Goal: Task Accomplishment & Management: Manage account settings

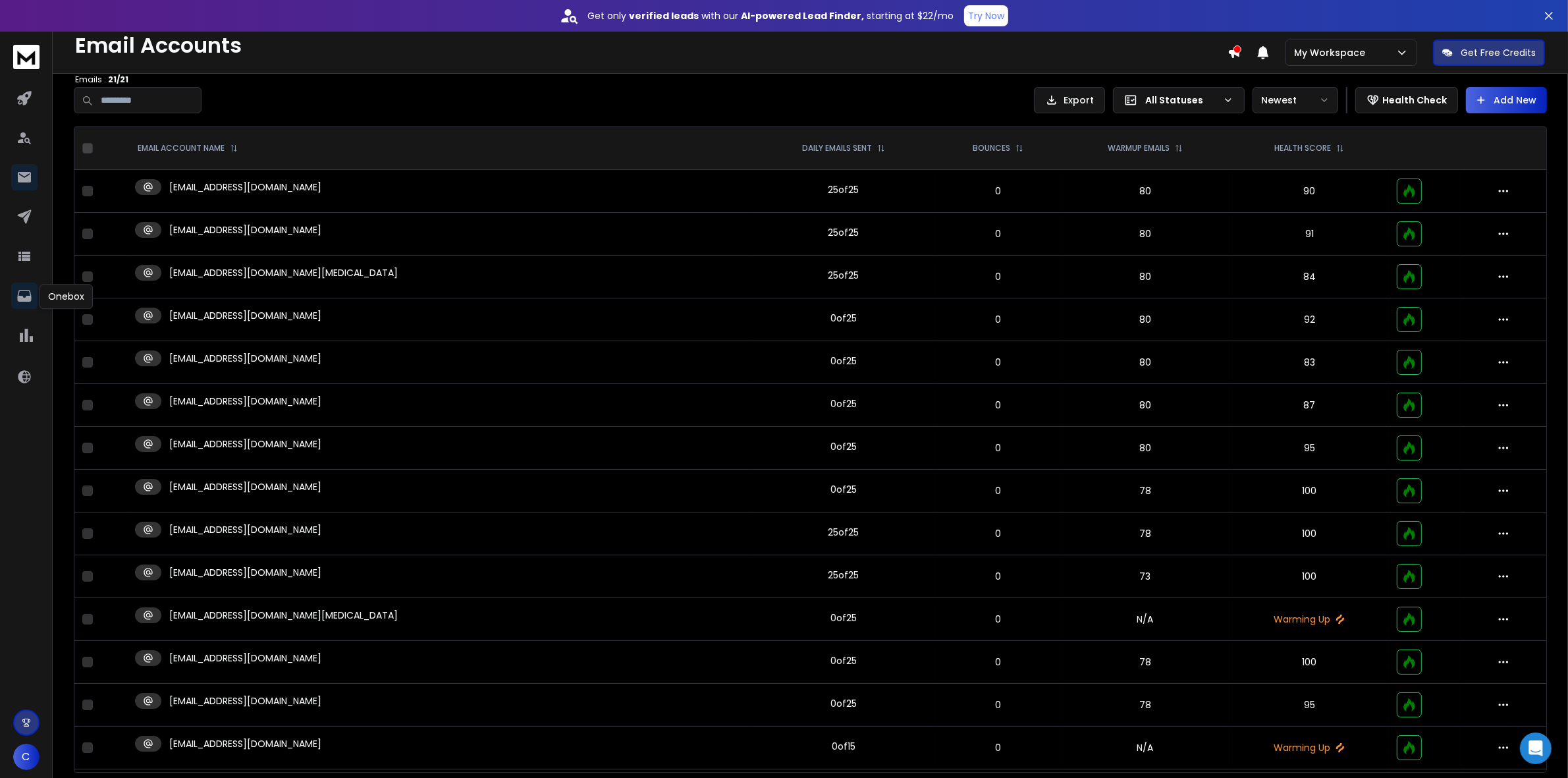
click at [24, 301] on icon at bounding box center [23, 296] width 14 height 12
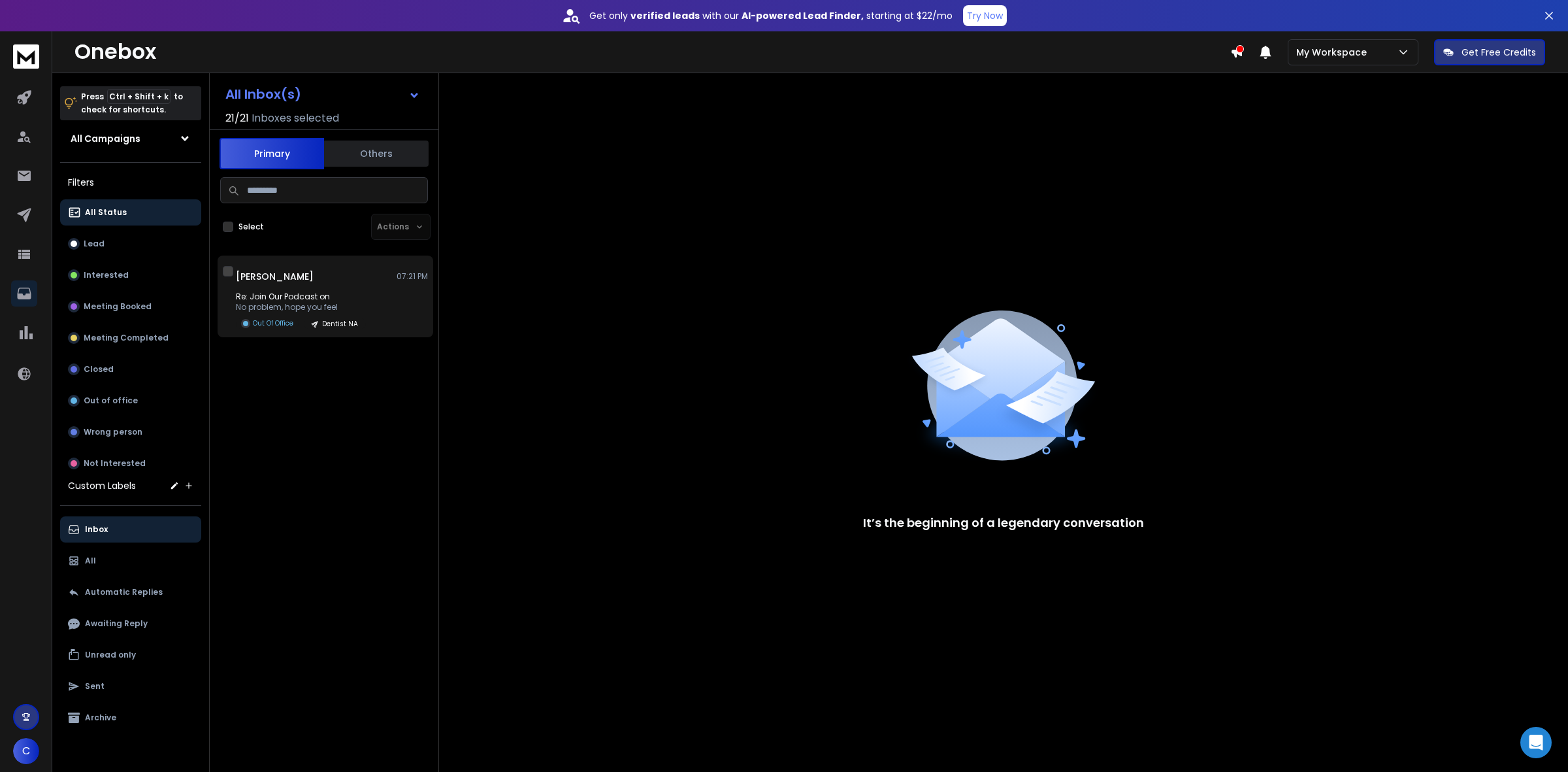
click at [305, 291] on p "Re: Join Our Podcast on" at bounding box center [301, 296] width 130 height 10
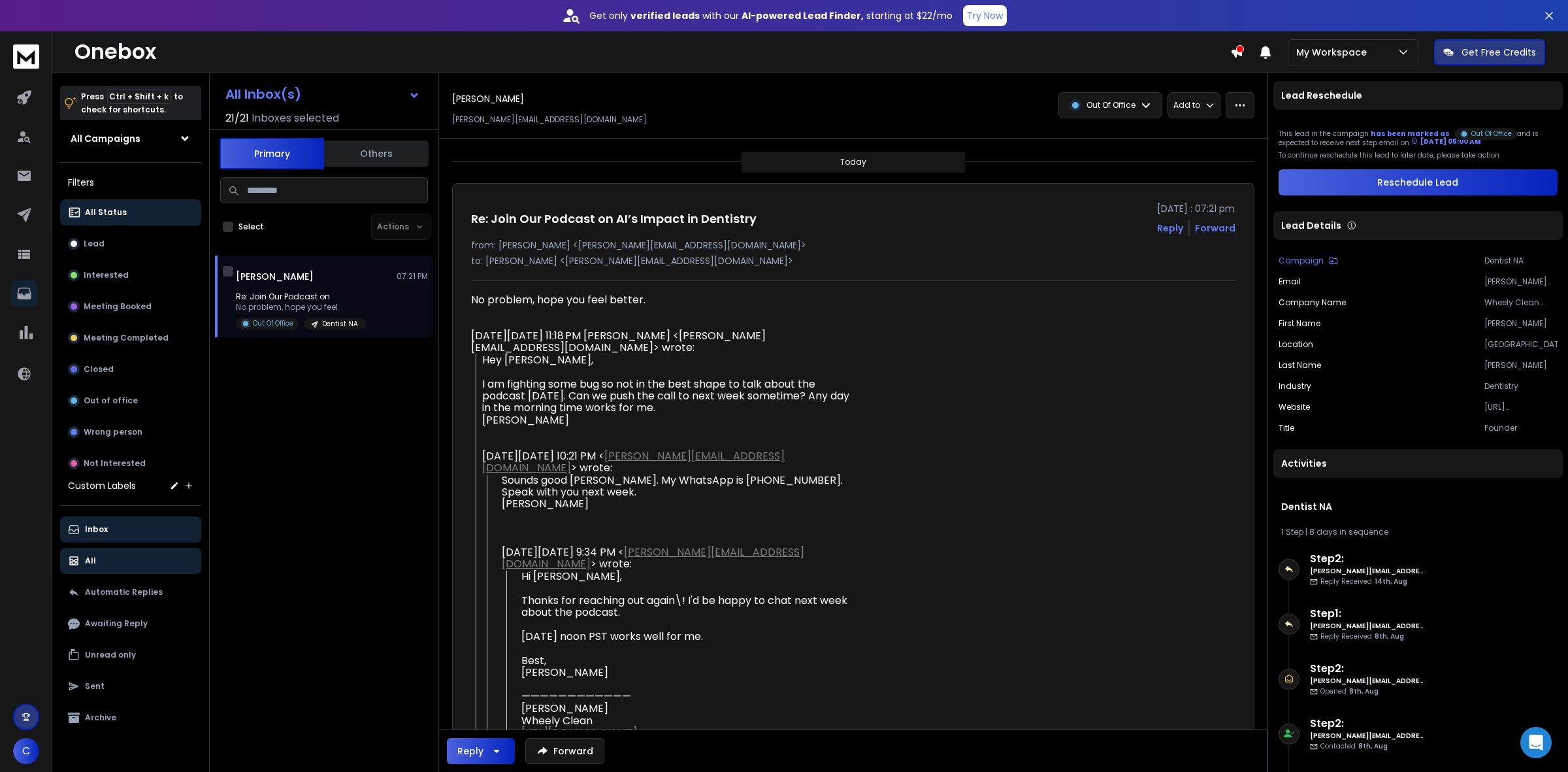
click at [106, 554] on button "All" at bounding box center [130, 561] width 142 height 26
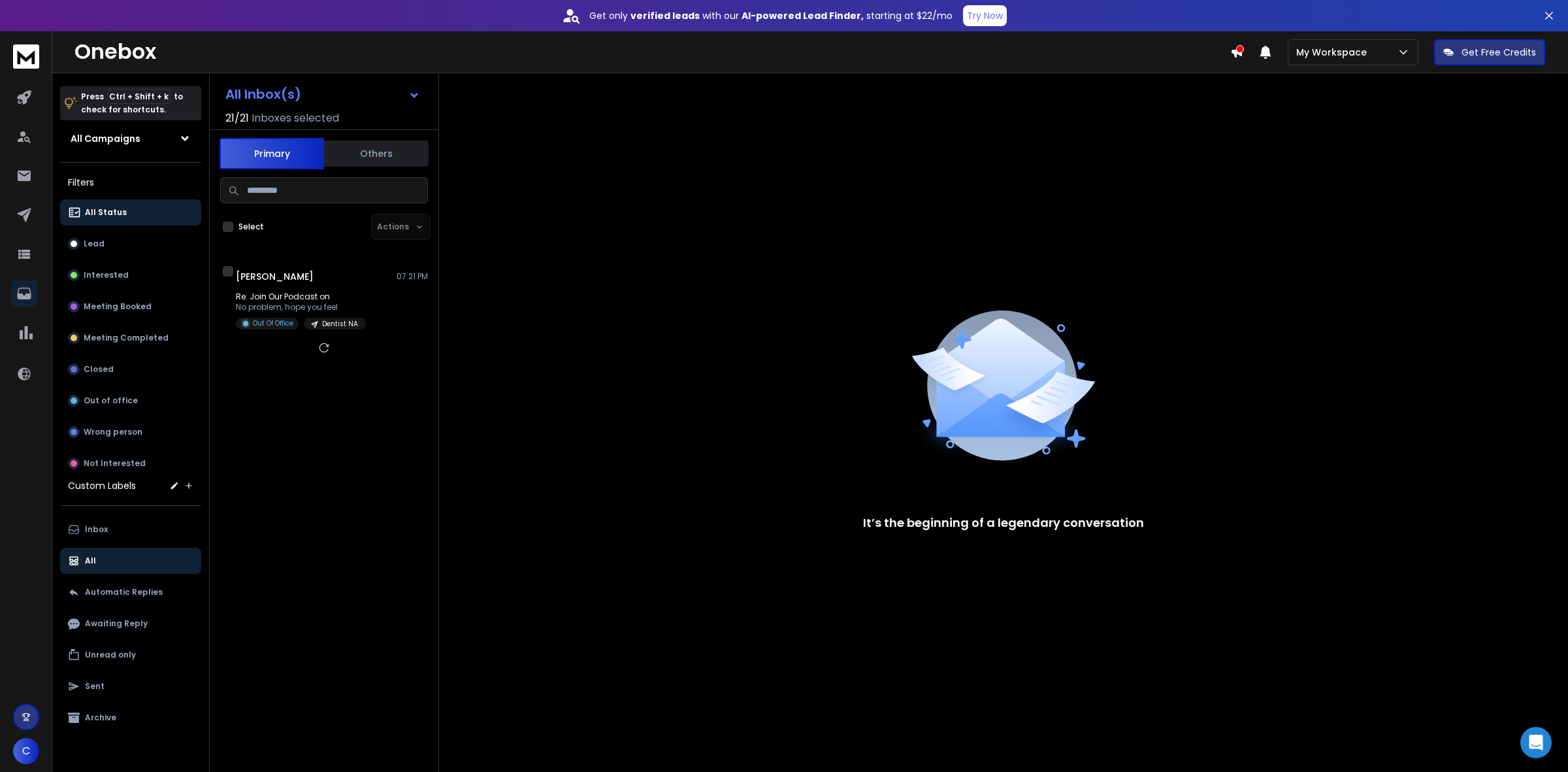
click at [365, 152] on button "Others" at bounding box center [376, 154] width 105 height 29
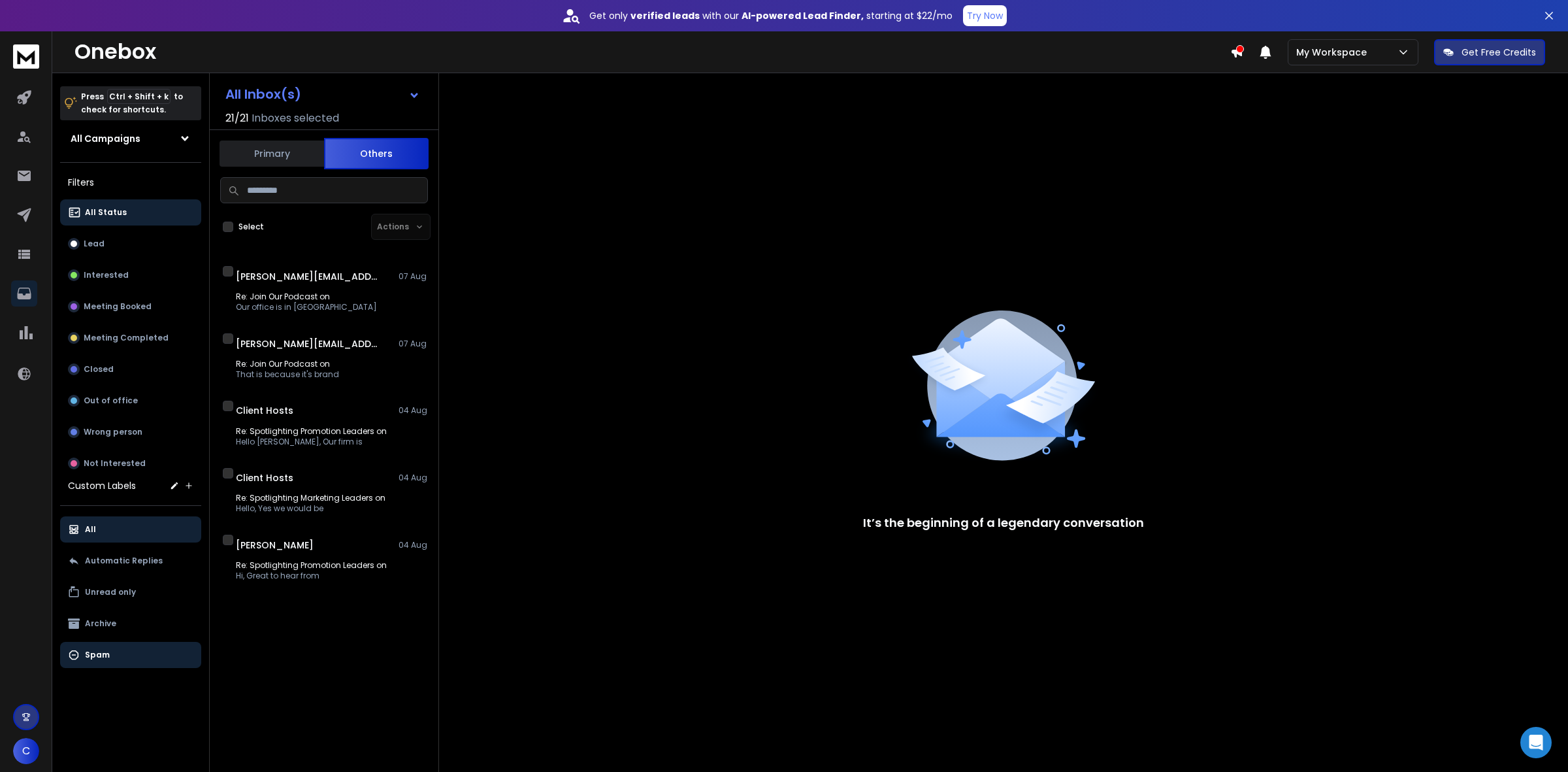
click at [95, 660] on div "Spam" at bounding box center [89, 655] width 42 height 16
click at [279, 149] on button "Primary" at bounding box center [272, 154] width 105 height 29
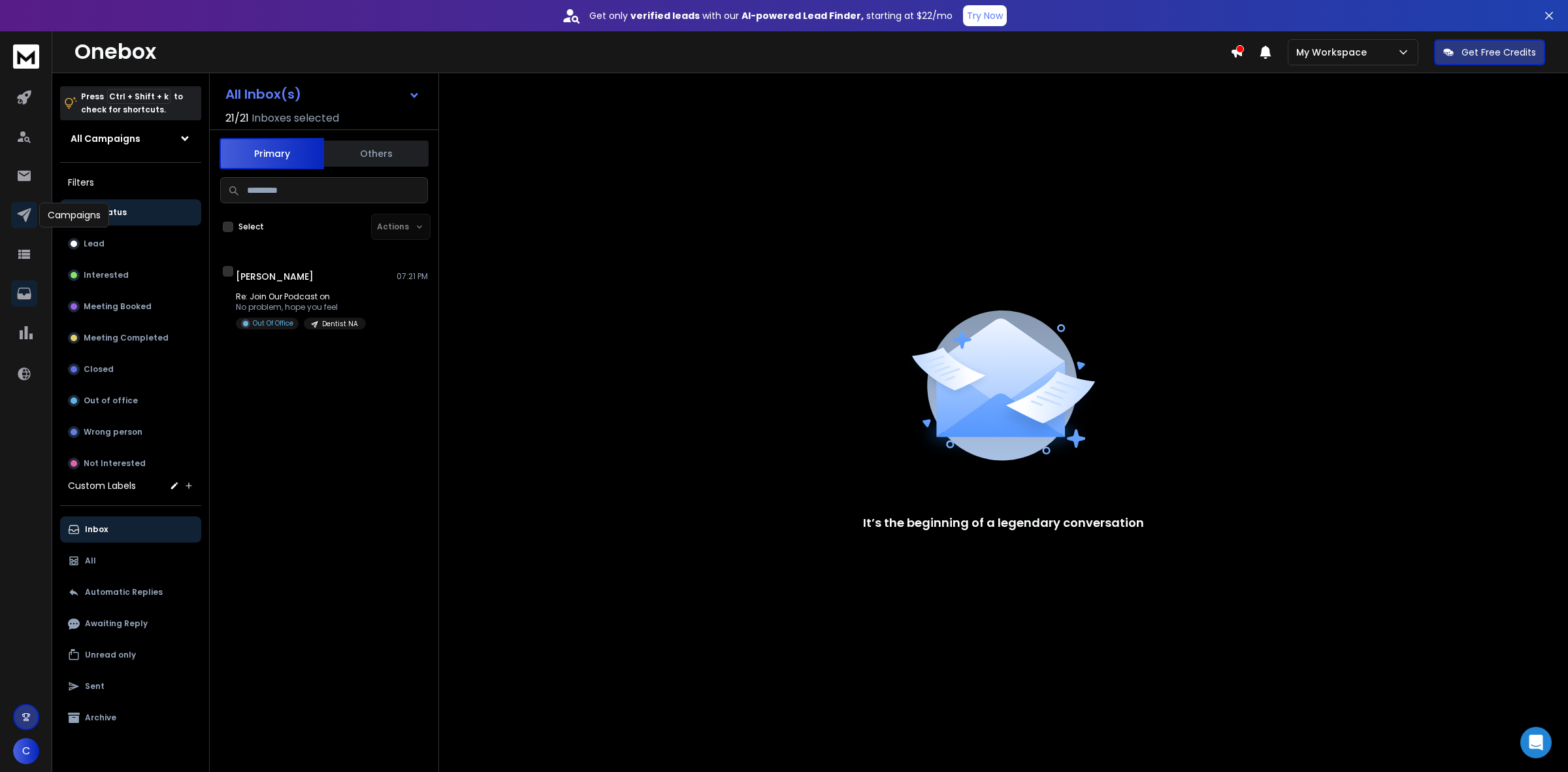
click at [23, 218] on icon at bounding box center [23, 214] width 14 height 14
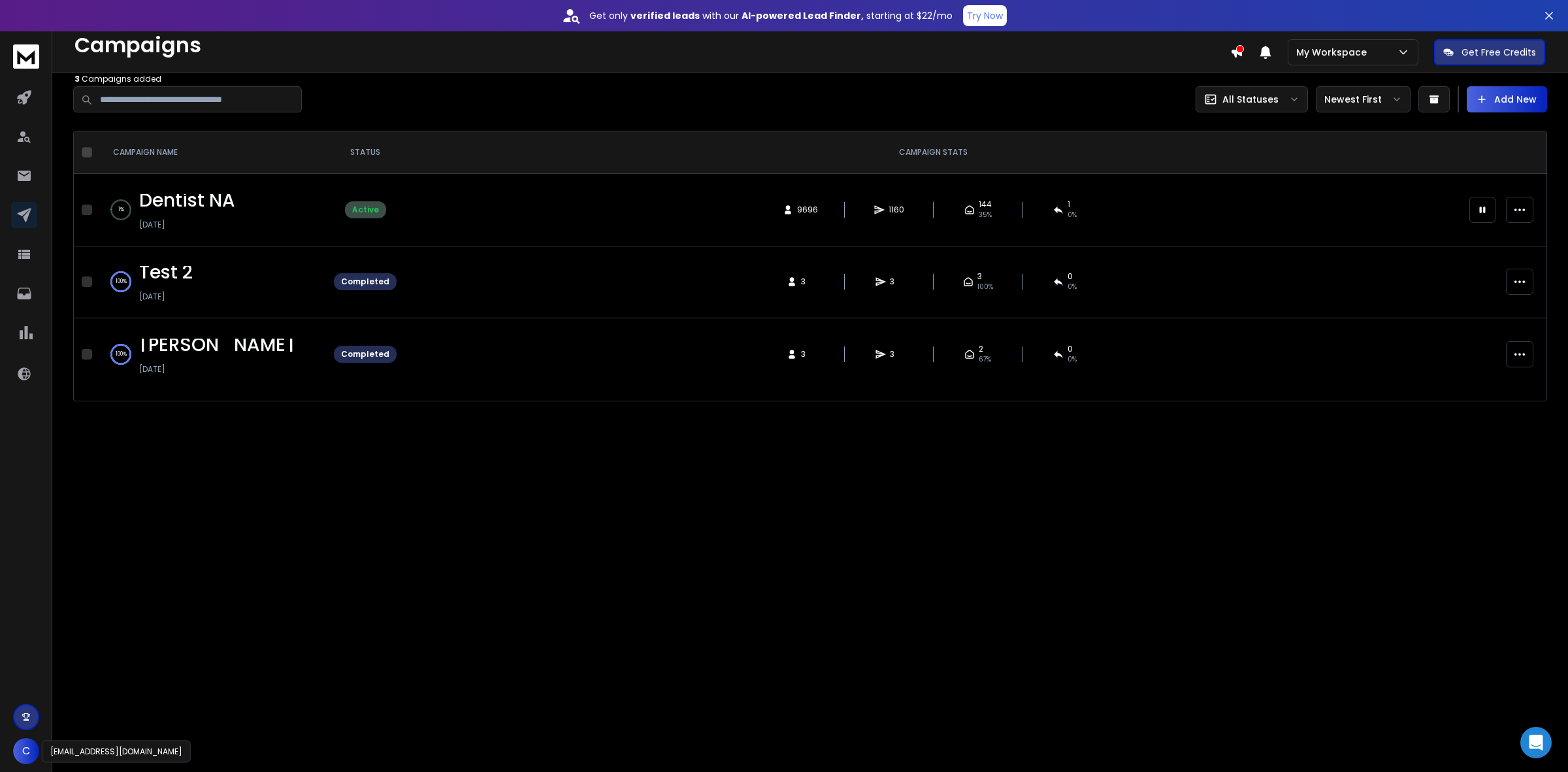
click at [23, 753] on span "C" at bounding box center [26, 751] width 26 height 26
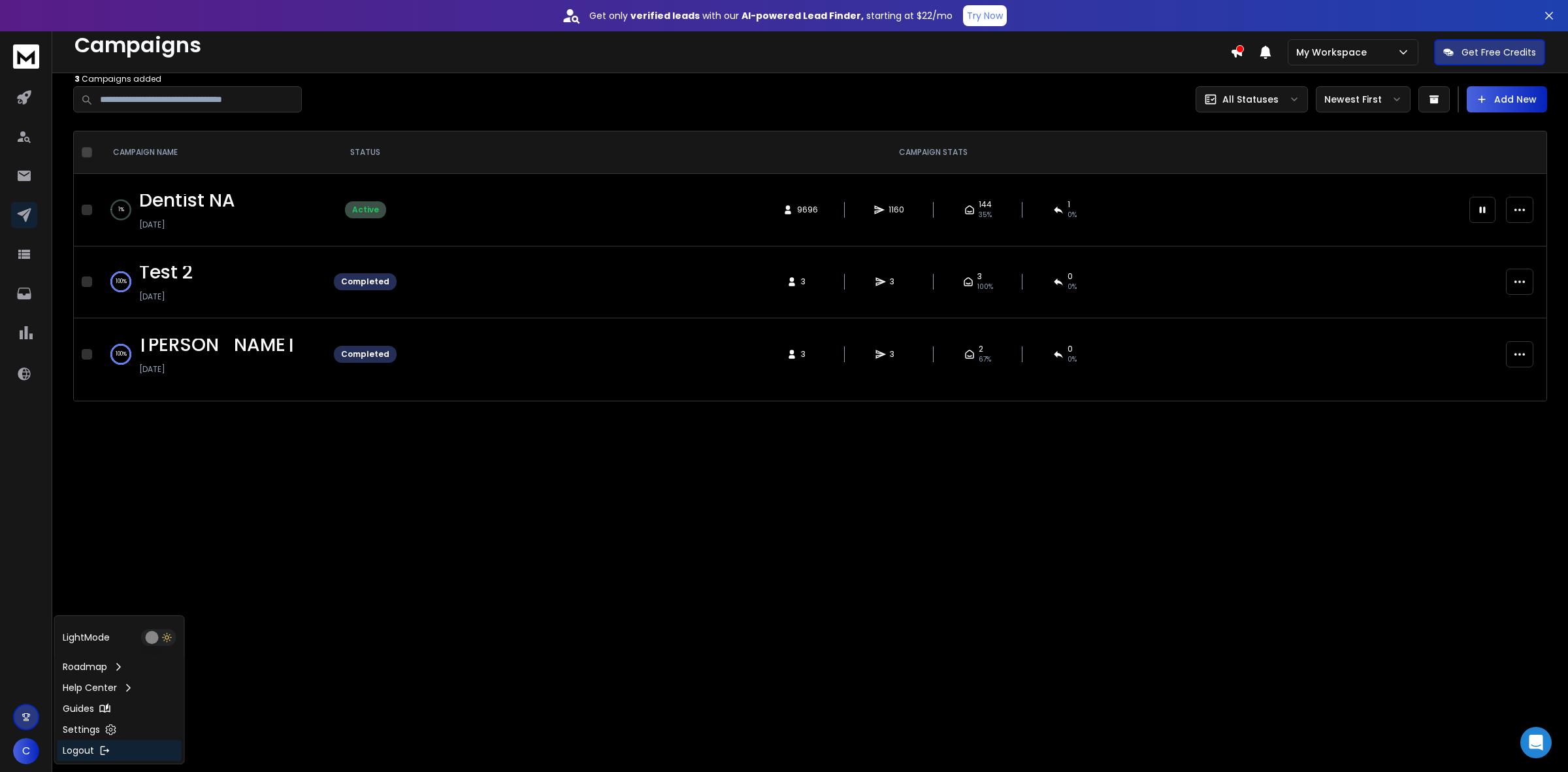
click at [82, 750] on p "Logout" at bounding box center [78, 750] width 31 height 13
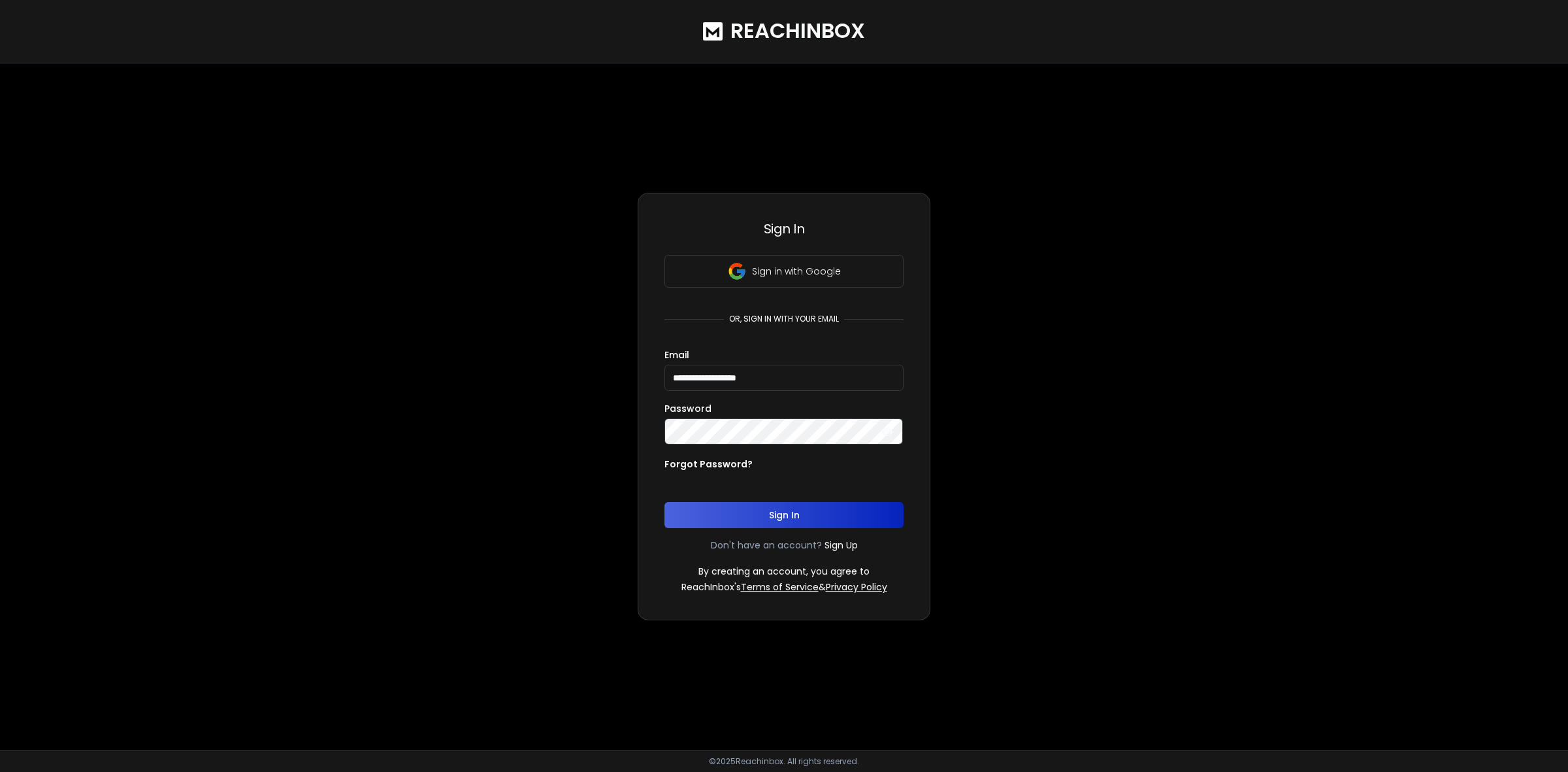
click at [792, 382] on input "**********" at bounding box center [784, 378] width 239 height 26
type input "**********"
click at [704, 517] on button "Sign In" at bounding box center [784, 515] width 239 height 26
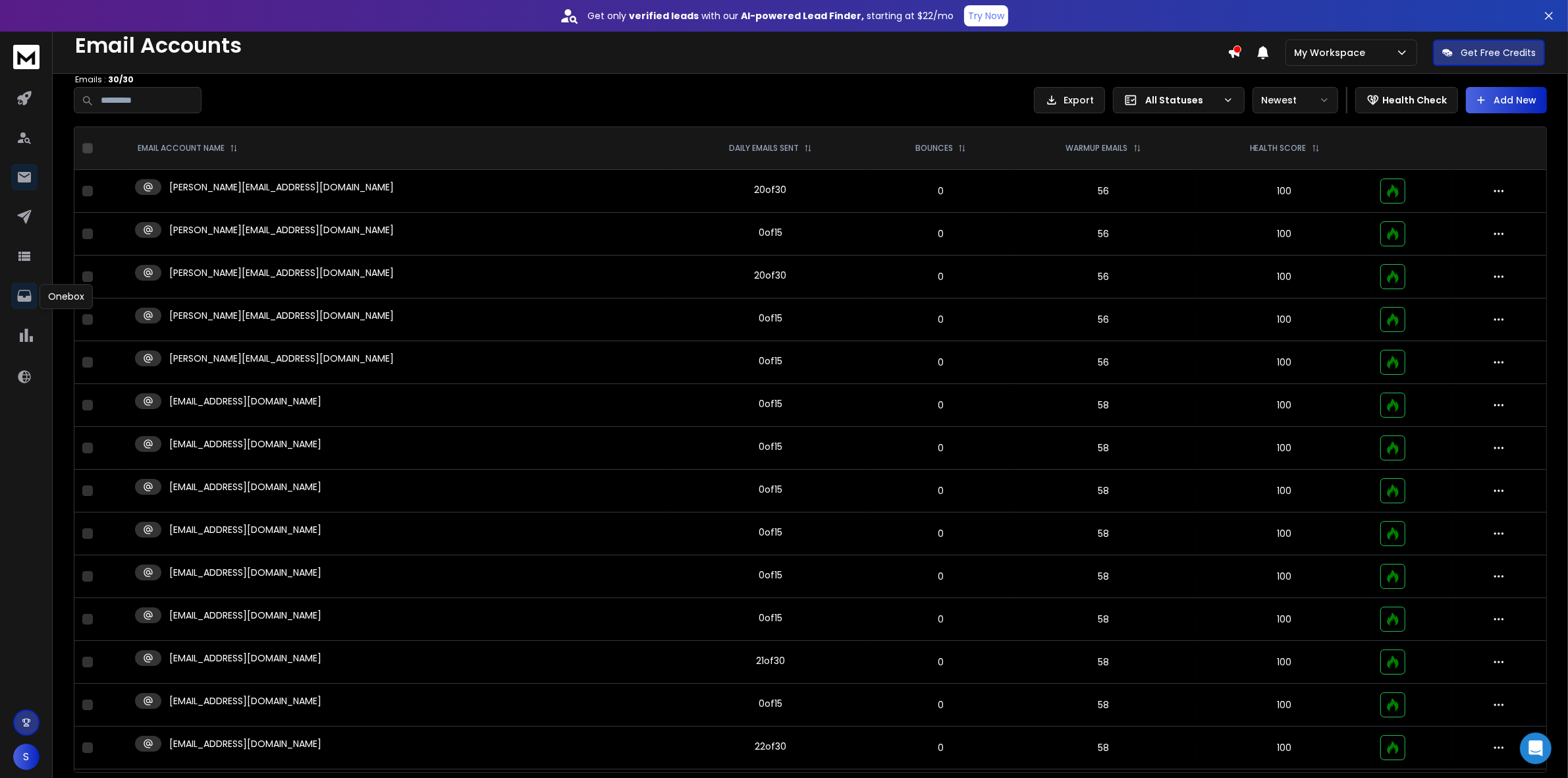
click at [31, 295] on icon at bounding box center [23, 296] width 14 height 12
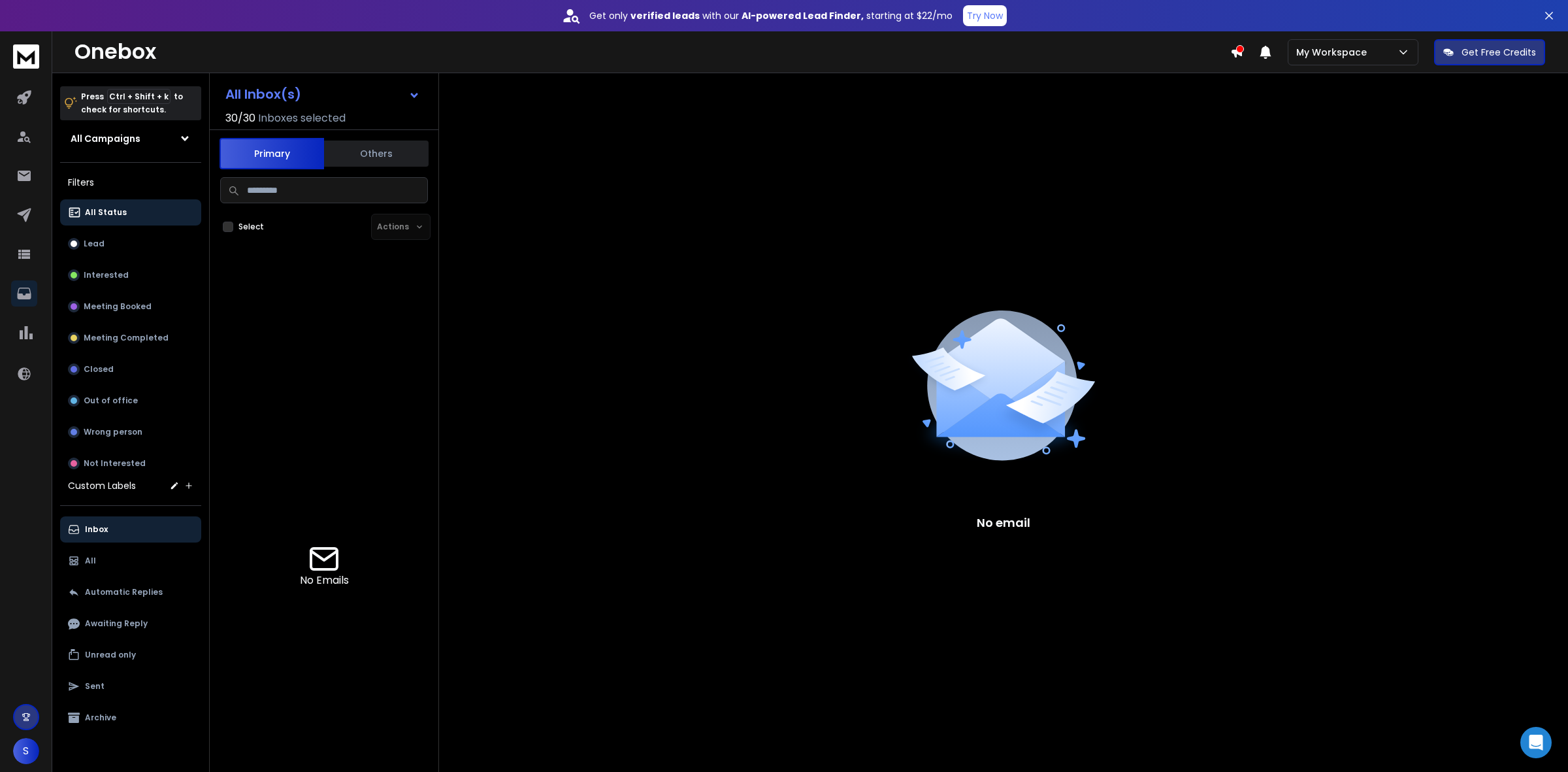
click at [367, 158] on button "Others" at bounding box center [376, 154] width 105 height 29
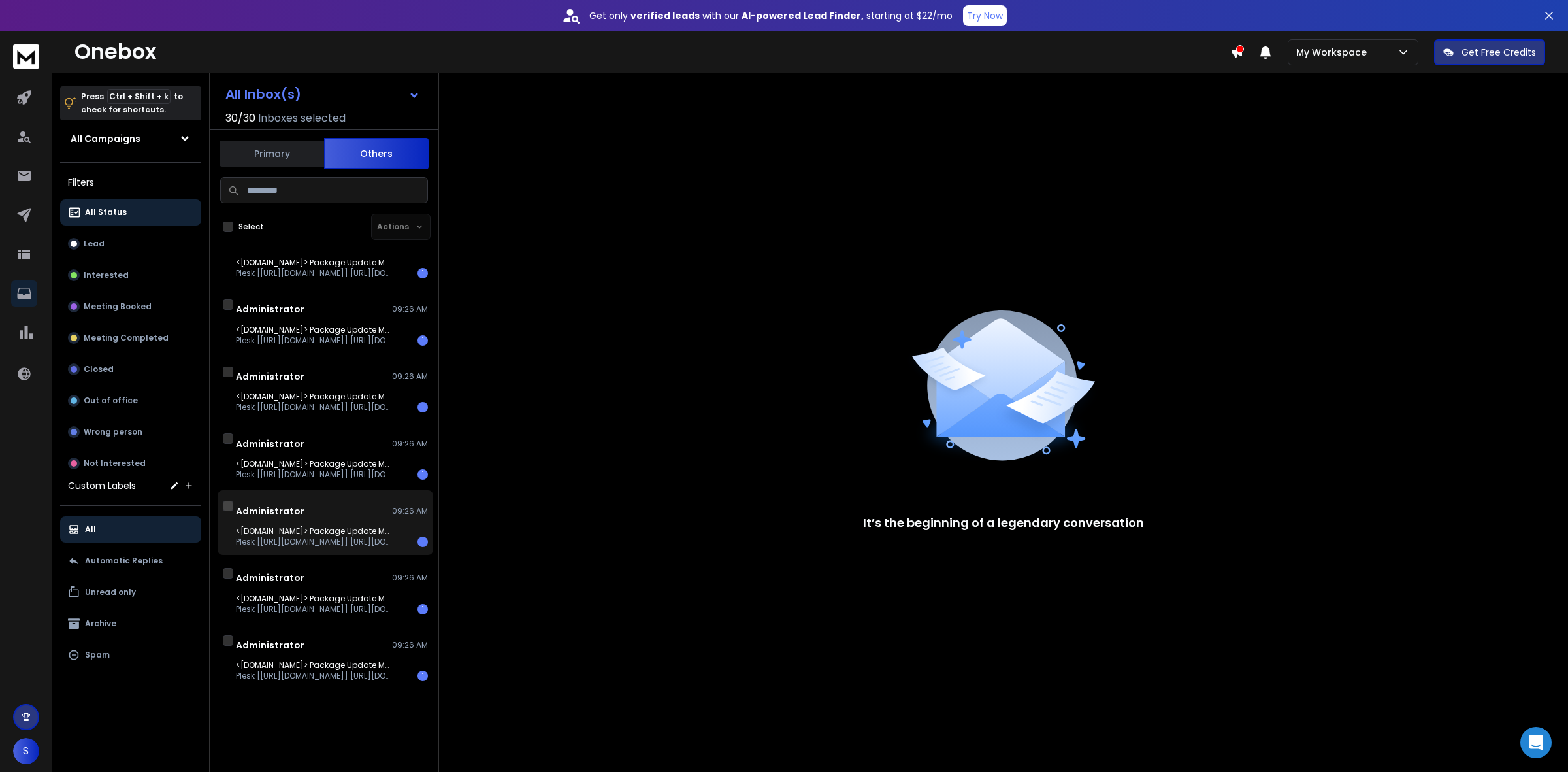
scroll to position [105, 0]
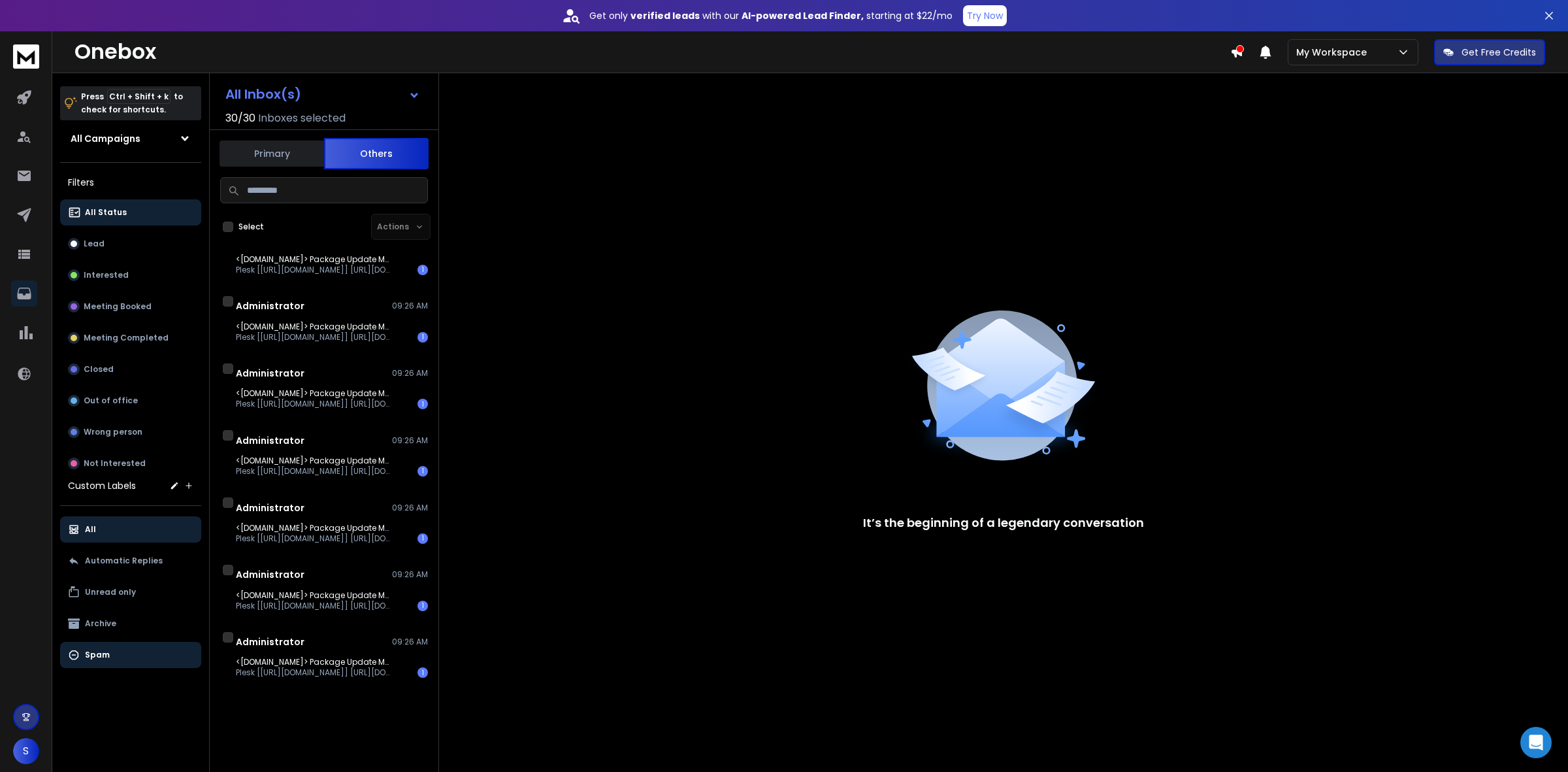
click at [94, 650] on p "Spam" at bounding box center [97, 654] width 25 height 10
click at [23, 221] on icon at bounding box center [24, 215] width 16 height 16
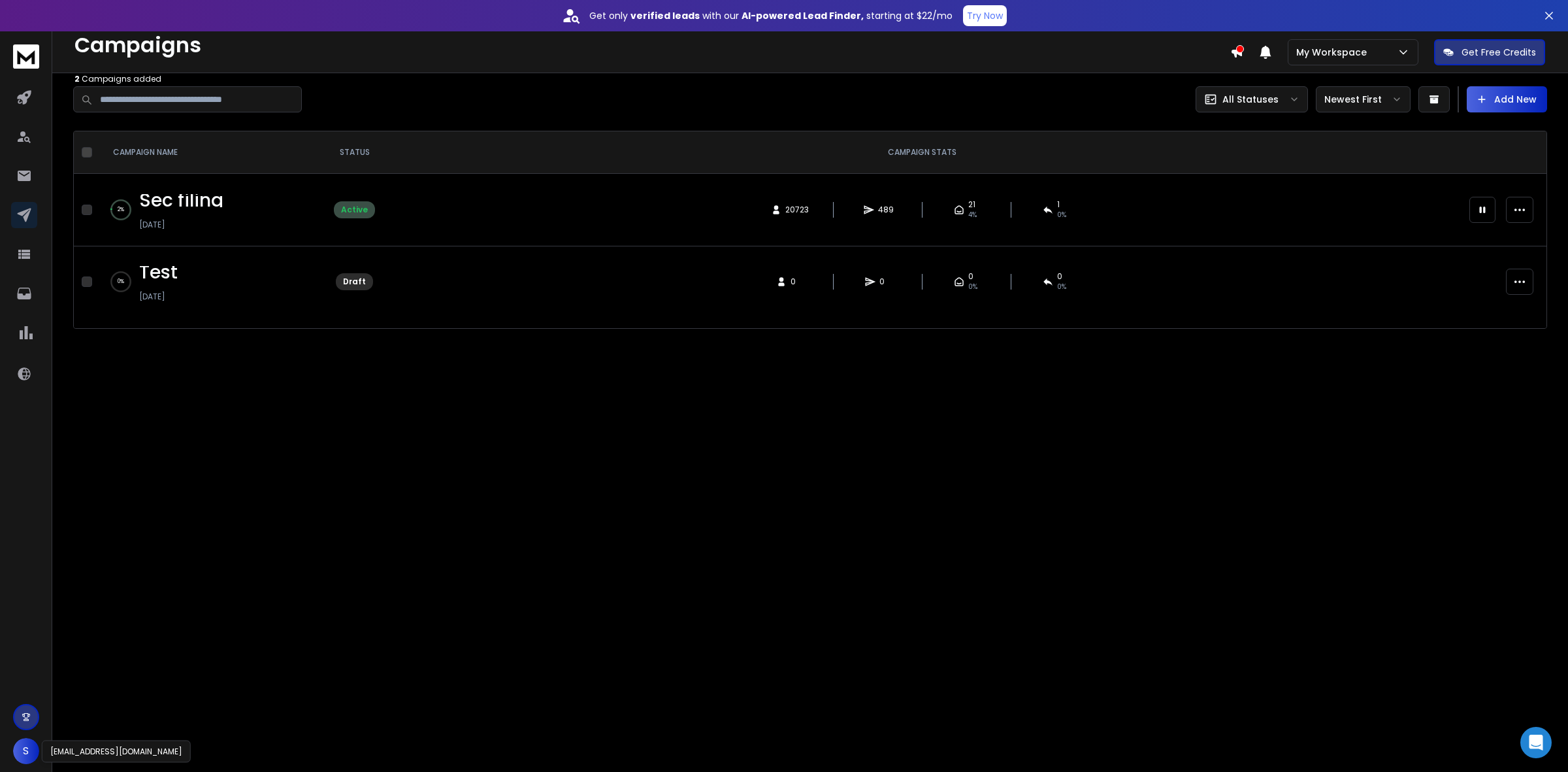
click at [24, 742] on span "S" at bounding box center [26, 751] width 26 height 26
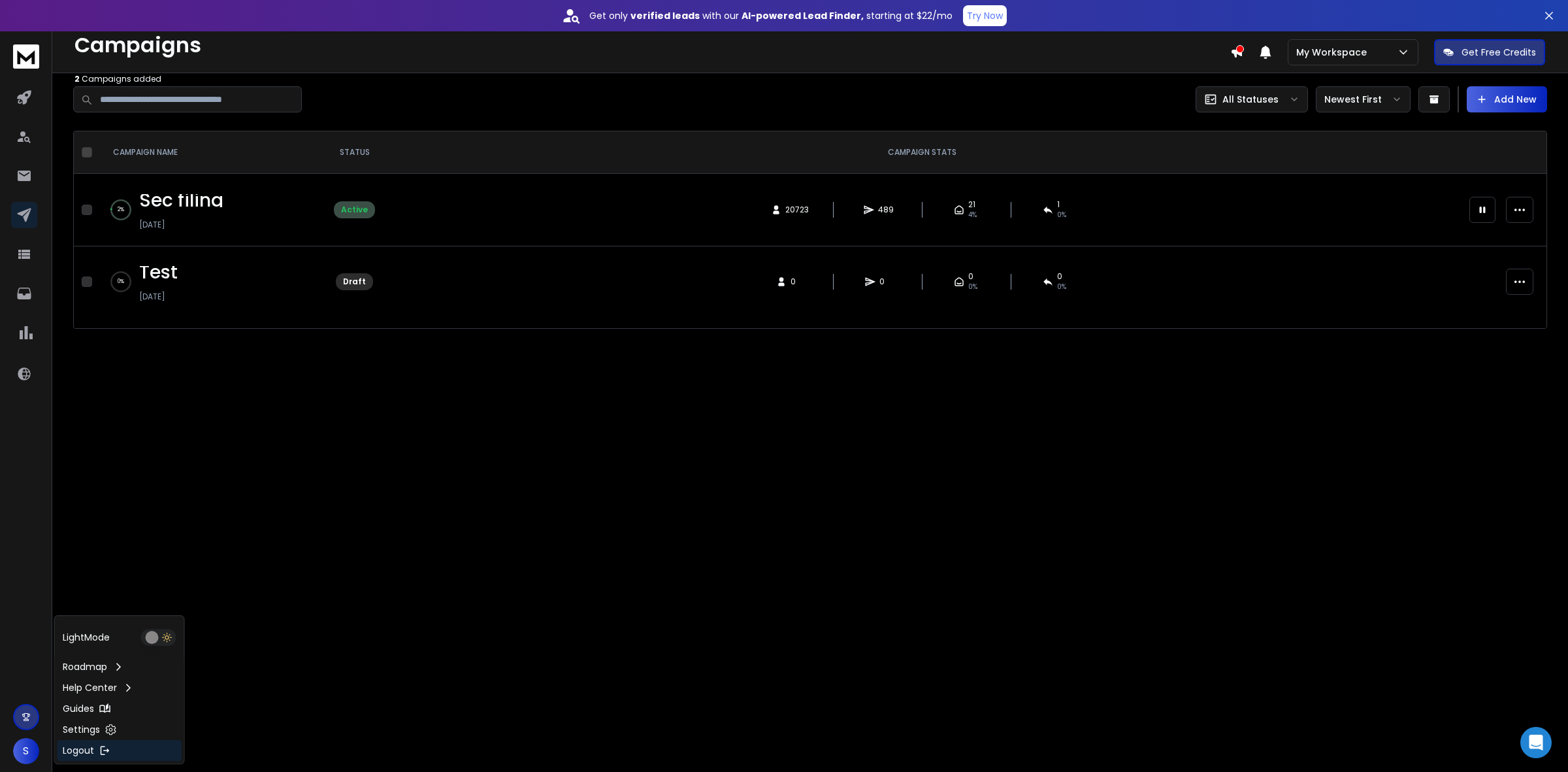
click at [82, 746] on p "Logout" at bounding box center [78, 750] width 31 height 13
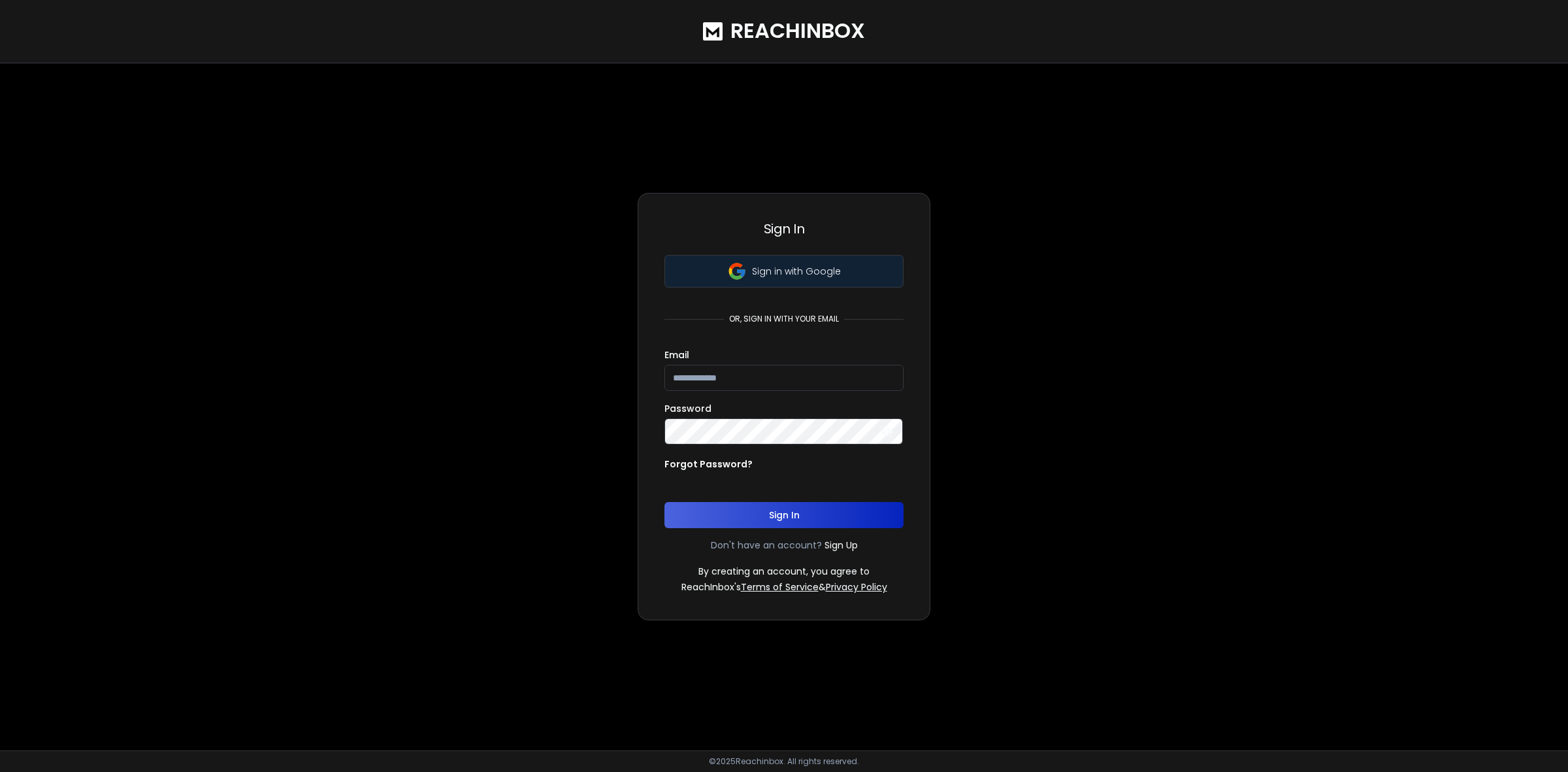
type input "**********"
click at [759, 284] on button "Sign in with Google" at bounding box center [784, 271] width 239 height 33
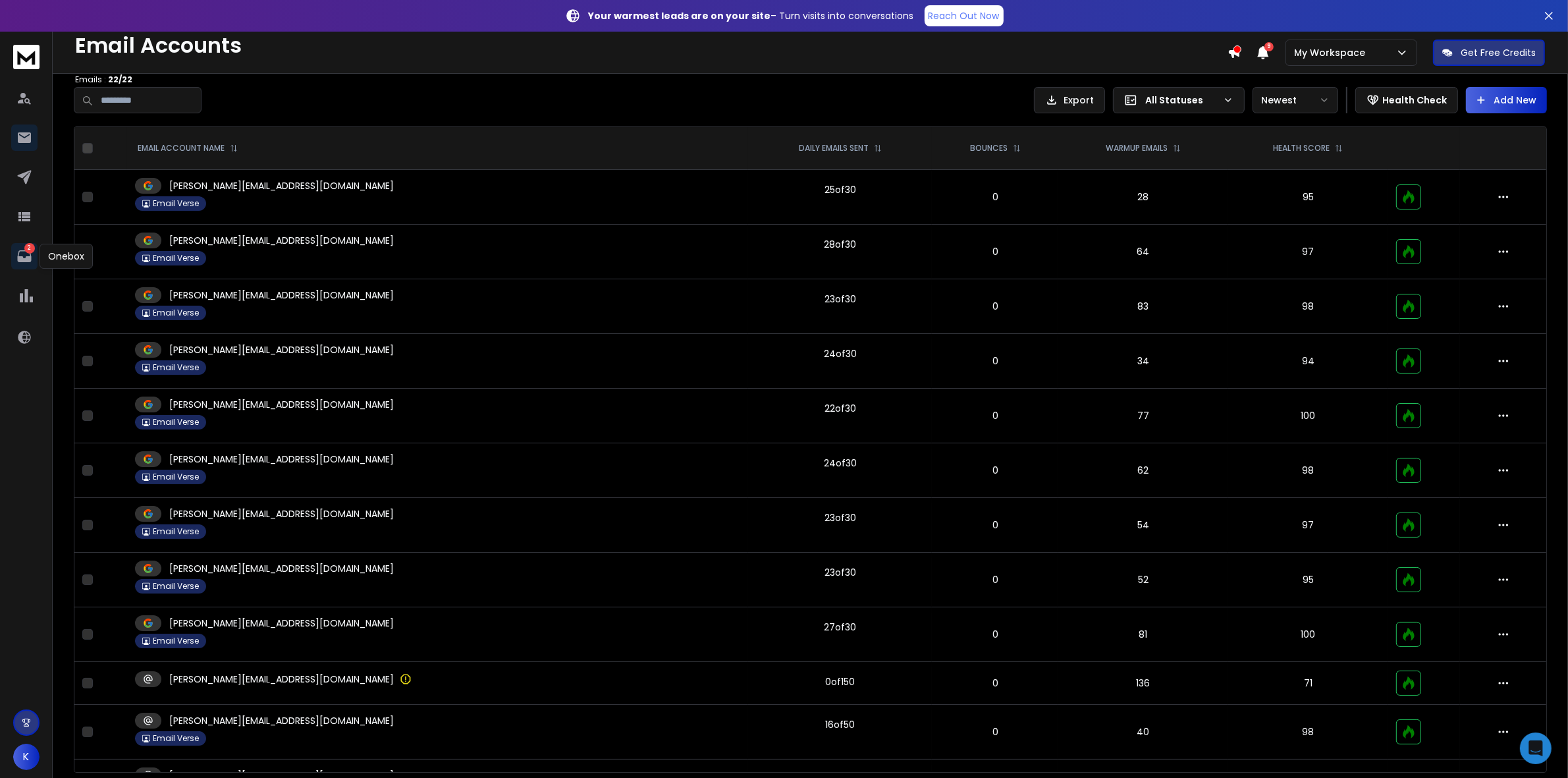
click at [27, 259] on icon at bounding box center [23, 256] width 14 height 12
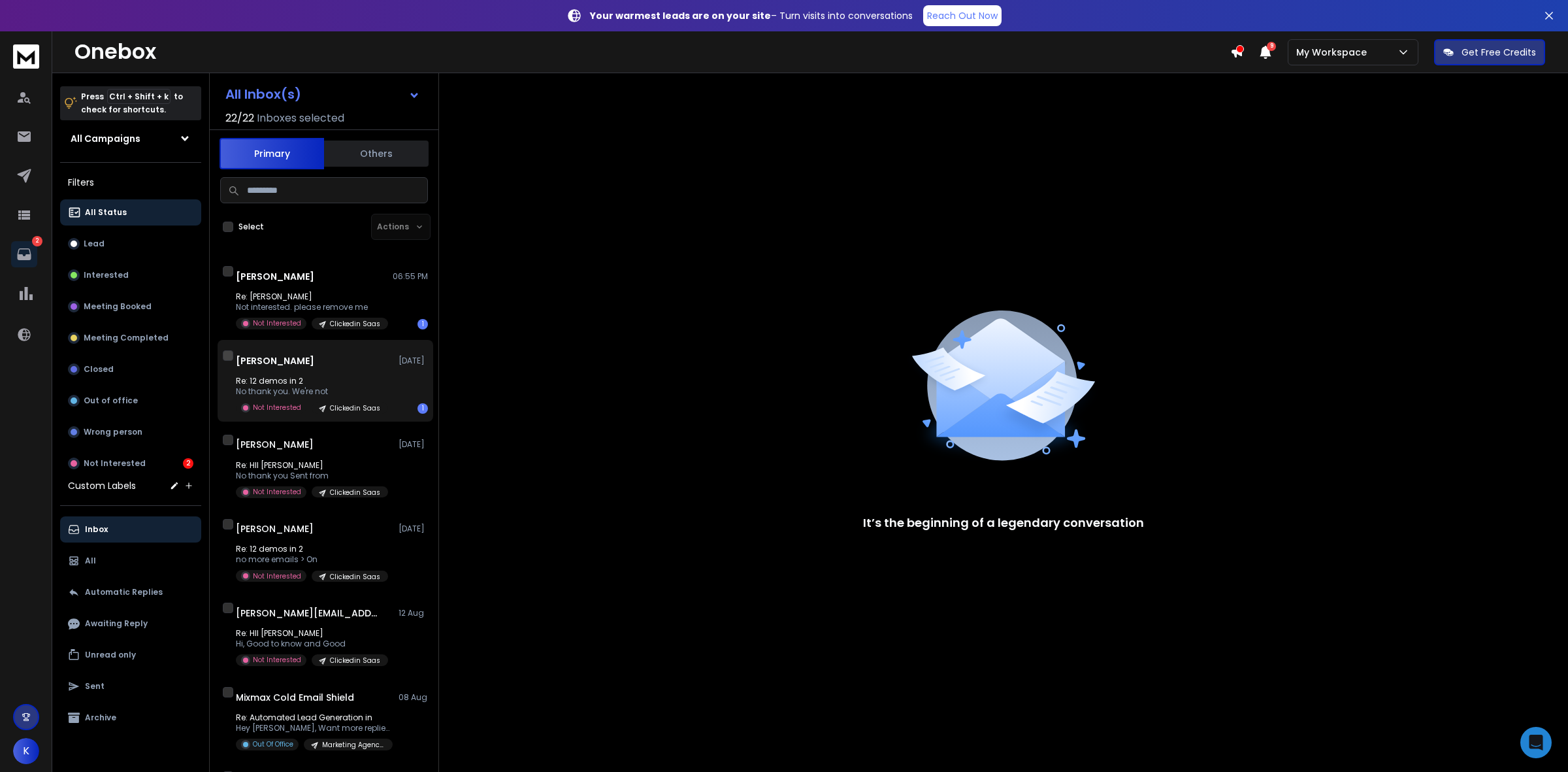
click at [344, 389] on p "No thank you. We're not" at bounding box center [312, 391] width 152 height 10
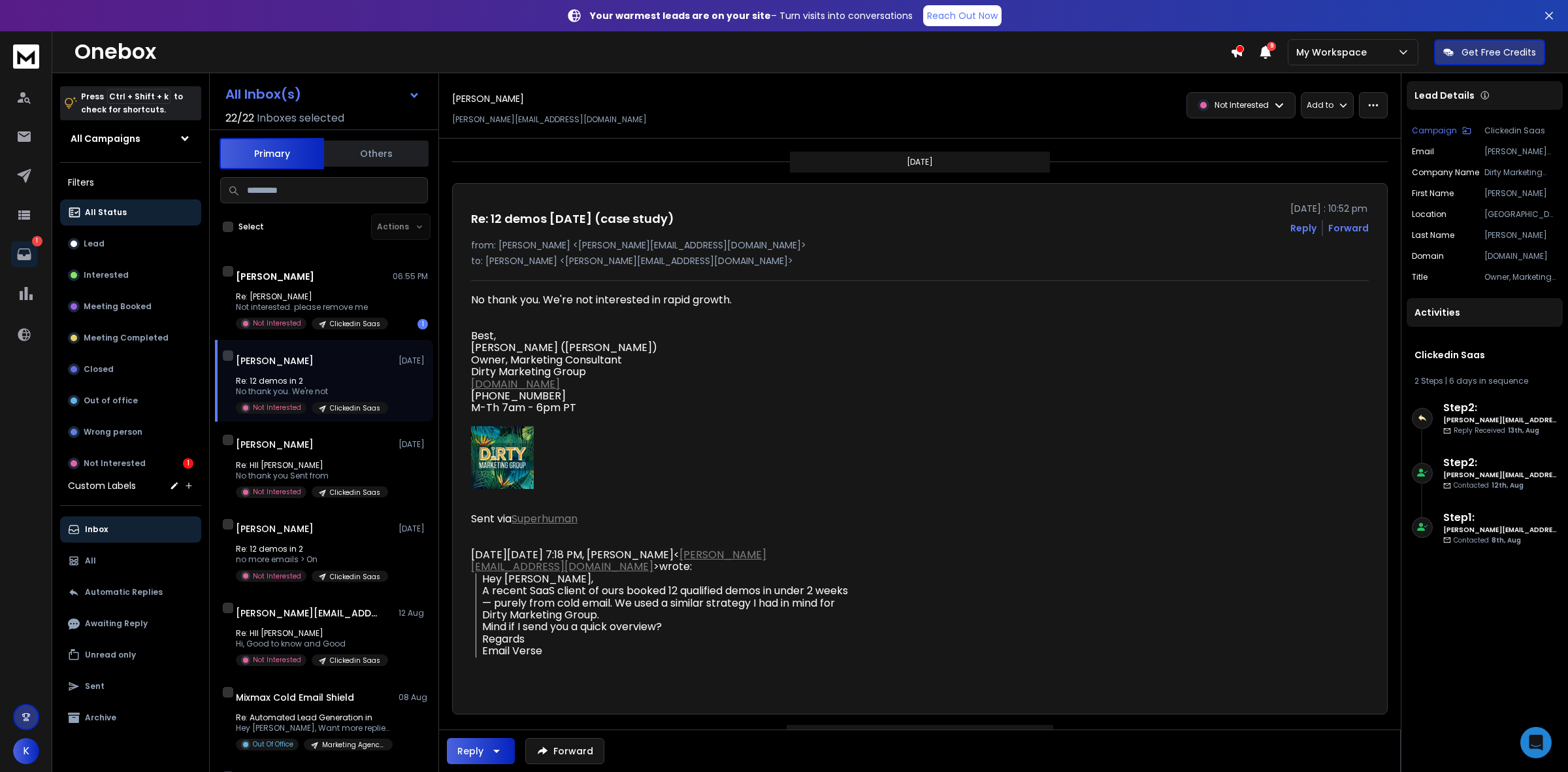
click at [530, 386] on link "[DOMAIN_NAME]" at bounding box center [515, 384] width 89 height 15
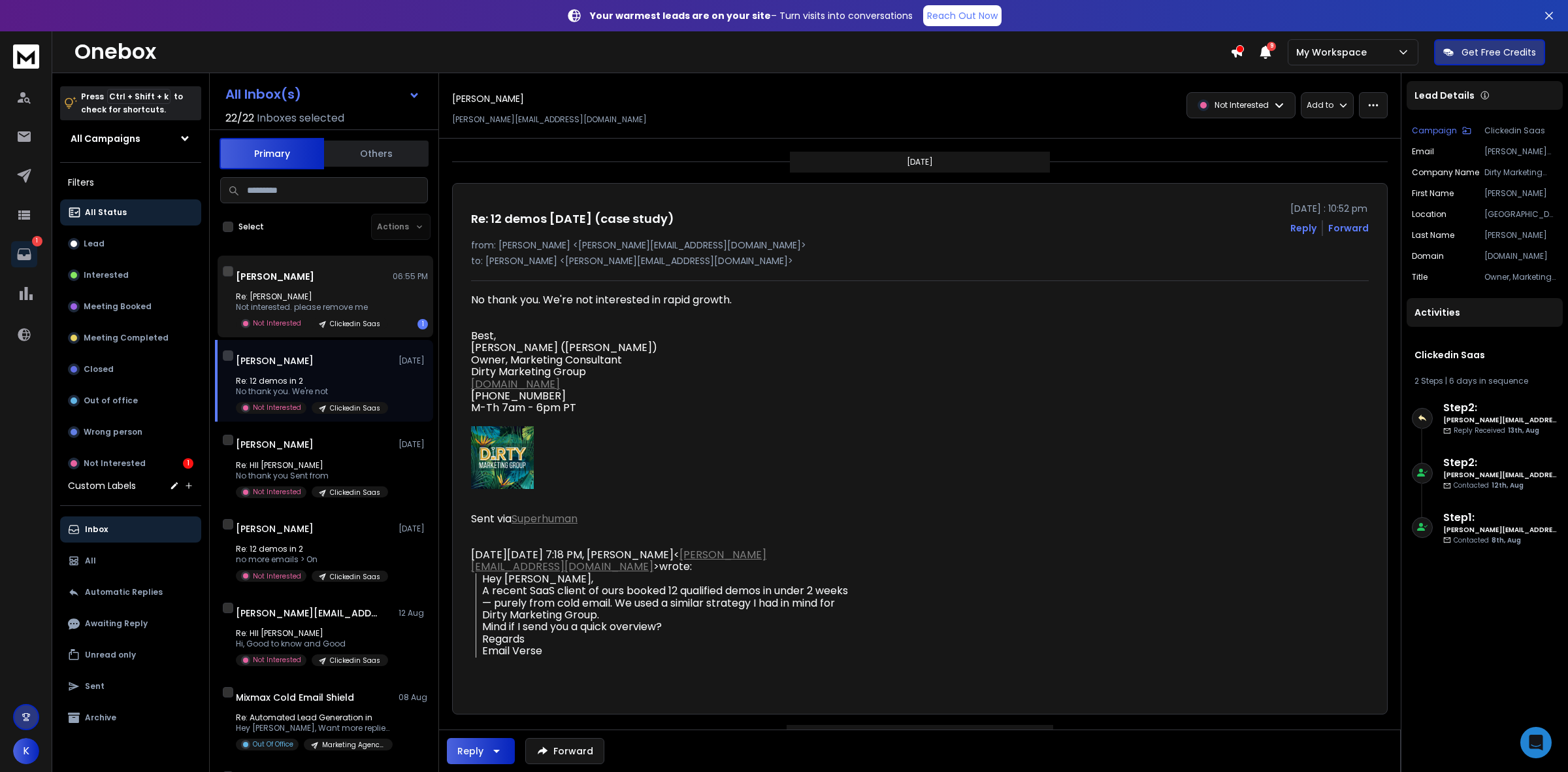
click at [331, 302] on p "Not interested. please remove me" at bounding box center [312, 307] width 152 height 10
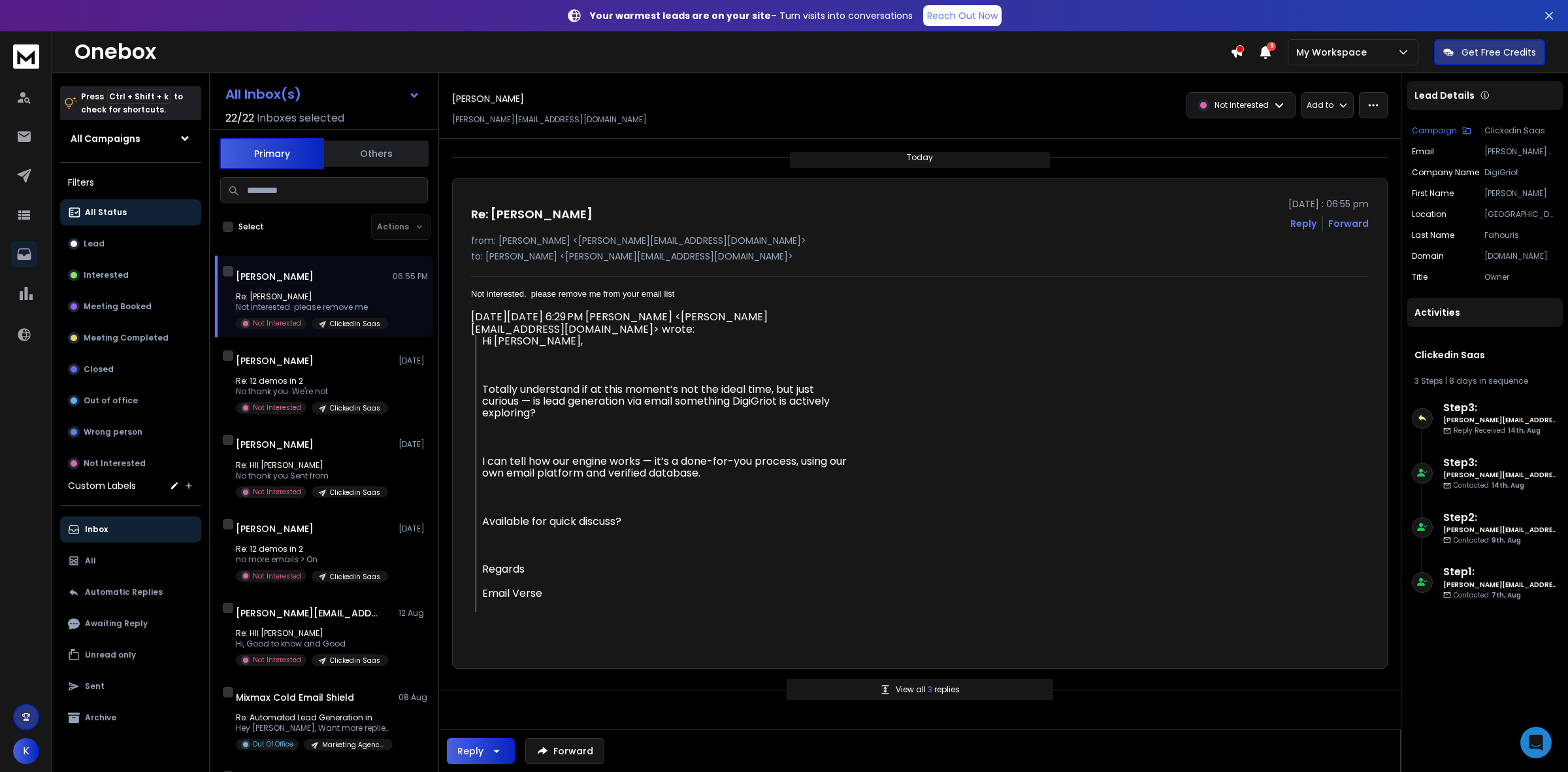
scroll to position [6, 0]
click at [385, 148] on button "Others" at bounding box center [376, 154] width 105 height 29
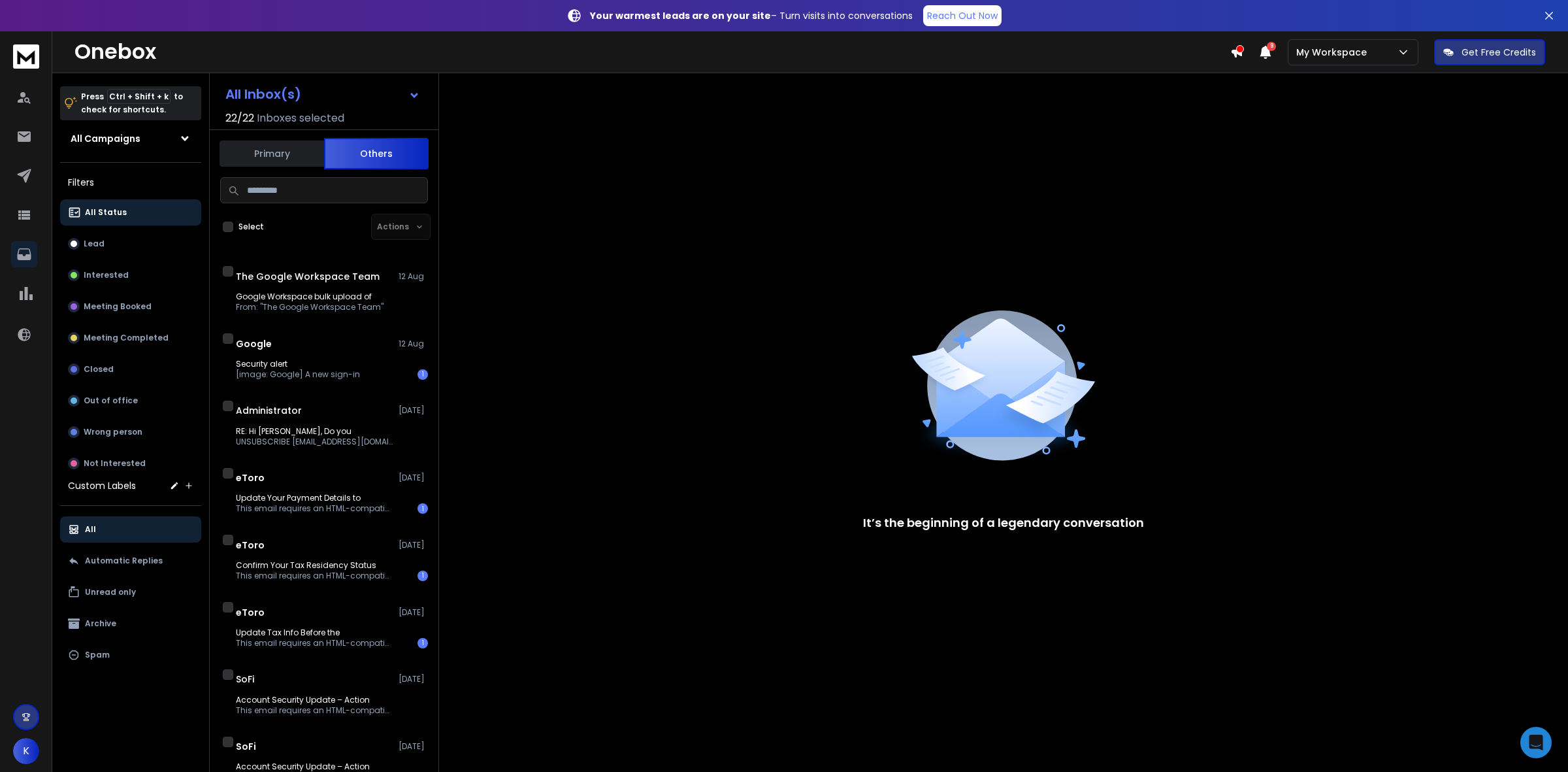
click at [102, 617] on p "Spam" at bounding box center [97, 654] width 25 height 10
click at [38, 617] on span "K" at bounding box center [26, 751] width 26 height 26
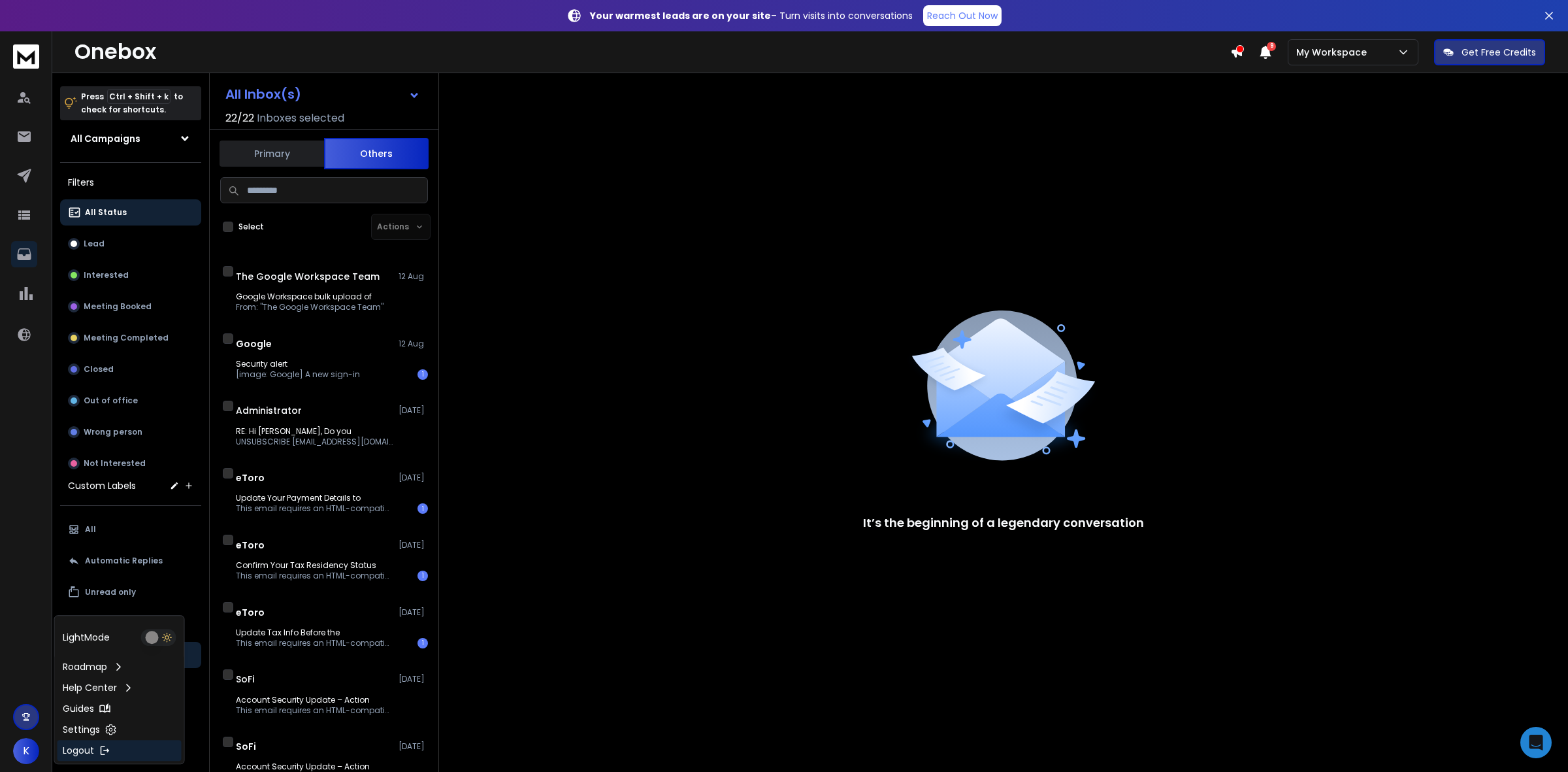
click at [101, 617] on icon at bounding box center [105, 750] width 9 height 9
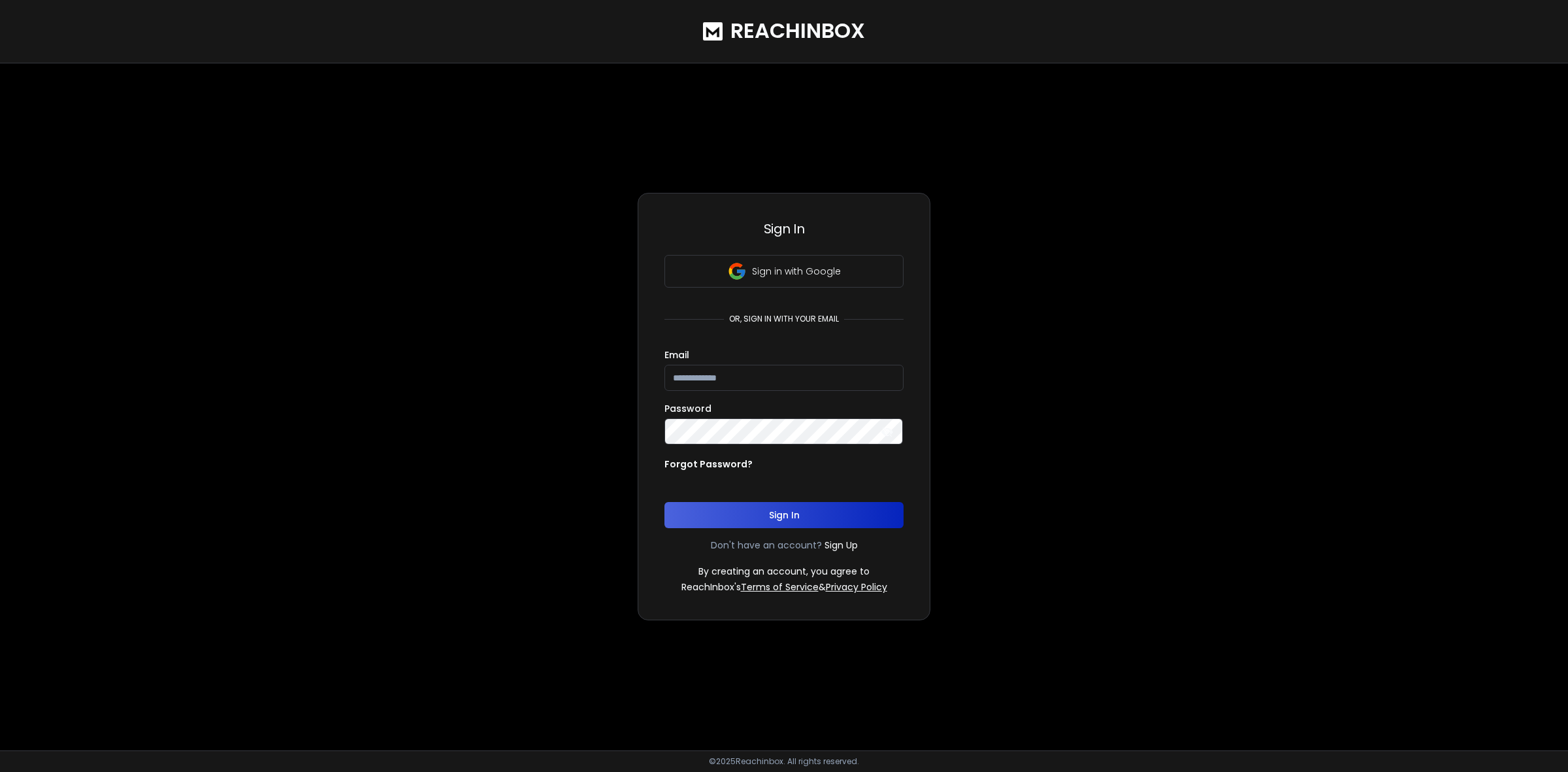
type input "**********"
click at [732, 385] on input "**********" at bounding box center [784, 378] width 239 height 26
click at [684, 520] on button "Sign In" at bounding box center [784, 515] width 239 height 26
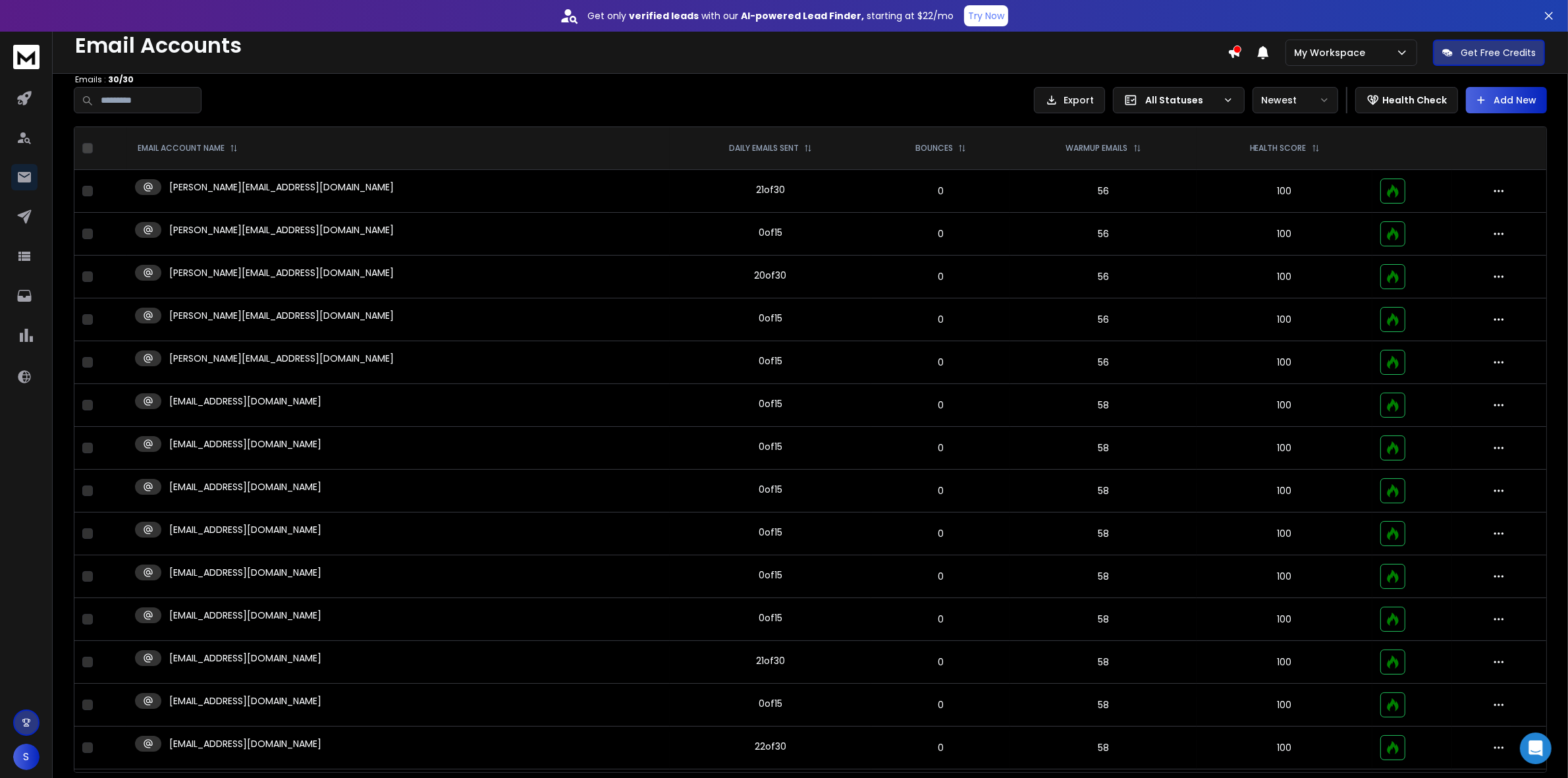
click at [307, 189] on div "ana@secfilings1.info" at bounding box center [399, 187] width 527 height 16
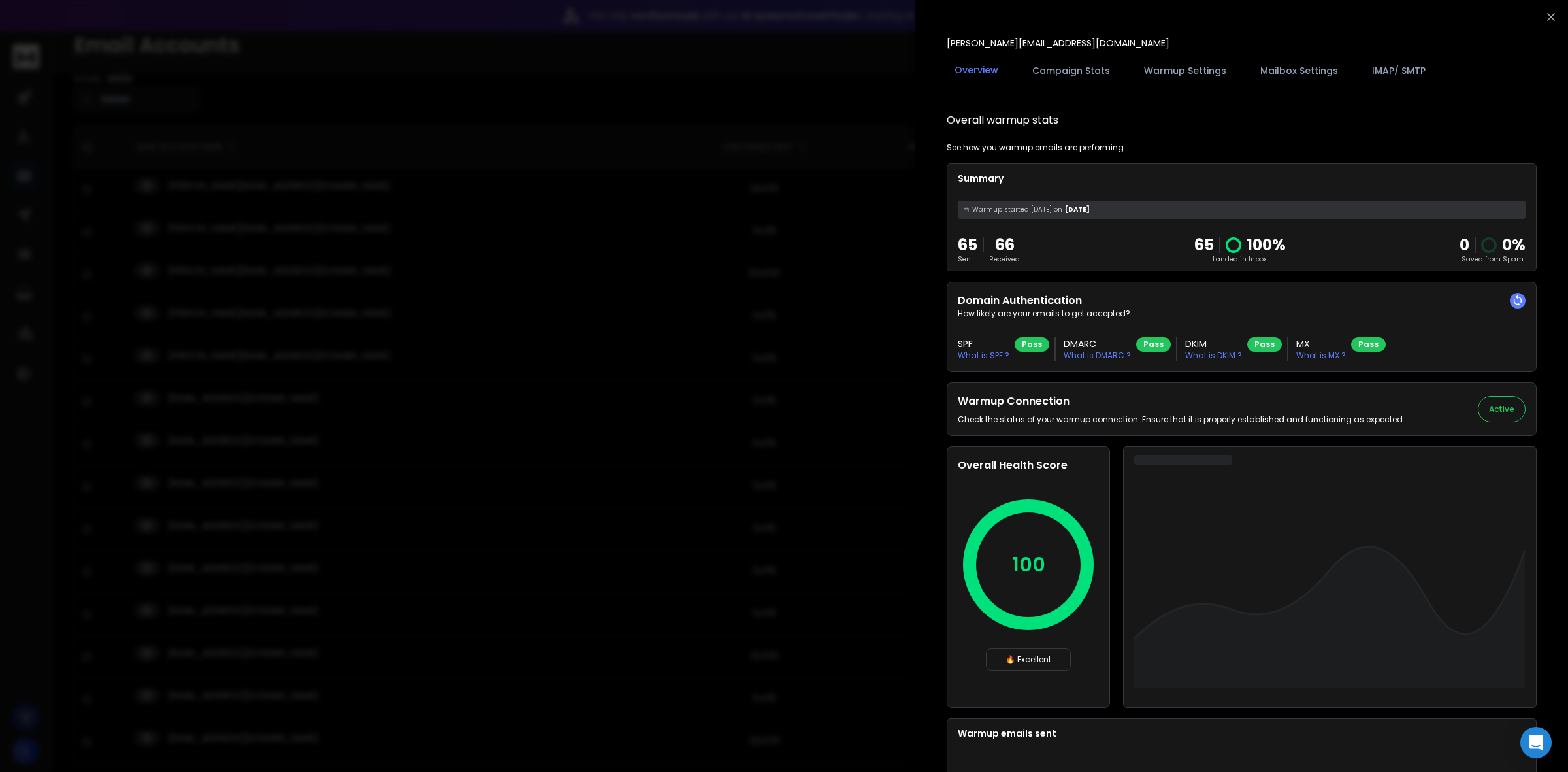
click at [1315, 61] on button "Mailbox Settings" at bounding box center [1299, 70] width 94 height 29
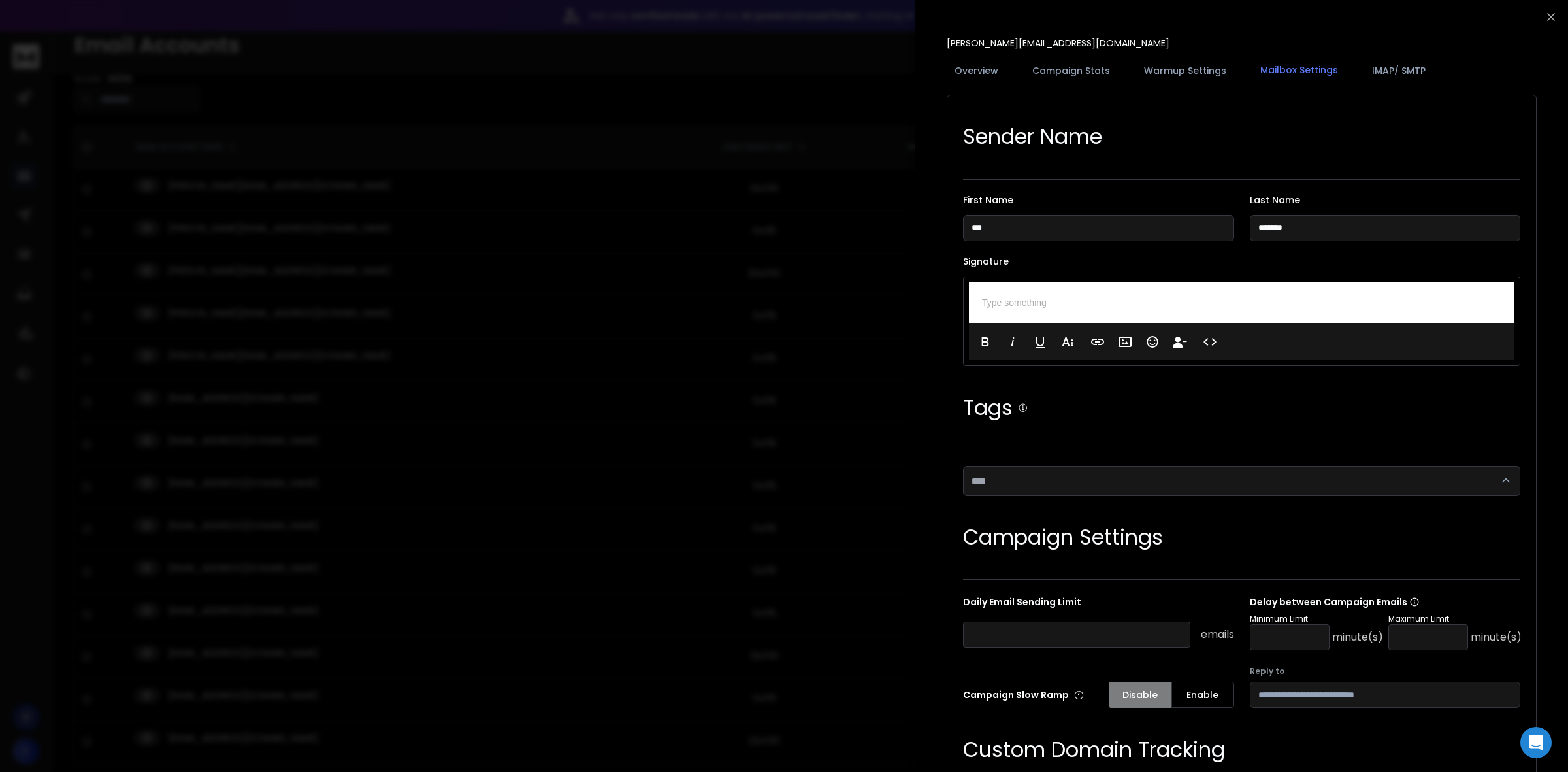
drag, startPoint x: 994, startPoint y: 638, endPoint x: 945, endPoint y: 654, distance: 51.5
click at [945, 654] on div "ana@secfilings1.info Overview Campaign Stats Warmup Settings Mailbox Settings I…" at bounding box center [1242, 465] width 621 height 898
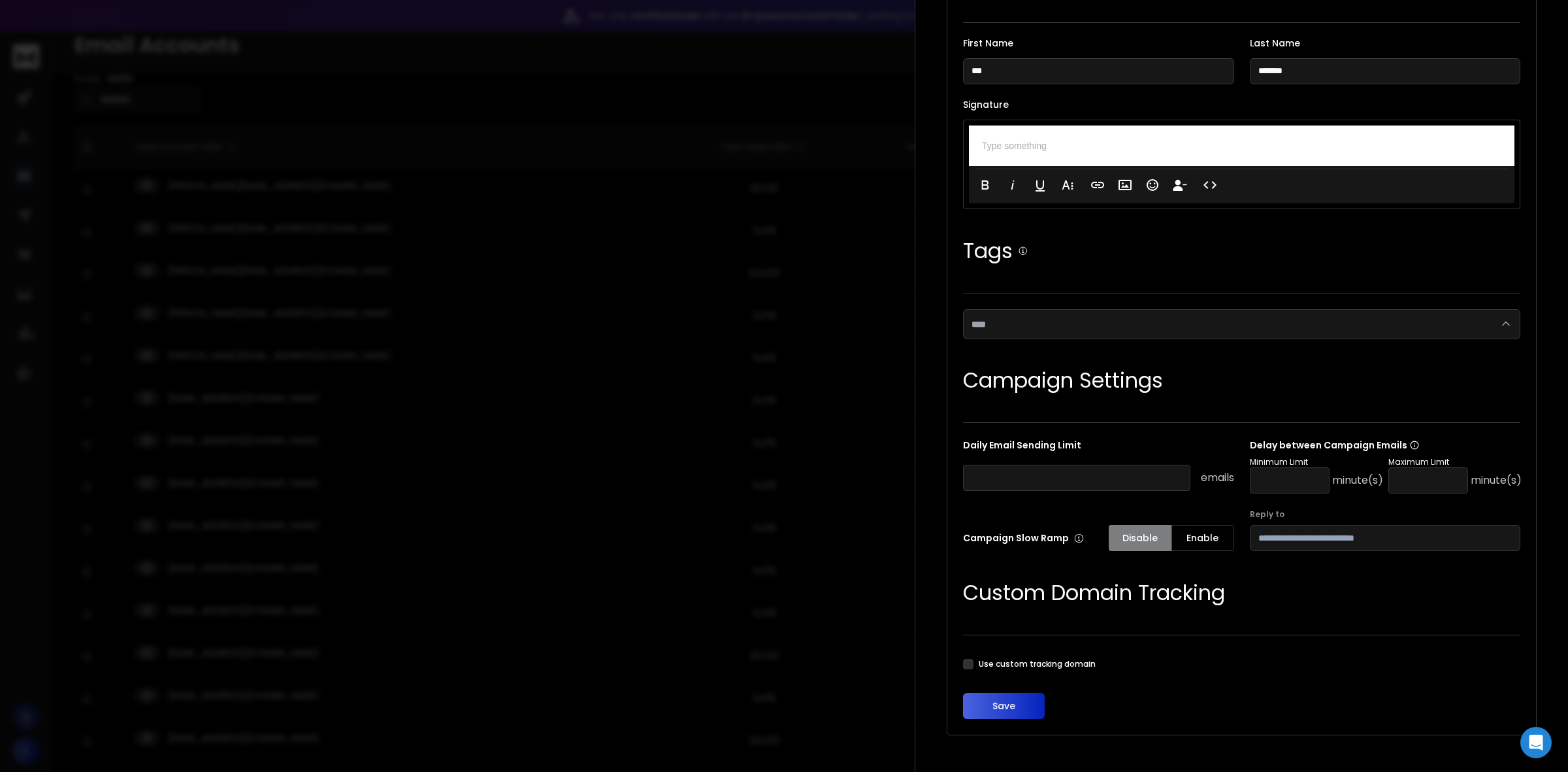
type input "***"
click at [1003, 701] on button "Save" at bounding box center [1004, 706] width 82 height 26
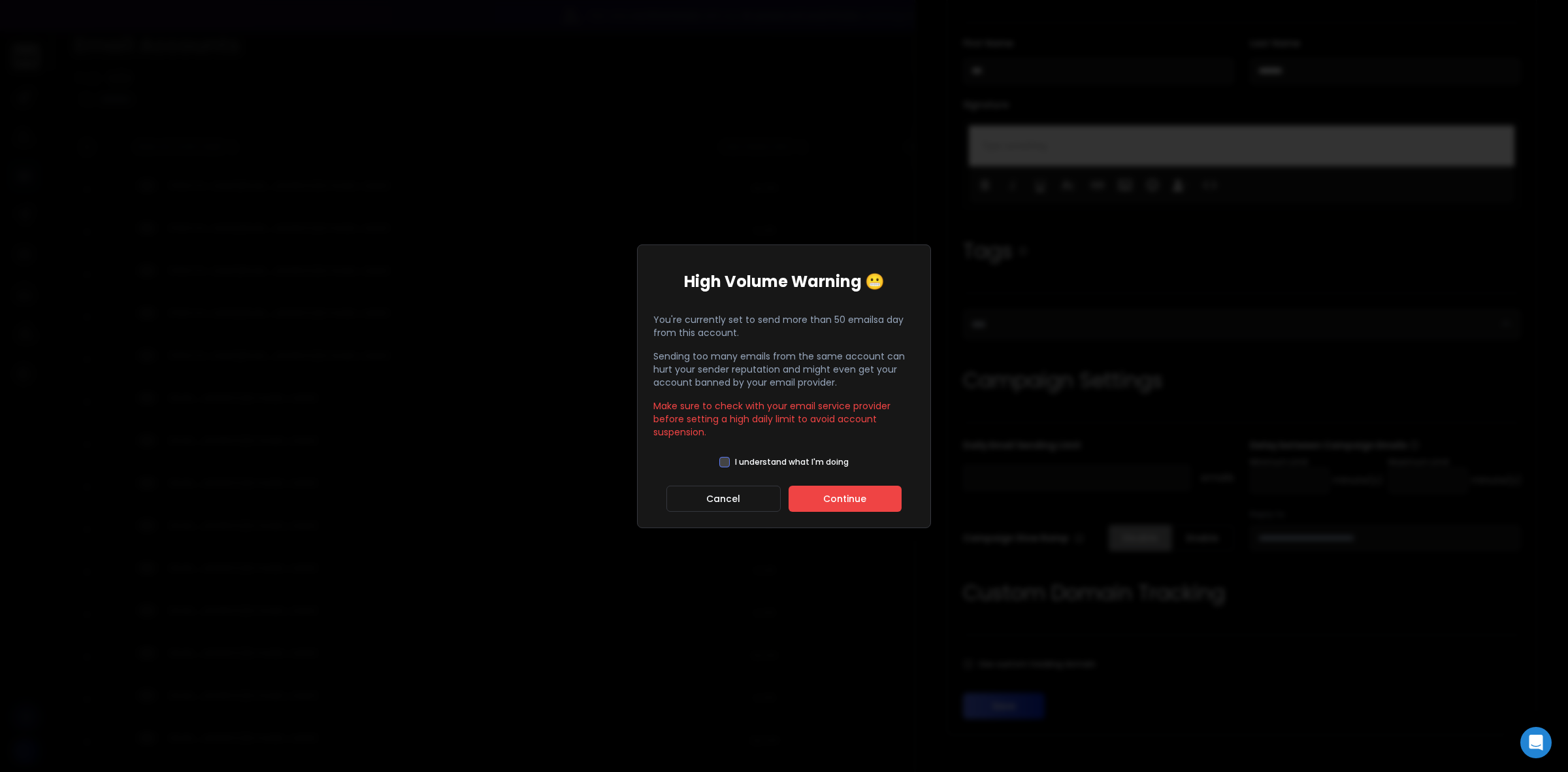
click at [729, 463] on button "I understand what I'm doing" at bounding box center [724, 462] width 10 height 10
click at [844, 501] on button "Continue" at bounding box center [844, 498] width 113 height 26
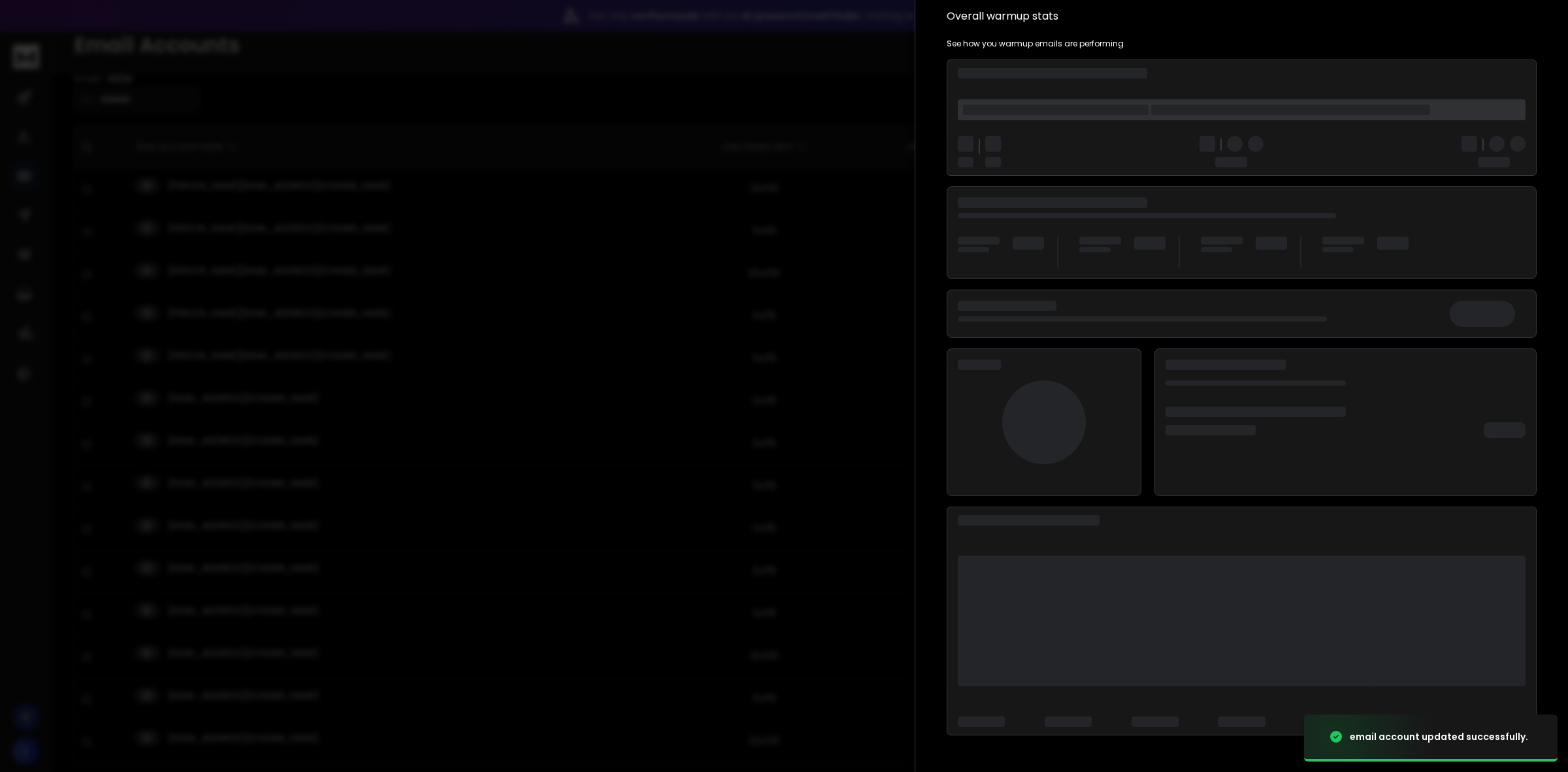
scroll to position [0, 0]
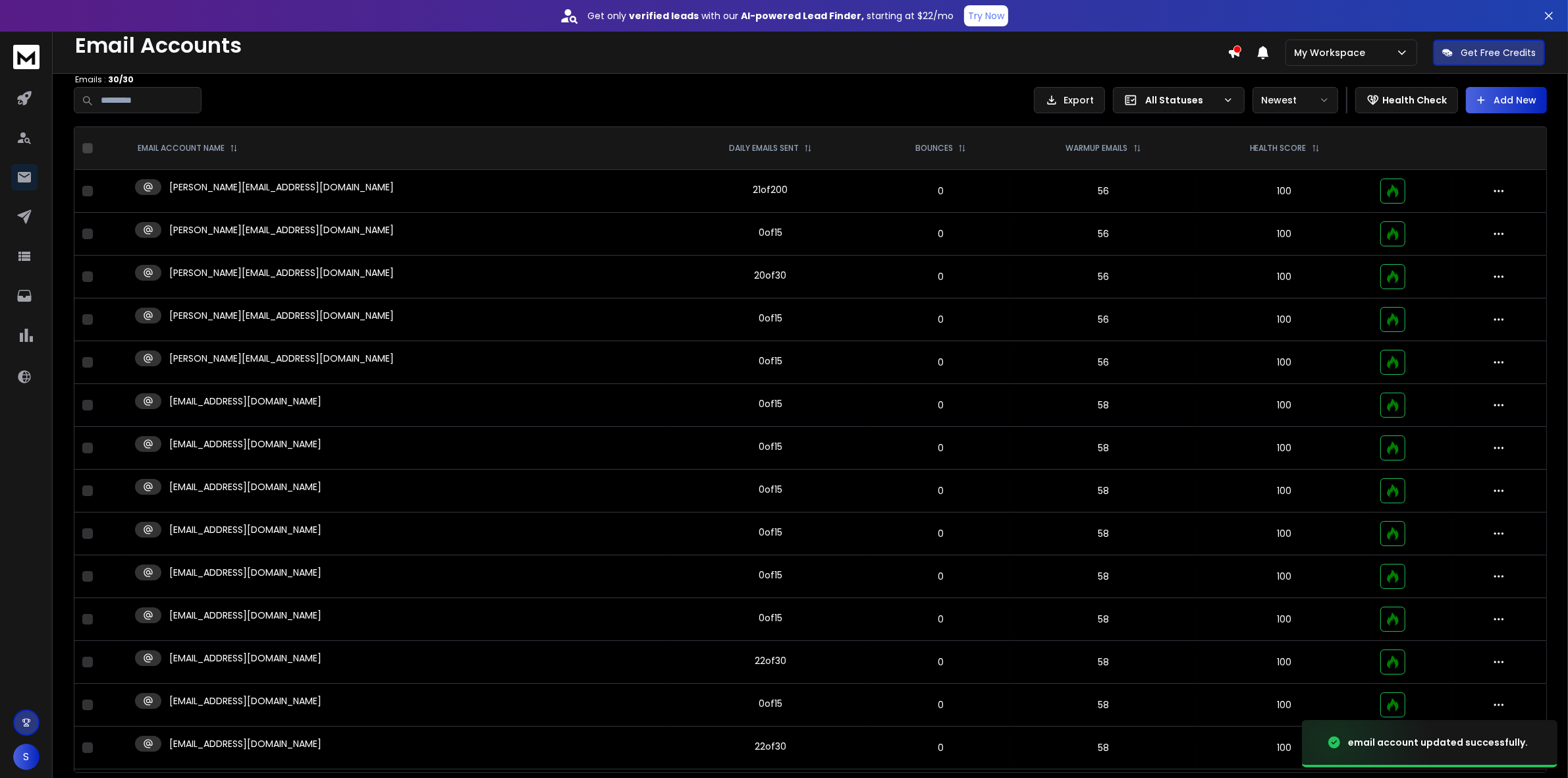
click at [429, 240] on td "ana@secfilings2.info" at bounding box center [398, 234] width 542 height 43
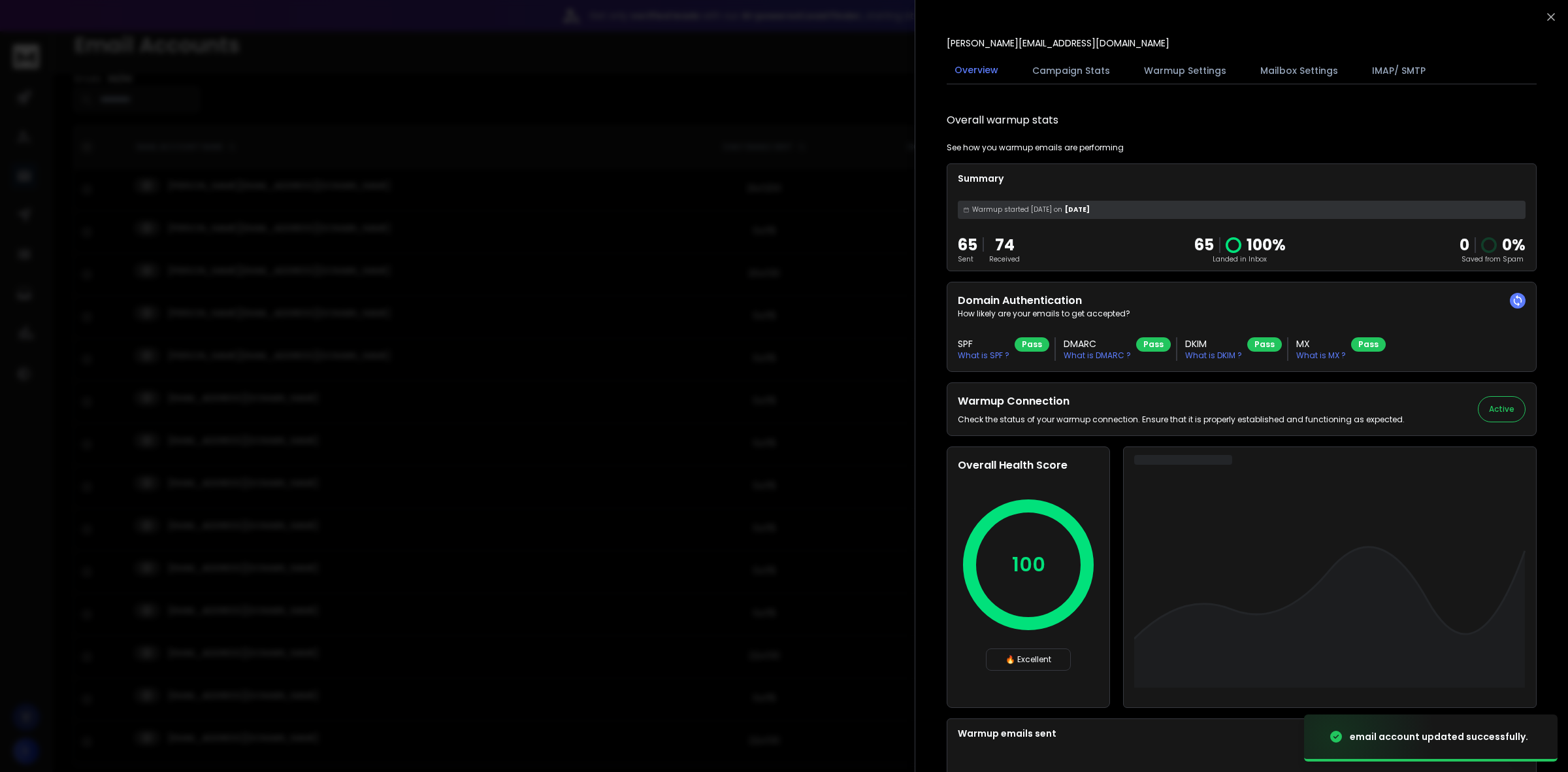
click at [1409, 62] on button "IMAP/ SMTP" at bounding box center [1398, 70] width 70 height 29
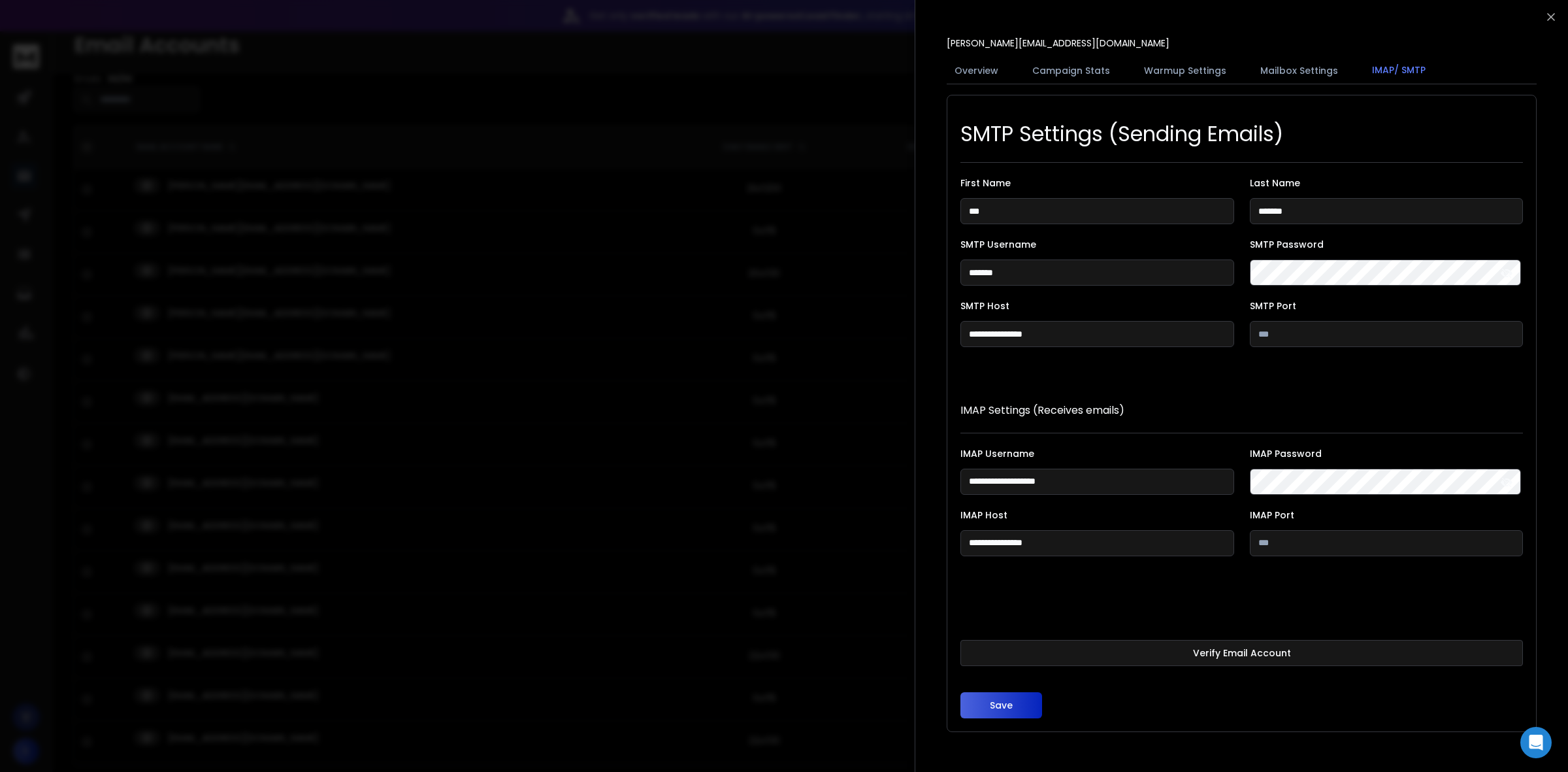
click at [1289, 70] on button "Mailbox Settings" at bounding box center [1299, 70] width 94 height 29
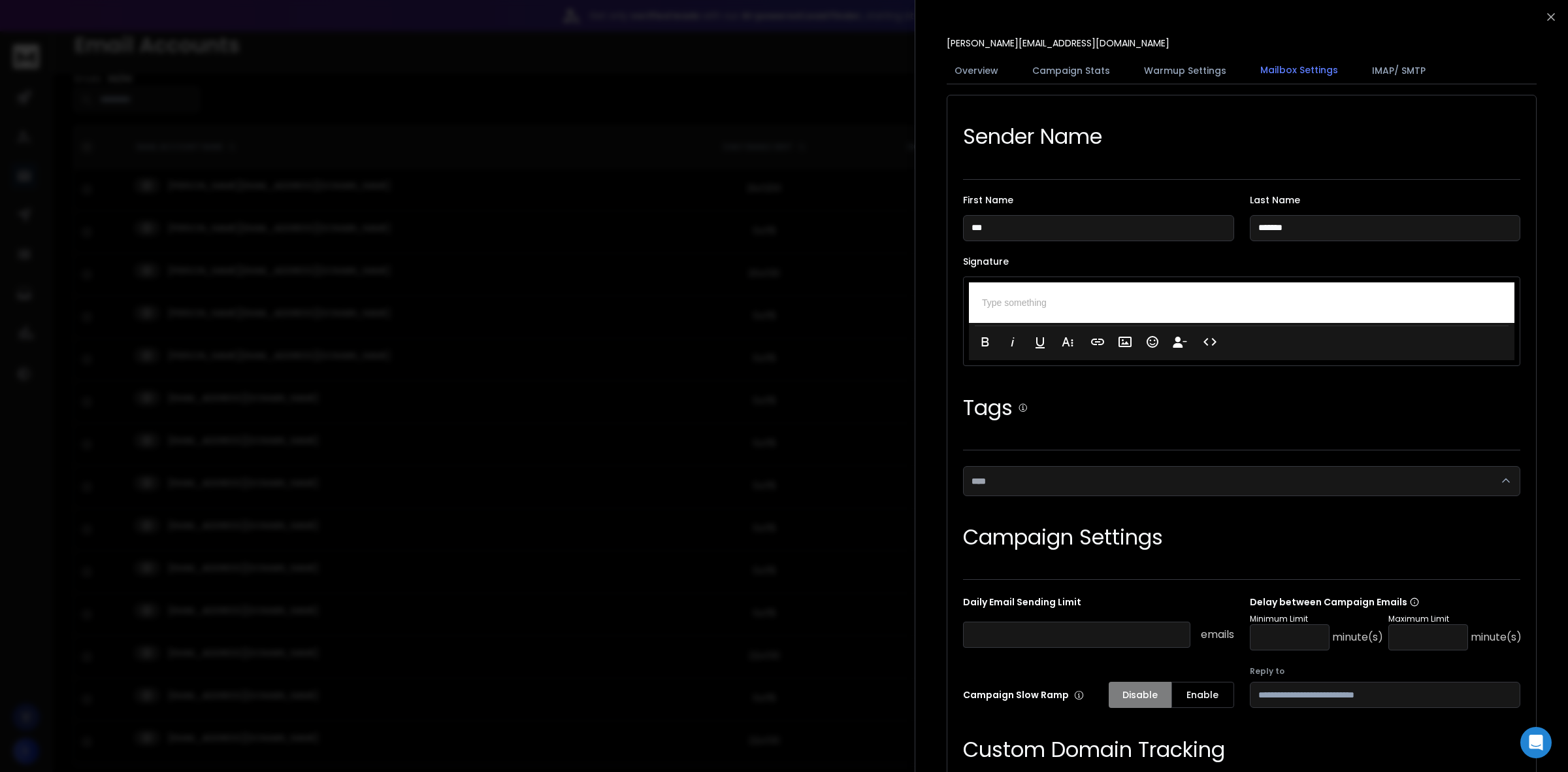
click at [1013, 638] on input "**" at bounding box center [1077, 634] width 227 height 26
paste input "*"
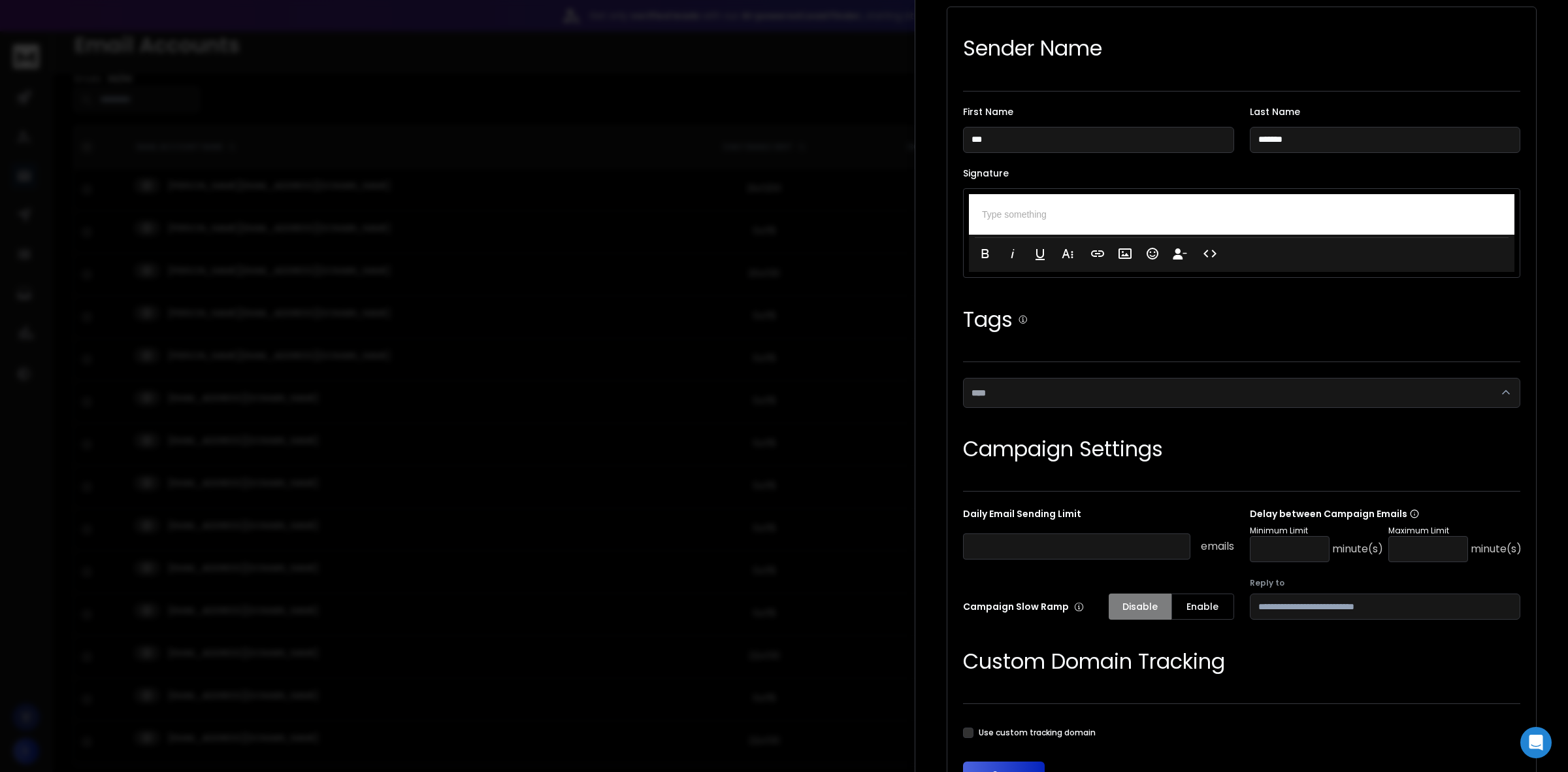
scroll to position [157, 0]
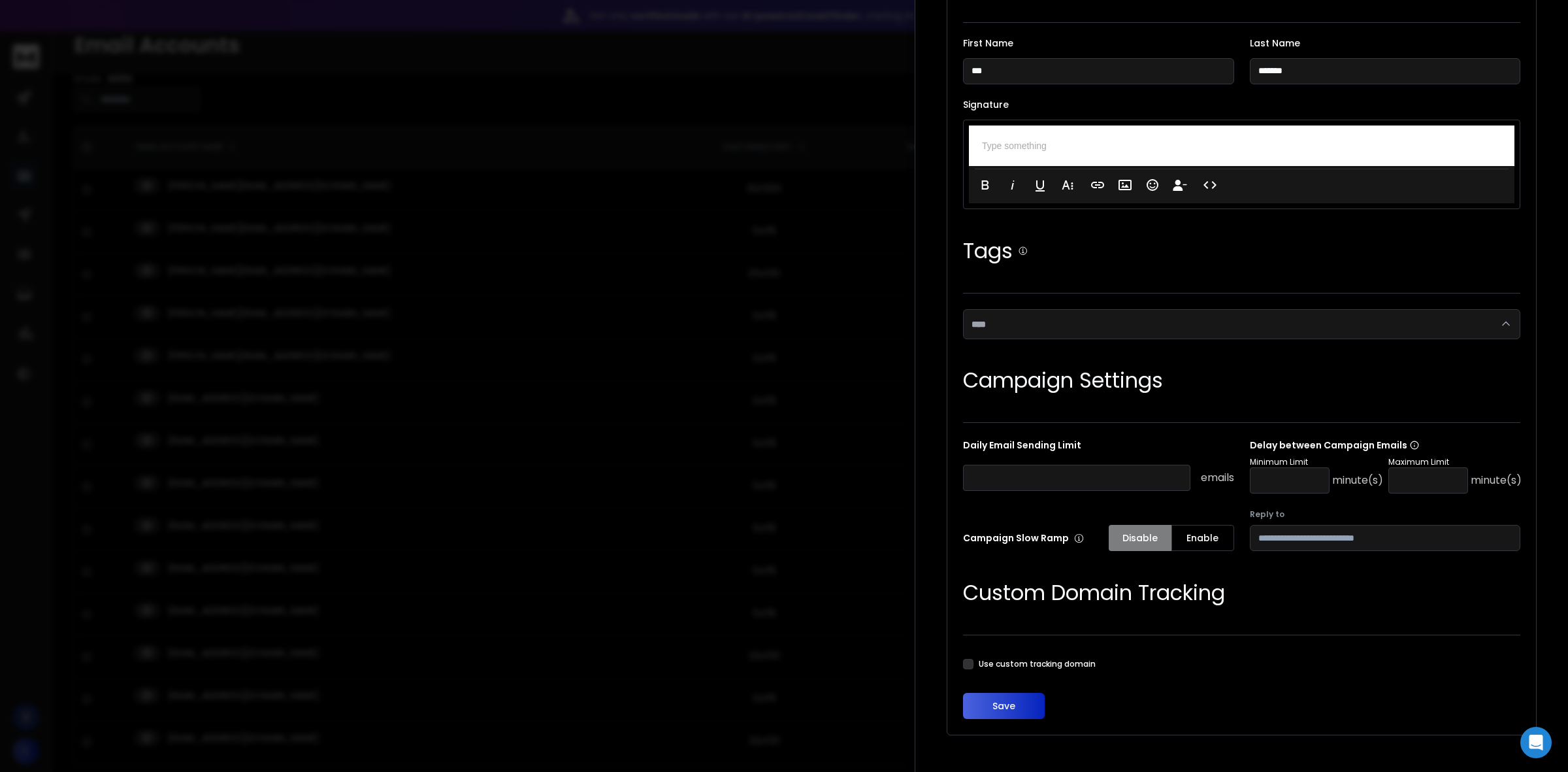
type input "***"
click at [1007, 710] on button "Save" at bounding box center [1004, 706] width 82 height 26
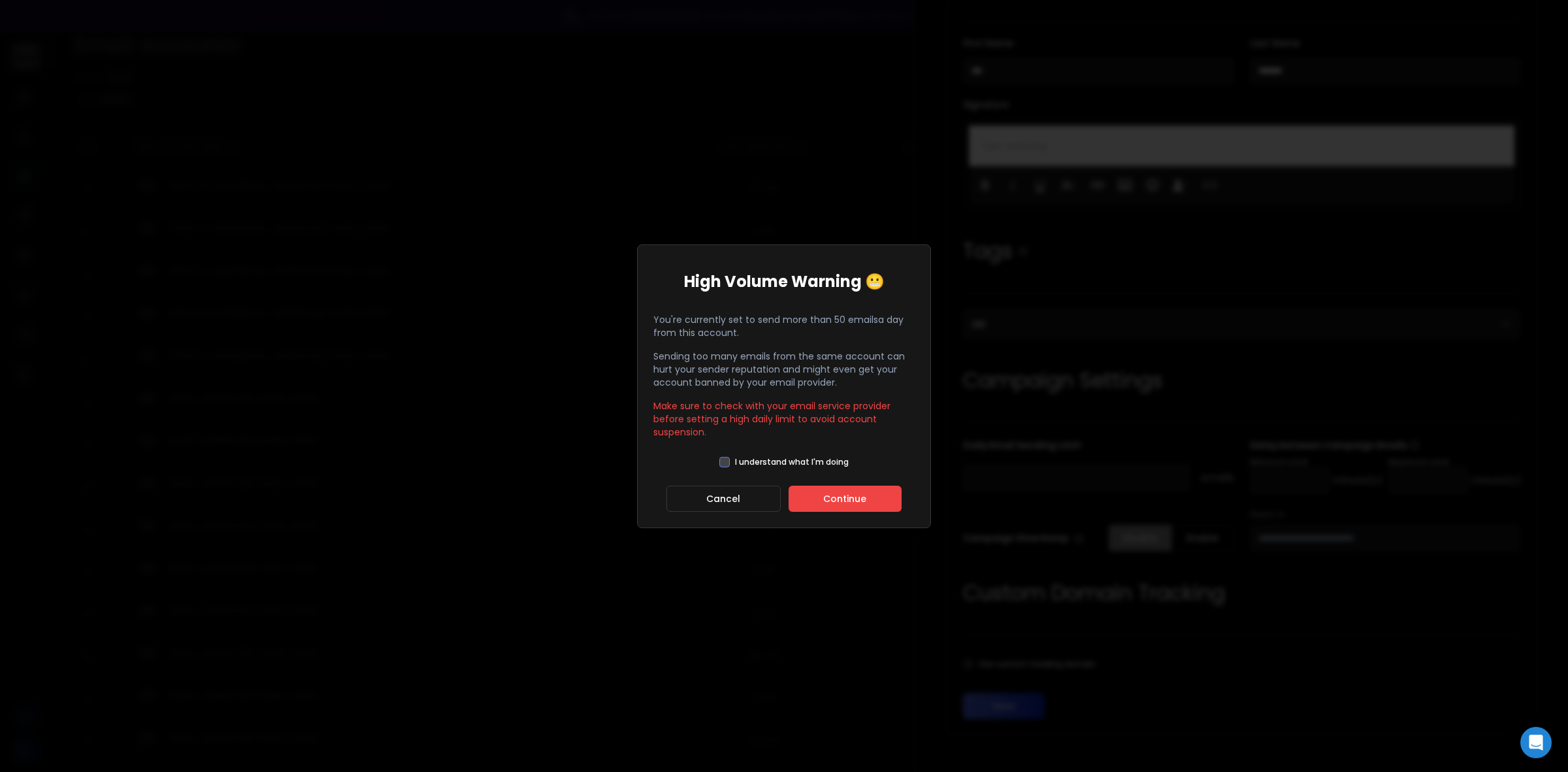
click at [727, 464] on button "I understand what I'm doing" at bounding box center [724, 462] width 10 height 10
click at [889, 487] on button "Continue" at bounding box center [844, 498] width 113 height 26
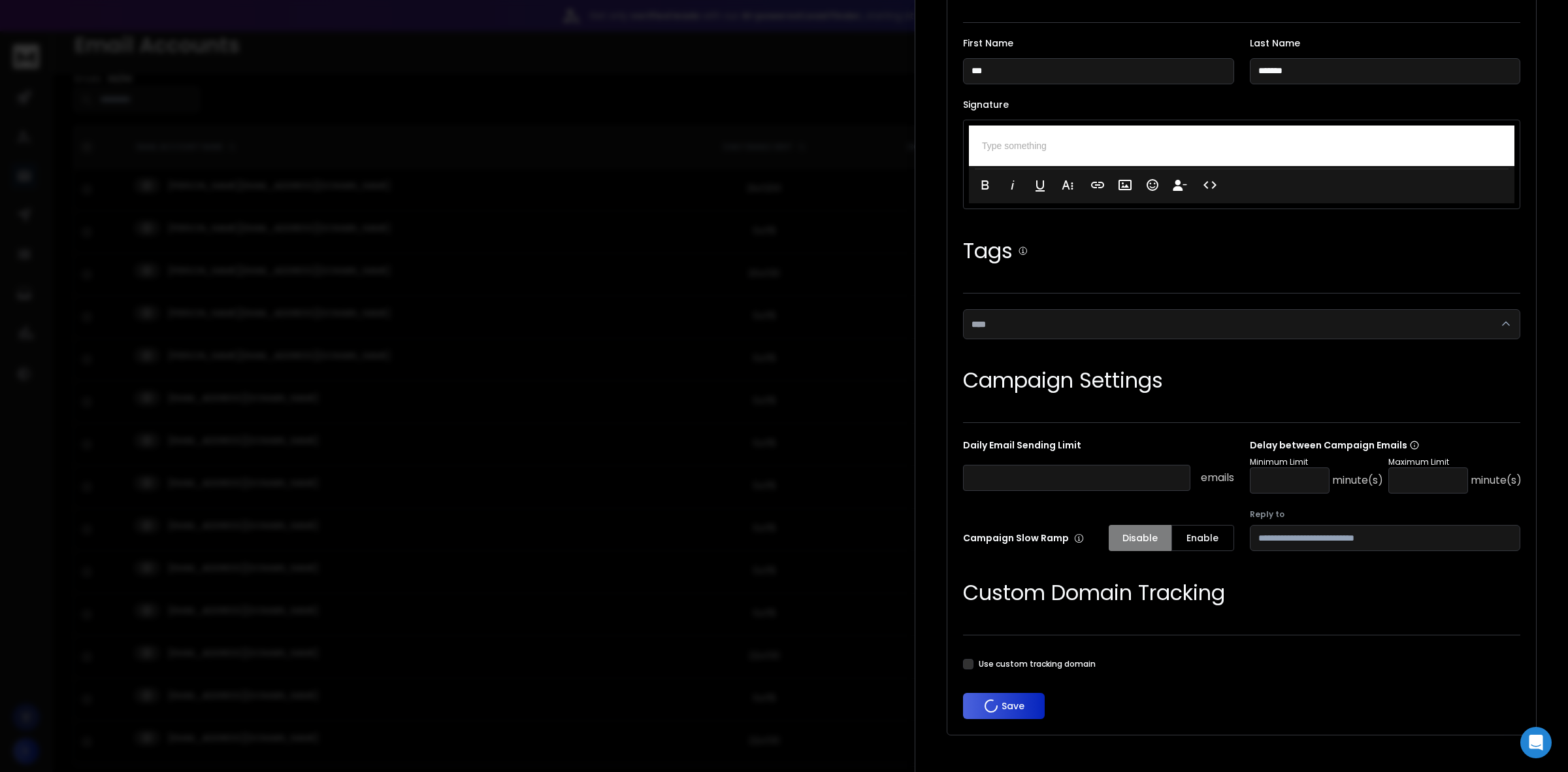
scroll to position [0, 0]
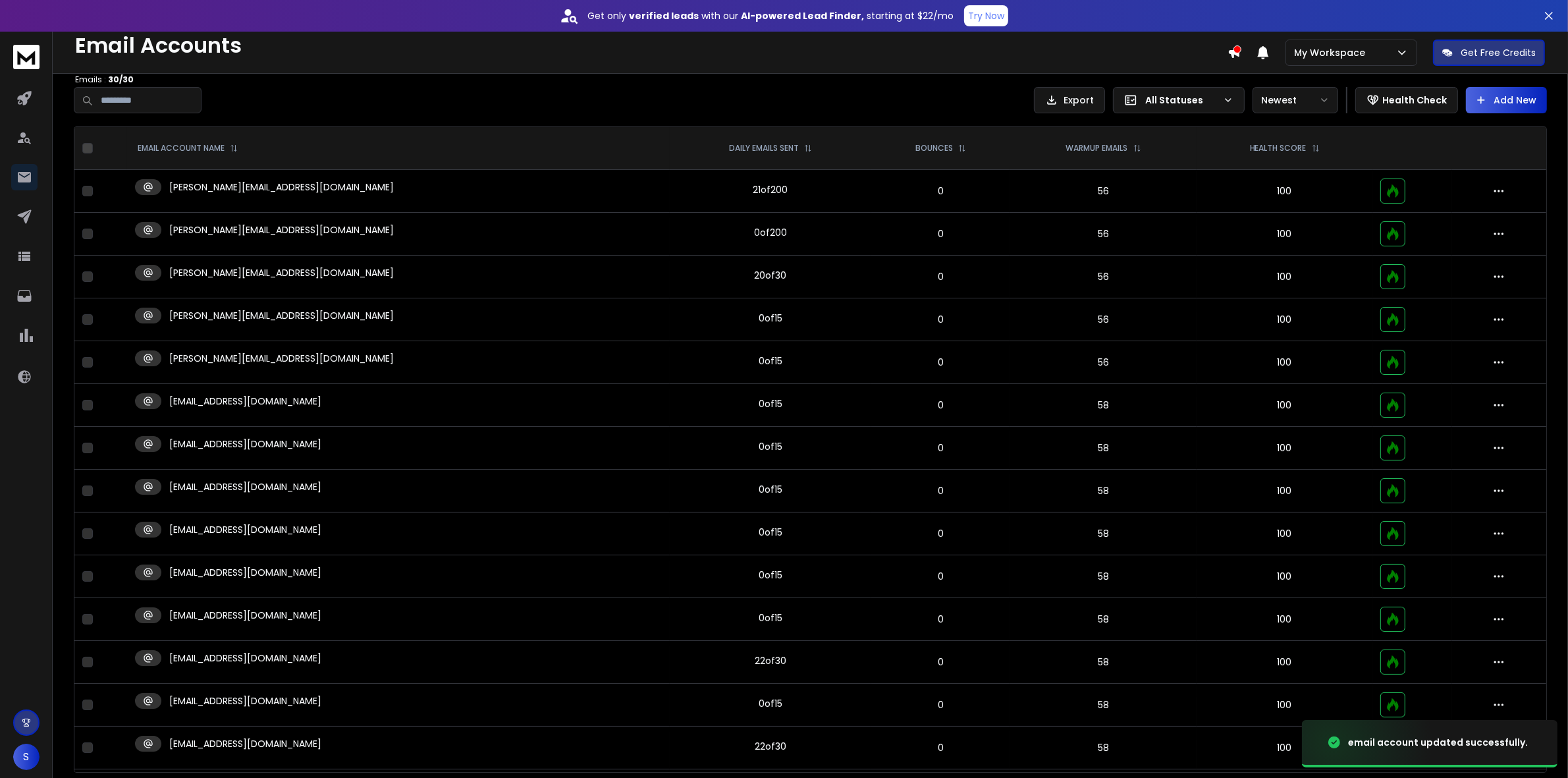
click at [294, 272] on div "ana@secfilings3.info" at bounding box center [399, 273] width 527 height 16
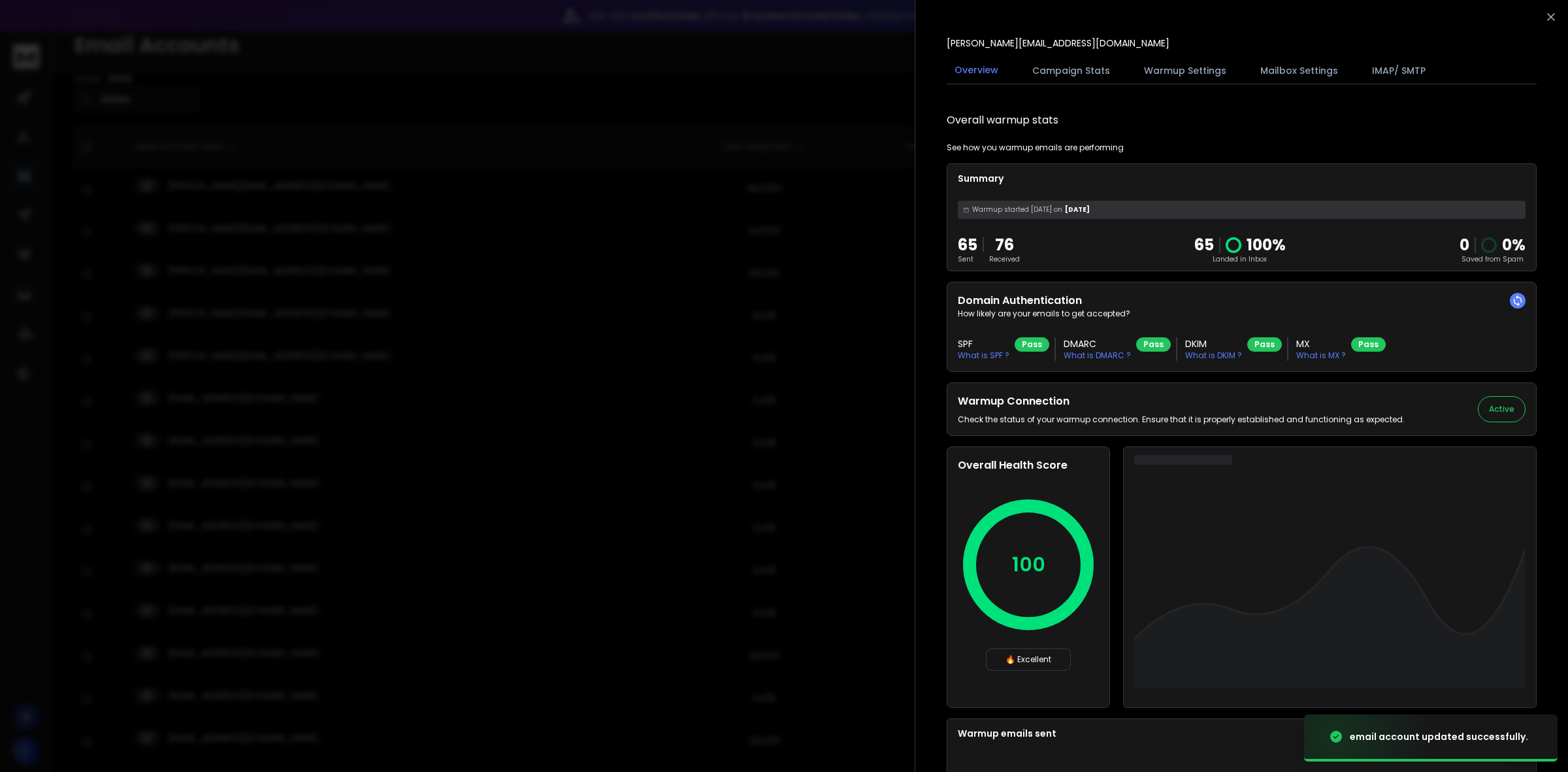
click at [1300, 61] on button "Mailbox Settings" at bounding box center [1299, 70] width 94 height 29
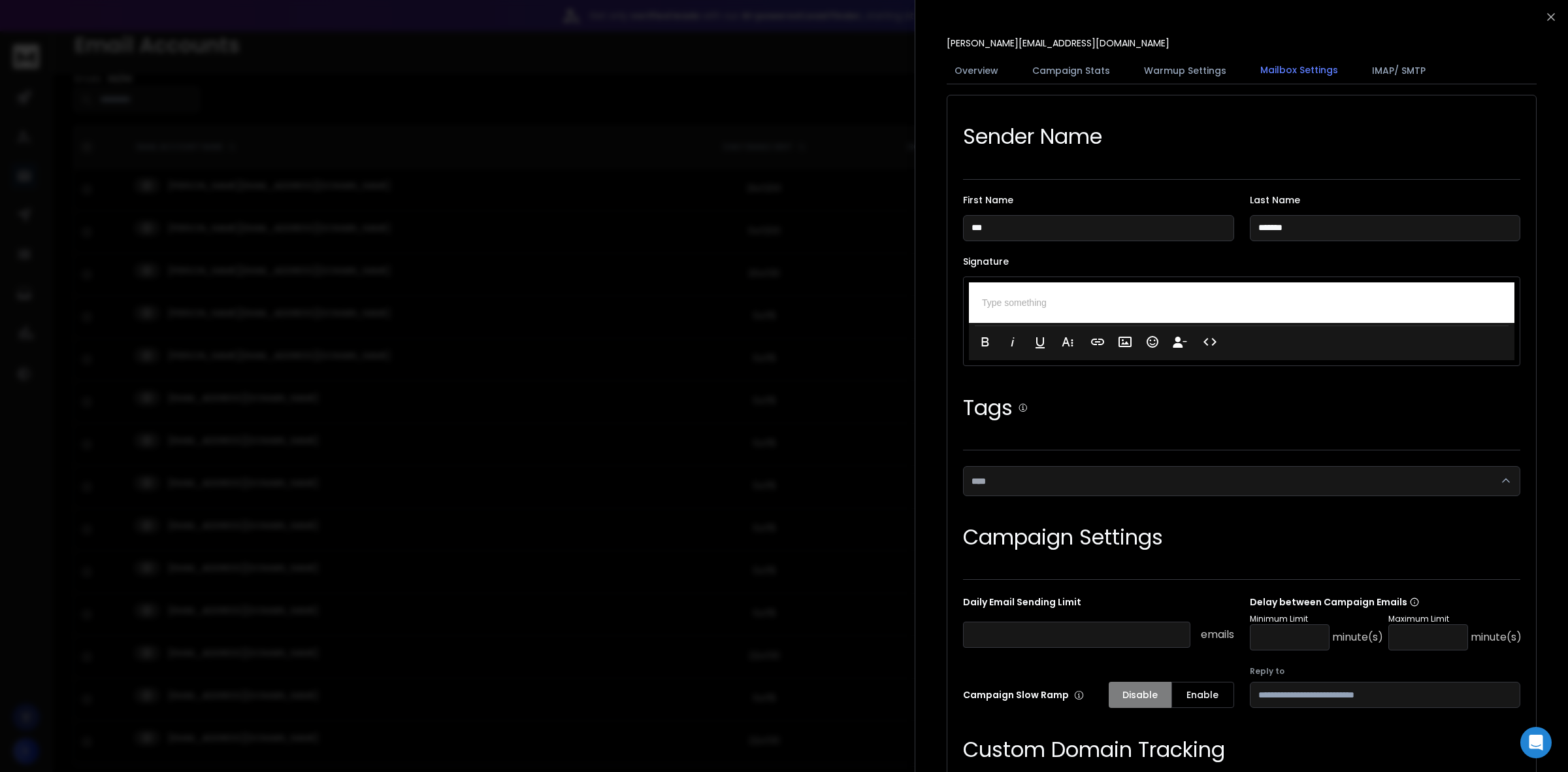
scroll to position [157, 0]
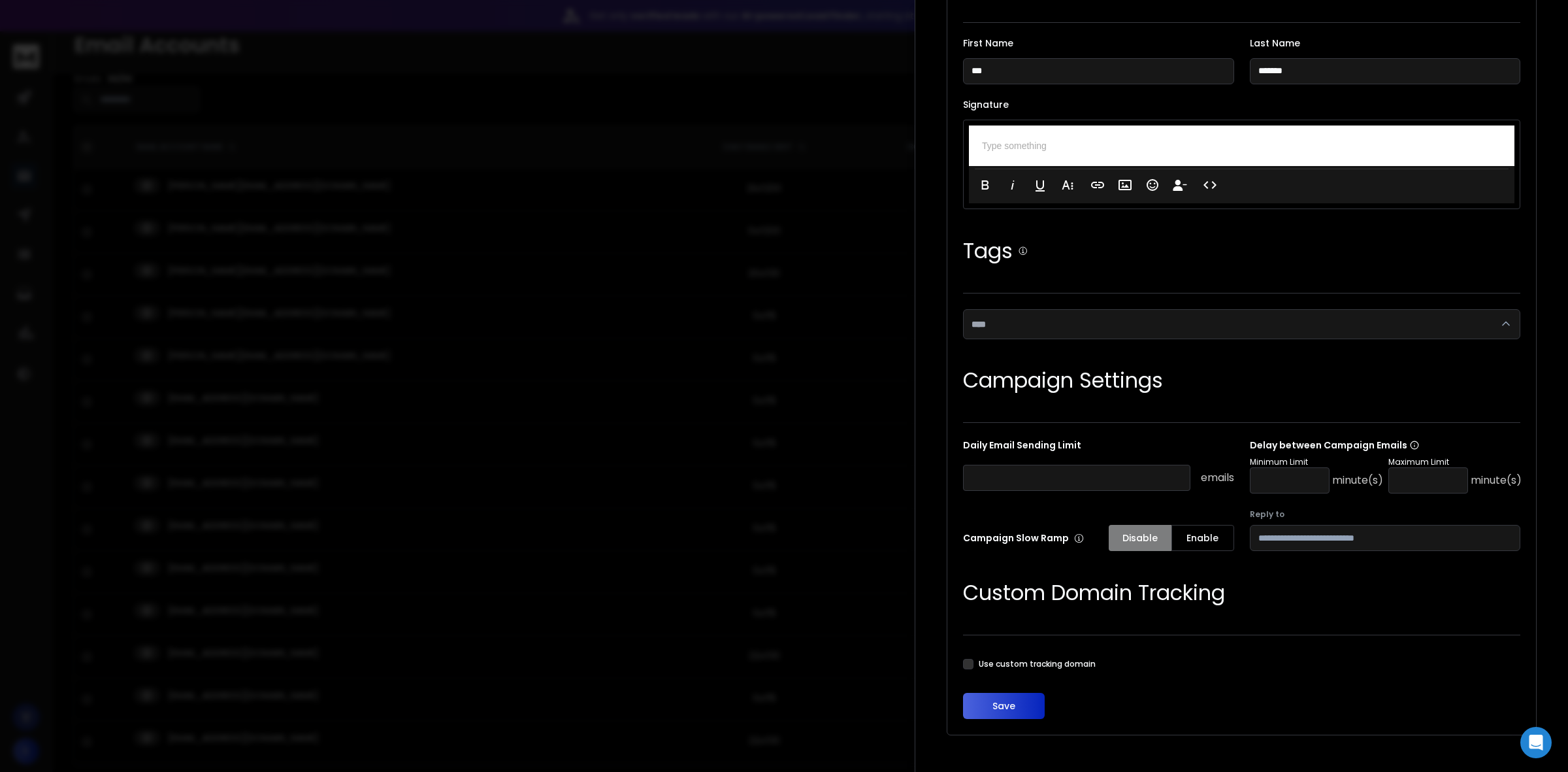
click at [1003, 468] on input "**" at bounding box center [1077, 478] width 227 height 26
paste input "*"
type input "***"
click at [1002, 718] on button "Save" at bounding box center [1004, 706] width 82 height 26
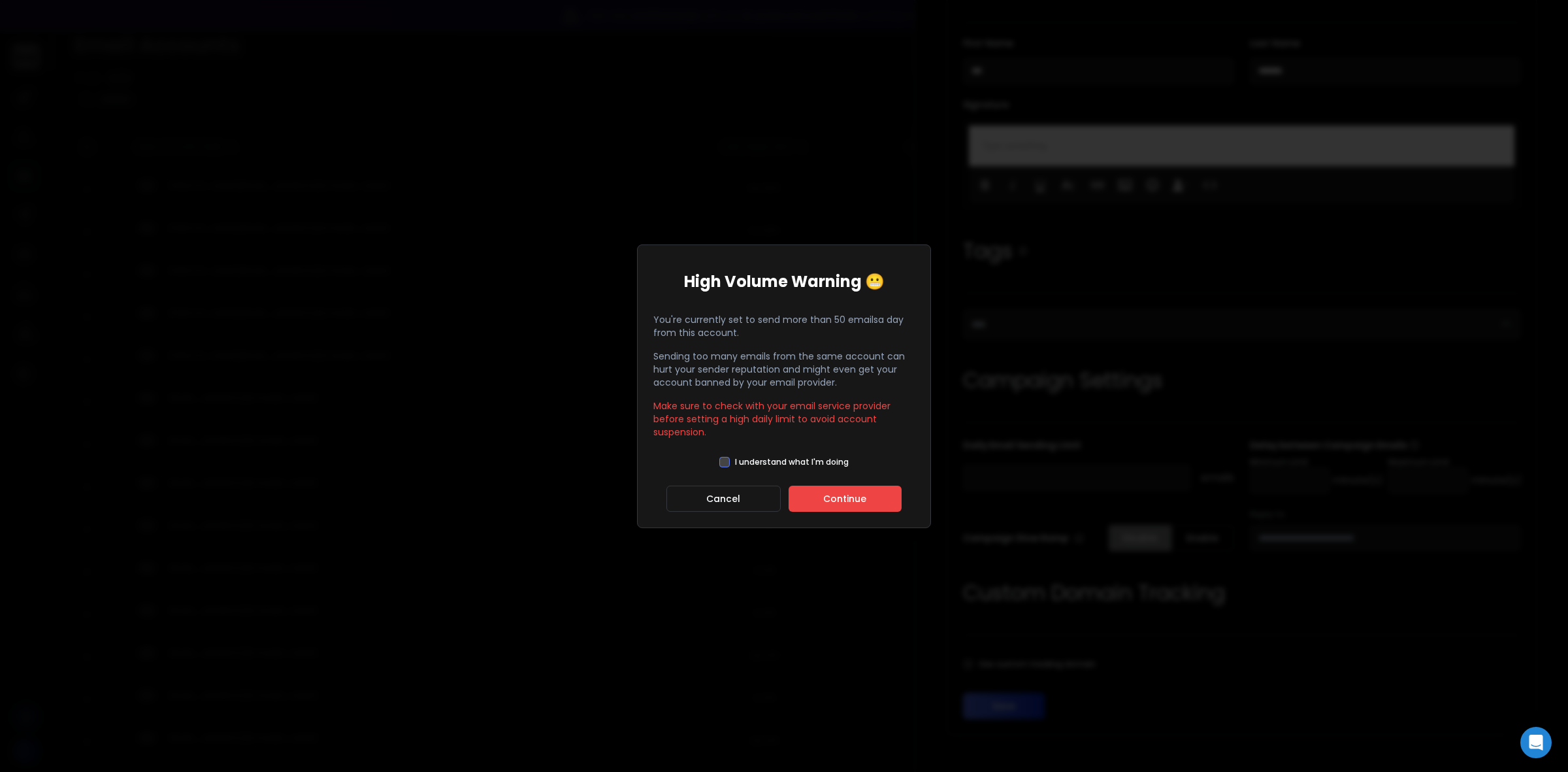
click at [726, 459] on button "I understand what I'm doing" at bounding box center [724, 462] width 10 height 10
click at [848, 484] on div "High Volume Warning 😬 You're currently set to send more than 50 emails a day fr…" at bounding box center [784, 386] width 293 height 282
drag, startPoint x: 848, startPoint y: 502, endPoint x: 828, endPoint y: 514, distance: 23.3
click at [848, 503] on button "Continue" at bounding box center [844, 498] width 113 height 26
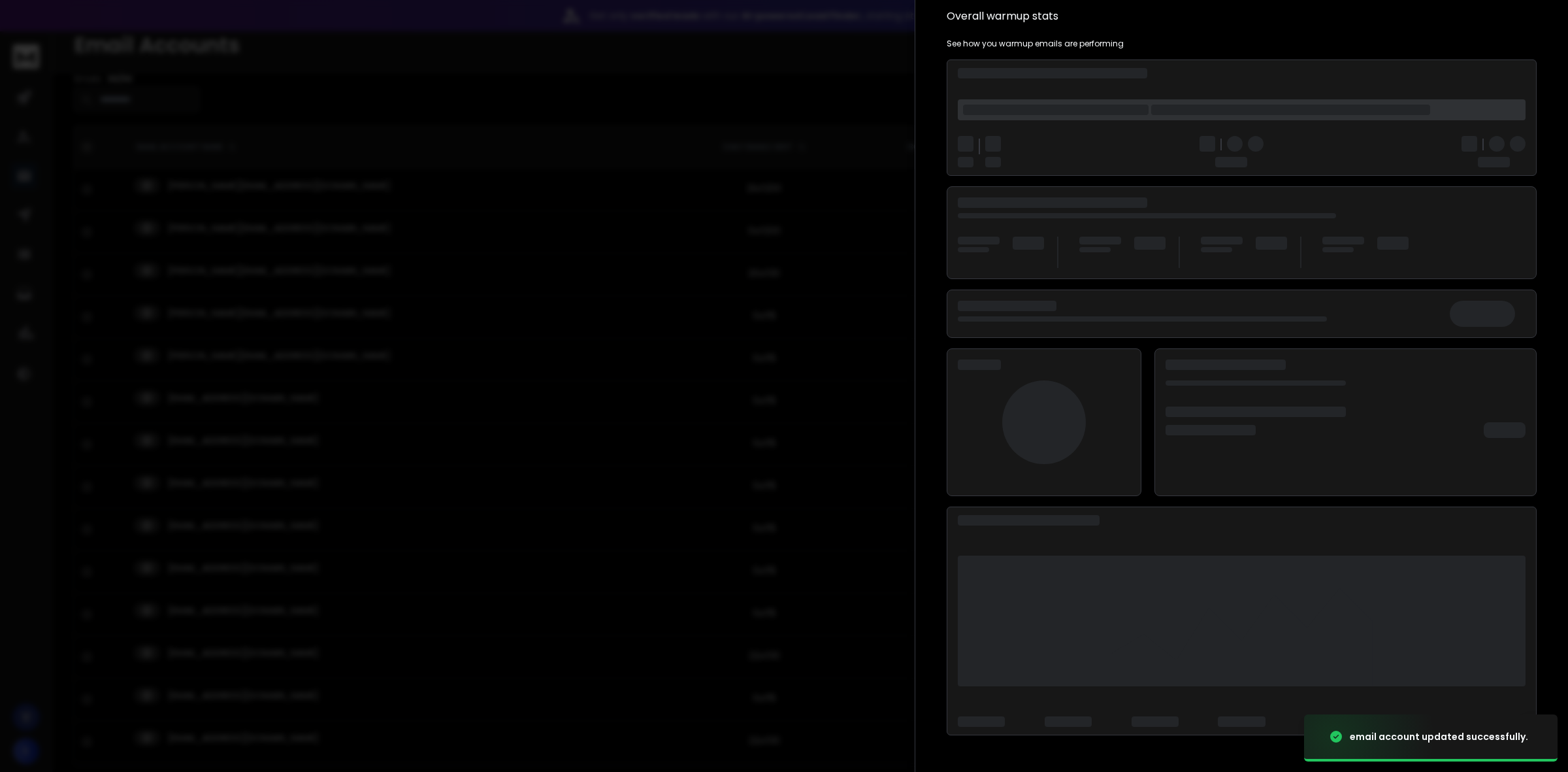
scroll to position [0, 0]
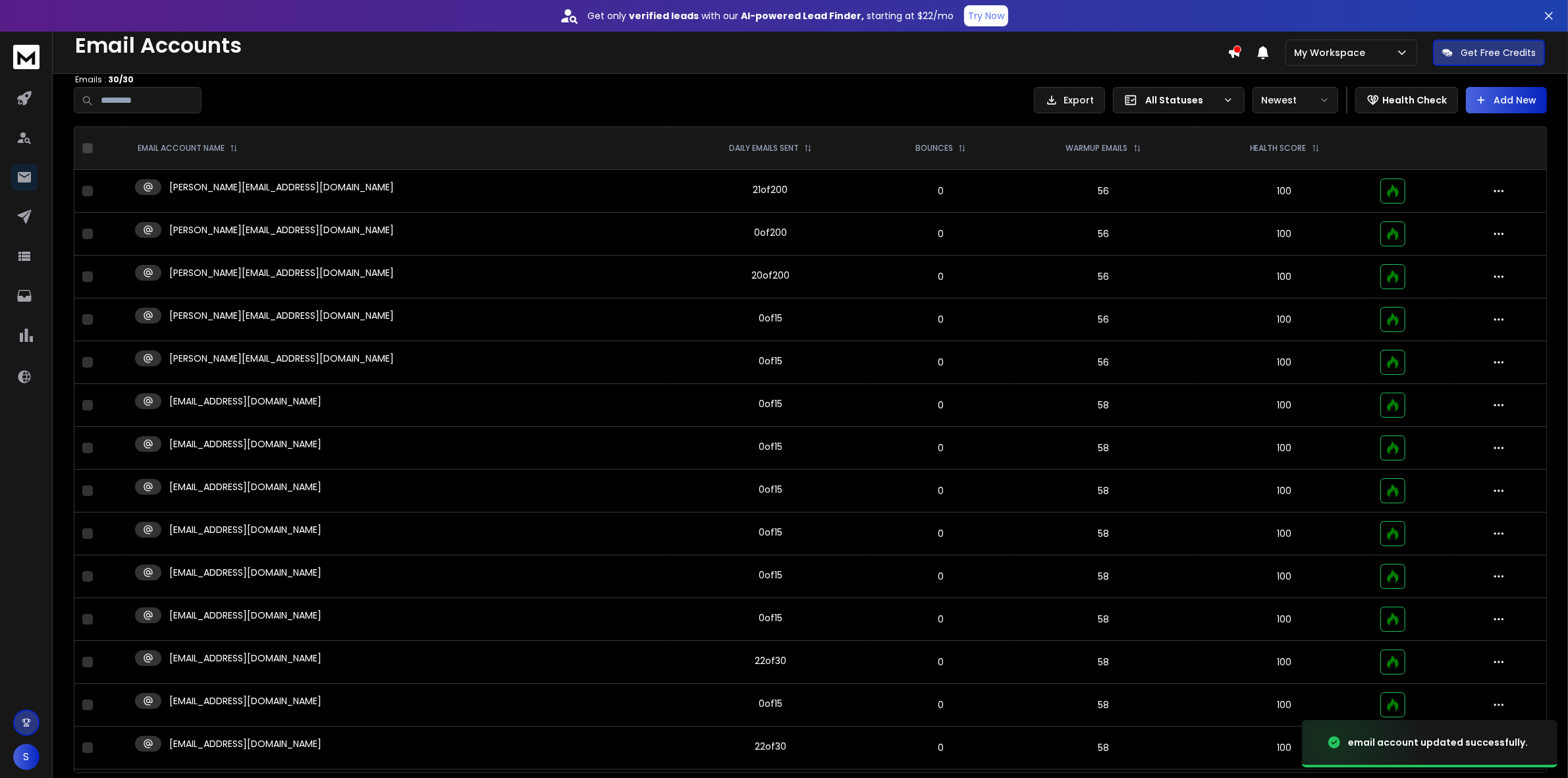
click at [314, 327] on td "ana@scbusinesssoftware2.info" at bounding box center [398, 319] width 542 height 43
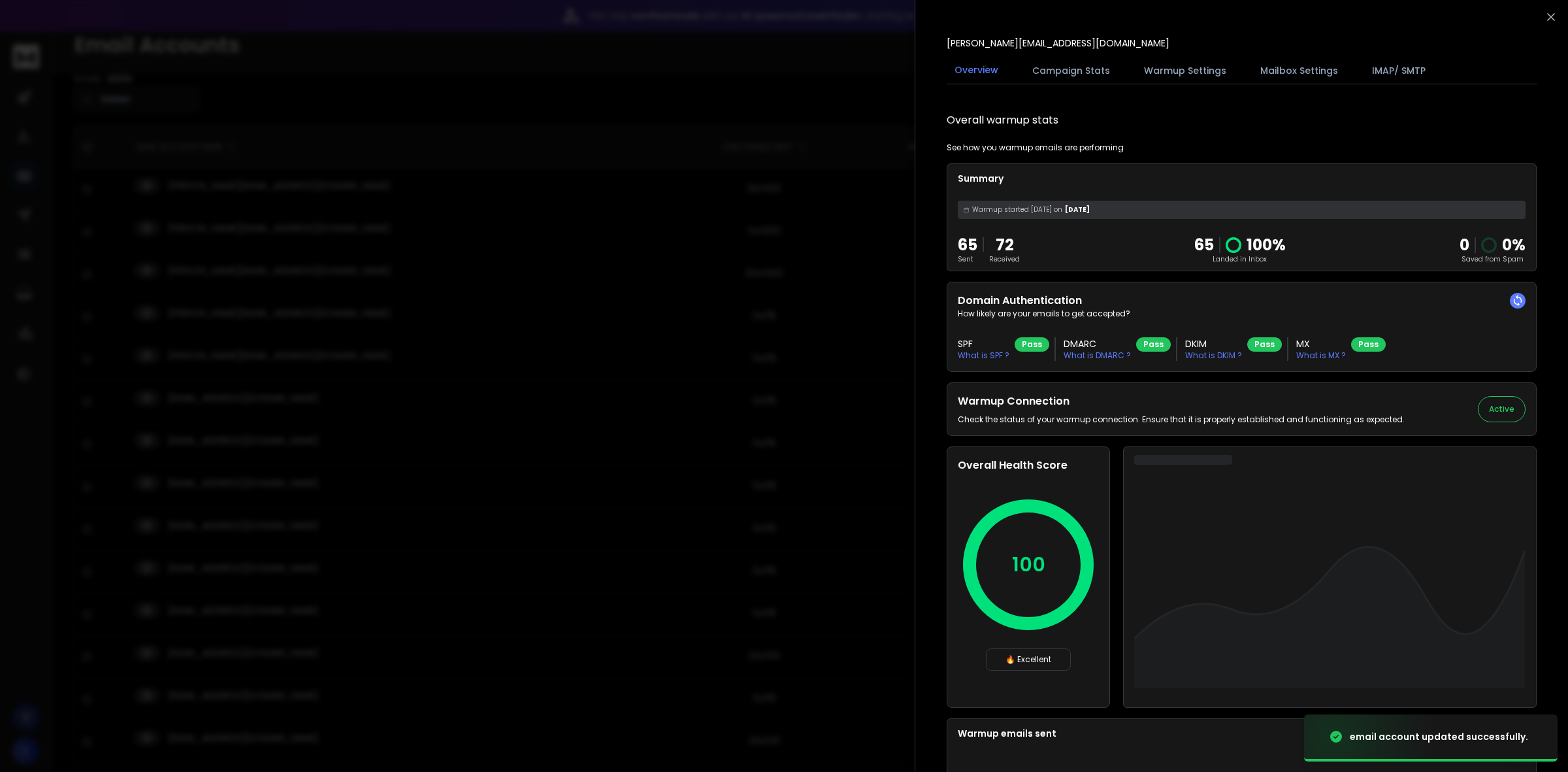
click at [1266, 70] on button "Mailbox Settings" at bounding box center [1299, 70] width 94 height 29
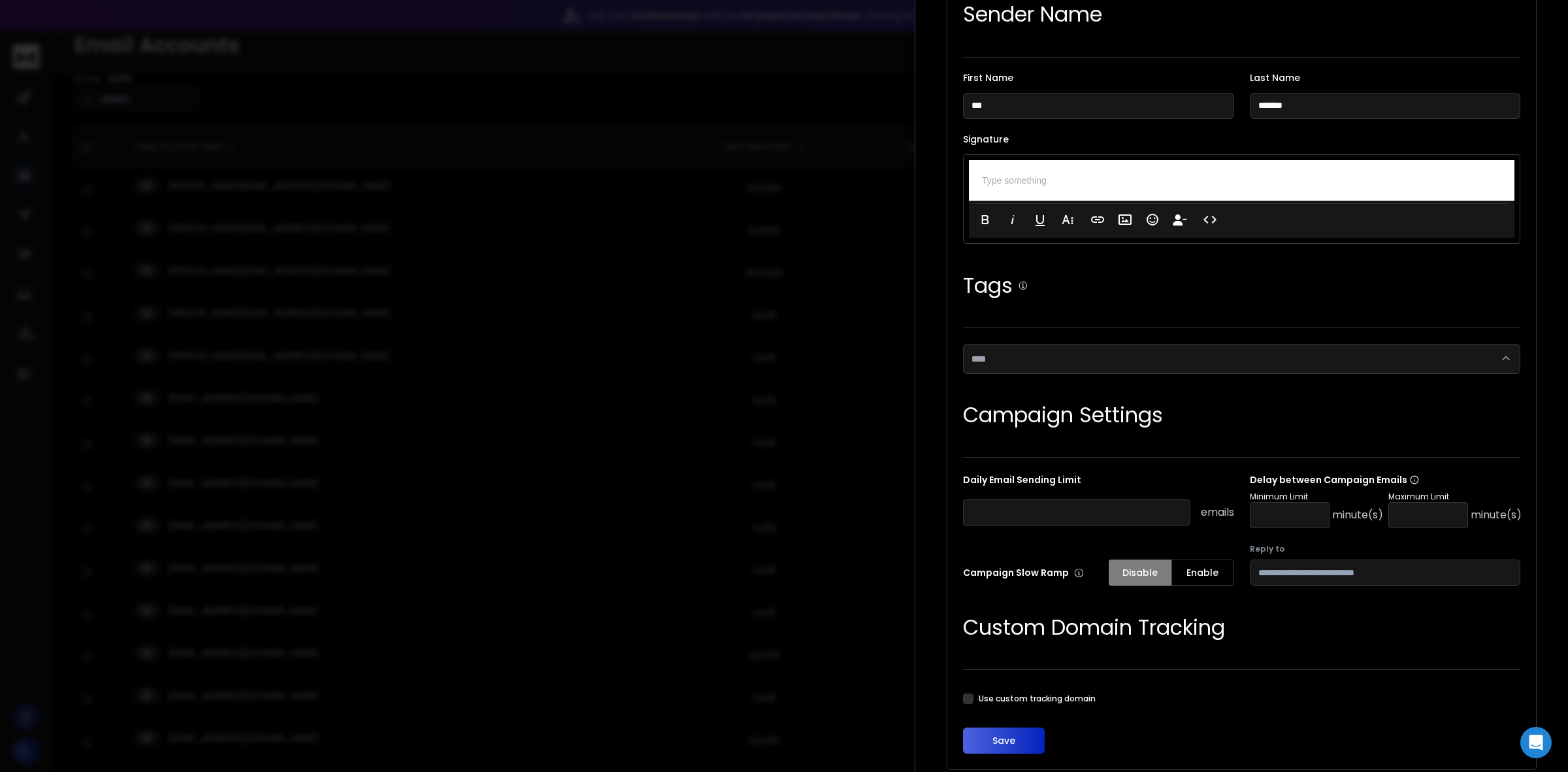
scroll to position [157, 0]
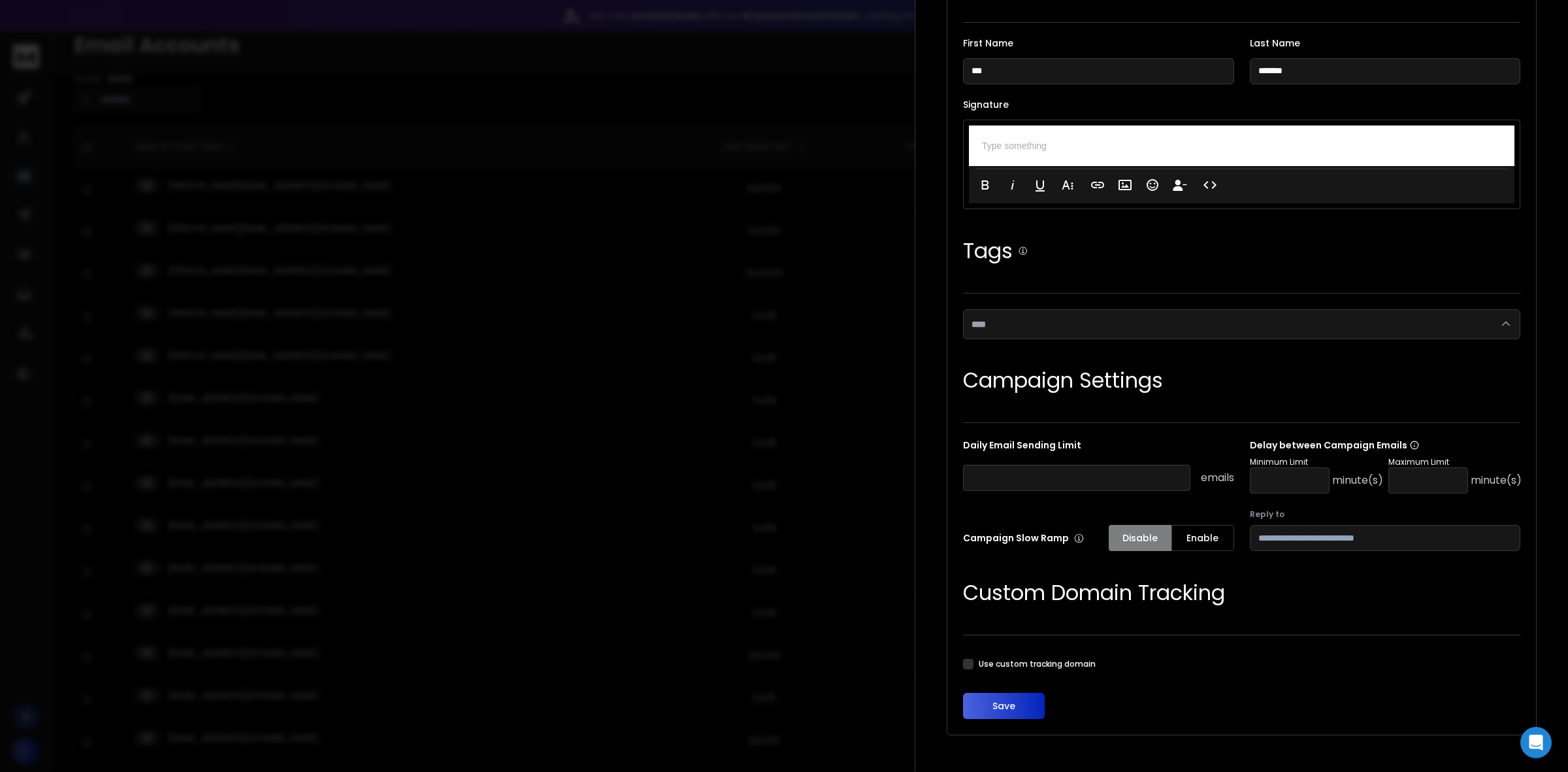
click at [1044, 476] on input "**" at bounding box center [1077, 478] width 227 height 26
paste input "*"
type input "***"
click at [1003, 706] on button "Save" at bounding box center [1004, 706] width 82 height 26
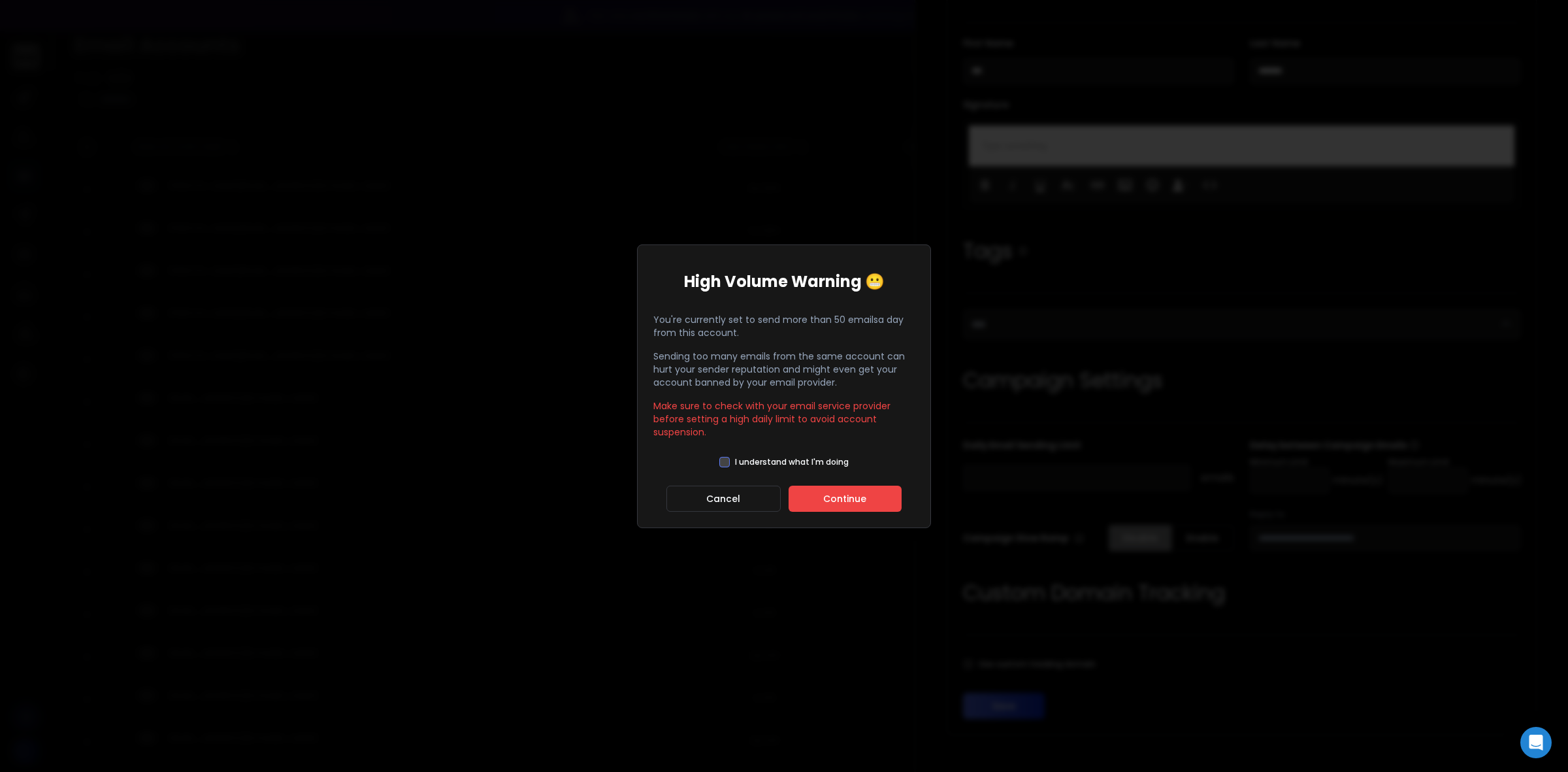
click at [726, 466] on button "I understand what I'm doing" at bounding box center [724, 462] width 10 height 10
click at [886, 501] on button "Continue" at bounding box center [844, 498] width 113 height 26
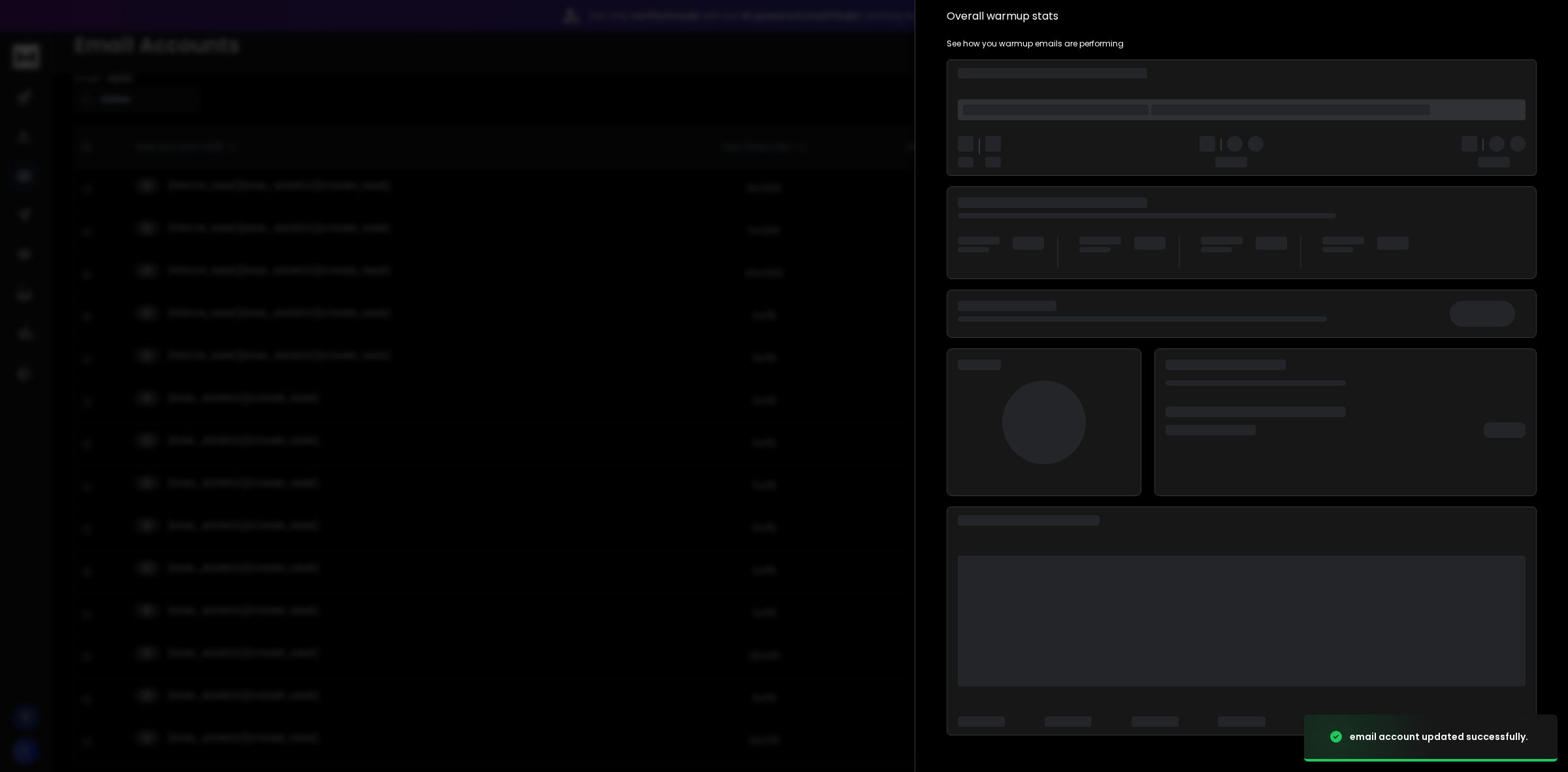
scroll to position [0, 0]
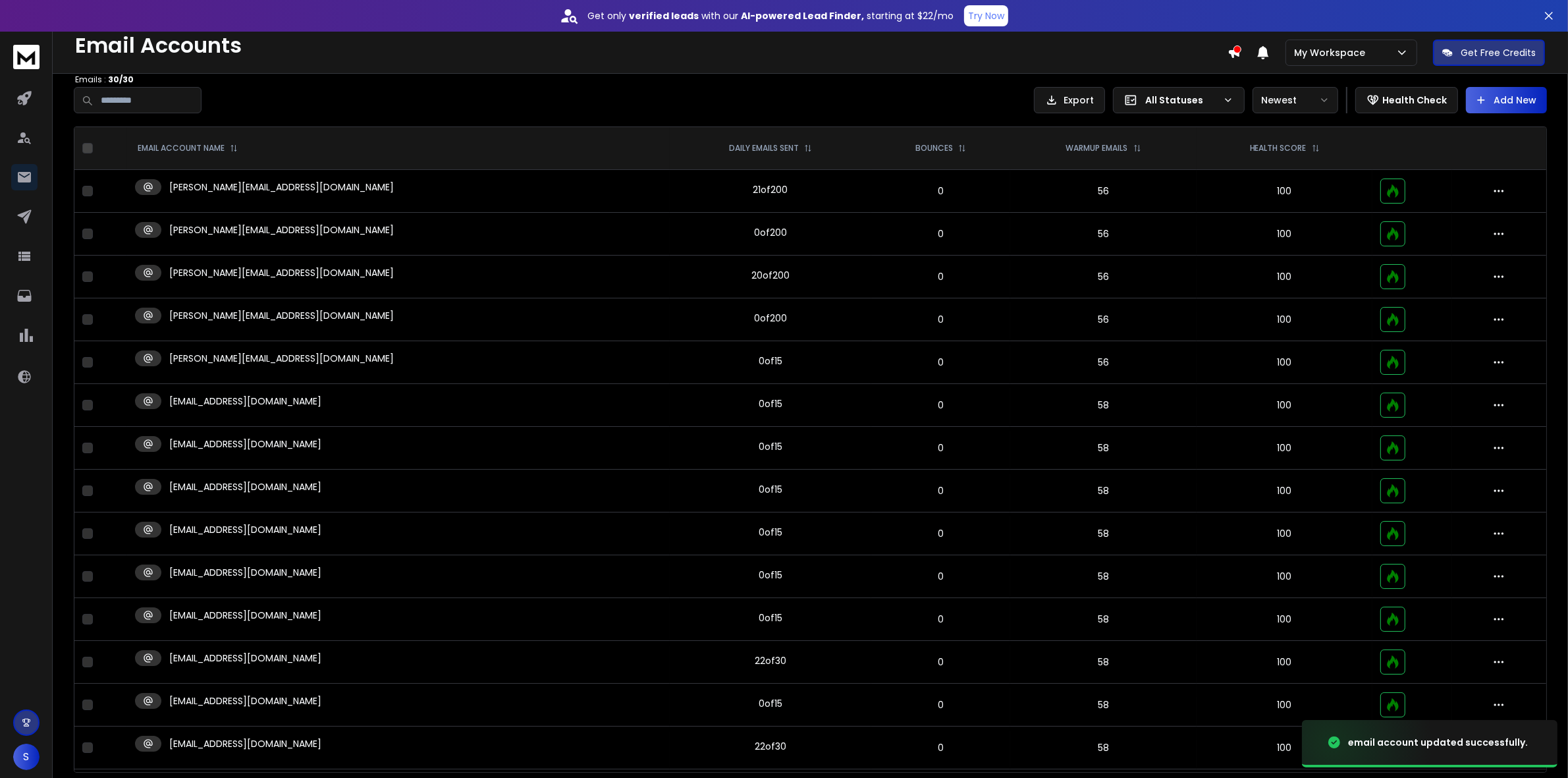
click at [416, 356] on div "ana@scbusinesssoftware4.info" at bounding box center [399, 359] width 527 height 16
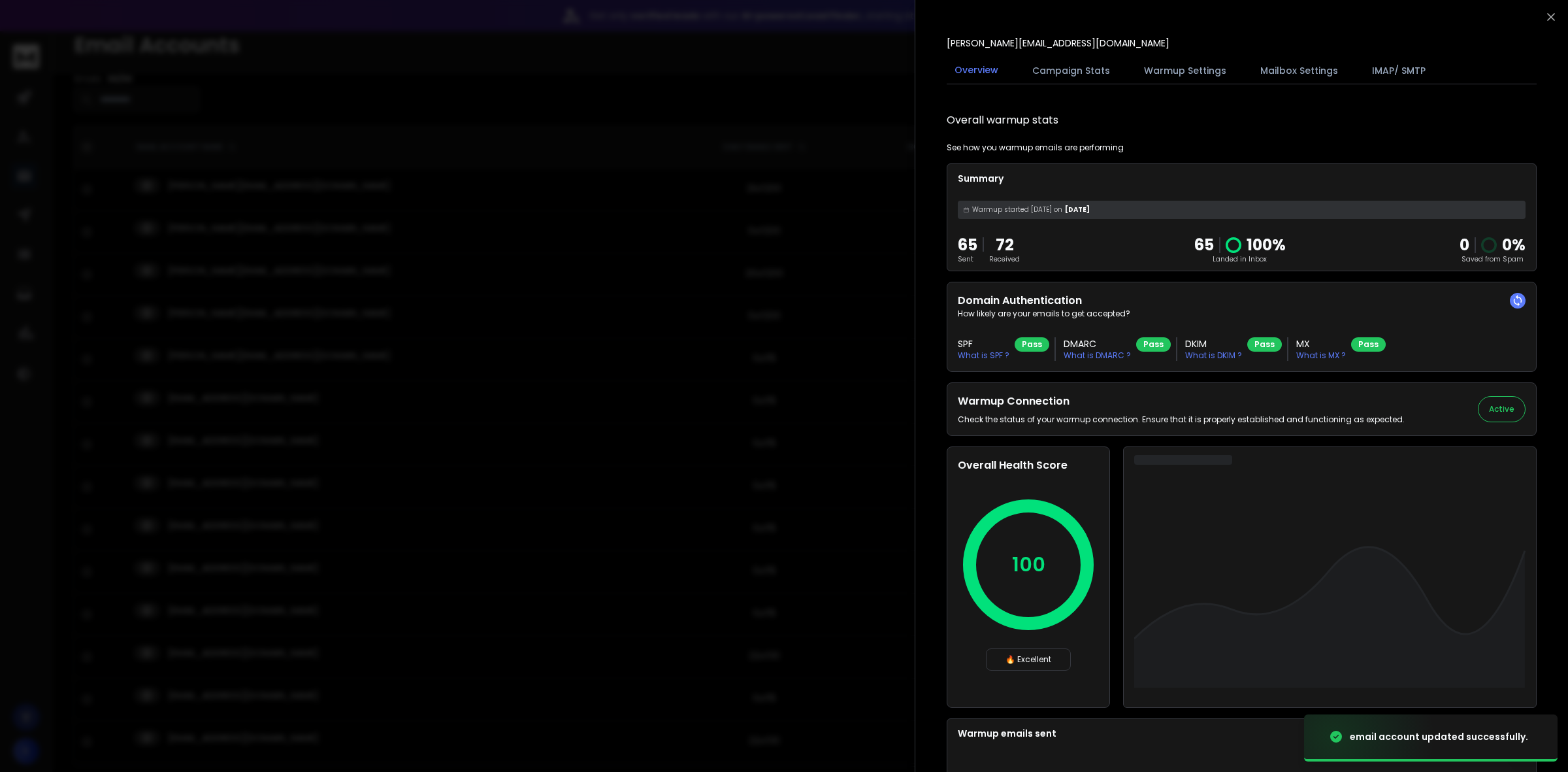
click at [1294, 66] on button "Mailbox Settings" at bounding box center [1299, 70] width 94 height 29
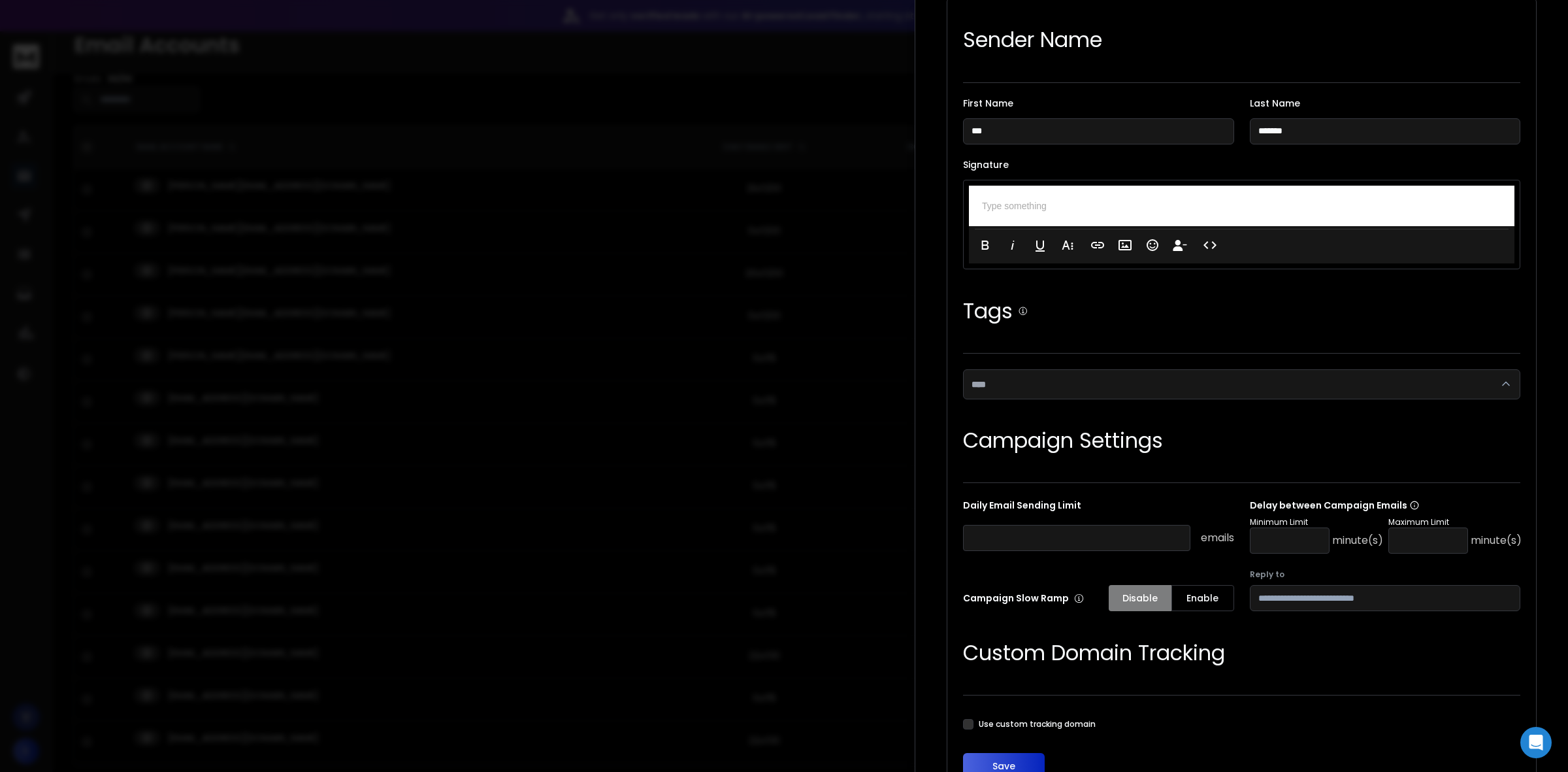
scroll to position [157, 0]
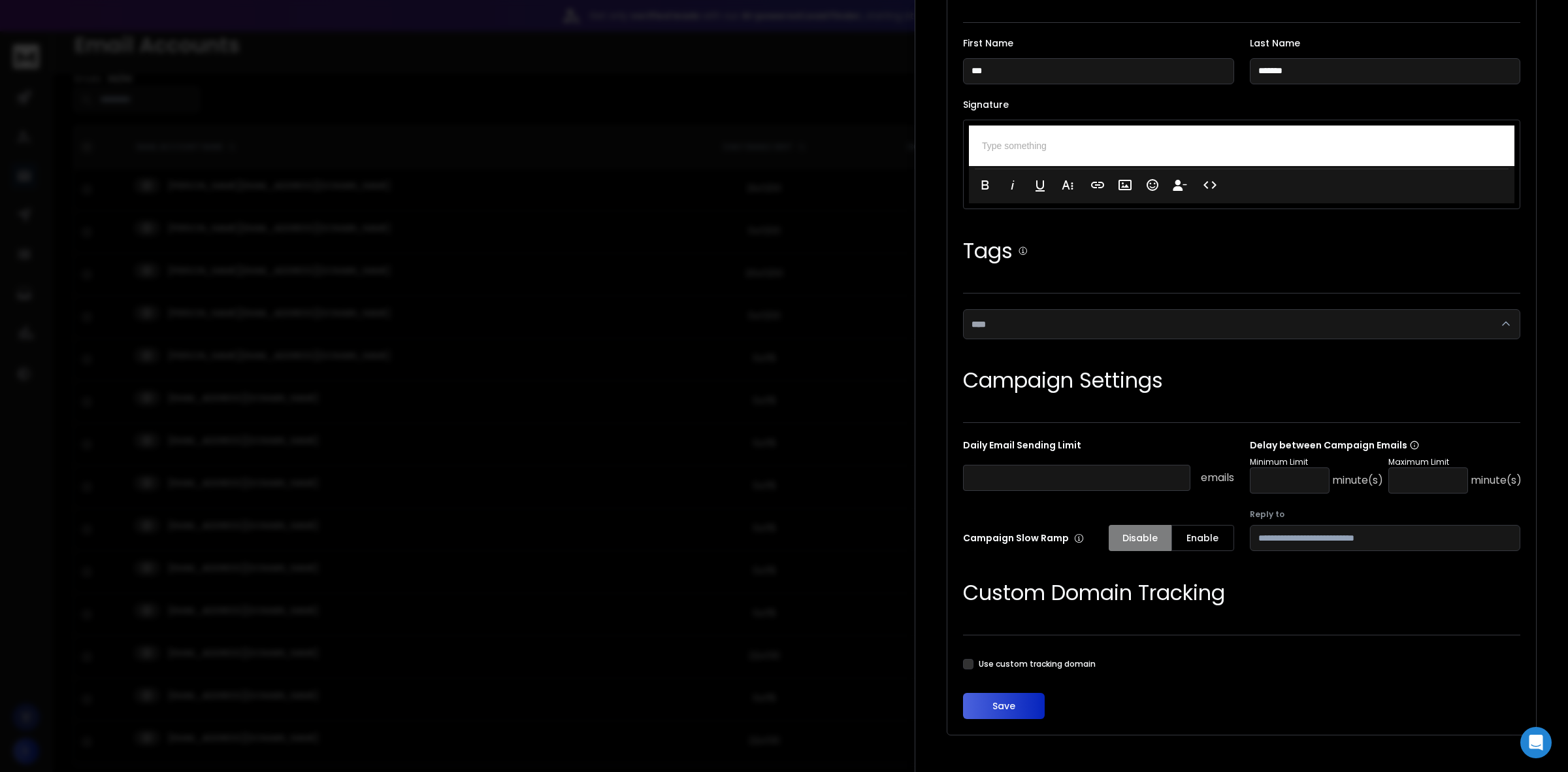
click at [1021, 486] on input "**" at bounding box center [1077, 478] width 227 height 26
paste input "*"
type input "***"
click at [1003, 699] on button "Save" at bounding box center [1004, 706] width 82 height 26
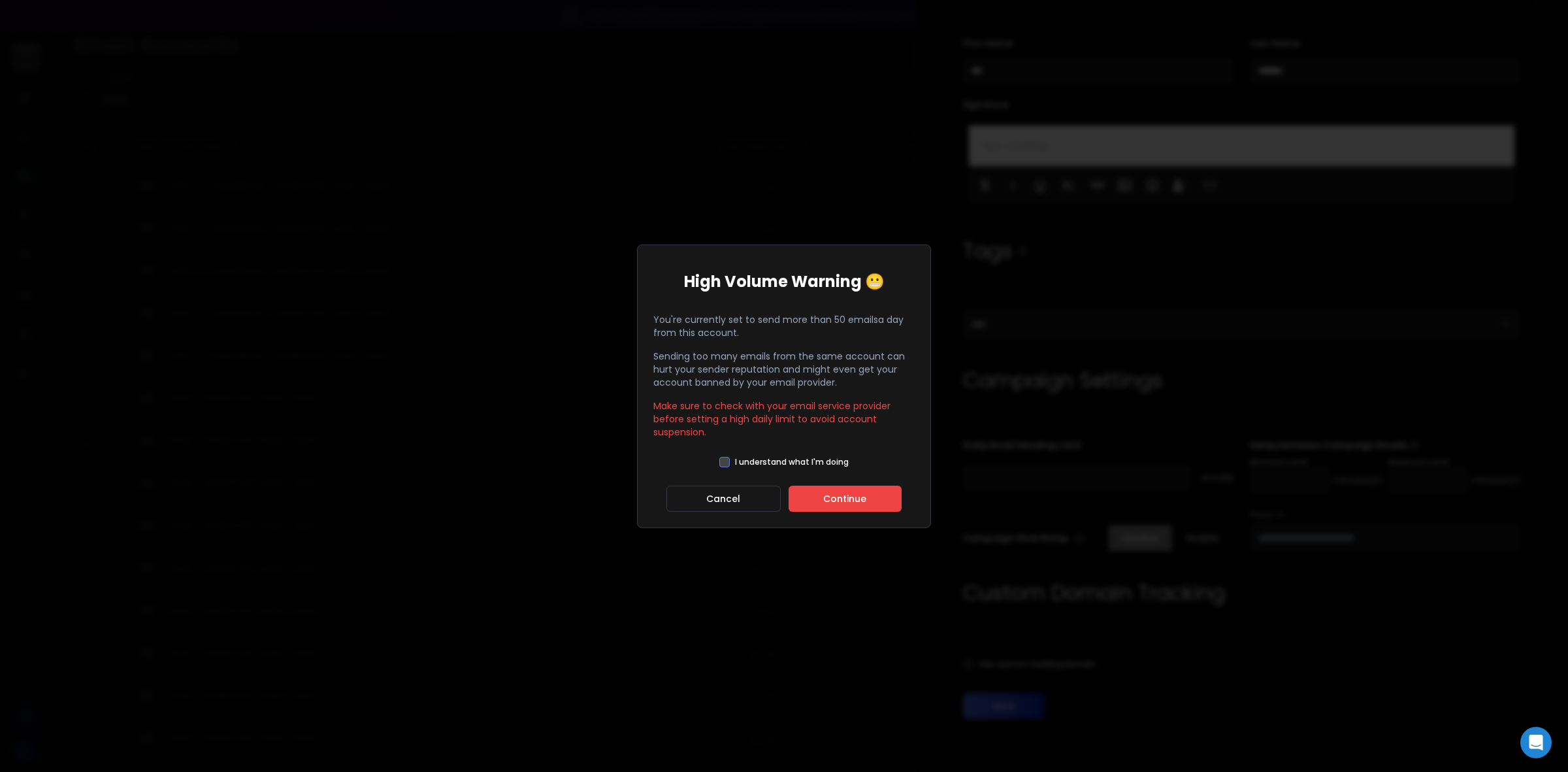
click at [726, 462] on button "I understand what I'm doing" at bounding box center [724, 462] width 10 height 10
click at [837, 502] on button "Continue" at bounding box center [844, 498] width 113 height 26
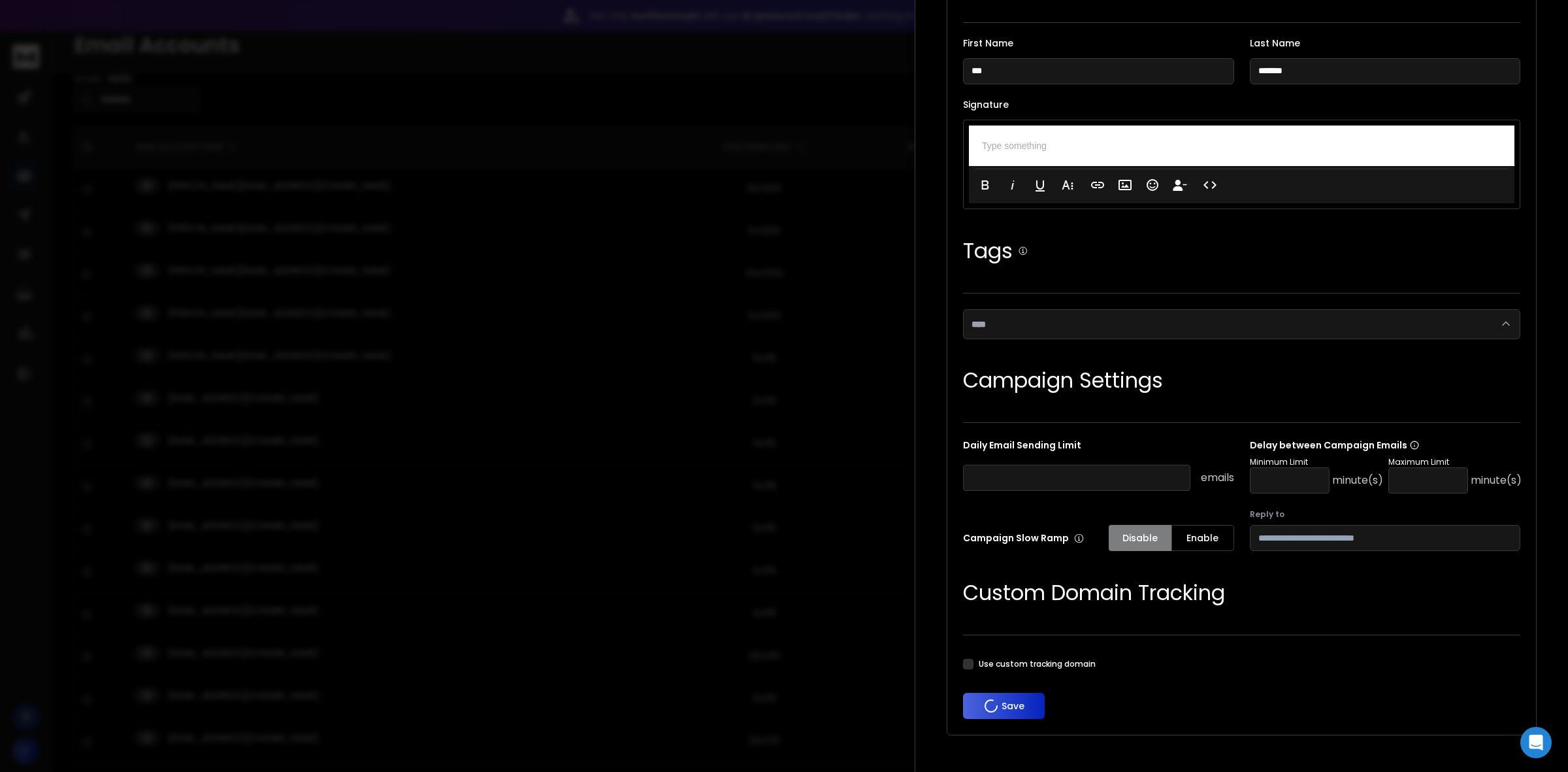
scroll to position [0, 0]
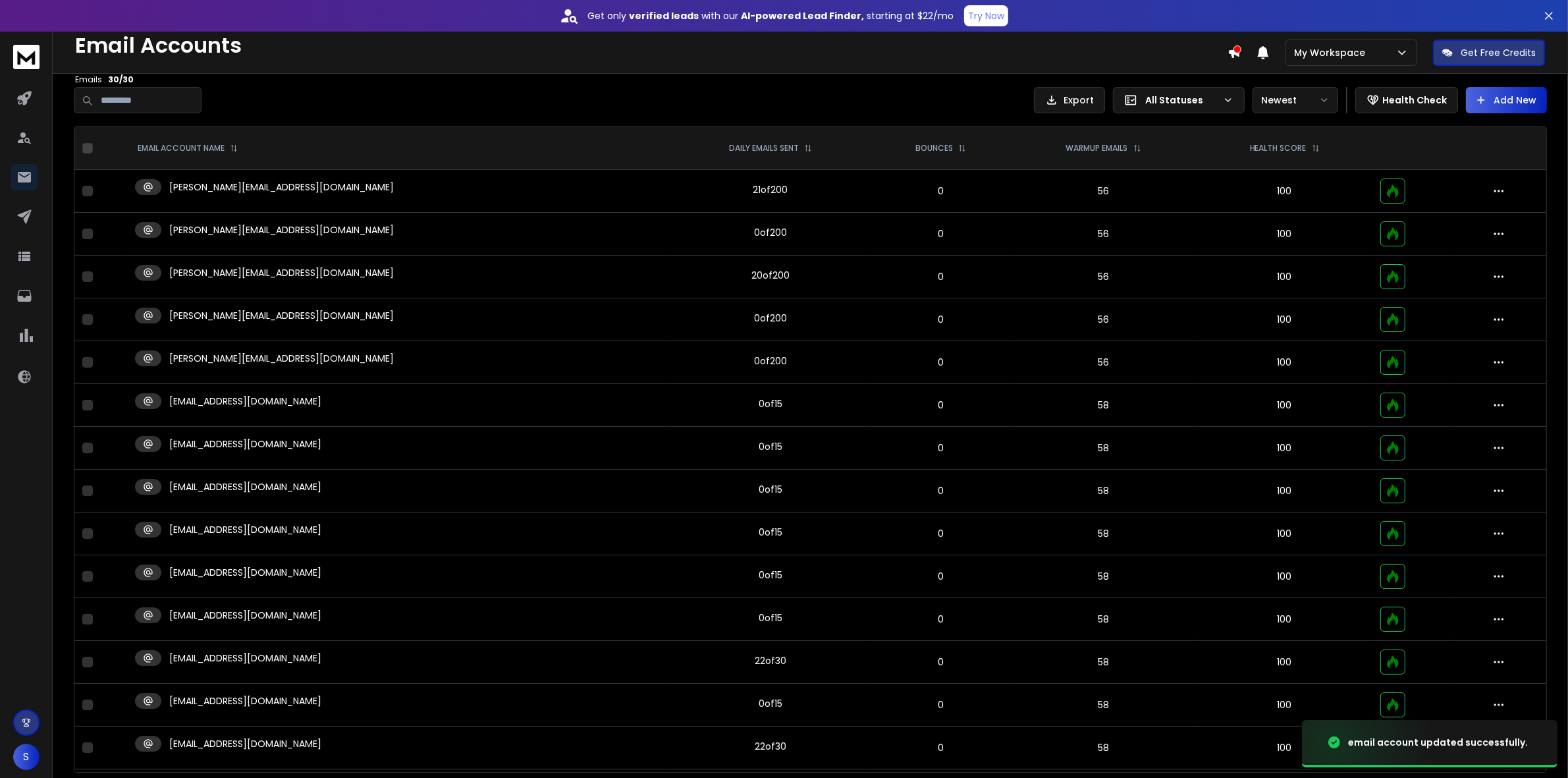
click at [670, 409] on td "0 of 15" at bounding box center [770, 401] width 201 height 34
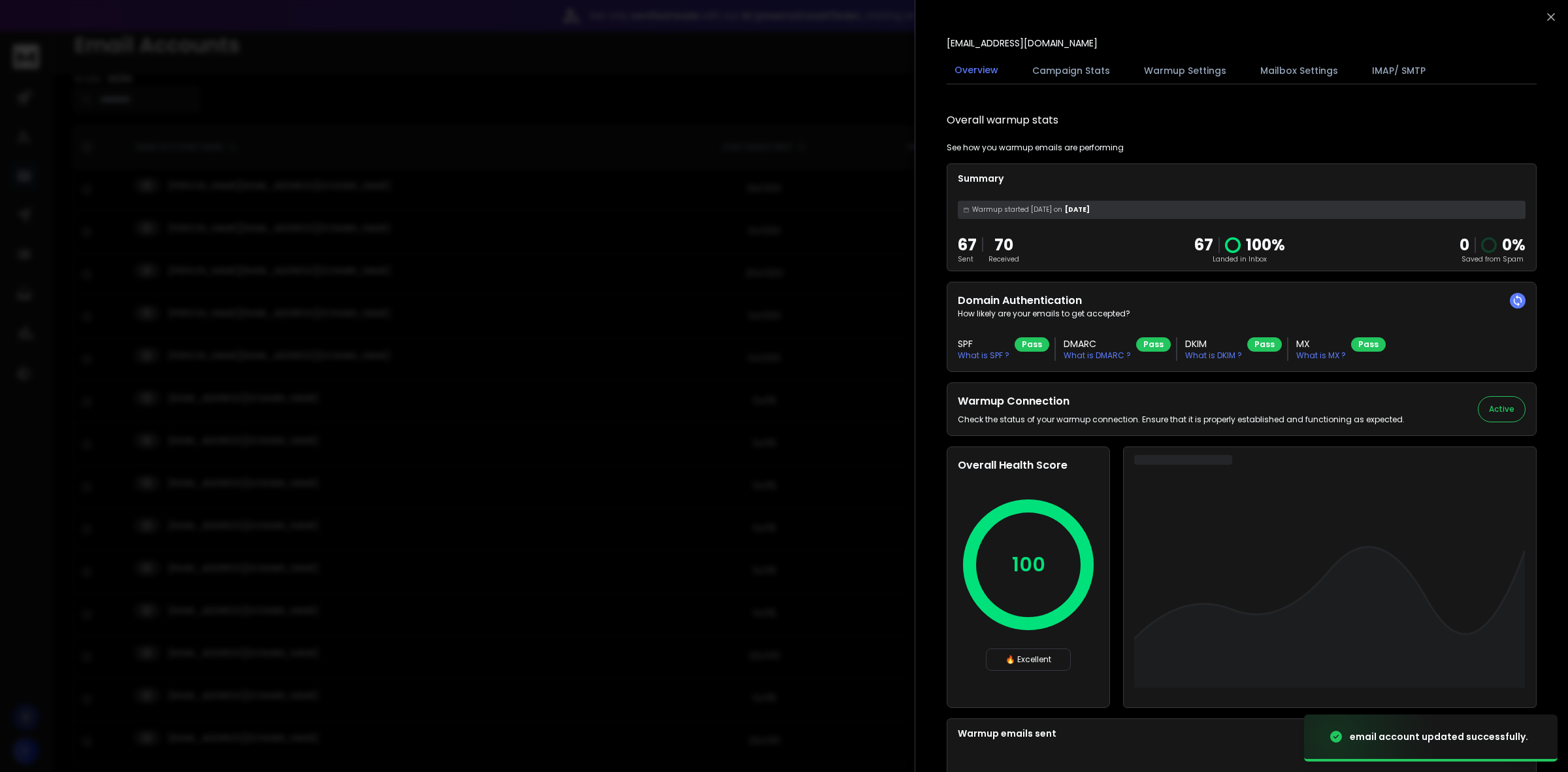
click at [1282, 63] on button "Mailbox Settings" at bounding box center [1299, 70] width 94 height 29
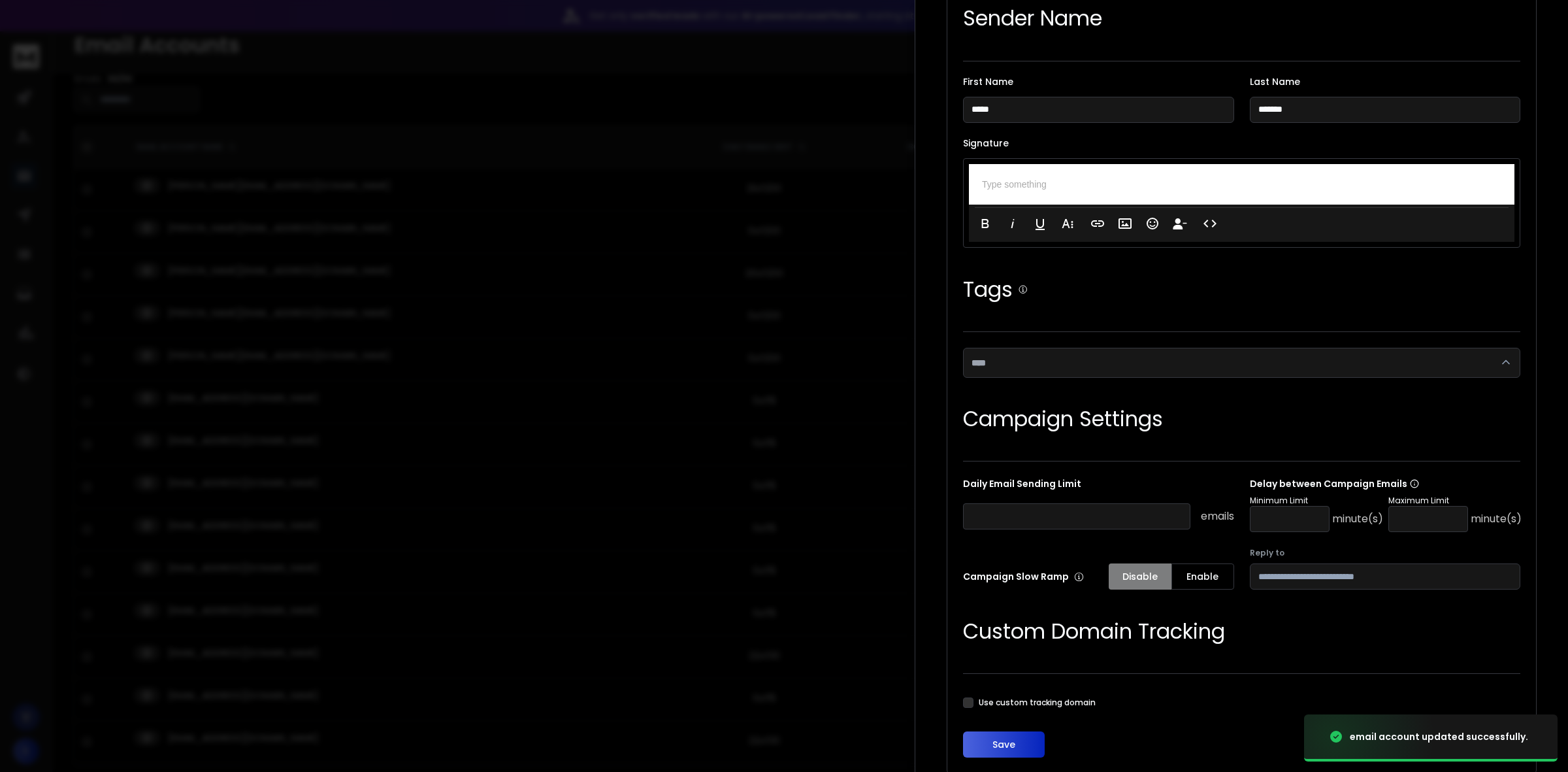
scroll to position [157, 0]
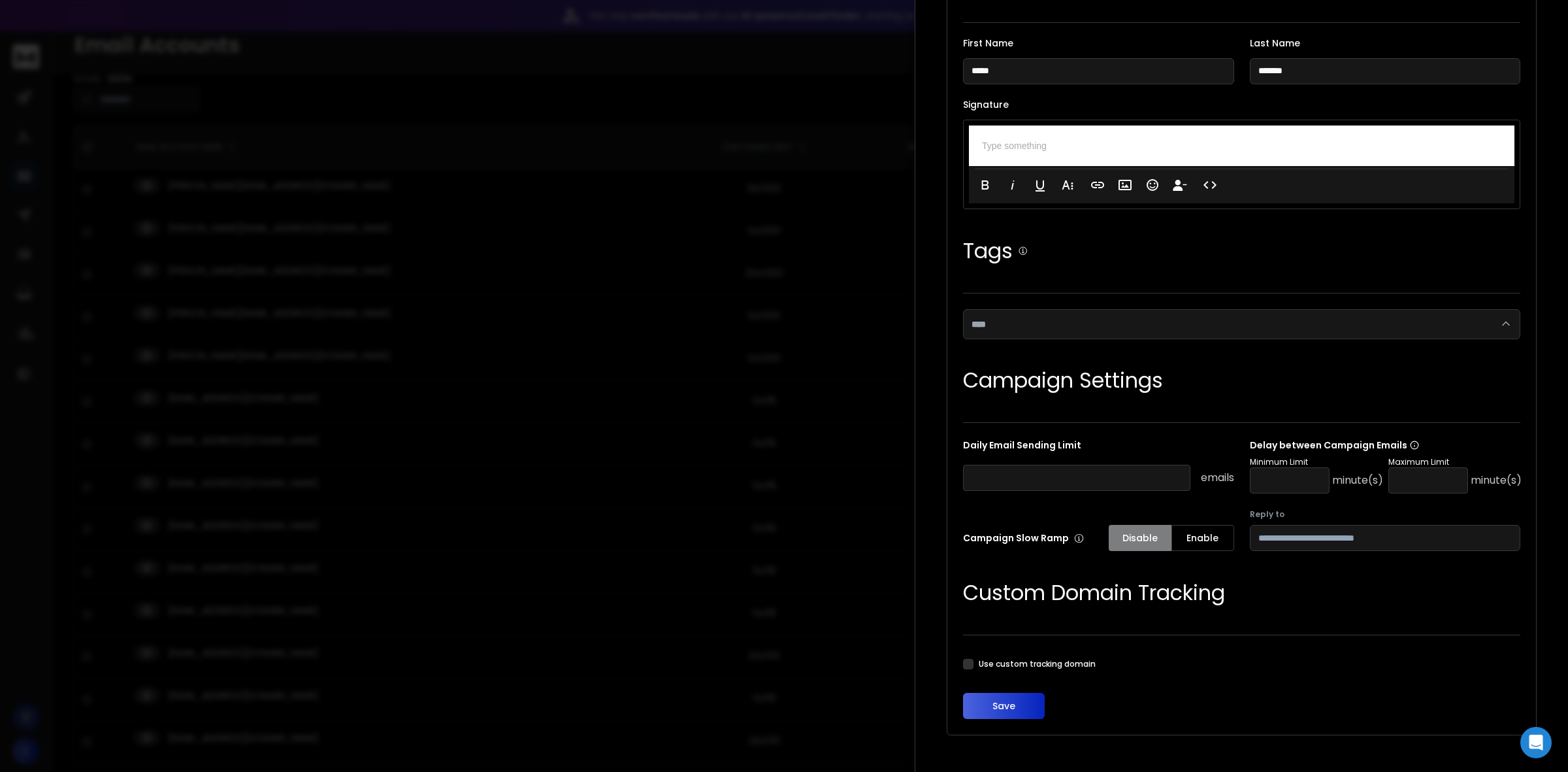
click at [1055, 478] on input "**" at bounding box center [1077, 478] width 227 height 26
paste input "*"
type input "***"
click at [991, 706] on button "Save" at bounding box center [1004, 706] width 82 height 26
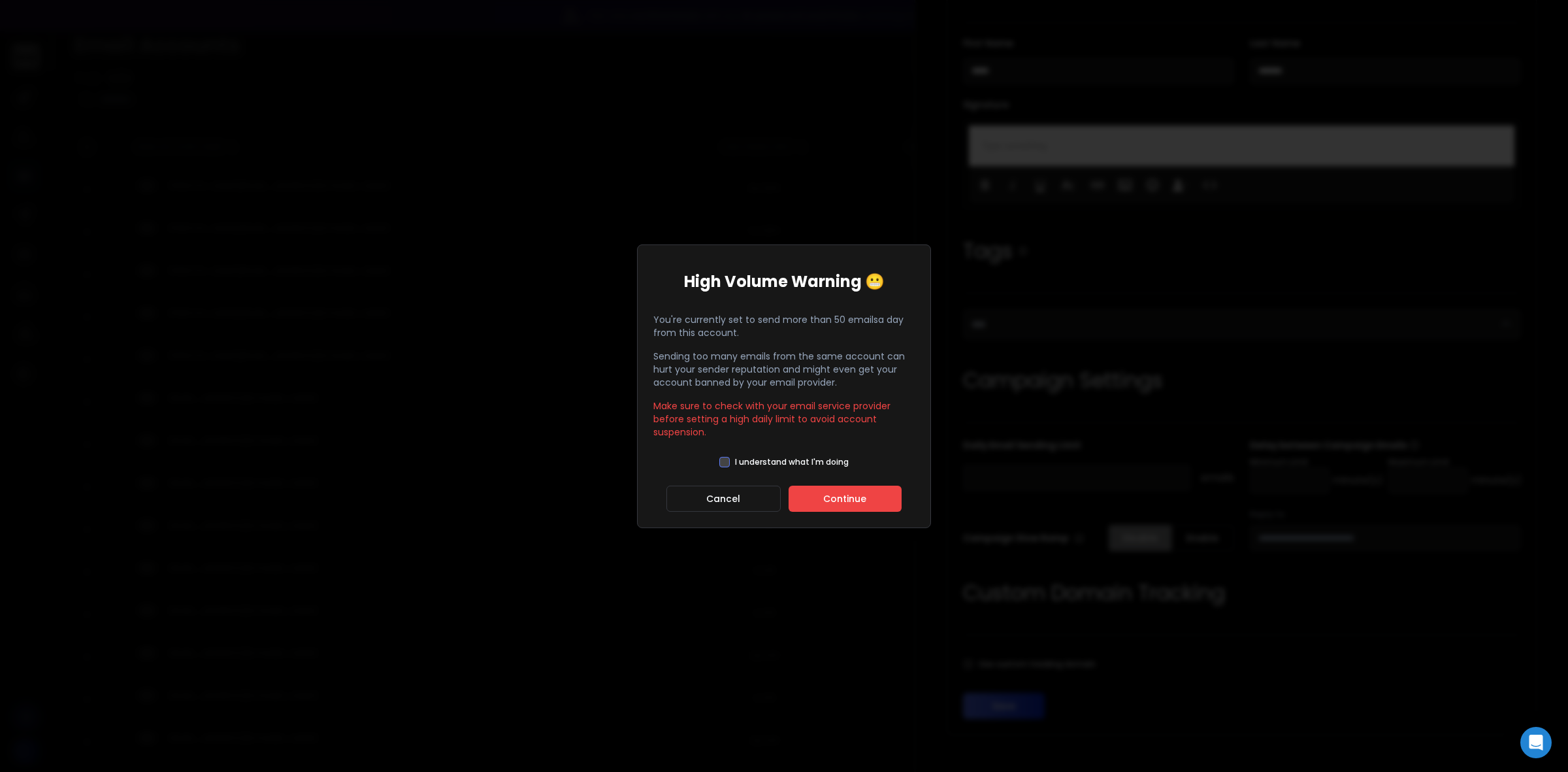
click at [725, 466] on button "I understand what I'm doing" at bounding box center [724, 462] width 10 height 10
click at [828, 510] on button "Continue" at bounding box center [844, 498] width 113 height 26
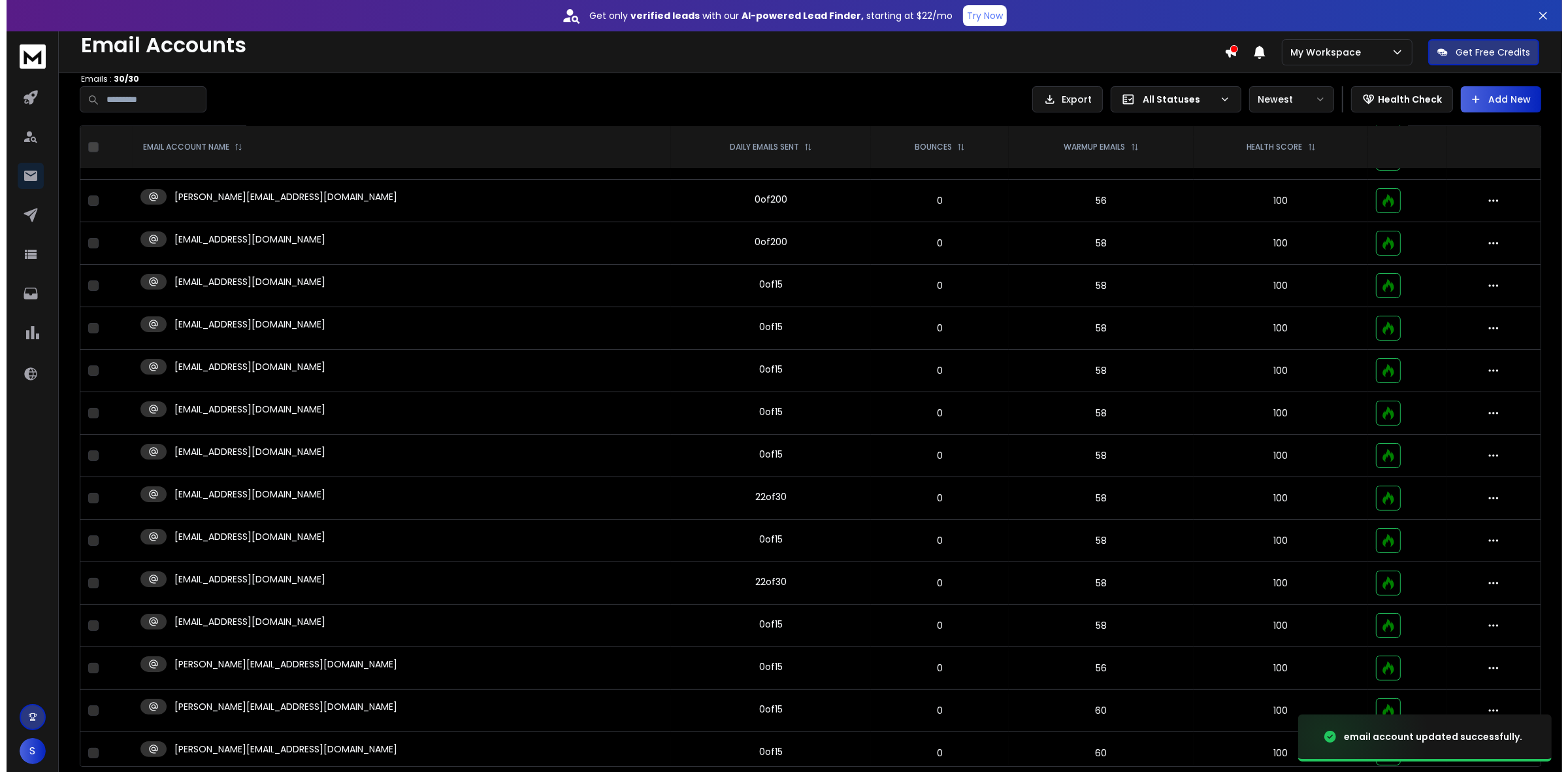
scroll to position [163, 0]
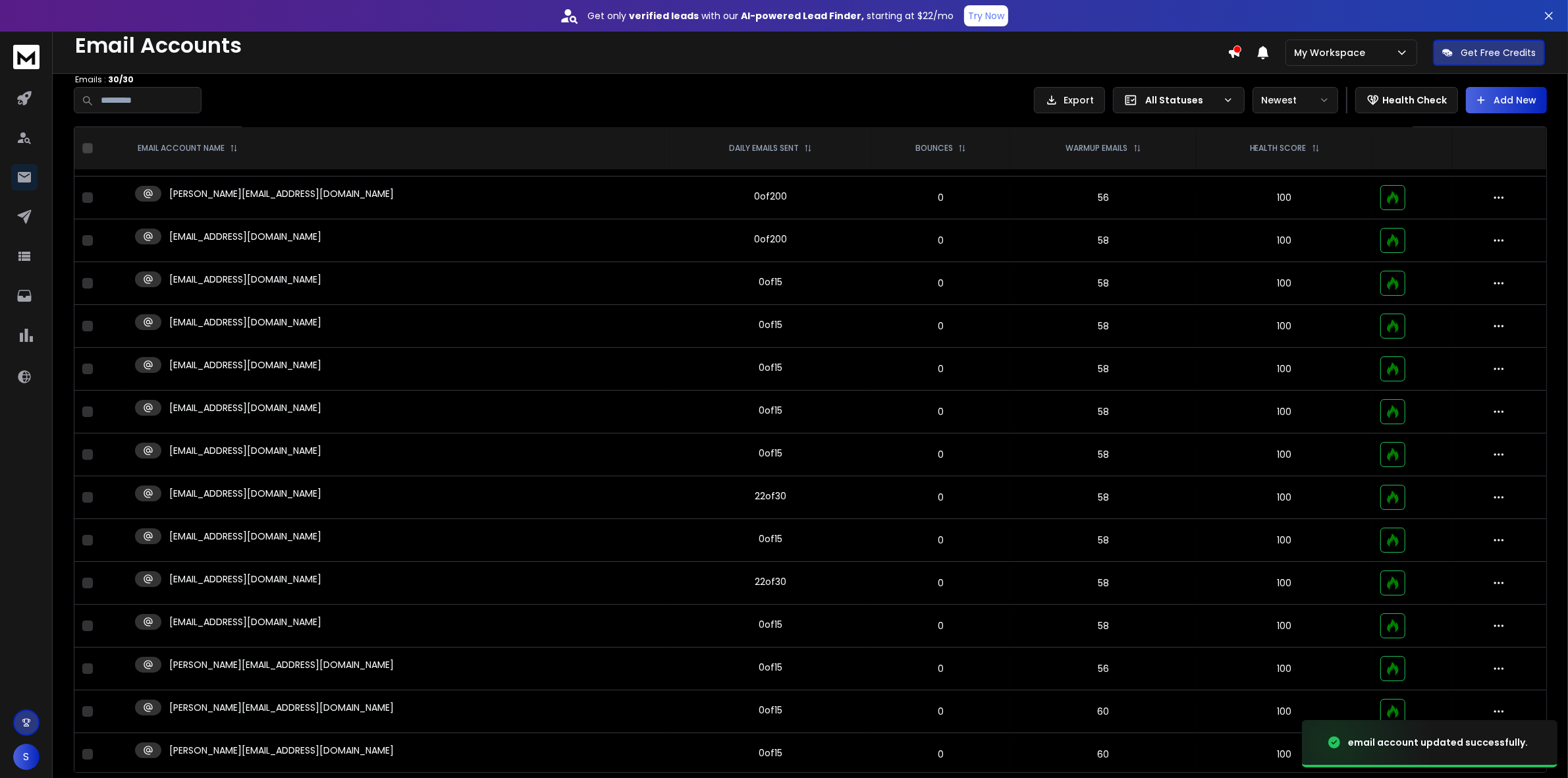
click at [449, 279] on div "mail@scbusinesssoftware3.info" at bounding box center [399, 280] width 527 height 16
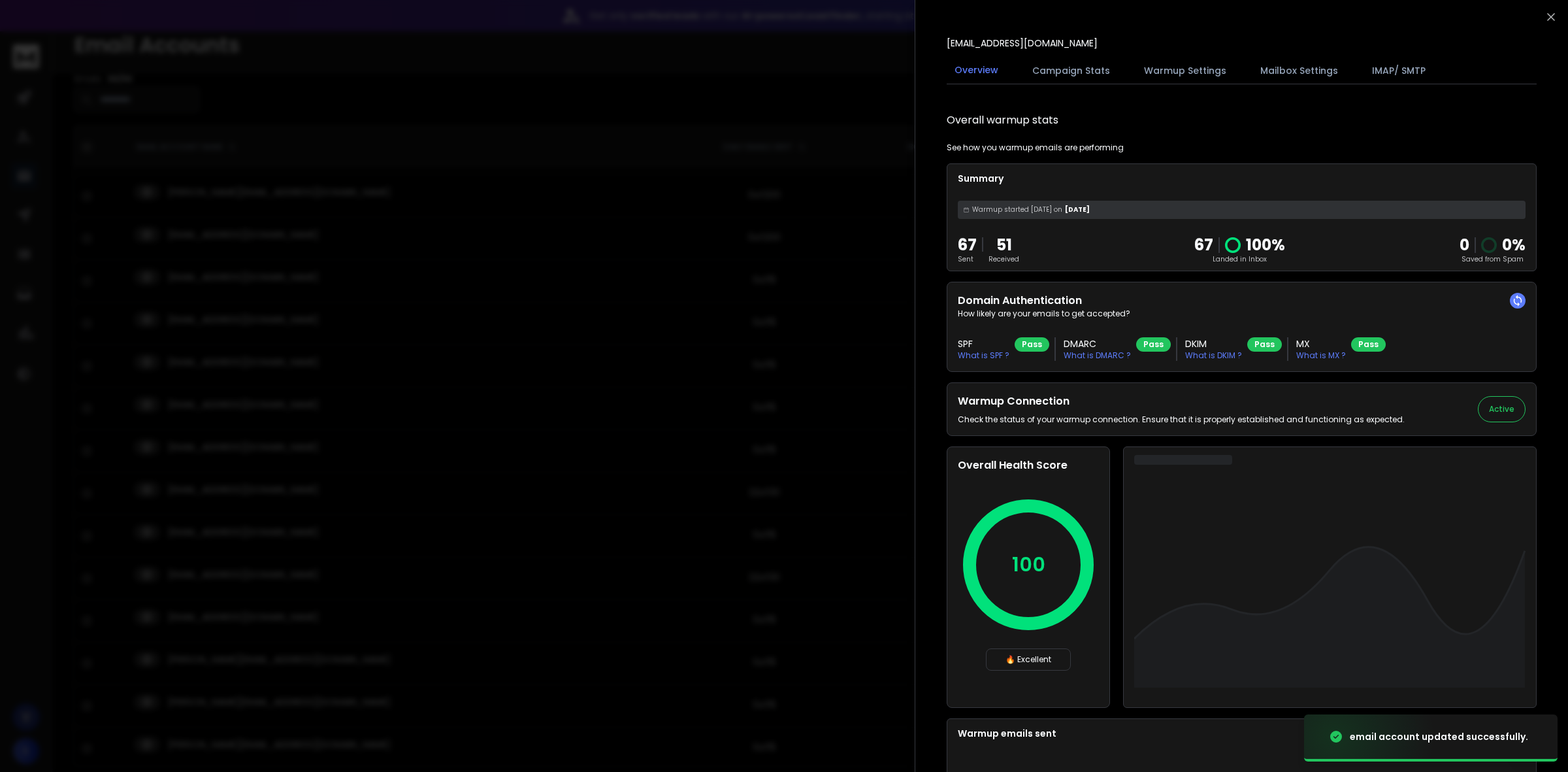
click at [1287, 70] on button "Mailbox Settings" at bounding box center [1299, 70] width 94 height 29
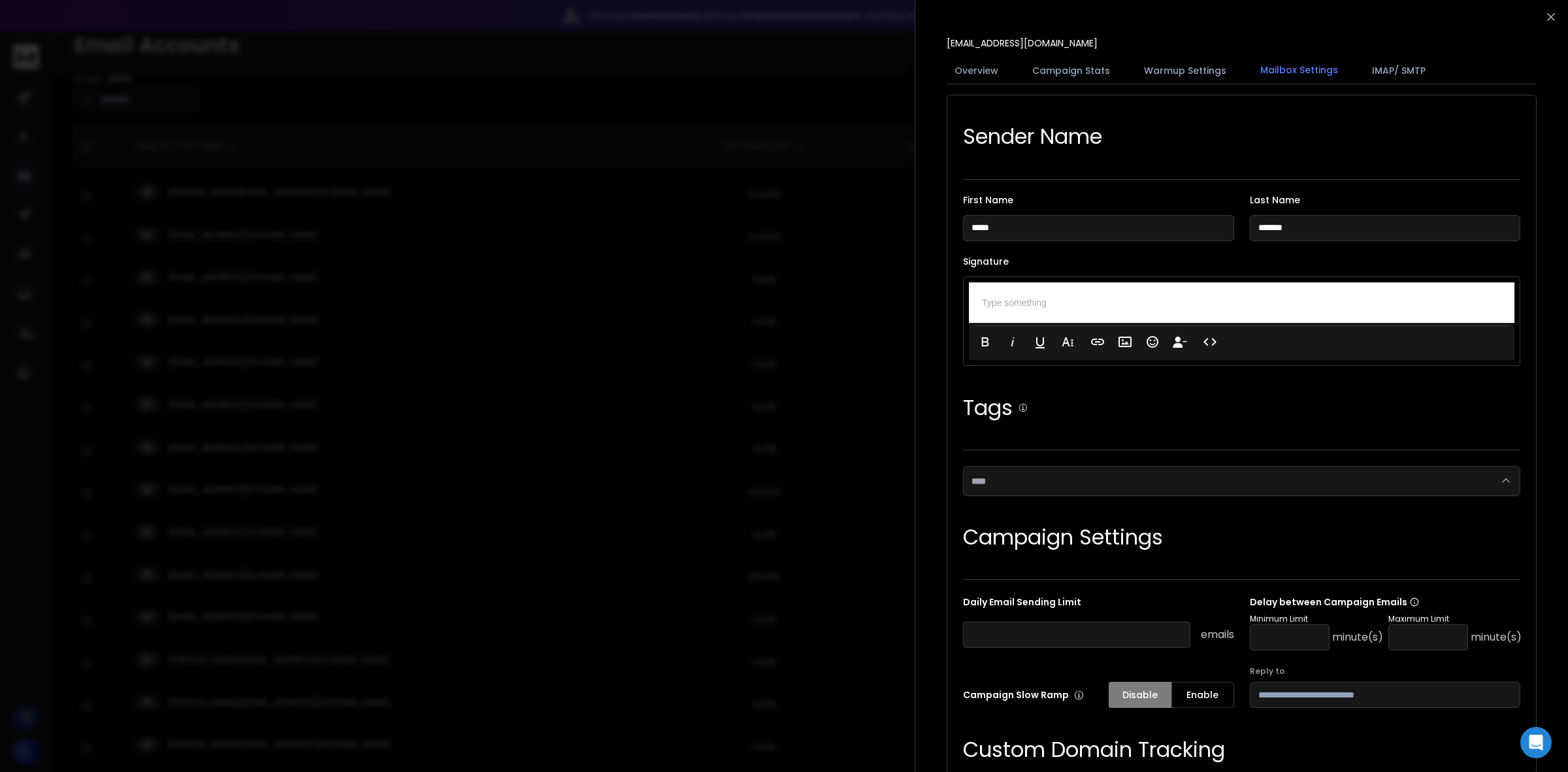
click at [1040, 638] on input "**" at bounding box center [1077, 634] width 227 height 26
paste input "*"
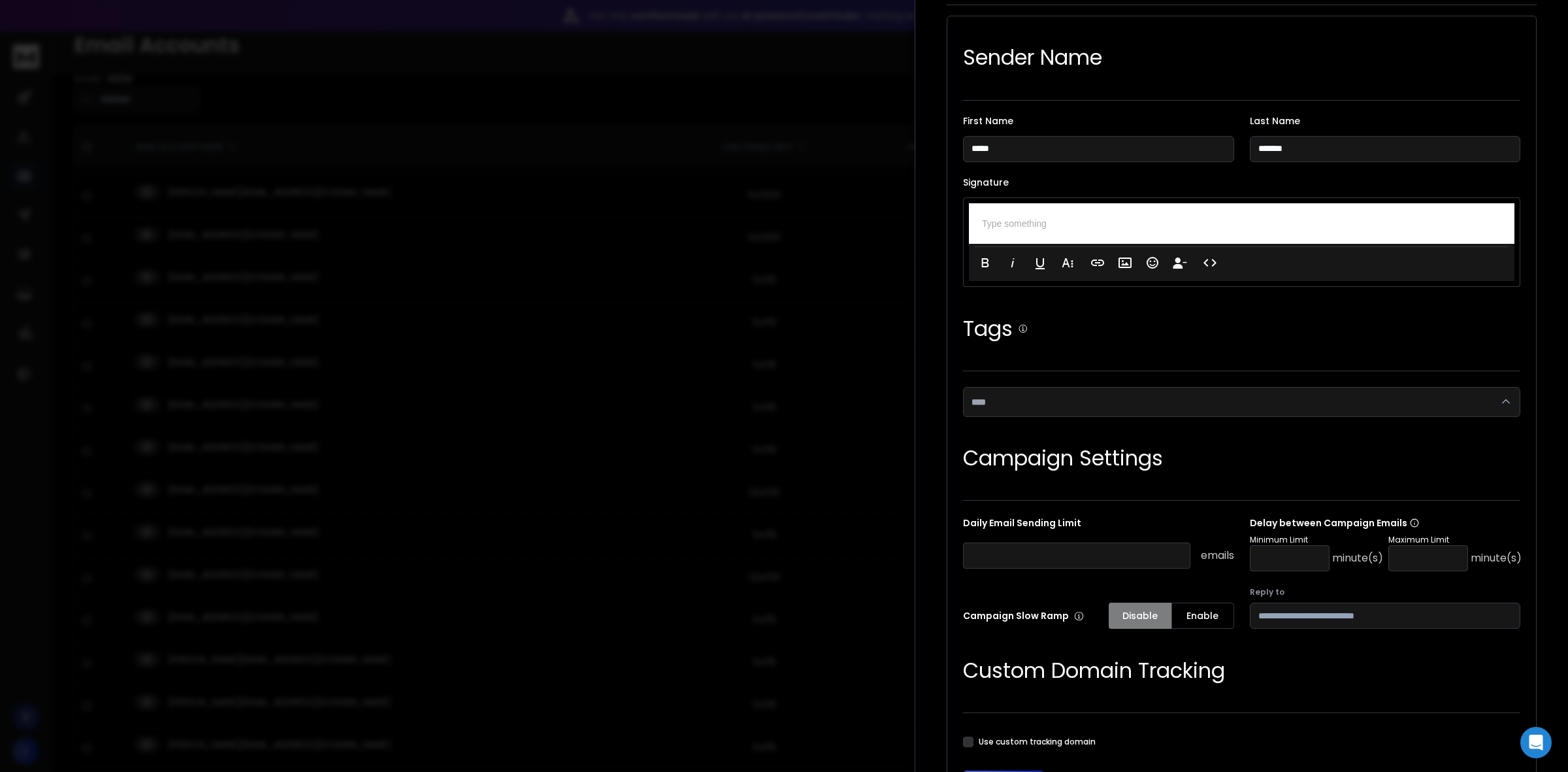
scroll to position [157, 0]
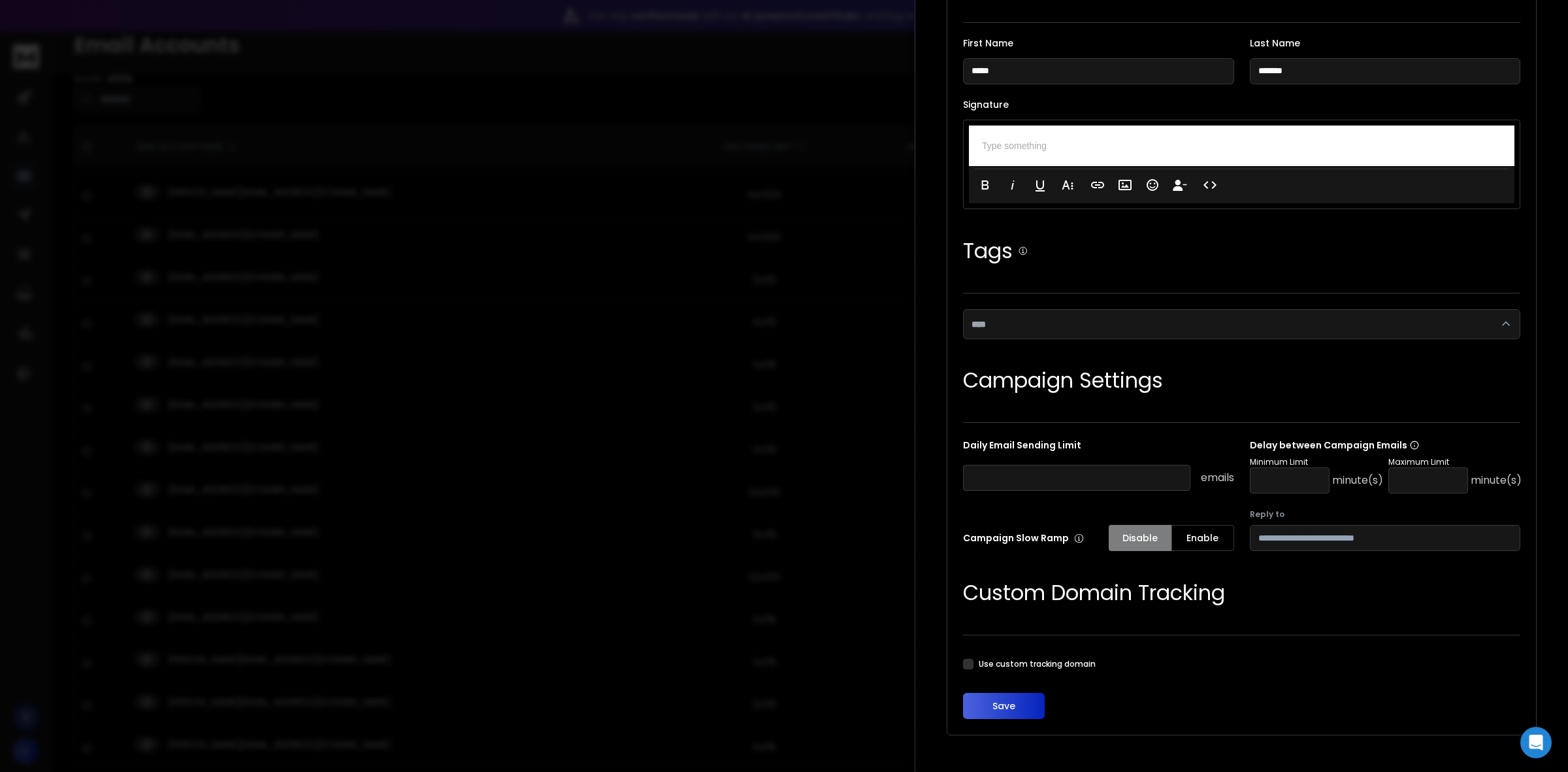
type input "***"
click at [1019, 714] on button "Save" at bounding box center [1004, 706] width 82 height 26
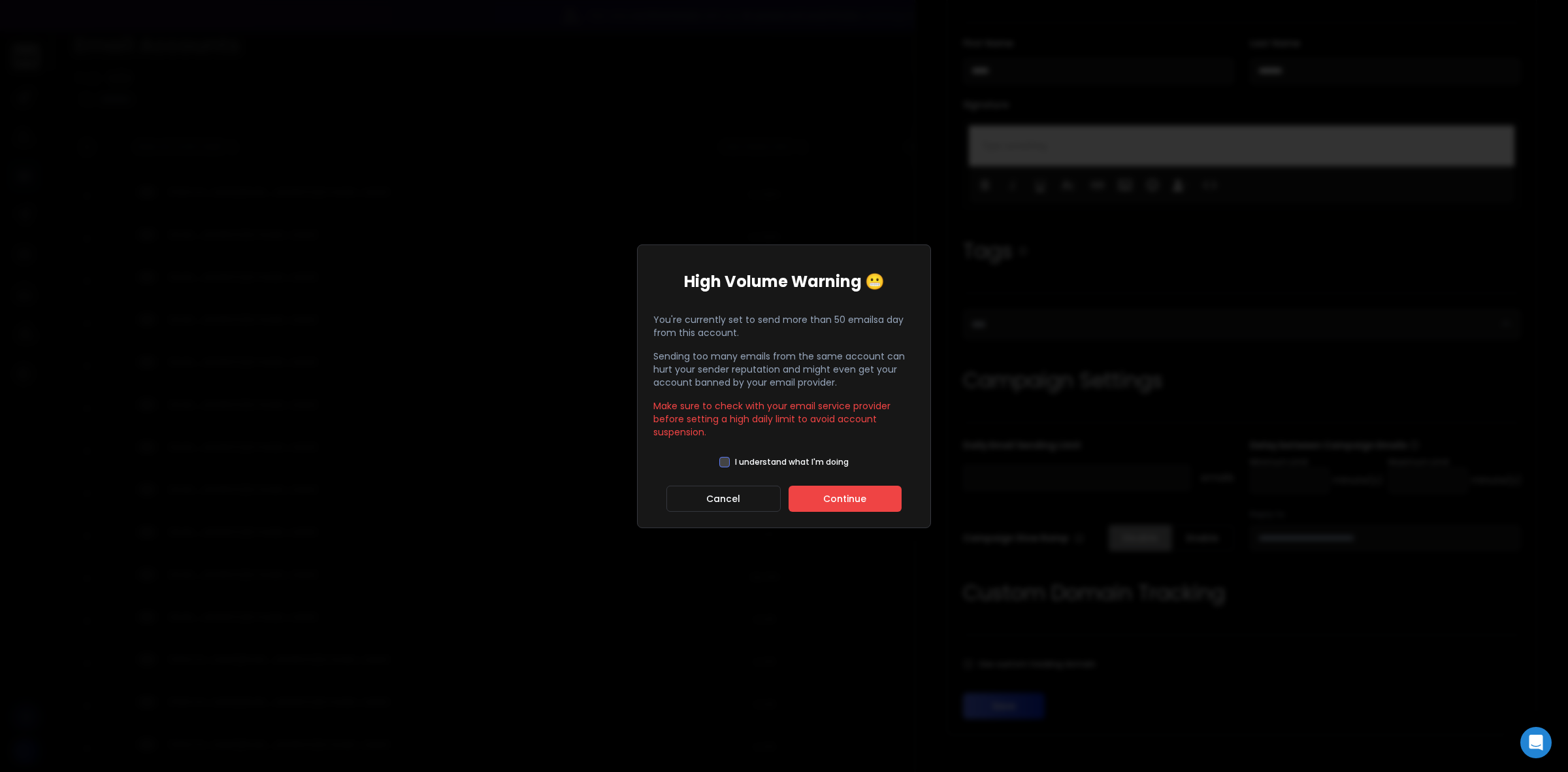
click at [727, 463] on button "I understand what I'm doing" at bounding box center [724, 462] width 10 height 10
click at [821, 494] on button "Continue" at bounding box center [844, 498] width 113 height 26
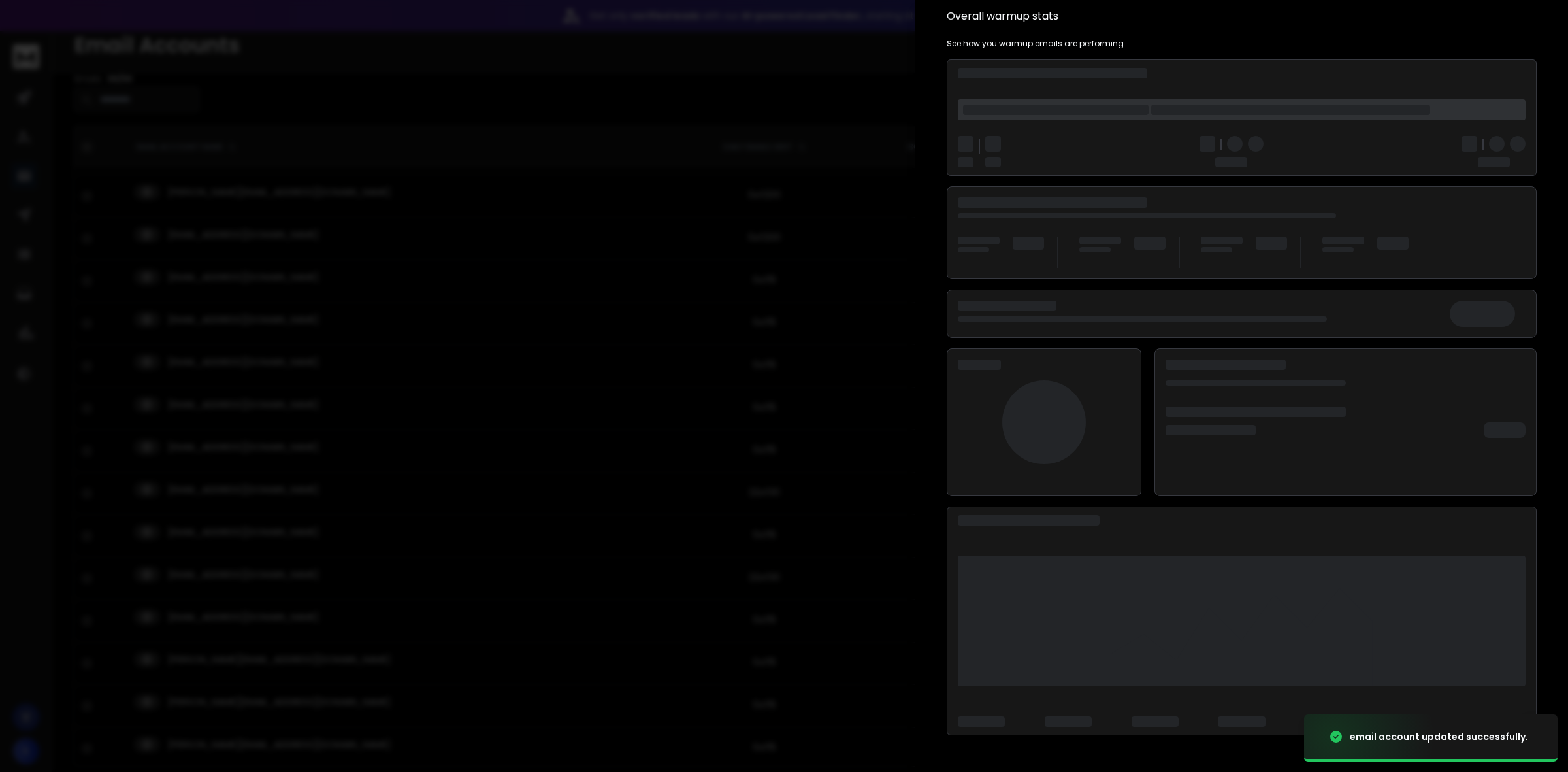
scroll to position [0, 0]
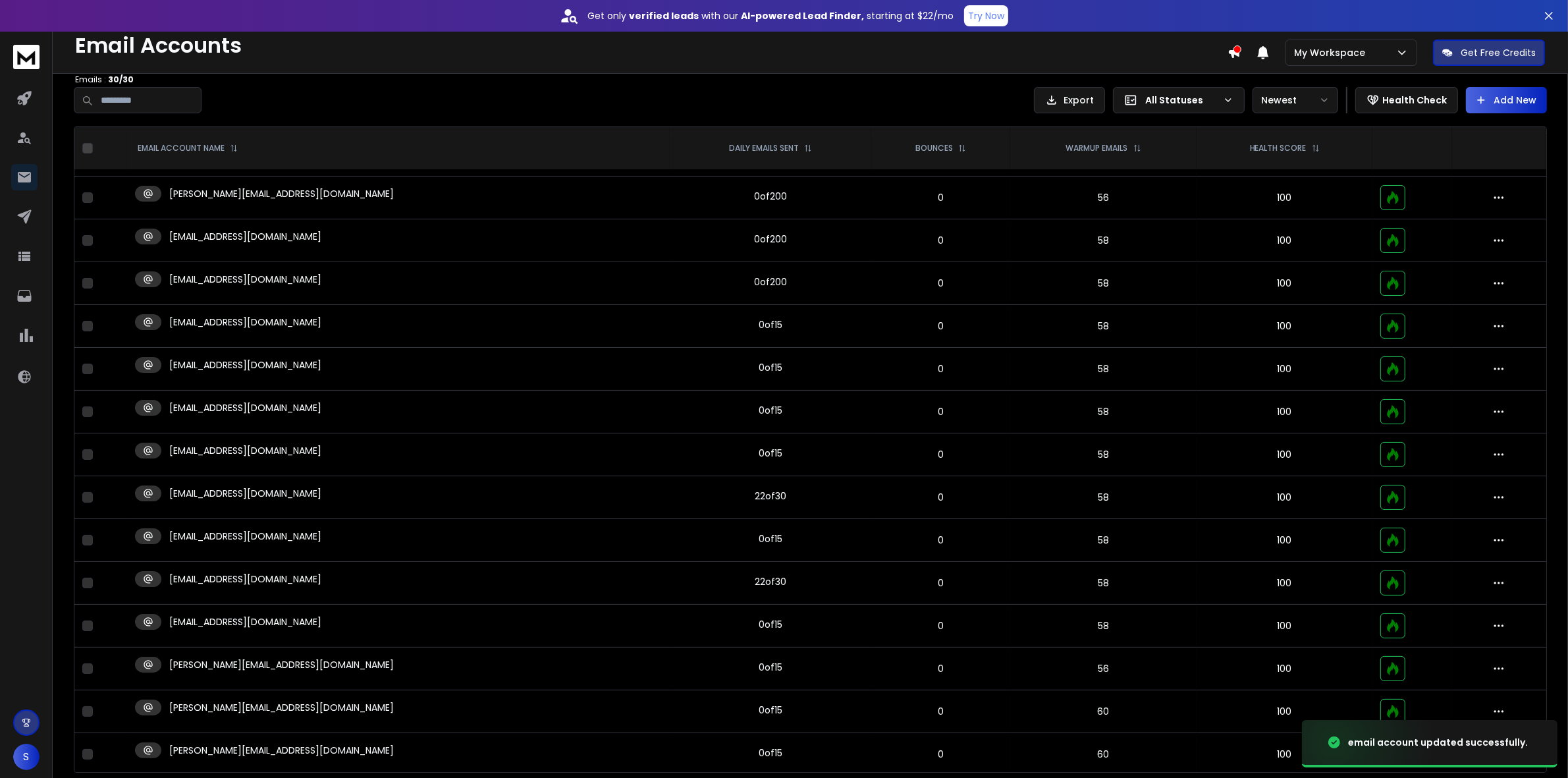
click at [413, 331] on td "mail@scbusinesssoftware2.info" at bounding box center [398, 326] width 542 height 43
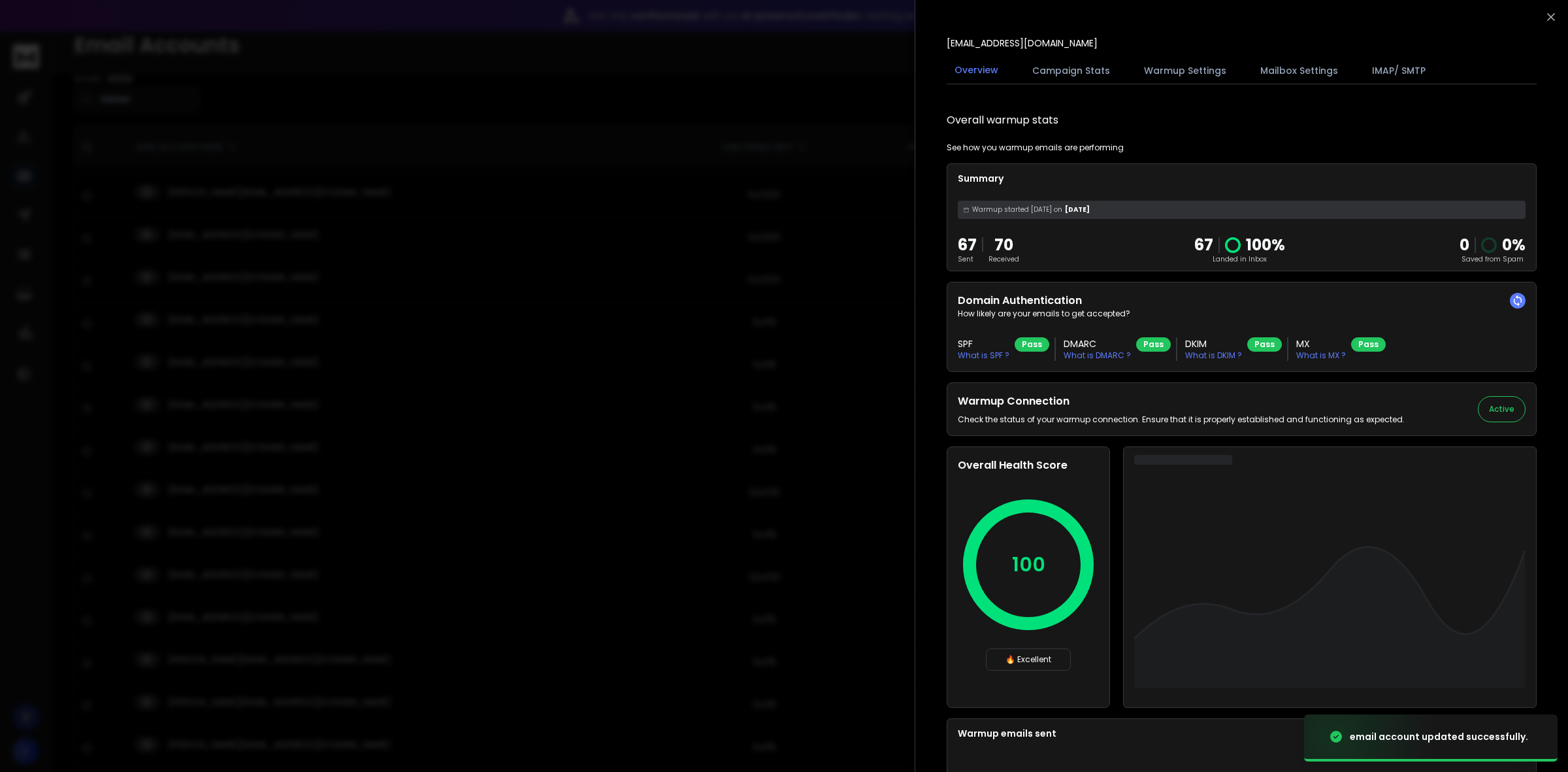
click at [1317, 62] on button "Mailbox Settings" at bounding box center [1299, 70] width 94 height 29
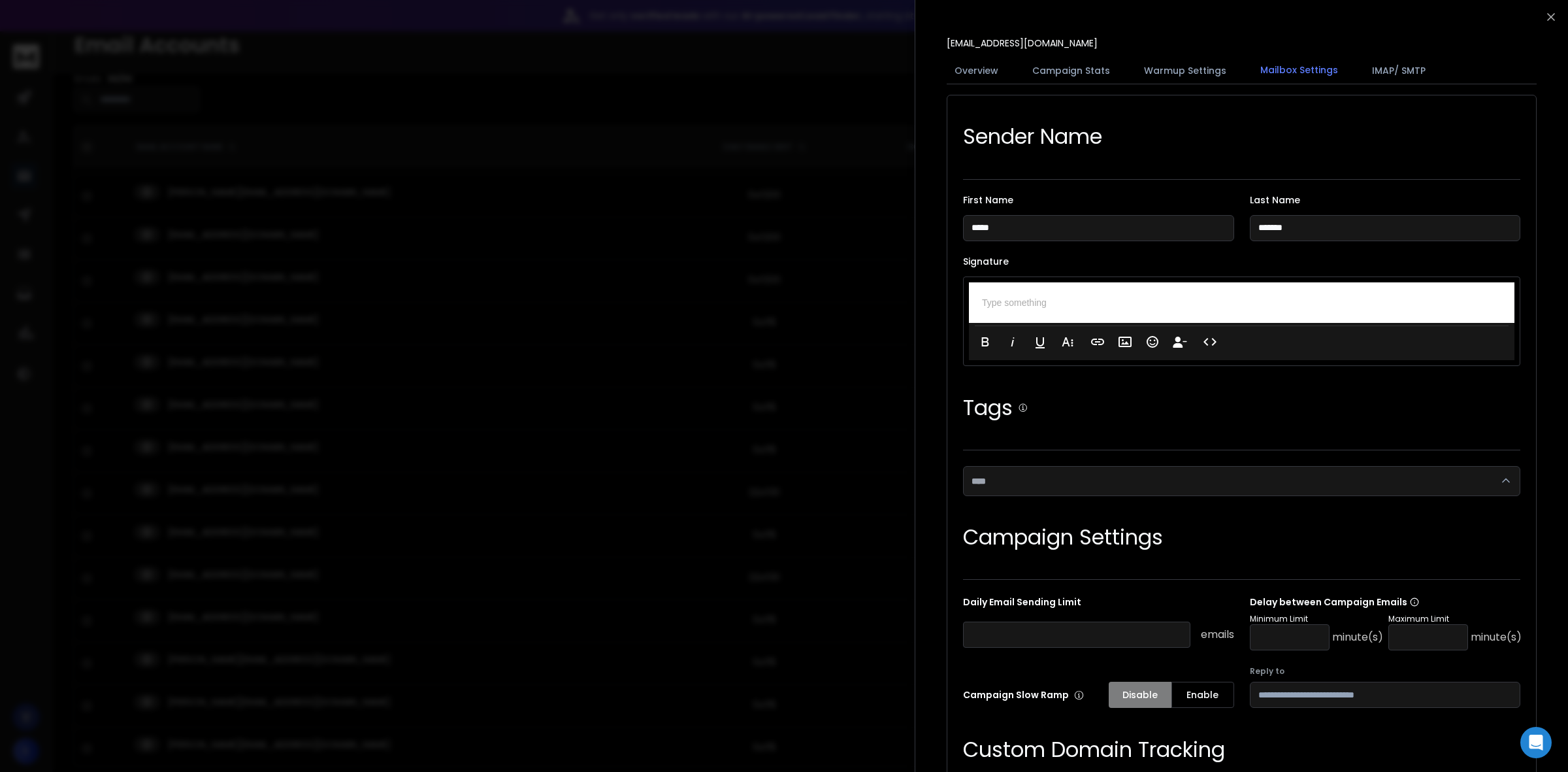
scroll to position [157, 0]
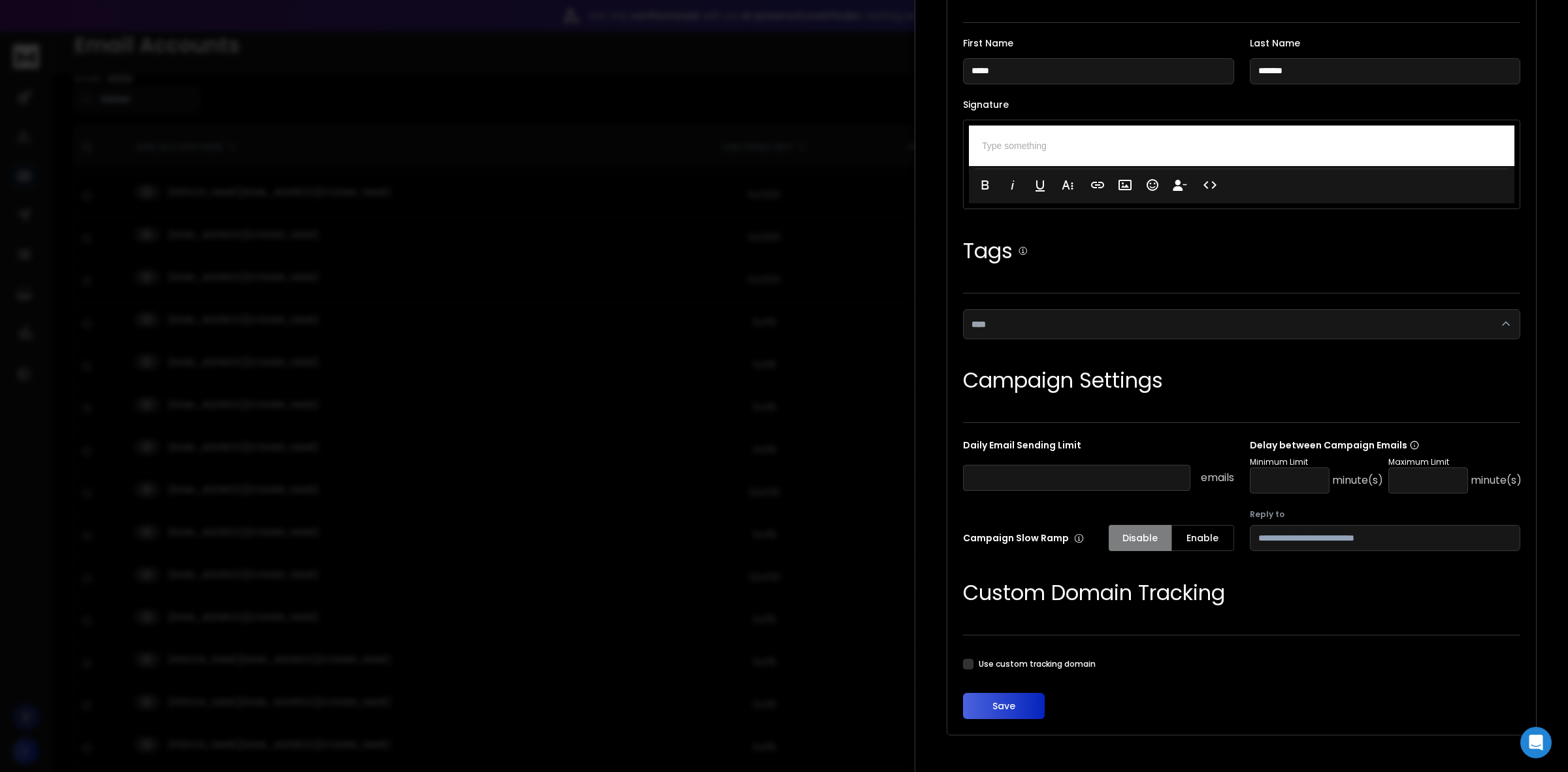
click at [1035, 478] on input "**" at bounding box center [1077, 478] width 227 height 26
paste input "*"
type input "***"
click at [1003, 710] on button "Save" at bounding box center [1004, 706] width 82 height 26
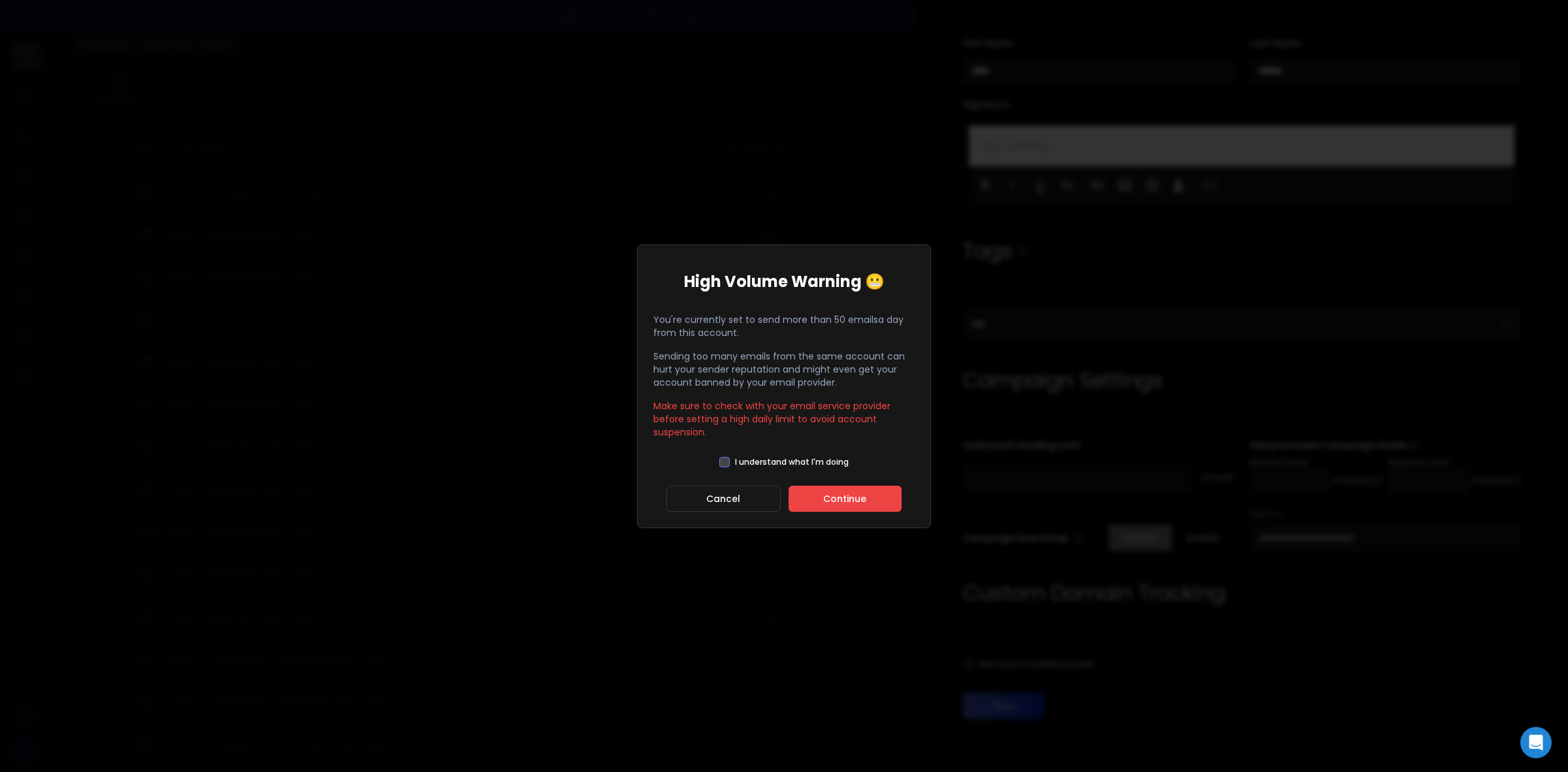
click at [729, 463] on button "I understand what I'm doing" at bounding box center [724, 462] width 10 height 10
click at [867, 499] on button "Continue" at bounding box center [844, 498] width 113 height 26
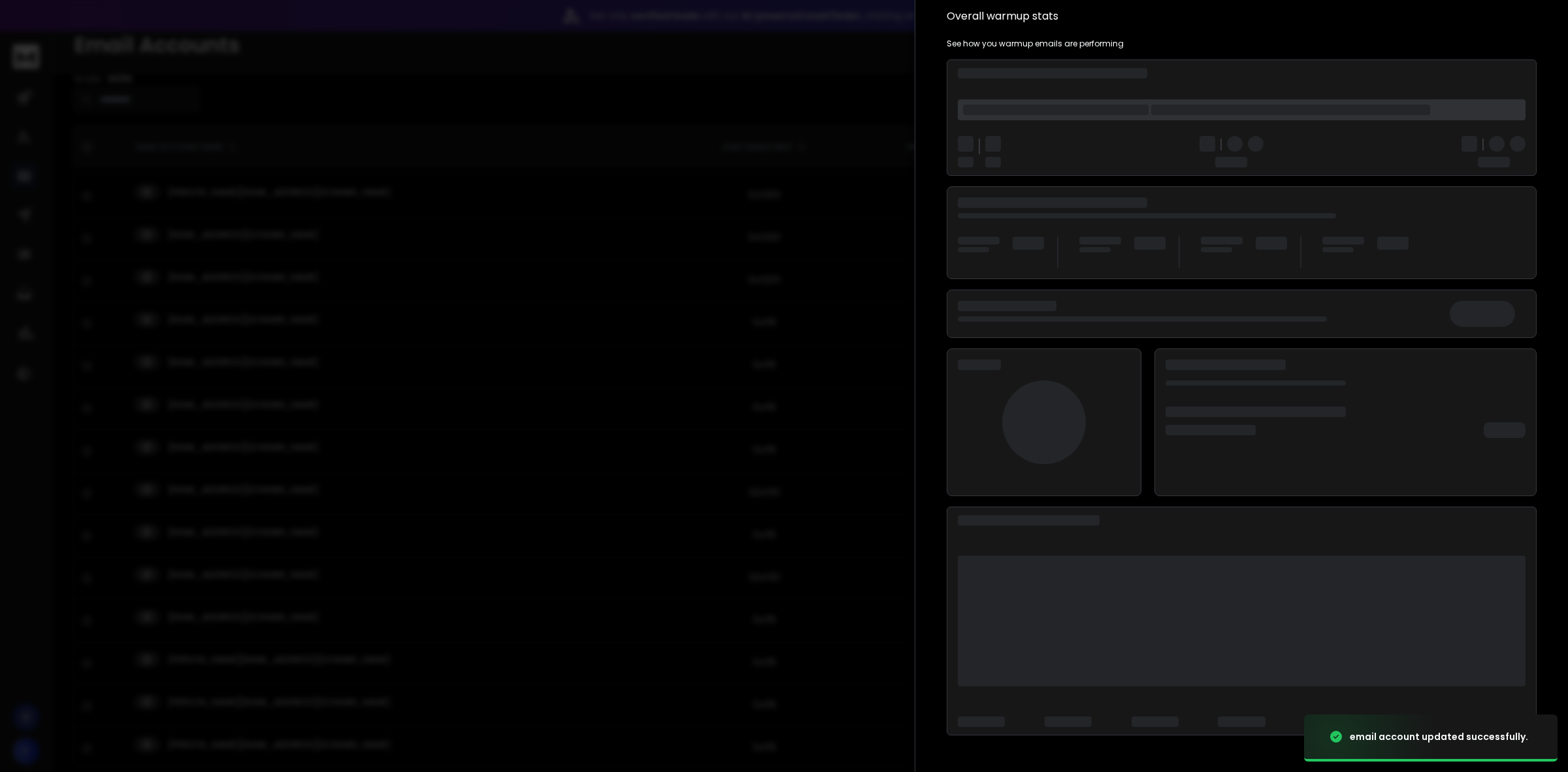
scroll to position [0, 0]
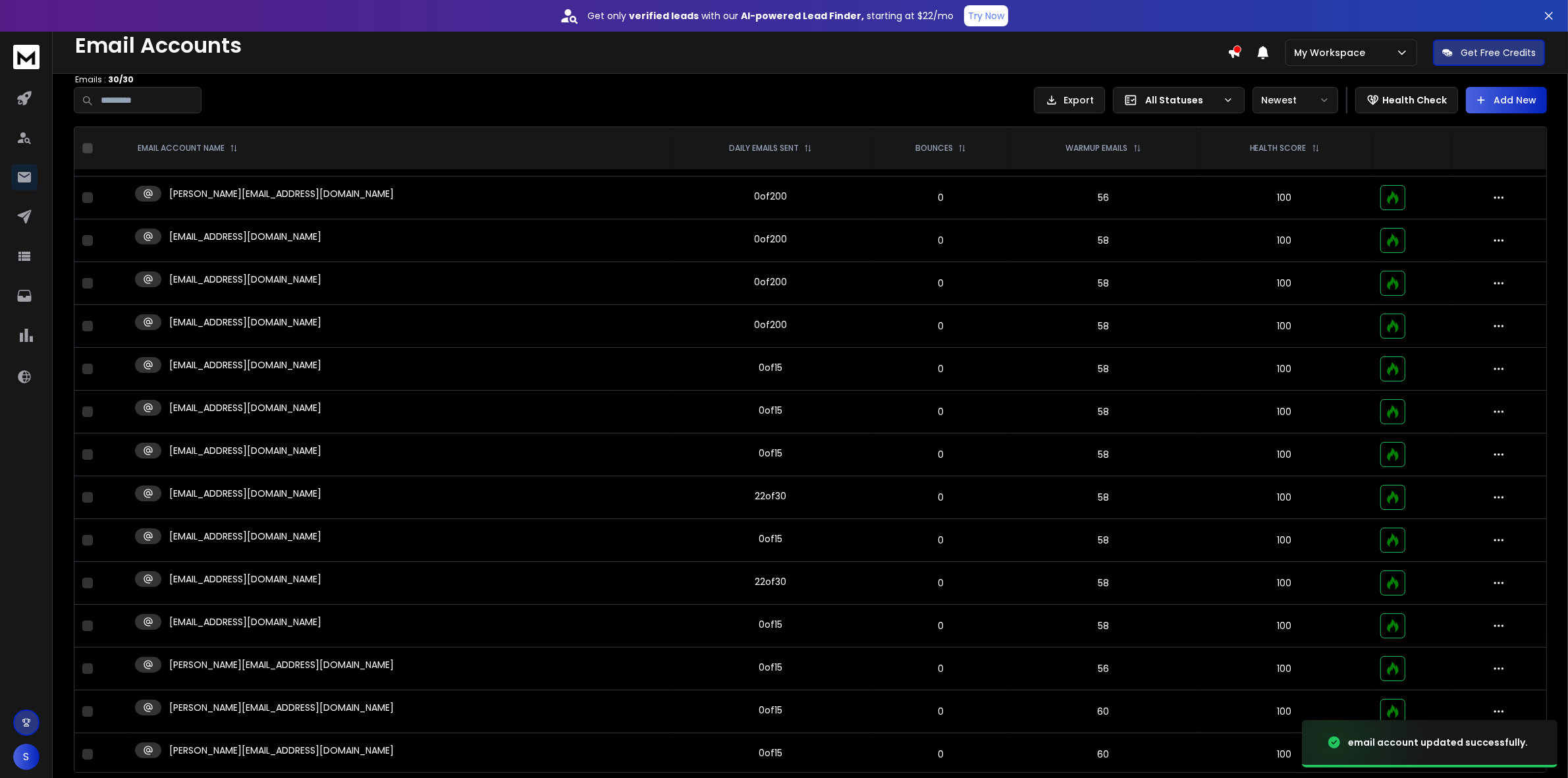
click at [330, 376] on td "mail@scbusinesssoftware1.info" at bounding box center [398, 368] width 542 height 43
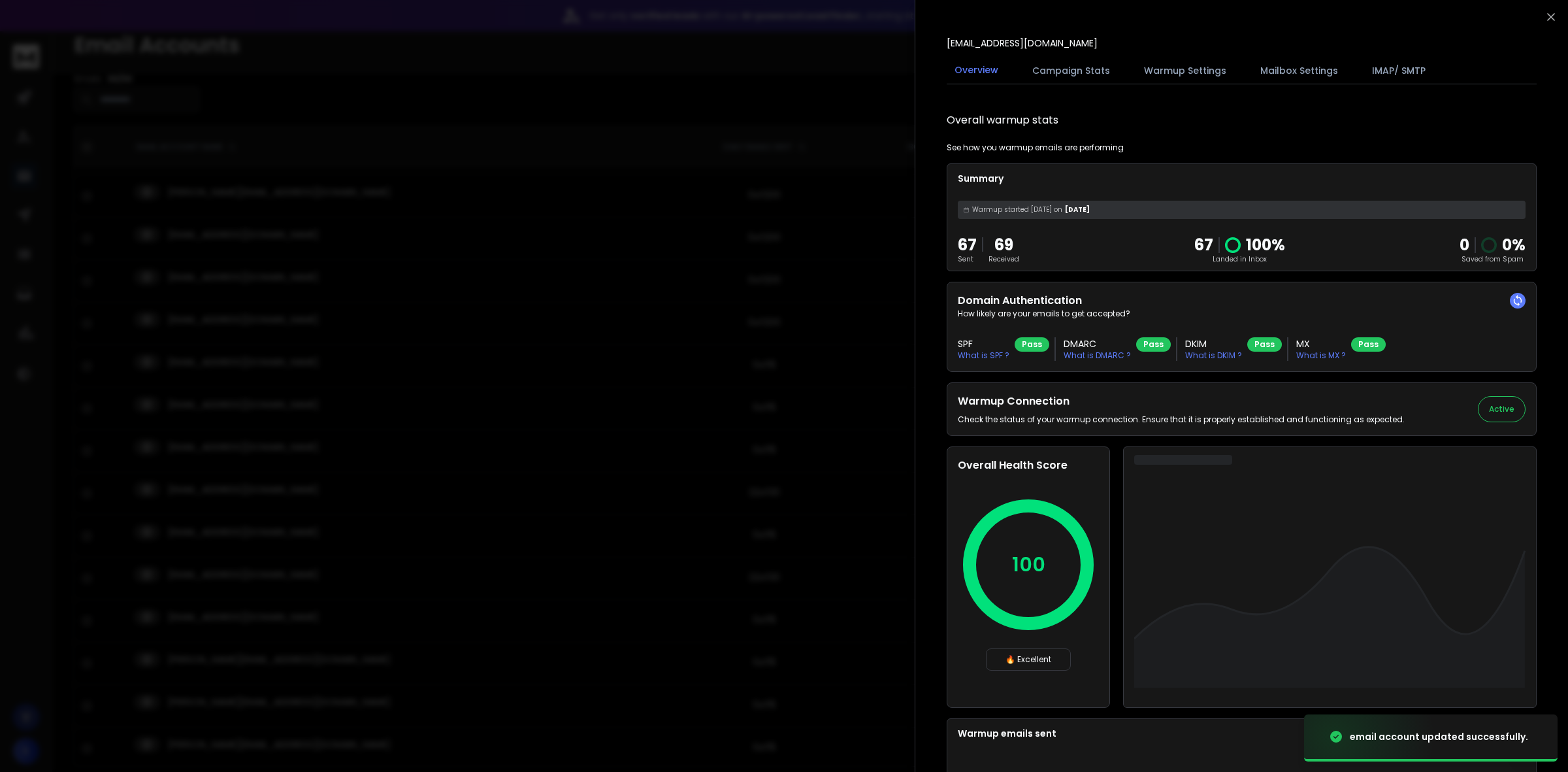
click at [1278, 62] on button "Mailbox Settings" at bounding box center [1299, 70] width 94 height 29
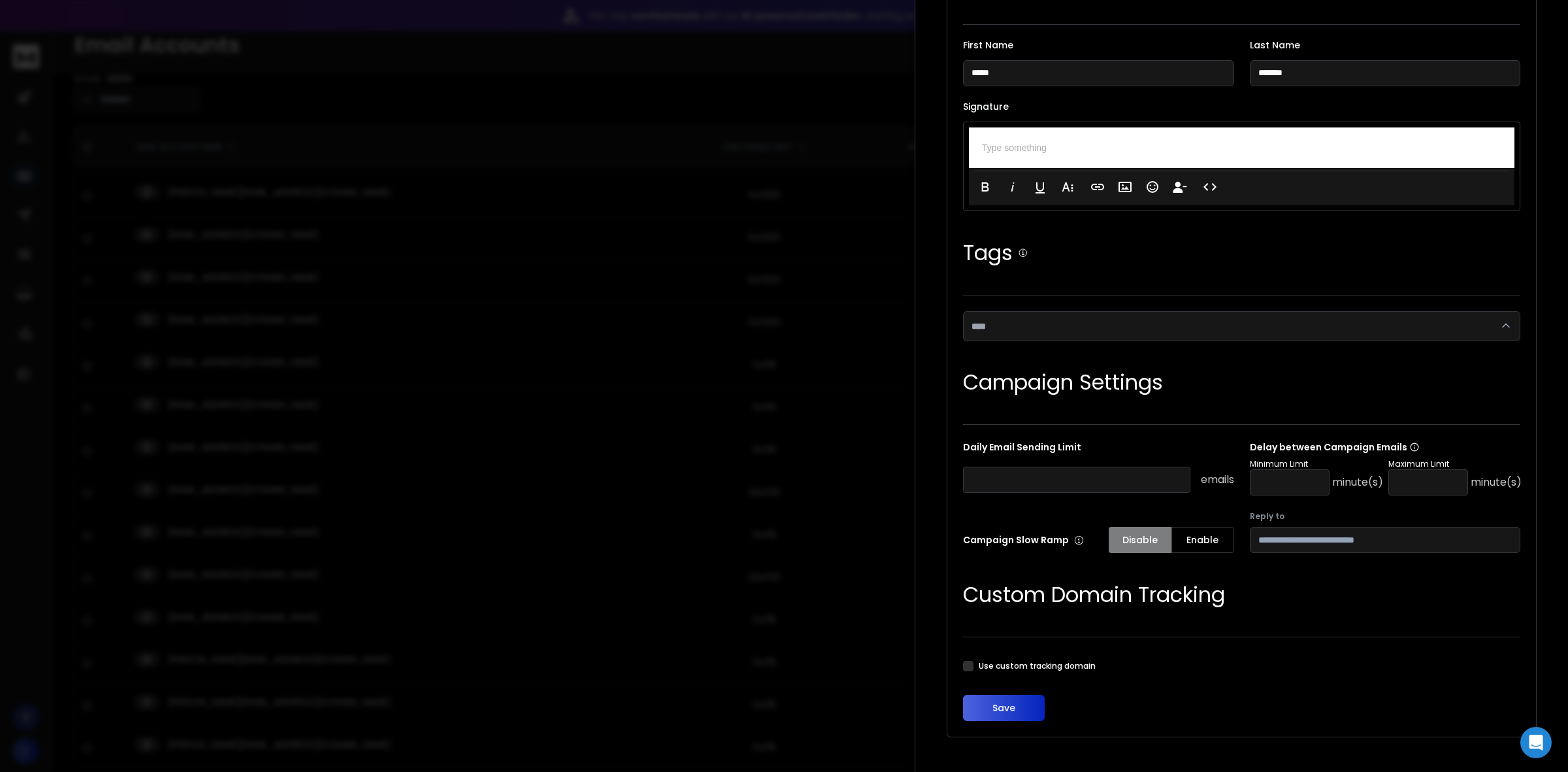
scroll to position [157, 0]
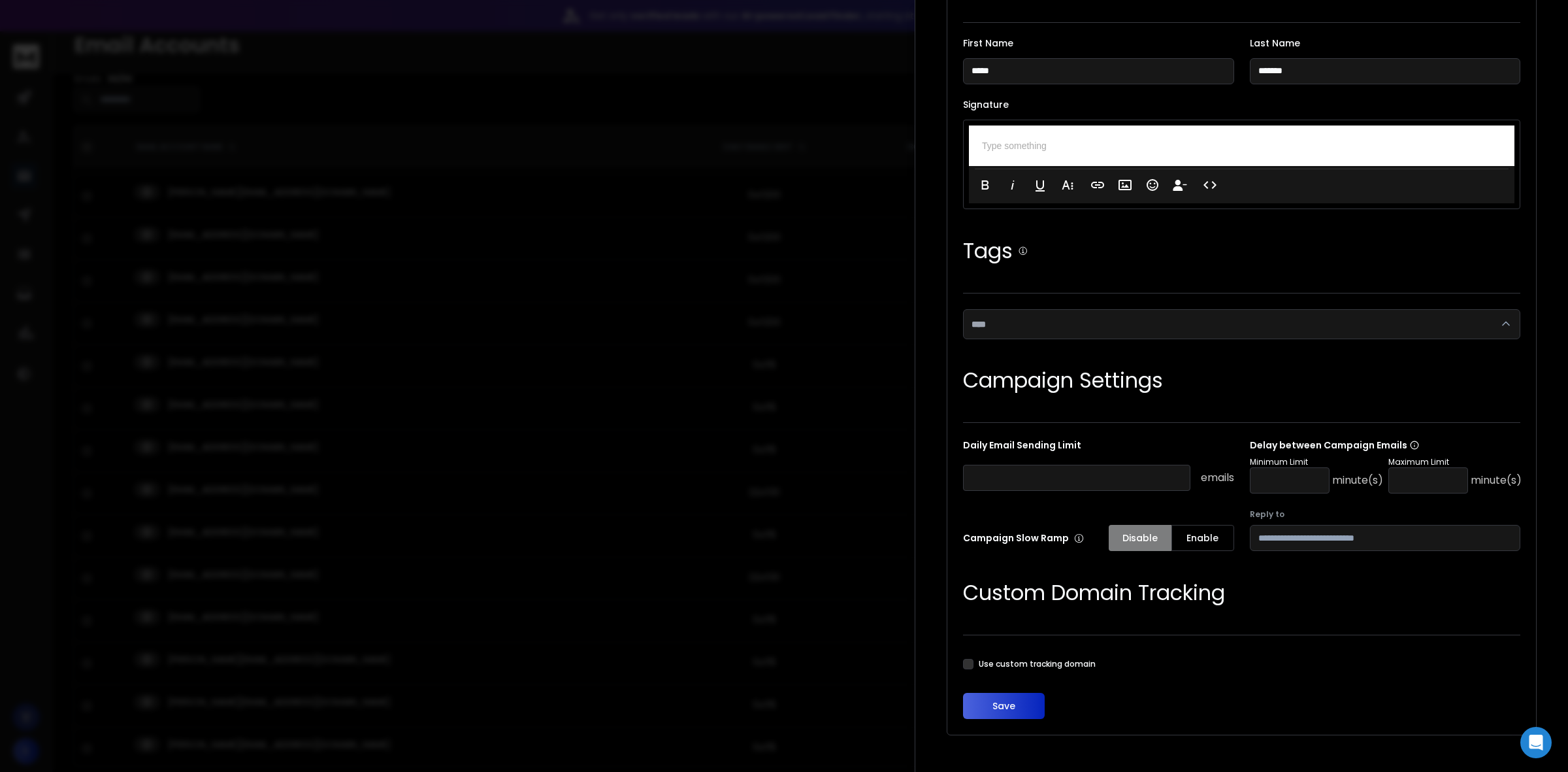
click at [1024, 485] on input "**" at bounding box center [1077, 478] width 227 height 26
paste input "*"
type input "***"
click at [1023, 716] on button "Save" at bounding box center [1004, 706] width 82 height 26
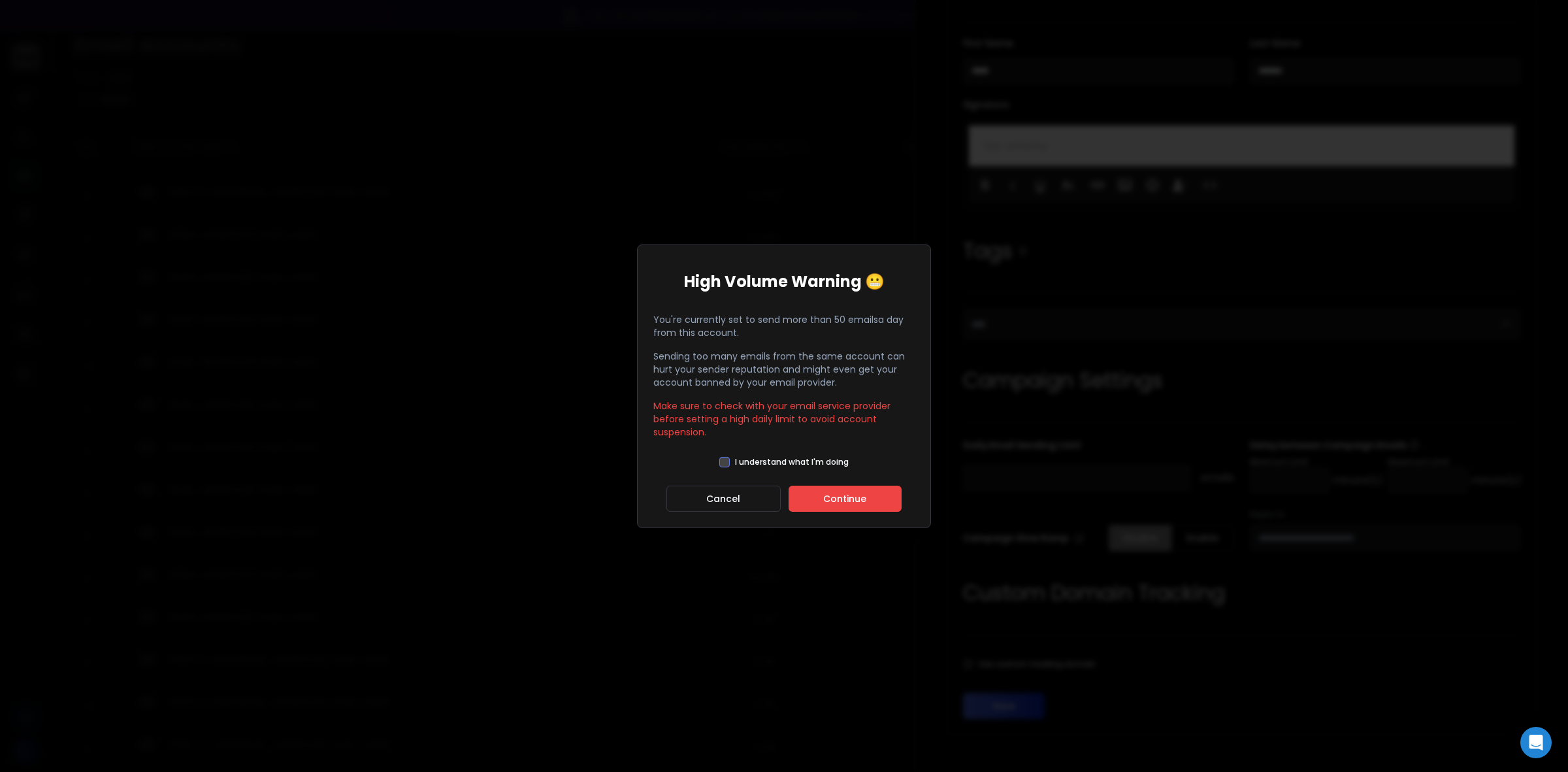
click at [726, 458] on button "I understand what I'm doing" at bounding box center [724, 462] width 10 height 10
click at [843, 492] on button "Continue" at bounding box center [844, 498] width 113 height 26
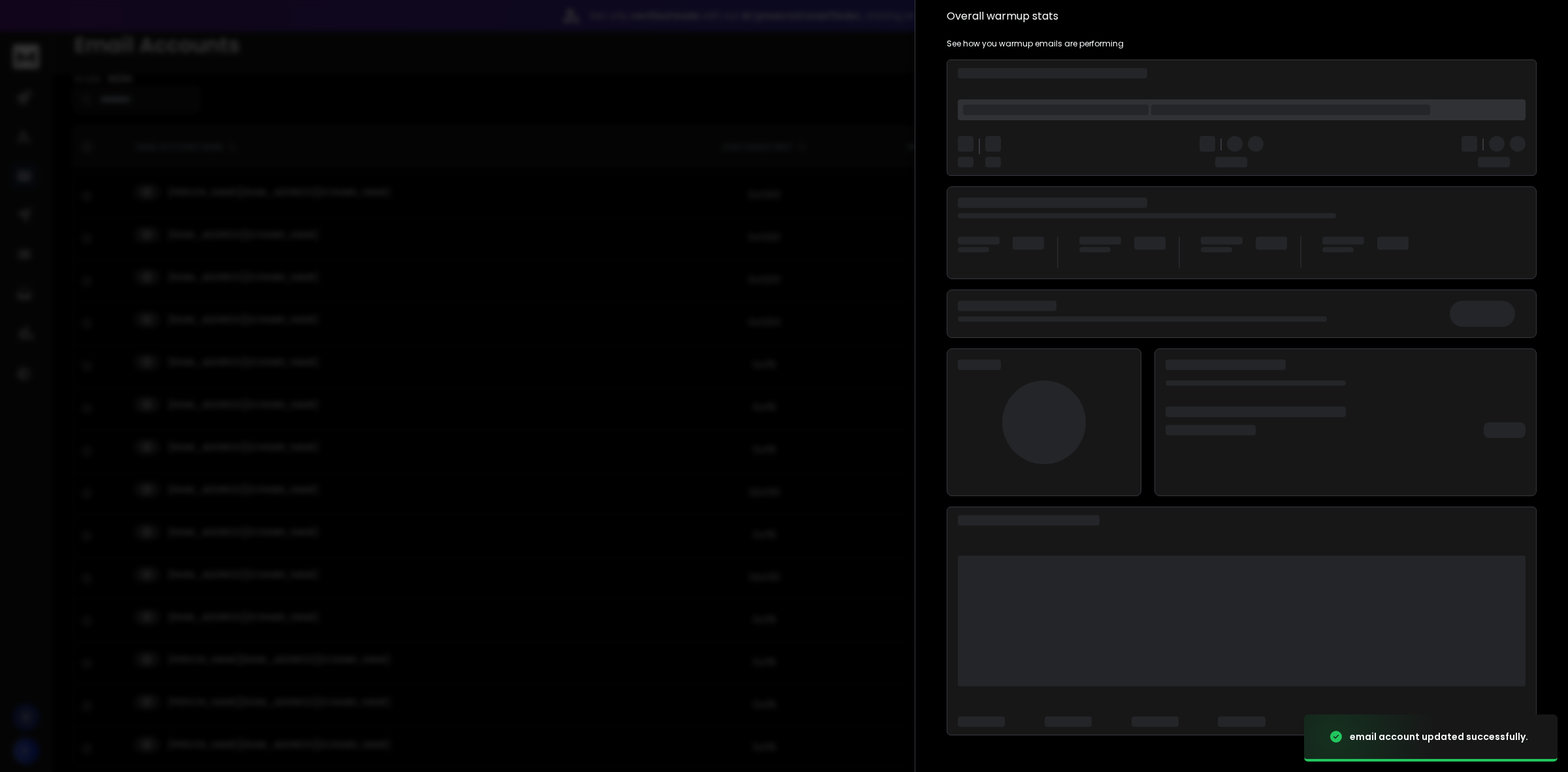
scroll to position [0, 0]
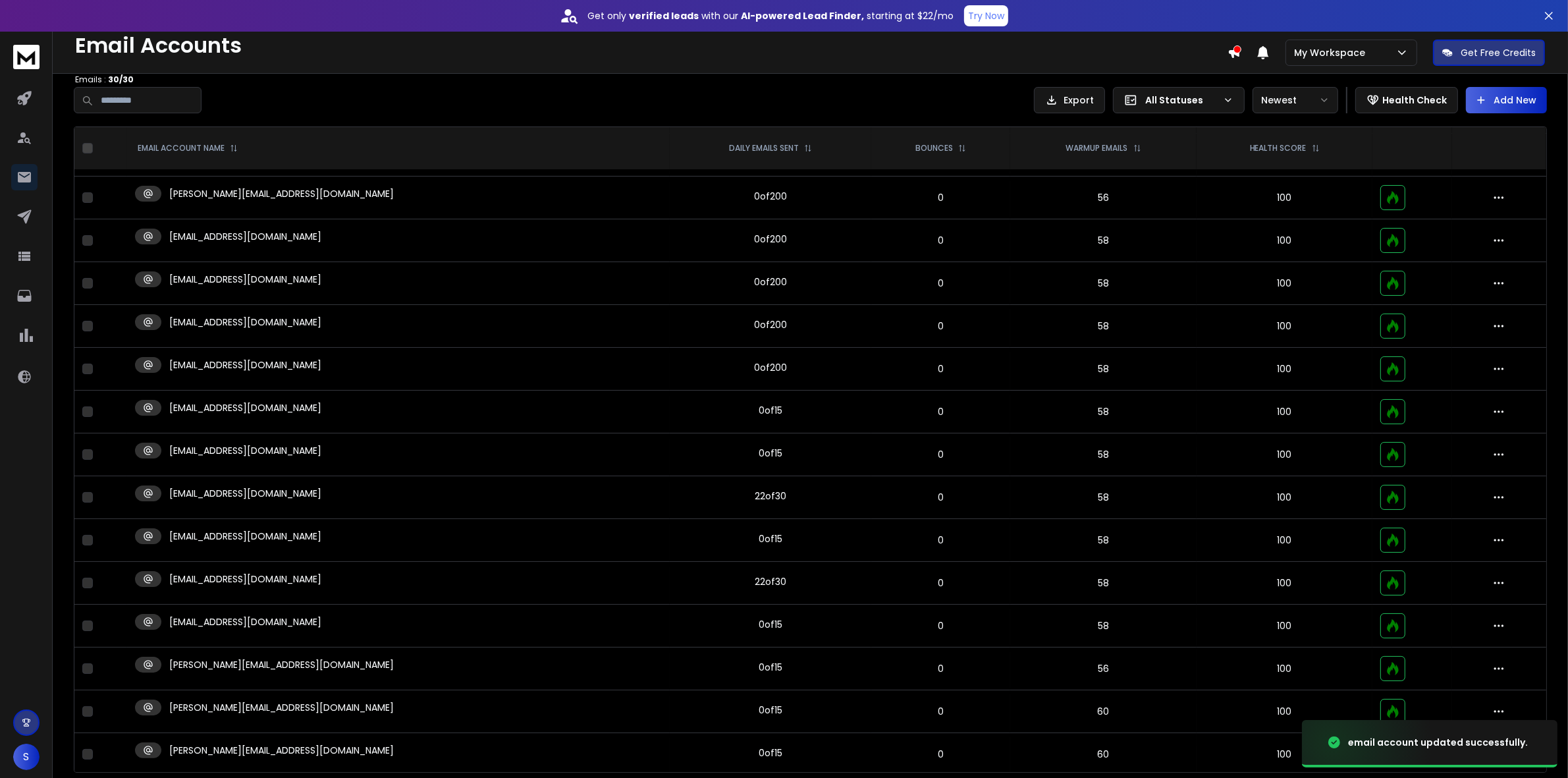
click at [374, 409] on div "mail@secfilings5.info" at bounding box center [399, 408] width 527 height 16
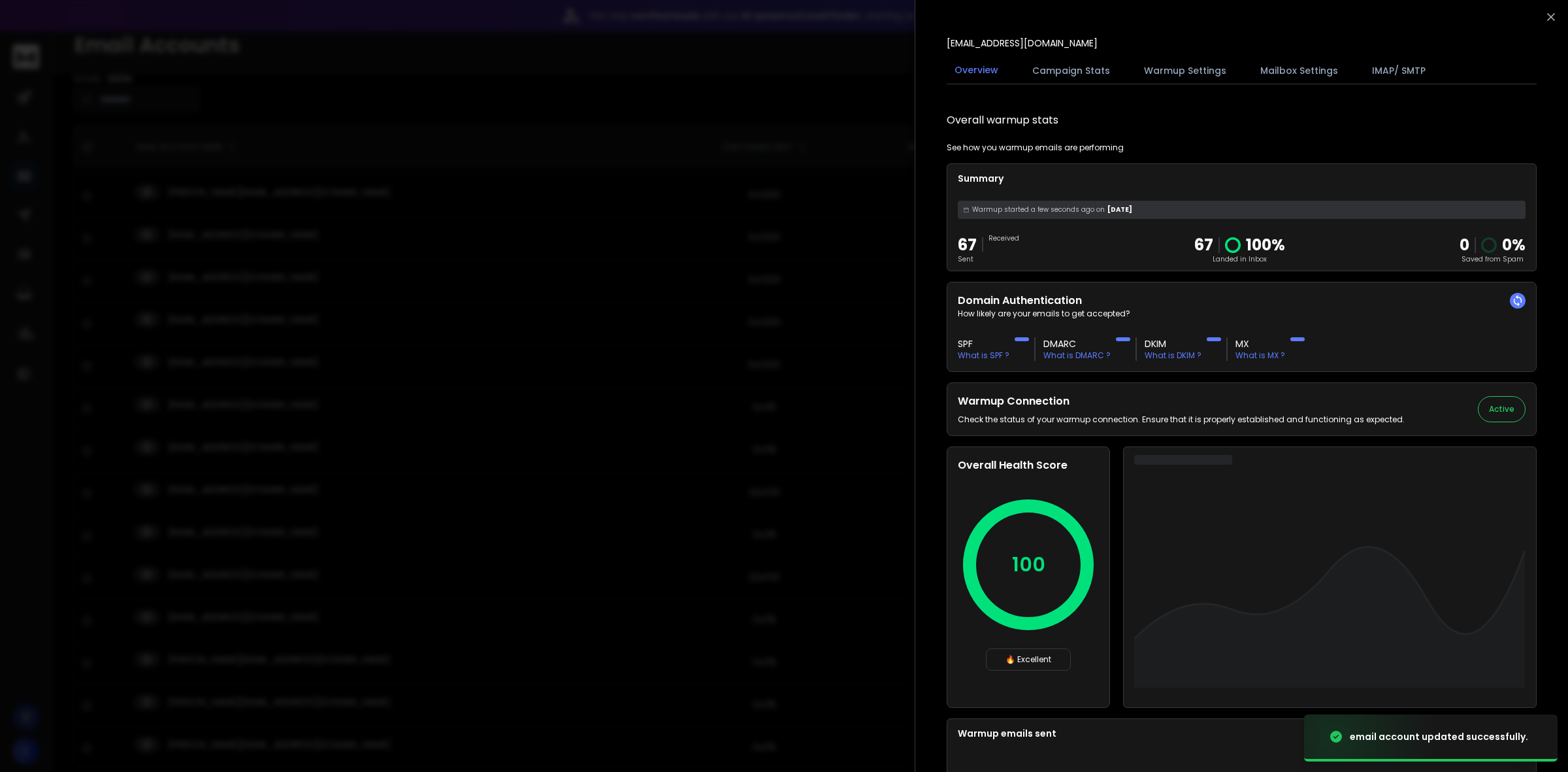
click at [1301, 60] on button "Mailbox Settings" at bounding box center [1299, 70] width 94 height 29
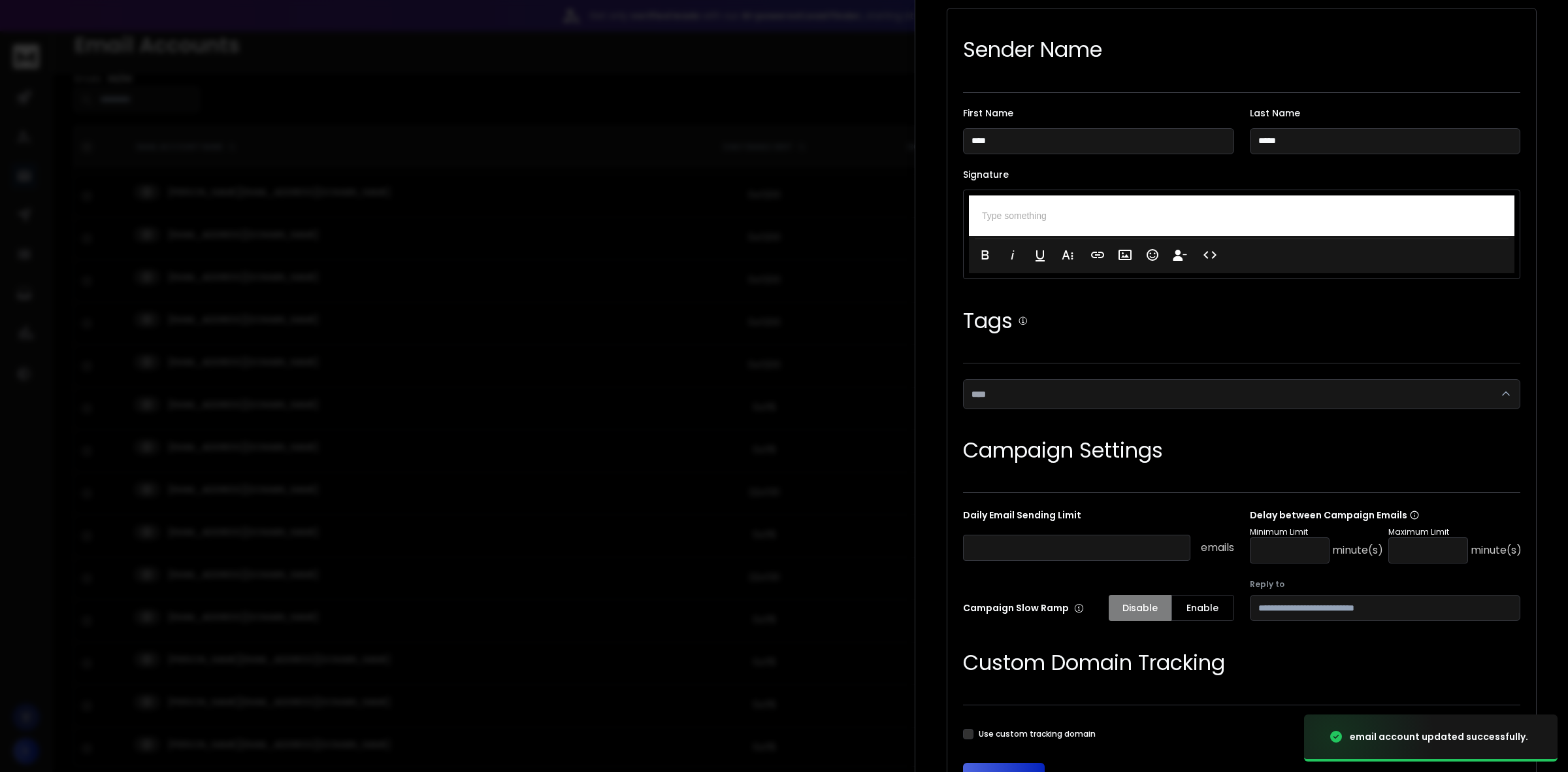
scroll to position [157, 0]
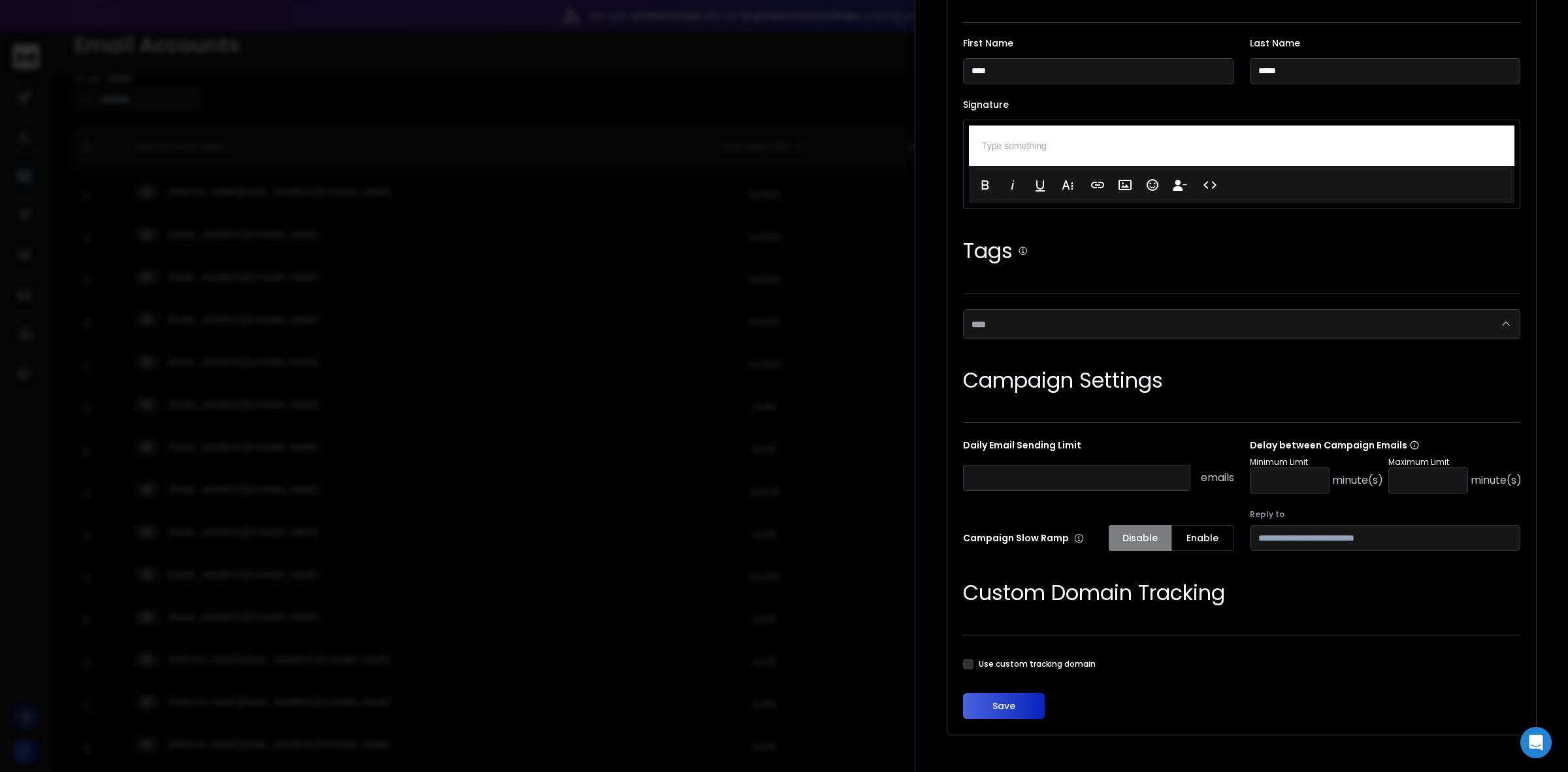
click at [1030, 474] on input "**" at bounding box center [1077, 478] width 227 height 26
paste input "*"
type input "***"
click at [1004, 710] on button "Save" at bounding box center [1004, 706] width 82 height 26
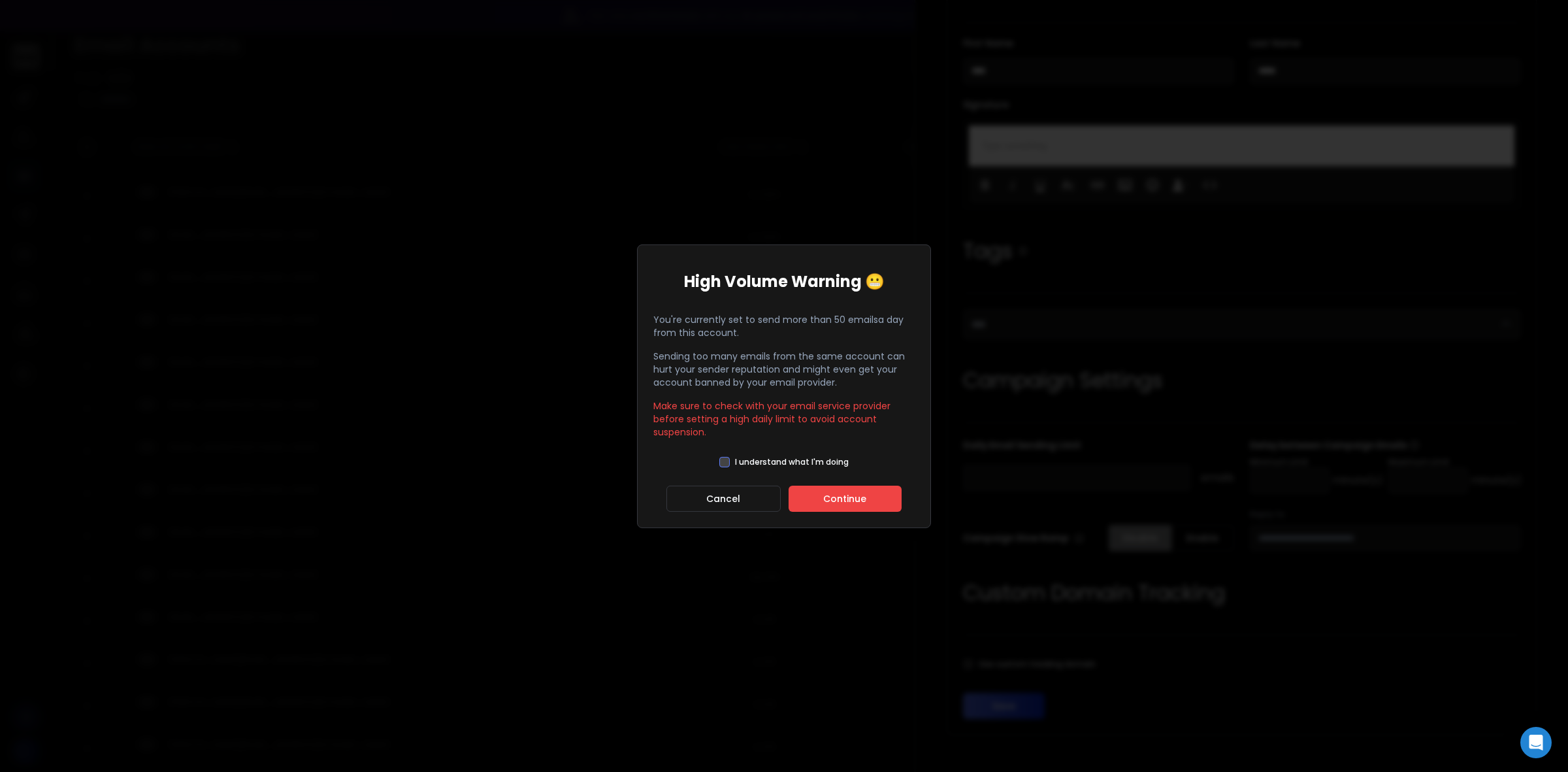
click at [723, 463] on button "I understand what I'm doing" at bounding box center [724, 462] width 10 height 10
click at [835, 492] on button "Continue" at bounding box center [844, 498] width 113 height 26
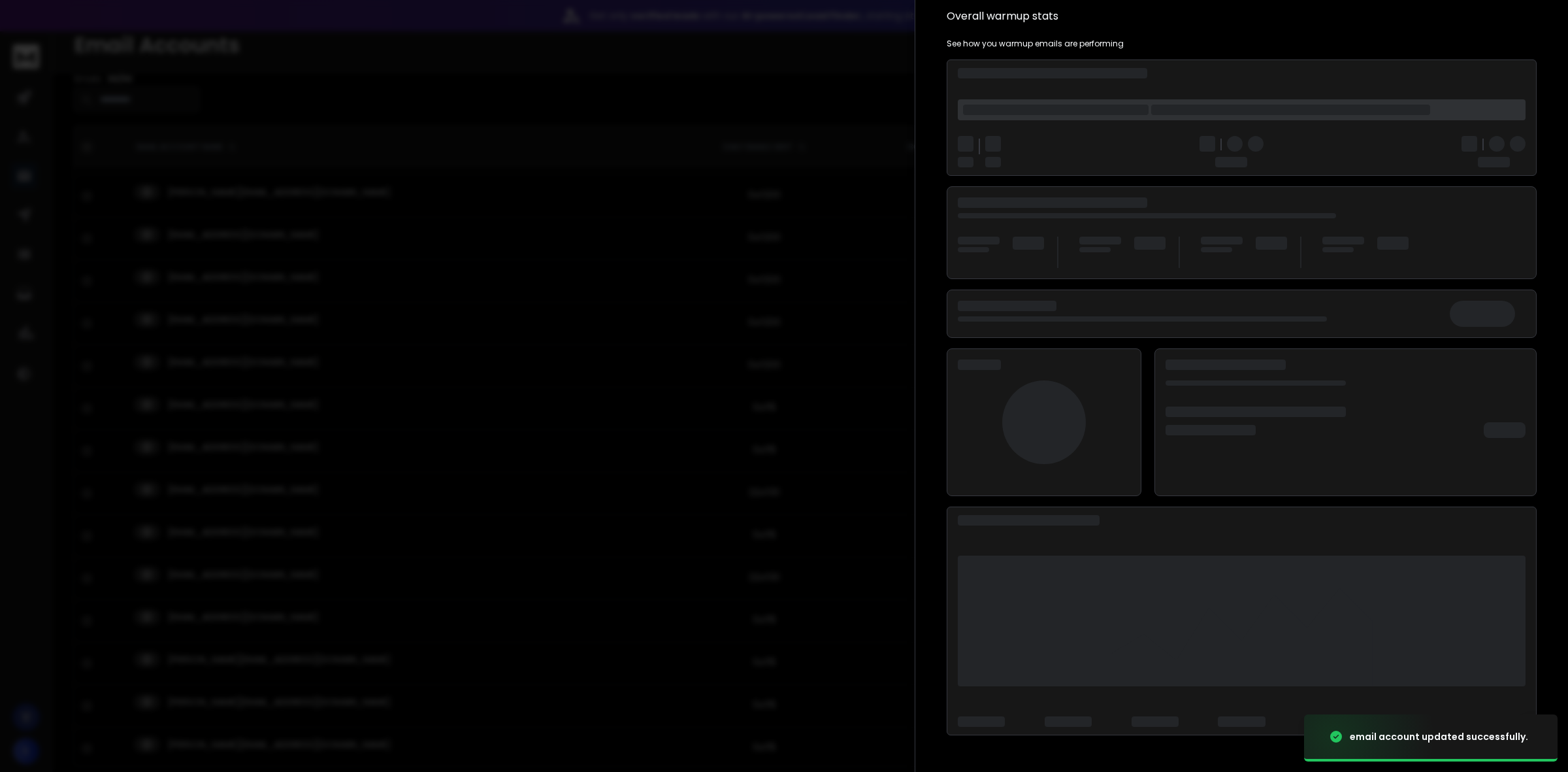
scroll to position [0, 0]
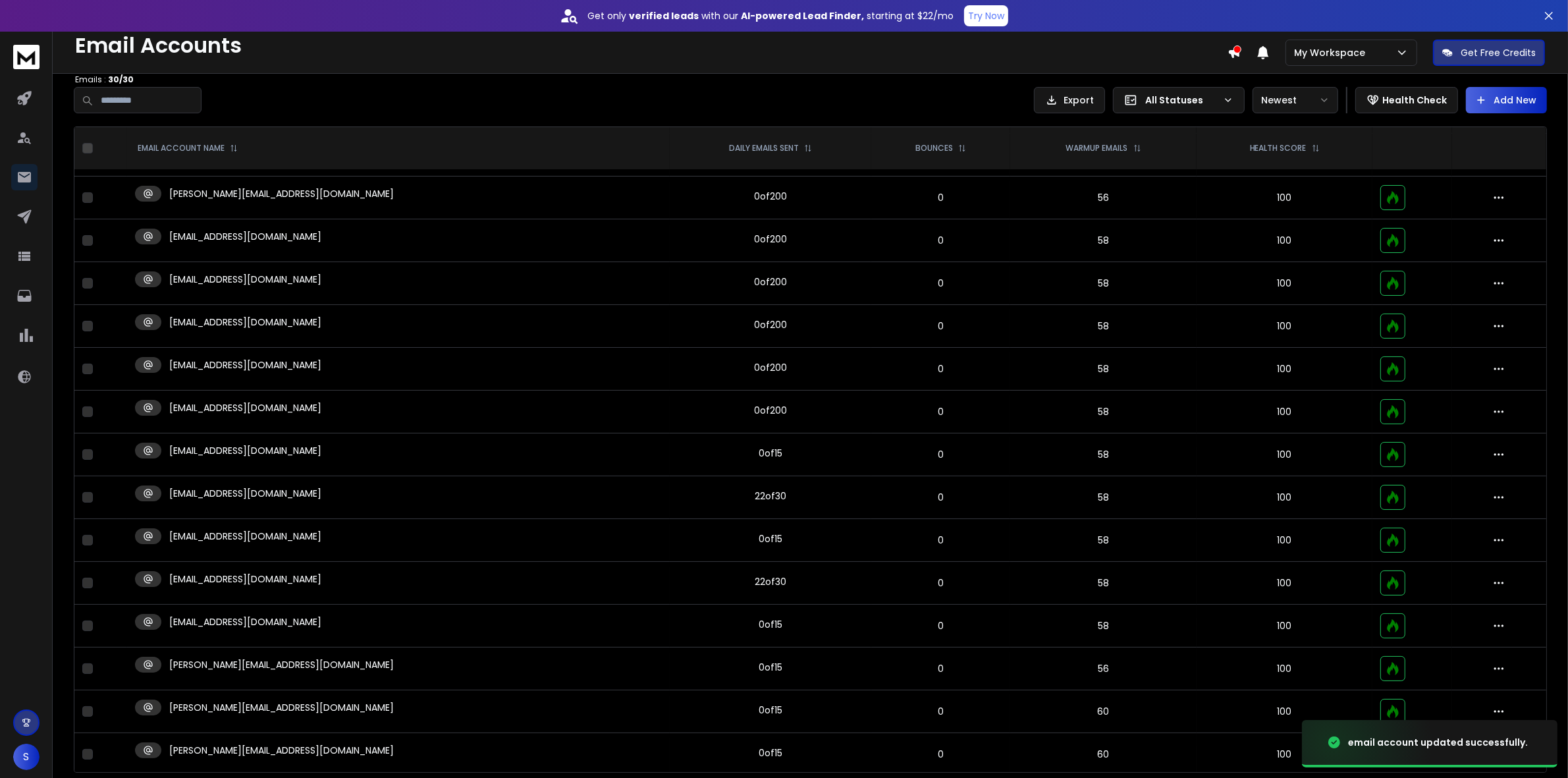
click at [402, 459] on div "mail@secfilings4.info" at bounding box center [399, 451] width 527 height 16
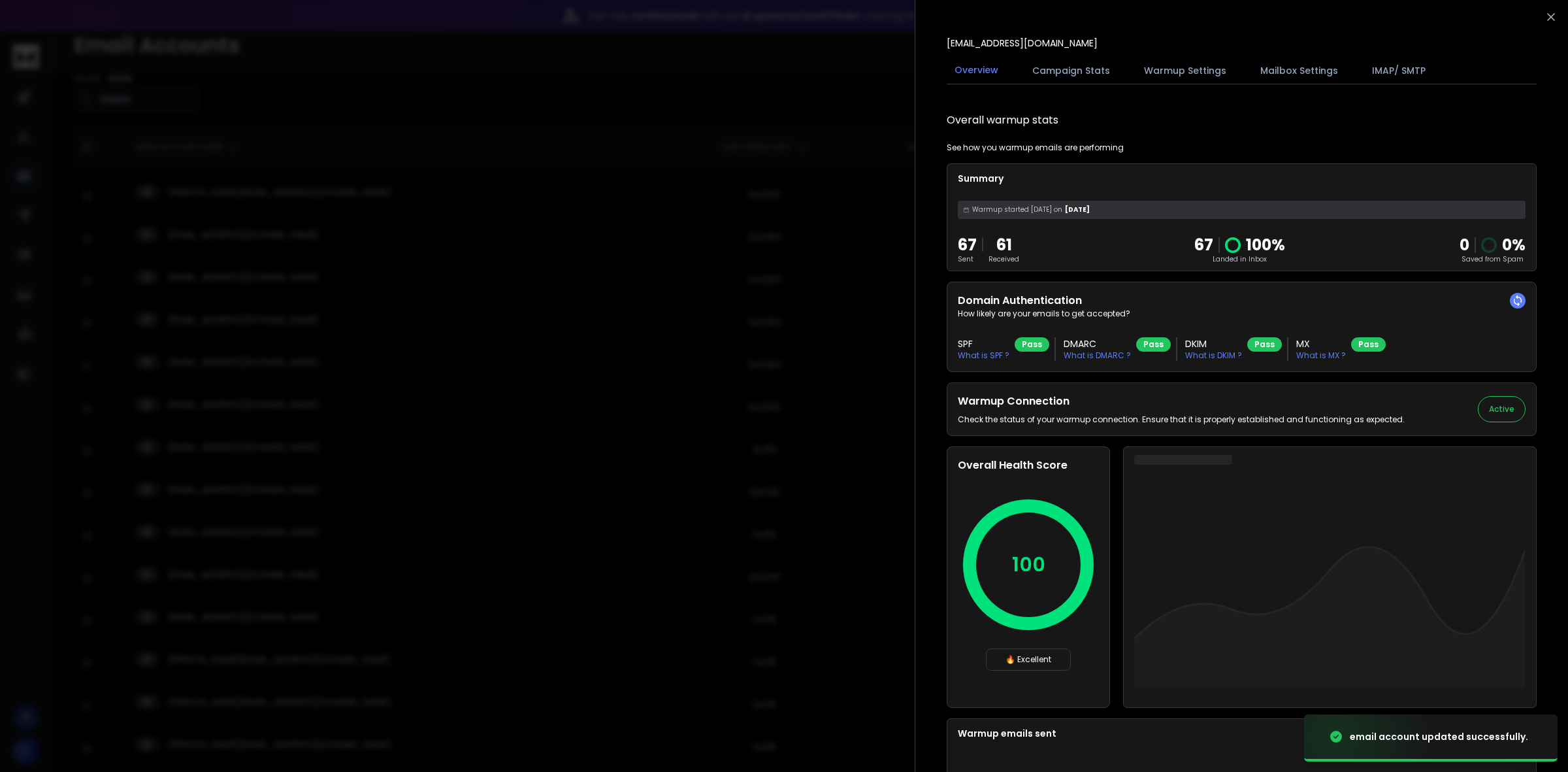
click at [1327, 70] on button "Mailbox Settings" at bounding box center [1299, 70] width 94 height 29
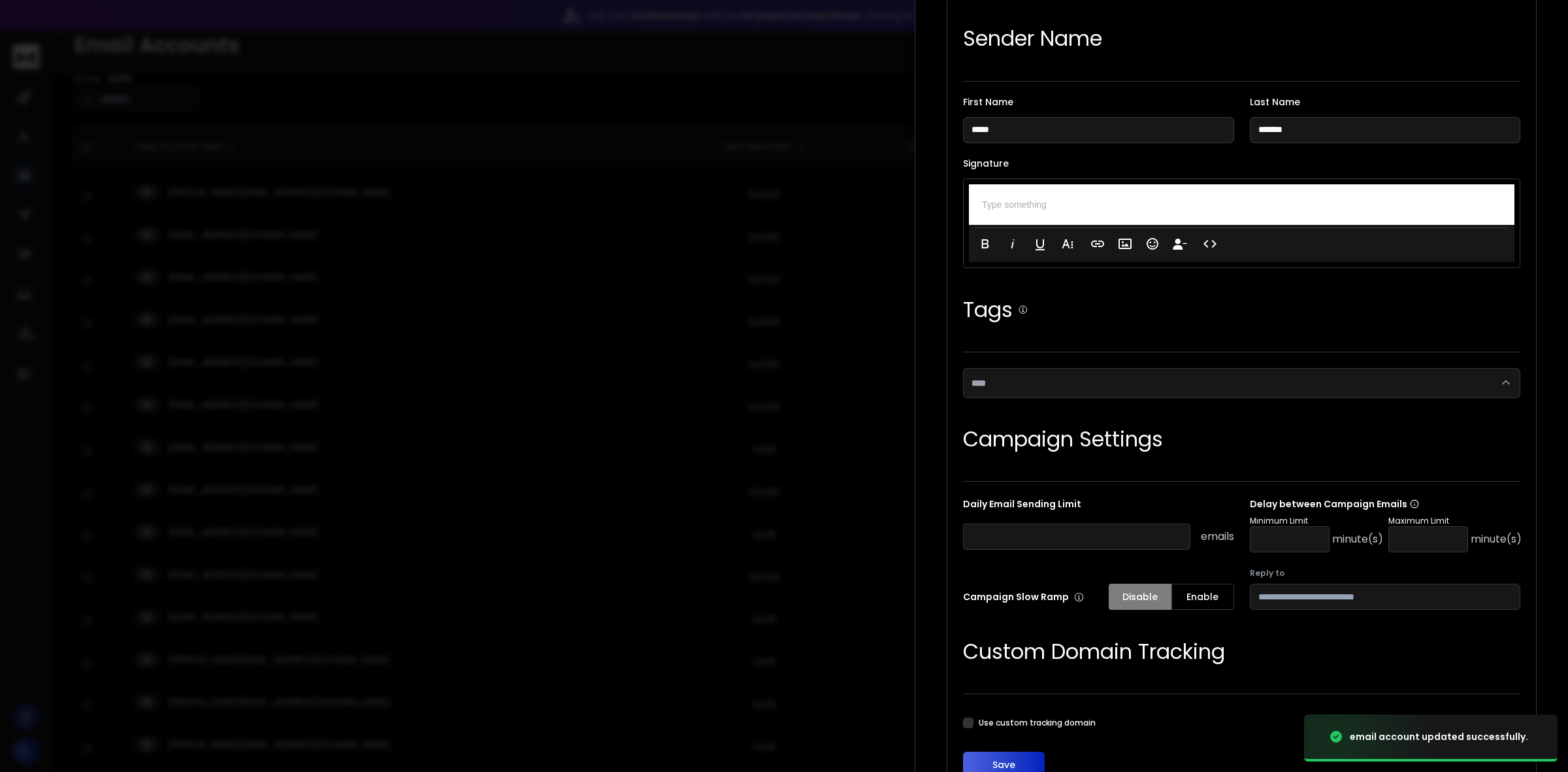
scroll to position [157, 0]
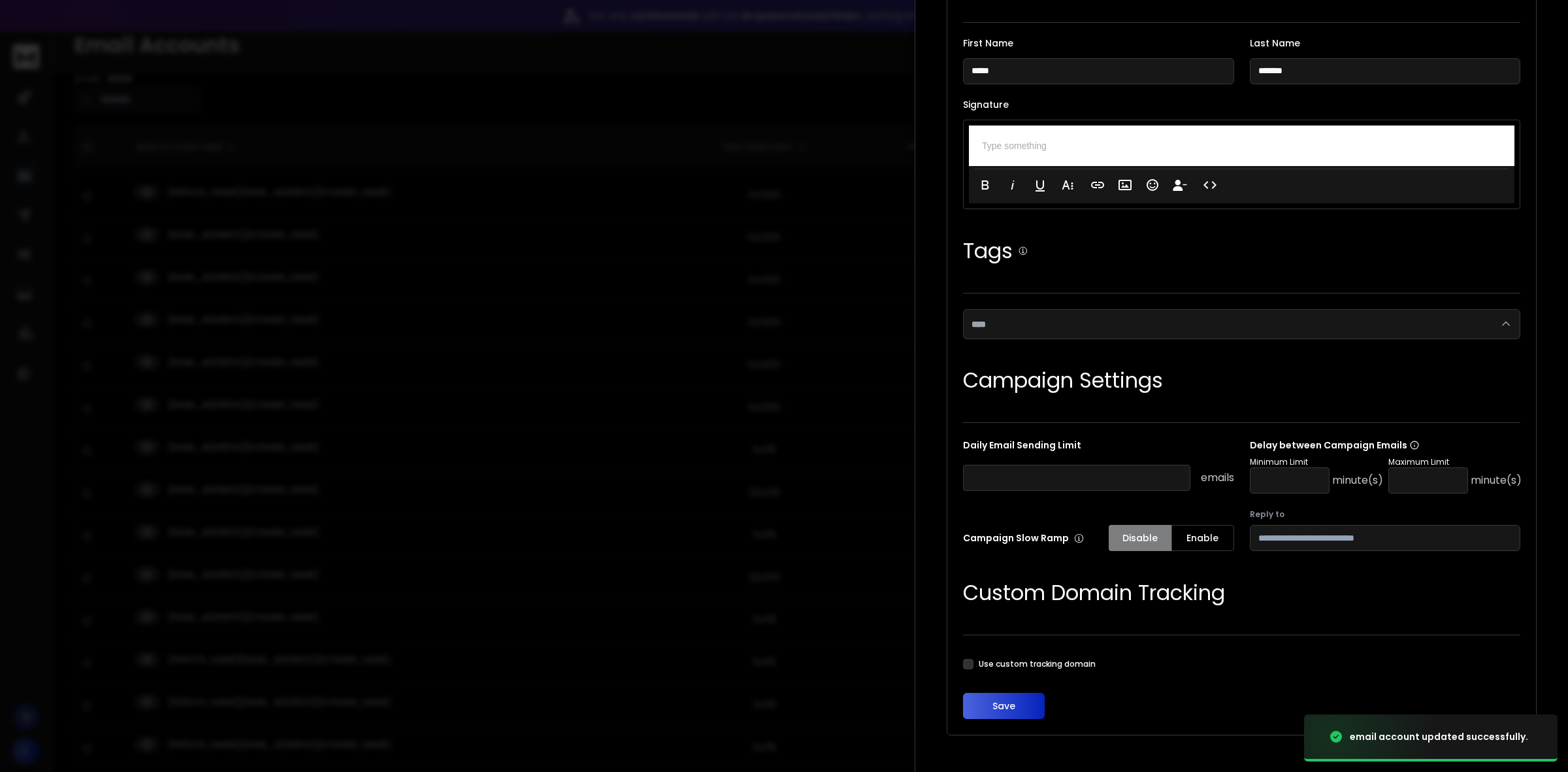
click at [1046, 458] on div "Daily Email Sending Limit ** emails" at bounding box center [1099, 466] width 271 height 55
click at [1047, 470] on input "**" at bounding box center [1077, 478] width 227 height 26
paste input "*"
type input "***"
click at [1032, 697] on button "Save" at bounding box center [1004, 706] width 82 height 26
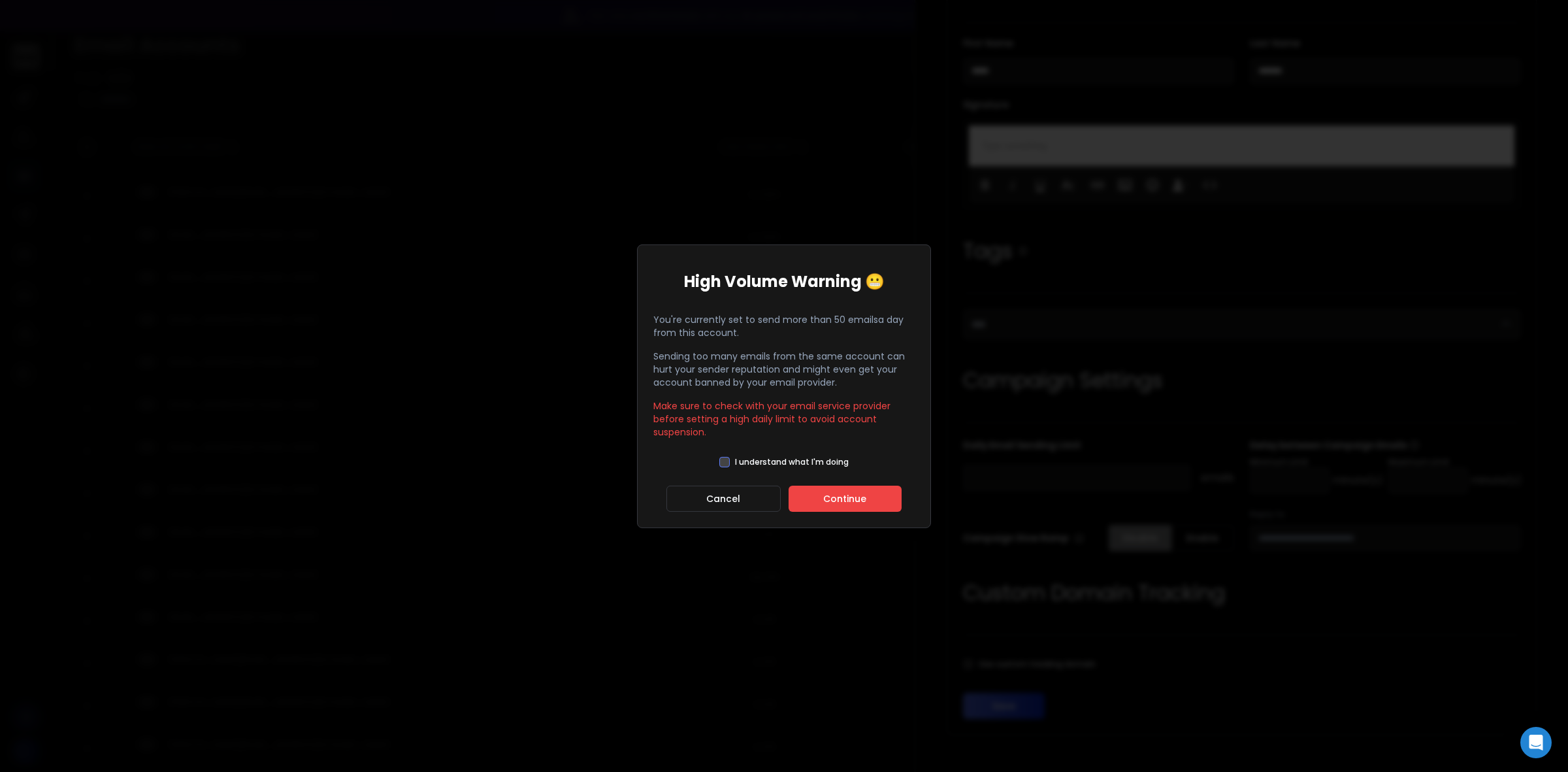
click at [727, 459] on button "I understand what I'm doing" at bounding box center [724, 462] width 10 height 10
click at [878, 509] on button "Continue" at bounding box center [844, 498] width 113 height 26
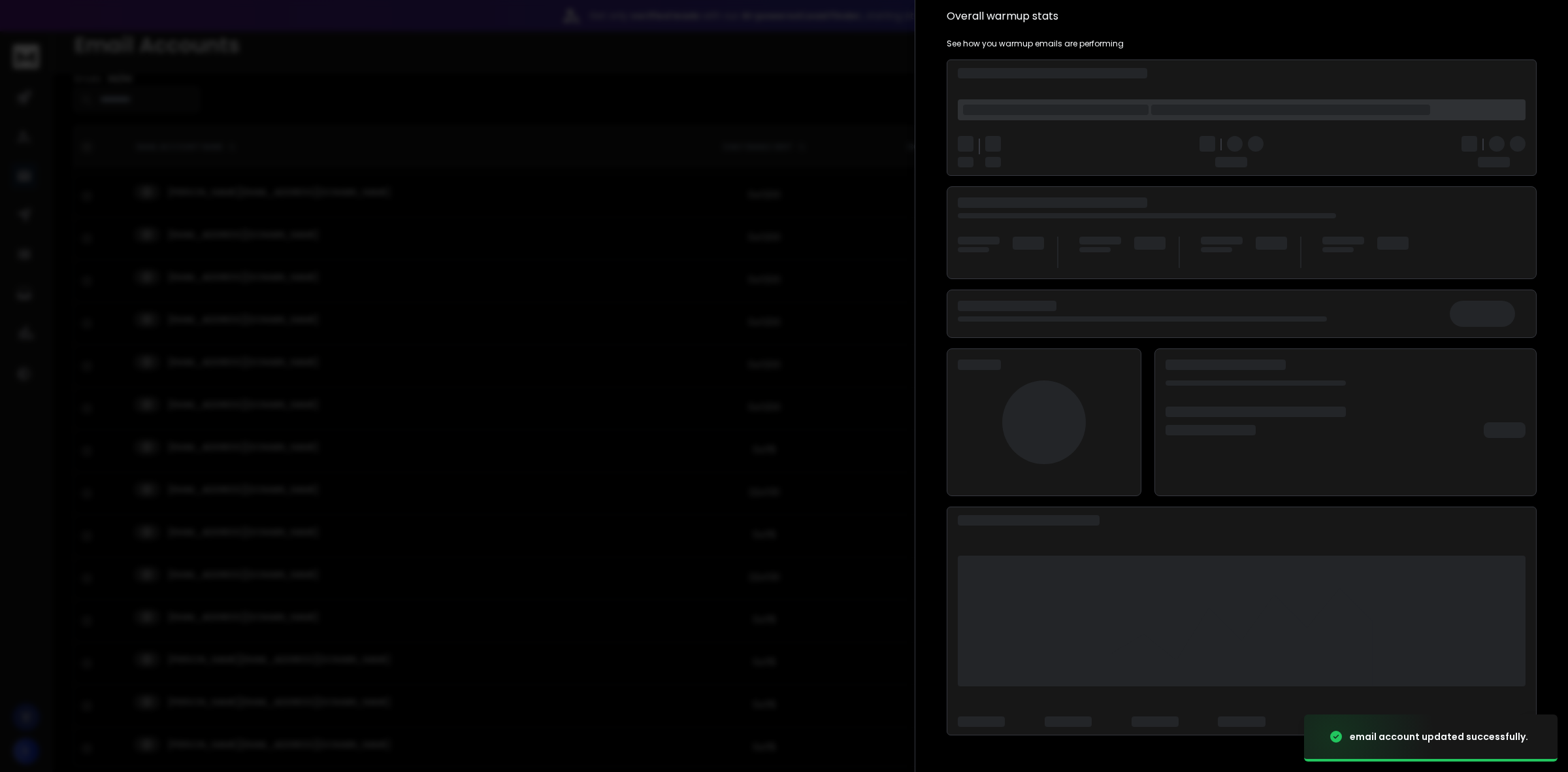
scroll to position [0, 0]
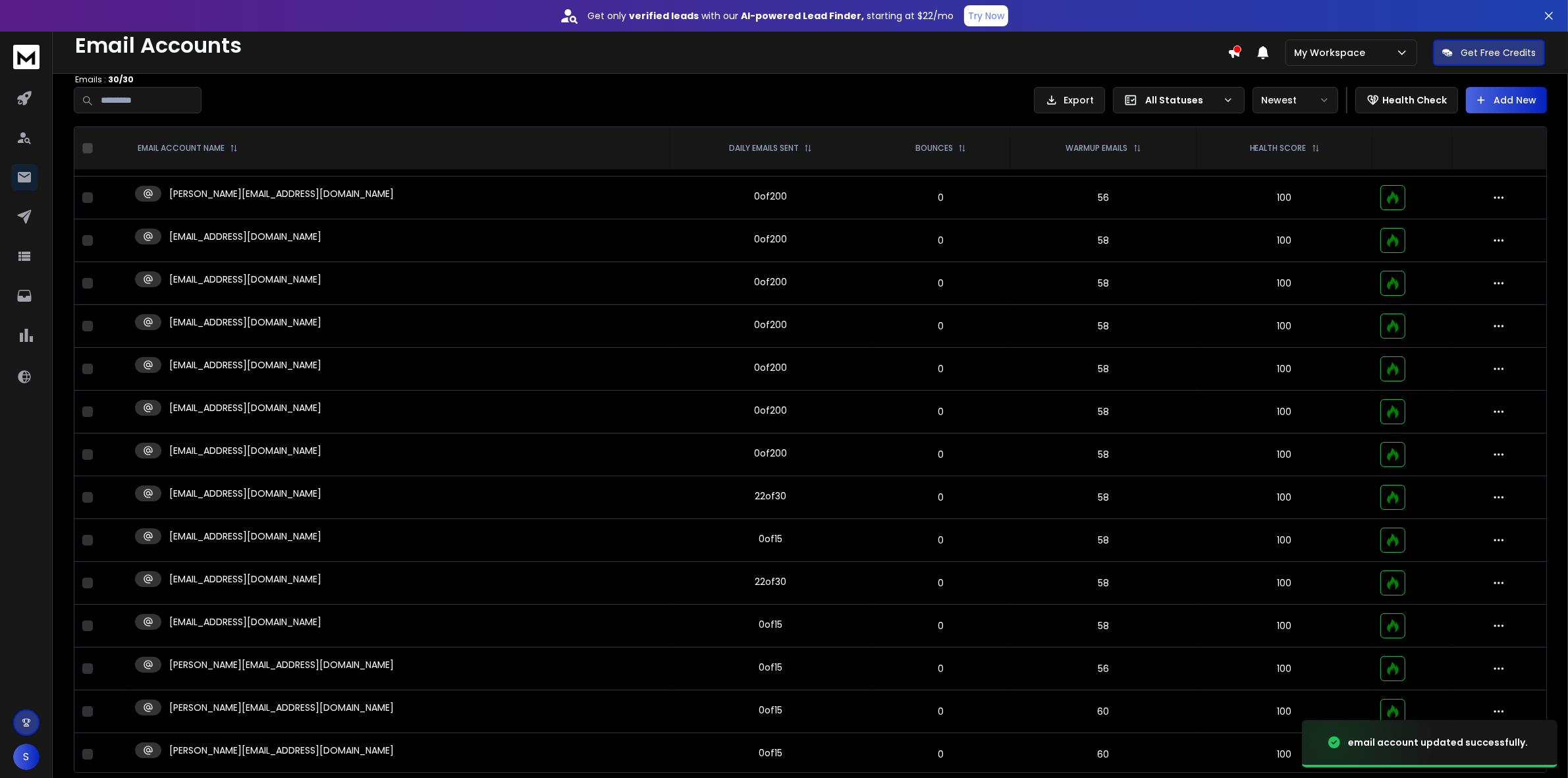
click at [396, 509] on td "mail@secfilings3.info" at bounding box center [398, 497] width 542 height 43
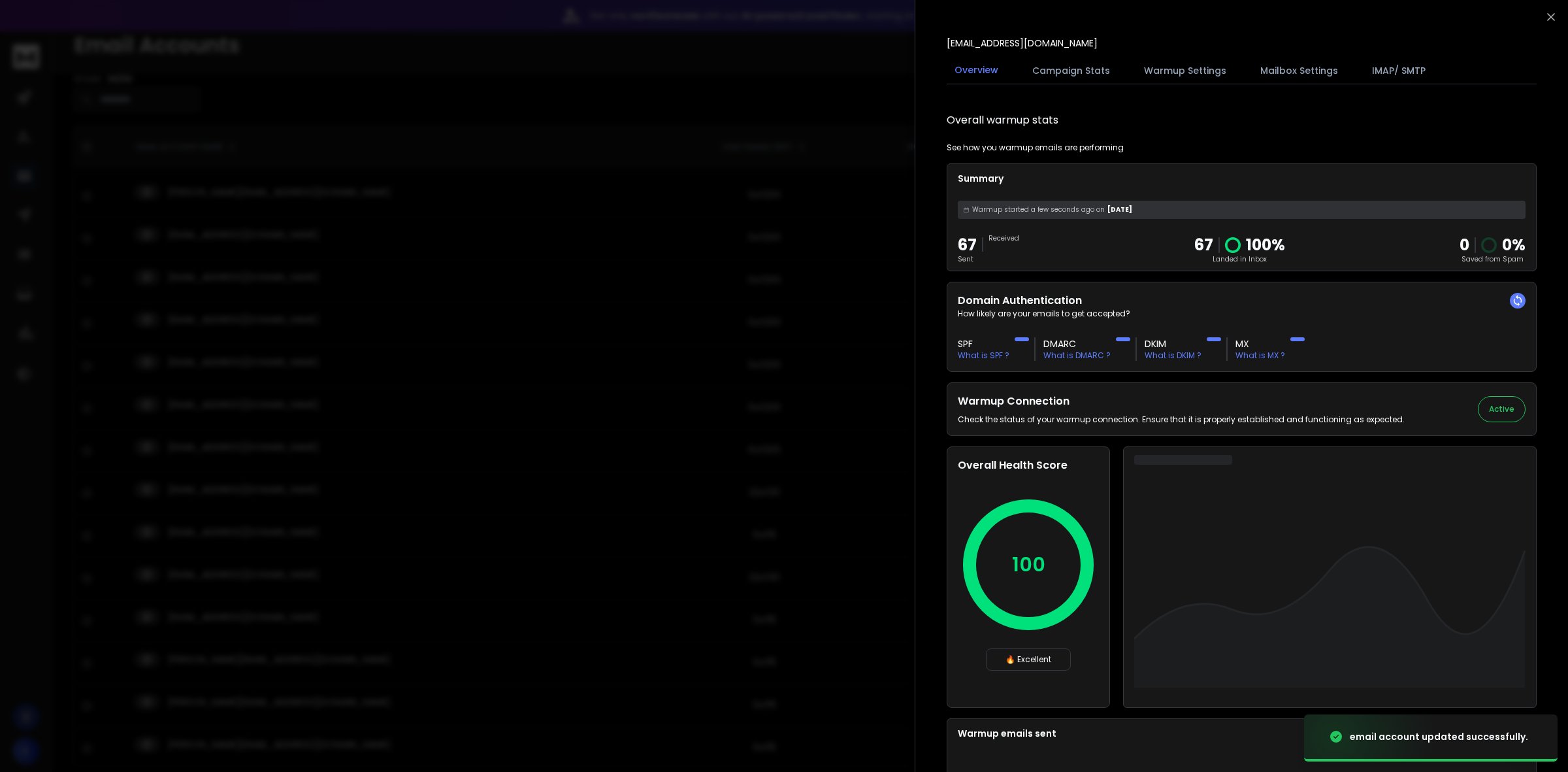
click at [1278, 66] on button "Mailbox Settings" at bounding box center [1299, 70] width 94 height 29
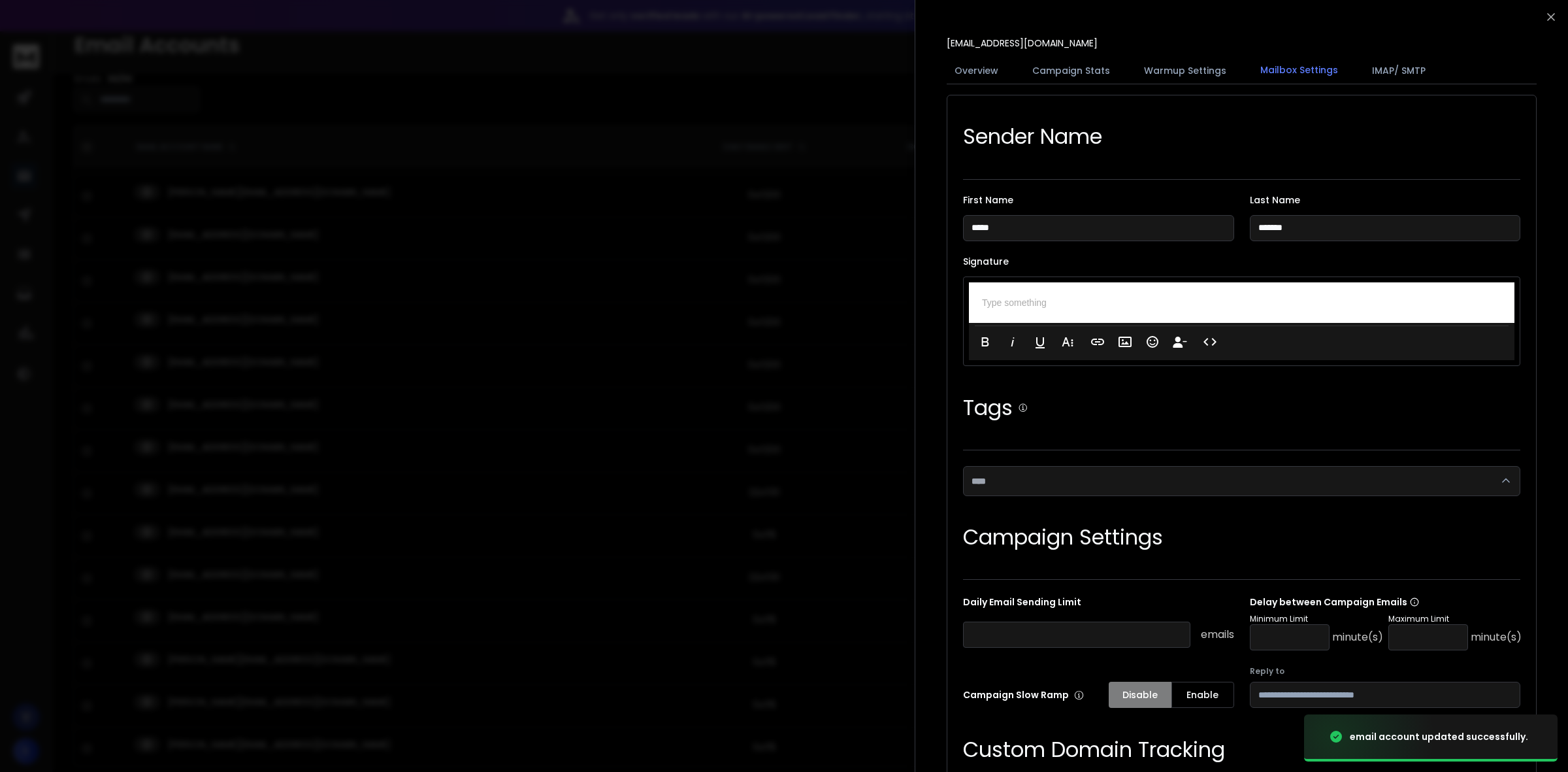
scroll to position [157, 0]
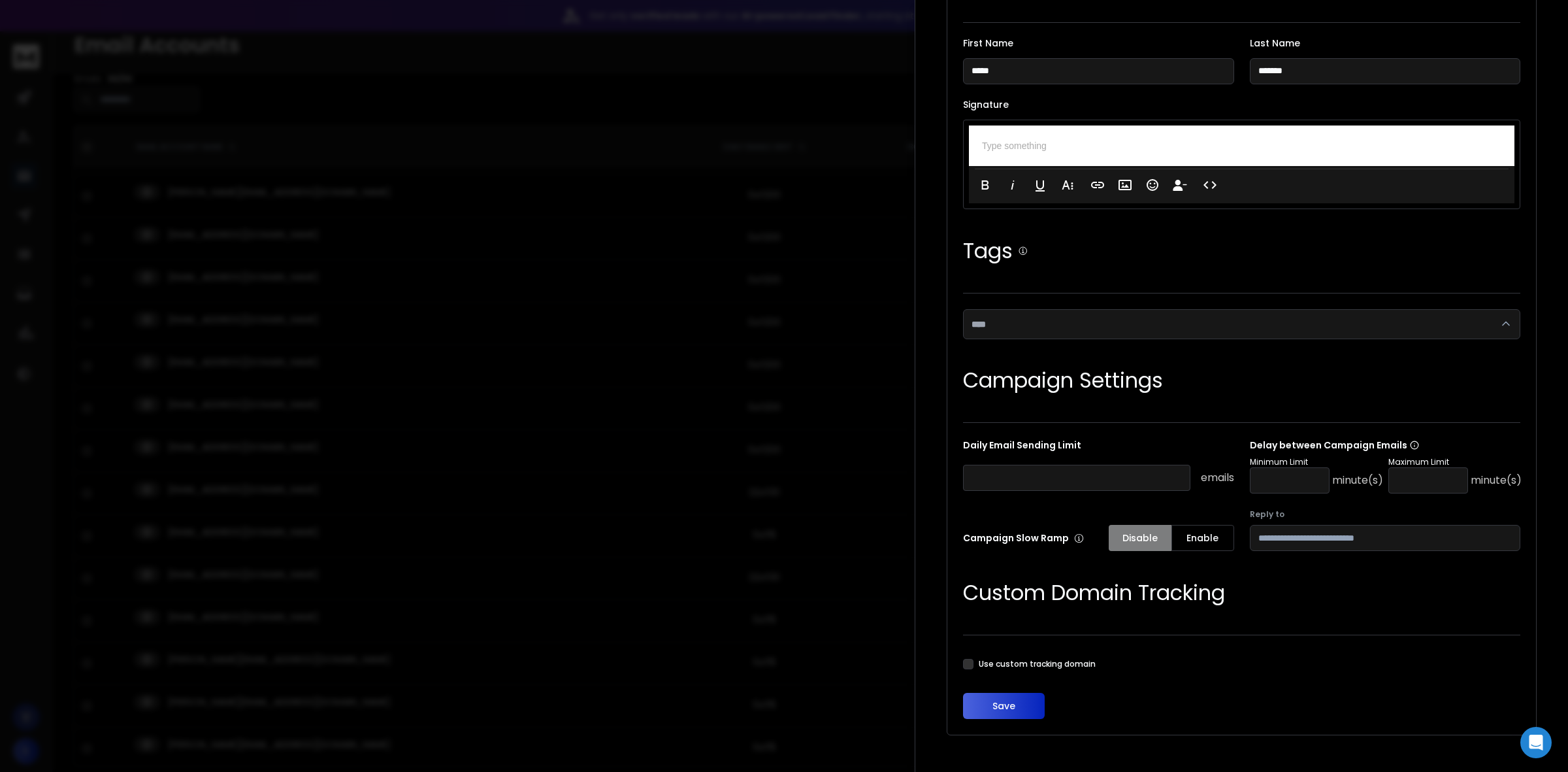
click at [1032, 479] on input "**" at bounding box center [1077, 478] width 227 height 26
paste input "*"
type input "***"
click at [999, 710] on button "Save" at bounding box center [1004, 706] width 82 height 26
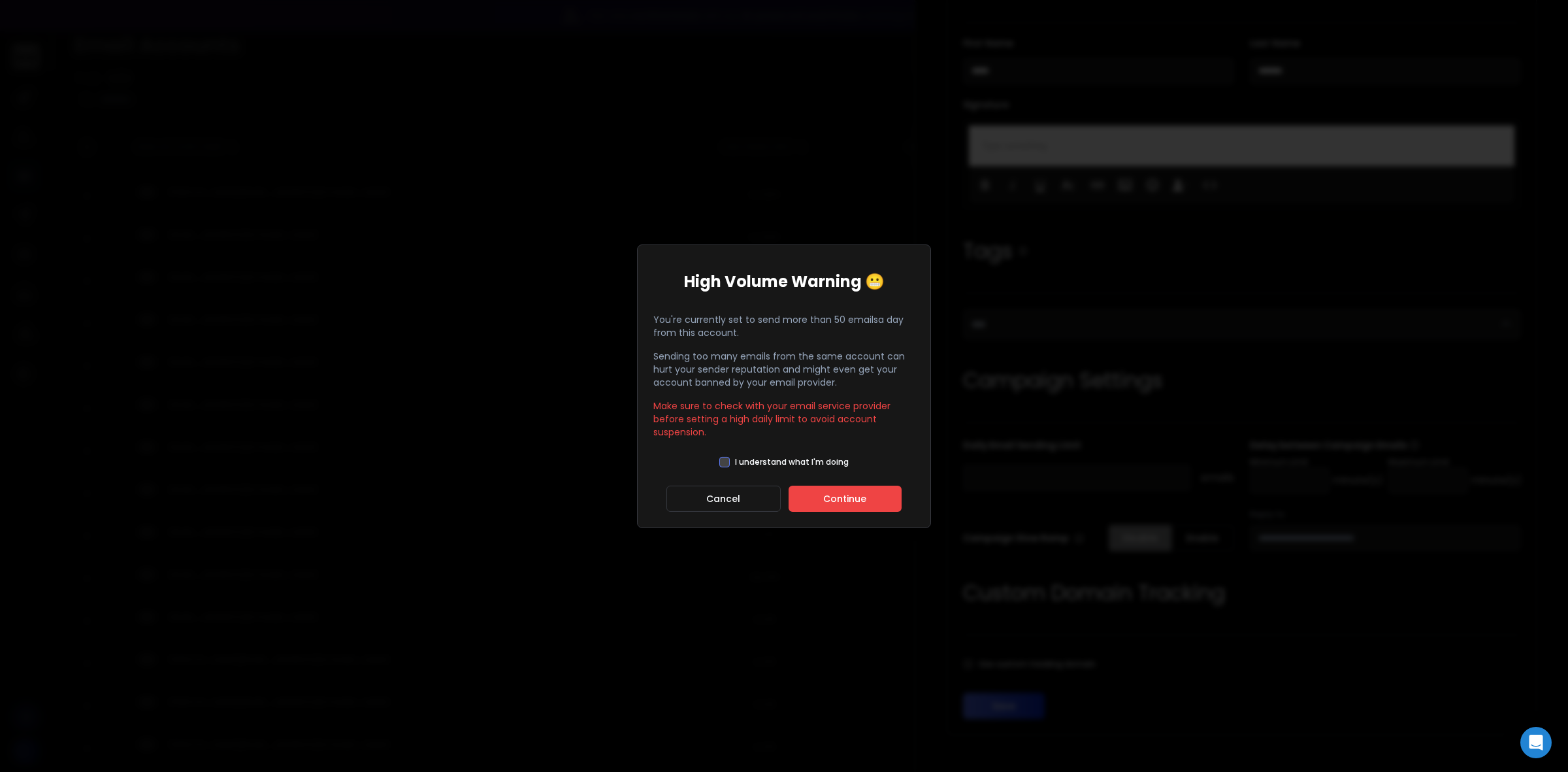
click at [729, 466] on button "I understand what I'm doing" at bounding box center [724, 462] width 10 height 10
click at [891, 498] on button "Continue" at bounding box center [844, 498] width 113 height 26
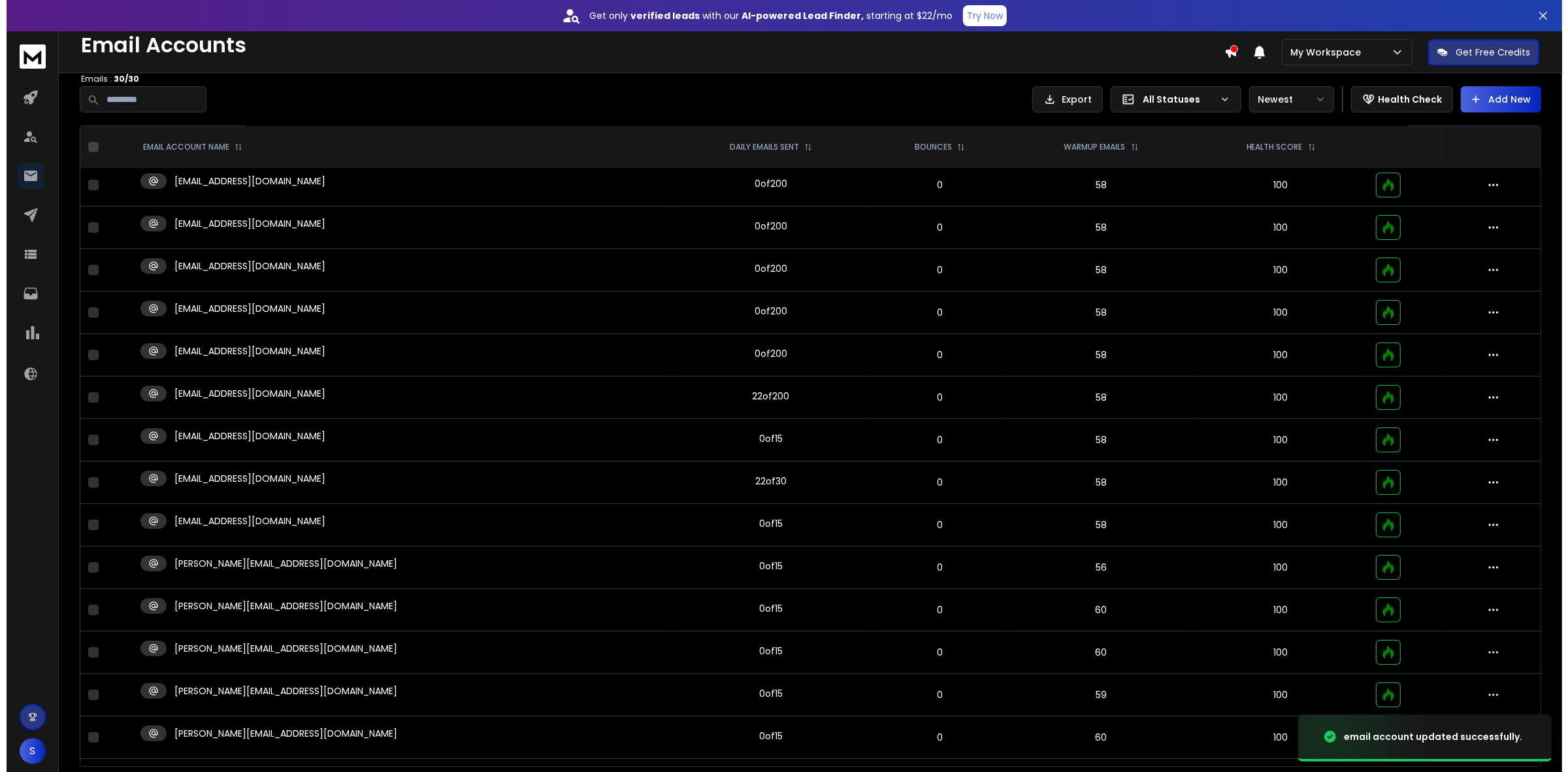
scroll to position [409, 0]
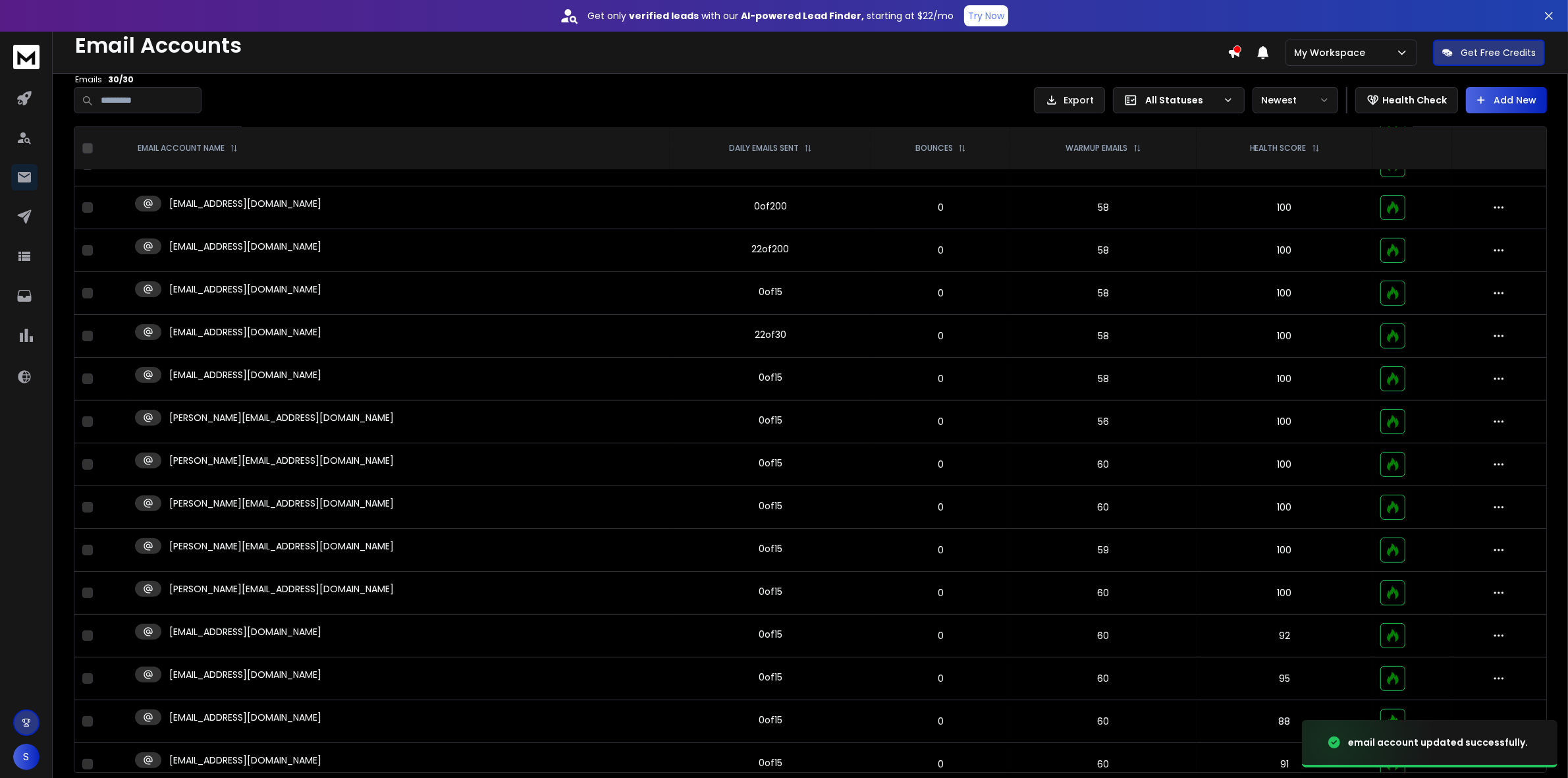
click at [496, 297] on div "mail@secfilings2.info" at bounding box center [399, 289] width 527 height 16
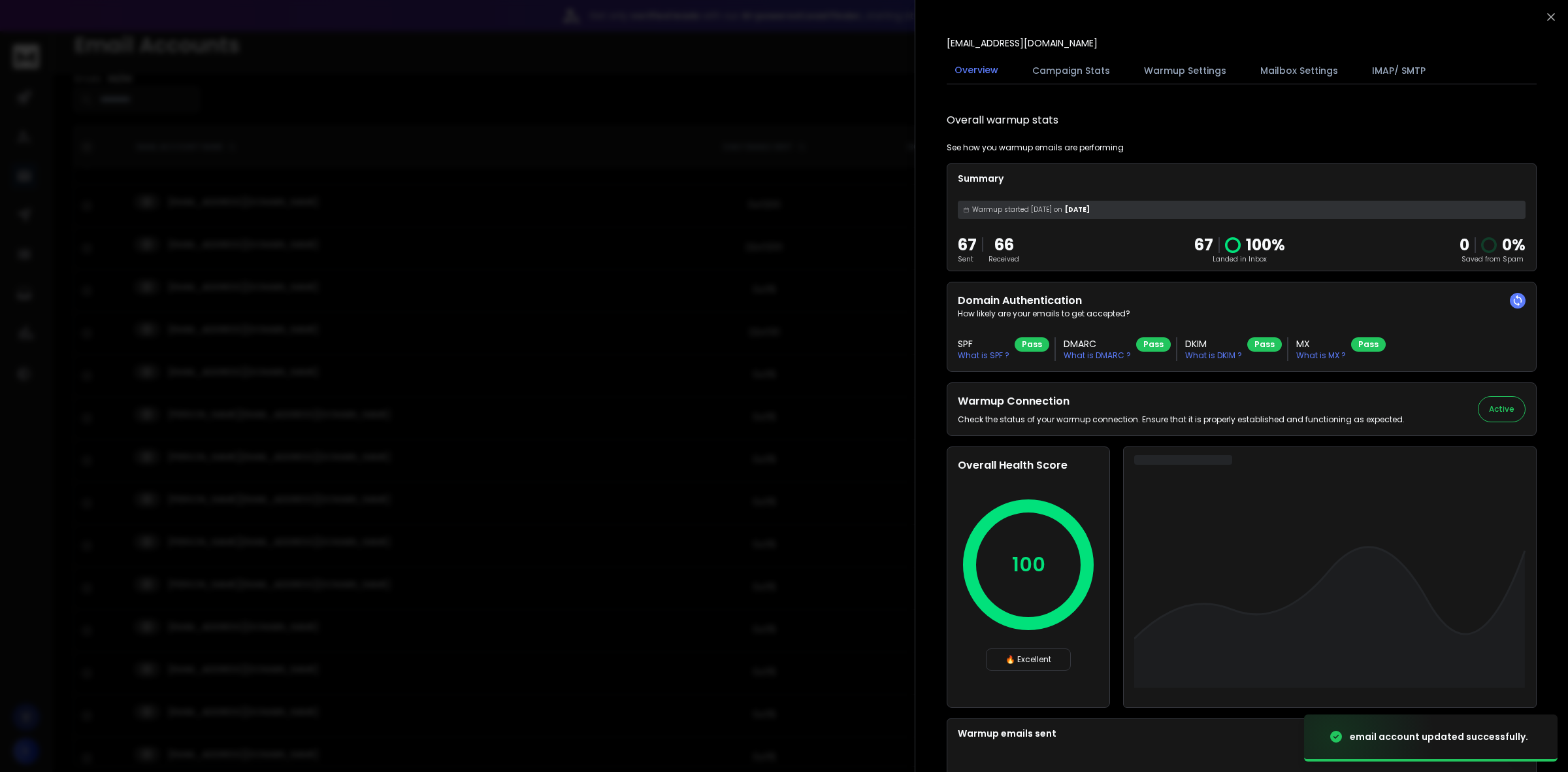
click at [1310, 54] on div "mail@secfilings2.info Overview Campaign Stats Warmup Settings Mailbox Settings …" at bounding box center [1242, 520] width 621 height 1008
click at [1309, 59] on button "Mailbox Settings" at bounding box center [1299, 70] width 94 height 29
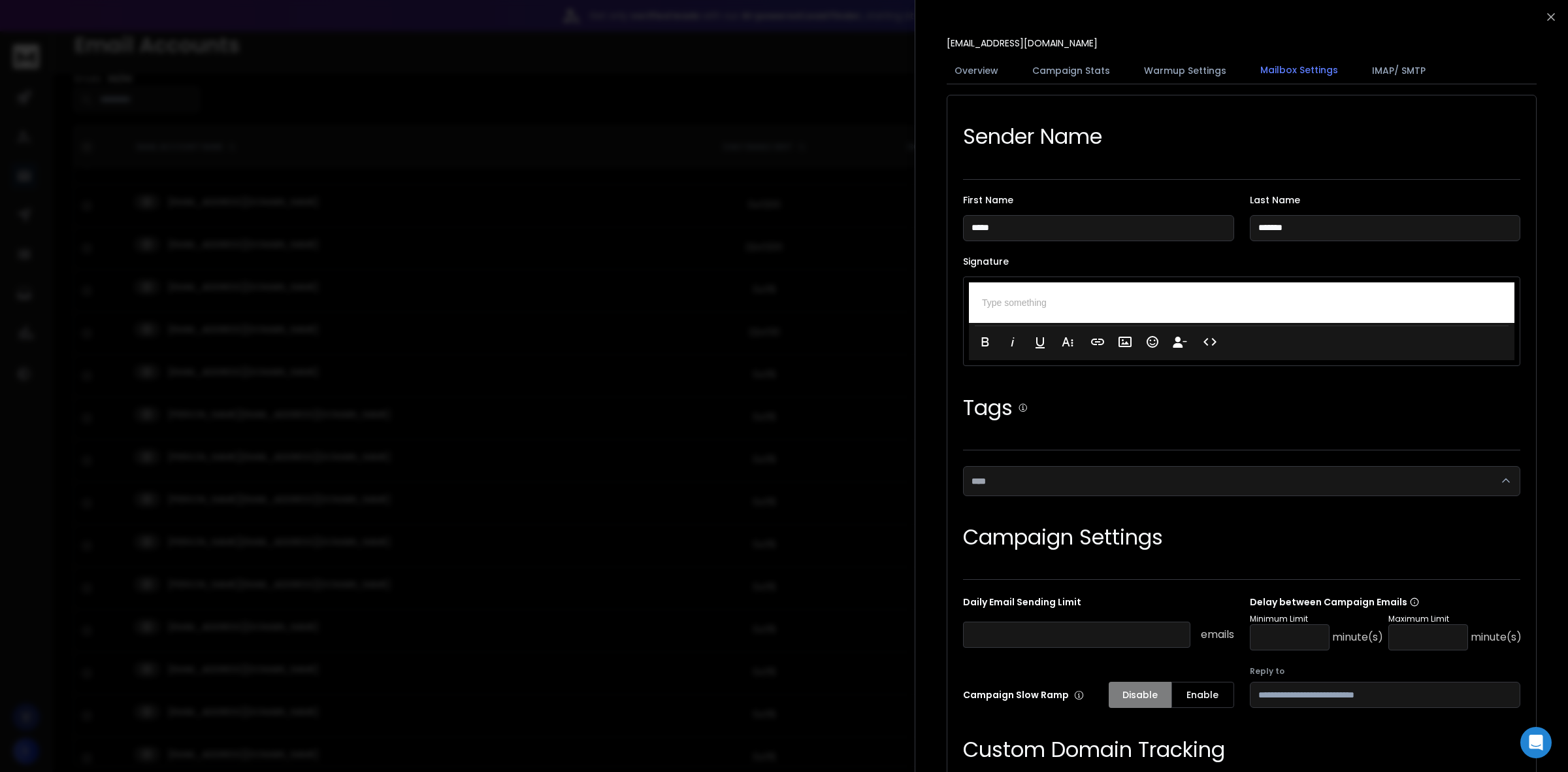
scroll to position [157, 0]
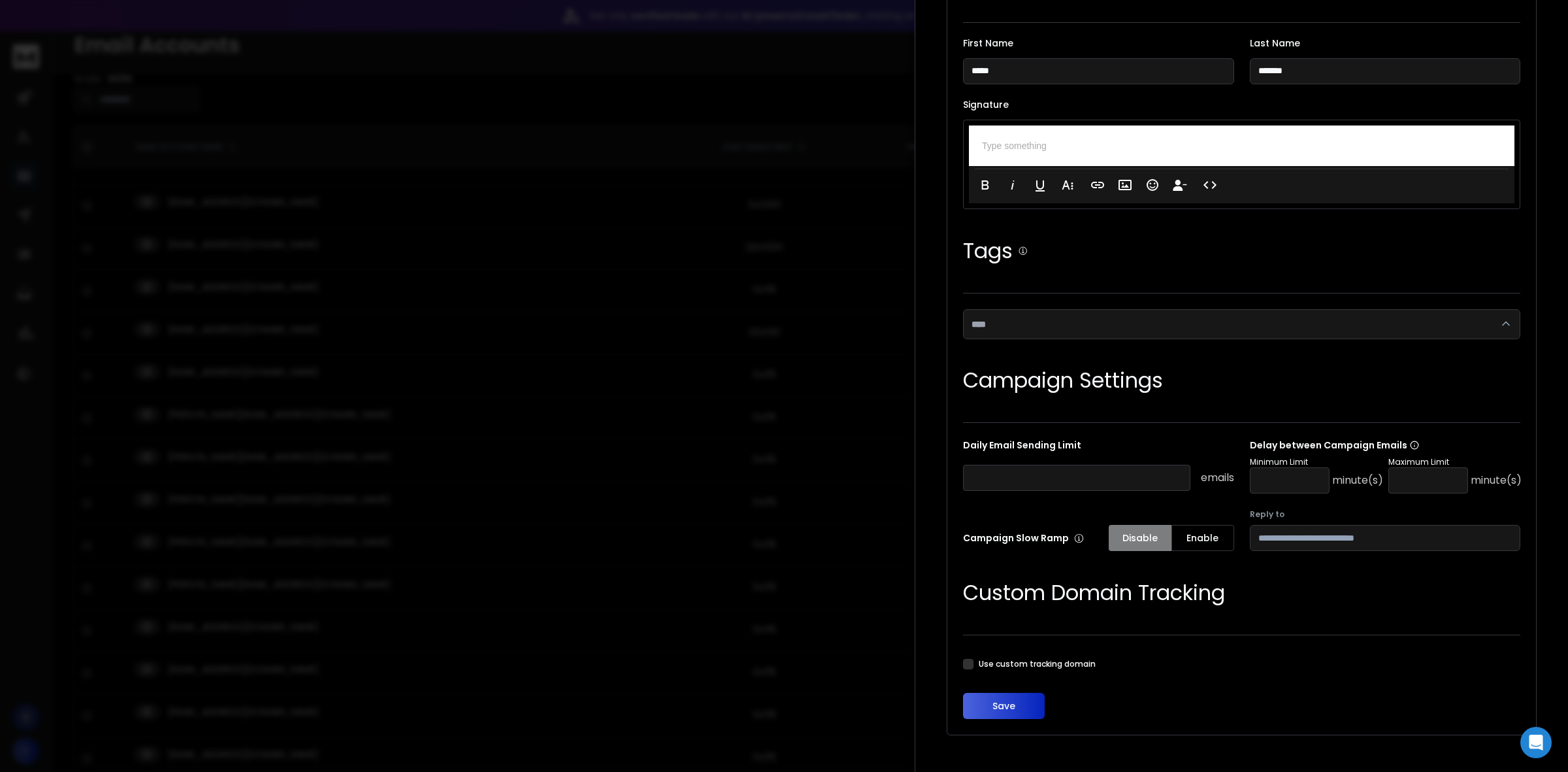
click at [1049, 474] on input "**" at bounding box center [1077, 478] width 227 height 26
paste input "*"
type input "***"
click at [996, 700] on button "Save" at bounding box center [1004, 706] width 82 height 26
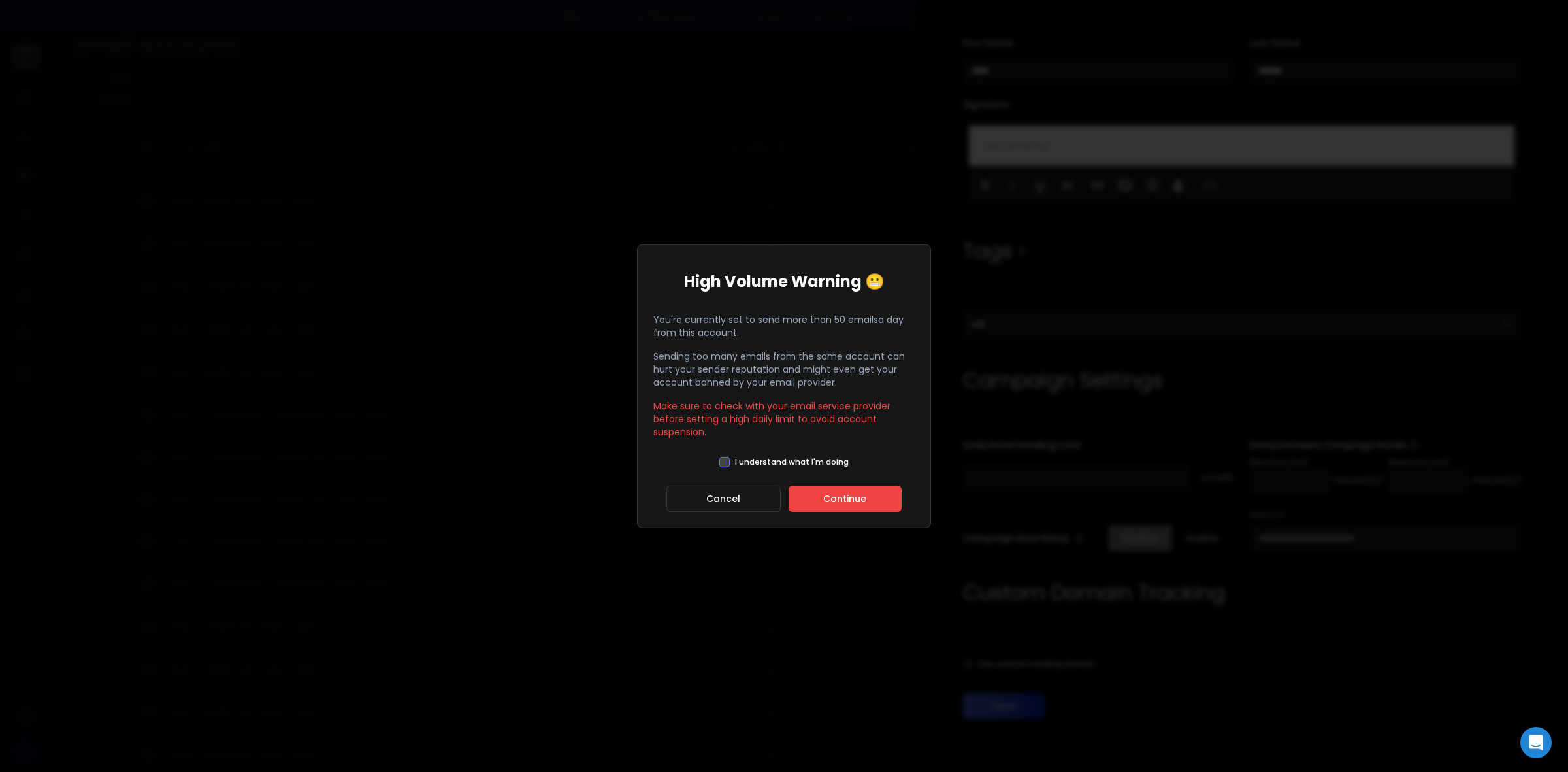
click at [722, 463] on div "High Volume Warning 😬 You're currently set to send more than 50 emails a day fr…" at bounding box center [784, 386] width 293 height 282
click at [728, 459] on button "I understand what I'm doing" at bounding box center [724, 462] width 10 height 10
click at [840, 500] on button "Continue" at bounding box center [844, 498] width 113 height 26
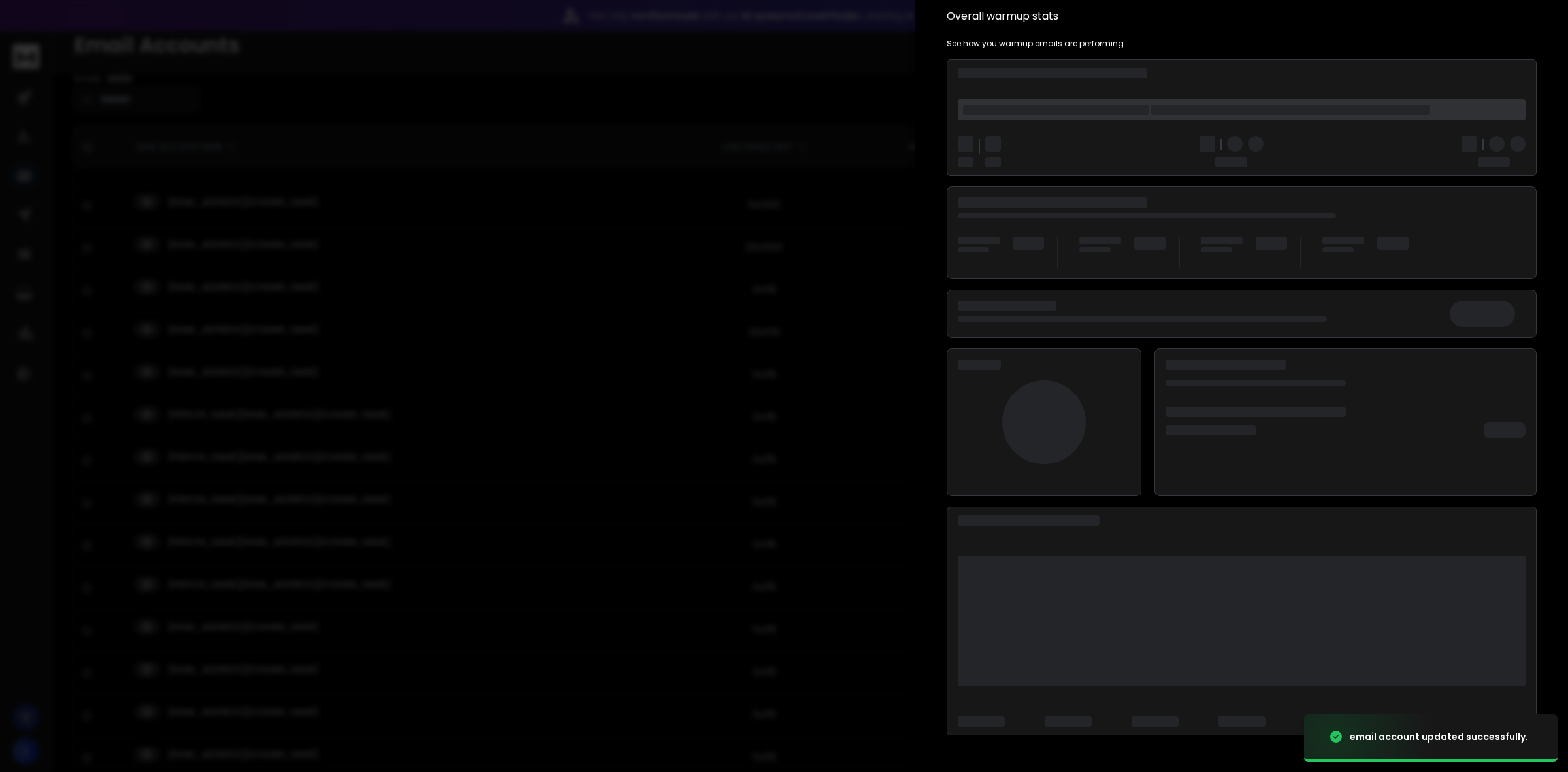
scroll to position [0, 0]
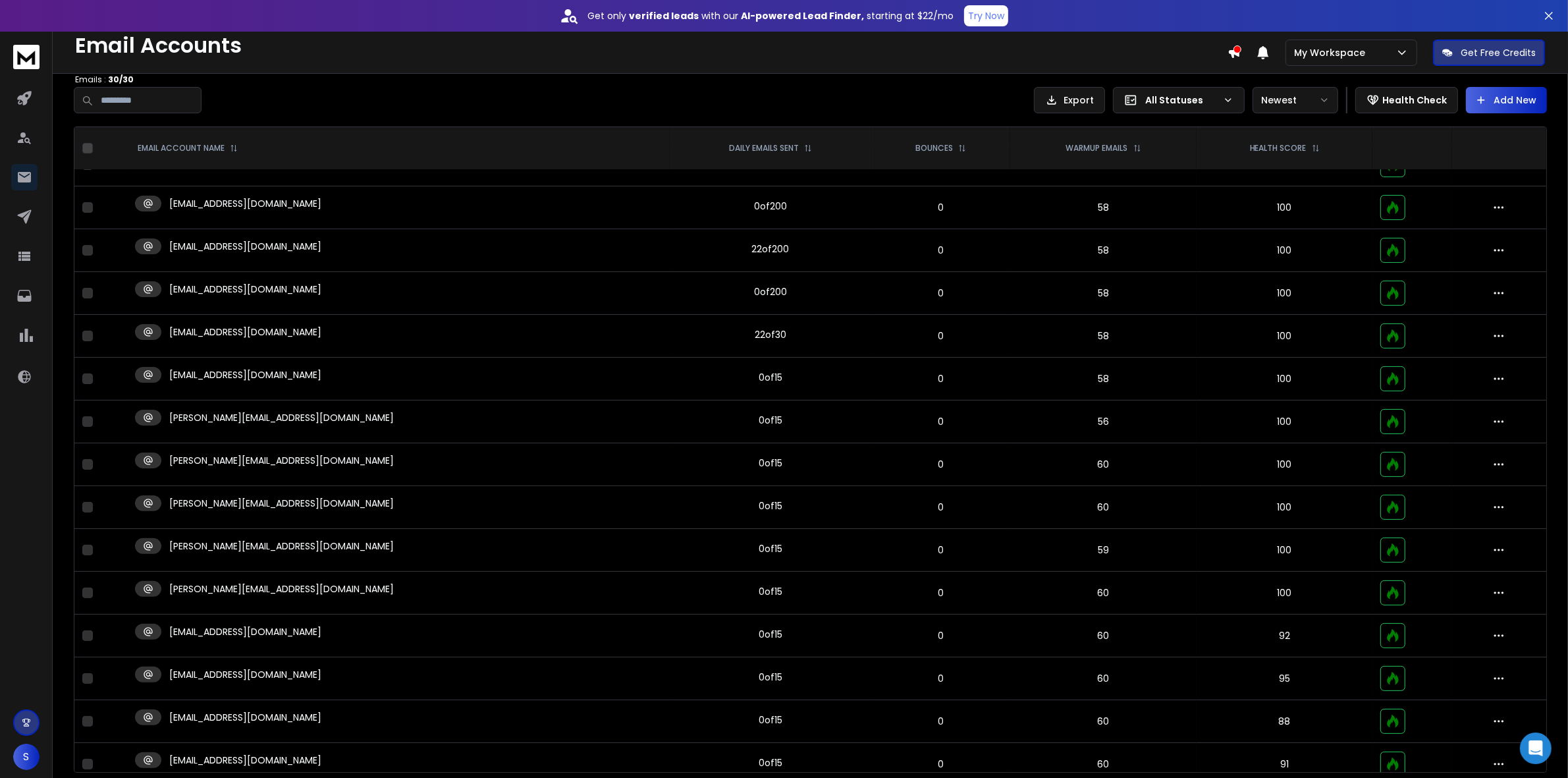
click at [416, 383] on div "mail@secfilings.info" at bounding box center [399, 375] width 527 height 16
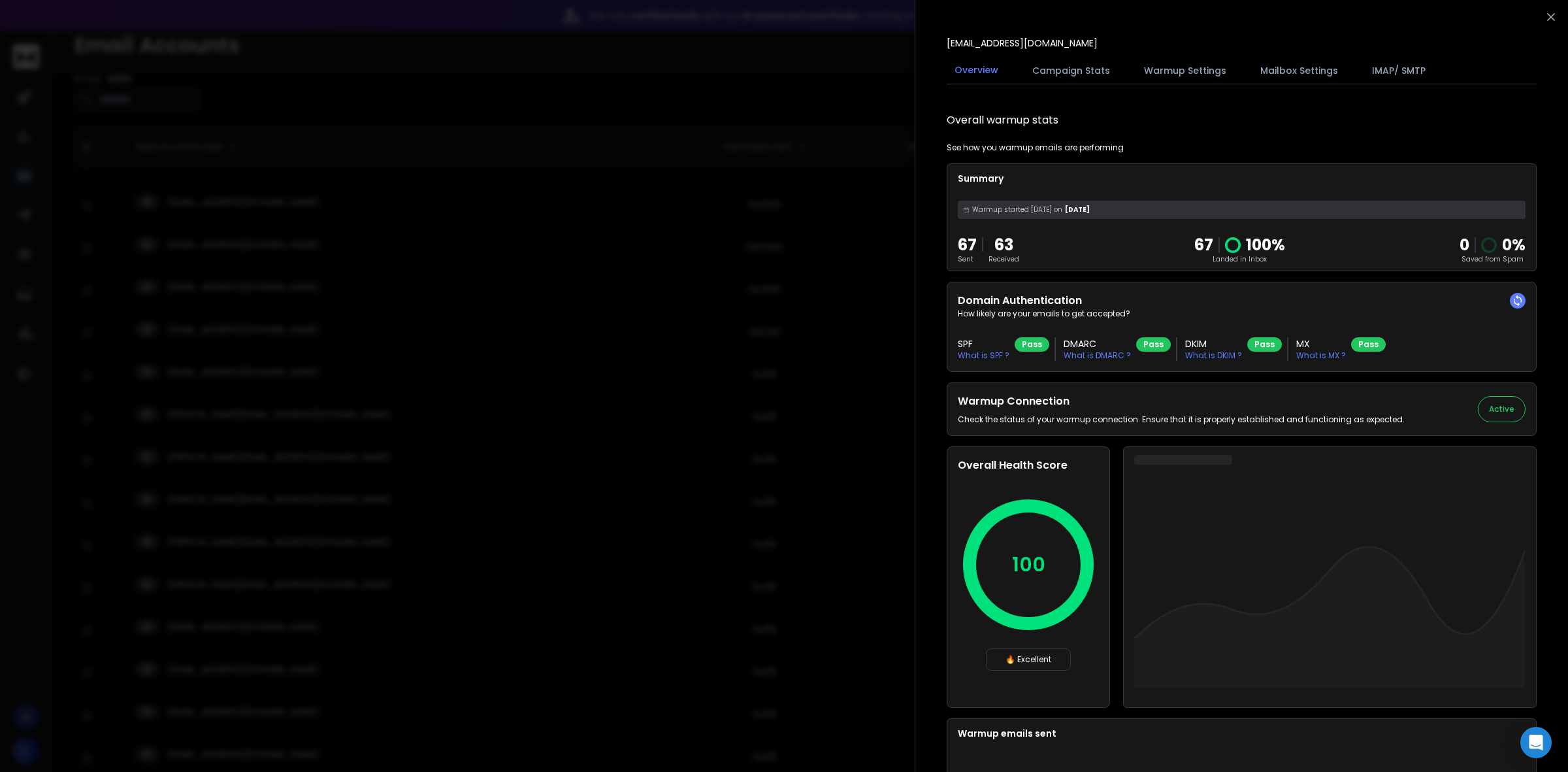
drag, startPoint x: 1282, startPoint y: 63, endPoint x: 1278, endPoint y: 84, distance: 21.4
click at [1282, 62] on button "Mailbox Settings" at bounding box center [1299, 70] width 94 height 29
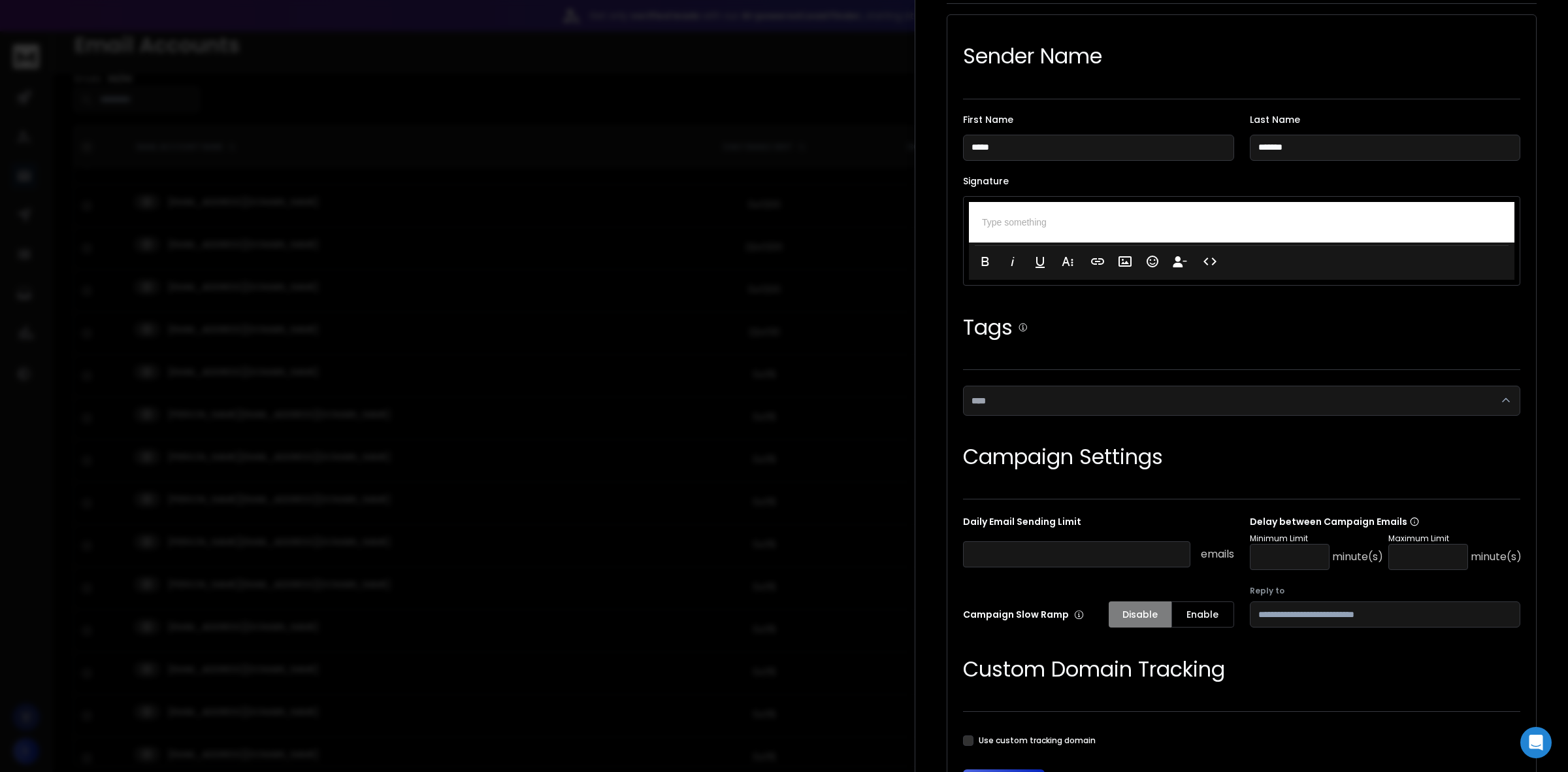
scroll to position [157, 0]
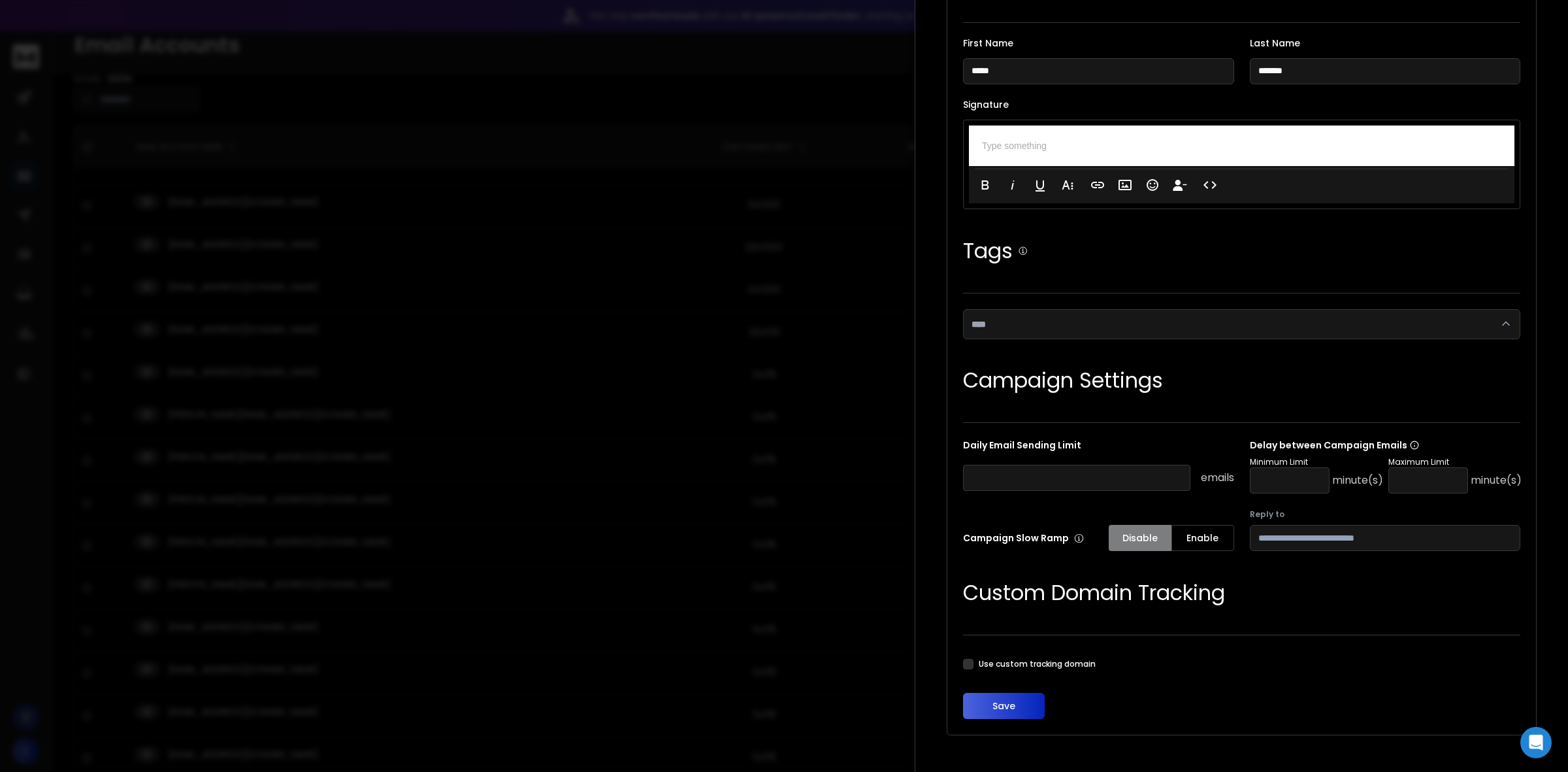
click at [1019, 481] on input "**" at bounding box center [1077, 478] width 227 height 26
paste input "*"
type input "***"
click at [1008, 717] on button "Save" at bounding box center [1004, 706] width 82 height 26
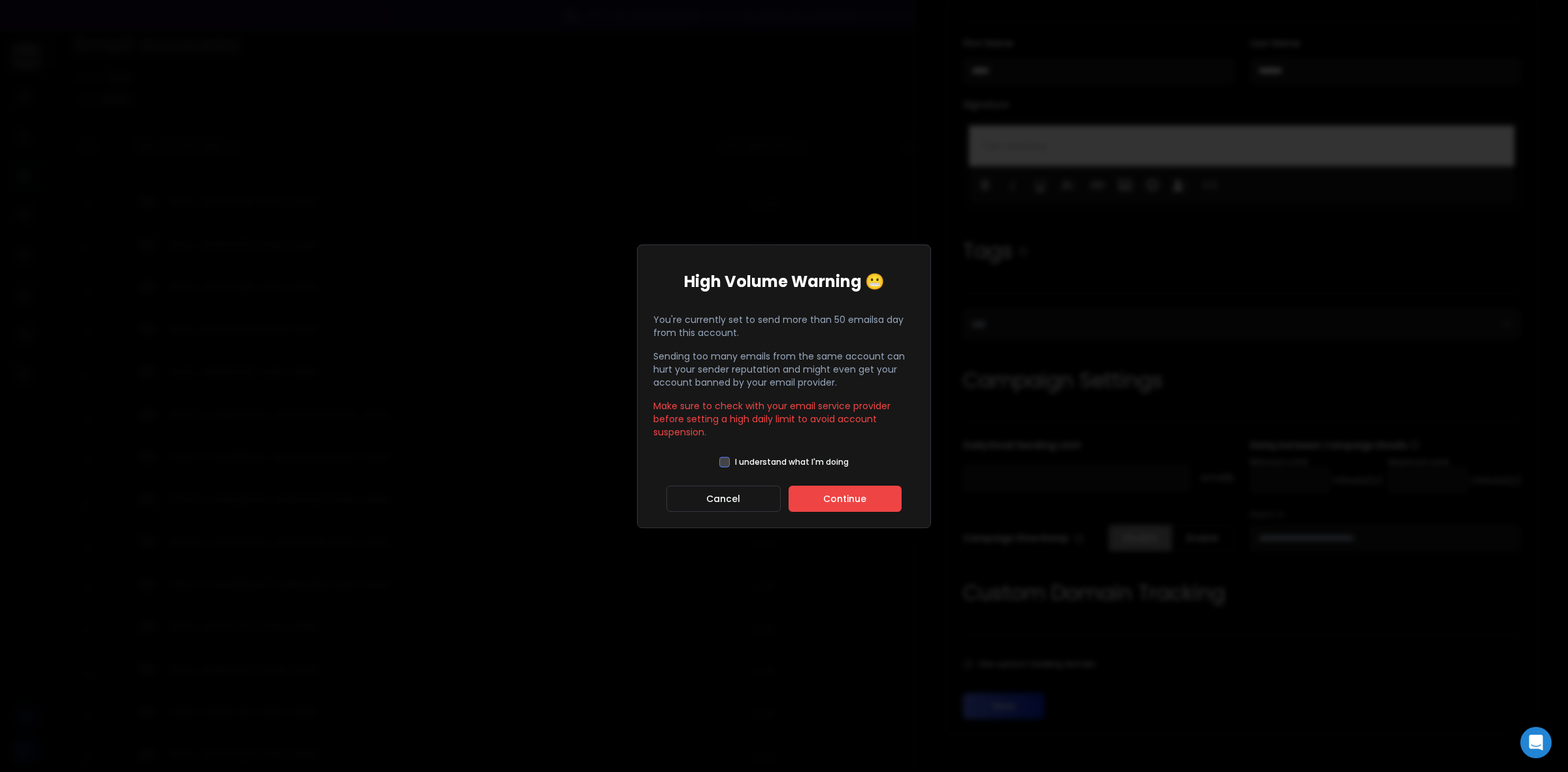
click at [725, 462] on button "I understand what I'm doing" at bounding box center [724, 462] width 10 height 10
click at [858, 494] on button "Continue" at bounding box center [844, 498] width 113 height 26
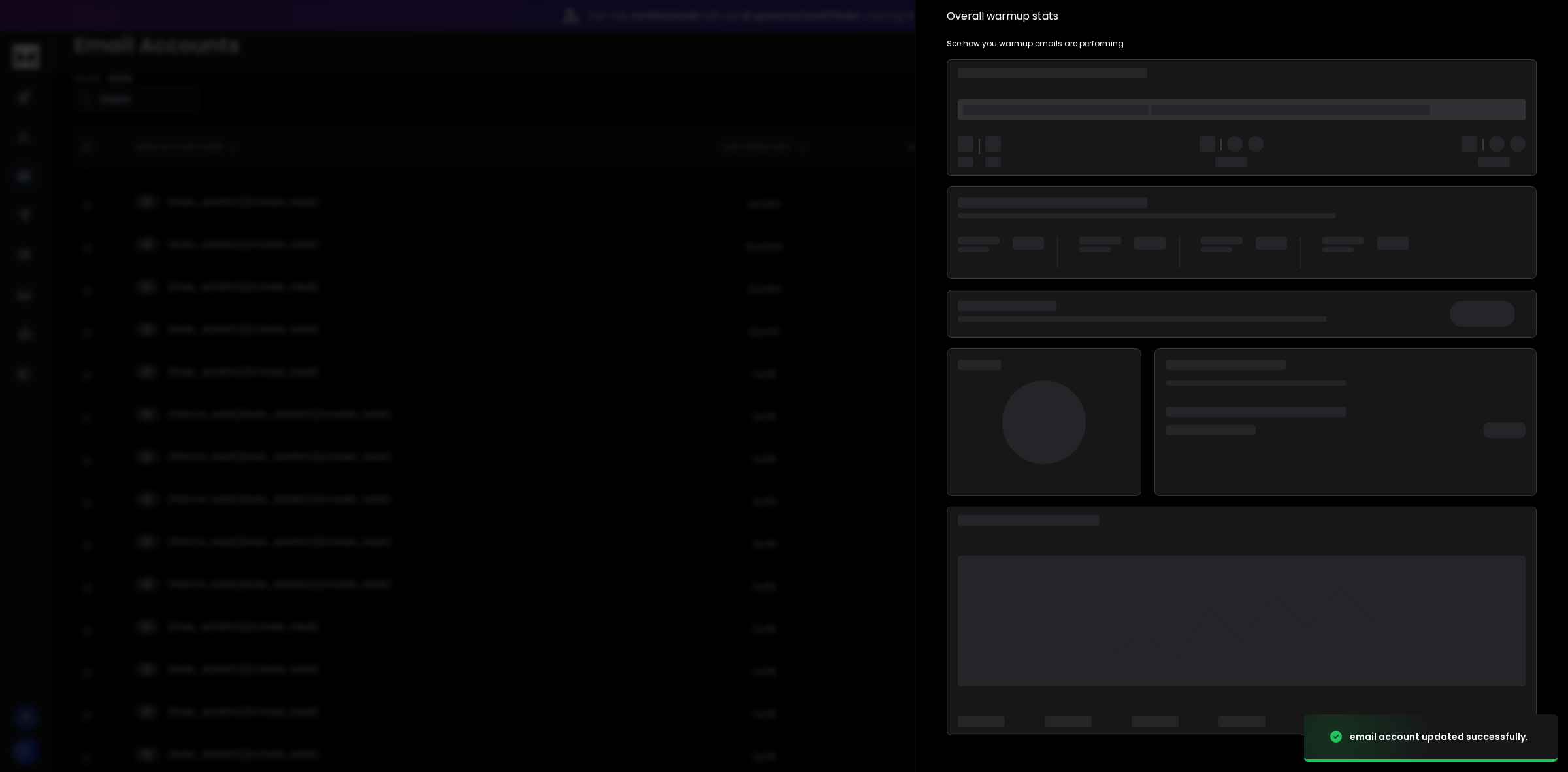
scroll to position [0, 0]
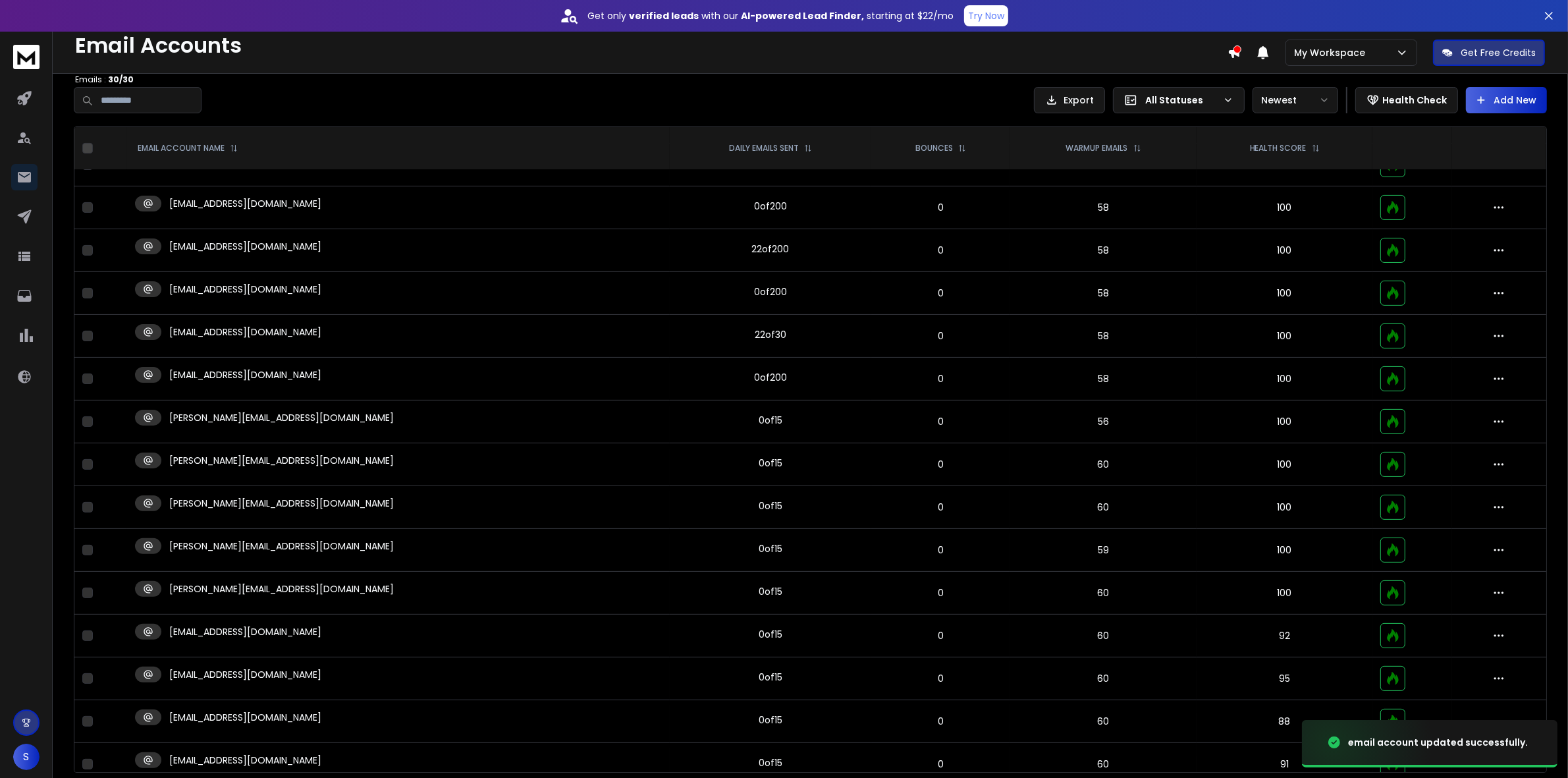
click at [443, 417] on div "ana@scbusinesssoftware3.info" at bounding box center [399, 418] width 527 height 16
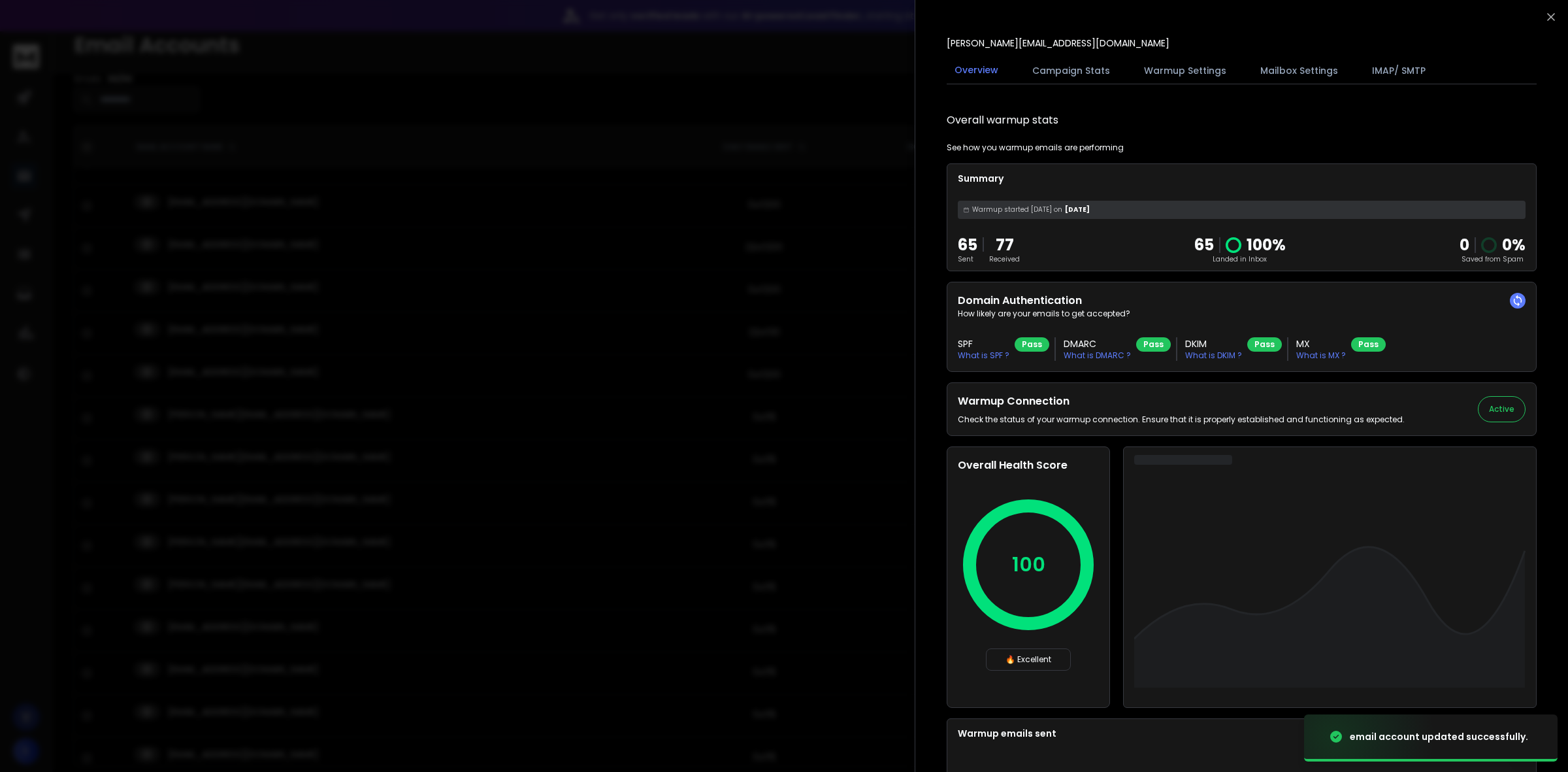
click at [1269, 69] on button "Mailbox Settings" at bounding box center [1299, 70] width 94 height 29
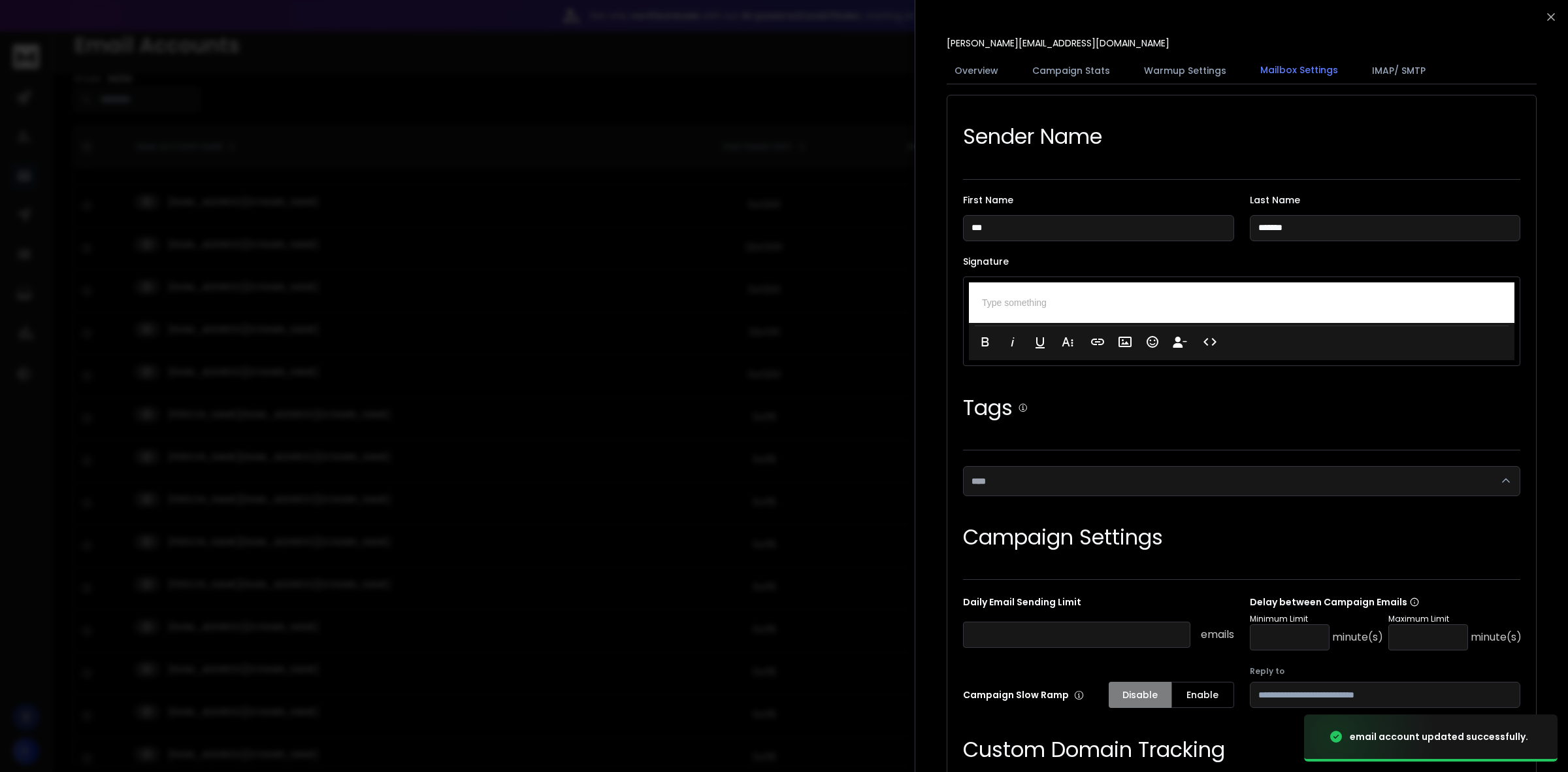
scroll to position [157, 0]
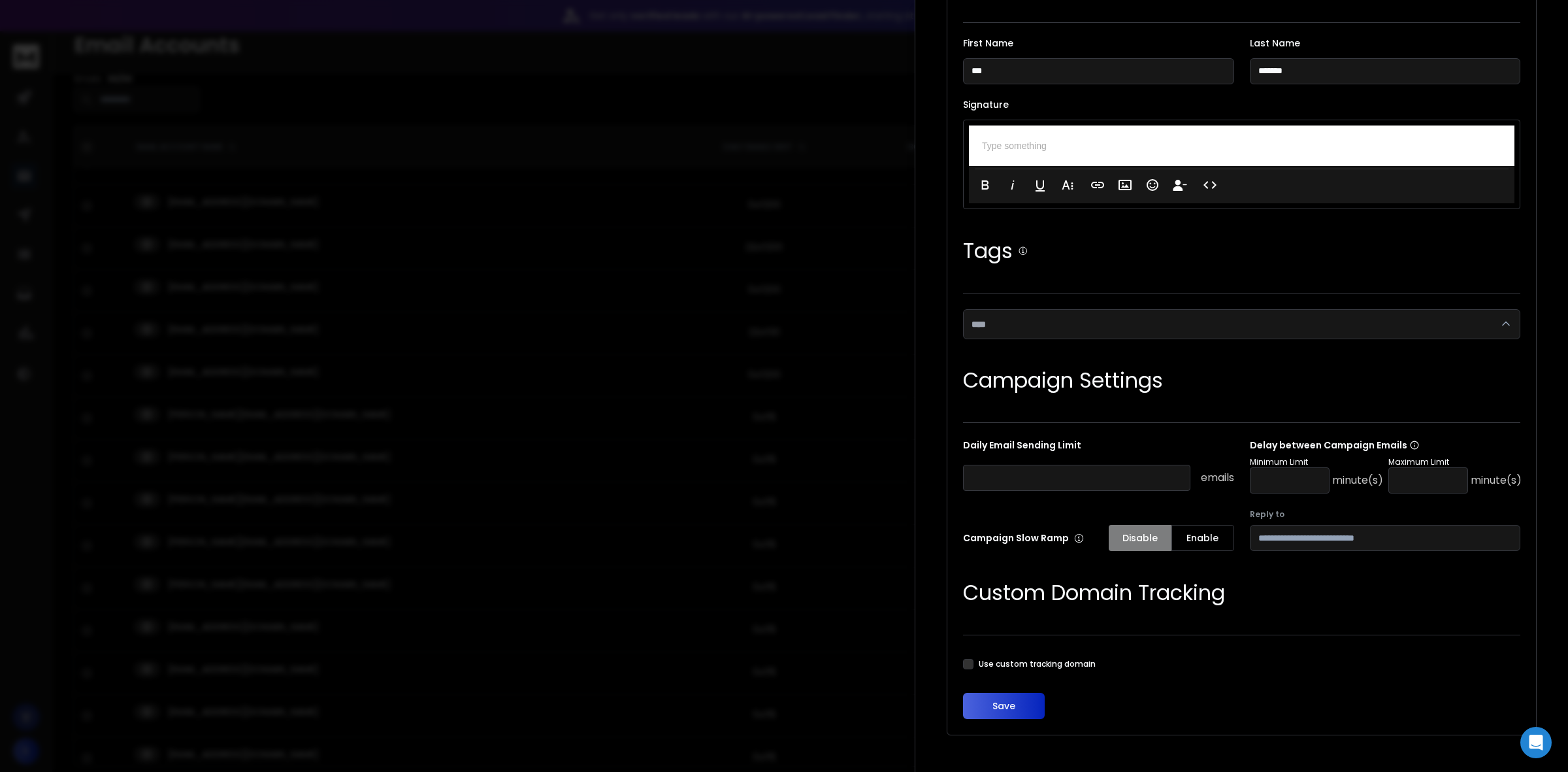
click at [1032, 482] on input "**" at bounding box center [1077, 478] width 227 height 26
paste input "*"
type input "***"
click at [1029, 710] on button "Save" at bounding box center [1004, 706] width 82 height 26
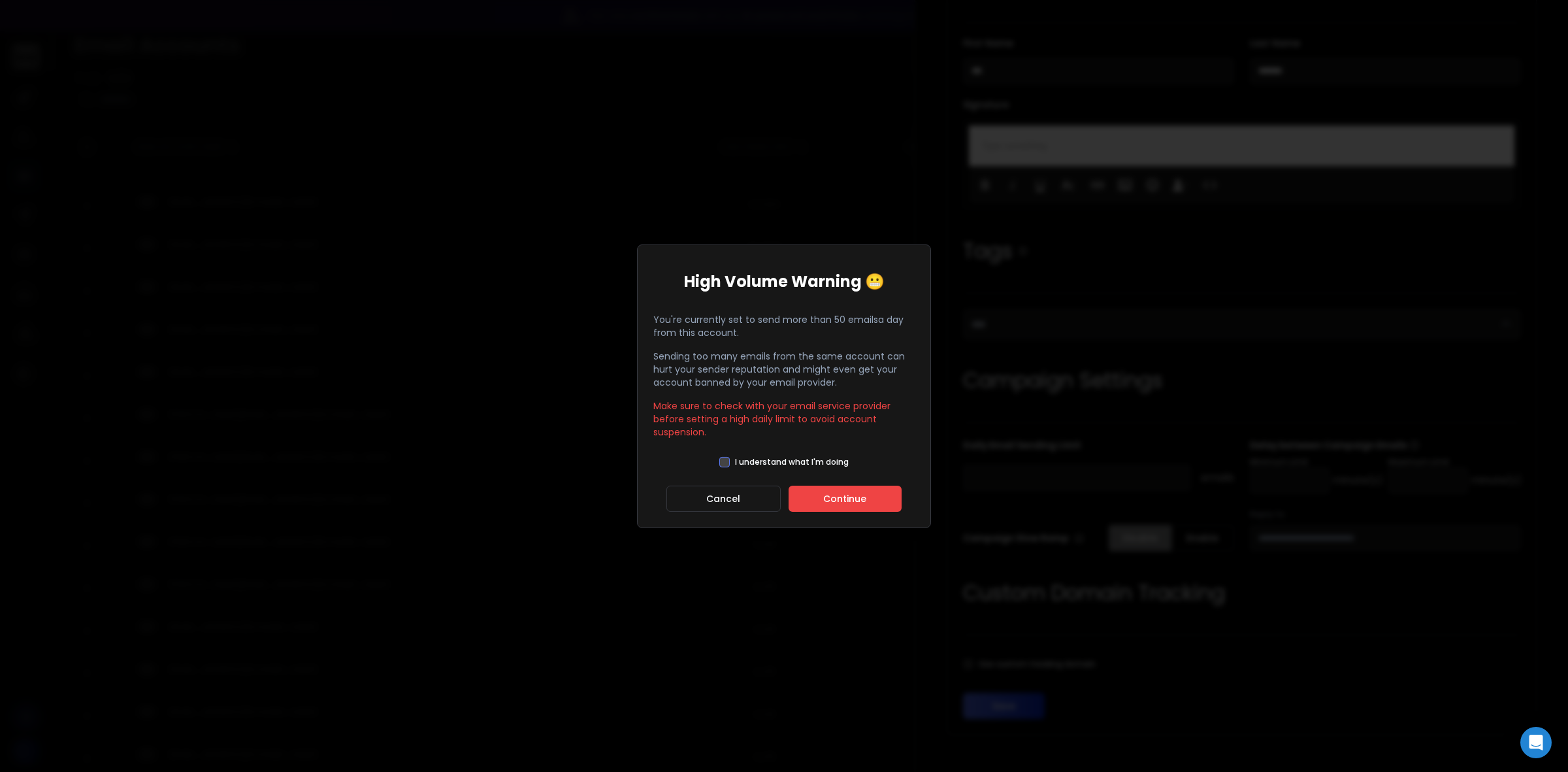
click at [724, 466] on button "I understand what I'm doing" at bounding box center [724, 462] width 10 height 10
click at [816, 494] on button "Continue" at bounding box center [844, 498] width 113 height 26
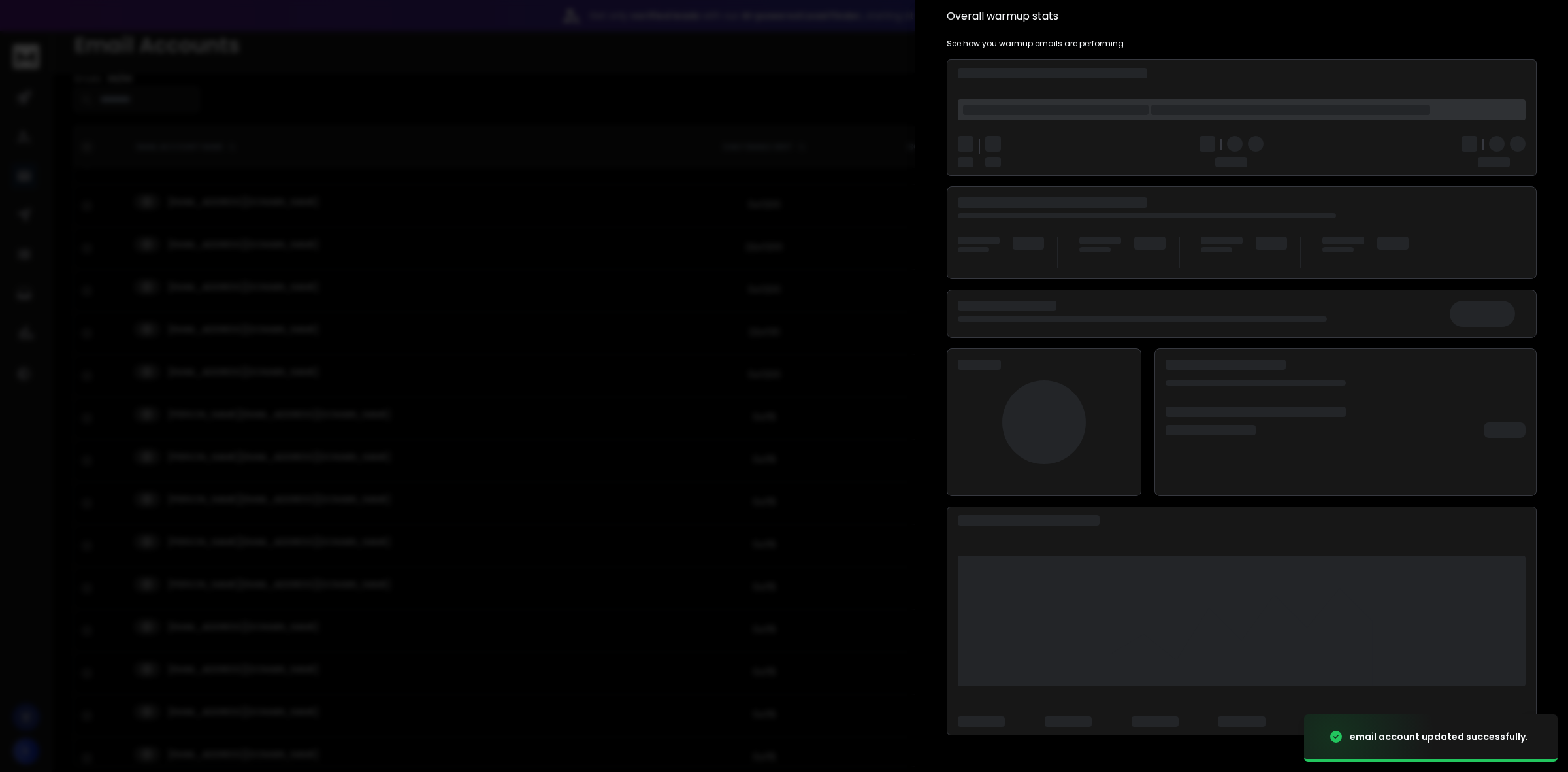
scroll to position [0, 0]
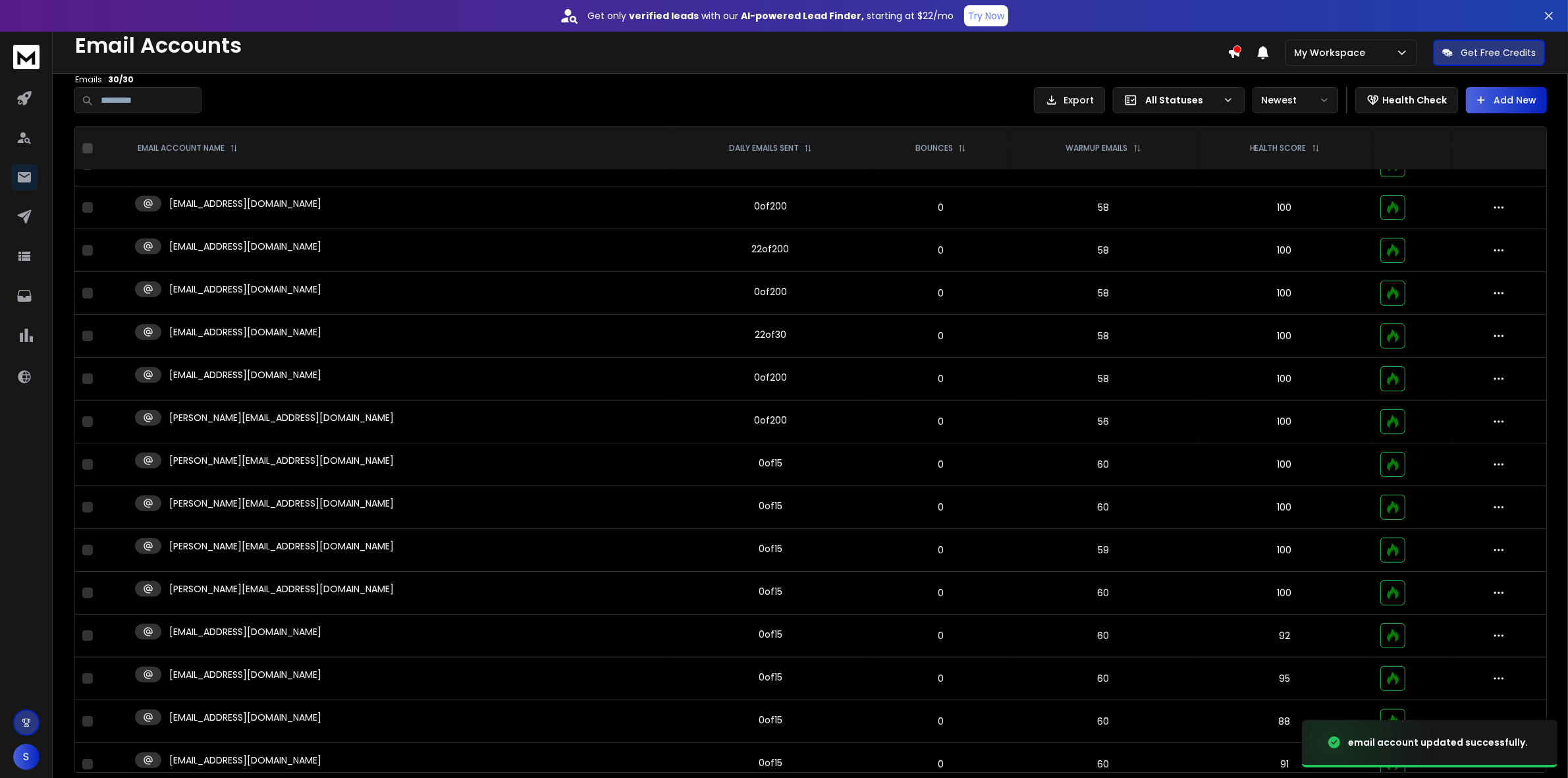
click at [448, 482] on td "ana@scbusinesssoftware1.info" at bounding box center [398, 464] width 542 height 43
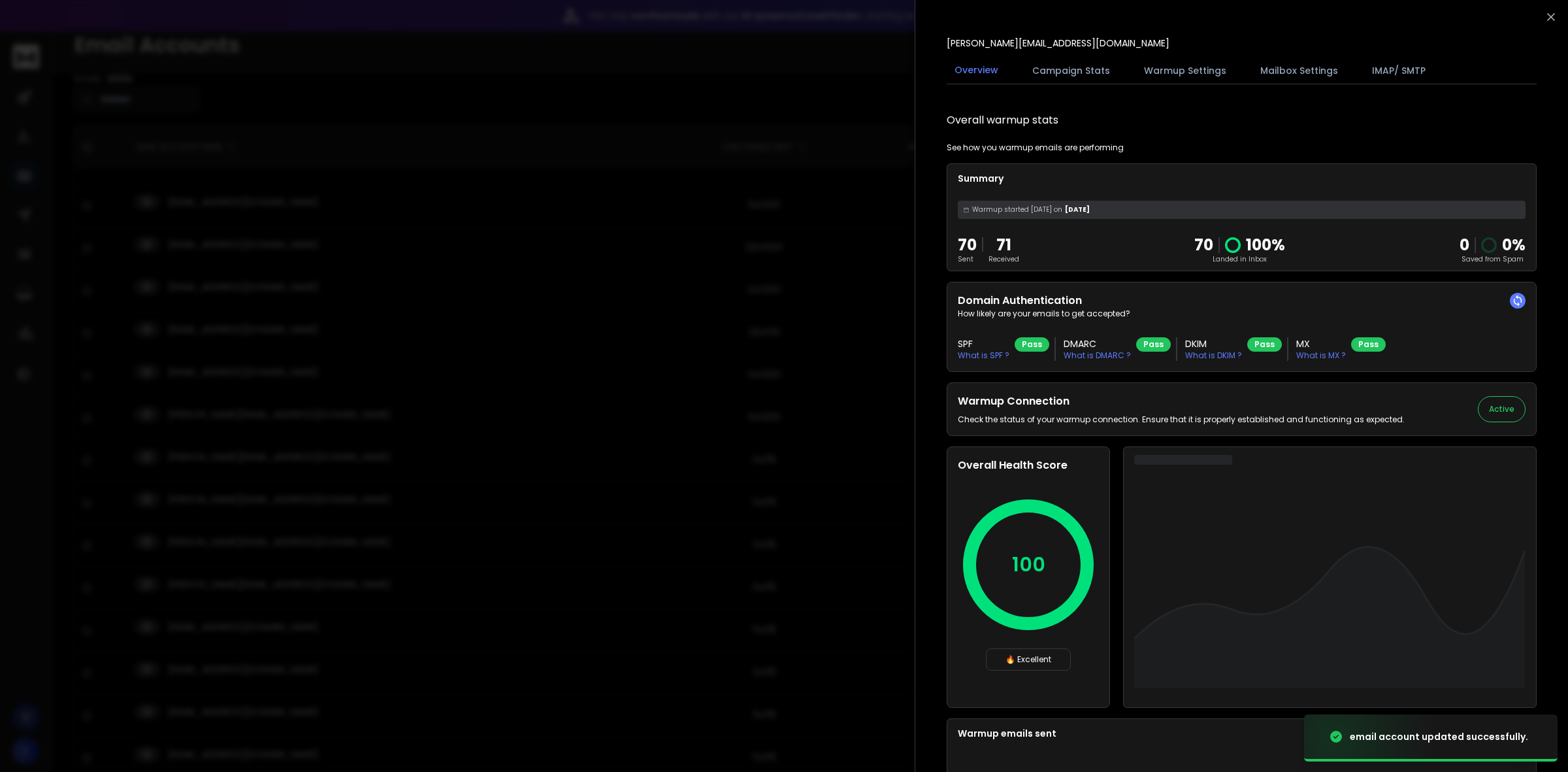
click at [1301, 66] on button "Mailbox Settings" at bounding box center [1299, 70] width 94 height 29
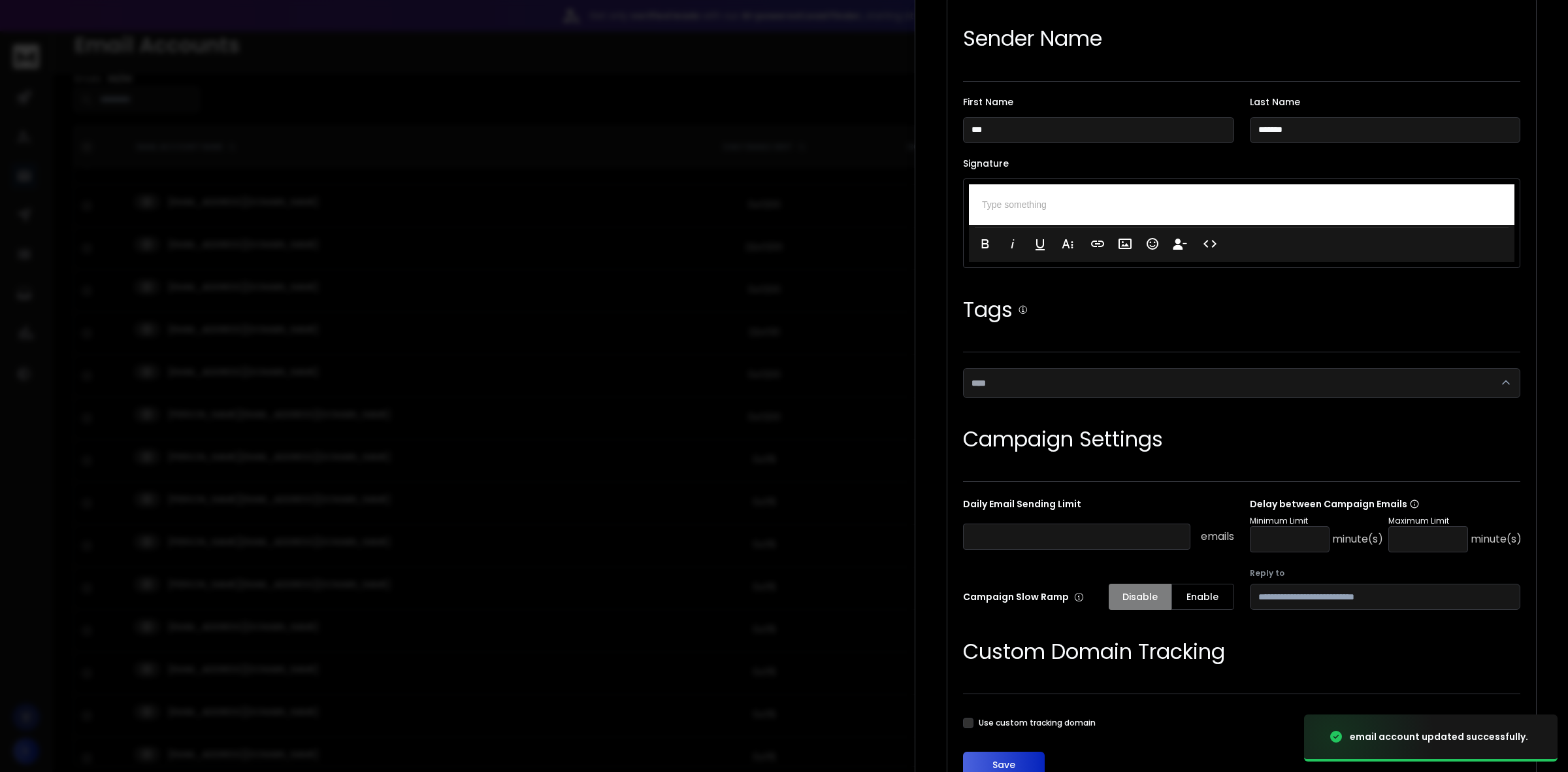
scroll to position [157, 0]
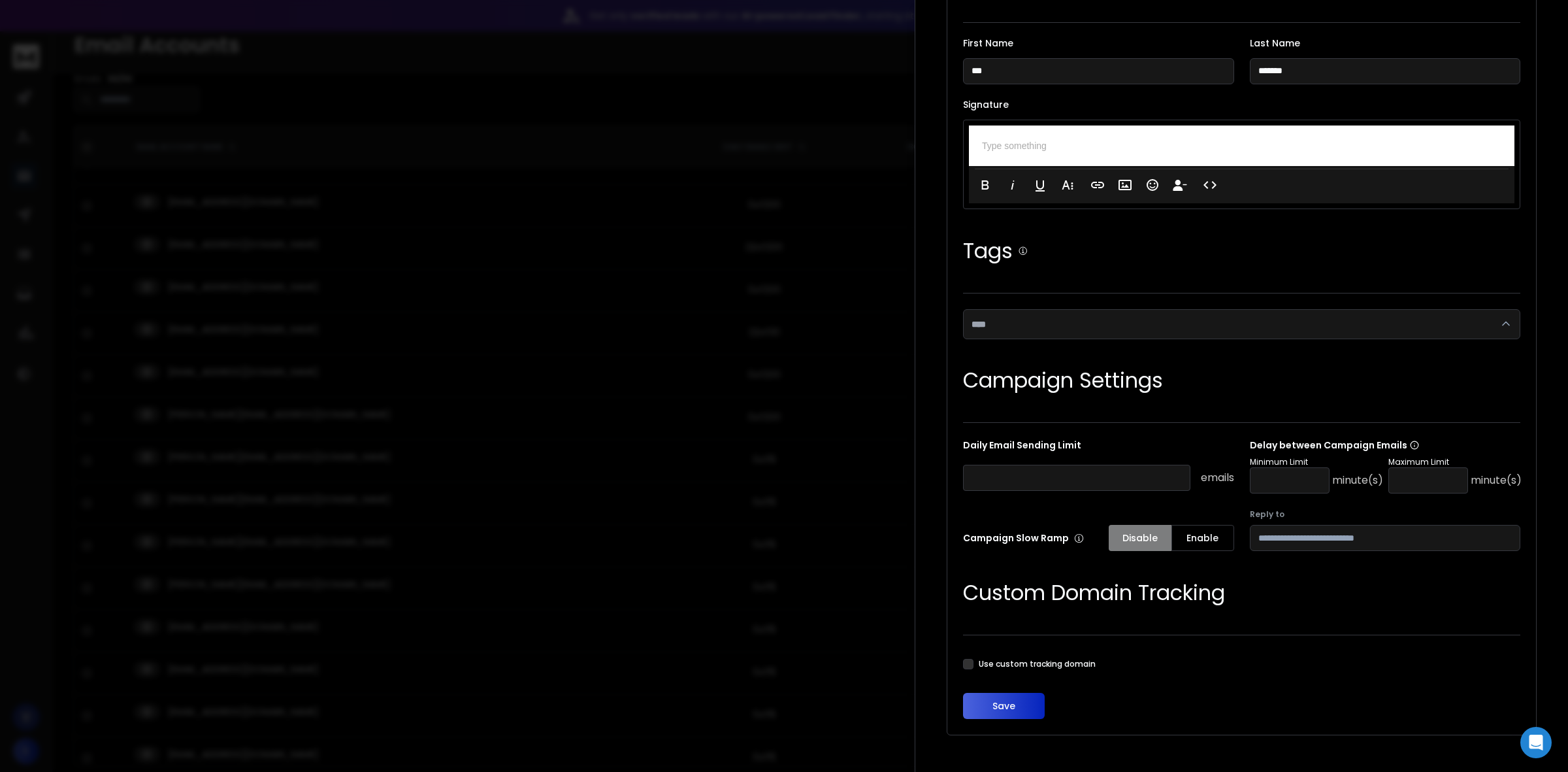
click at [1037, 484] on input "**" at bounding box center [1077, 478] width 227 height 26
paste input "*"
type input "***"
click at [1007, 710] on button "Save" at bounding box center [1004, 706] width 82 height 26
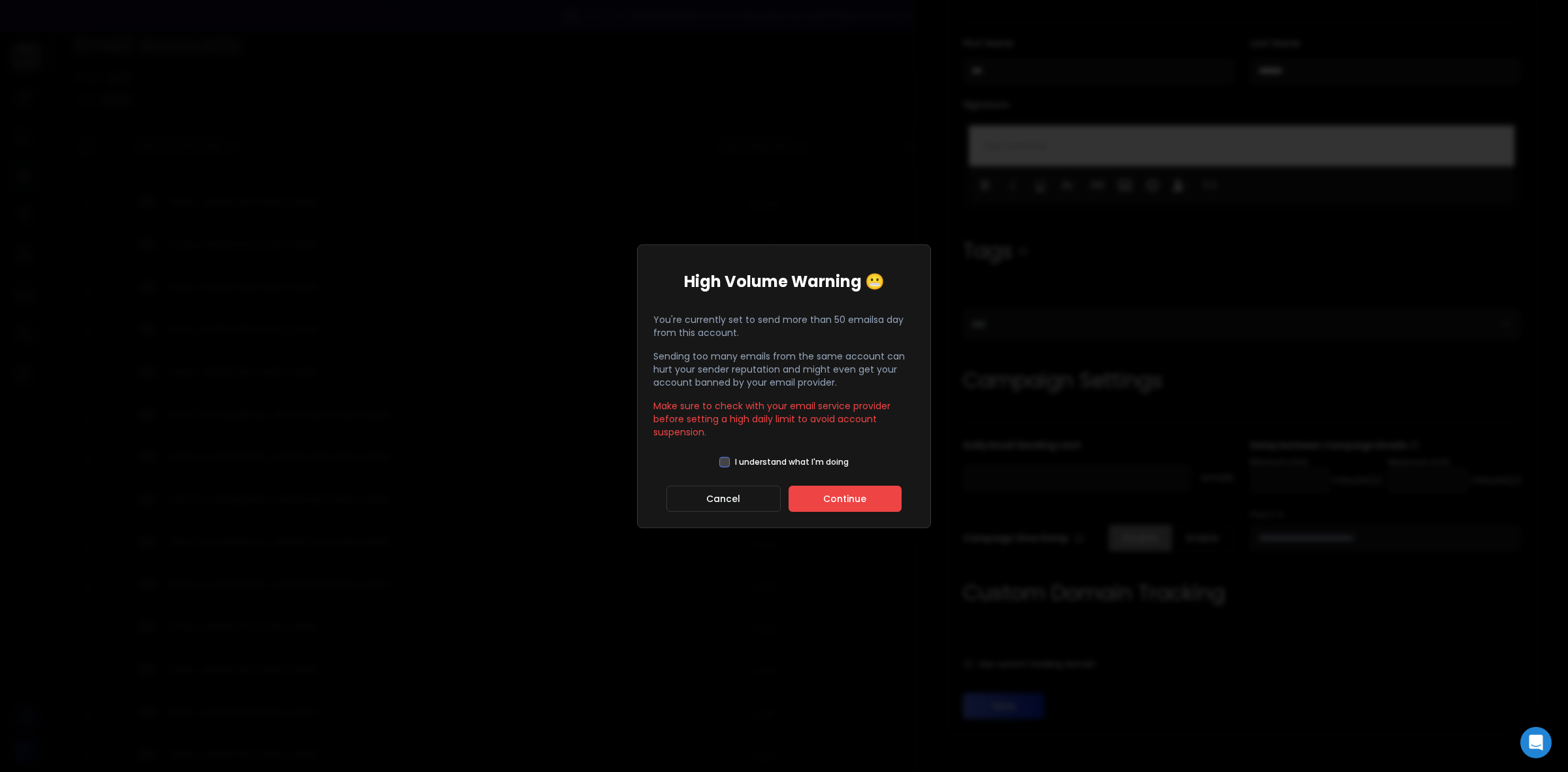
click at [727, 461] on button "I understand what I'm doing" at bounding box center [724, 462] width 10 height 10
click at [849, 509] on button "Continue" at bounding box center [844, 498] width 113 height 26
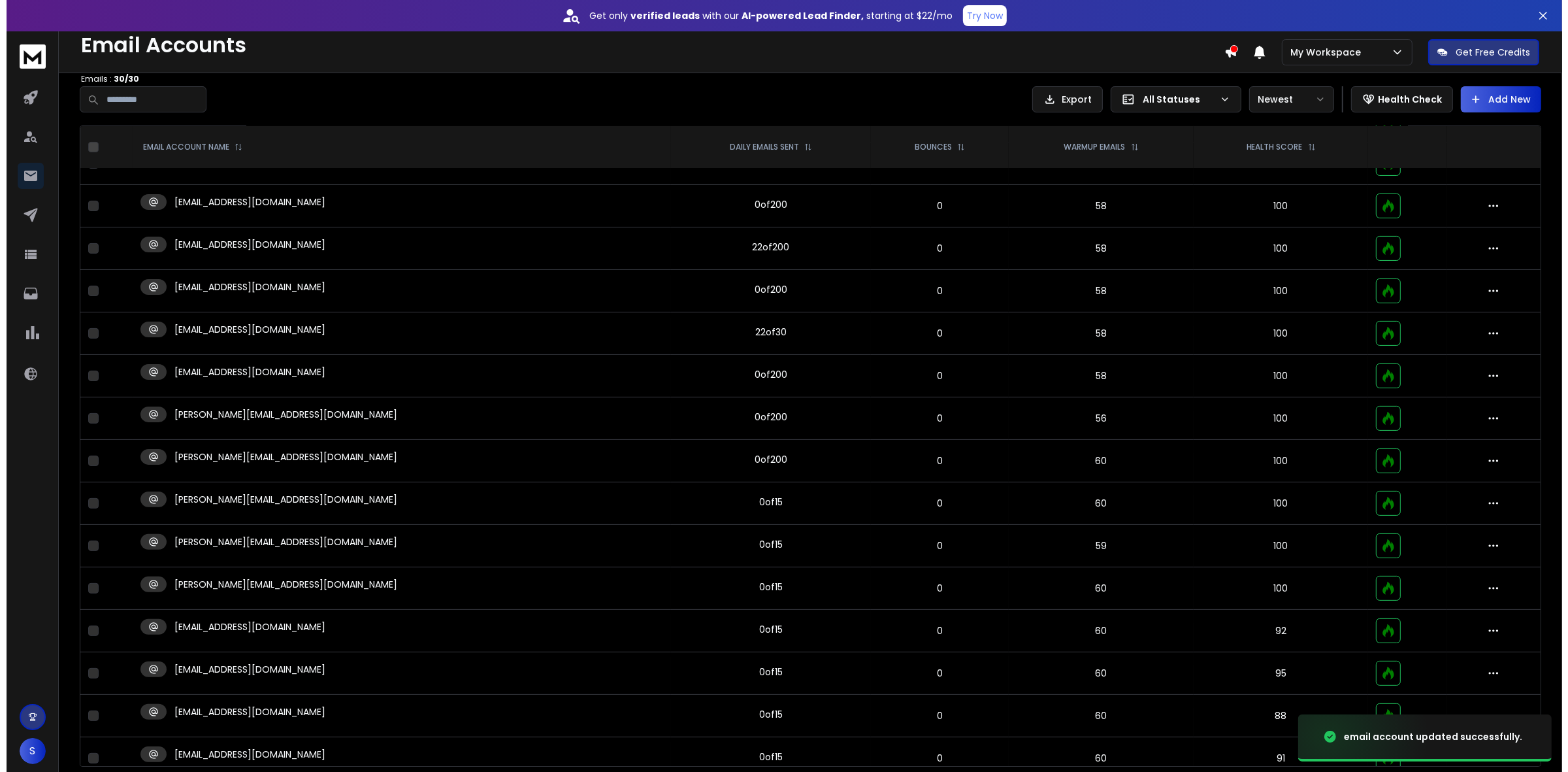
scroll to position [572, 0]
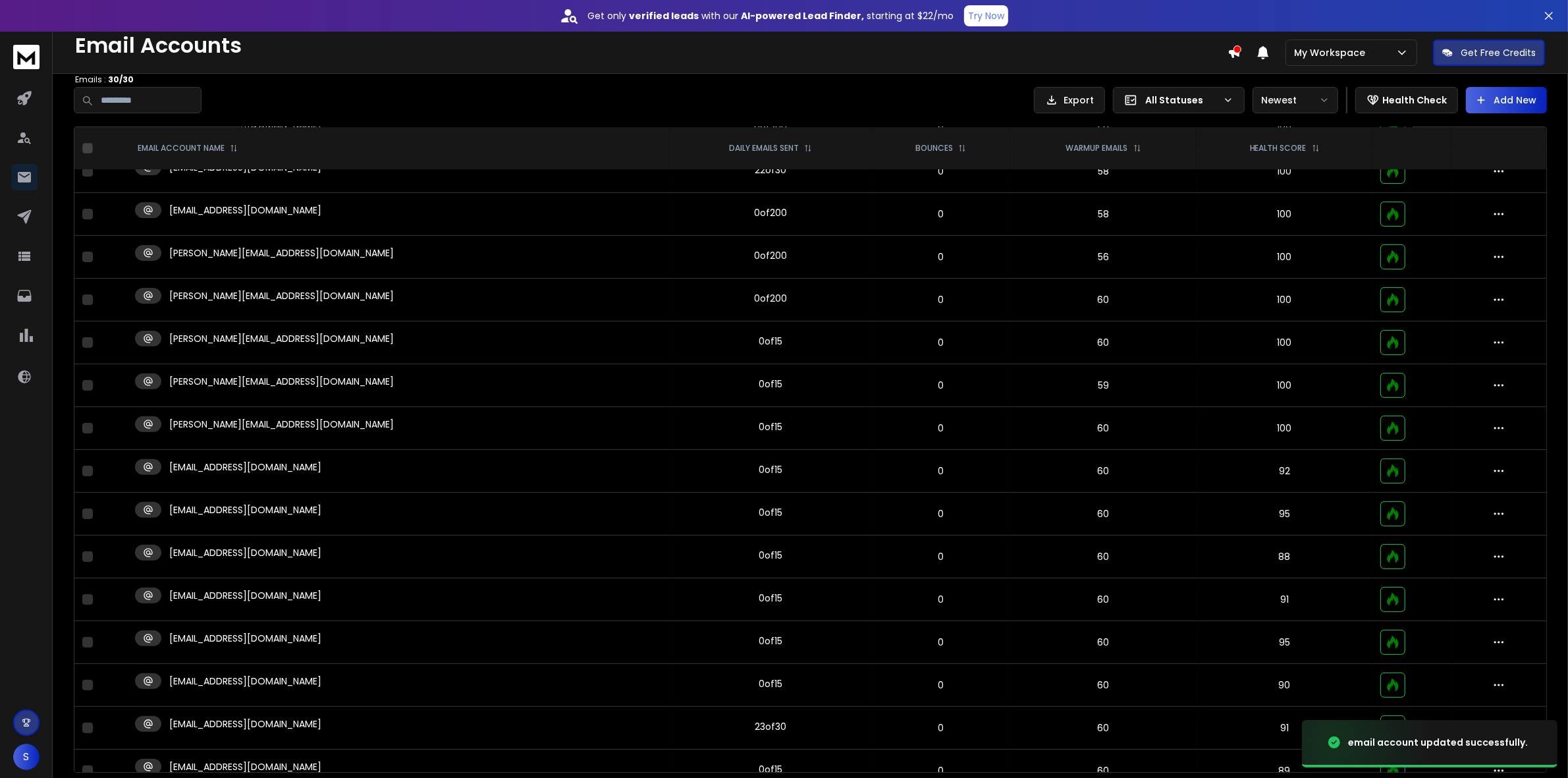
click at [464, 340] on div "ana@secfilings5.info" at bounding box center [399, 339] width 527 height 16
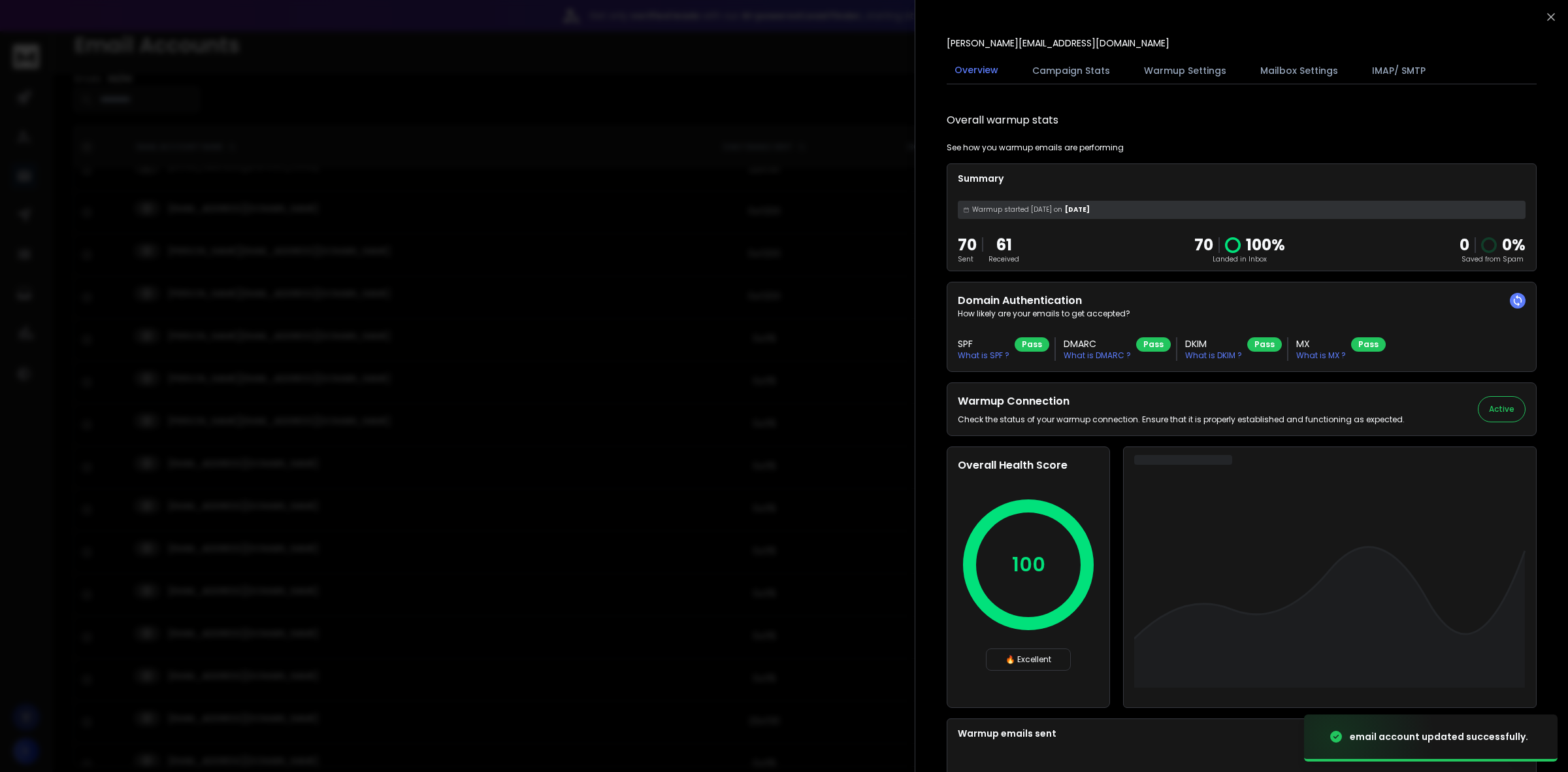
click at [1295, 61] on button "Mailbox Settings" at bounding box center [1299, 70] width 94 height 29
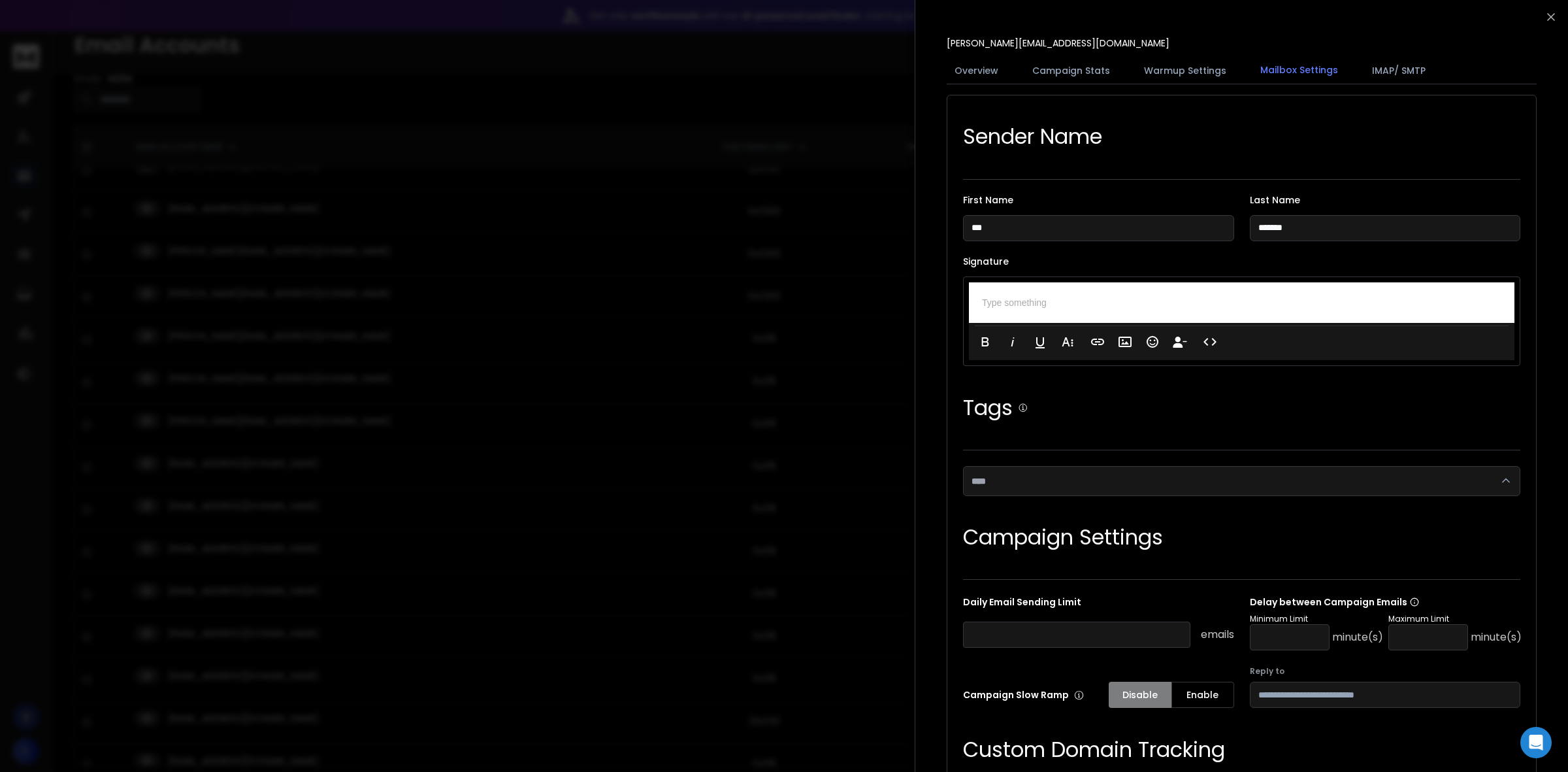
scroll to position [157, 0]
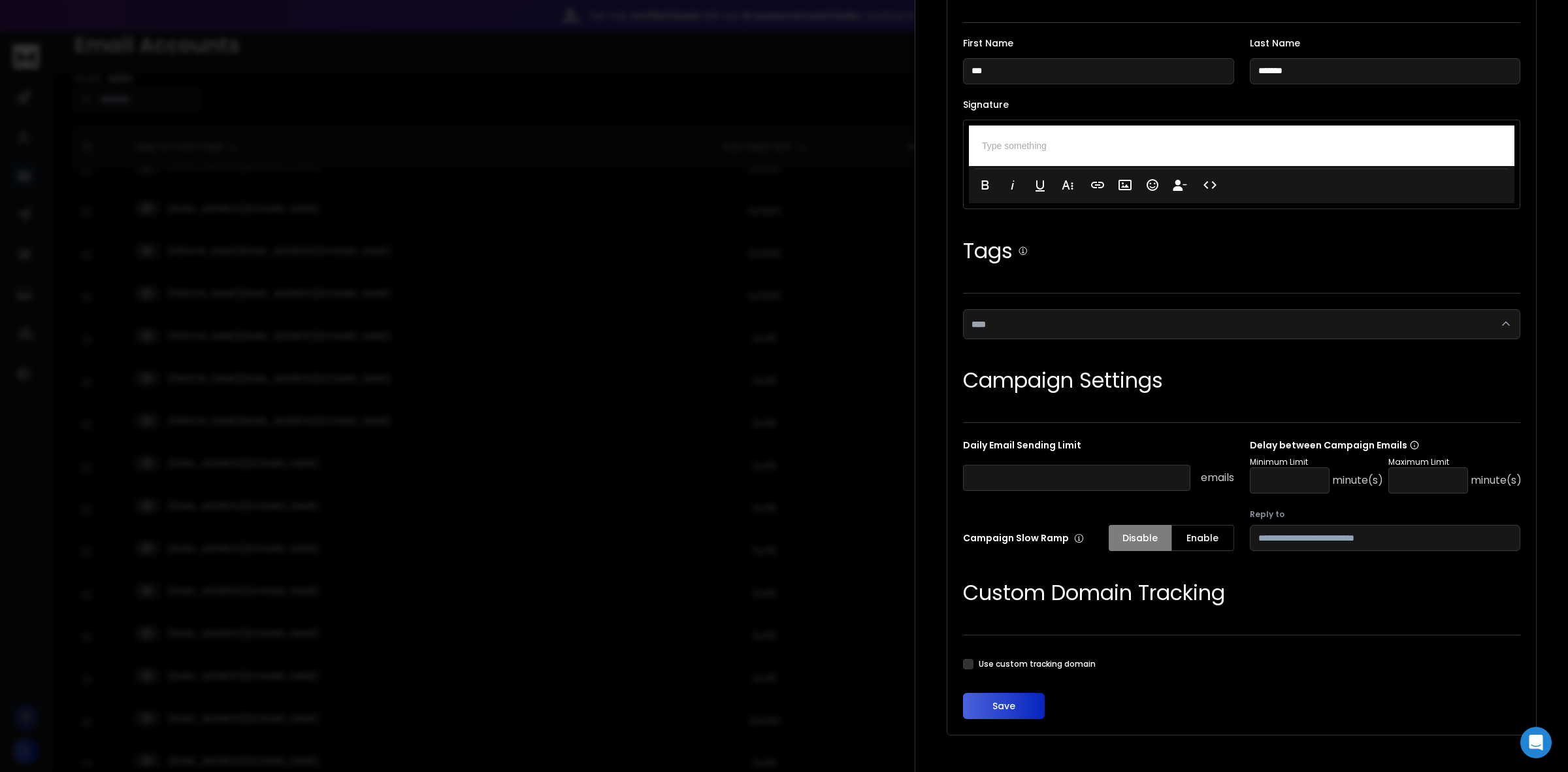
click at [1029, 485] on input "**" at bounding box center [1077, 478] width 227 height 26
paste input "*"
type input "***"
click at [1018, 722] on div "Sender Name First Name *** Last Name ******* Signature Type something Clear For…" at bounding box center [1242, 336] width 590 height 798
click at [1020, 714] on button "Save" at bounding box center [1004, 706] width 82 height 26
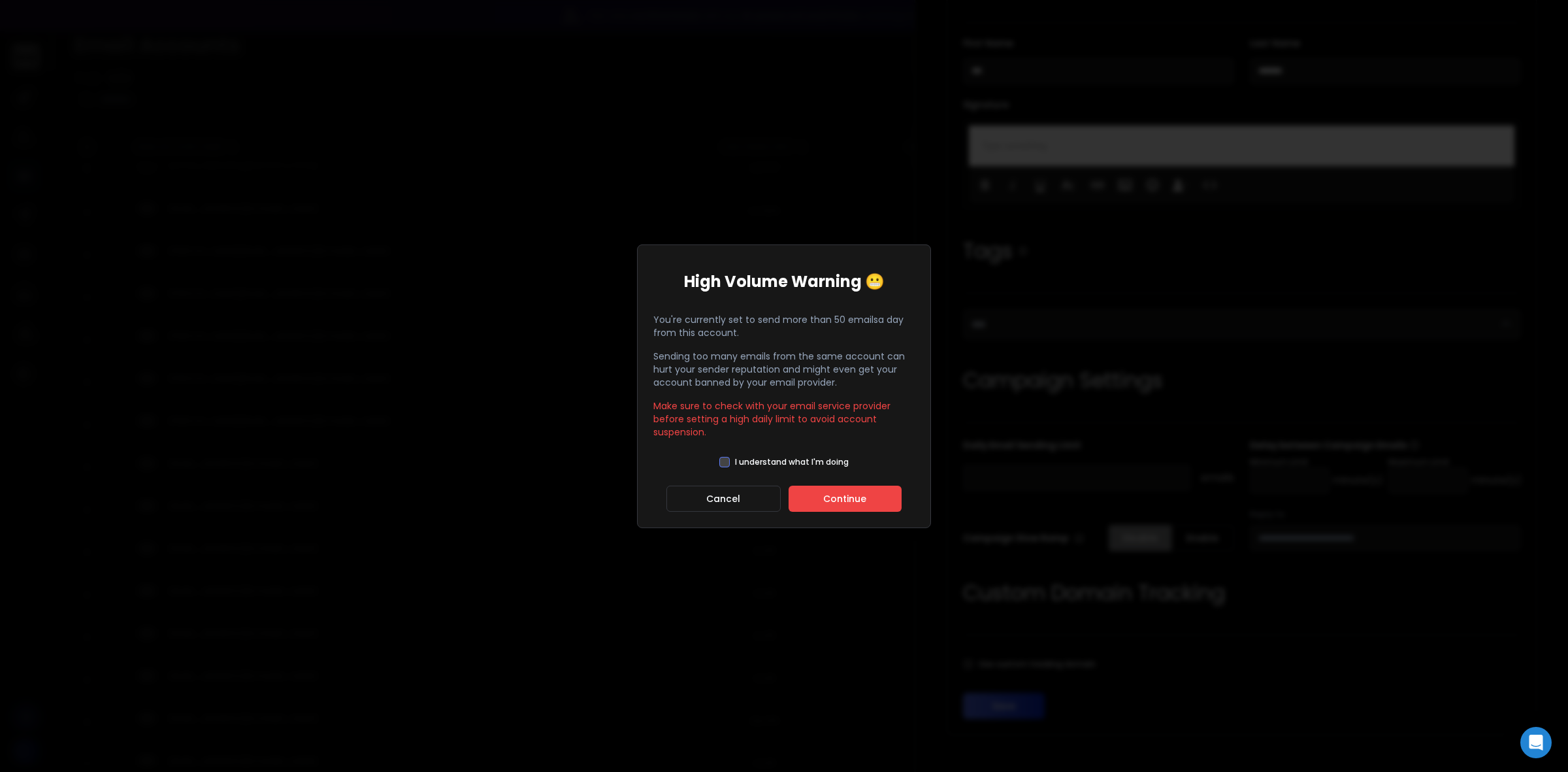
click at [724, 457] on button "I understand what I'm doing" at bounding box center [724, 462] width 10 height 10
click at [846, 501] on button "Continue" at bounding box center [844, 498] width 113 height 26
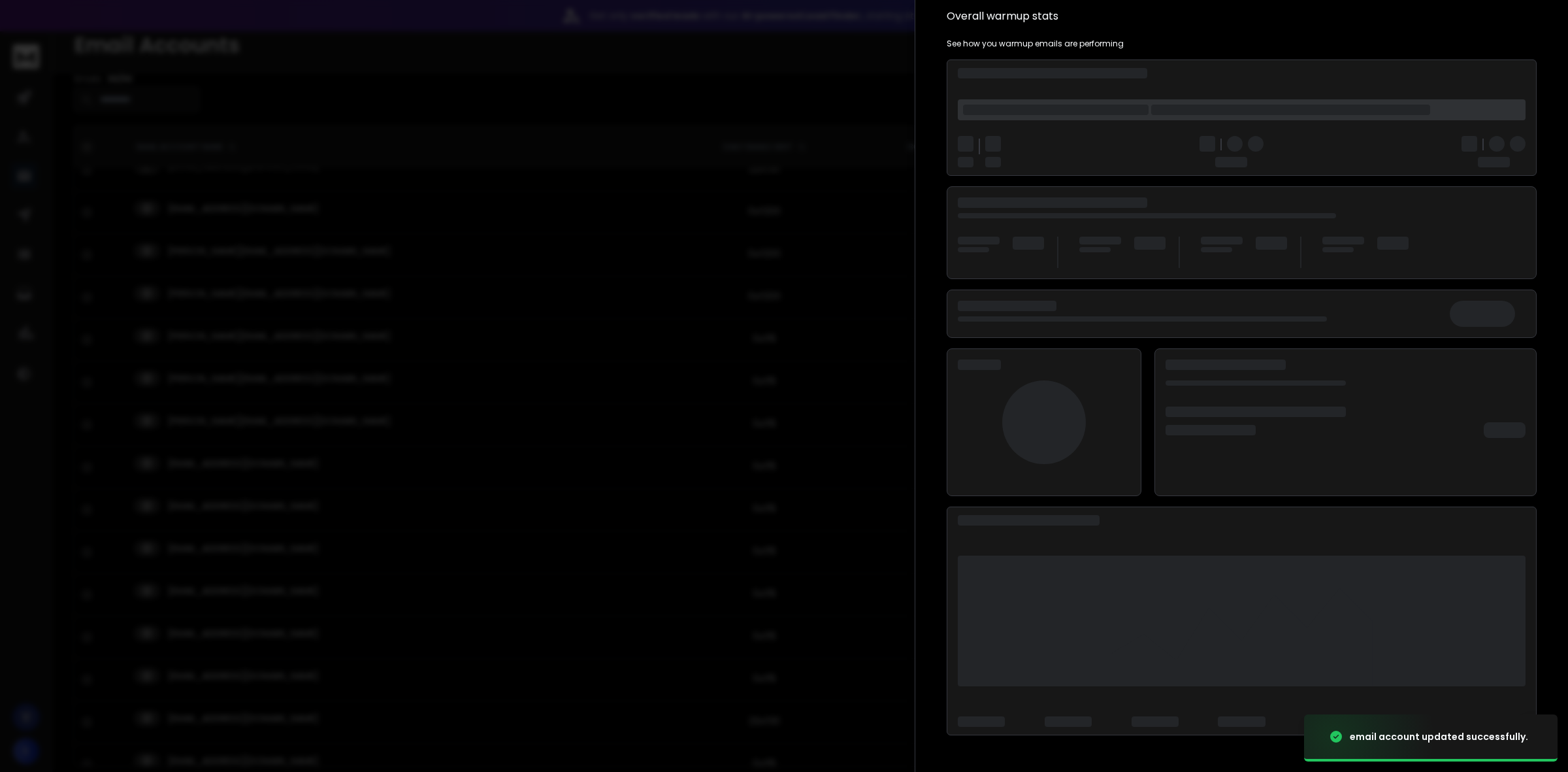
scroll to position [0, 0]
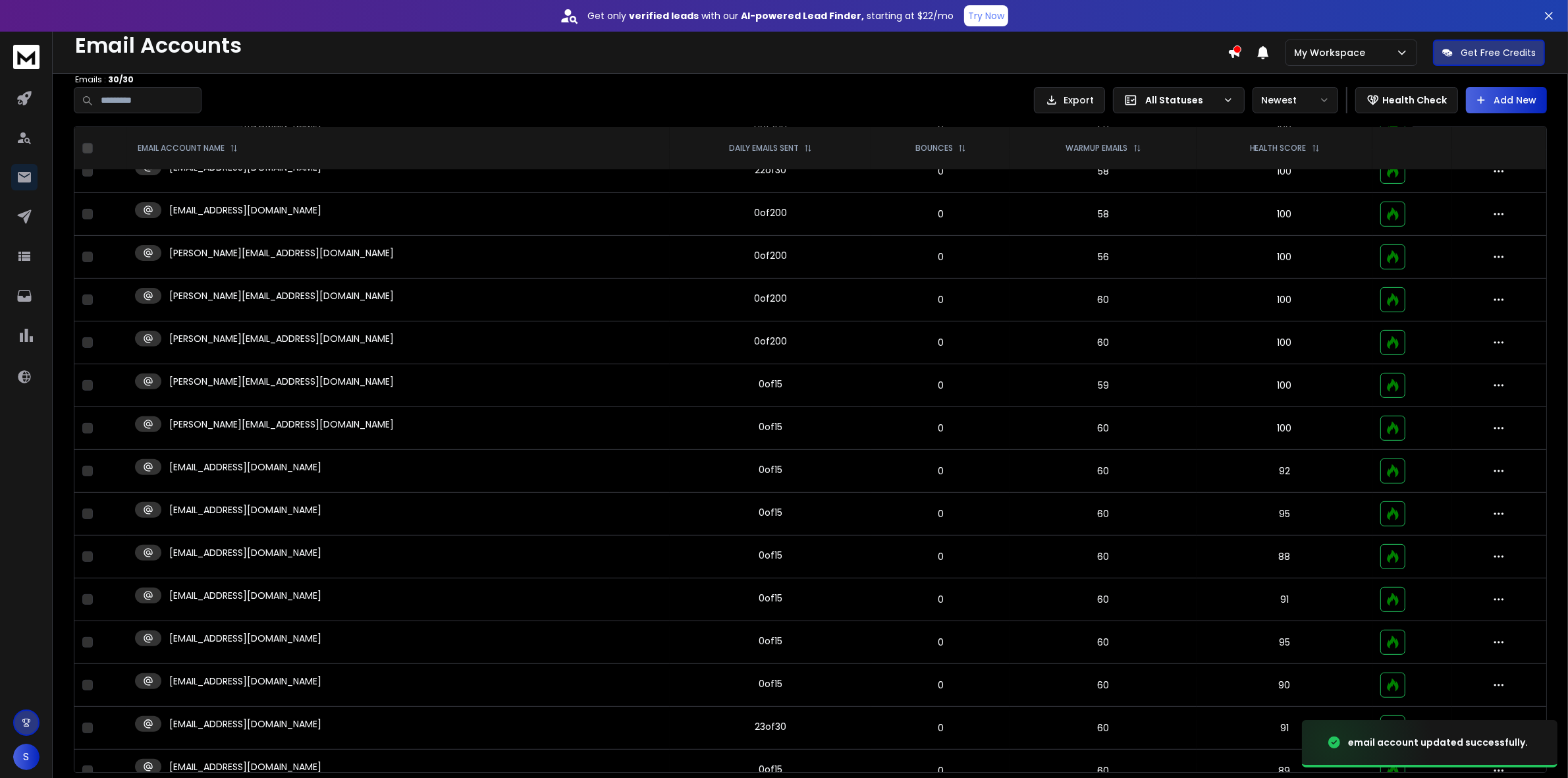
click at [549, 387] on td "ana@secfilings4.info" at bounding box center [398, 385] width 542 height 43
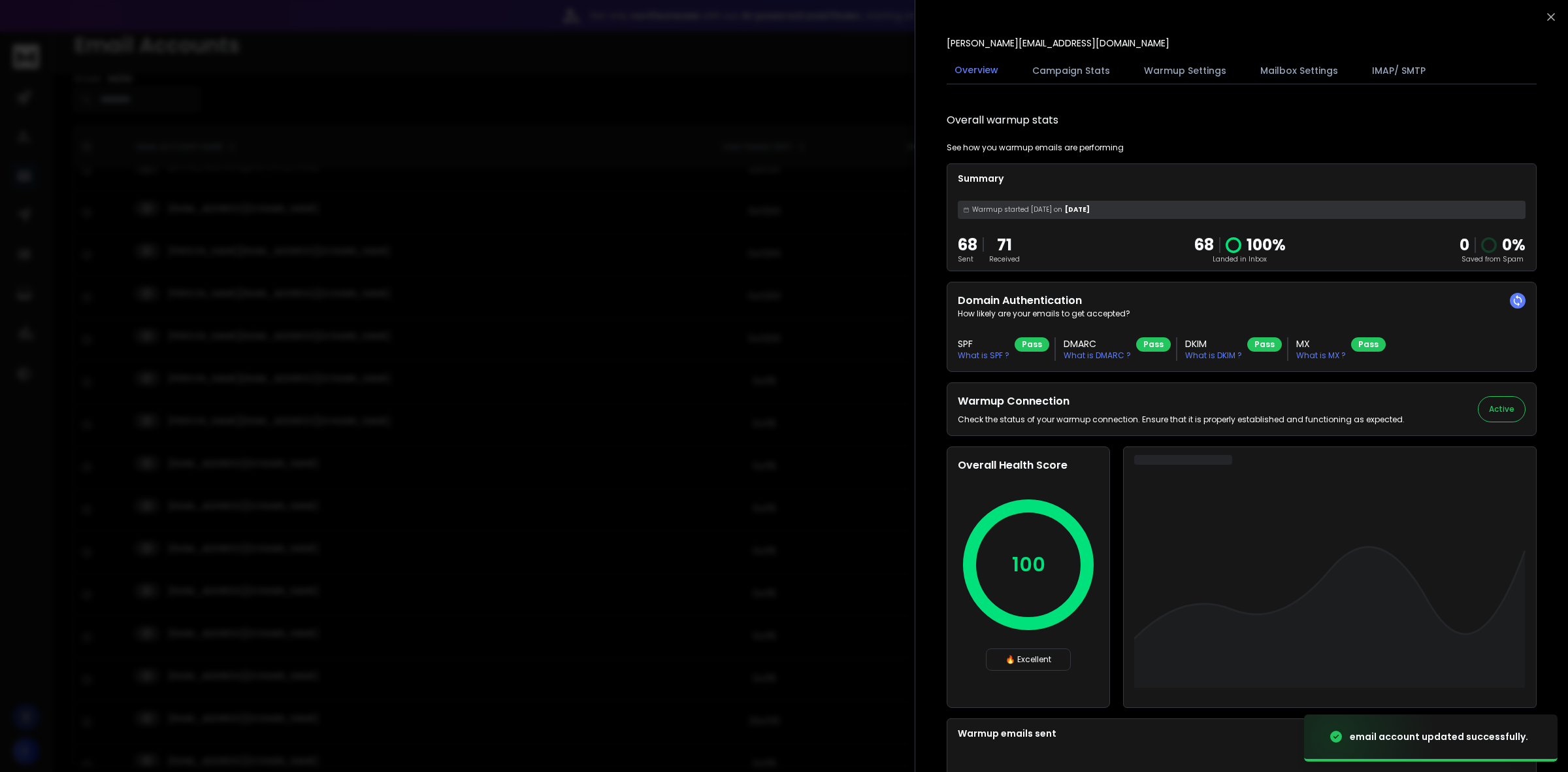
click at [1289, 63] on button "Mailbox Settings" at bounding box center [1299, 70] width 94 height 29
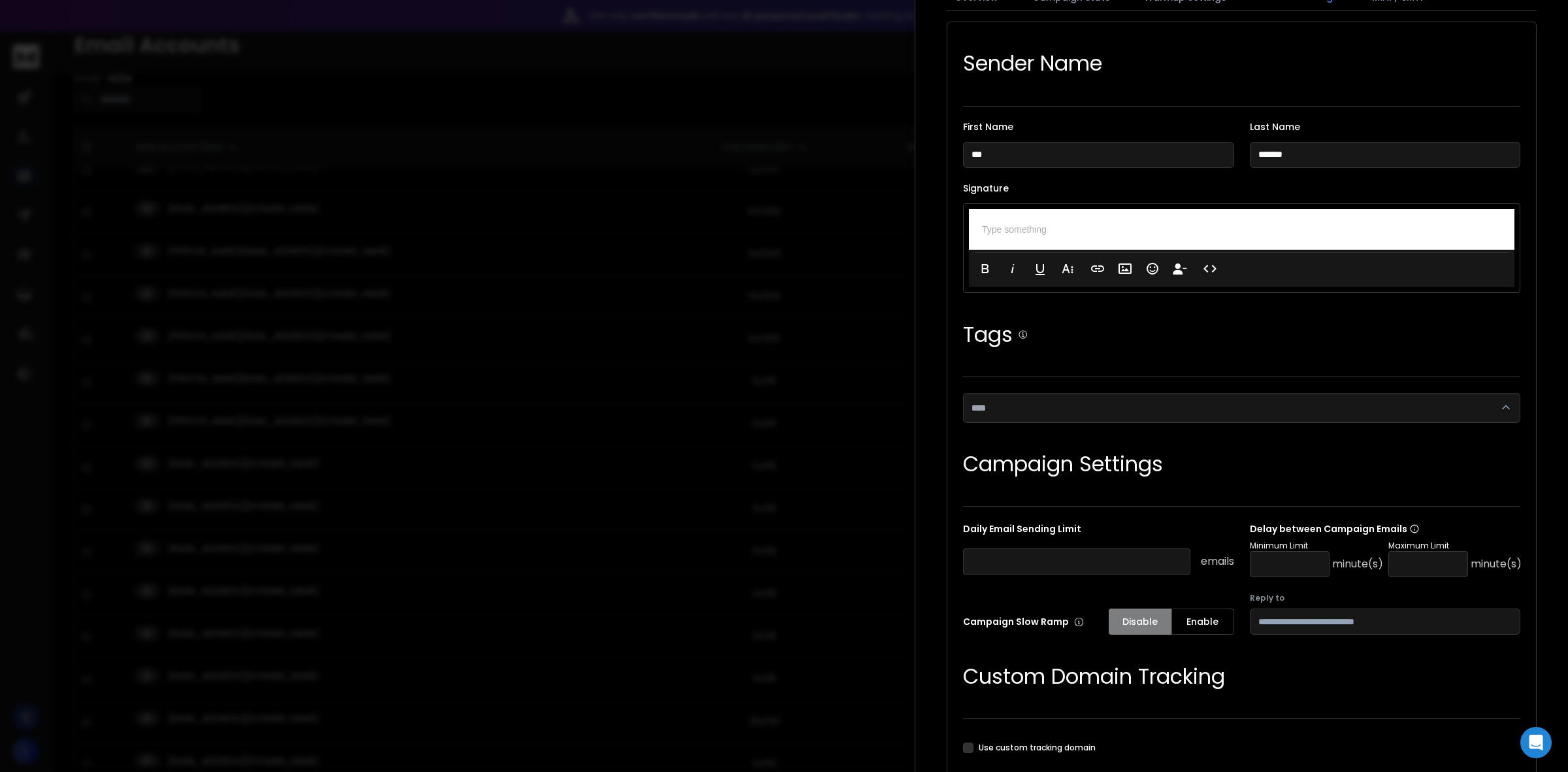
scroll to position [157, 0]
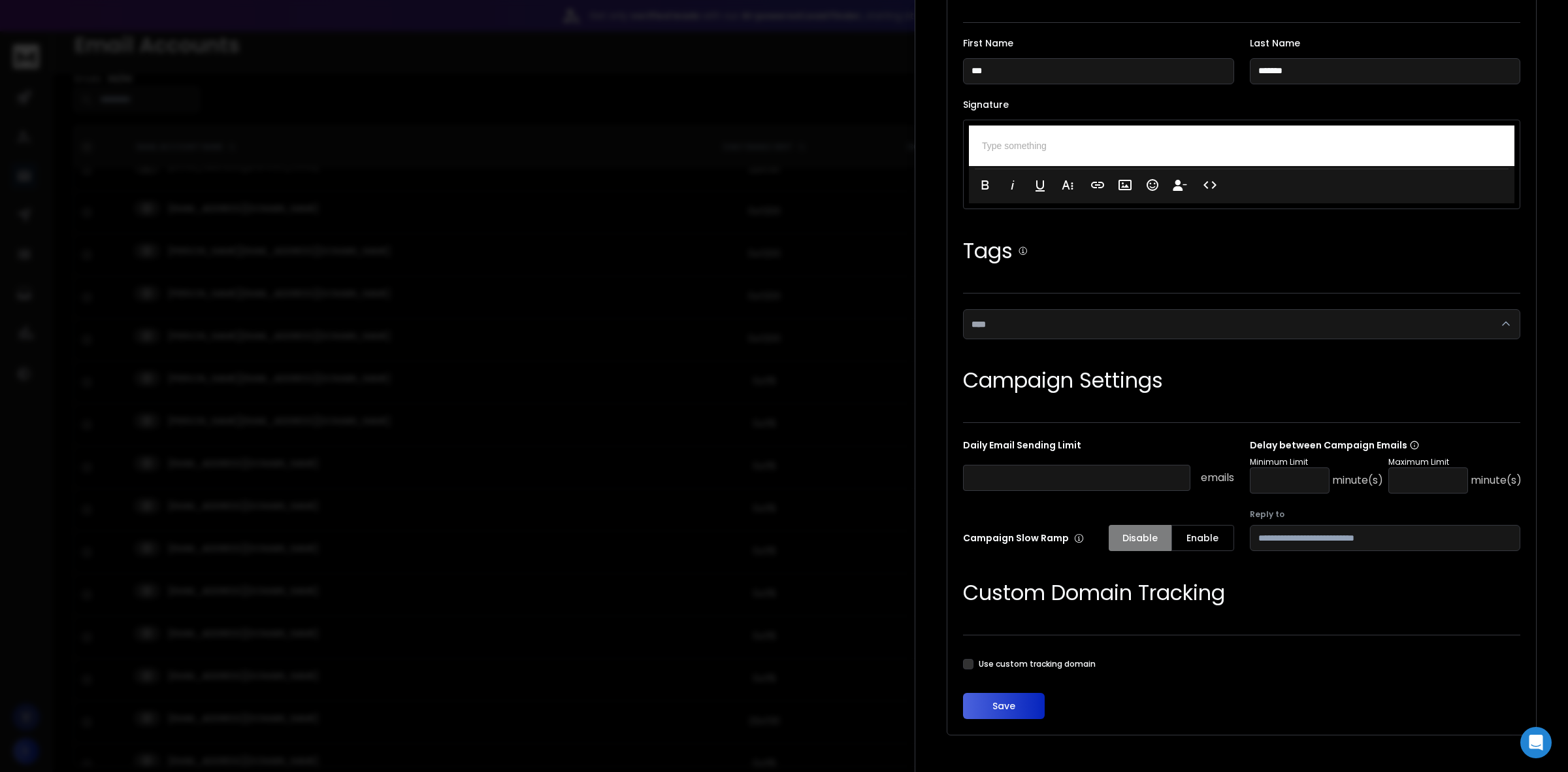
click at [1036, 494] on div "Daily Email Sending Limit ** emails Delay between Campaign Emails Minimum Limit…" at bounding box center [1242, 494] width 557 height 113
click at [1034, 484] on input "**" at bounding box center [1077, 478] width 227 height 26
paste input "*"
type input "***"
click at [1019, 714] on button "Save" at bounding box center [1004, 706] width 82 height 26
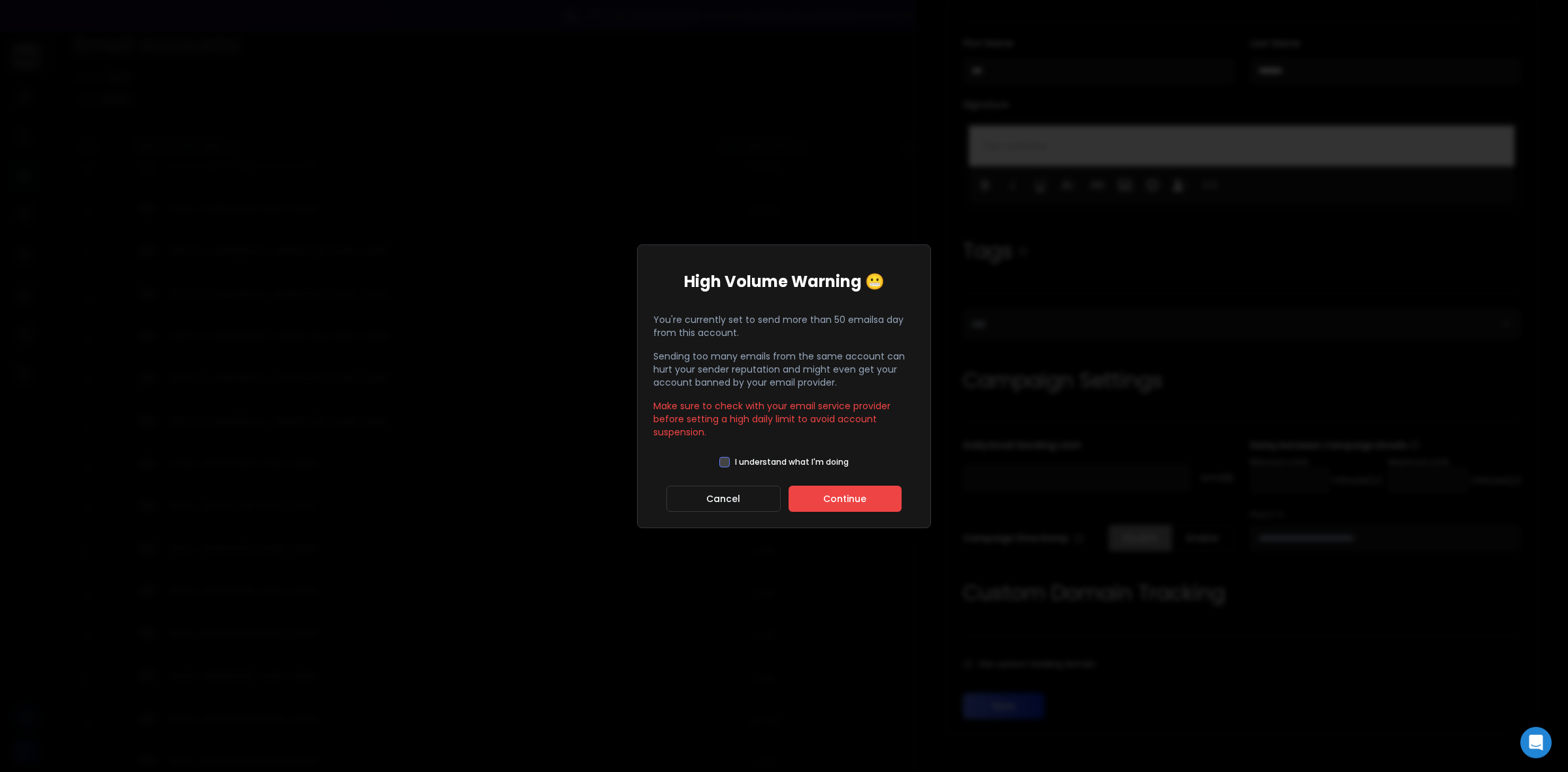
click at [730, 465] on button "I understand what I'm doing" at bounding box center [724, 462] width 10 height 10
click at [828, 497] on button "Continue" at bounding box center [844, 498] width 113 height 26
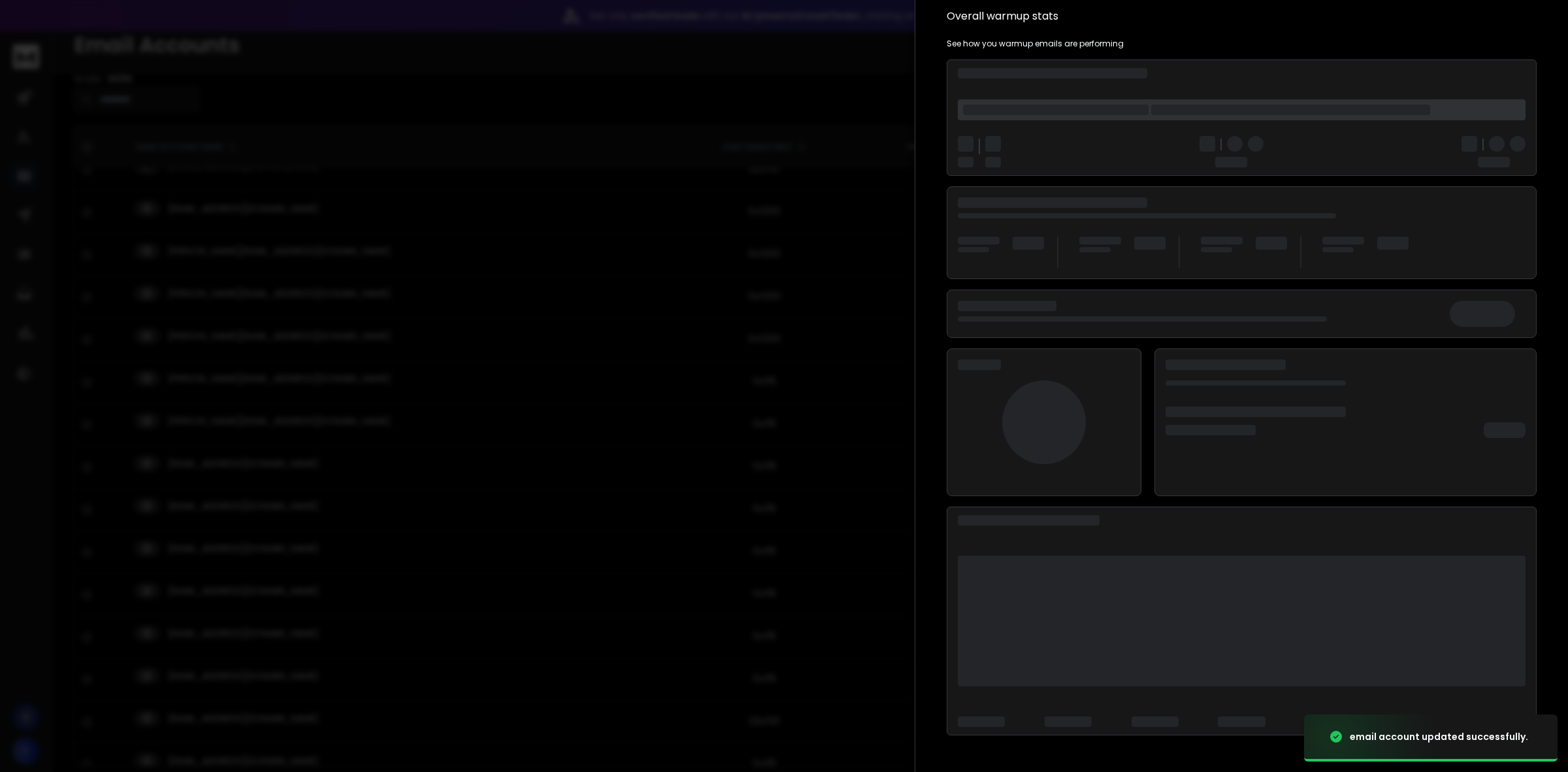
scroll to position [0, 0]
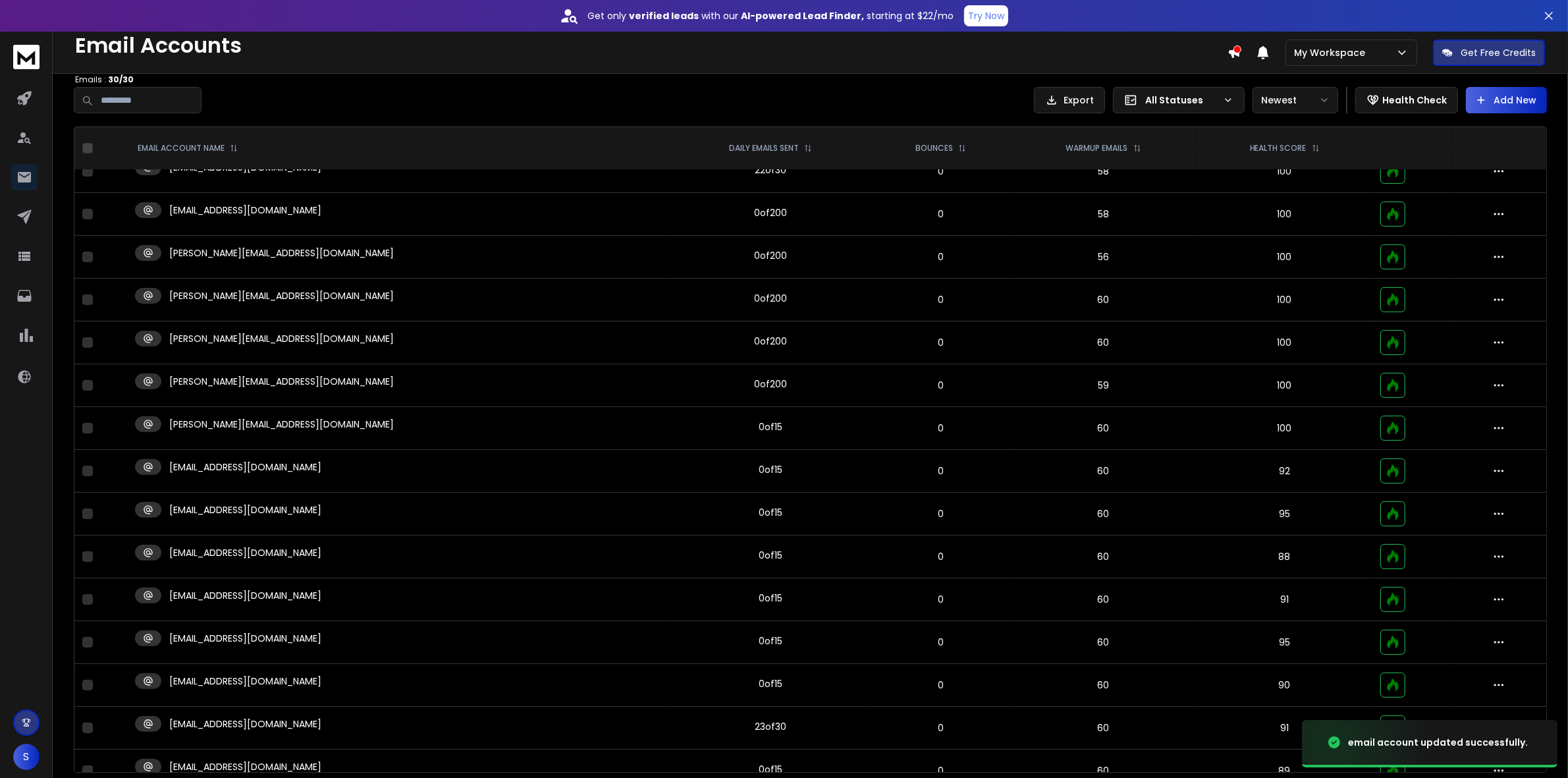
click at [670, 427] on td "0 of 15" at bounding box center [770, 424] width 201 height 34
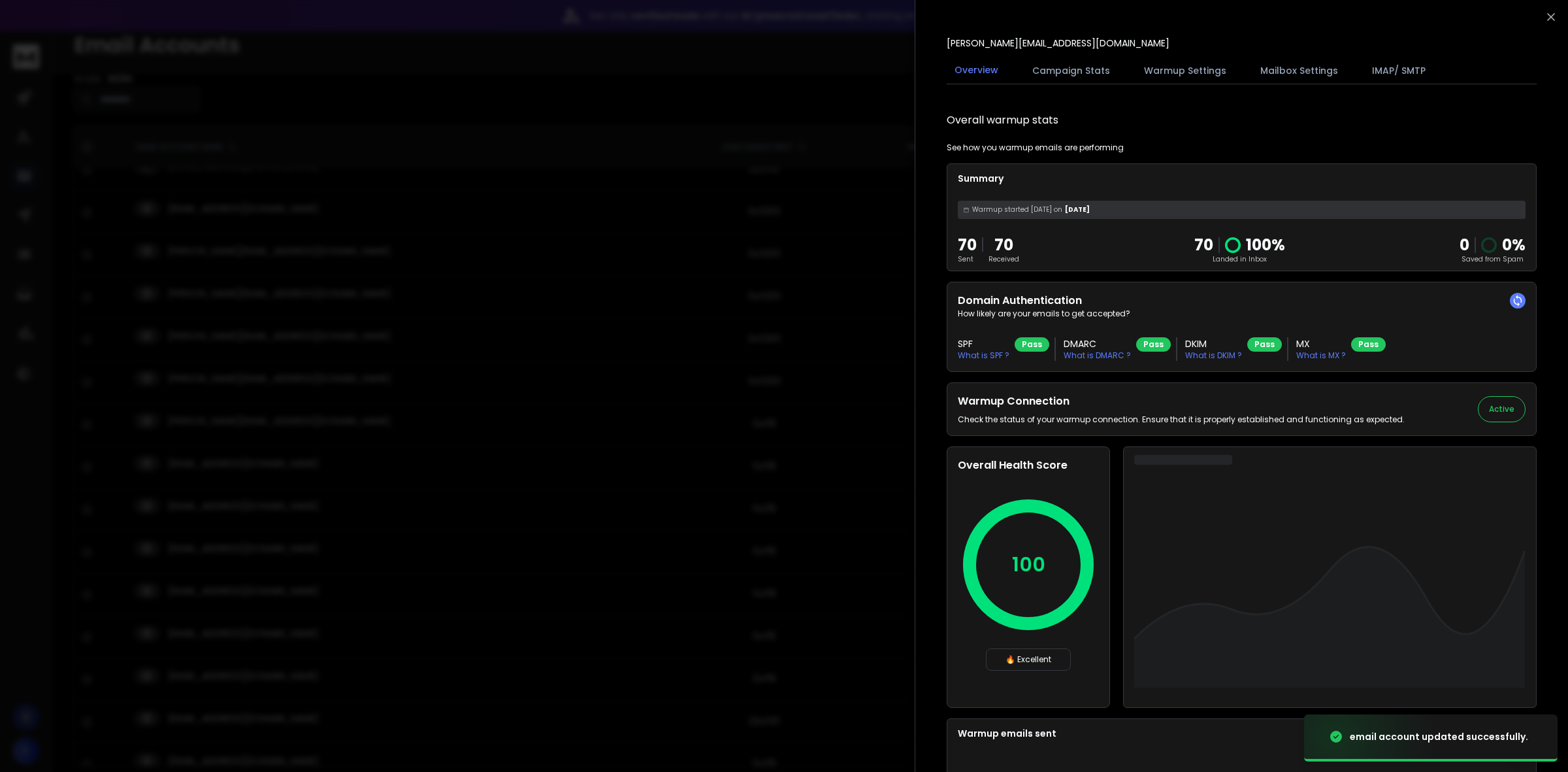
click at [1288, 63] on button "Mailbox Settings" at bounding box center [1299, 70] width 94 height 29
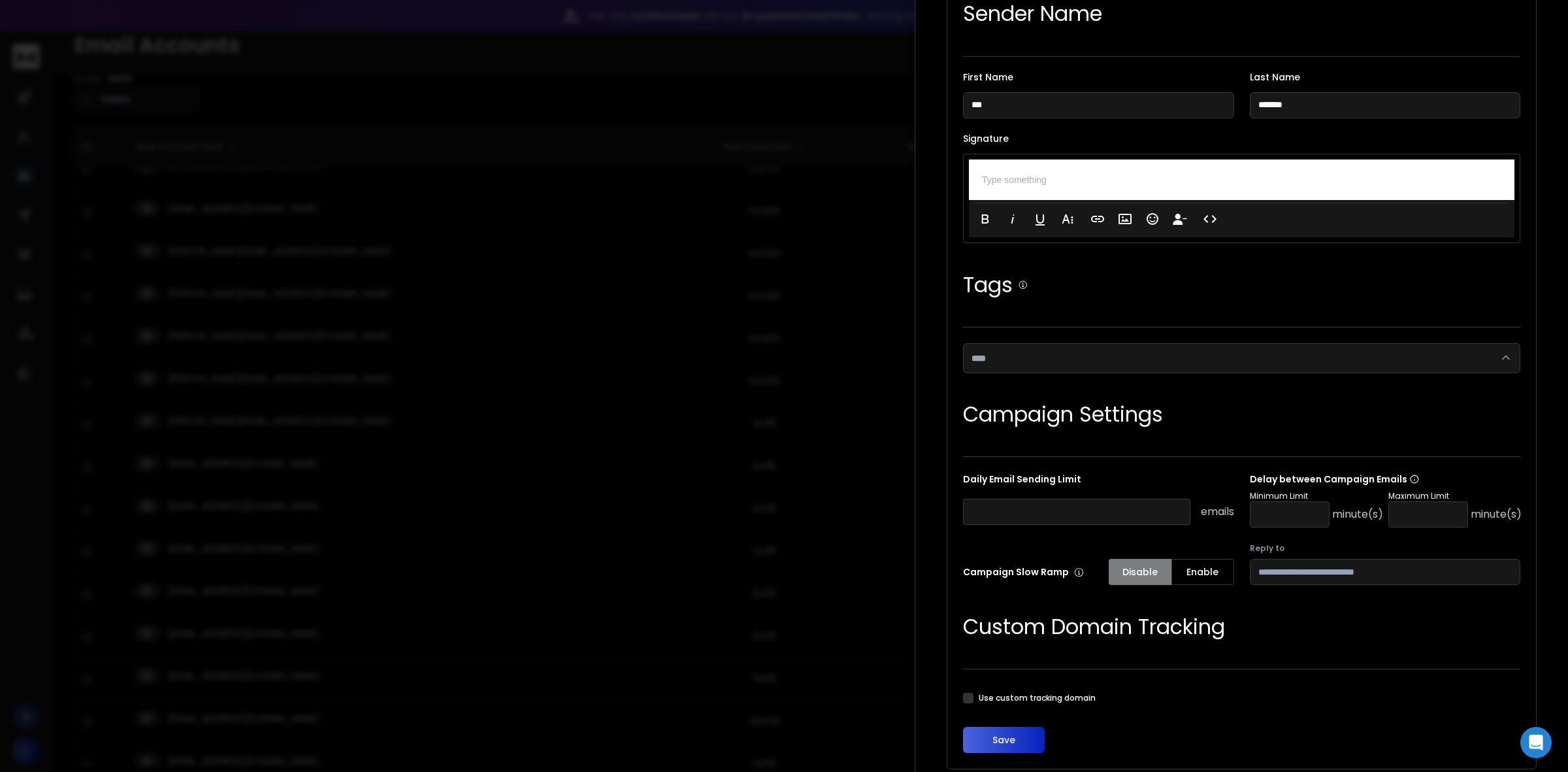
scroll to position [157, 0]
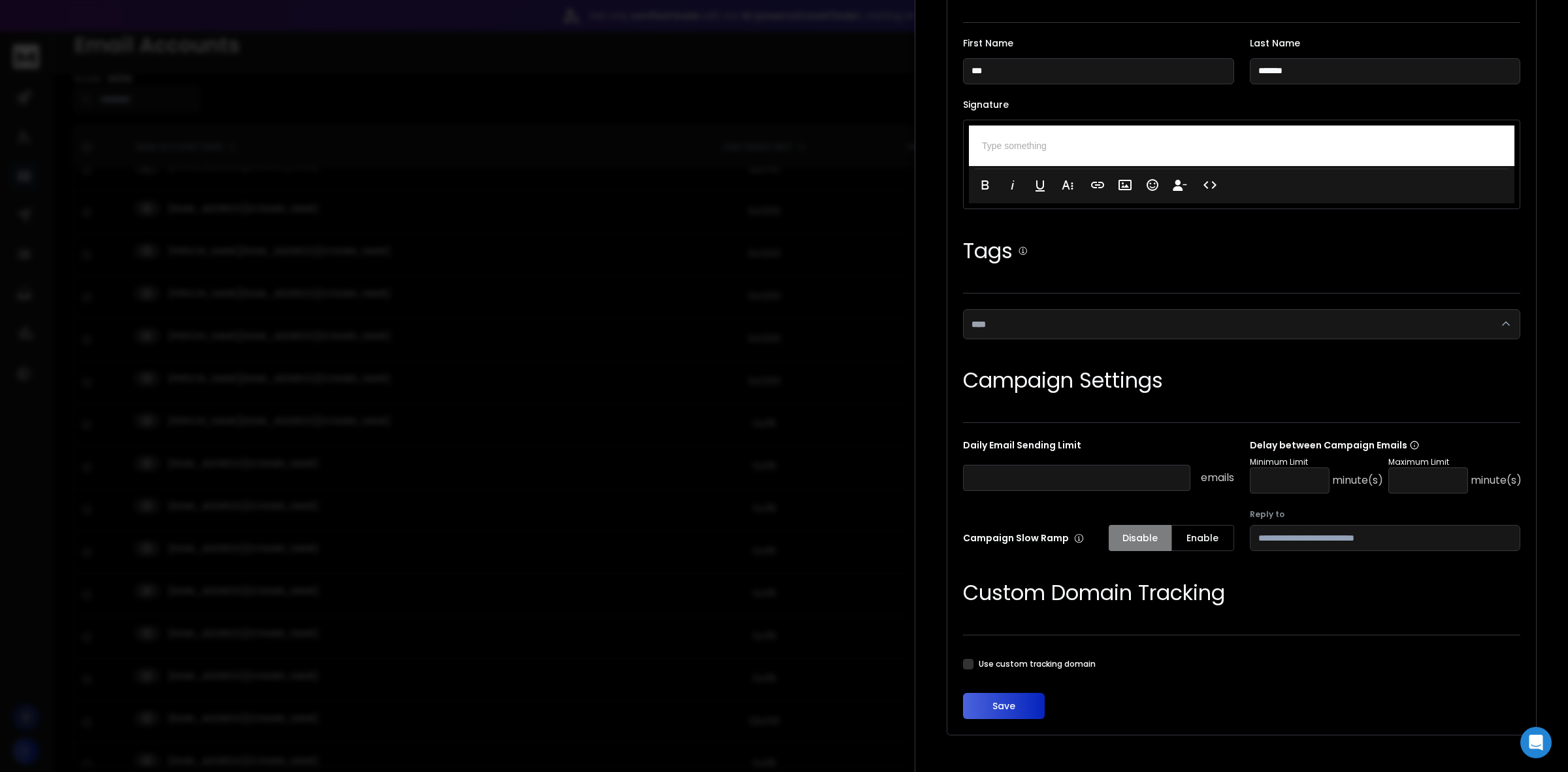
click at [1038, 479] on input "**" at bounding box center [1077, 478] width 227 height 26
paste input "*"
type input "***"
click at [1017, 708] on button "Save" at bounding box center [1004, 706] width 82 height 26
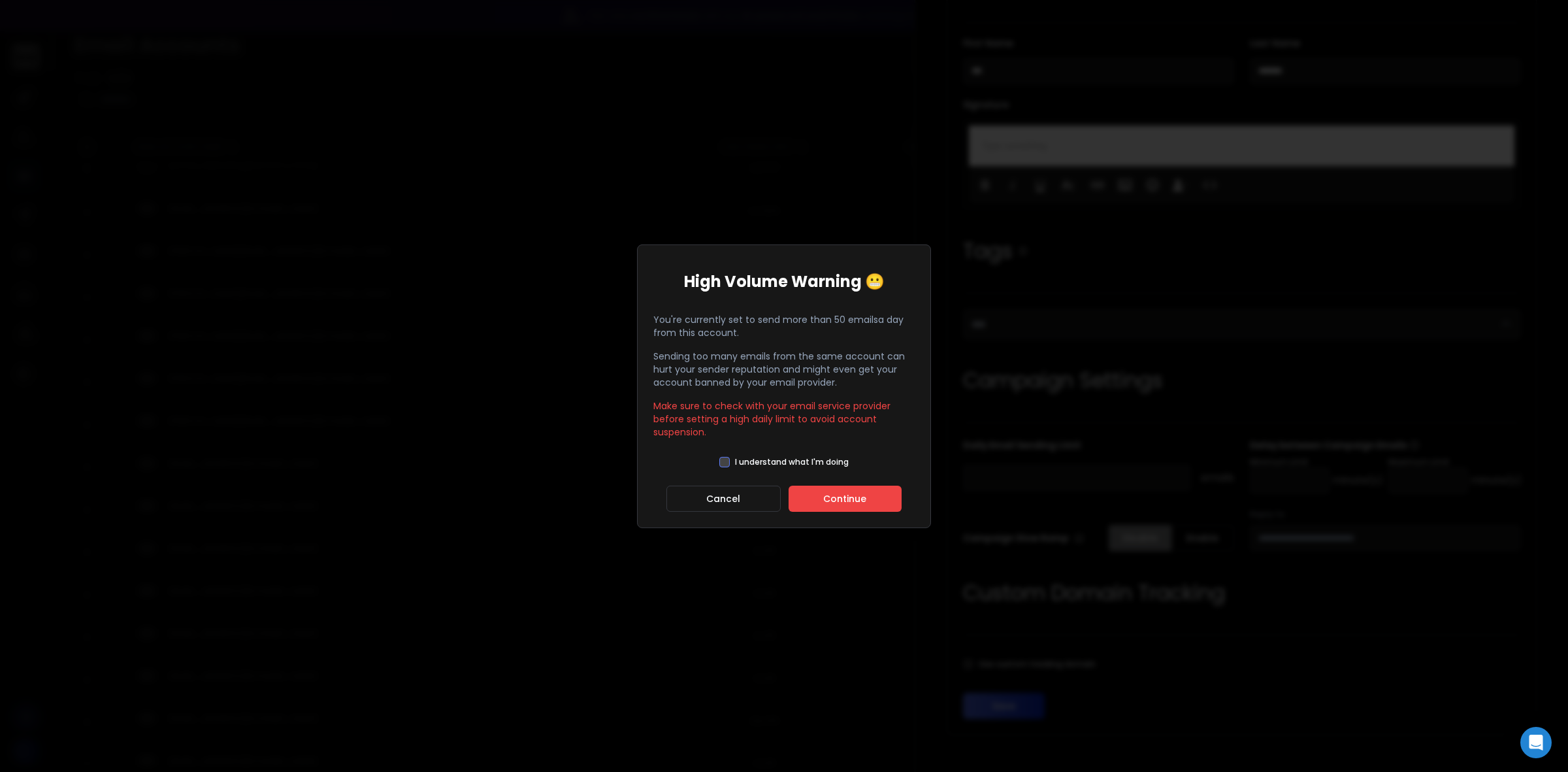
click at [725, 457] on button "I understand what I'm doing" at bounding box center [724, 462] width 10 height 10
click at [838, 488] on button "Continue" at bounding box center [844, 498] width 113 height 26
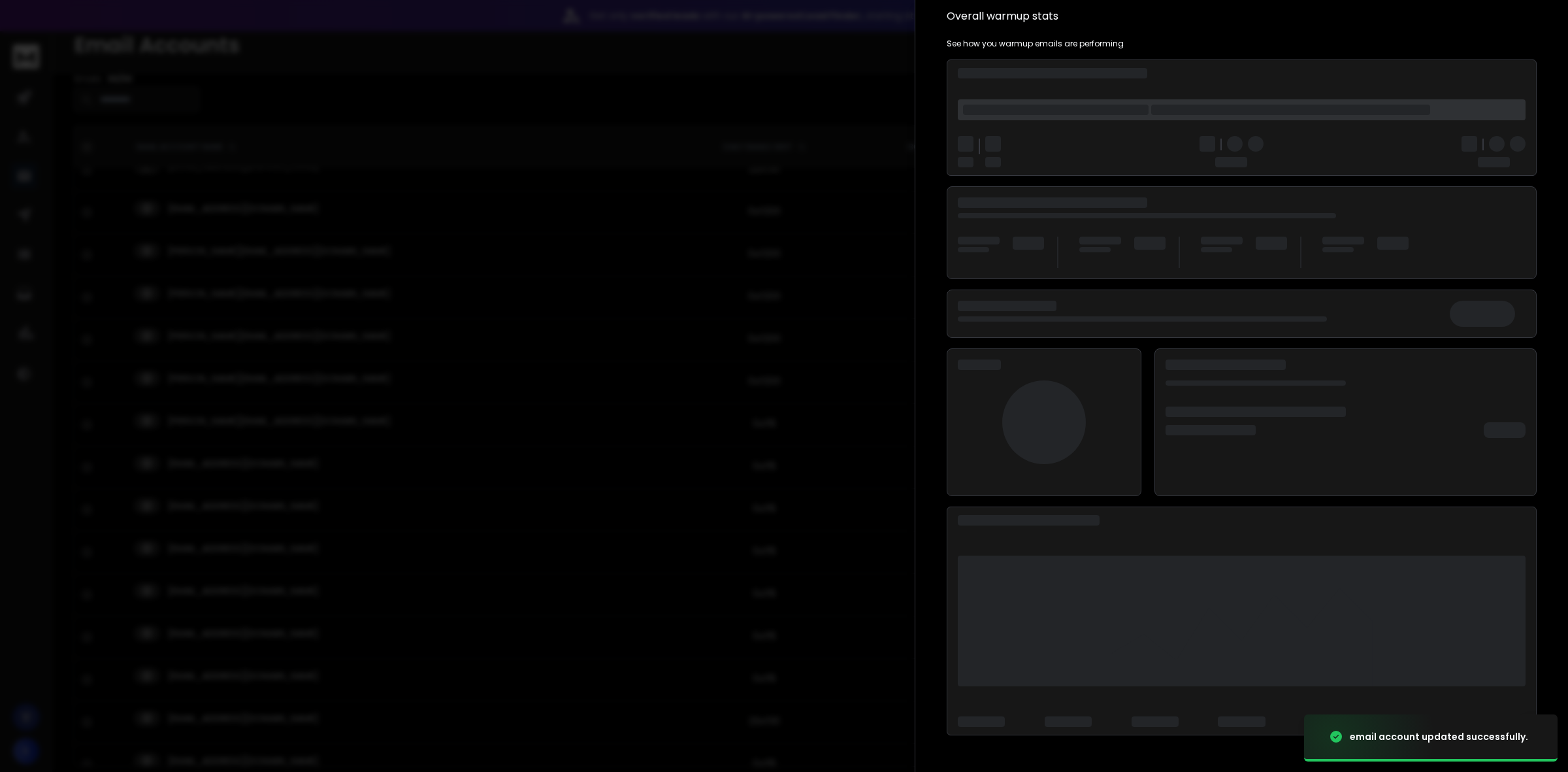
scroll to position [0, 0]
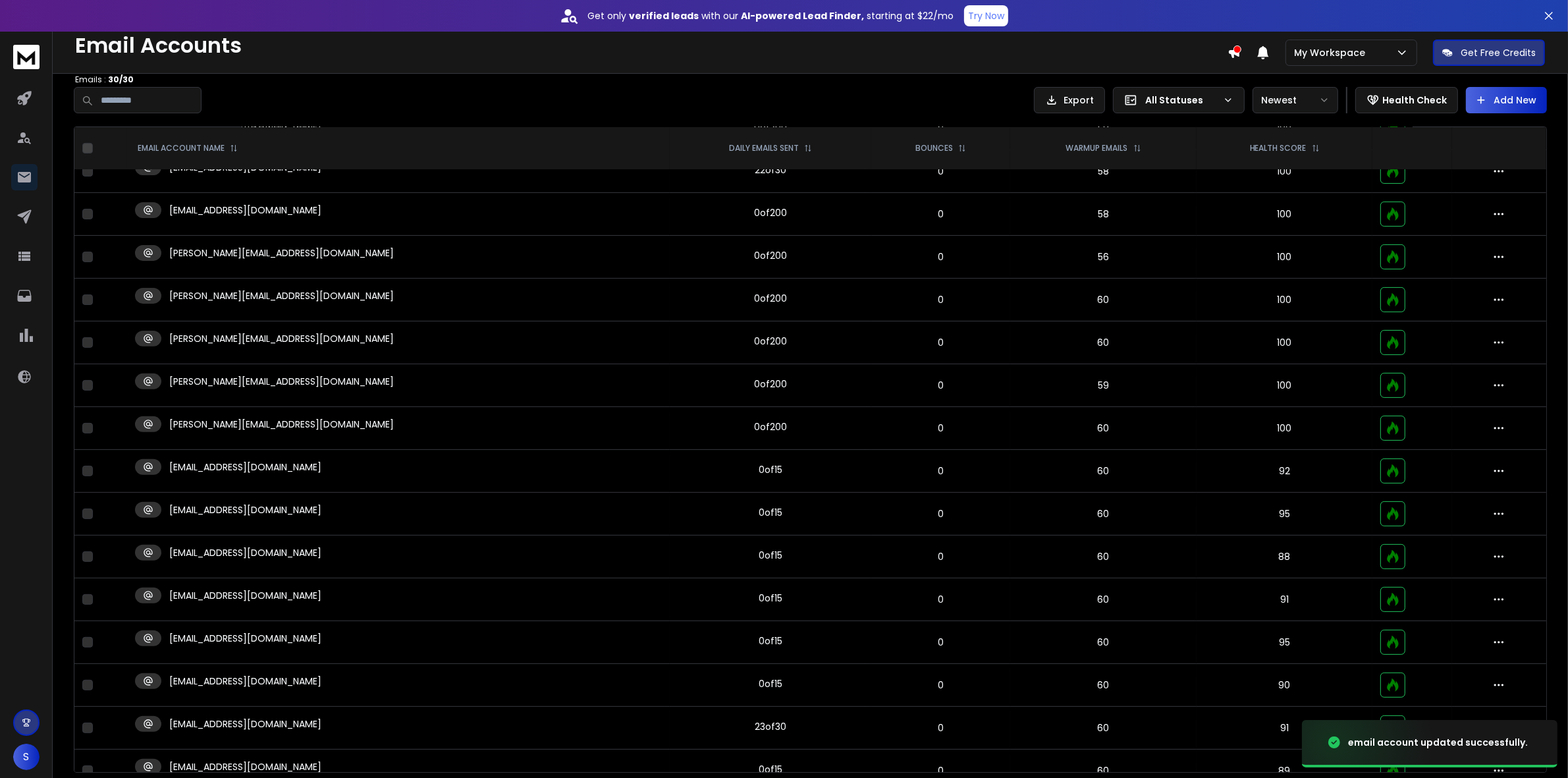
click at [483, 475] on div "info@scbusinesssoftware4.info" at bounding box center [399, 468] width 527 height 16
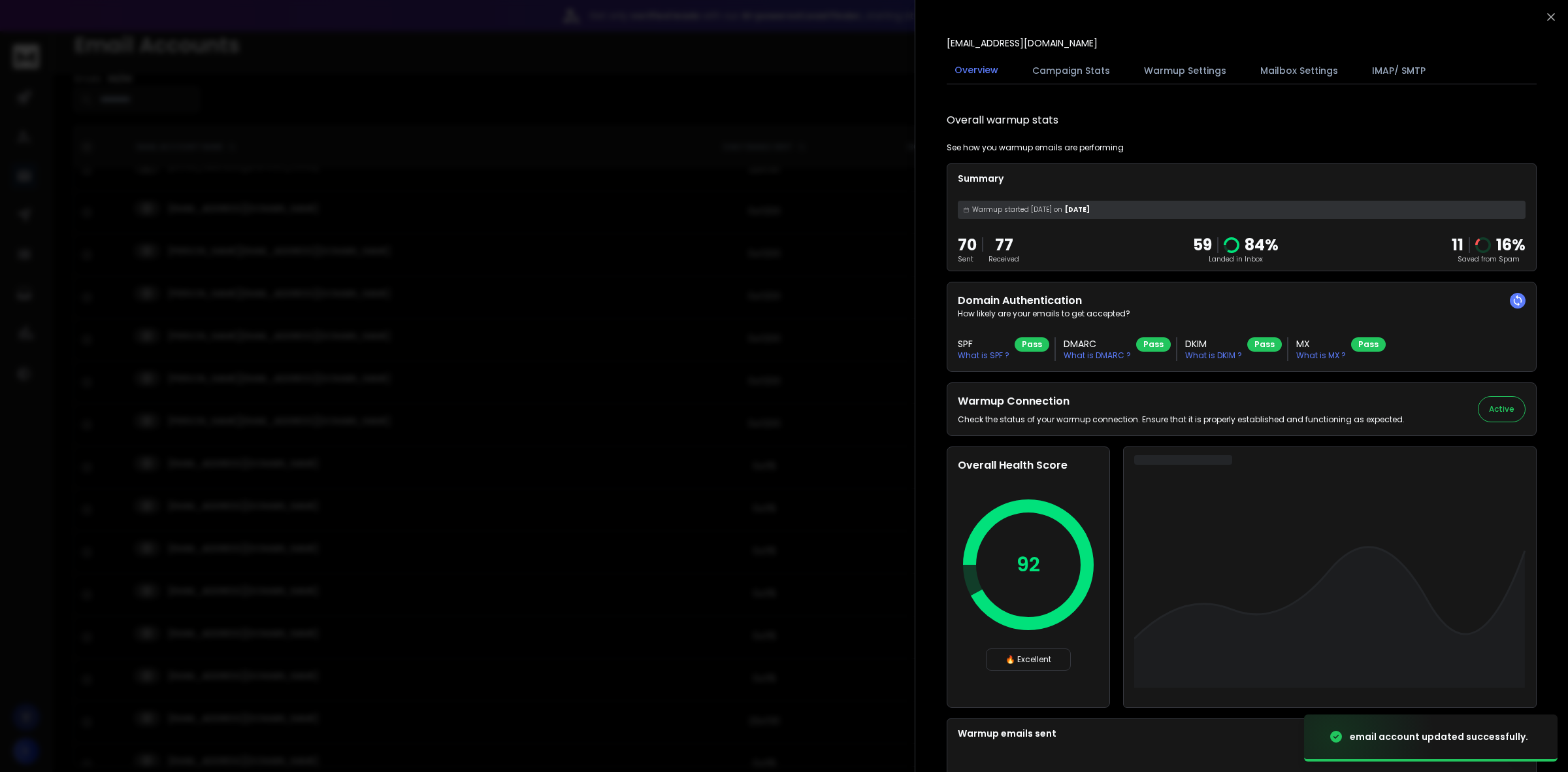
click at [1297, 62] on button "Mailbox Settings" at bounding box center [1299, 70] width 94 height 29
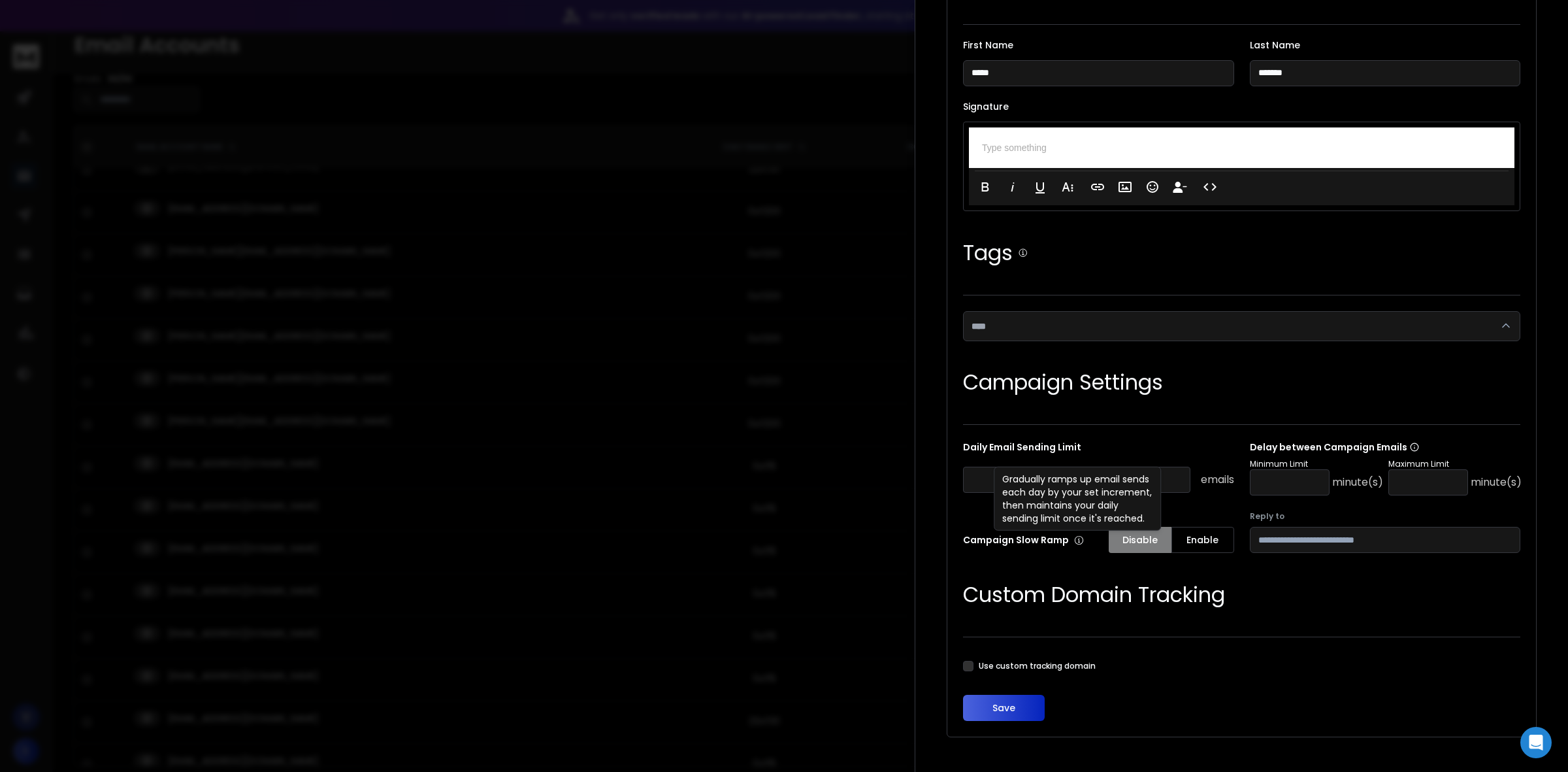
scroll to position [157, 0]
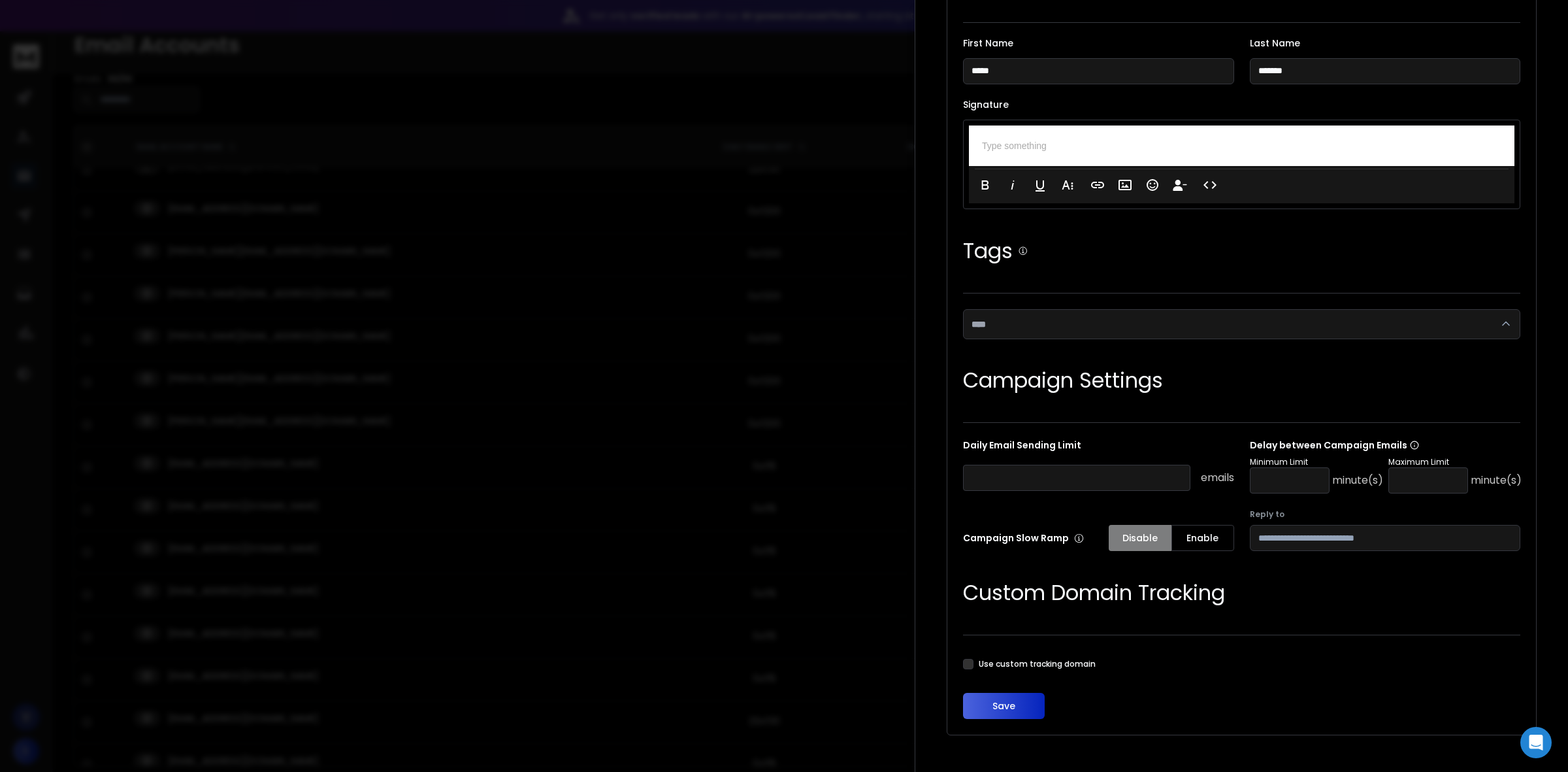
click at [1017, 474] on input "**" at bounding box center [1077, 478] width 227 height 26
paste input "*"
type input "***"
click at [1032, 710] on button "Save" at bounding box center [1004, 706] width 82 height 26
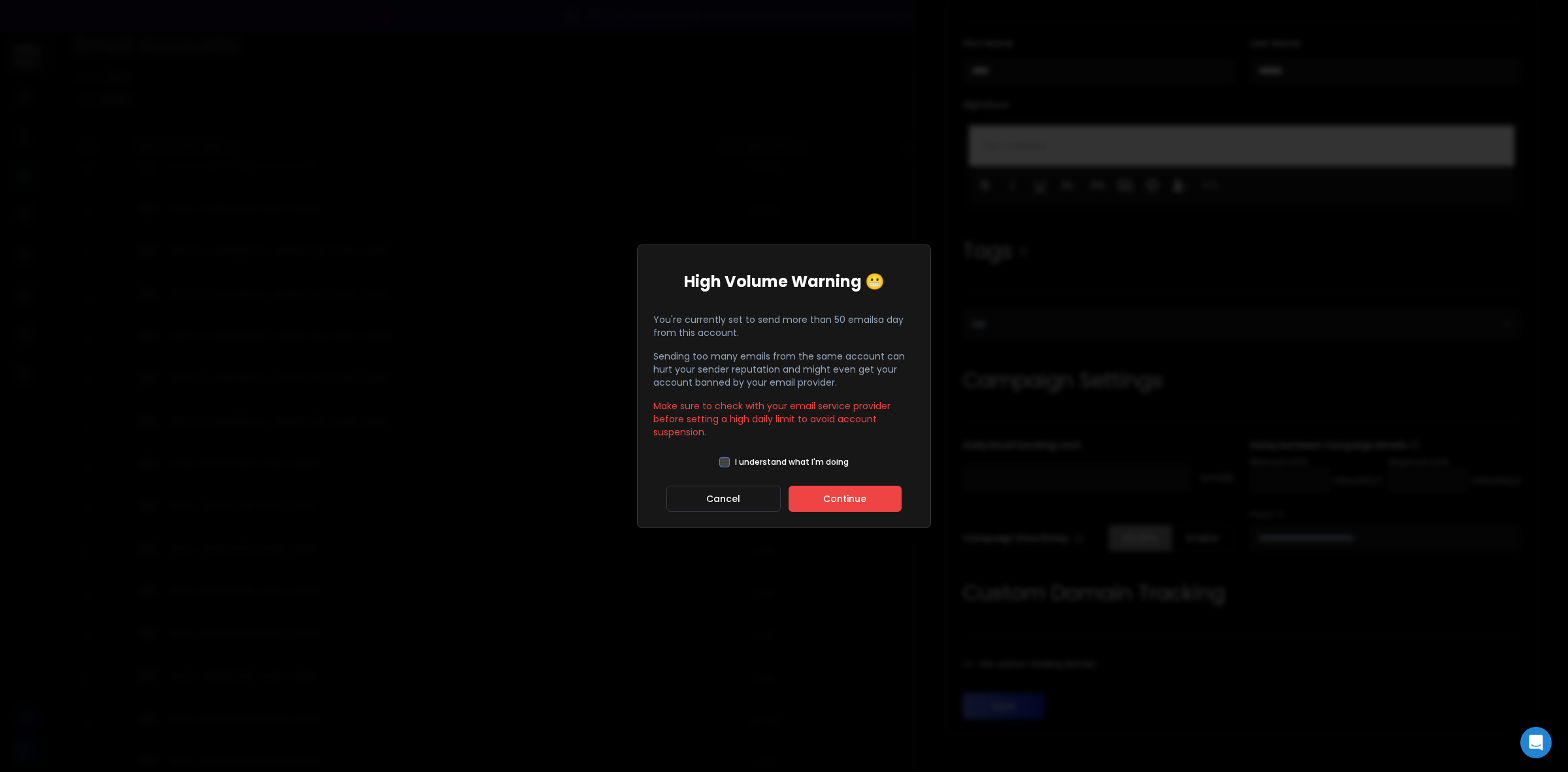
click at [720, 462] on button "I understand what I'm doing" at bounding box center [724, 462] width 10 height 10
click at [860, 492] on button "Continue" at bounding box center [844, 498] width 113 height 26
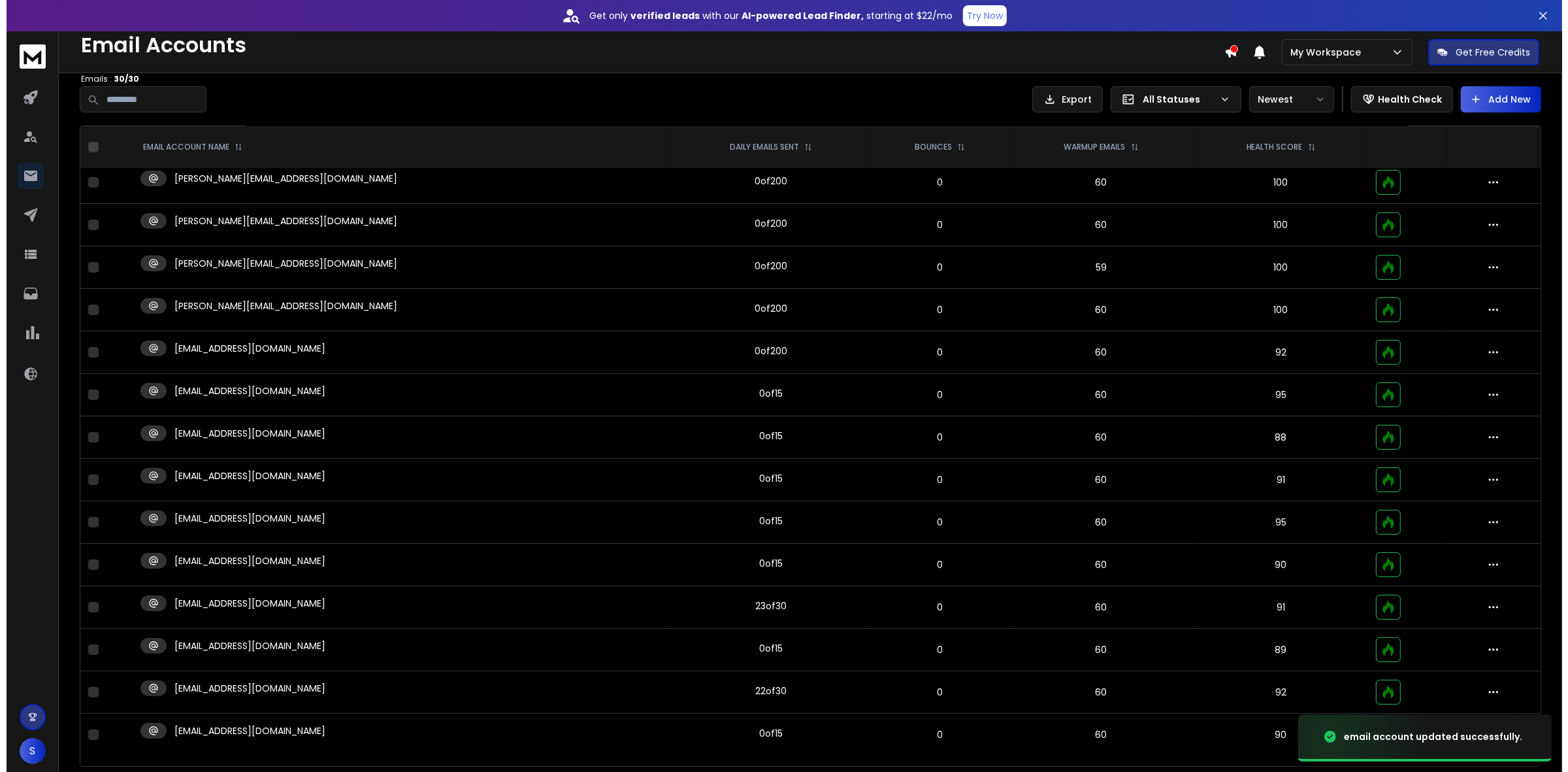
scroll to position [691, 0]
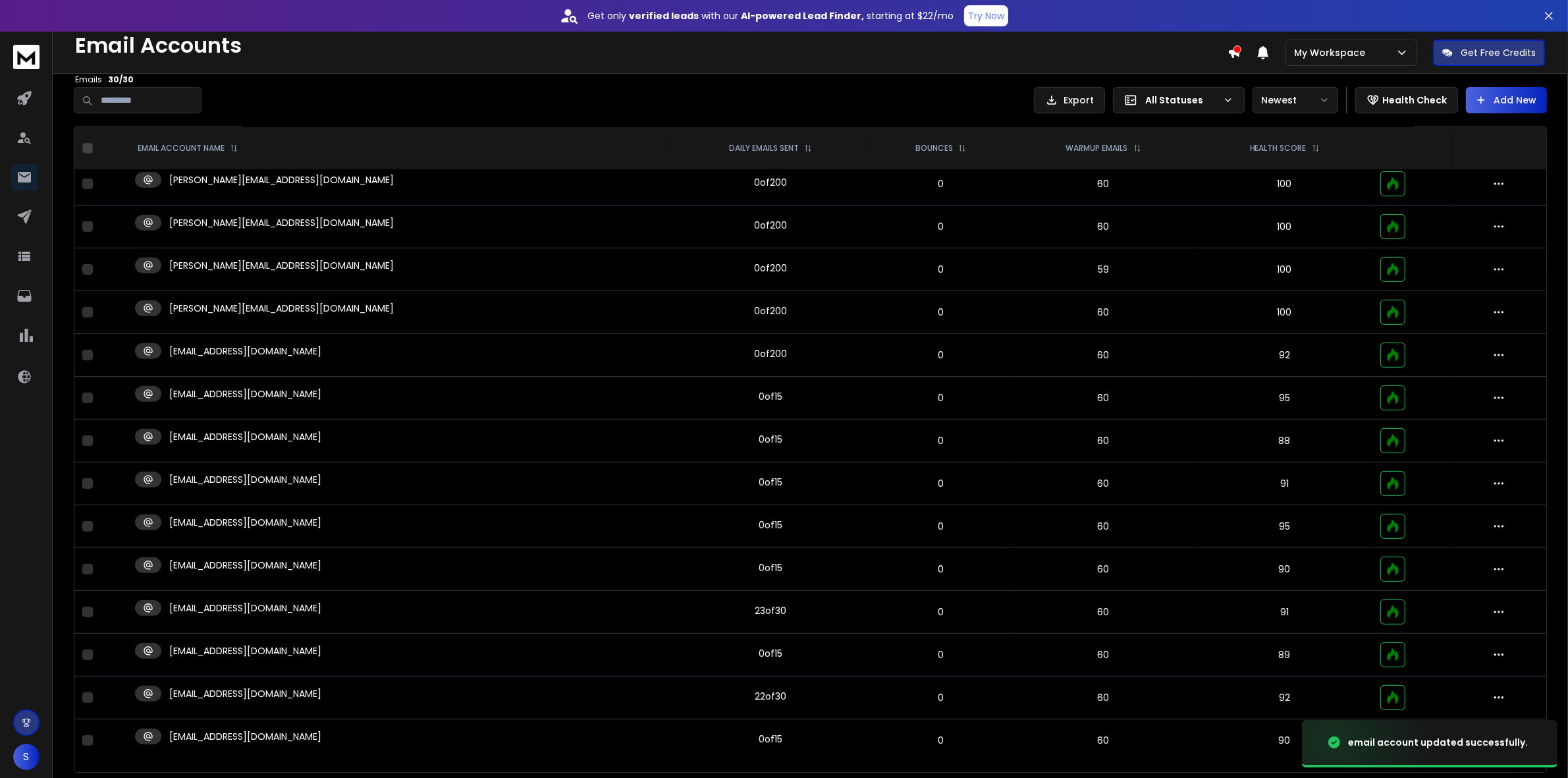
click at [518, 392] on div "info@scbusinesssoftware3.info" at bounding box center [399, 394] width 527 height 16
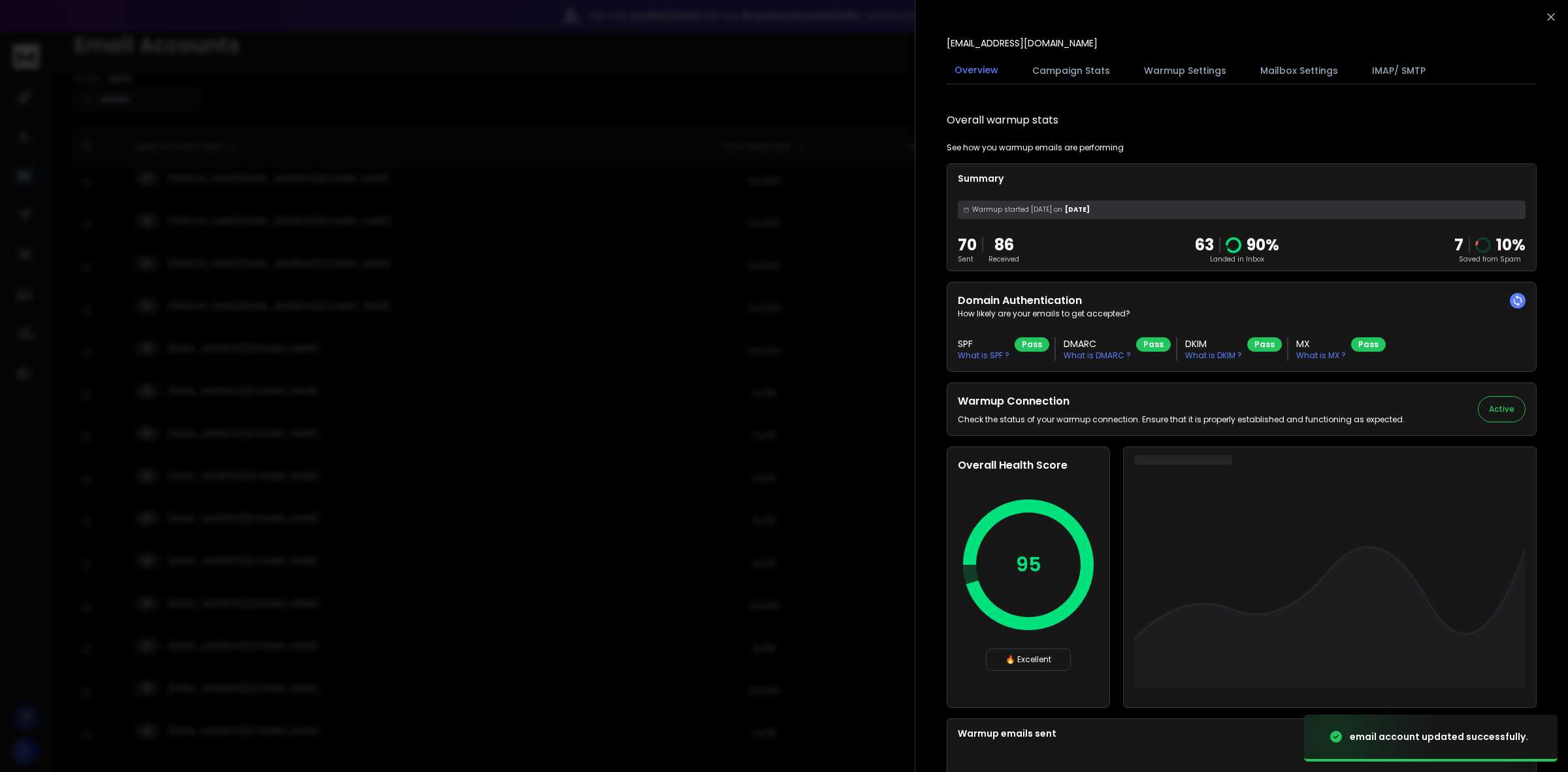
click at [1304, 66] on button "Mailbox Settings" at bounding box center [1299, 70] width 94 height 29
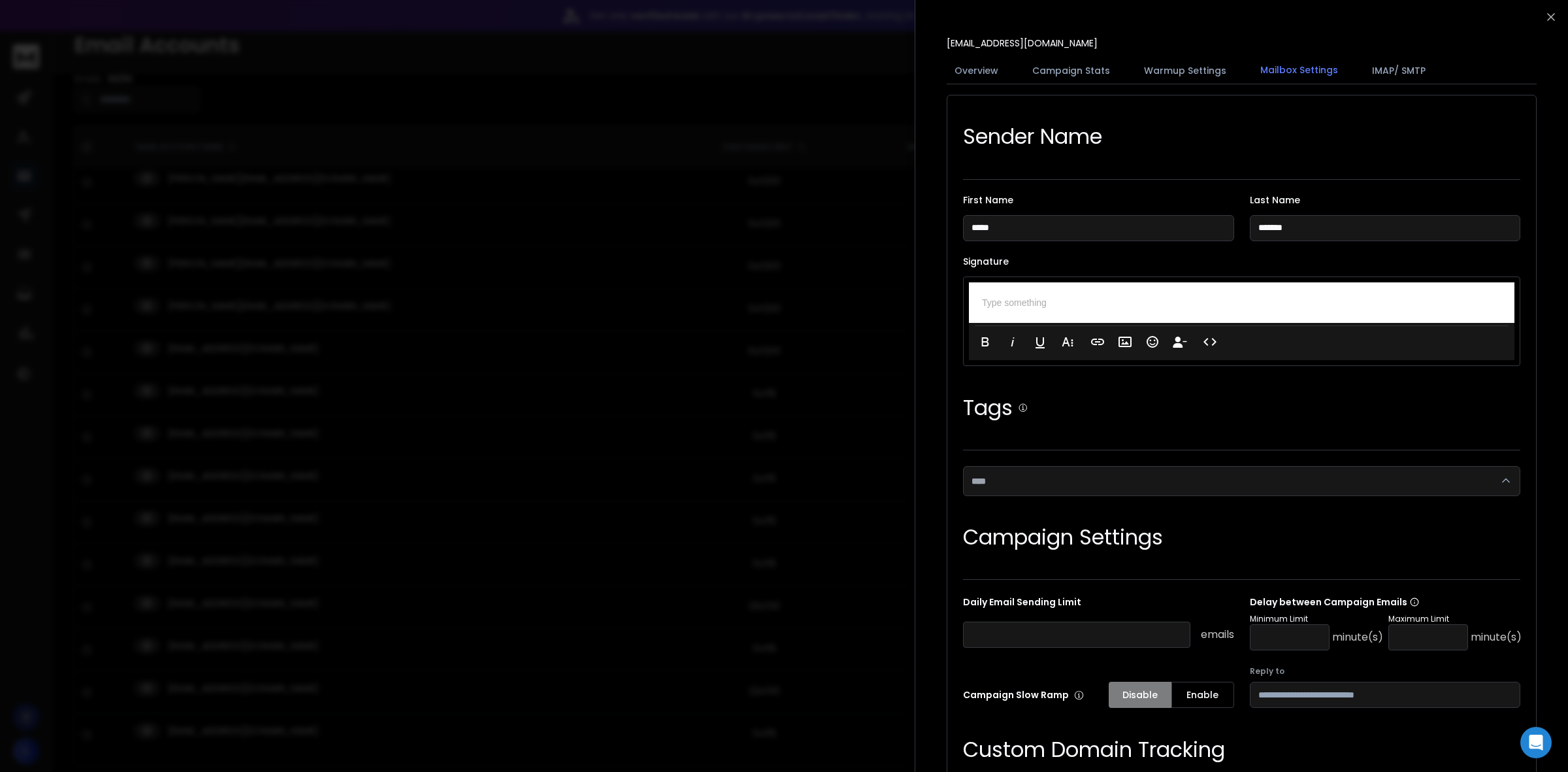
scroll to position [157, 0]
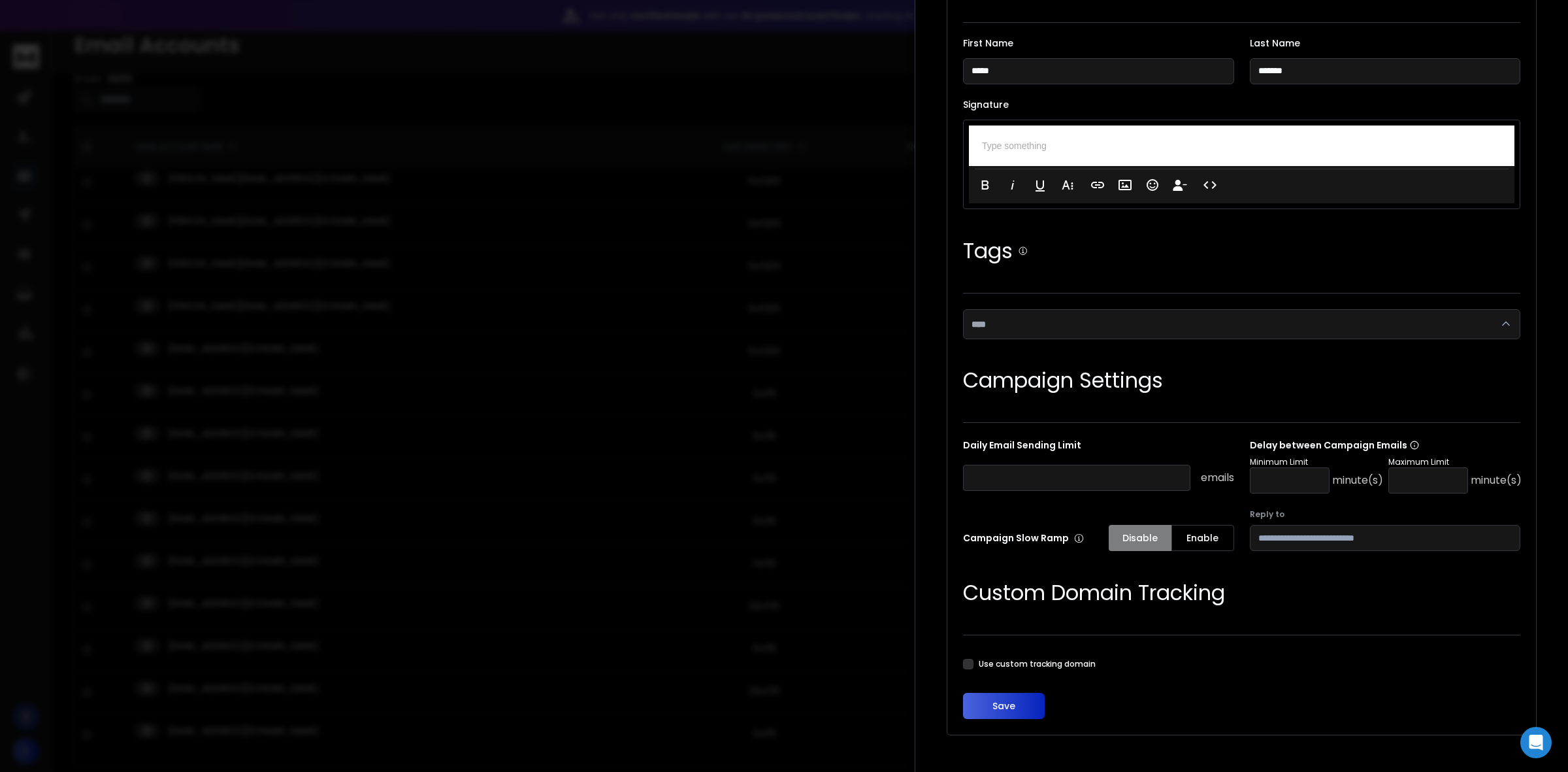
click at [1043, 466] on input "**" at bounding box center [1077, 478] width 227 height 26
paste input "*"
type input "***"
click at [1018, 708] on button "Save" at bounding box center [1004, 706] width 82 height 26
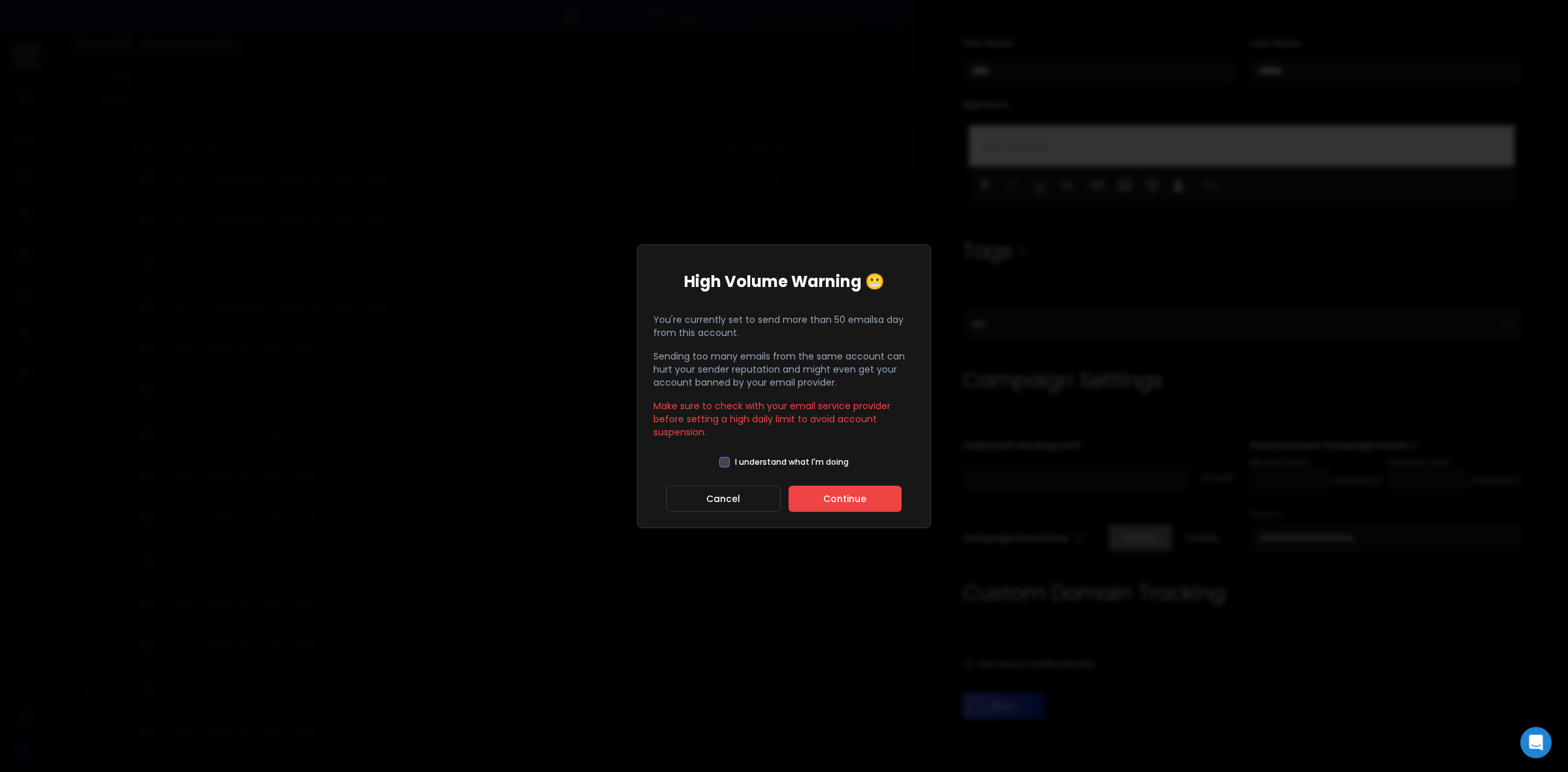
click at [726, 457] on button "I understand what I'm doing" at bounding box center [724, 462] width 10 height 10
click at [864, 495] on button "Continue" at bounding box center [844, 498] width 113 height 26
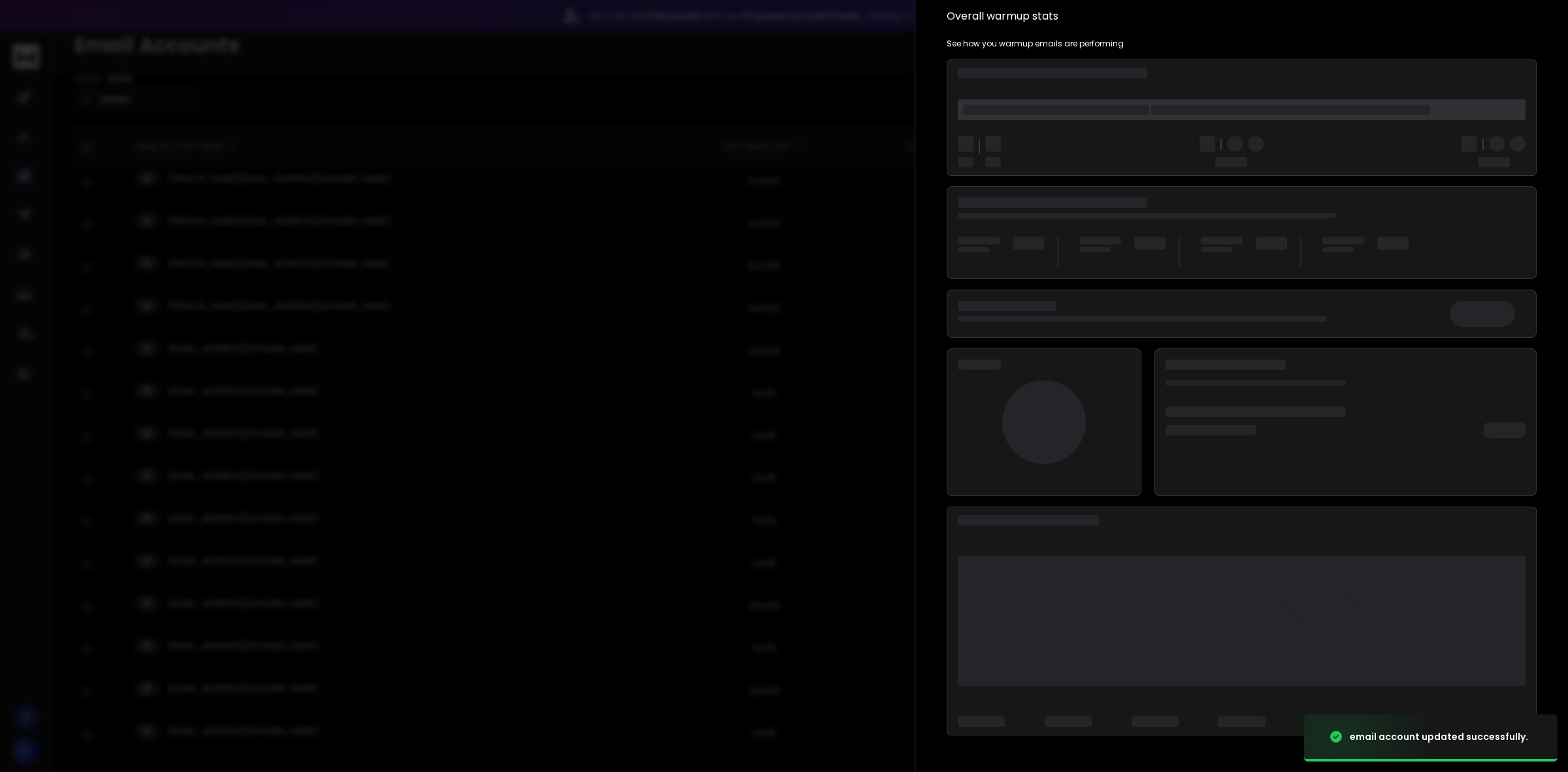
scroll to position [0, 0]
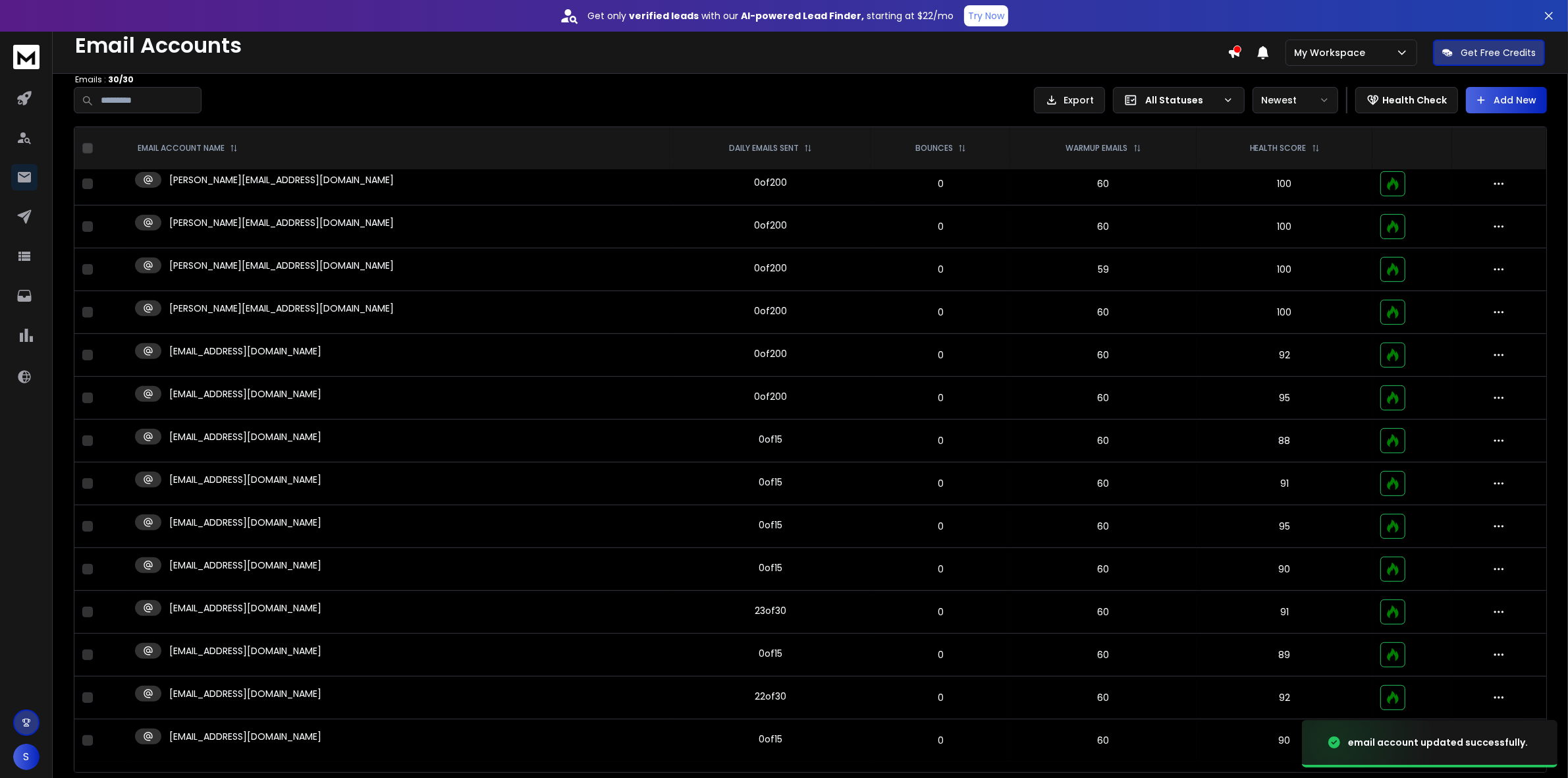
click at [670, 439] on td "0 of 15" at bounding box center [770, 437] width 201 height 34
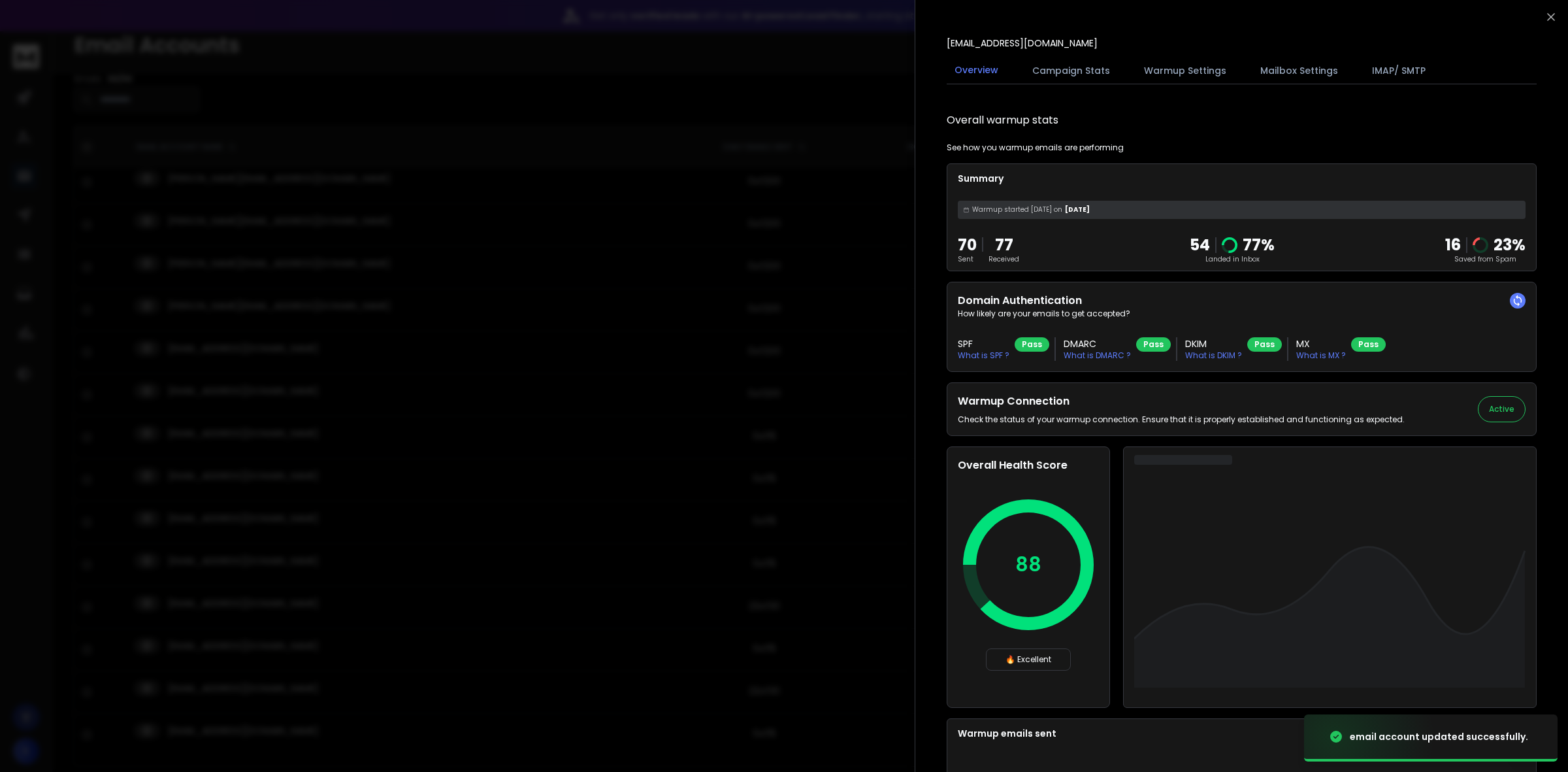
click at [1312, 60] on button "Mailbox Settings" at bounding box center [1299, 70] width 94 height 29
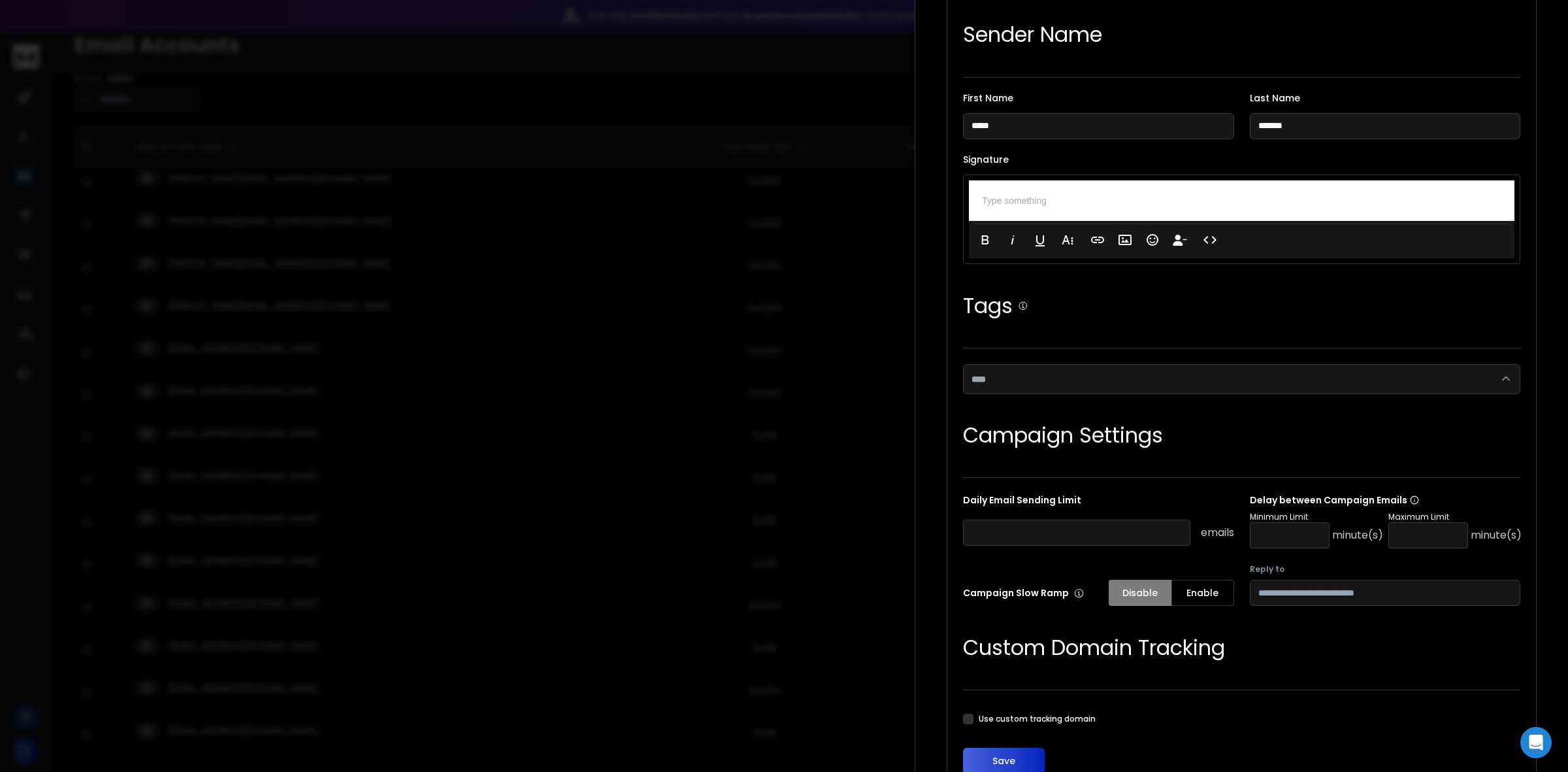
scroll to position [157, 0]
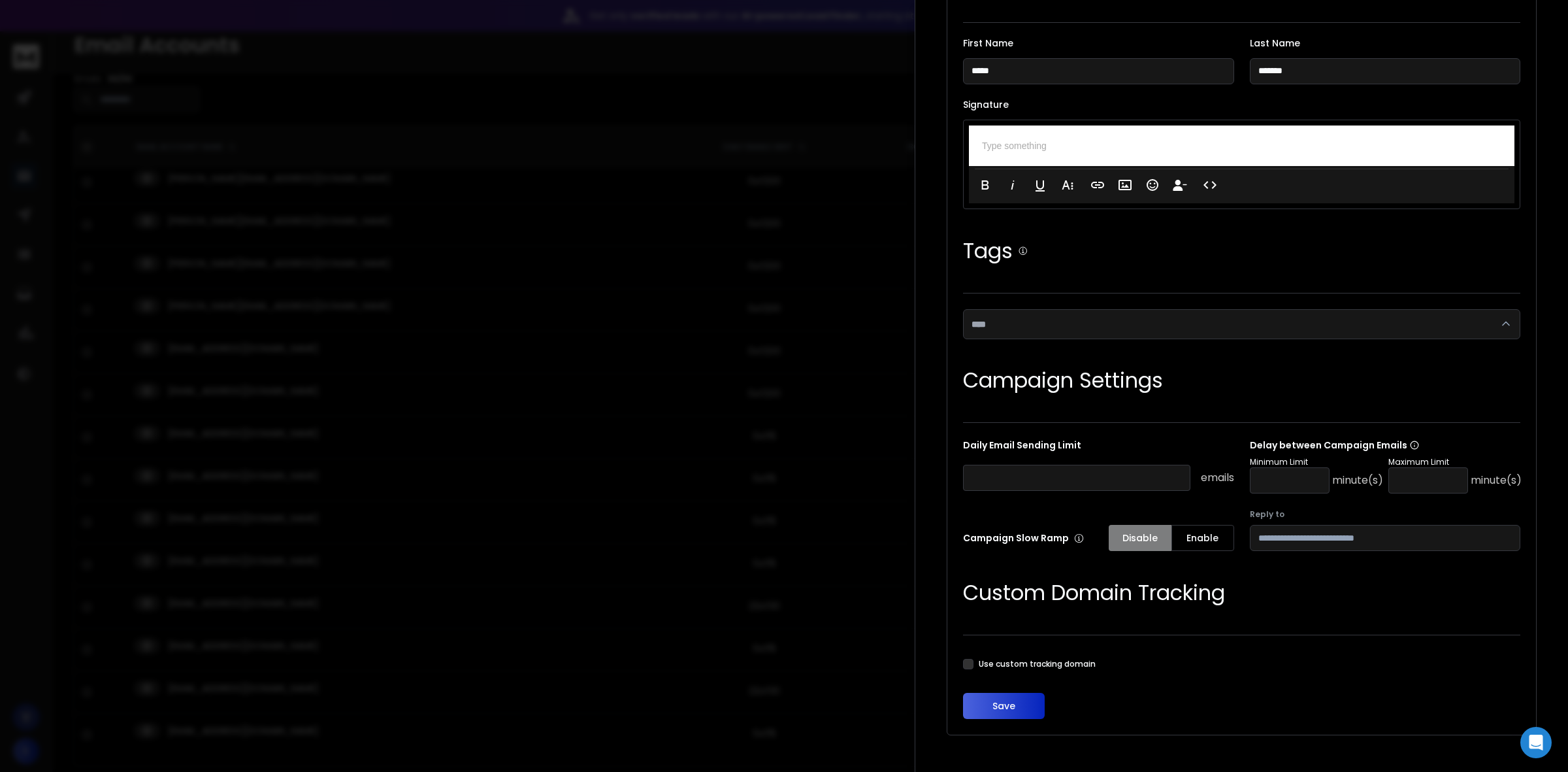
click at [1032, 485] on input "**" at bounding box center [1077, 478] width 227 height 26
paste input "*"
type input "***"
click at [1011, 710] on button "Save" at bounding box center [1004, 706] width 82 height 26
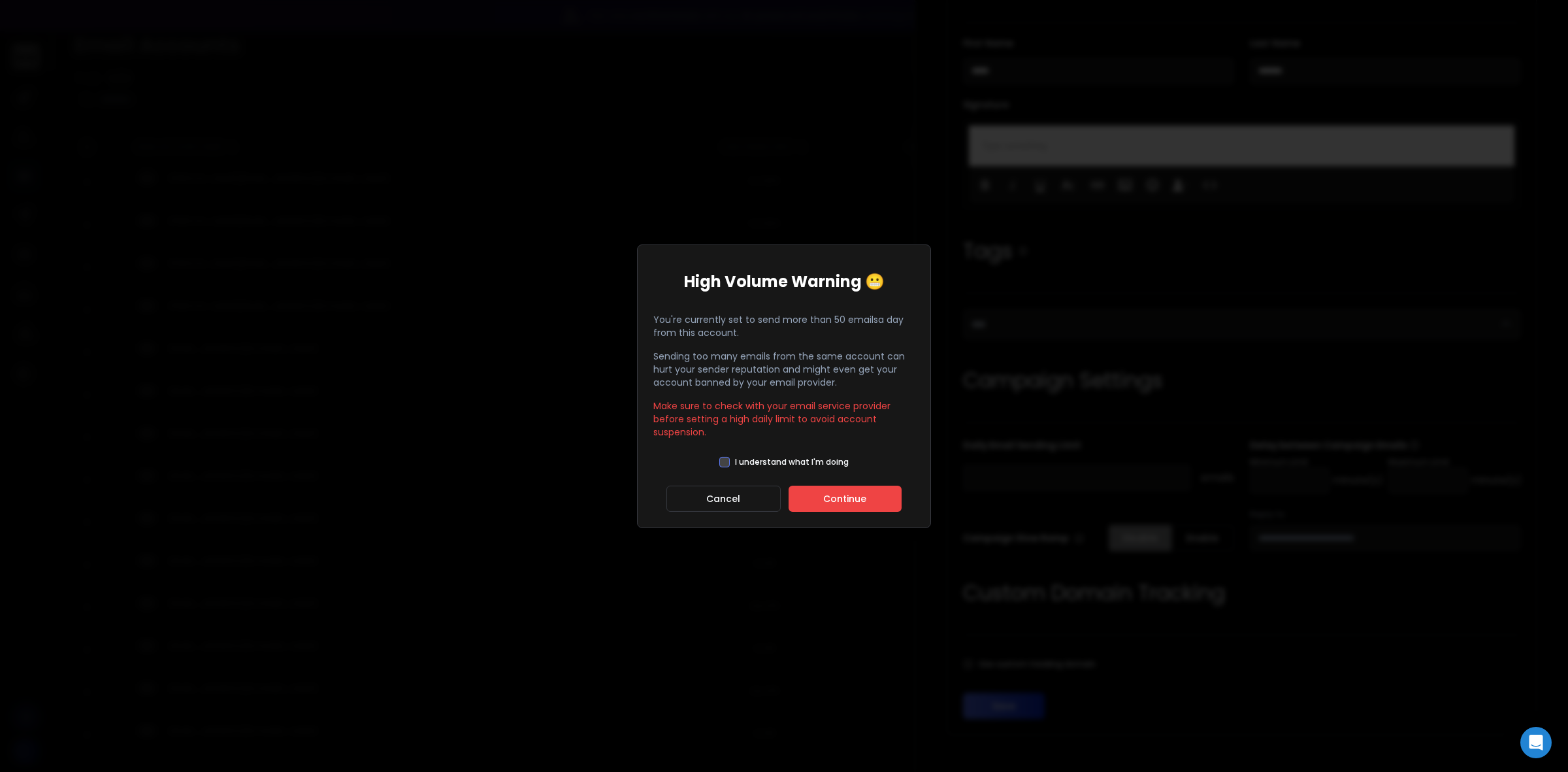
click at [728, 464] on button "I understand what I'm doing" at bounding box center [724, 462] width 10 height 10
click at [844, 510] on button "Continue" at bounding box center [844, 498] width 113 height 26
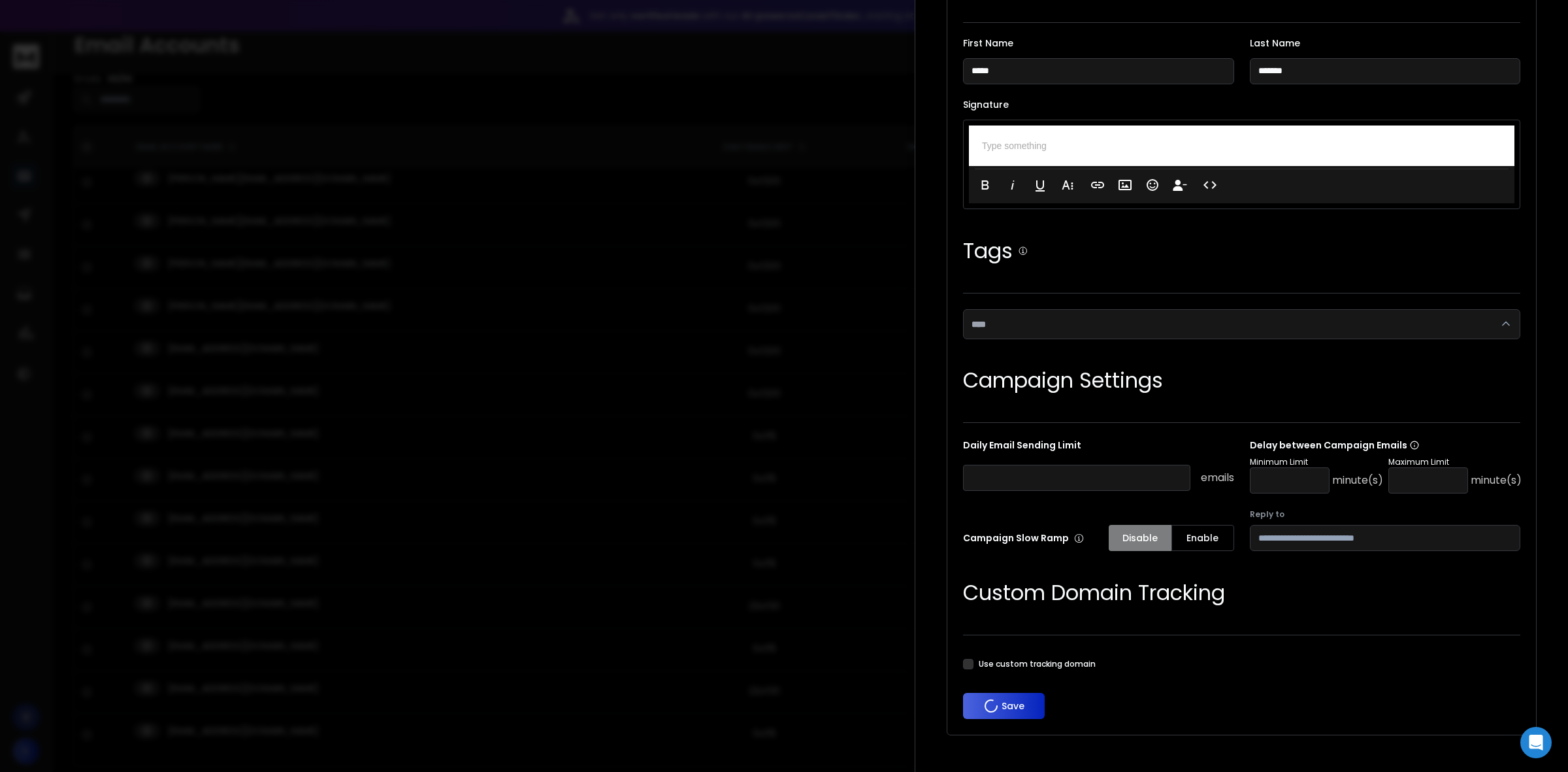
scroll to position [0, 0]
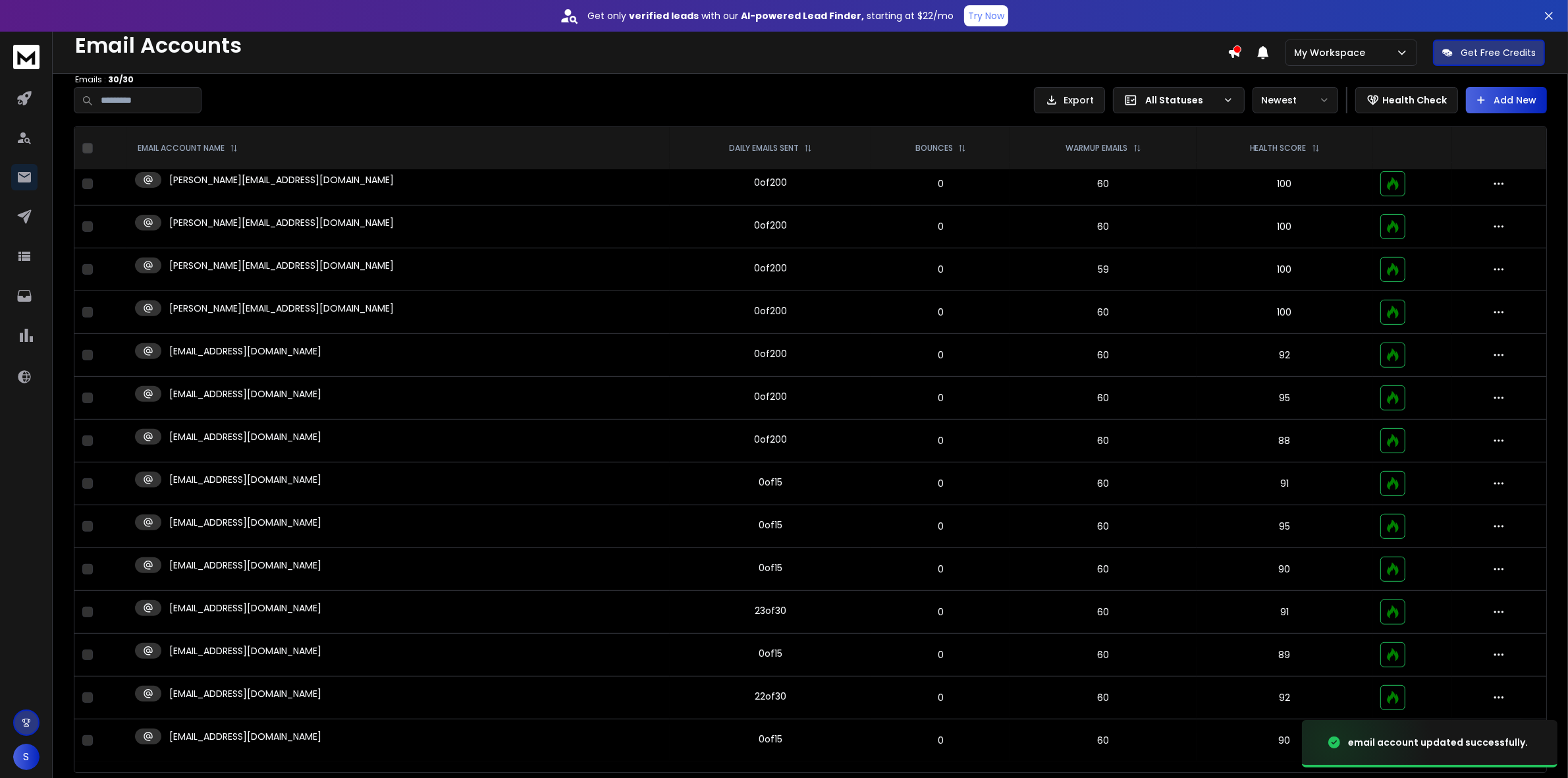
click at [670, 485] on td "0 of 15" at bounding box center [770, 480] width 201 height 34
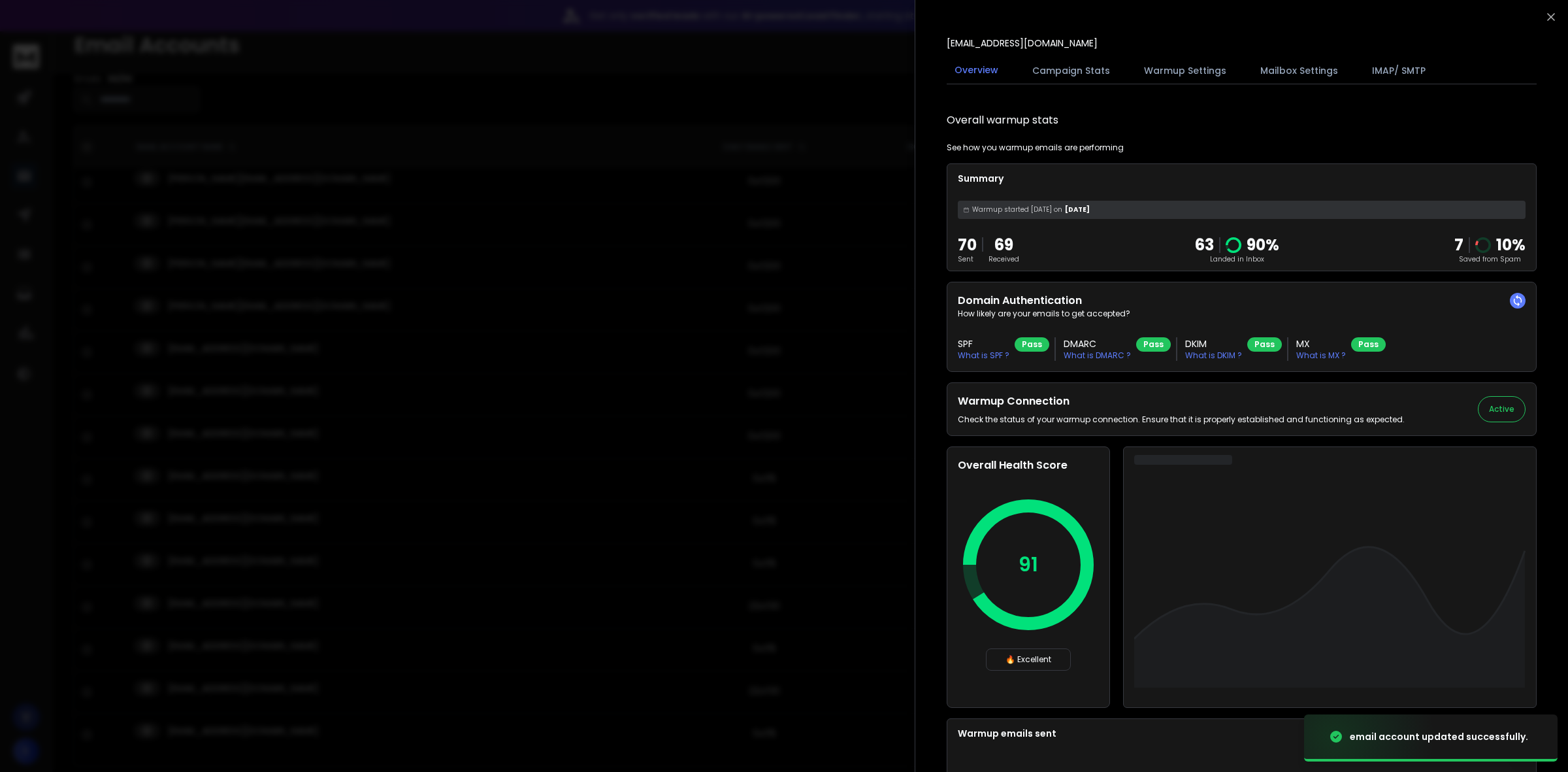
click at [1318, 59] on button "Mailbox Settings" at bounding box center [1299, 70] width 94 height 29
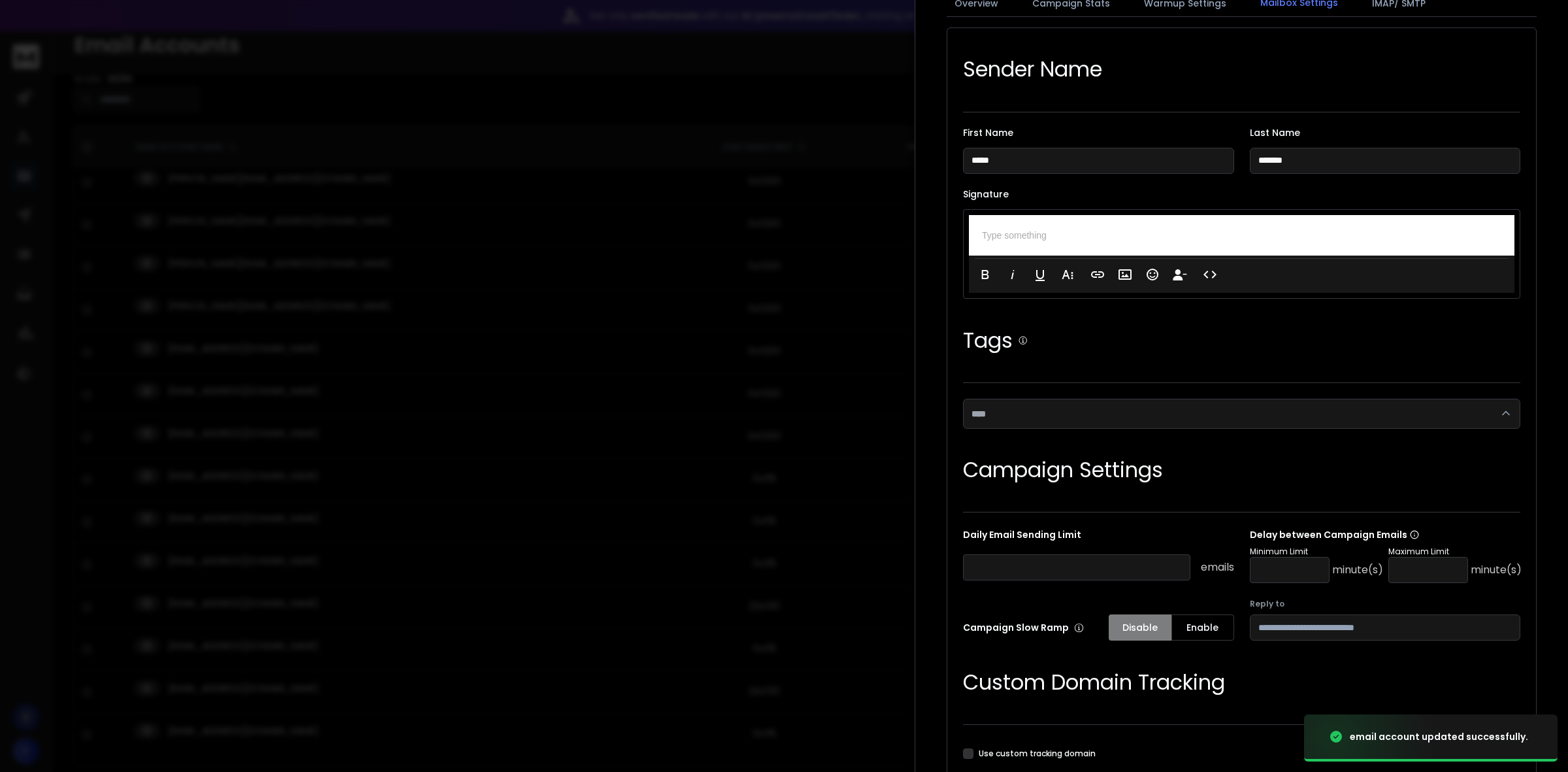
scroll to position [157, 0]
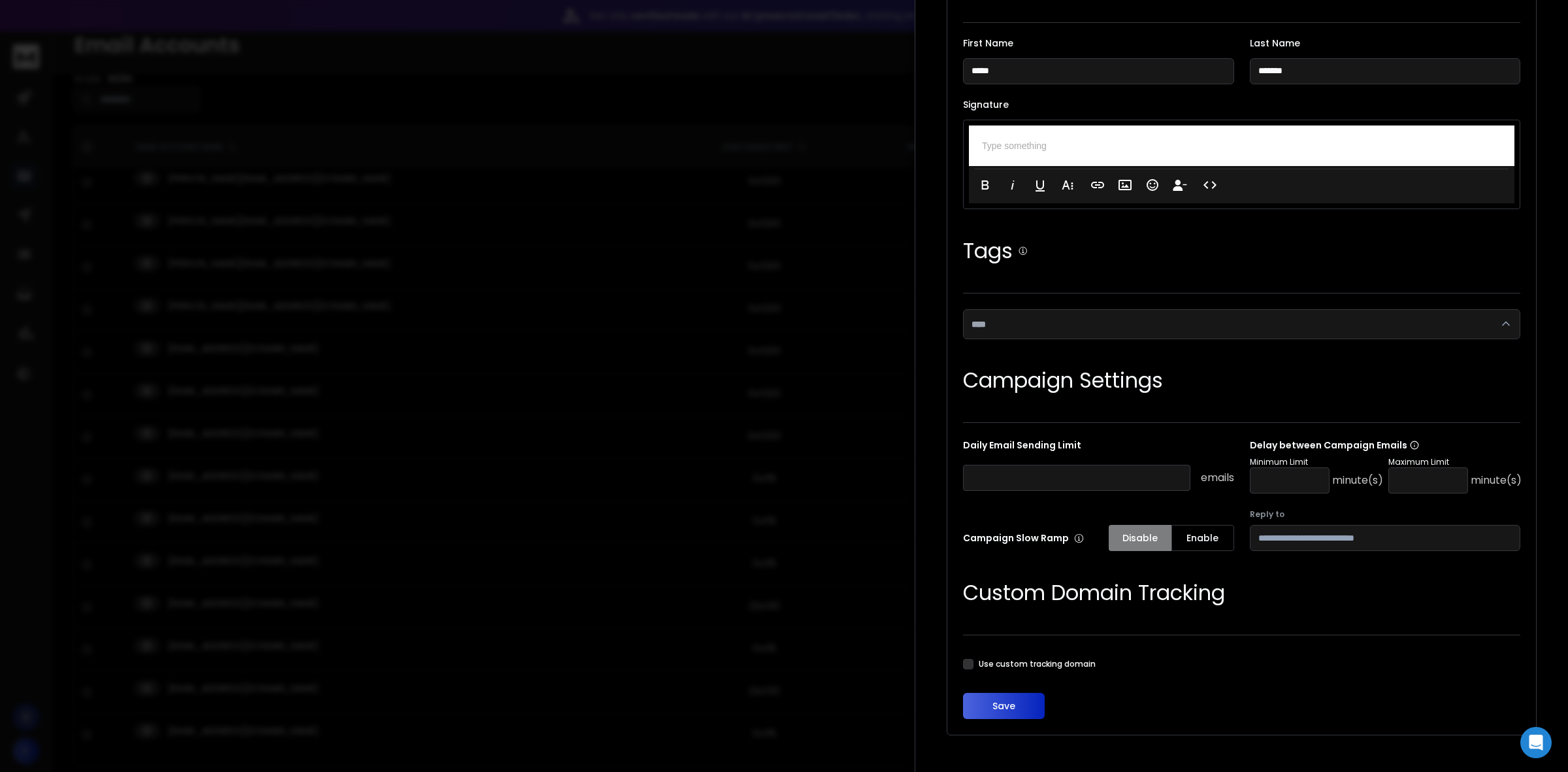
click at [1008, 466] on input "**" at bounding box center [1077, 478] width 227 height 26
paste input "*"
type input "***"
click at [1010, 697] on button "Save" at bounding box center [1004, 706] width 82 height 26
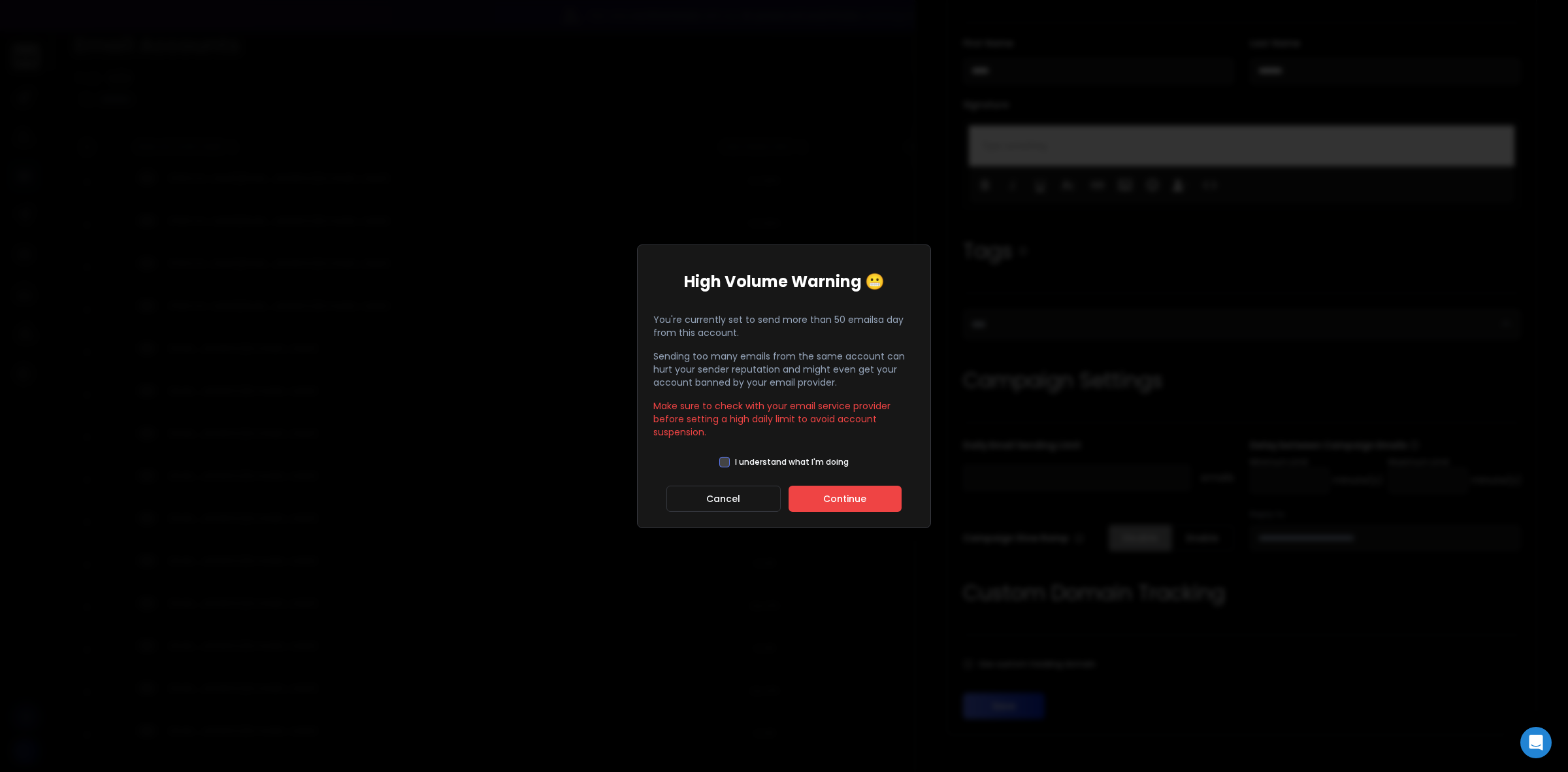
click at [727, 462] on button "I understand what I'm doing" at bounding box center [724, 462] width 10 height 10
click at [876, 495] on button "Continue" at bounding box center [844, 498] width 113 height 26
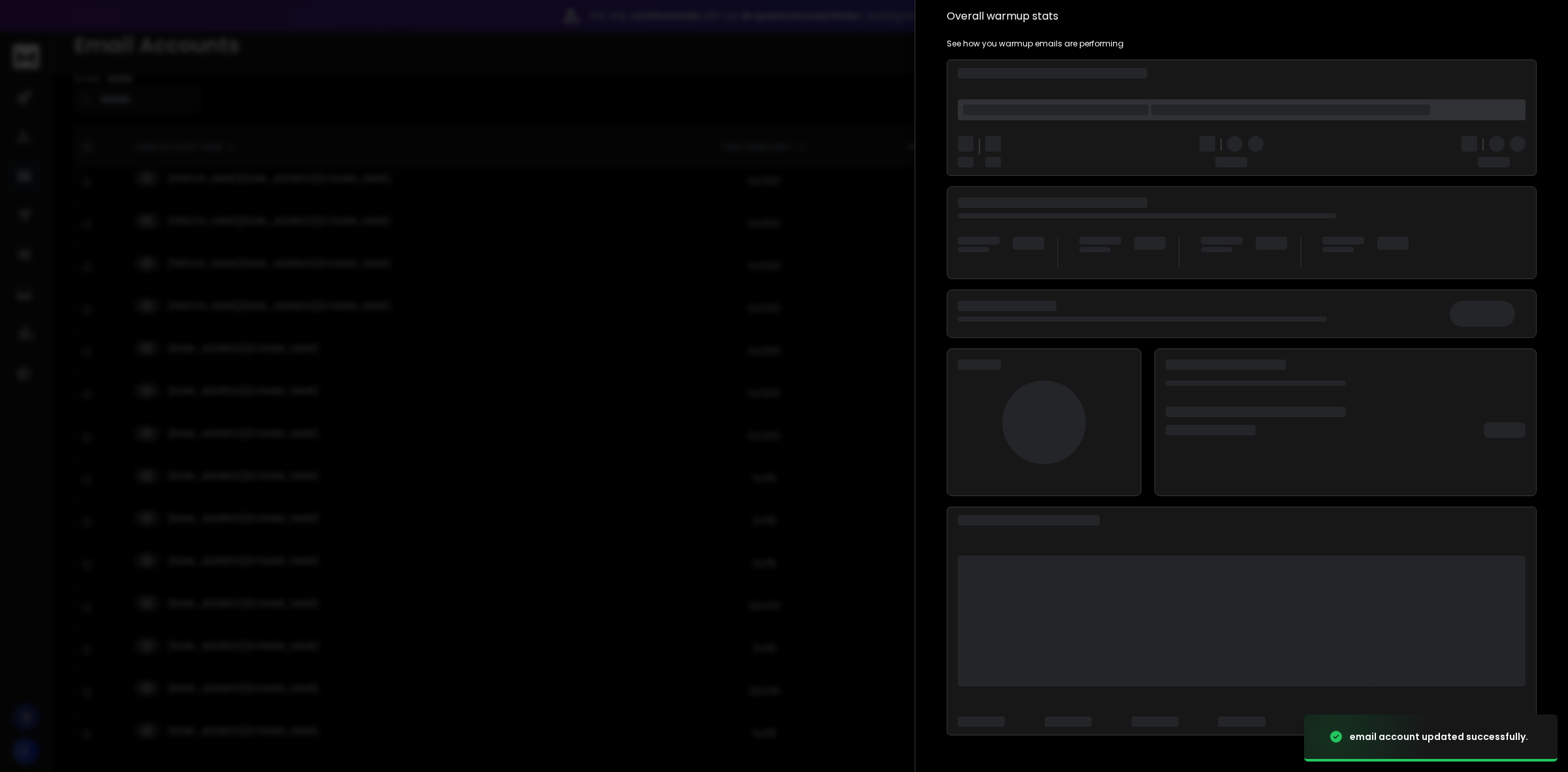
scroll to position [0, 0]
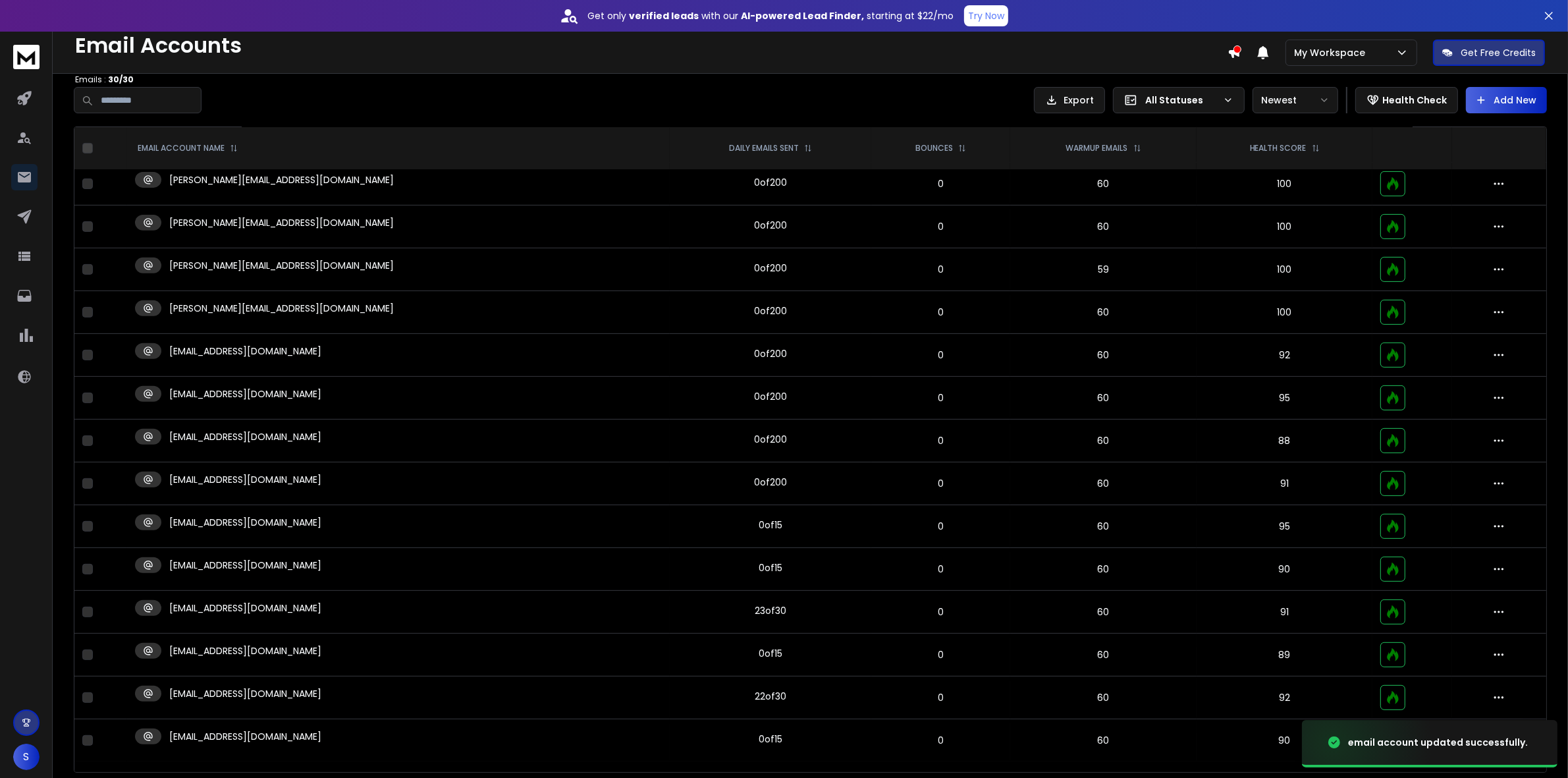
click at [519, 527] on div "info@secfilings5.info" at bounding box center [399, 522] width 527 height 16
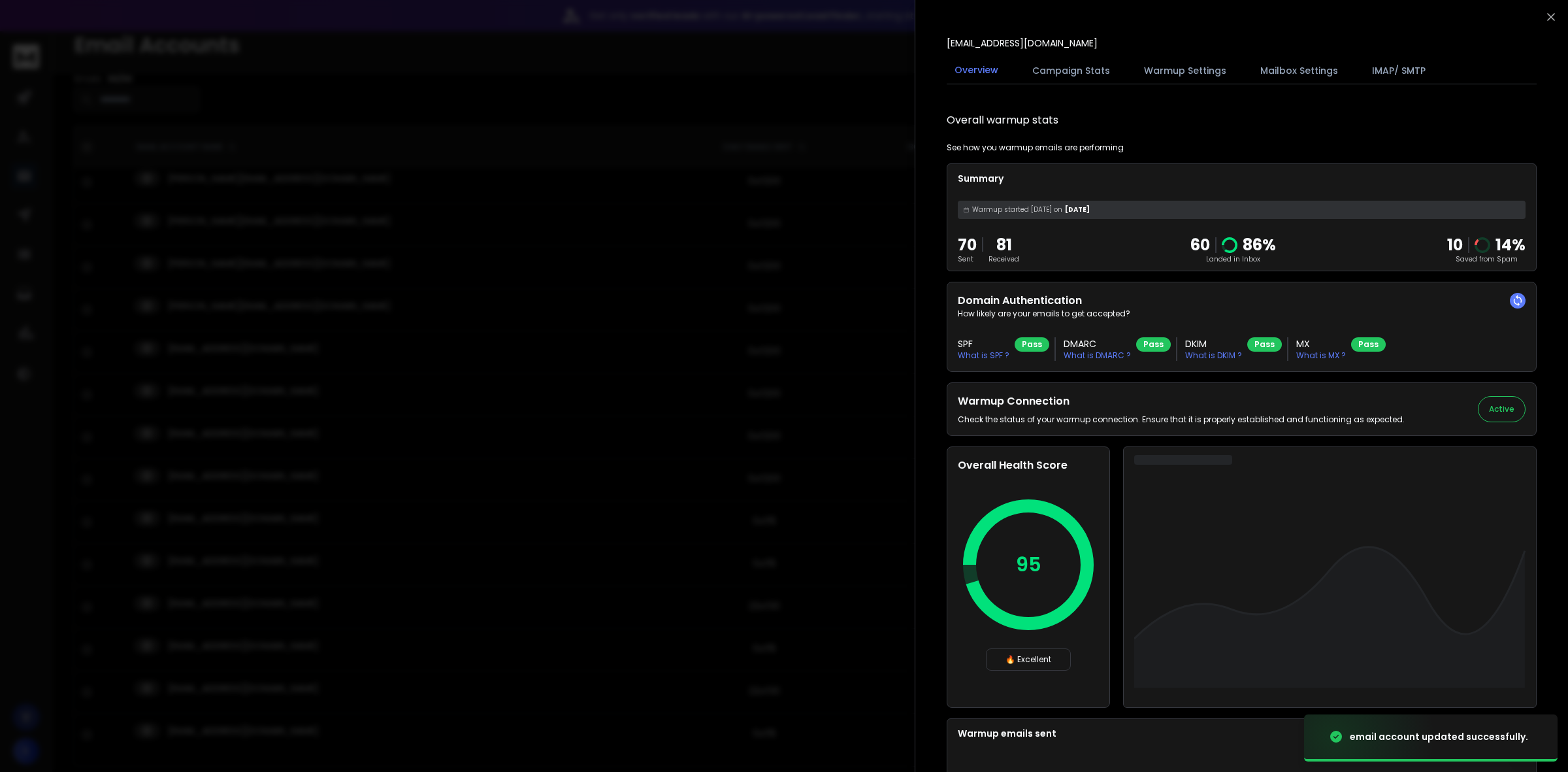
click at [1267, 67] on button "Mailbox Settings" at bounding box center [1299, 70] width 94 height 29
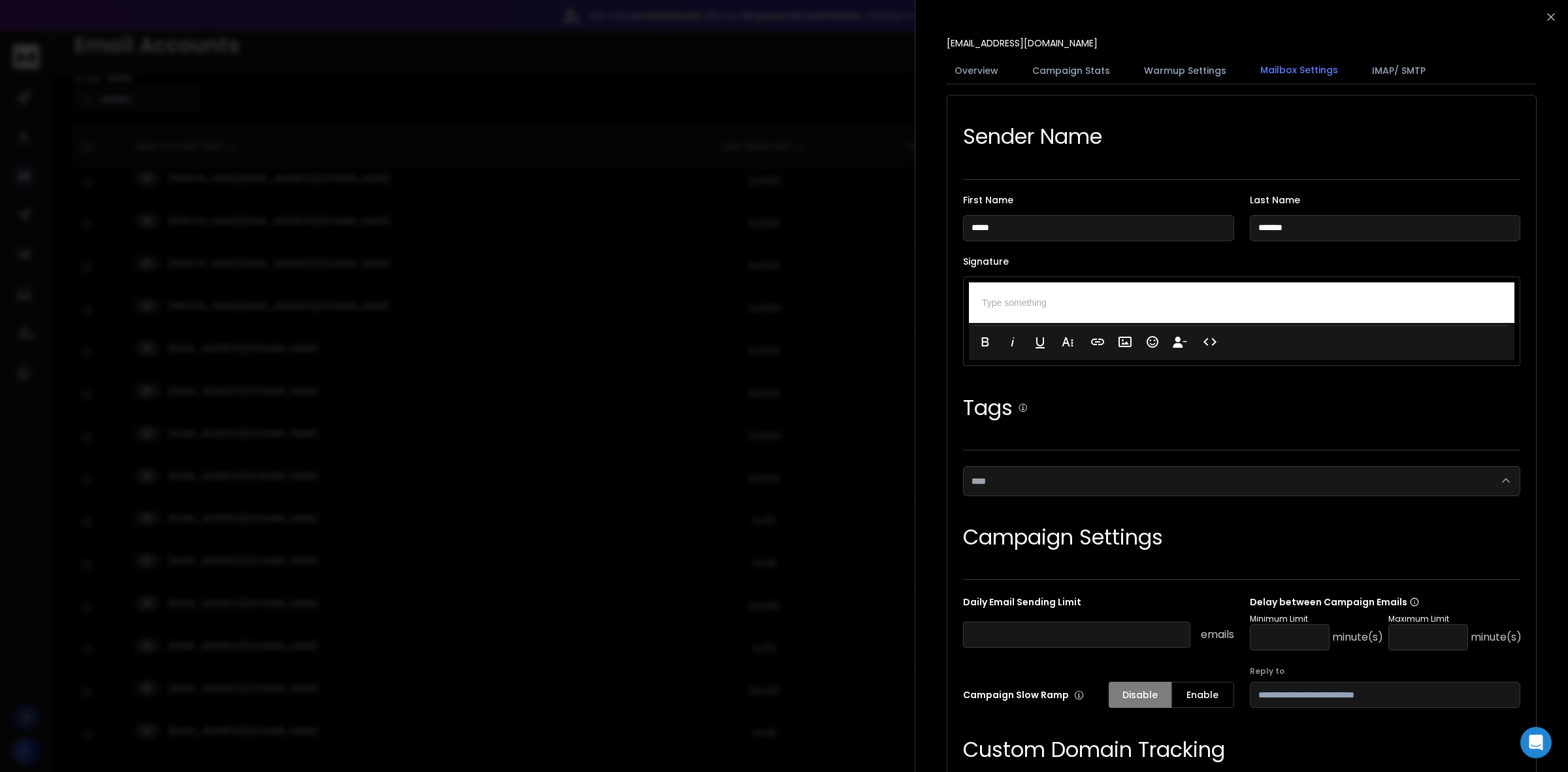
click at [1026, 642] on input "**" at bounding box center [1077, 634] width 227 height 26
paste input "*"
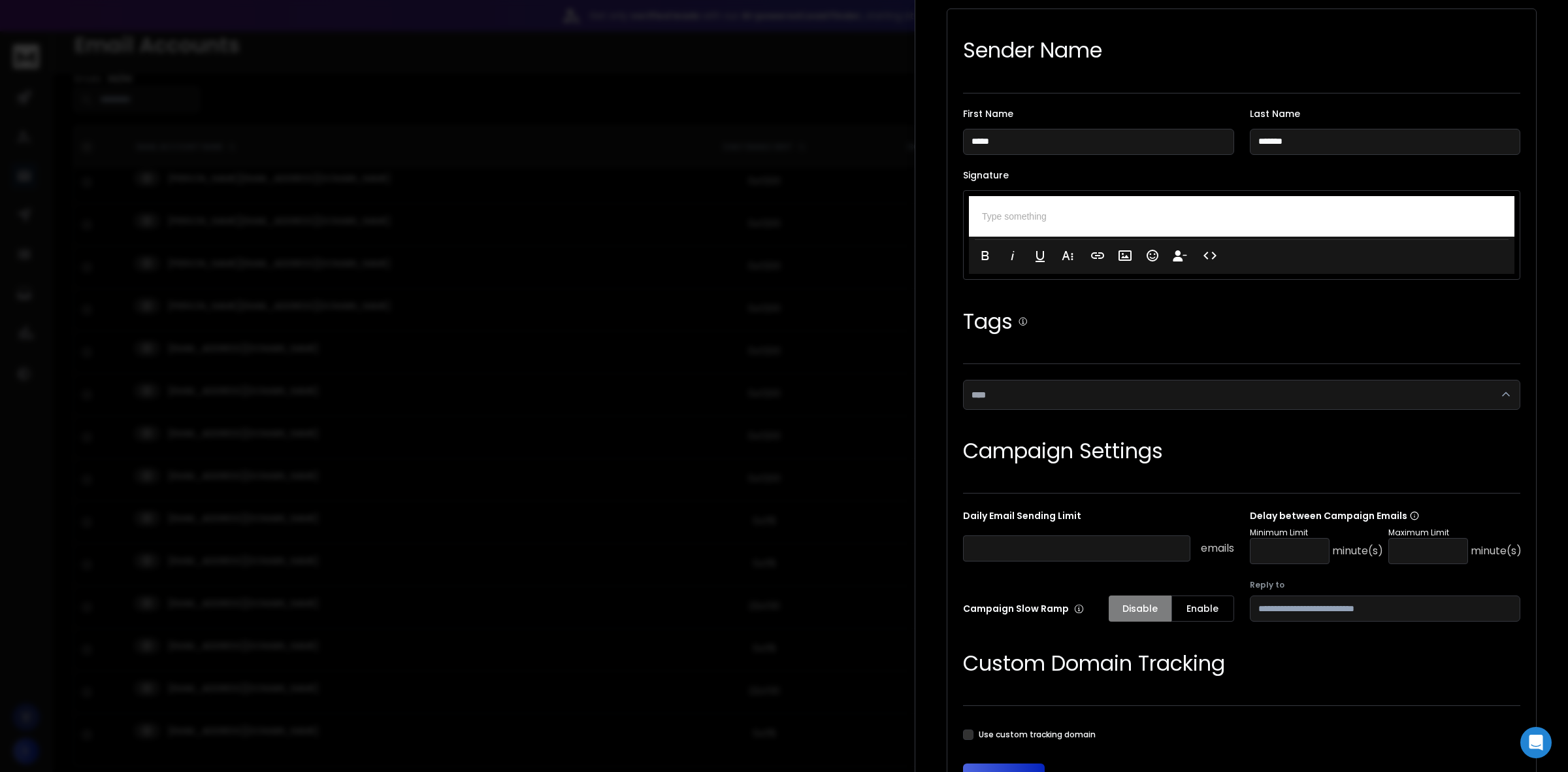
scroll to position [157, 0]
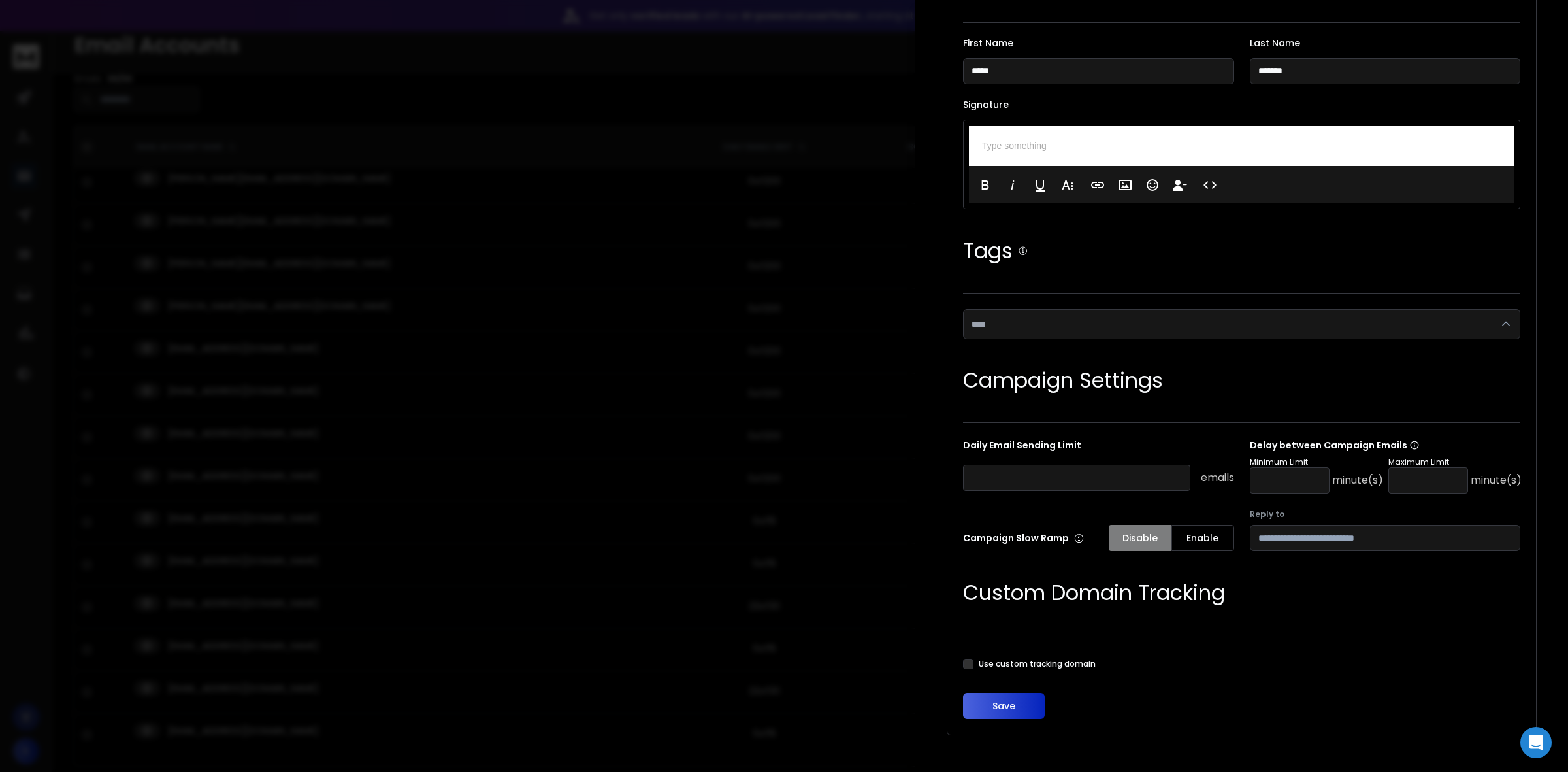
type input "***"
click at [998, 698] on button "Save" at bounding box center [1004, 706] width 82 height 26
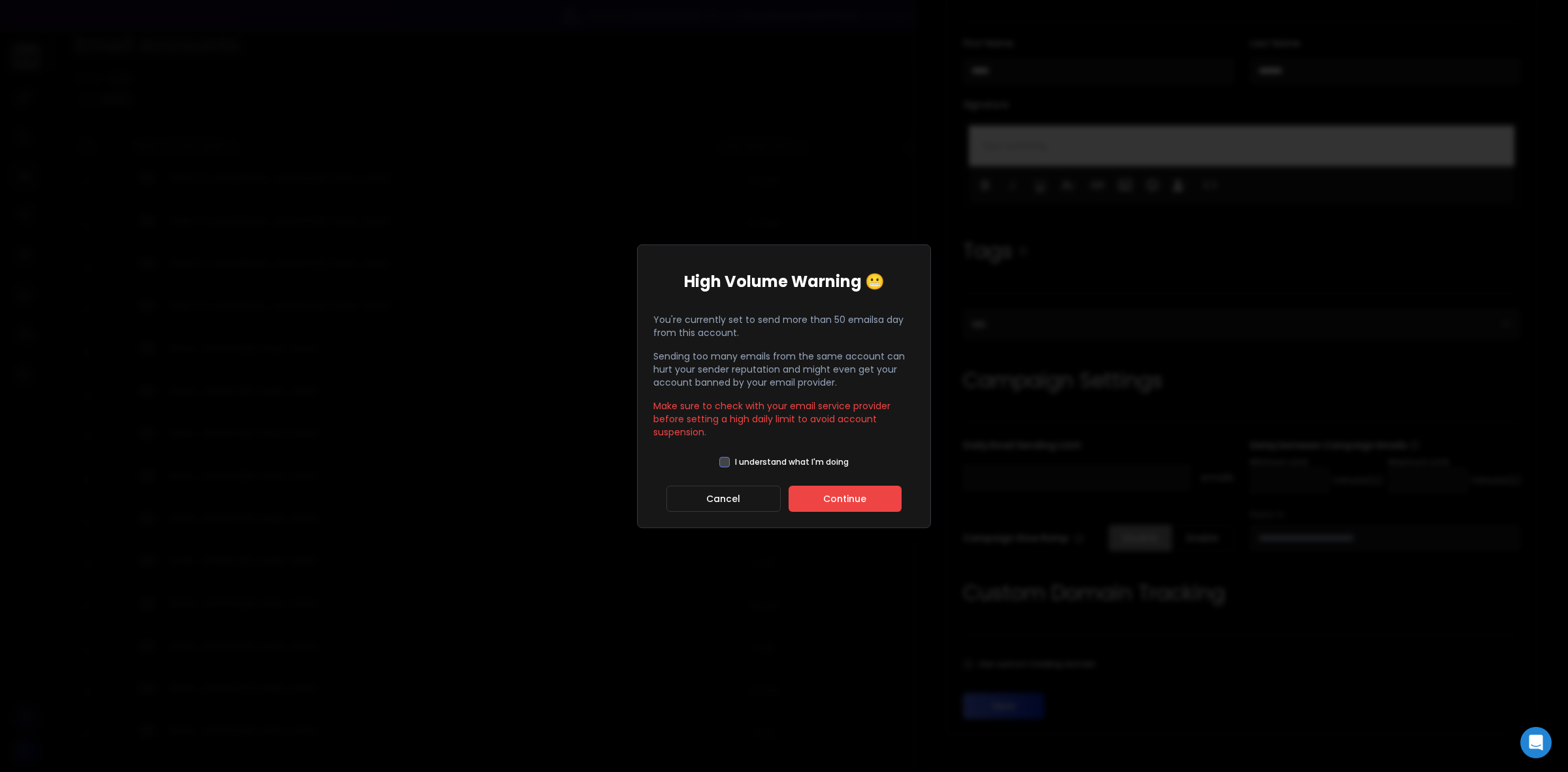
click at [725, 462] on button "I understand what I'm doing" at bounding box center [724, 462] width 10 height 10
drag, startPoint x: 814, startPoint y: 499, endPoint x: 801, endPoint y: 502, distance: 13.3
click at [816, 499] on button "Continue" at bounding box center [844, 498] width 113 height 26
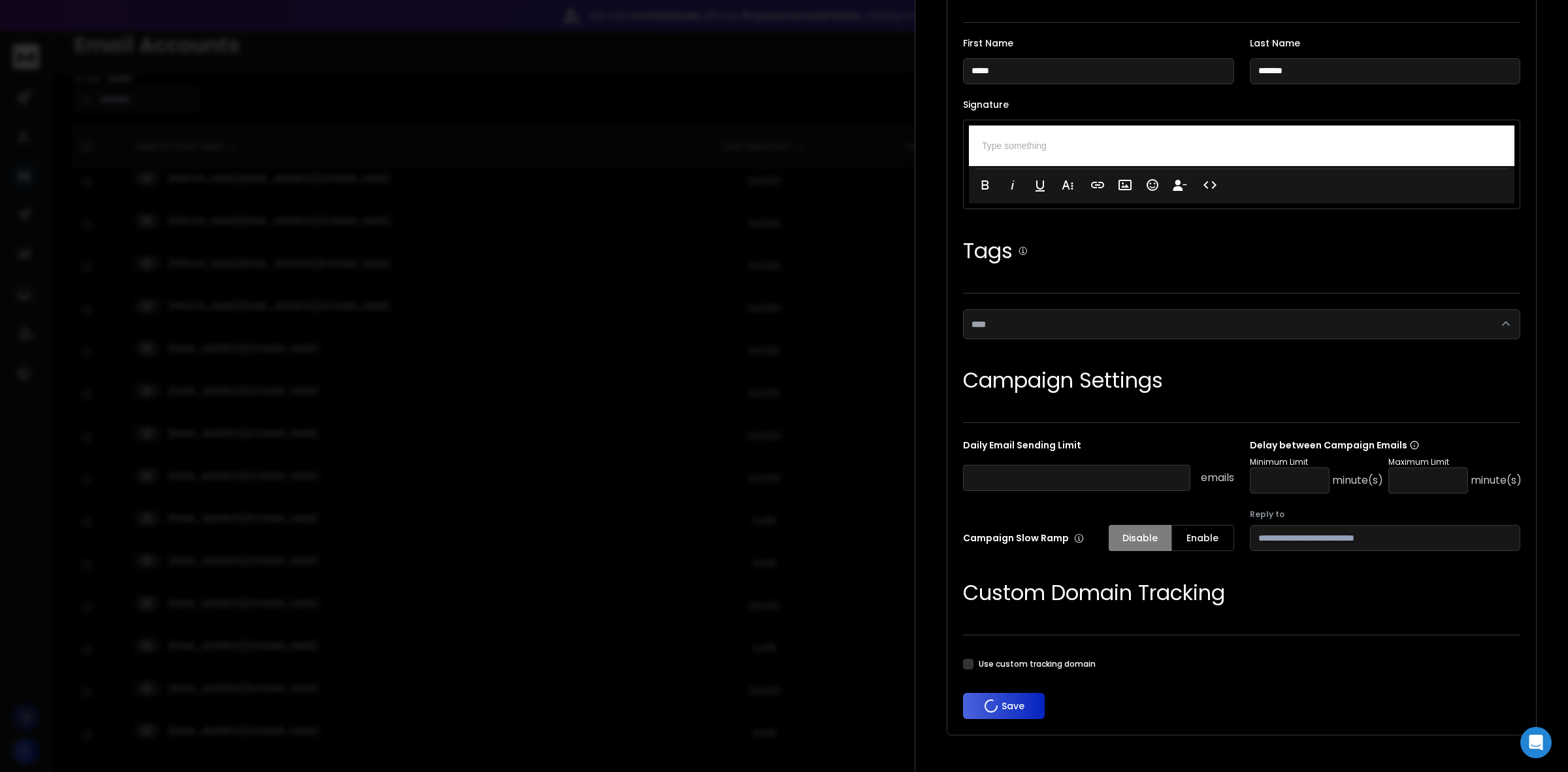
scroll to position [0, 0]
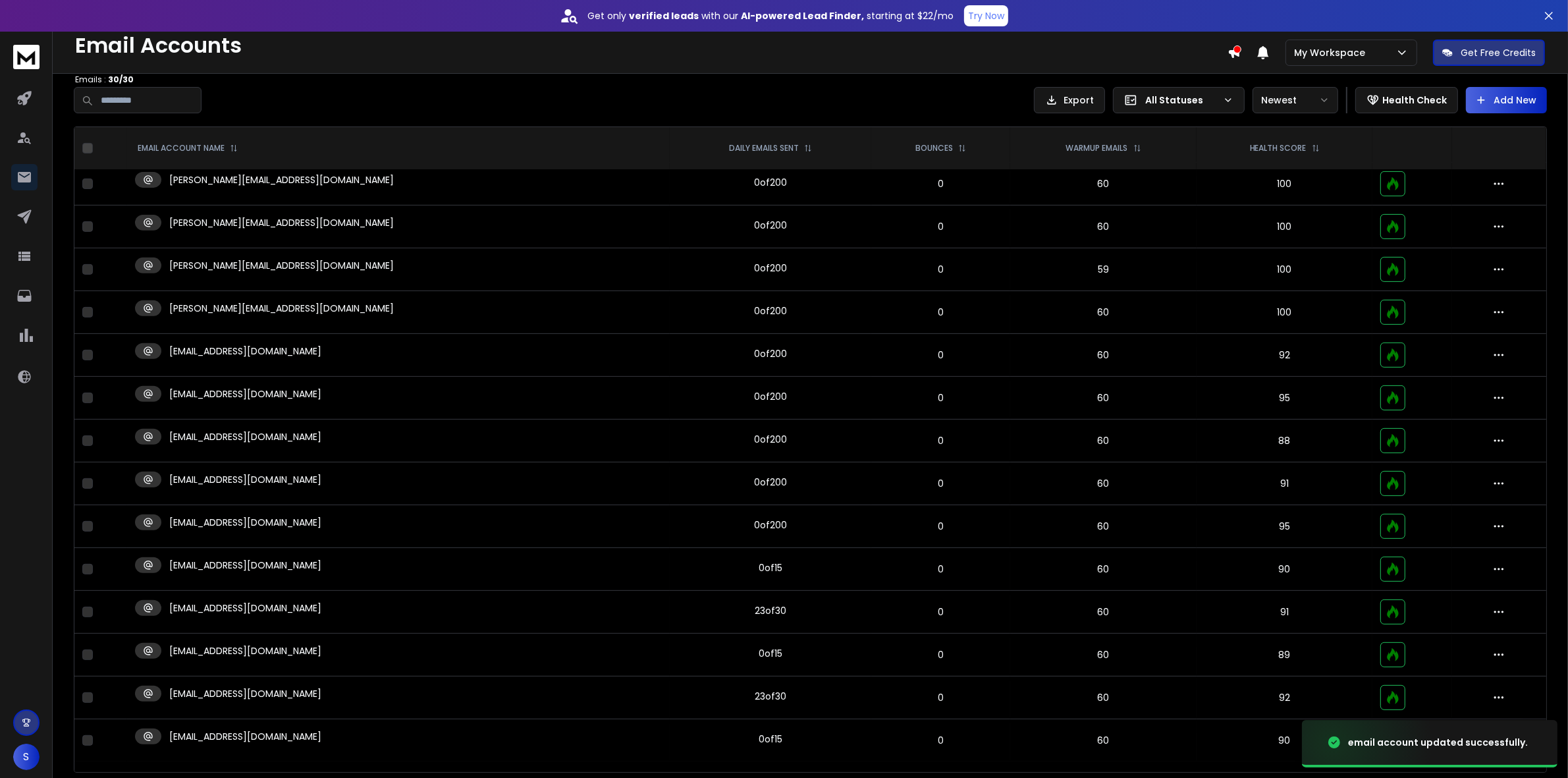
click at [670, 564] on td "0 of 15" at bounding box center [770, 565] width 201 height 34
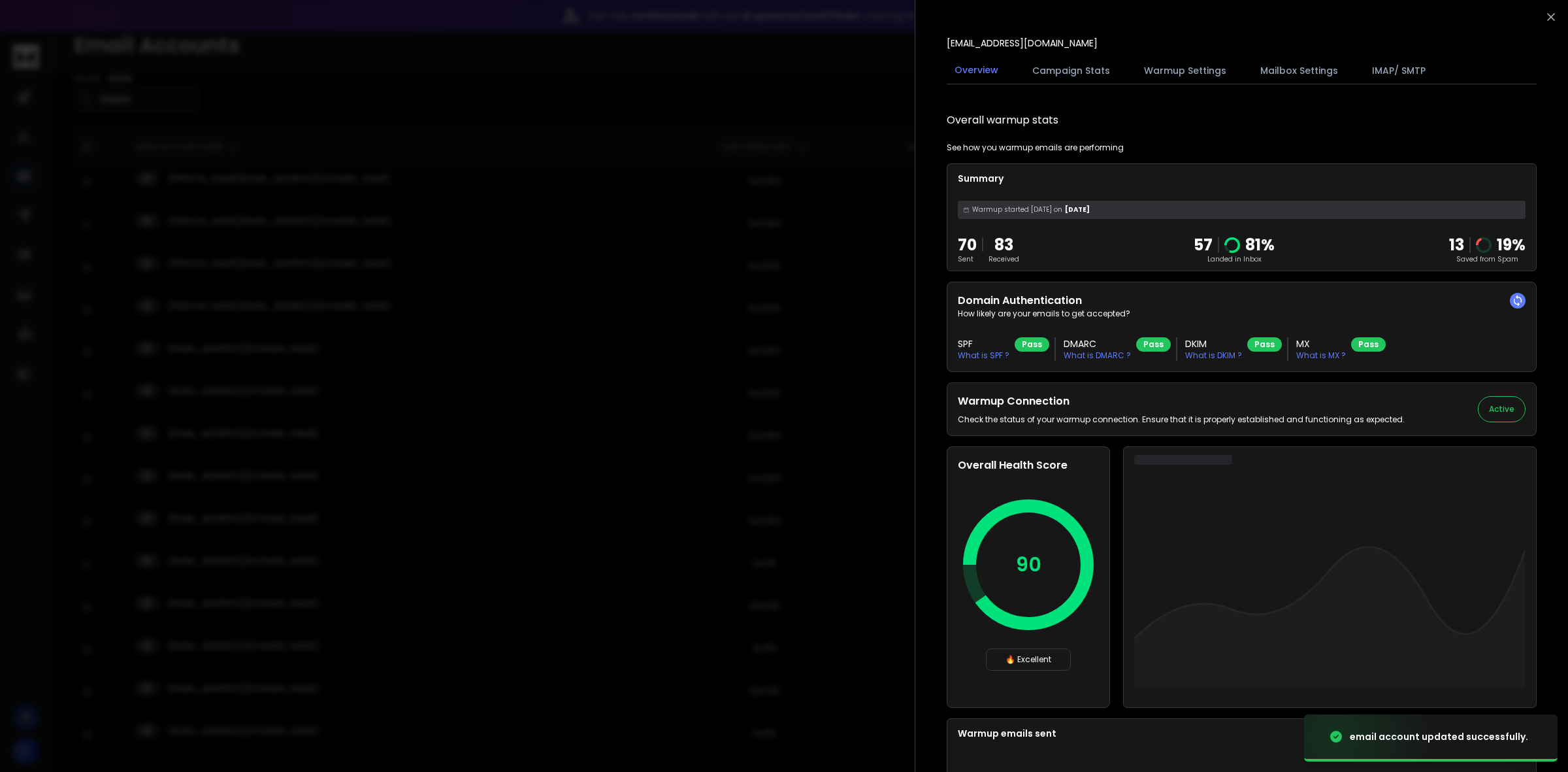
click at [1287, 63] on button "Mailbox Settings" at bounding box center [1299, 70] width 94 height 29
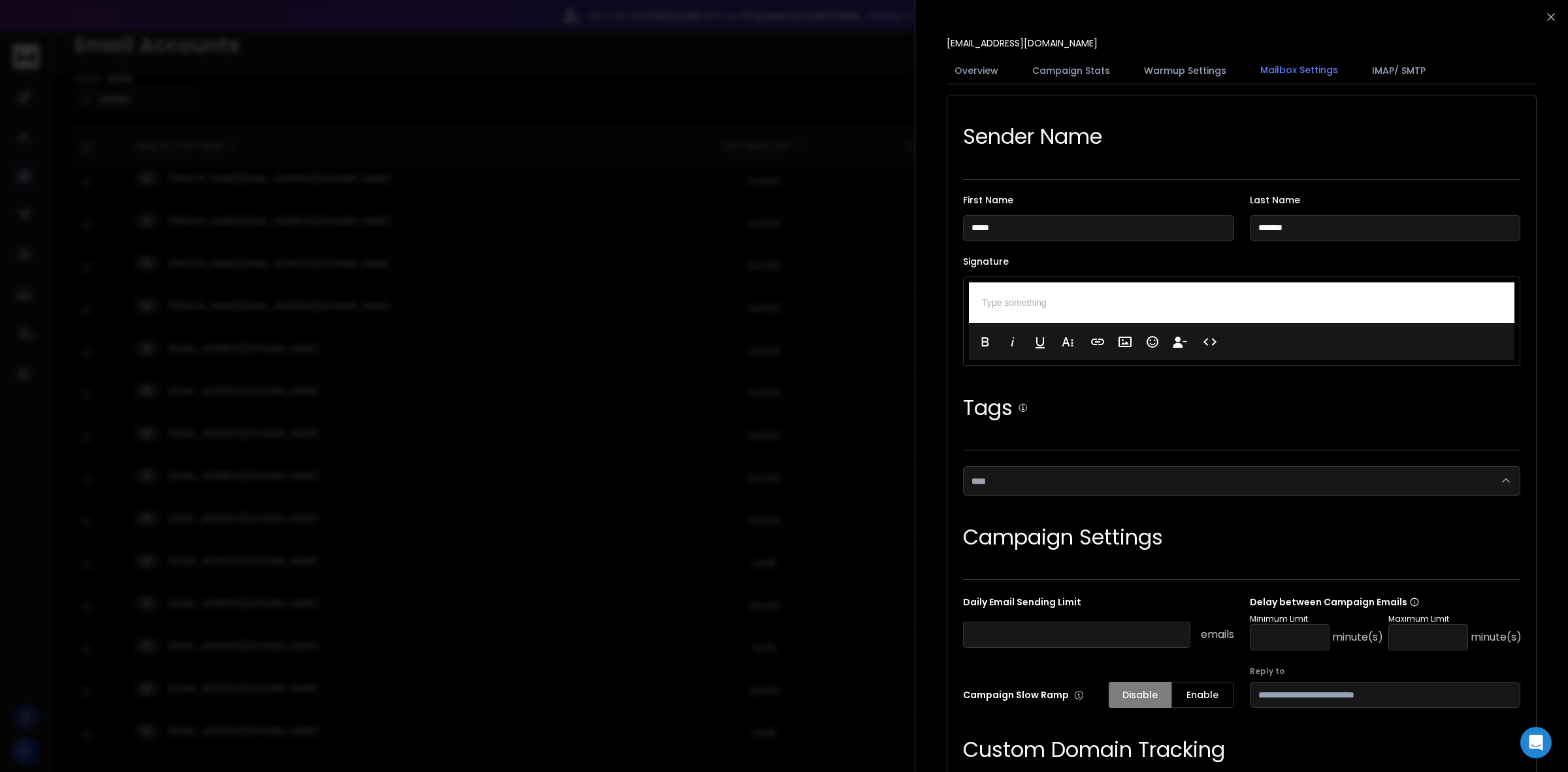
click at [1016, 636] on input "**" at bounding box center [1077, 634] width 227 height 26
paste input "*"
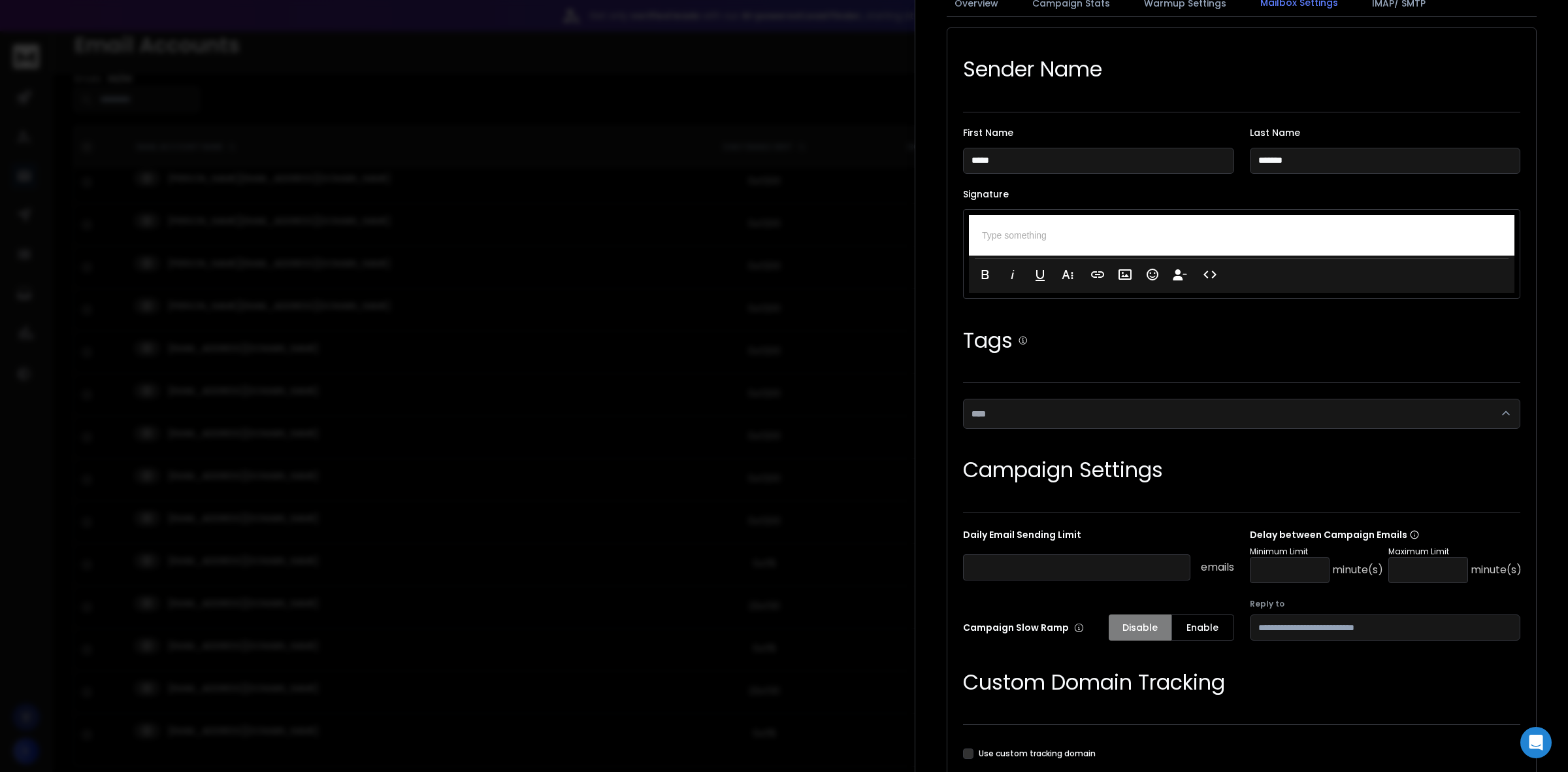
scroll to position [157, 0]
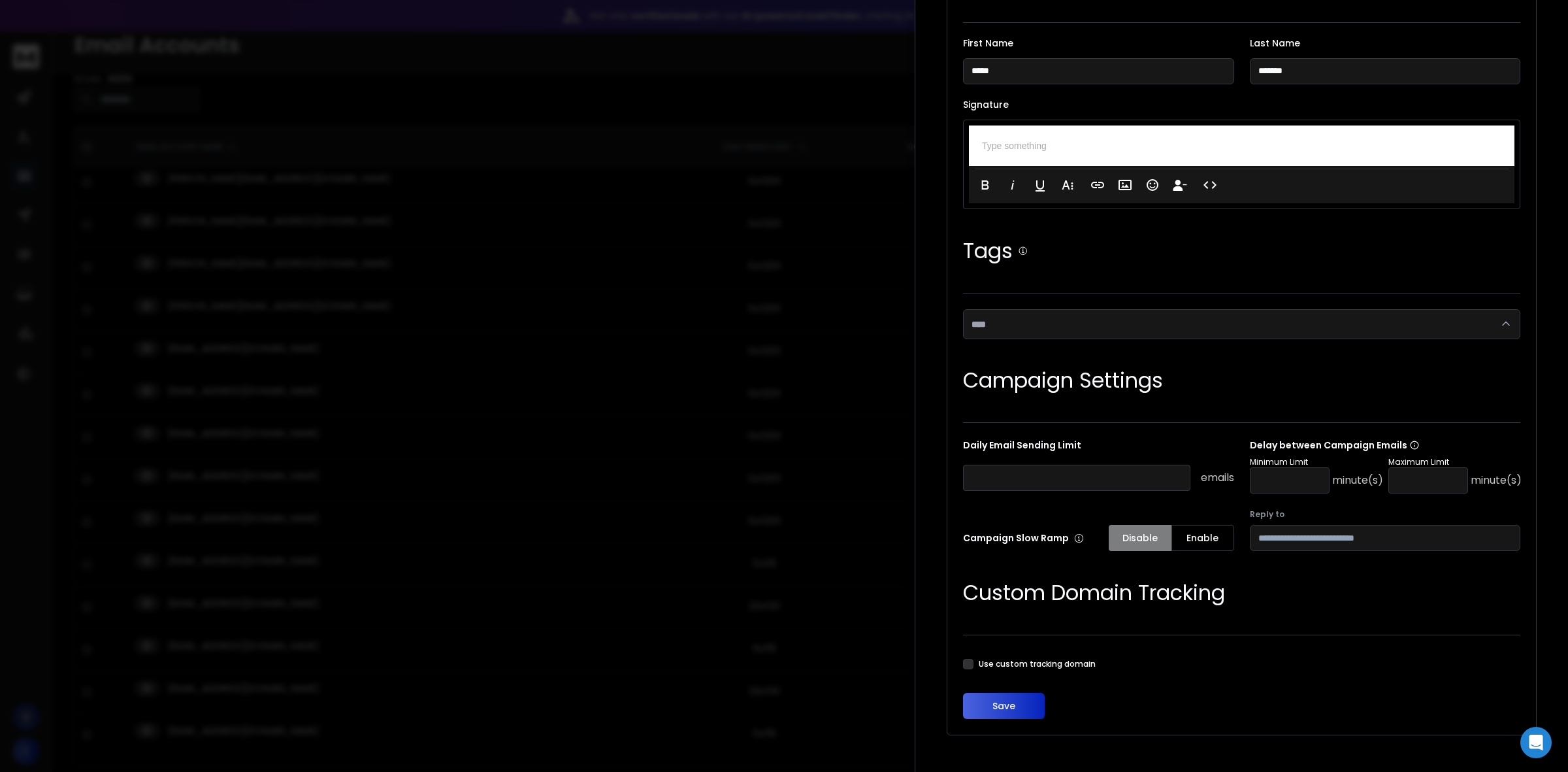
type input "***"
click at [1027, 711] on button "Save" at bounding box center [1004, 706] width 82 height 26
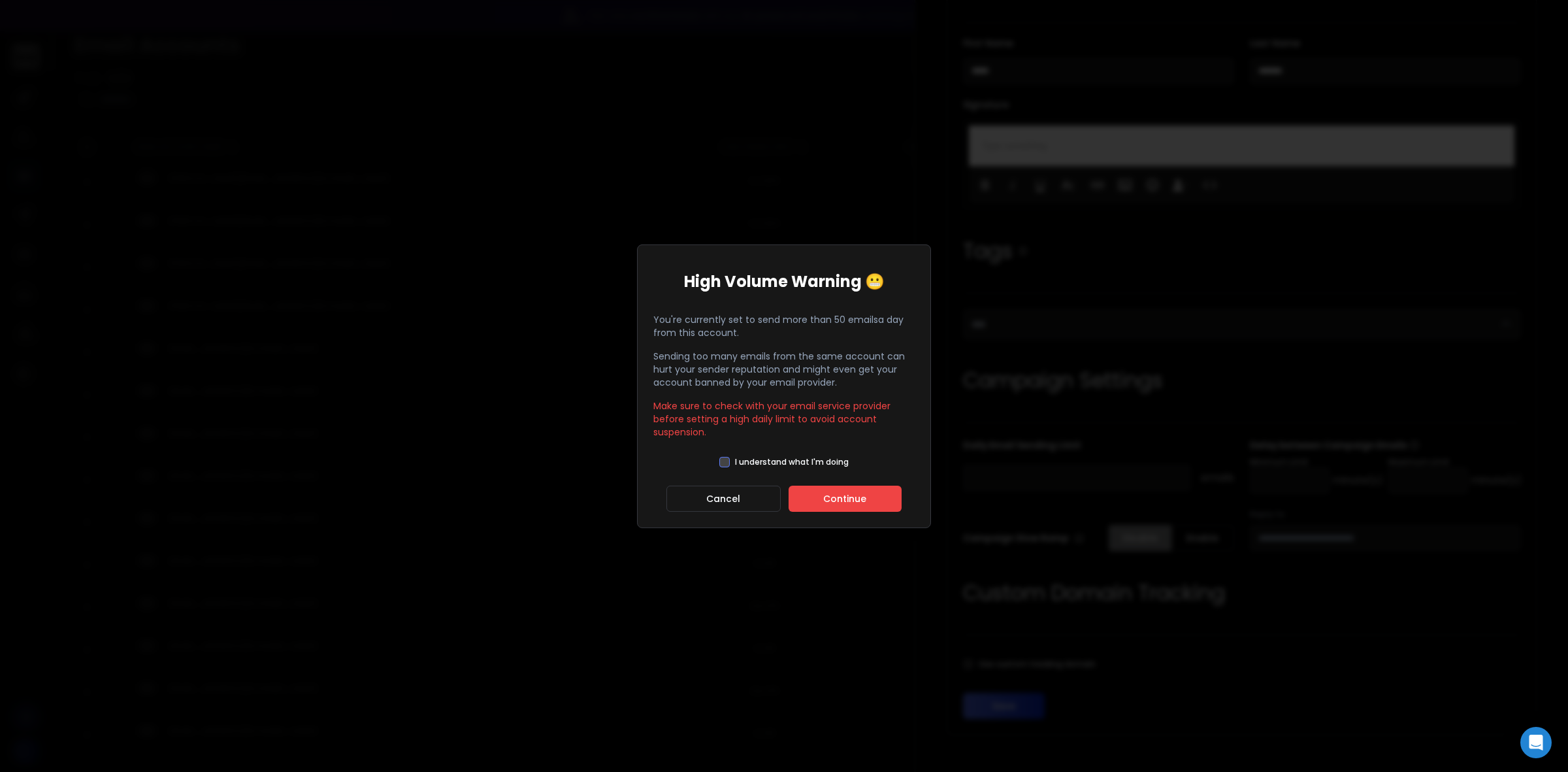
click at [722, 463] on button "I understand what I'm doing" at bounding box center [724, 462] width 10 height 10
drag, startPoint x: 857, startPoint y: 500, endPoint x: 807, endPoint y: 514, distance: 51.9
click at [858, 500] on button "Continue" at bounding box center [844, 498] width 113 height 26
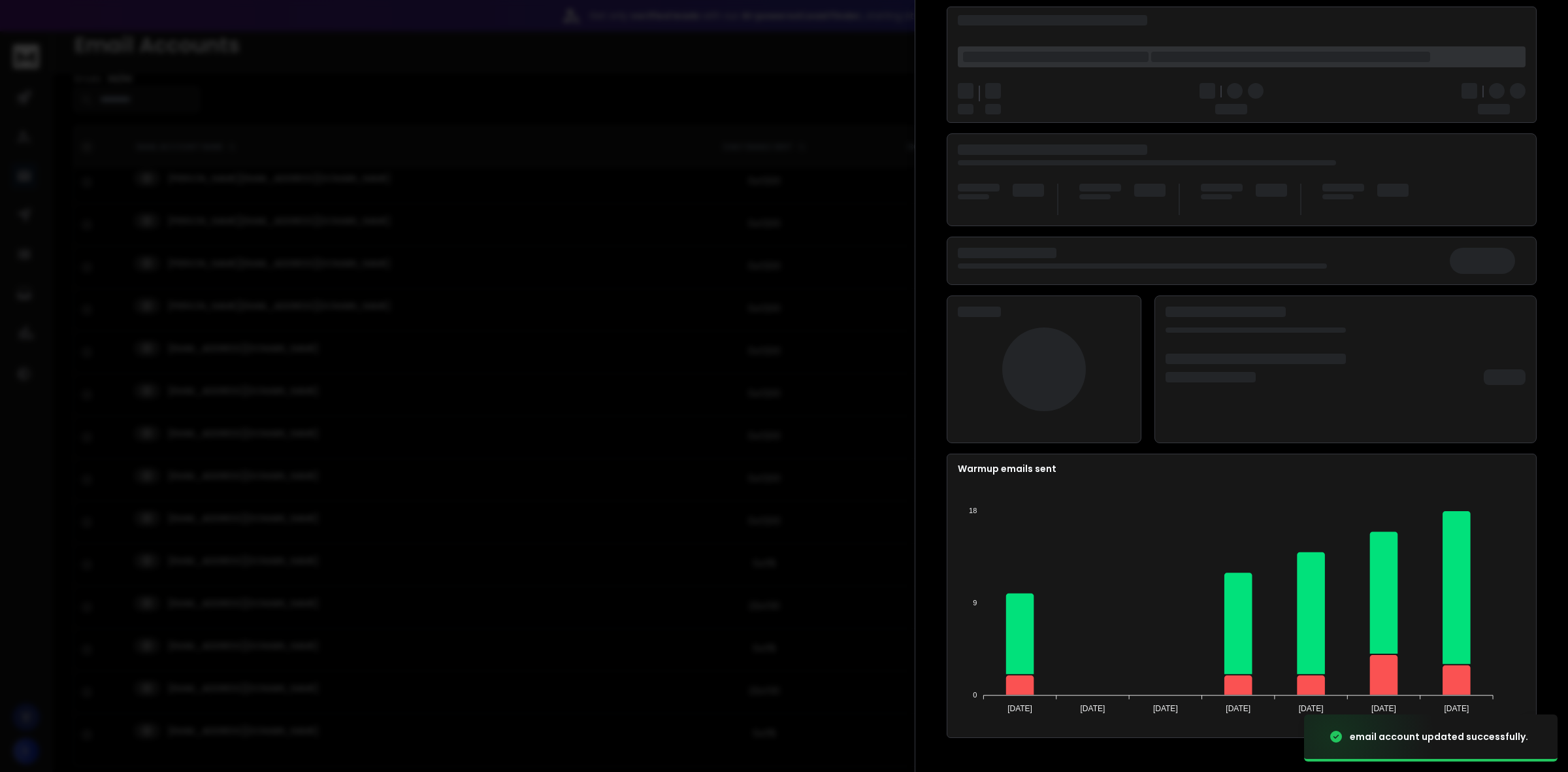
scroll to position [0, 0]
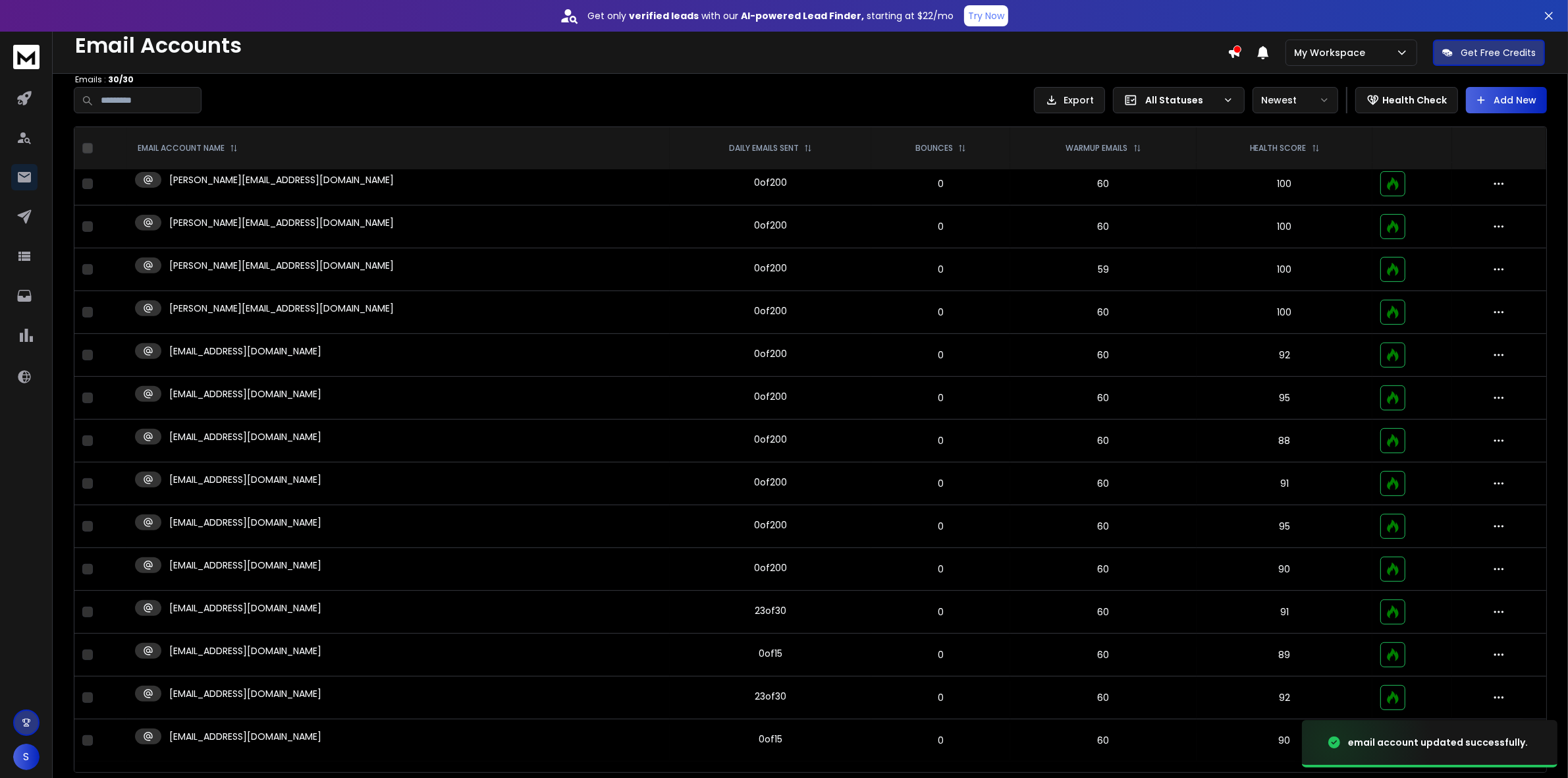
click at [670, 610] on td "23 of 30" at bounding box center [770, 608] width 201 height 34
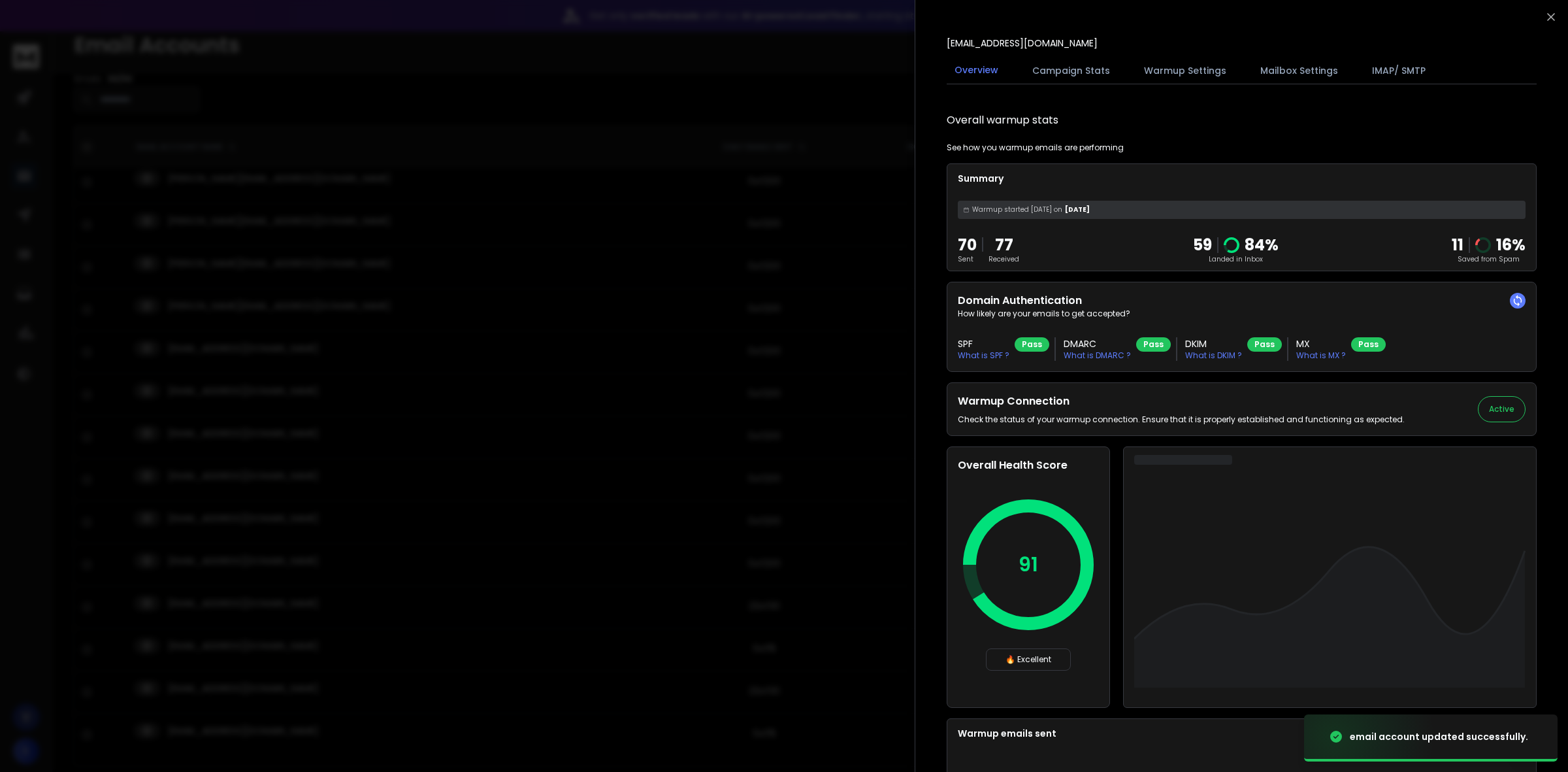
click at [1295, 70] on button "Mailbox Settings" at bounding box center [1299, 70] width 94 height 29
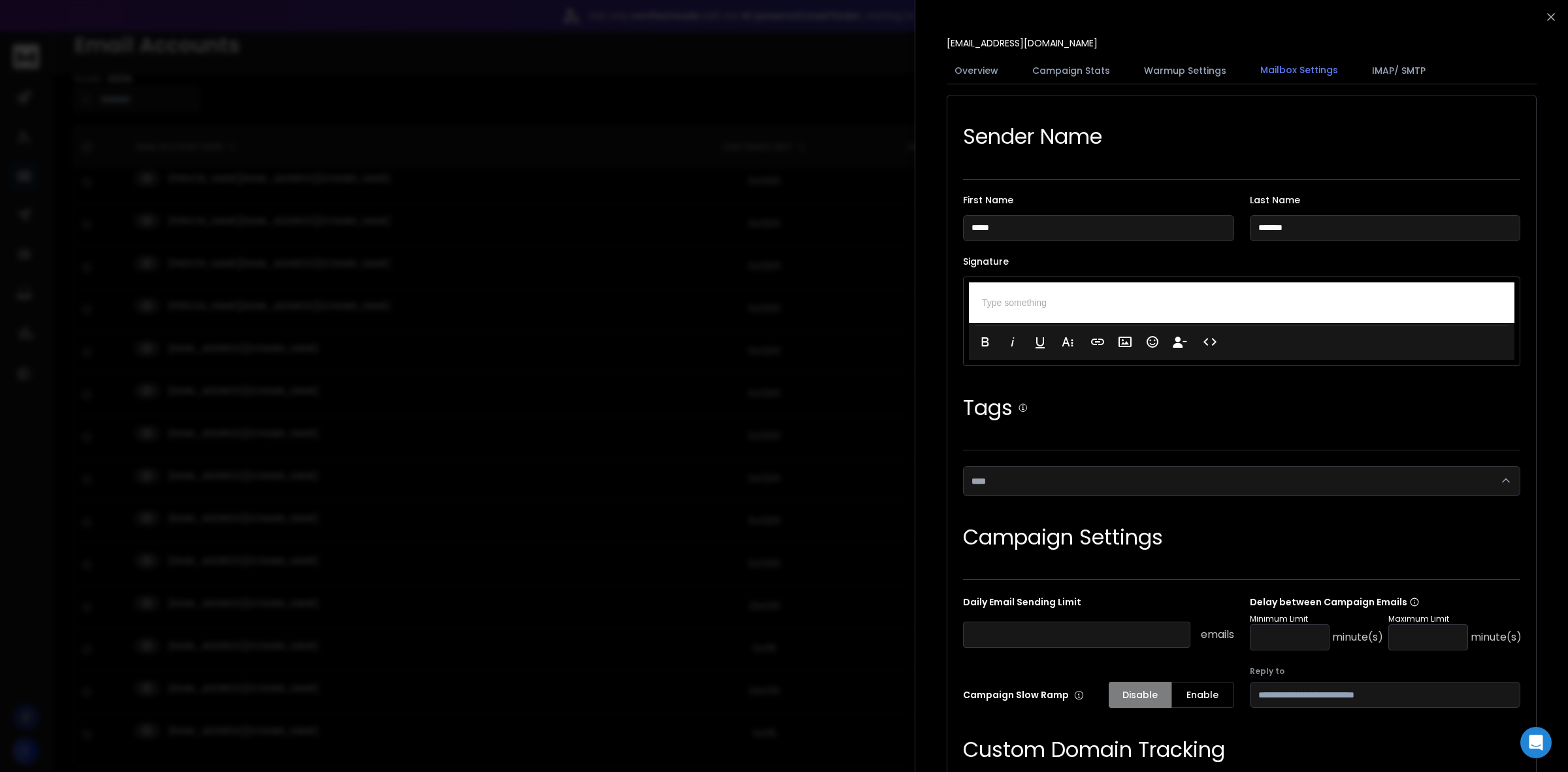
scroll to position [157, 0]
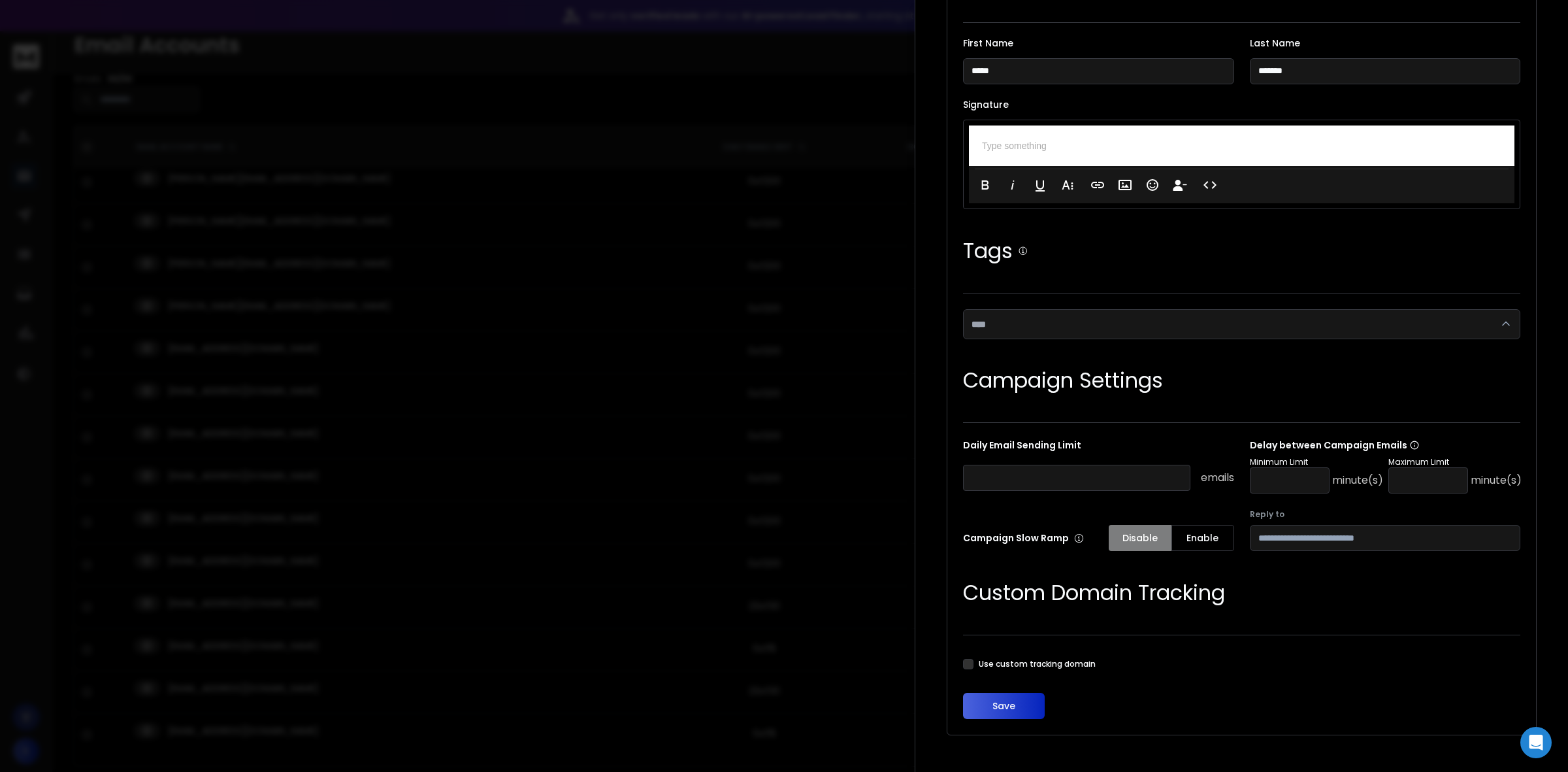
click at [1016, 501] on div "Daily Email Sending Limit ** emails Delay between Campaign Emails Minimum Limit…" at bounding box center [1242, 494] width 557 height 113
click at [1015, 486] on input "**" at bounding box center [1077, 478] width 227 height 26
paste input "*"
type input "***"
click at [1007, 717] on button "Save" at bounding box center [1004, 706] width 82 height 26
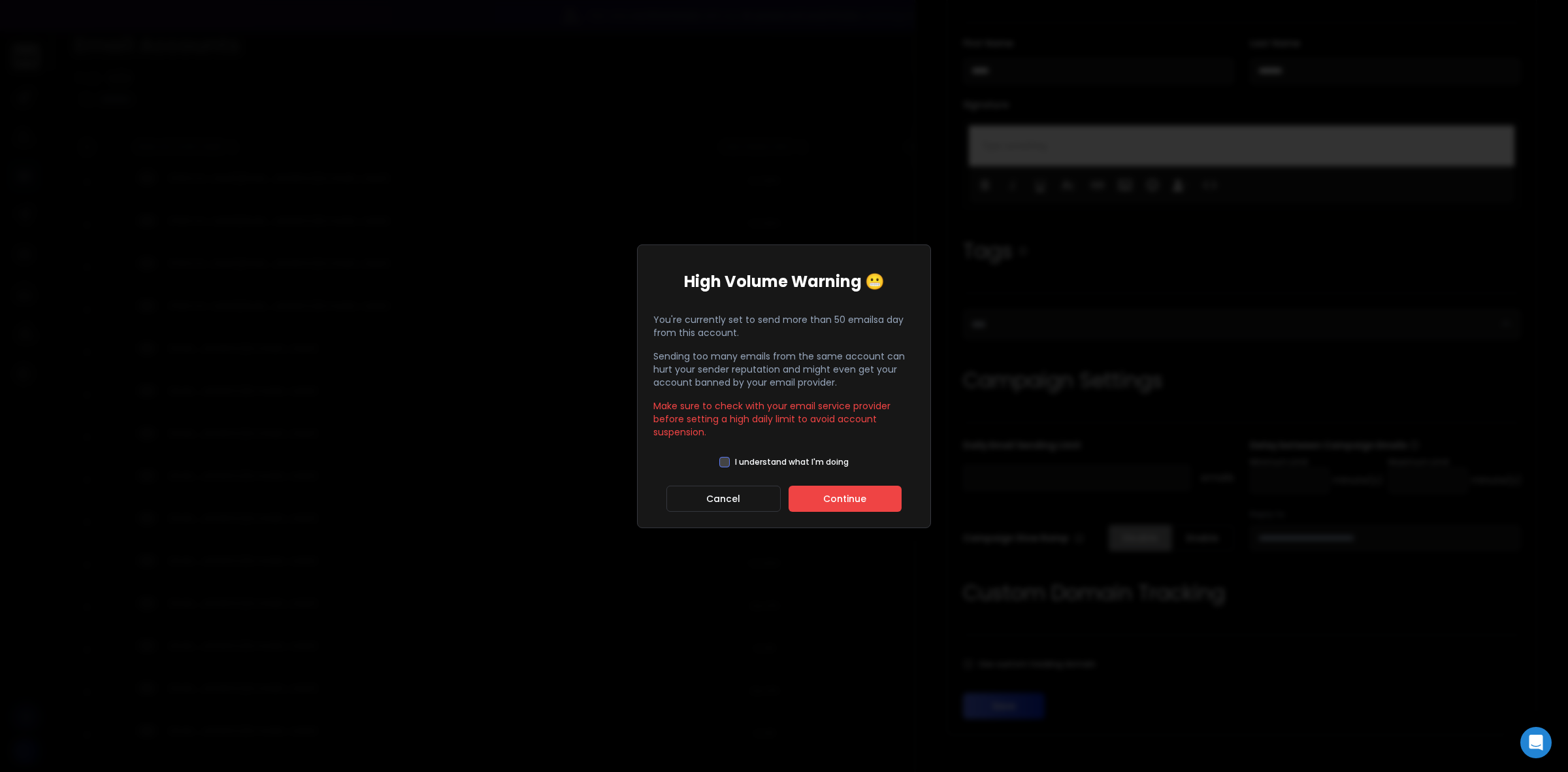
click at [725, 466] on button "I understand what I'm doing" at bounding box center [724, 462] width 10 height 10
click at [831, 492] on button "Continue" at bounding box center [844, 498] width 113 height 26
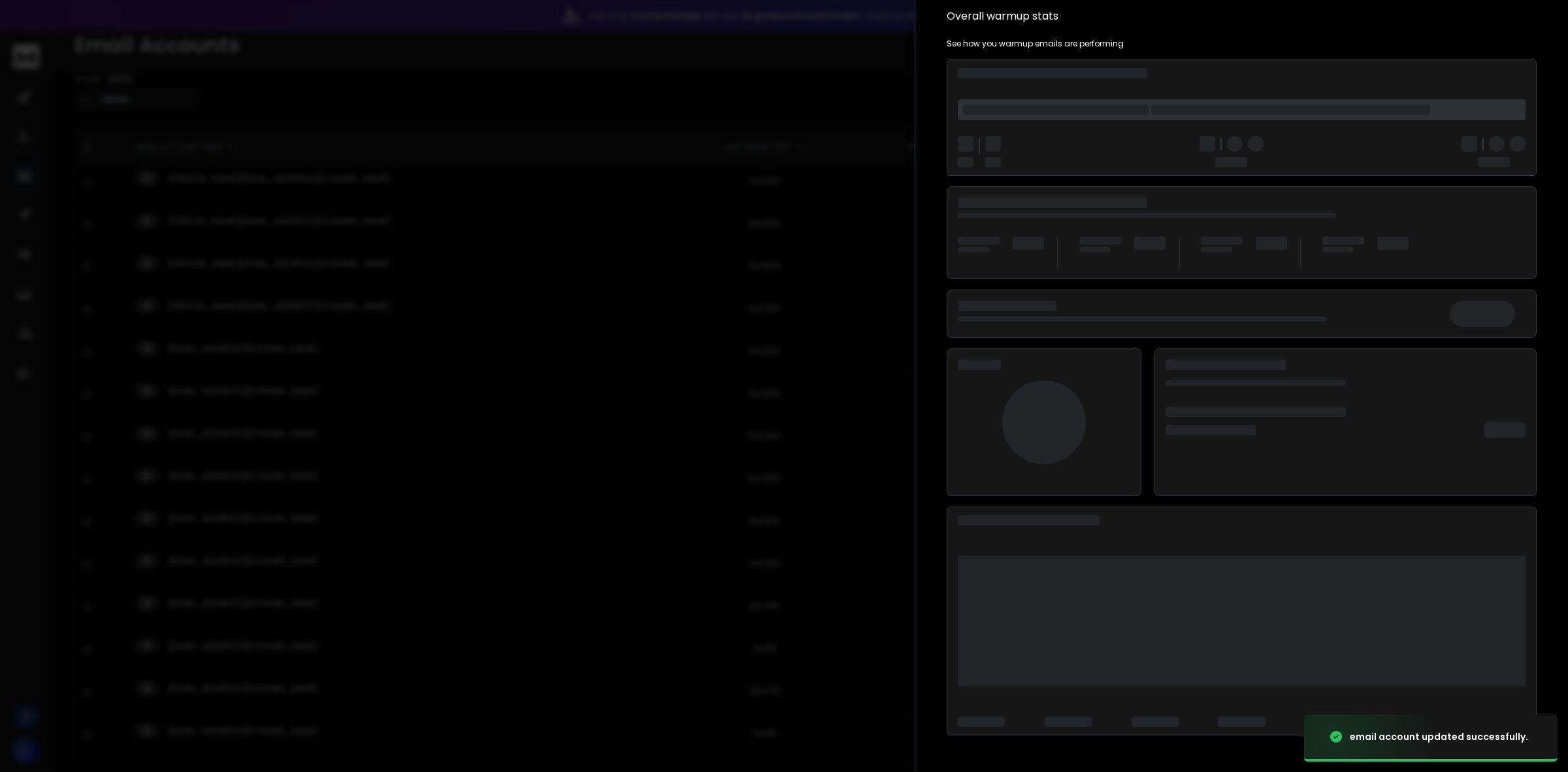
scroll to position [0, 0]
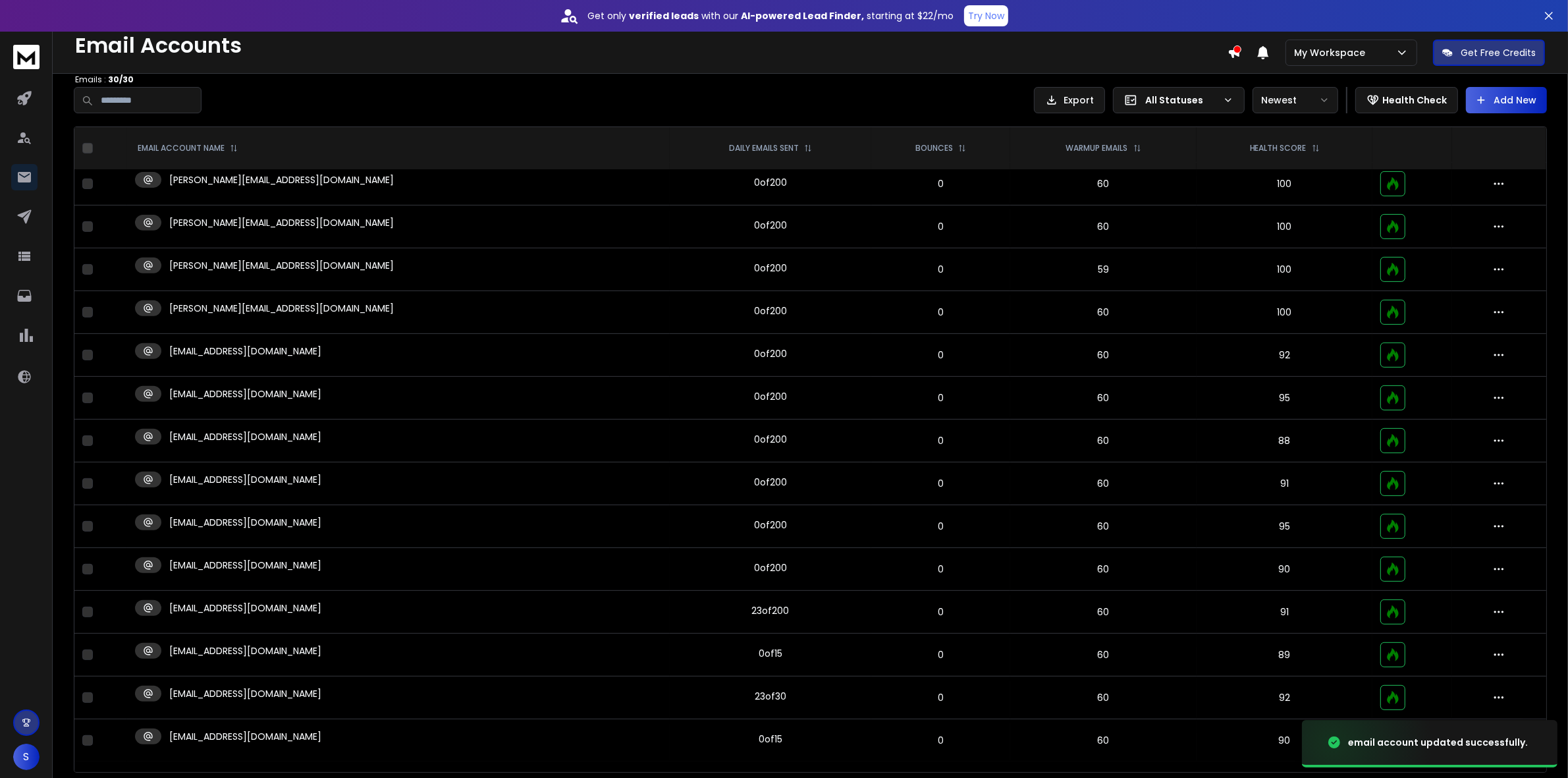
click at [670, 647] on td "0 of 15" at bounding box center [770, 651] width 201 height 34
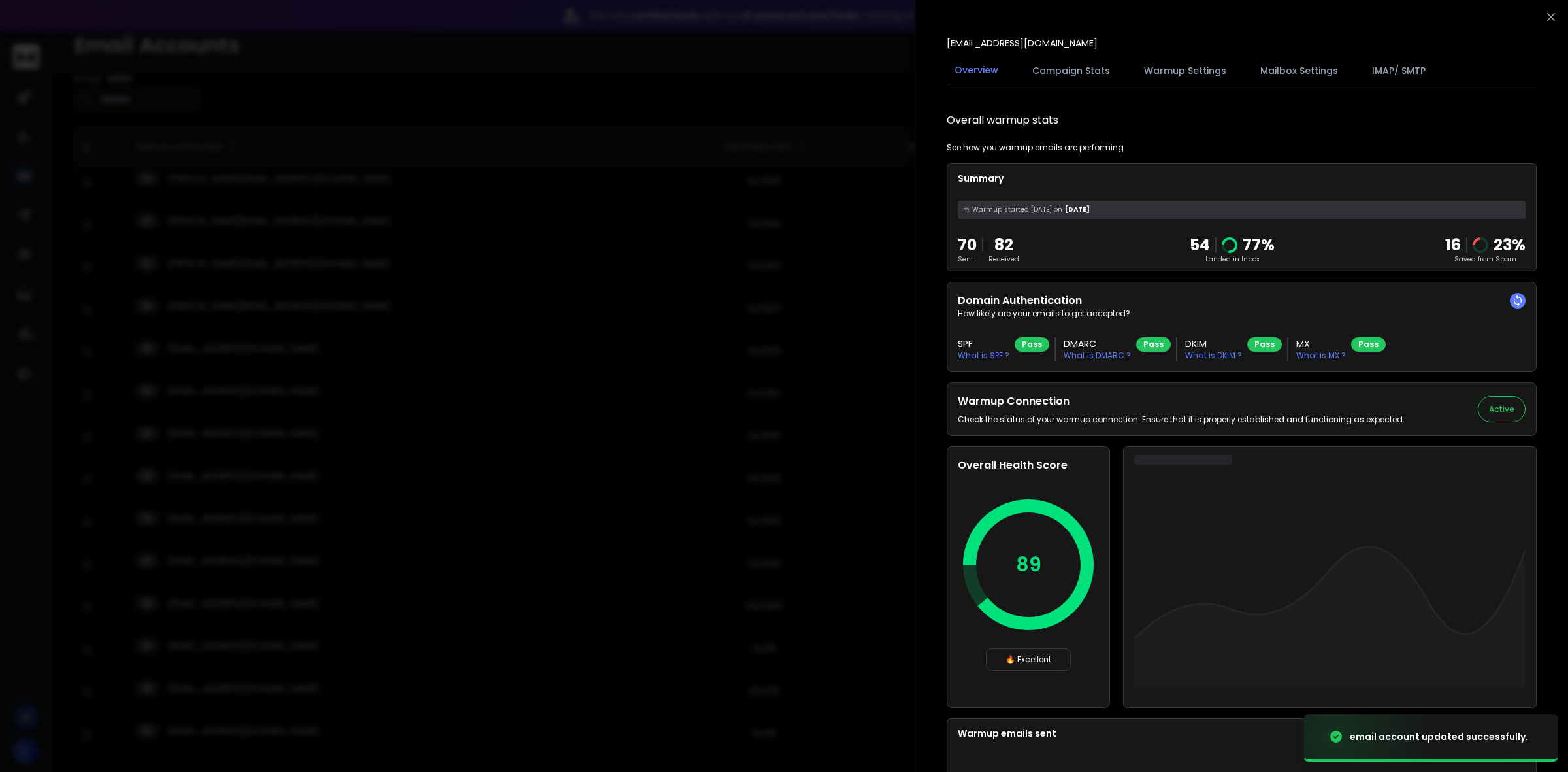
click at [1299, 63] on button "Mailbox Settings" at bounding box center [1299, 70] width 94 height 29
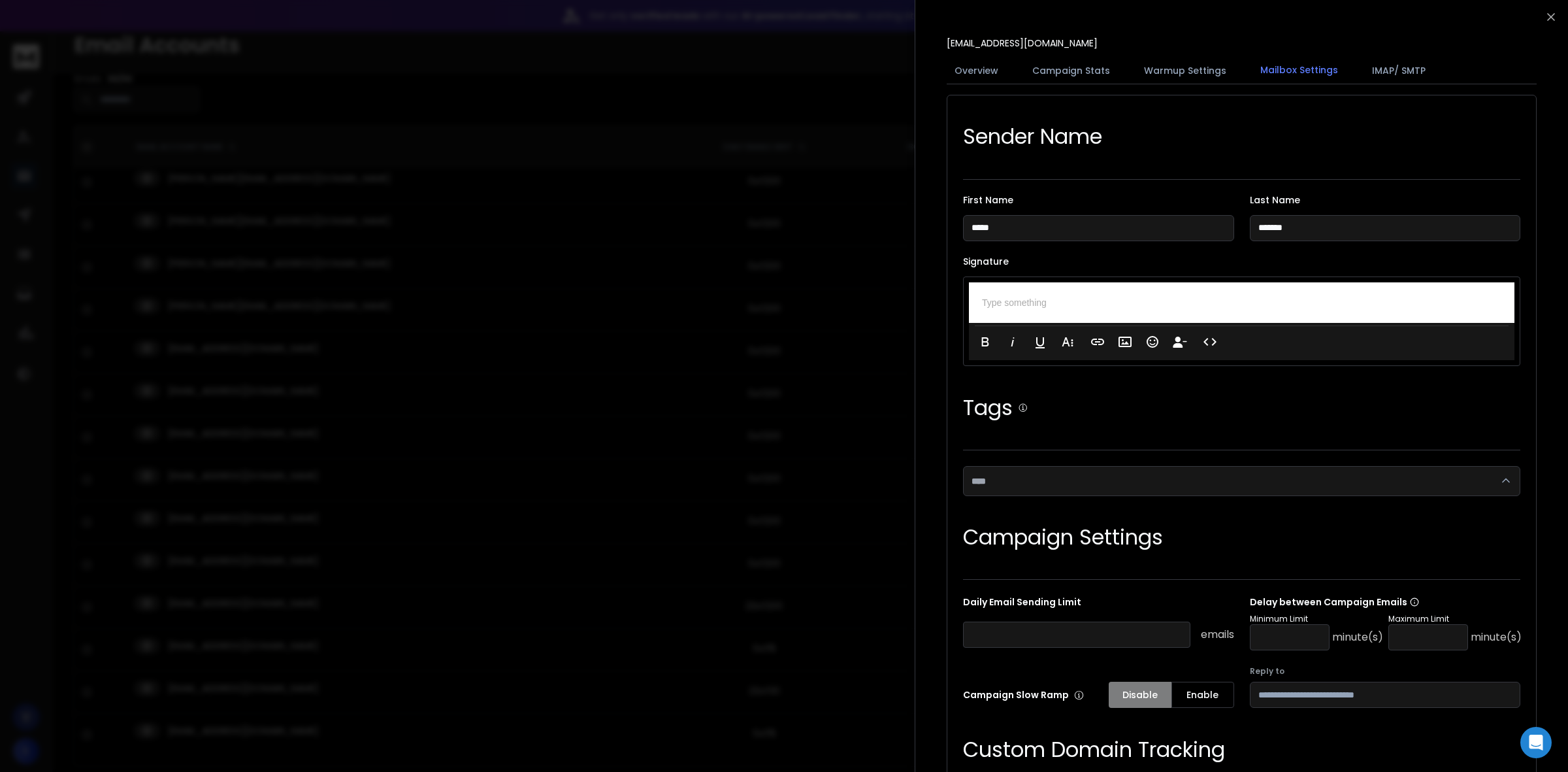
click at [1054, 635] on input "**" at bounding box center [1077, 634] width 227 height 26
paste input "*"
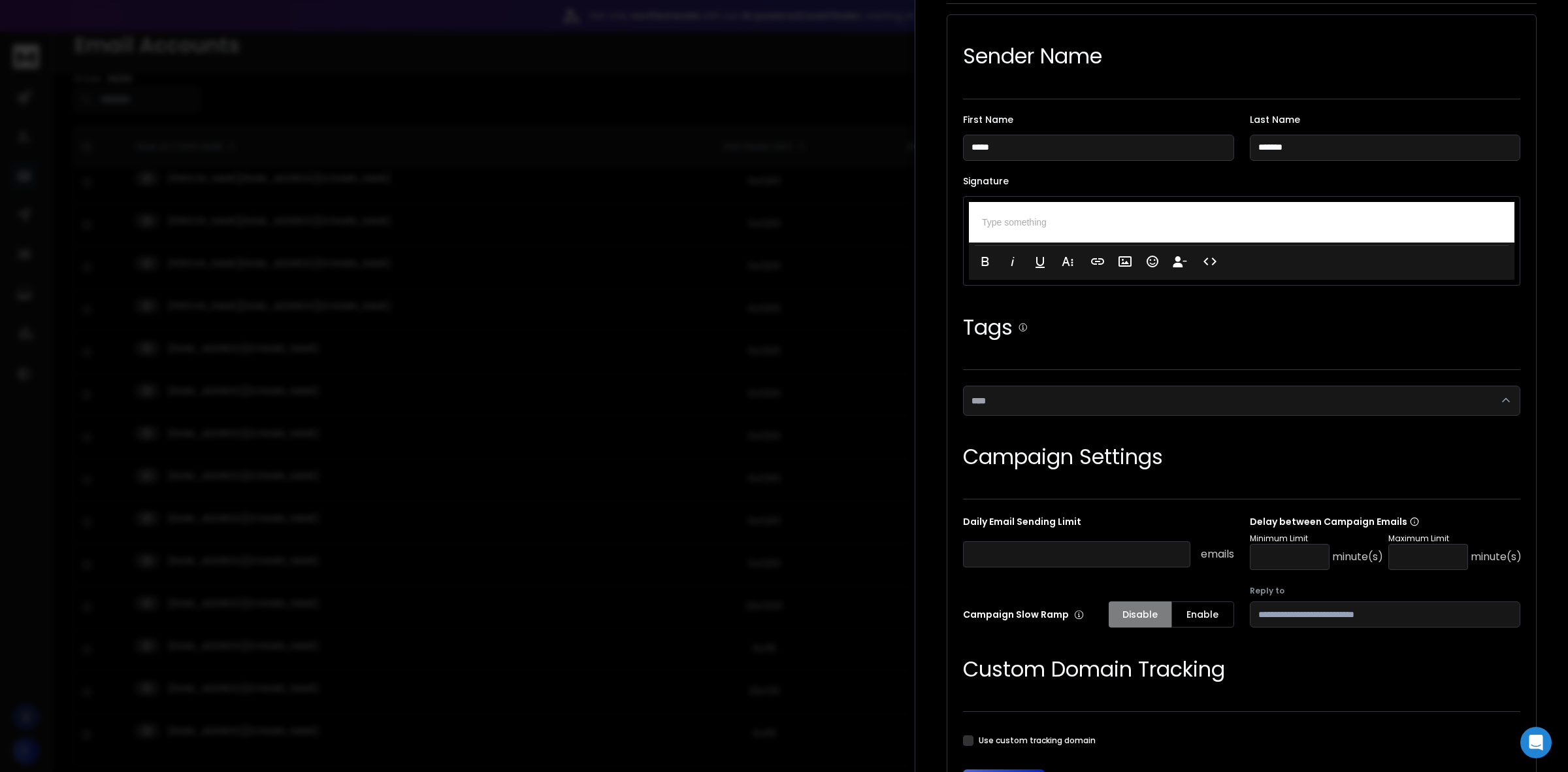
scroll to position [157, 0]
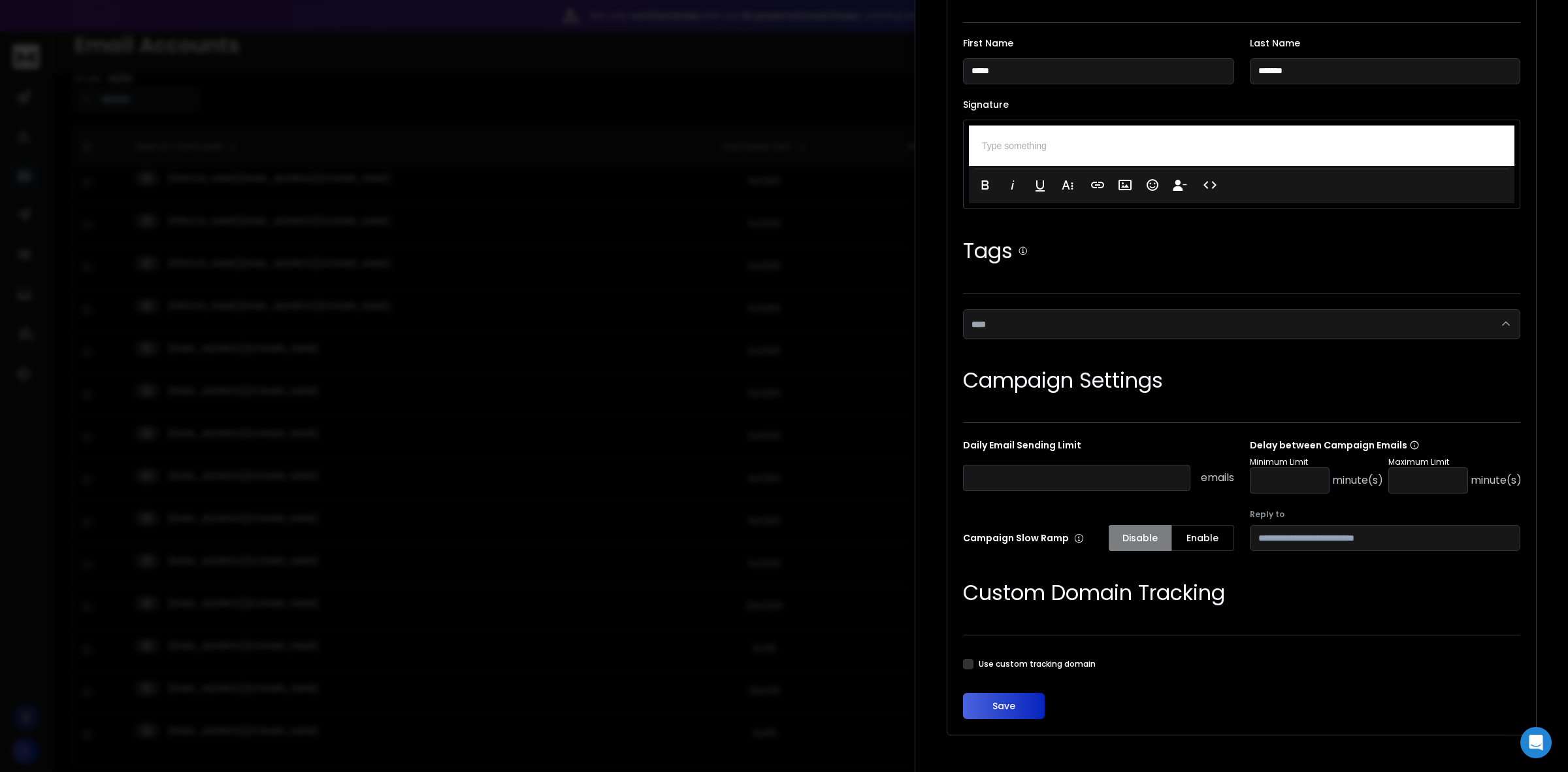
type input "***"
click at [1008, 705] on button "Save" at bounding box center [1004, 706] width 82 height 26
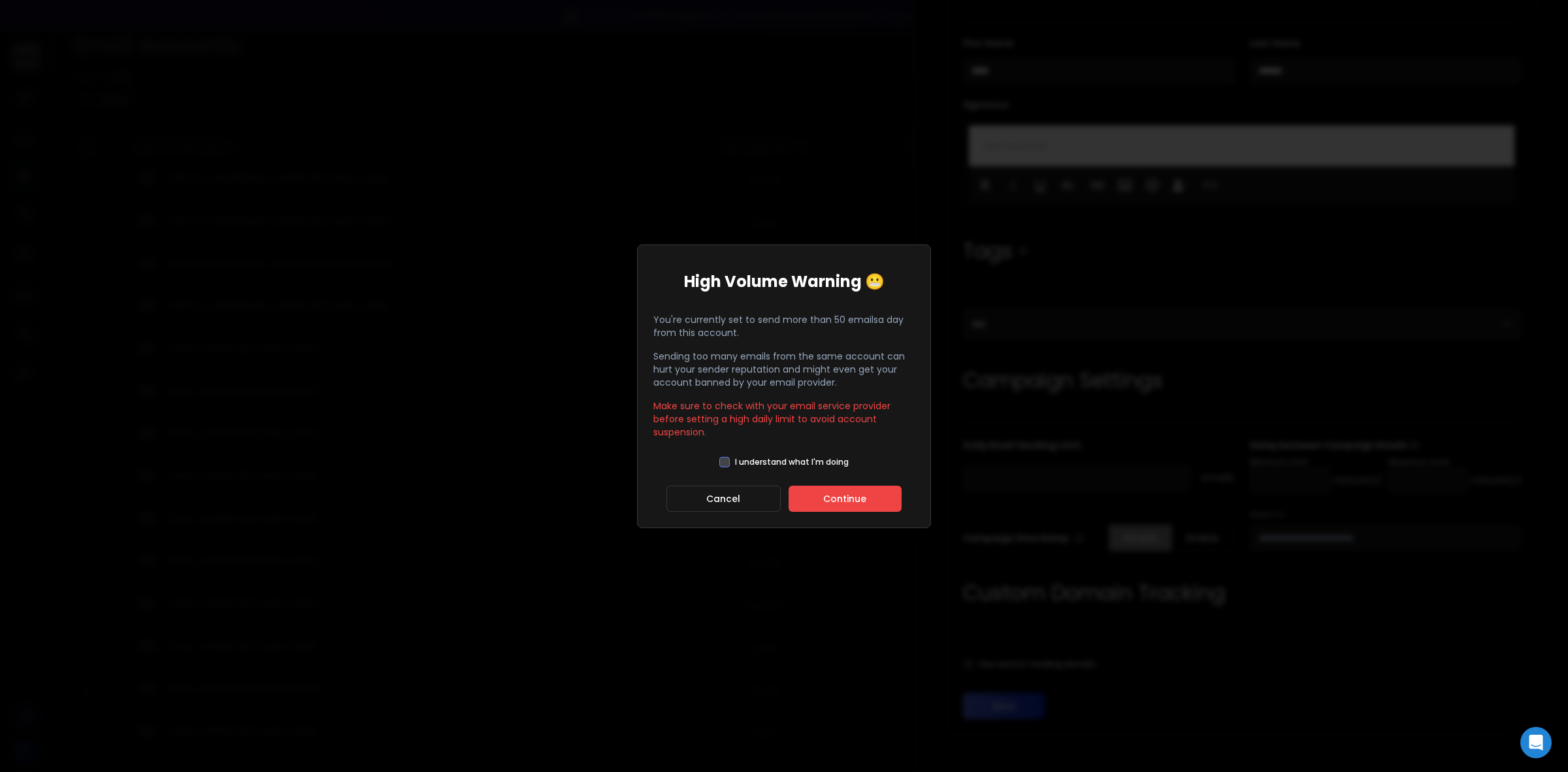
drag, startPoint x: 726, startPoint y: 458, endPoint x: 761, endPoint y: 478, distance: 40.3
click at [728, 459] on button "I understand what I'm doing" at bounding box center [724, 462] width 10 height 10
click at [884, 501] on button "Continue" at bounding box center [844, 498] width 113 height 26
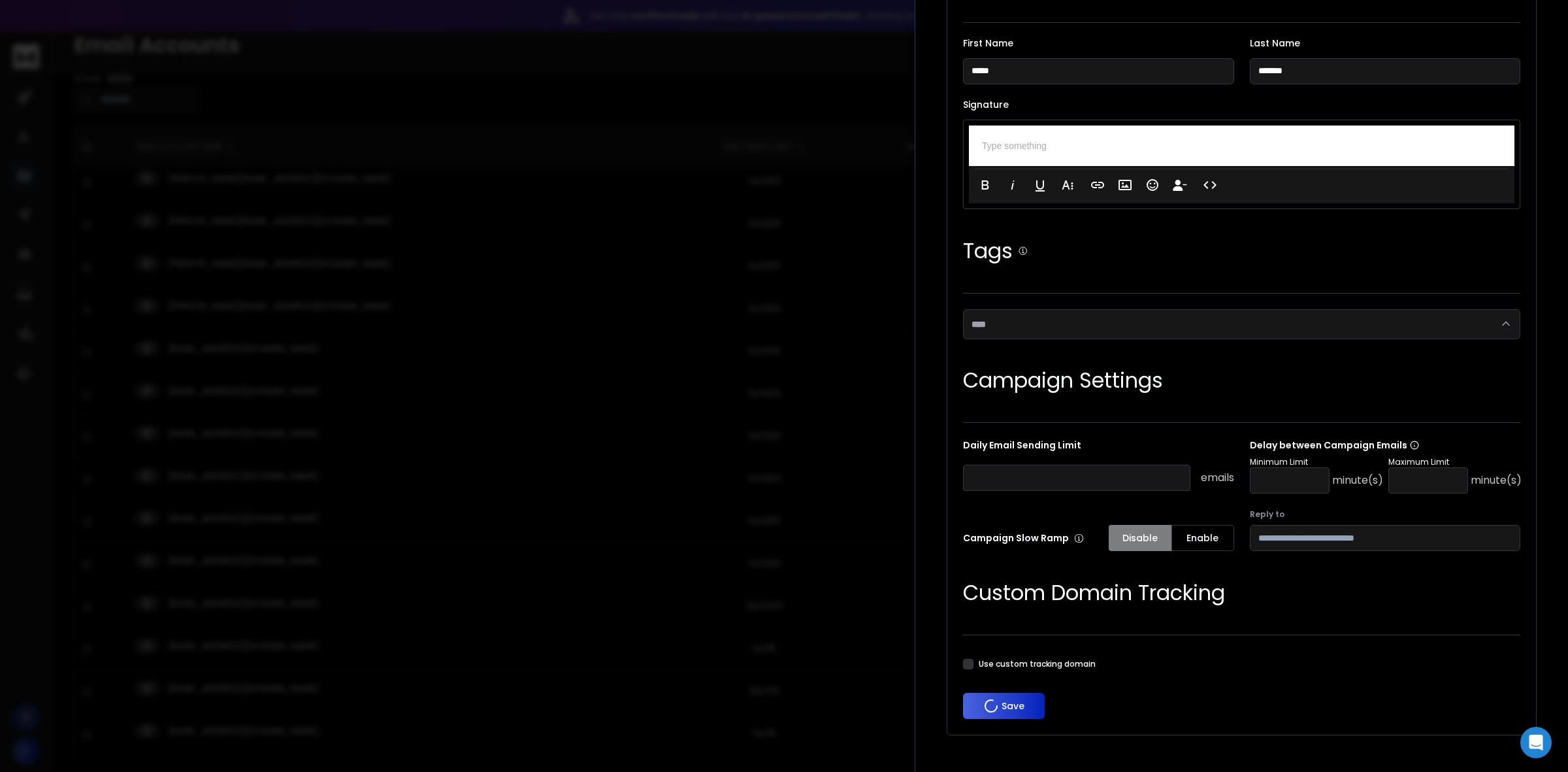
scroll to position [0, 0]
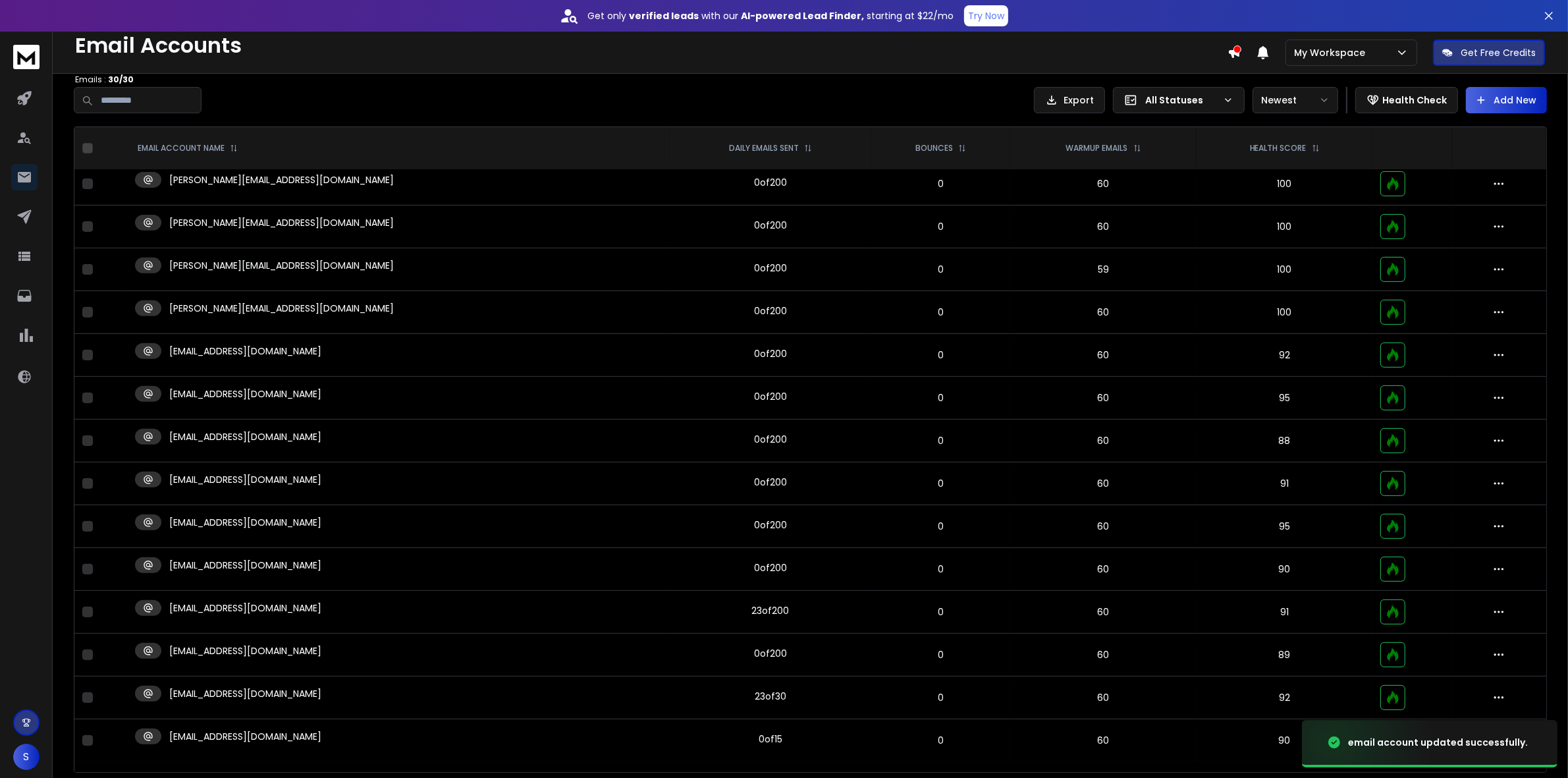
click at [471, 696] on div "info@secfilings1.info" at bounding box center [399, 694] width 527 height 16
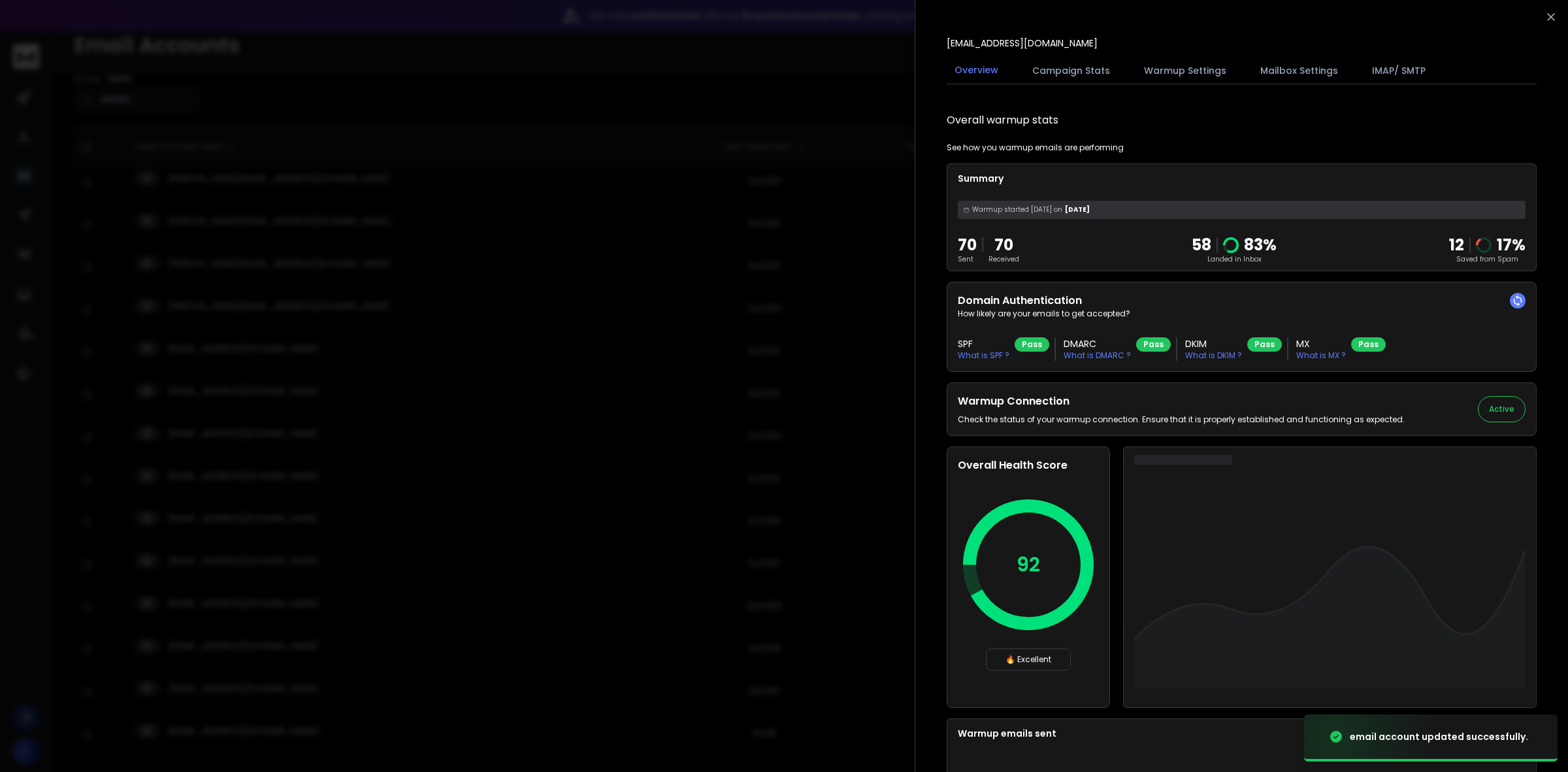
click at [1289, 66] on button "Mailbox Settings" at bounding box center [1299, 70] width 94 height 29
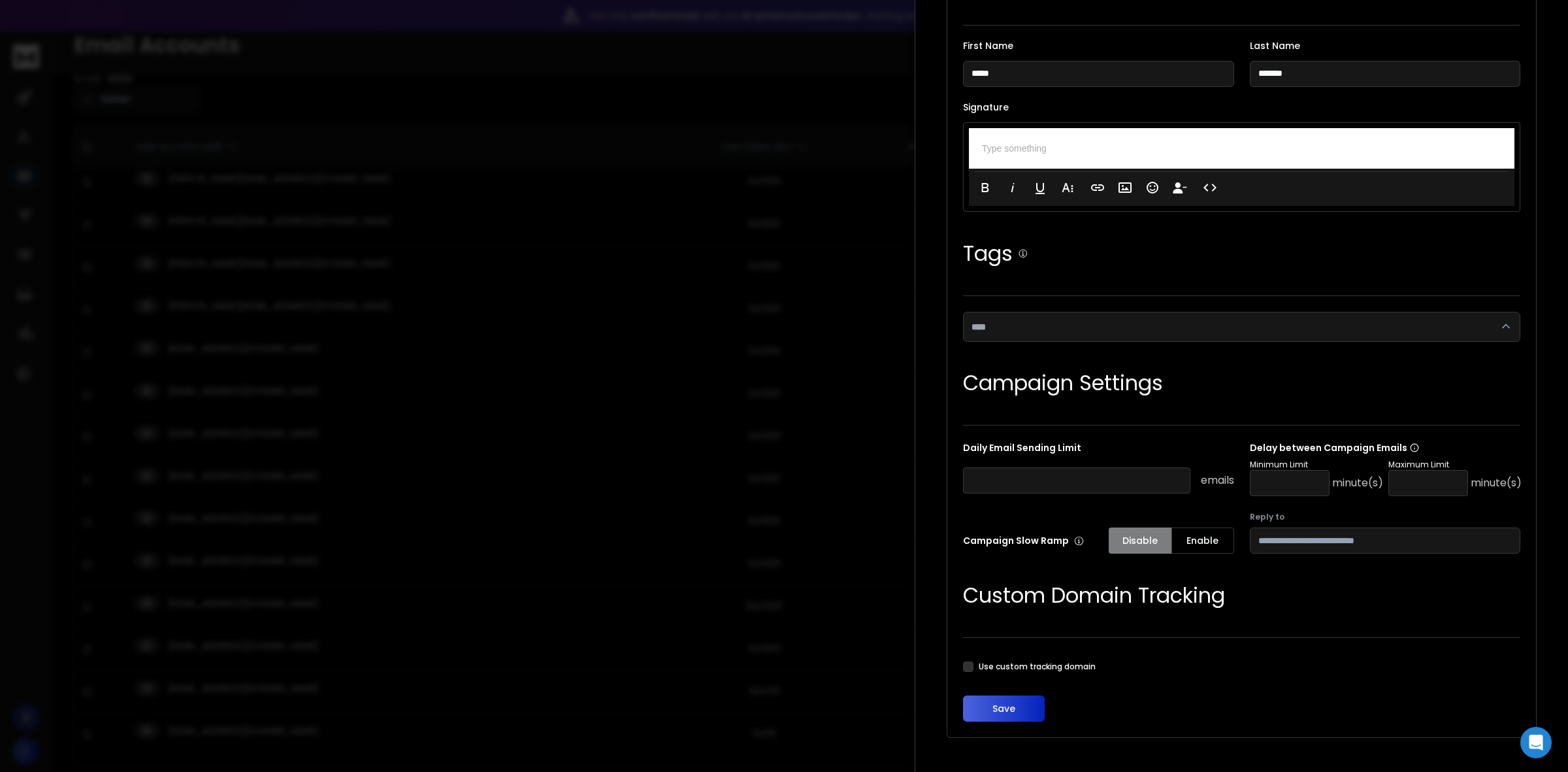
scroll to position [157, 0]
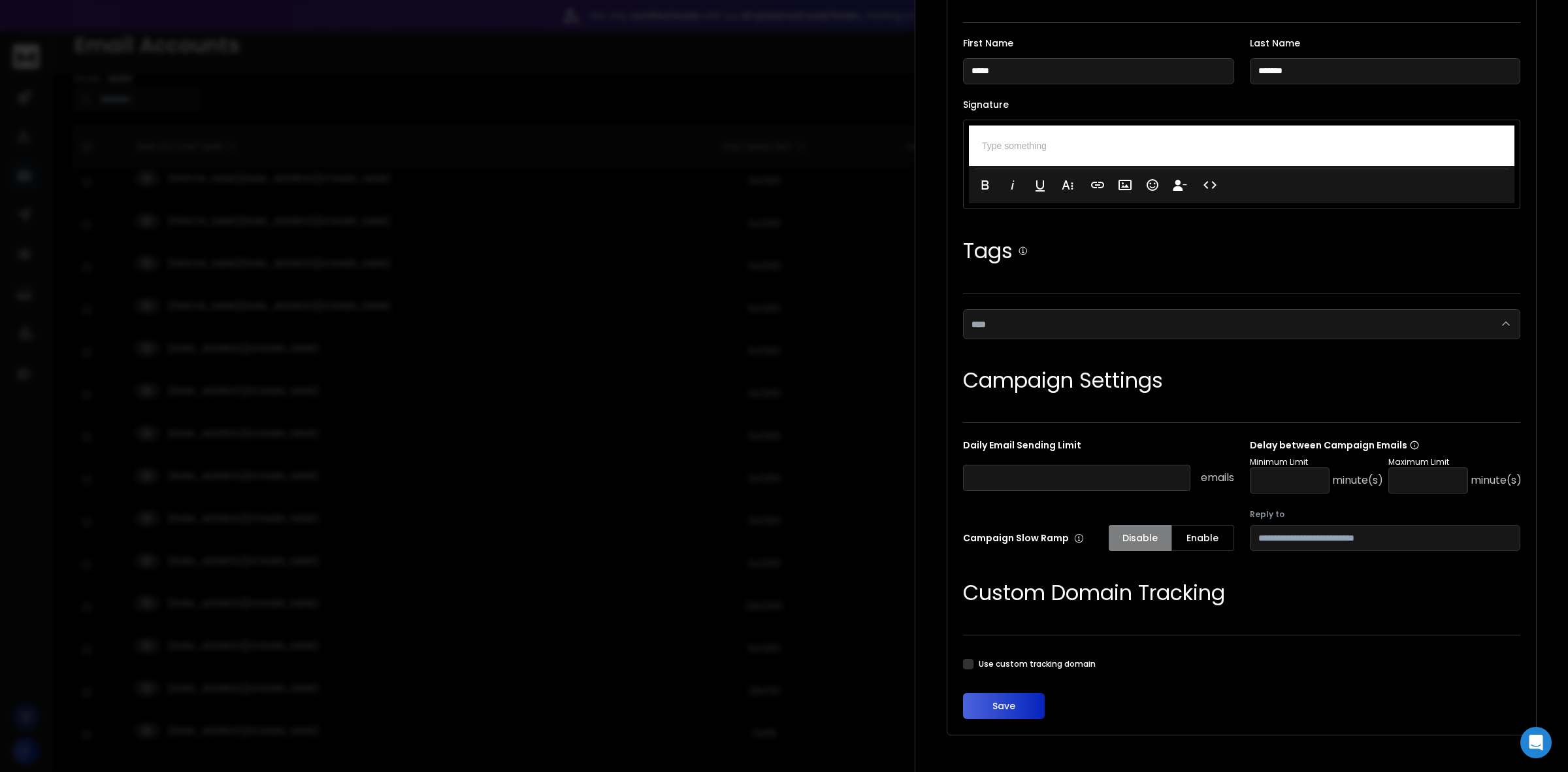
click at [1010, 479] on input "**" at bounding box center [1077, 478] width 227 height 26
paste input "*"
type input "***"
click at [1008, 714] on button "Save" at bounding box center [1004, 706] width 82 height 26
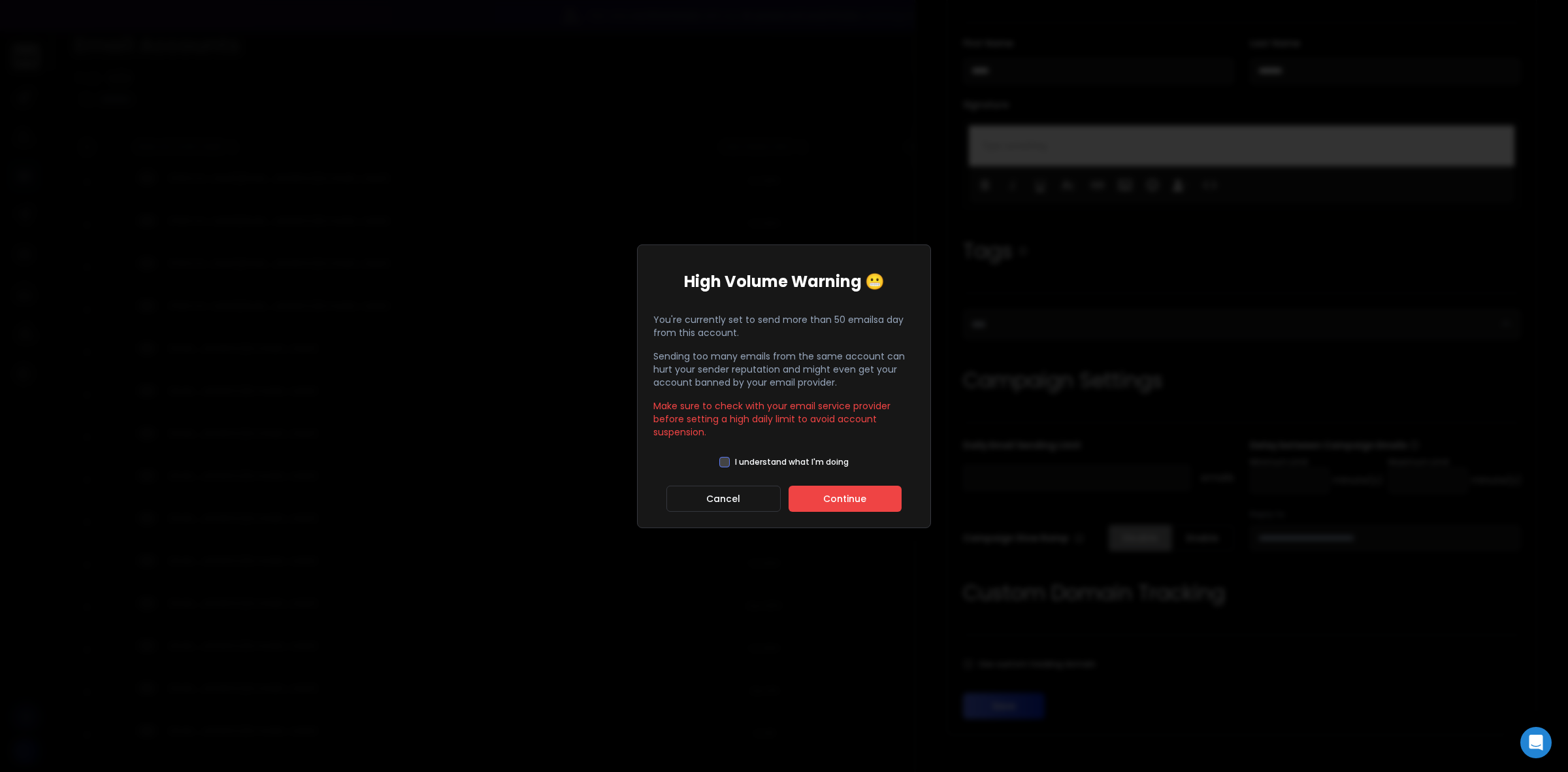
click at [720, 462] on button "I understand what I'm doing" at bounding box center [724, 462] width 10 height 10
click at [842, 495] on button "Continue" at bounding box center [844, 498] width 113 height 26
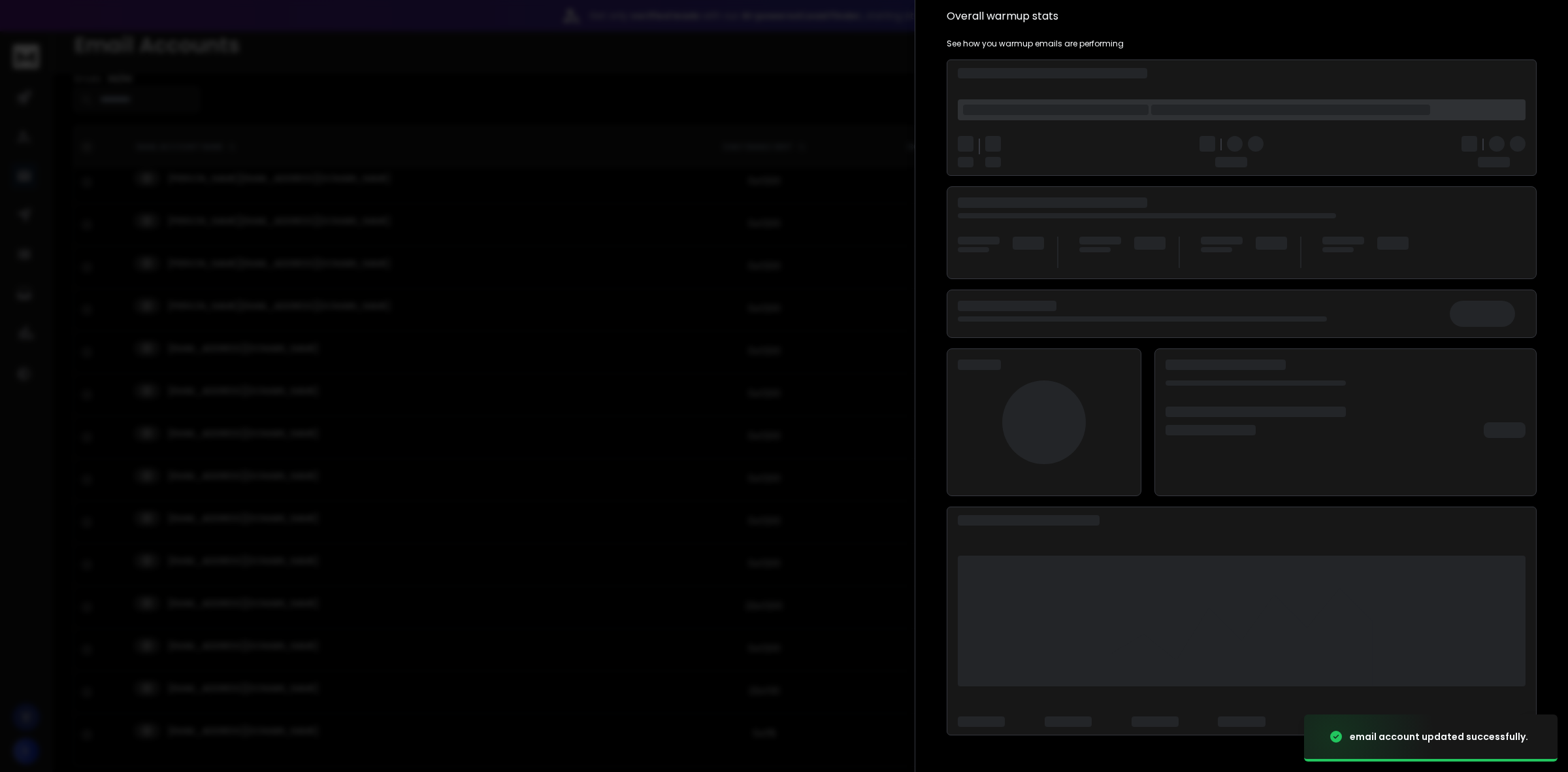
scroll to position [0, 0]
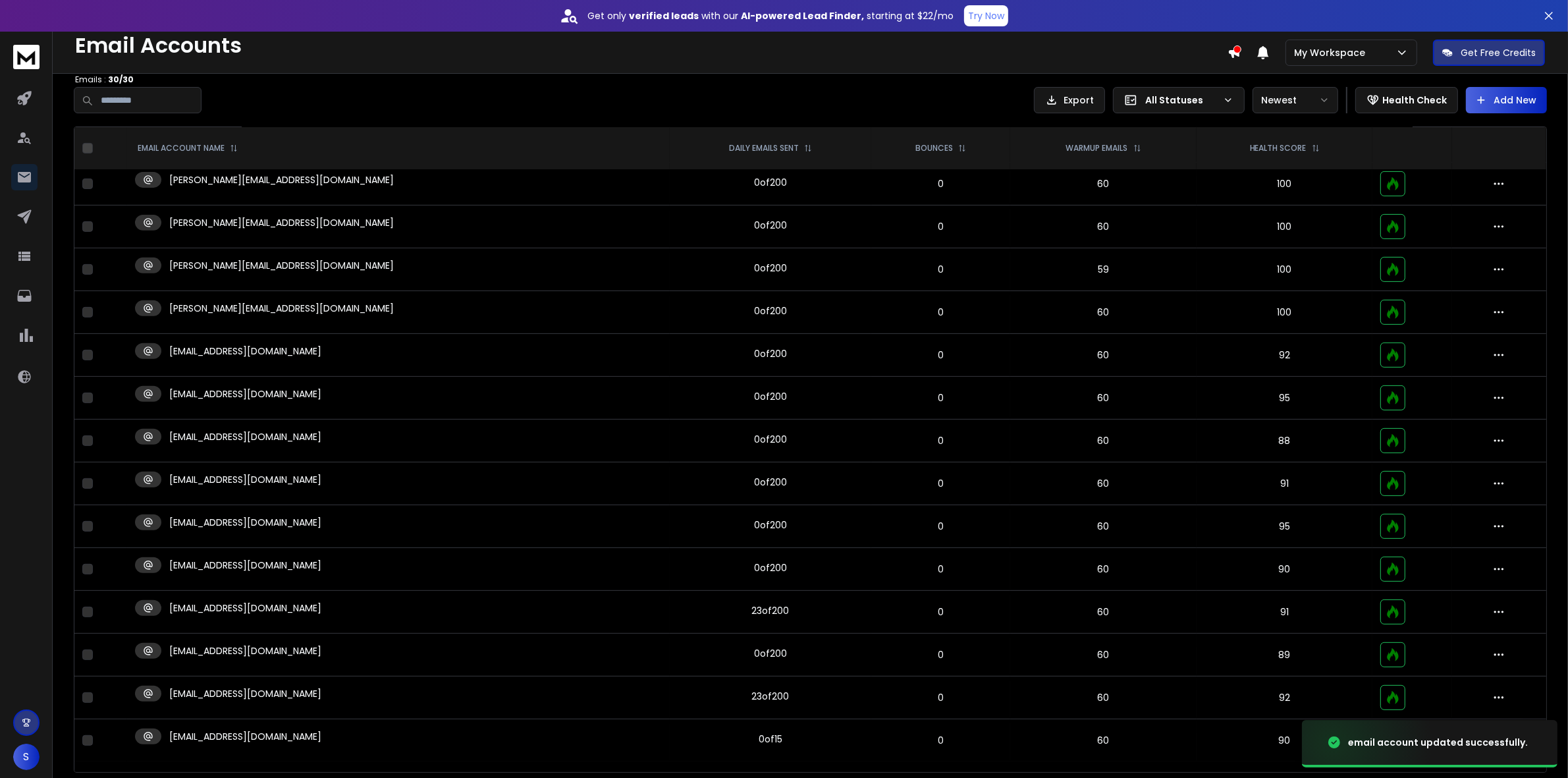
click at [670, 740] on td "0 of 15" at bounding box center [770, 736] width 201 height 34
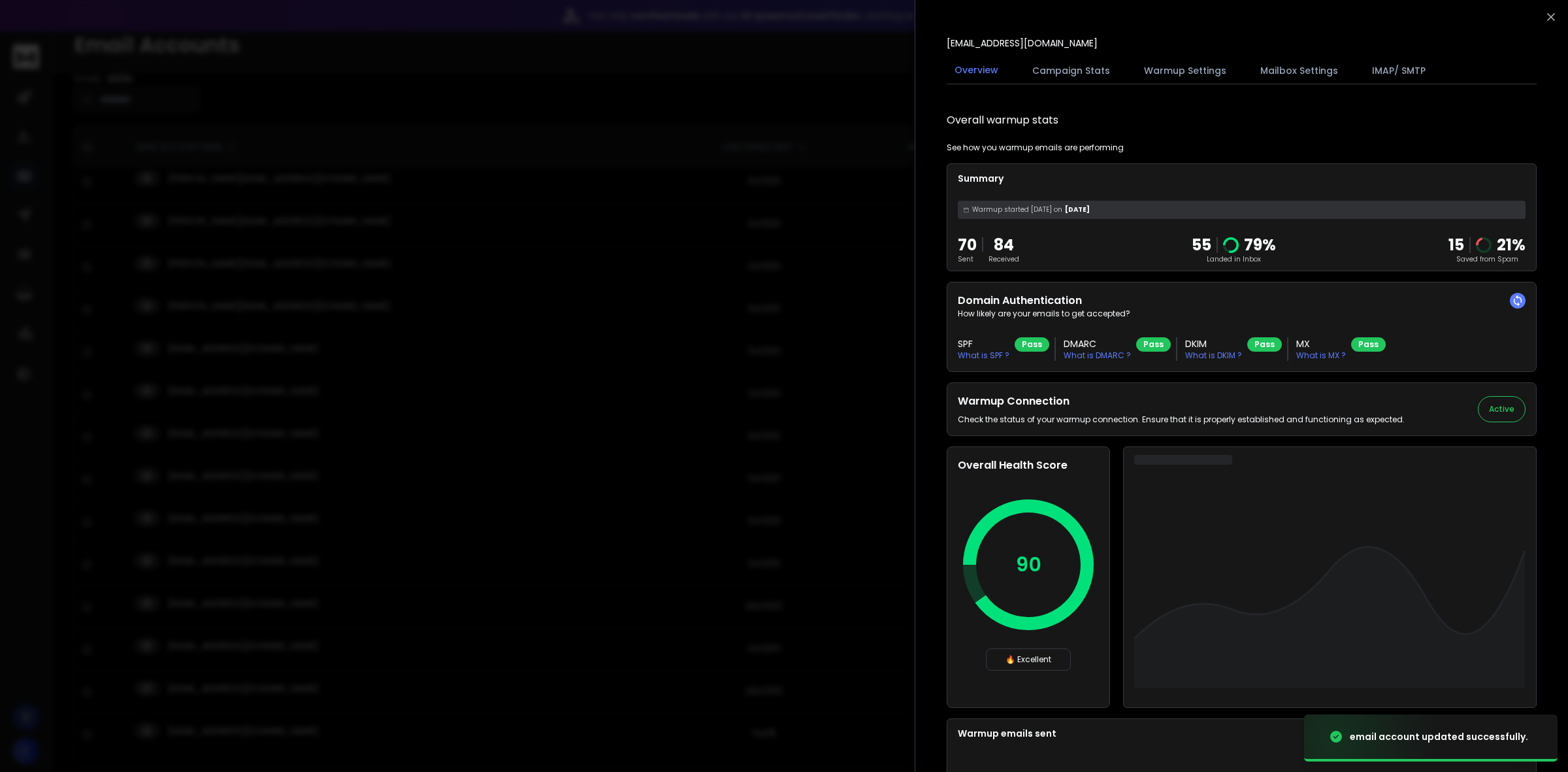
click at [1305, 59] on button "Mailbox Settings" at bounding box center [1299, 70] width 94 height 29
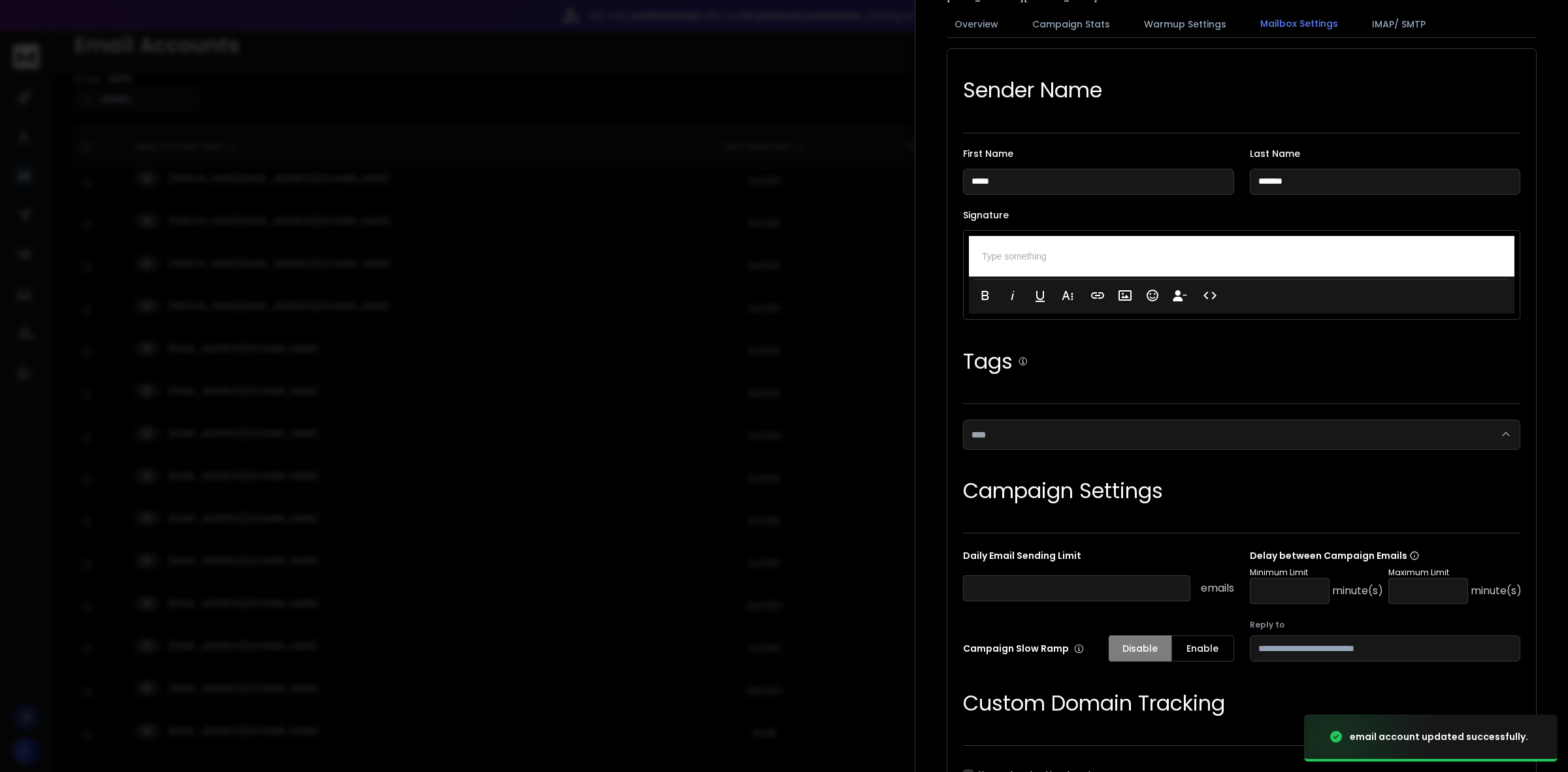
scroll to position [157, 0]
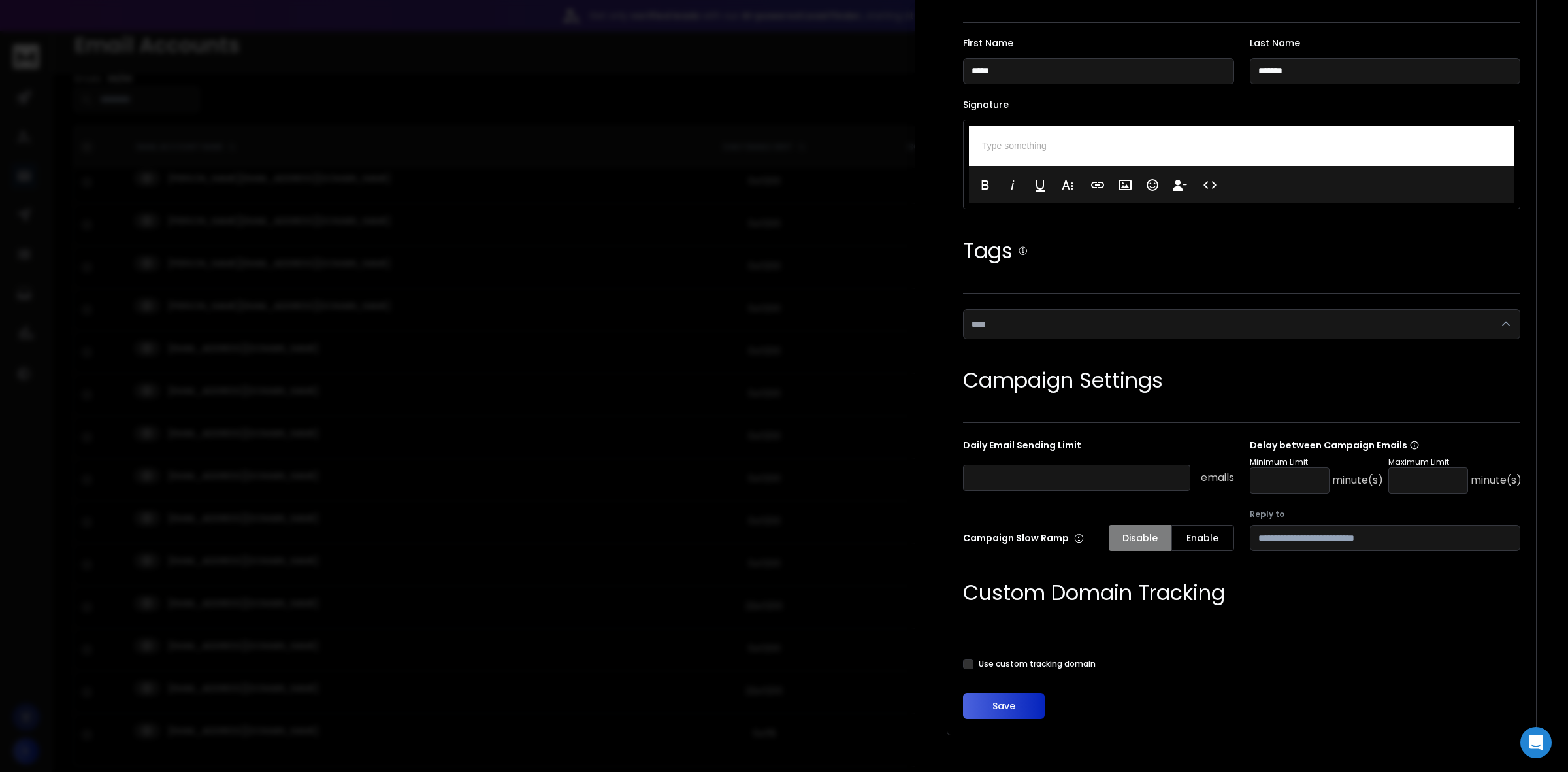
click at [1030, 470] on input "**" at bounding box center [1077, 478] width 227 height 26
paste input "*"
type input "***"
click at [1024, 702] on button "Save" at bounding box center [1004, 706] width 82 height 26
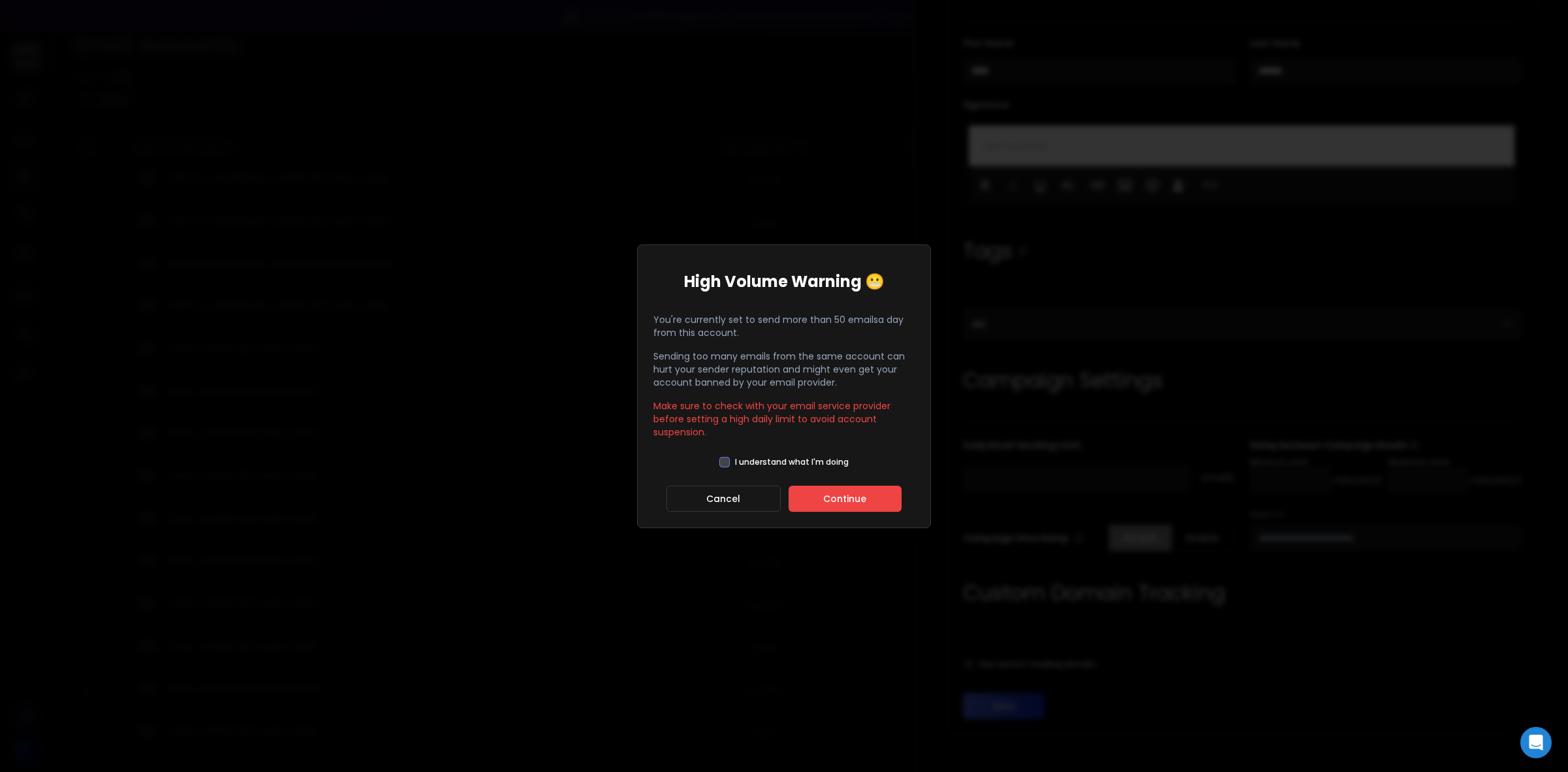
click at [728, 466] on button "I understand what I'm doing" at bounding box center [724, 462] width 10 height 10
click at [869, 498] on button "Continue" at bounding box center [844, 498] width 113 height 26
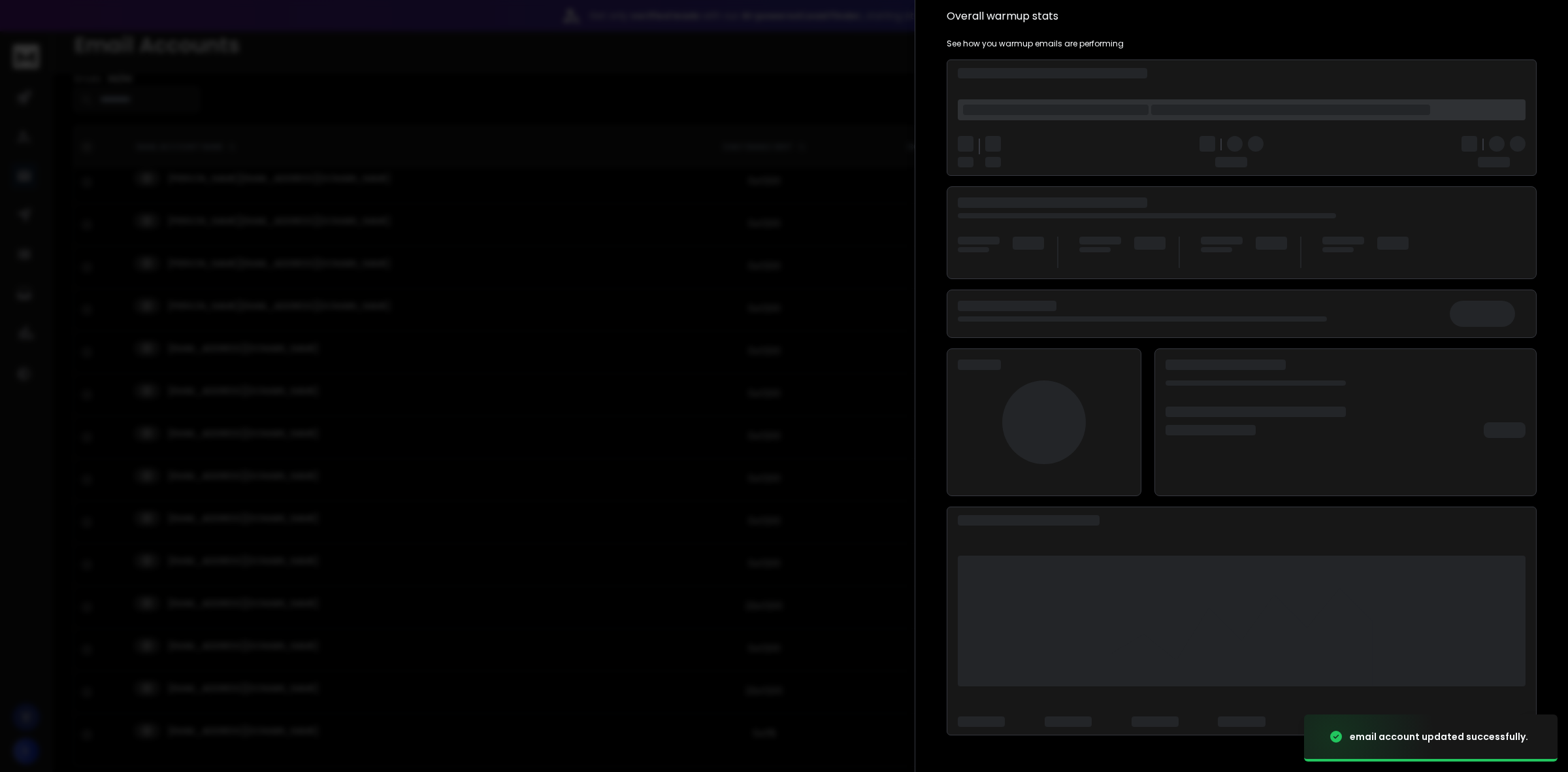
scroll to position [0, 0]
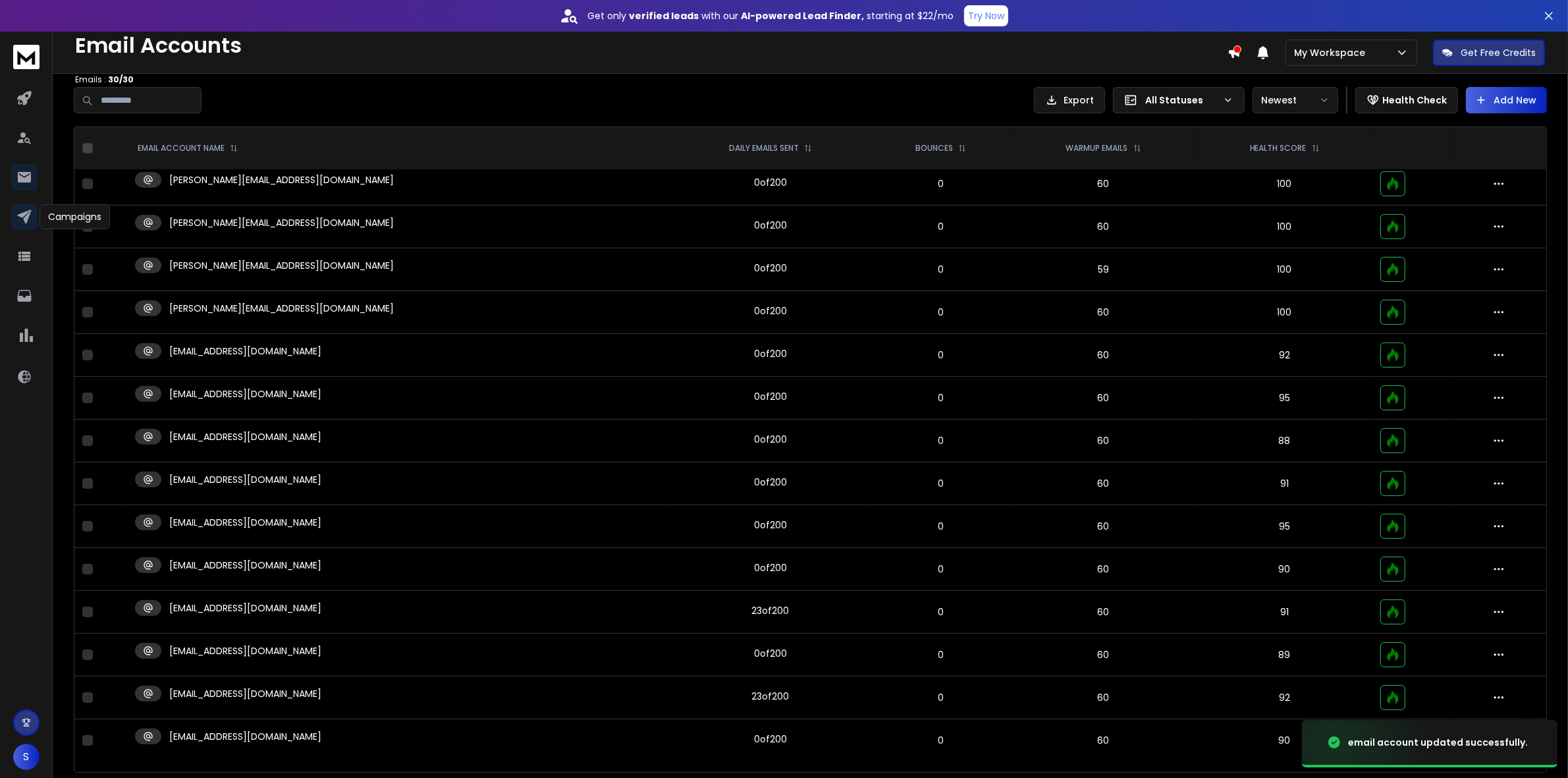
click at [21, 214] on icon at bounding box center [23, 216] width 14 height 14
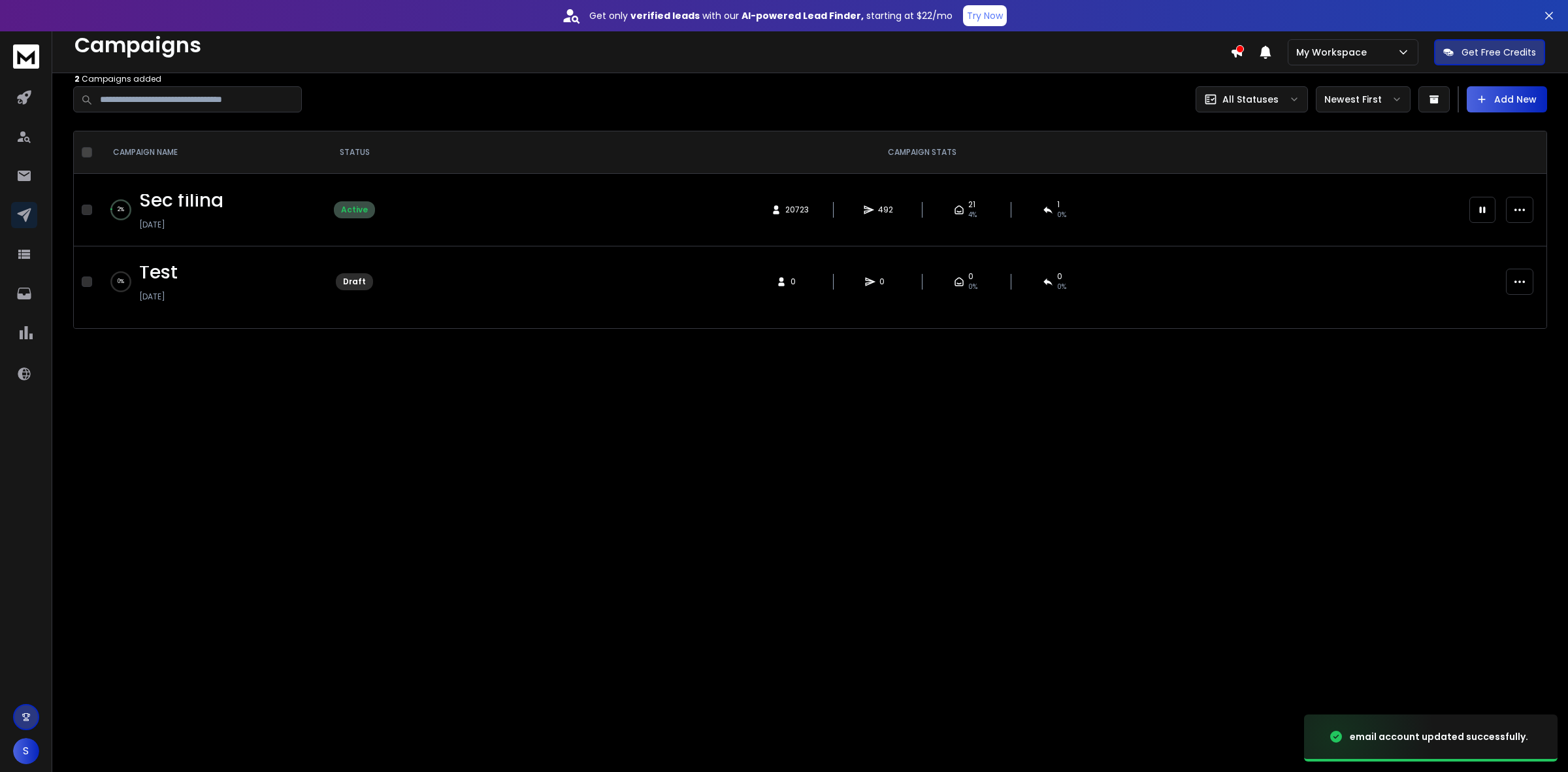
click at [266, 217] on div "2 % Sec filing 6 days ago" at bounding box center [211, 210] width 202 height 56
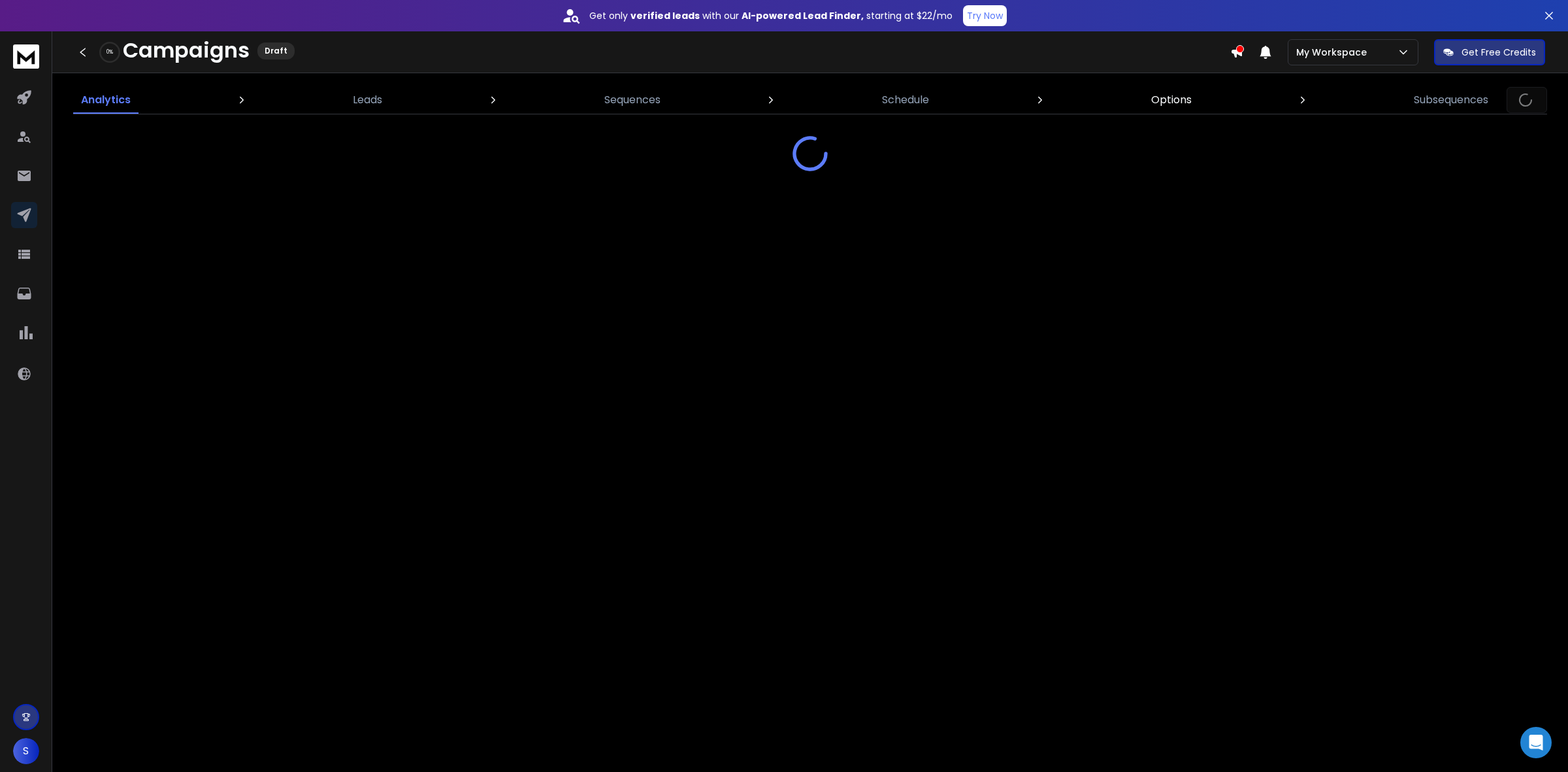
click at [1174, 97] on p "Options" at bounding box center [1171, 100] width 41 height 12
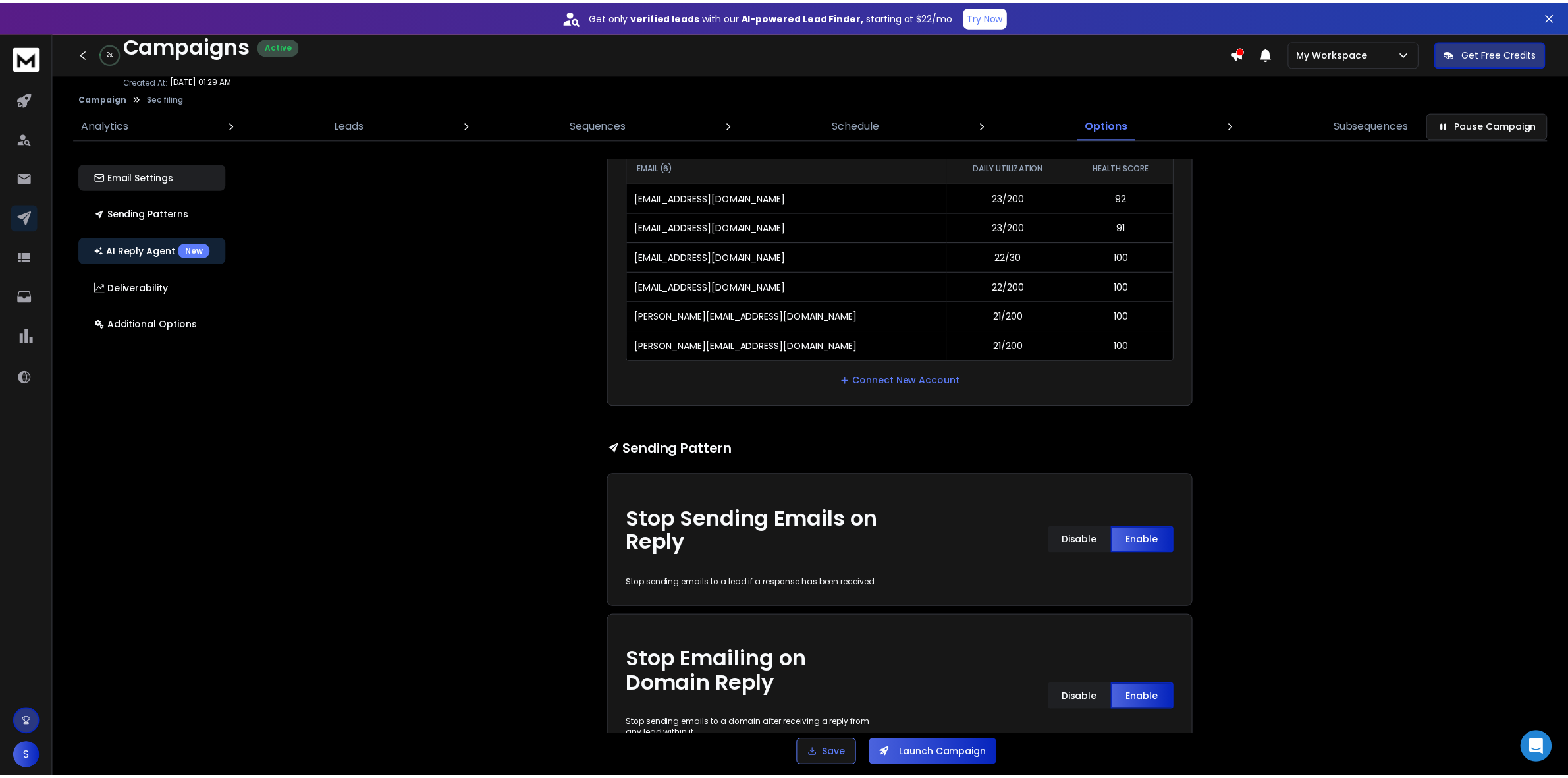
scroll to position [247, 0]
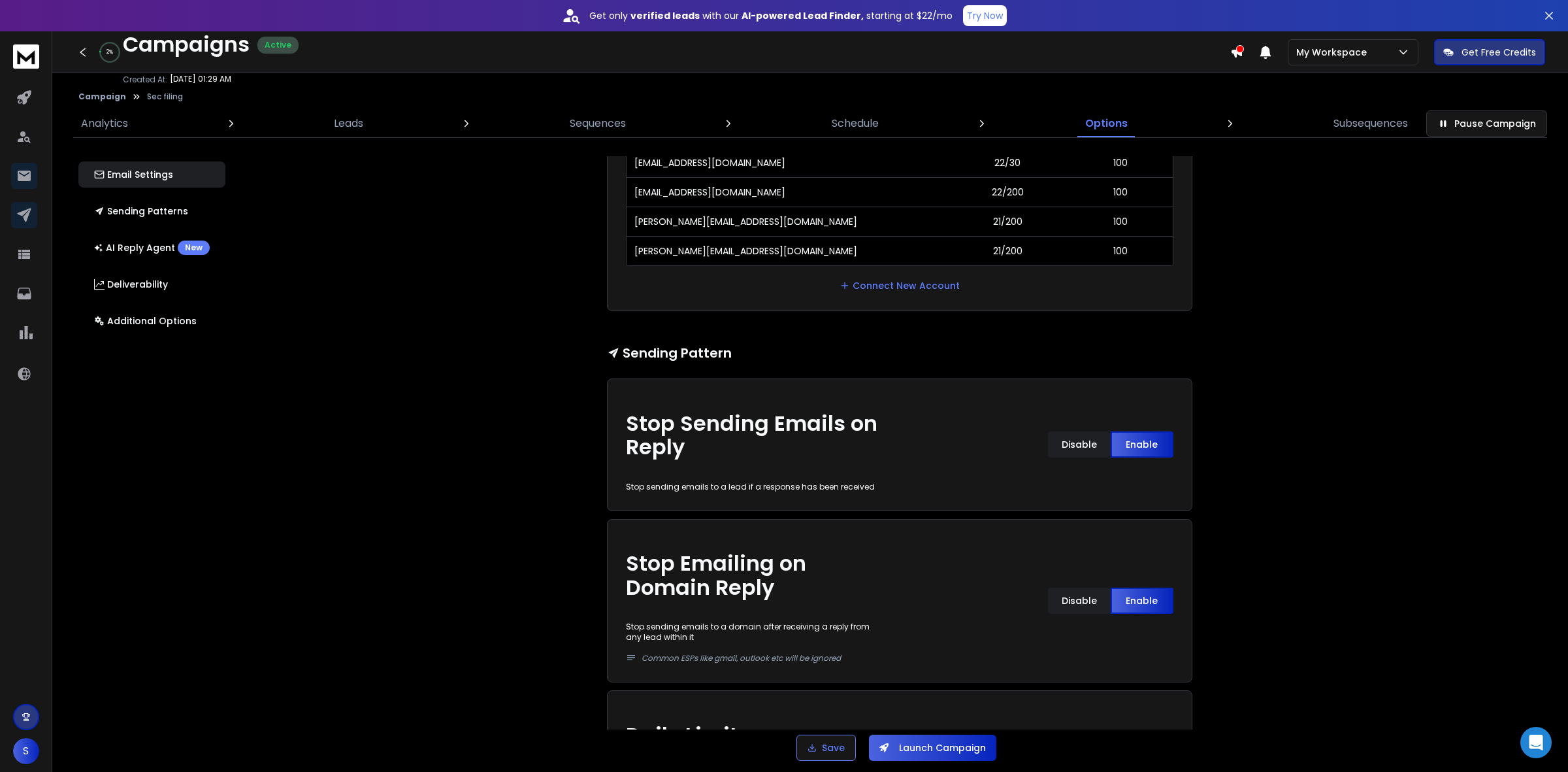
click at [25, 178] on icon at bounding box center [24, 175] width 13 height 10
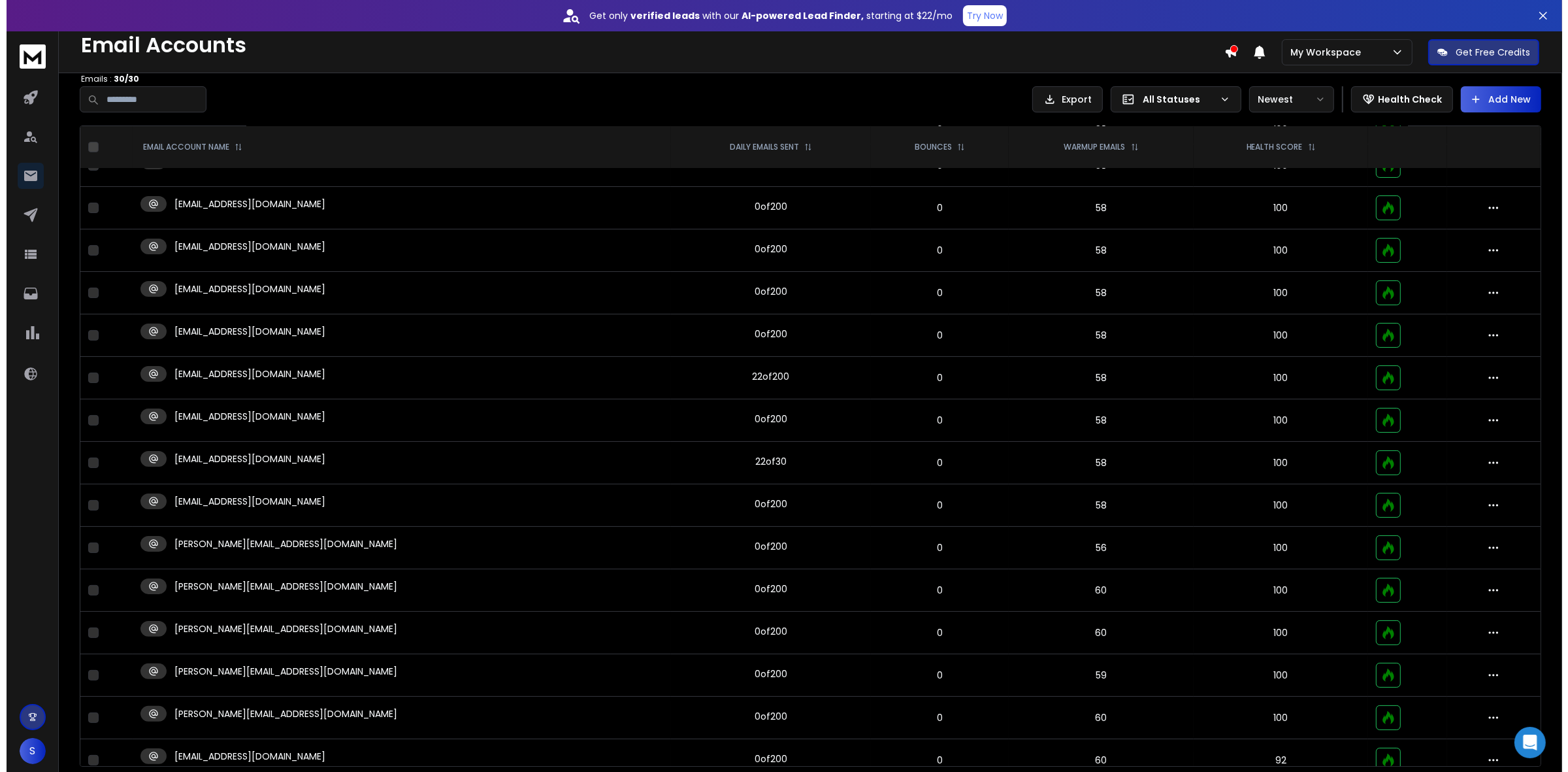
scroll to position [327, 0]
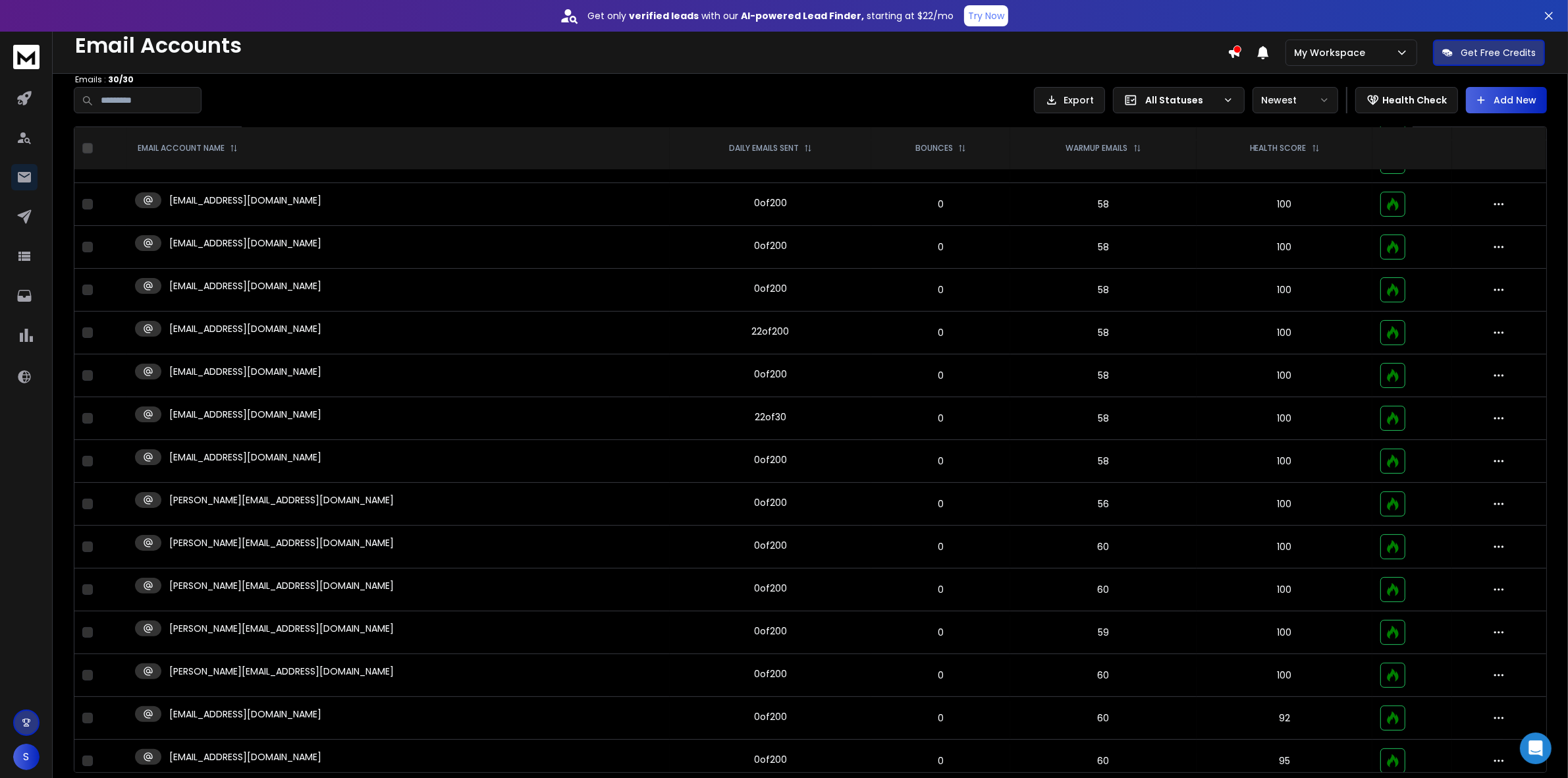
click at [670, 422] on td "22 of 30" at bounding box center [770, 414] width 201 height 34
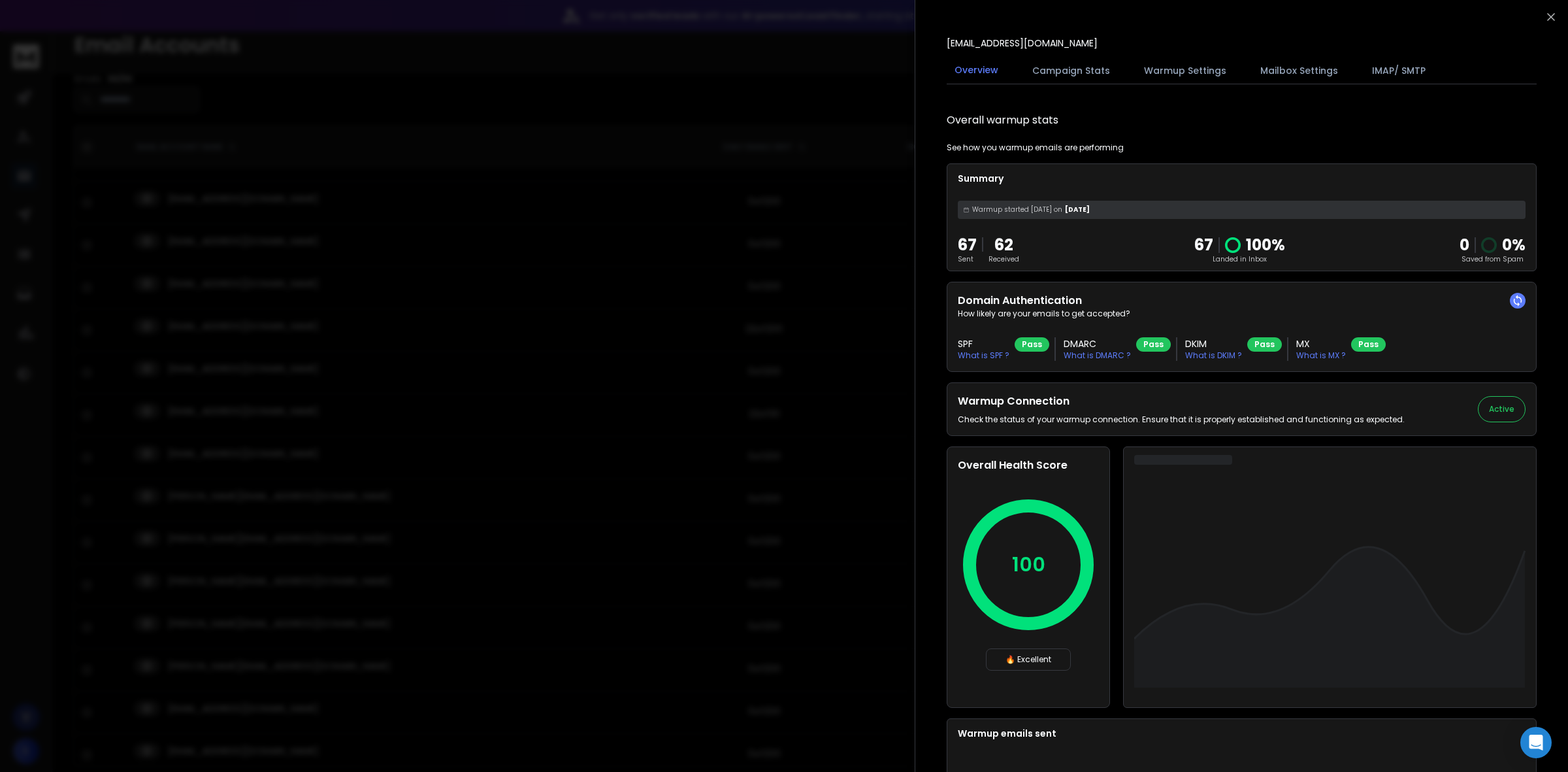
click at [1305, 66] on button "Mailbox Settings" at bounding box center [1299, 70] width 94 height 29
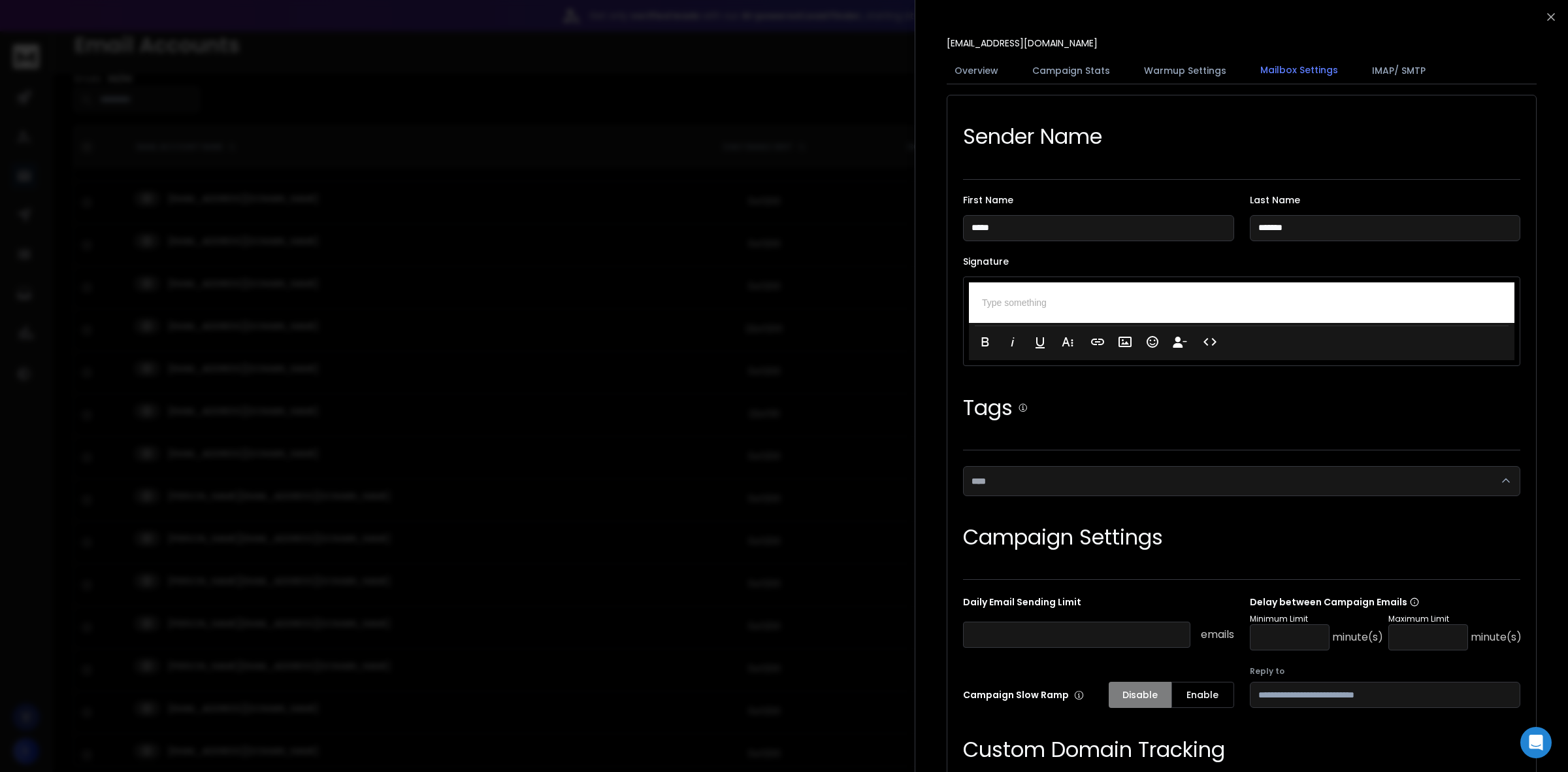
click at [1030, 626] on input "**" at bounding box center [1077, 634] width 227 height 26
paste input "*"
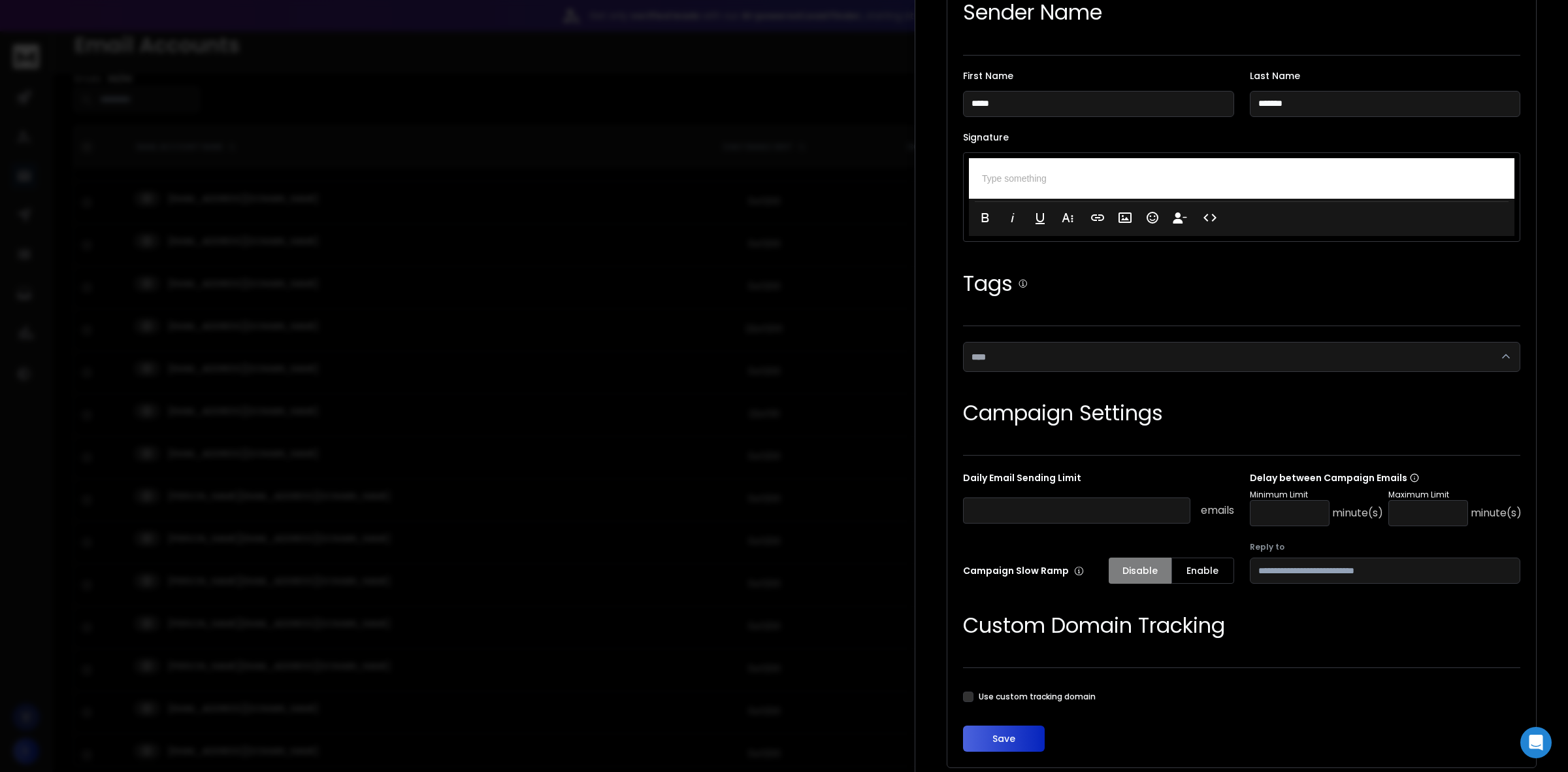
scroll to position [157, 0]
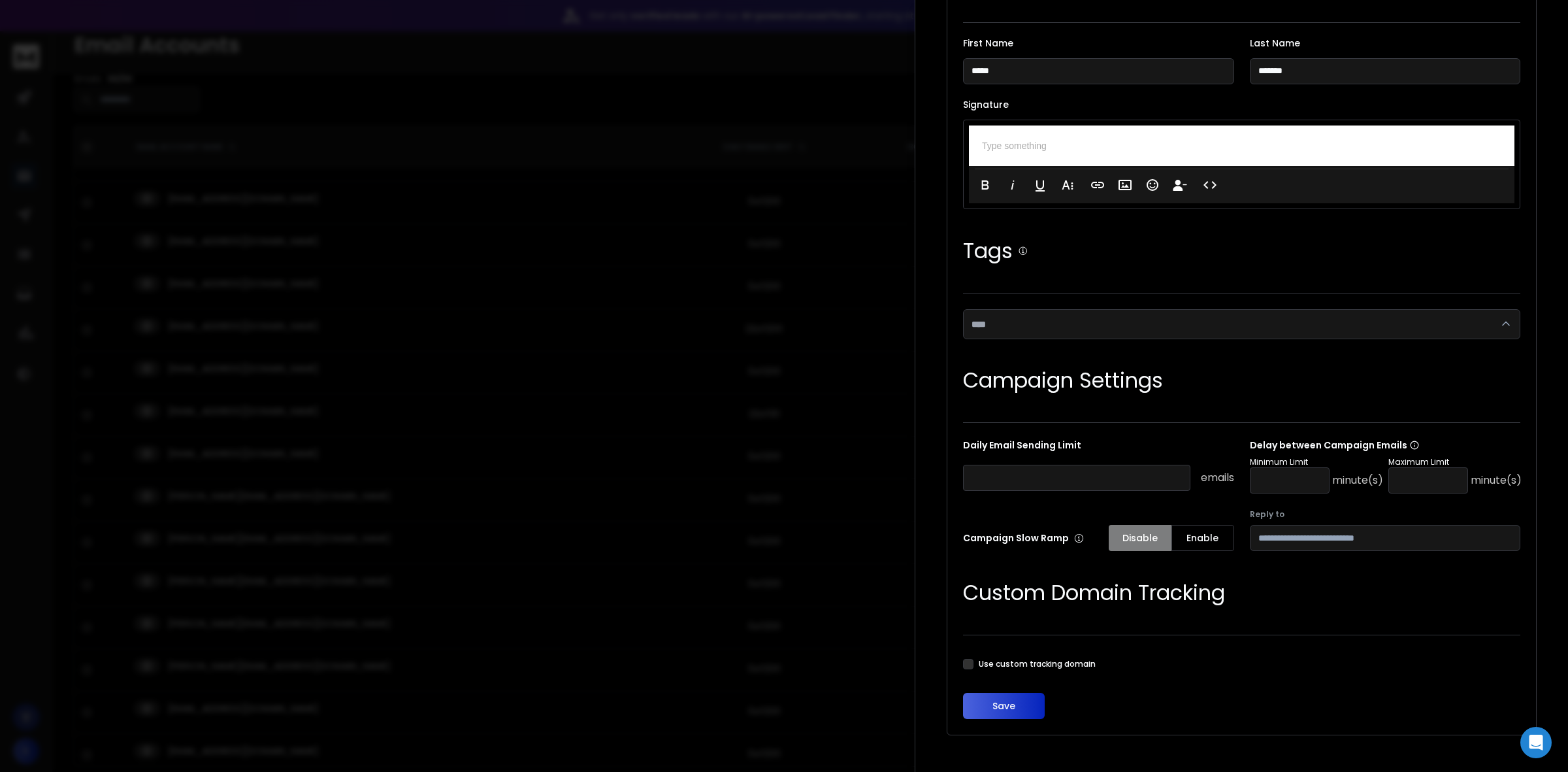
type input "***"
click at [991, 714] on button "Save" at bounding box center [1004, 706] width 82 height 26
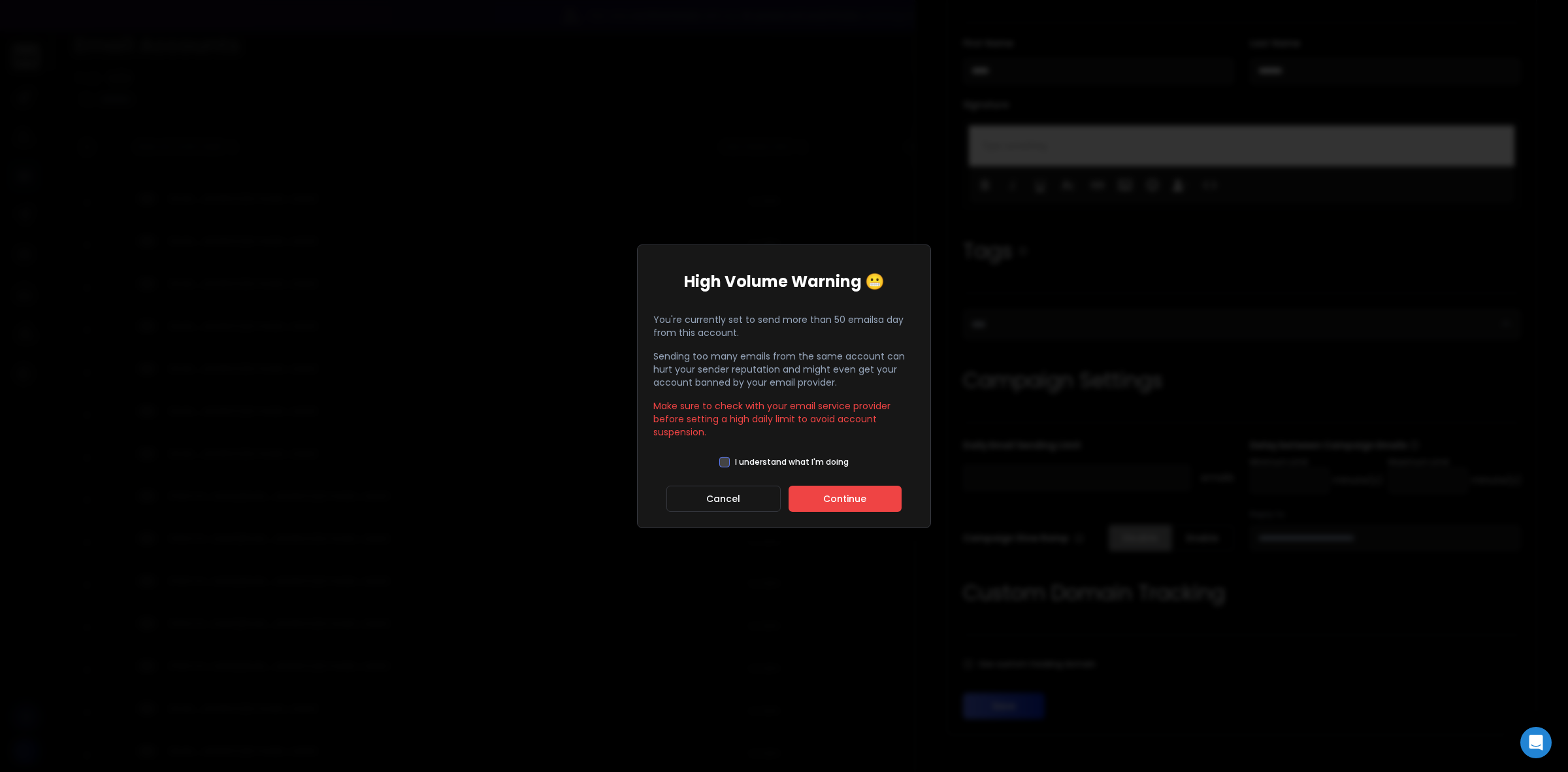
click at [726, 464] on button "I understand what I'm doing" at bounding box center [724, 462] width 10 height 10
click at [824, 500] on button "Continue" at bounding box center [844, 498] width 113 height 26
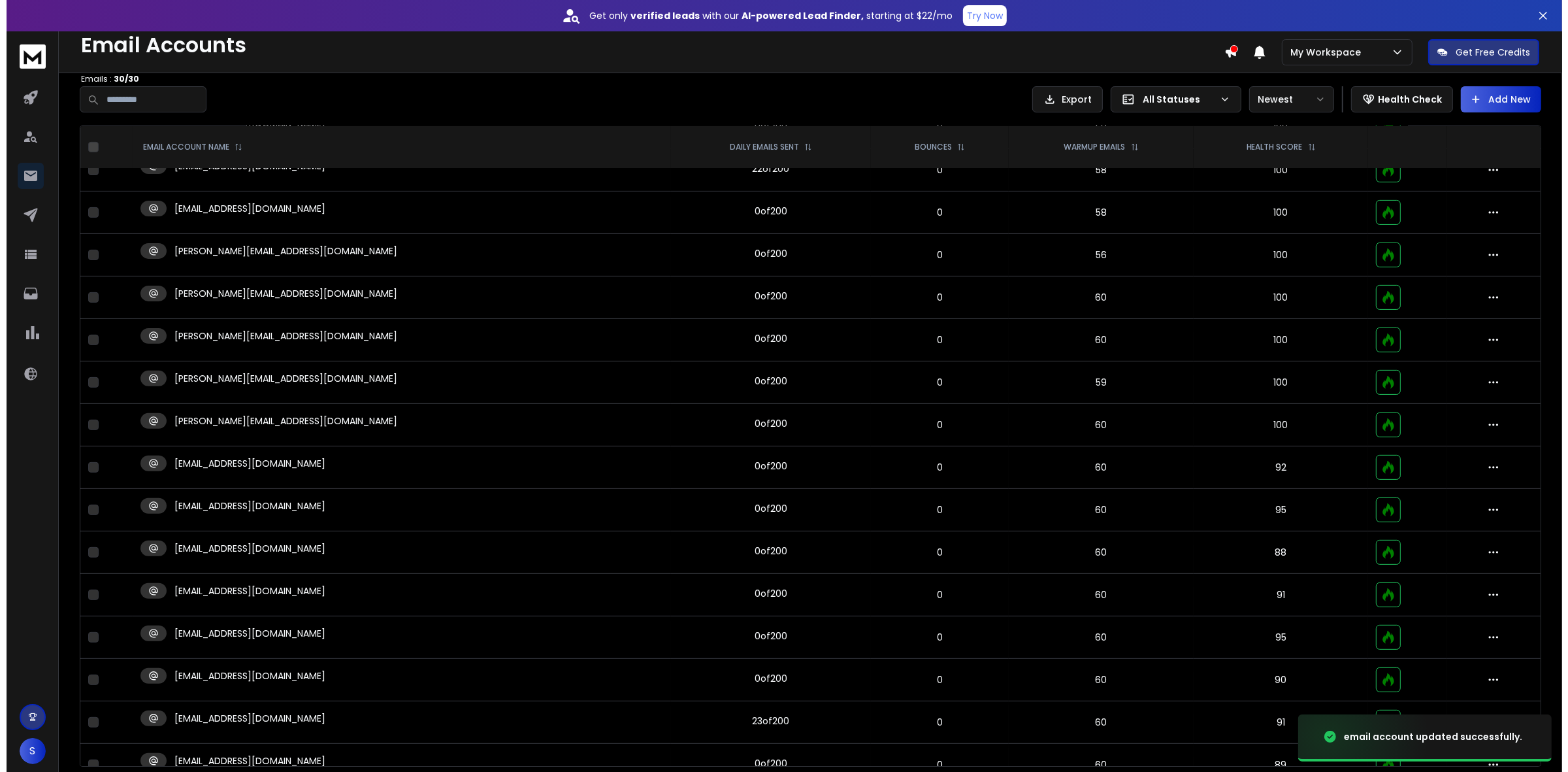
scroll to position [691, 0]
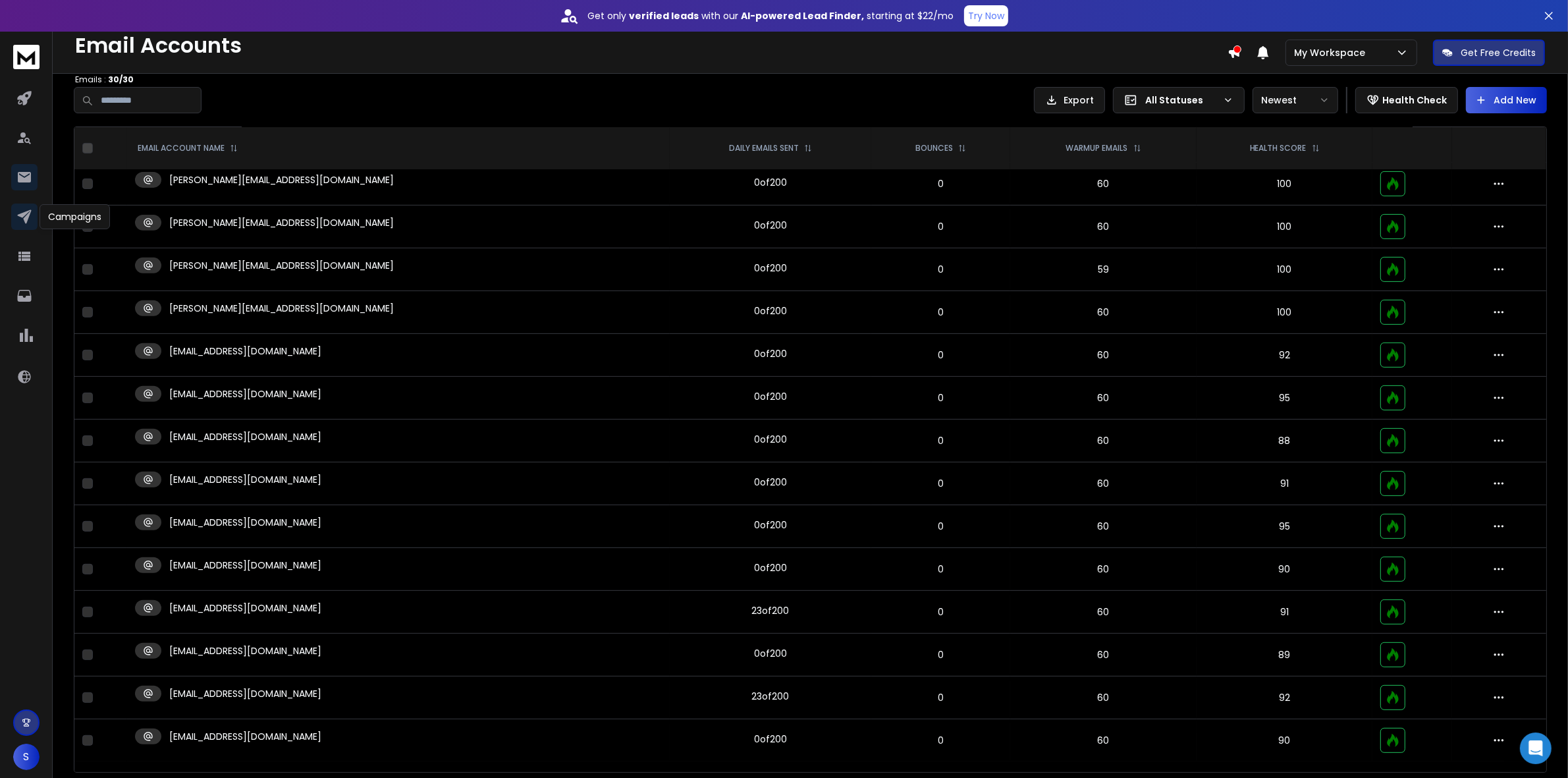
click at [19, 212] on icon at bounding box center [24, 217] width 16 height 16
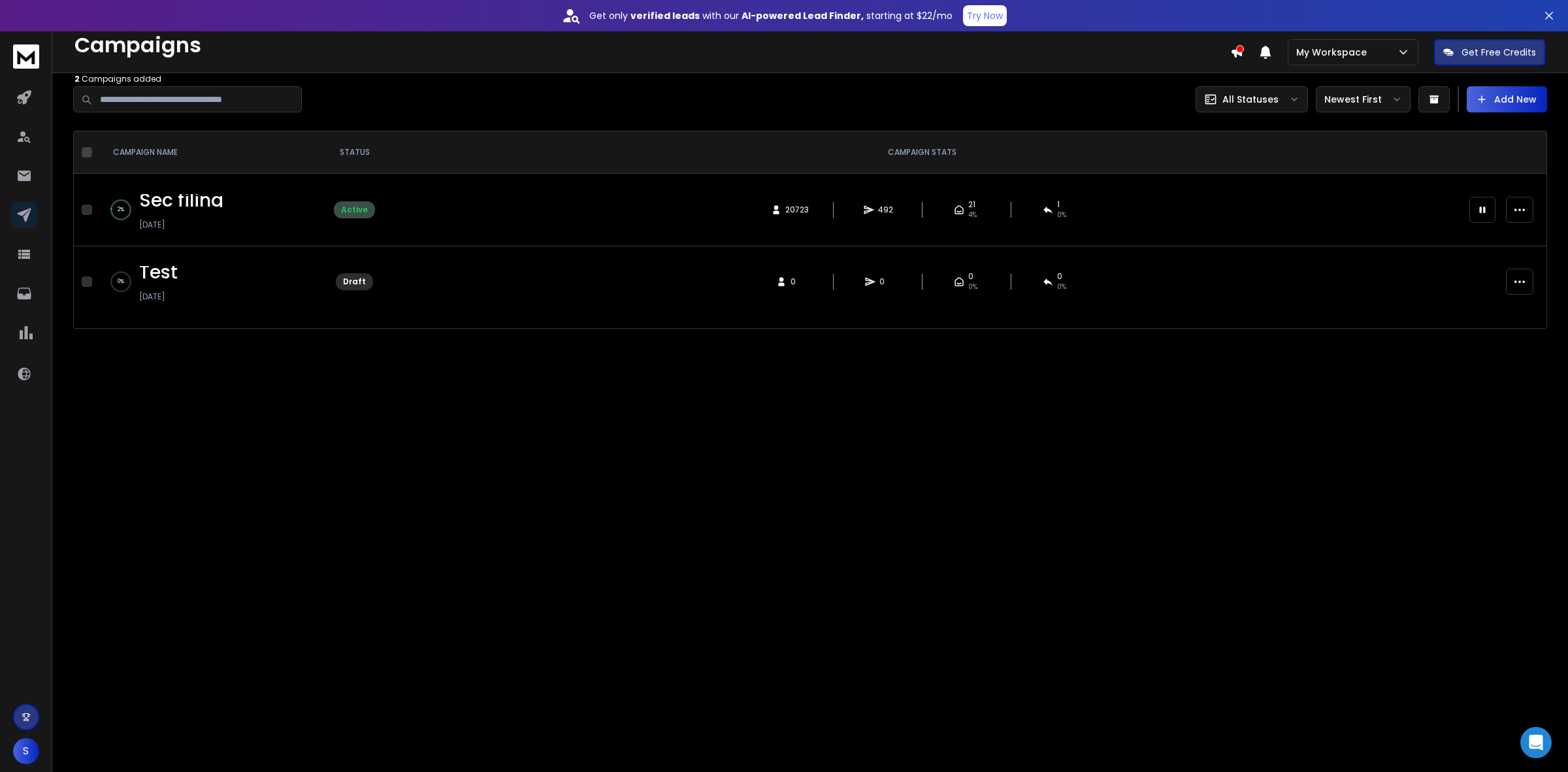
click at [642, 214] on div "20723 492 21 4 % 1 0 %" at bounding box center [923, 210] width 1063 height 21
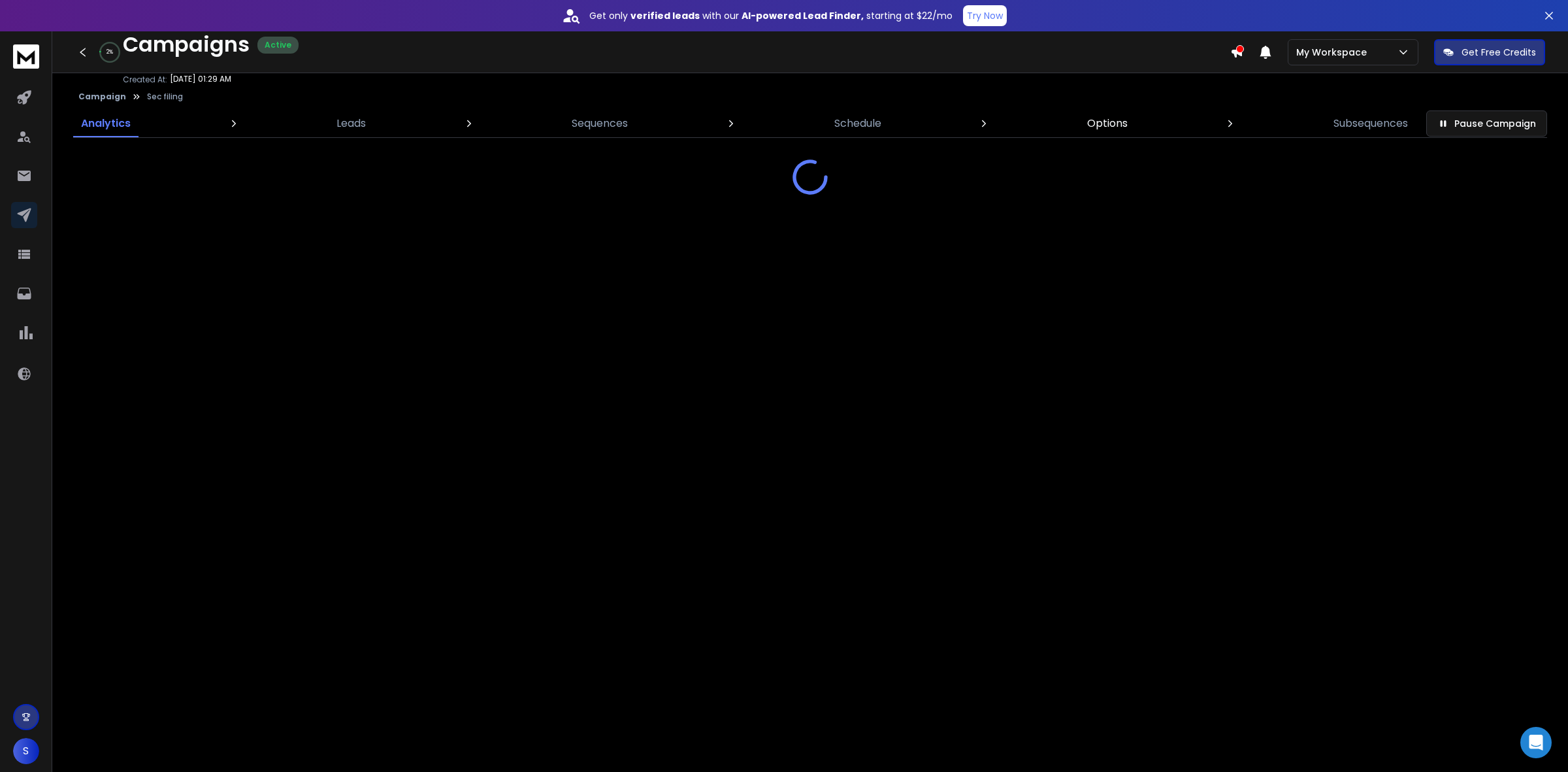
click at [1103, 124] on p "Options" at bounding box center [1107, 123] width 41 height 12
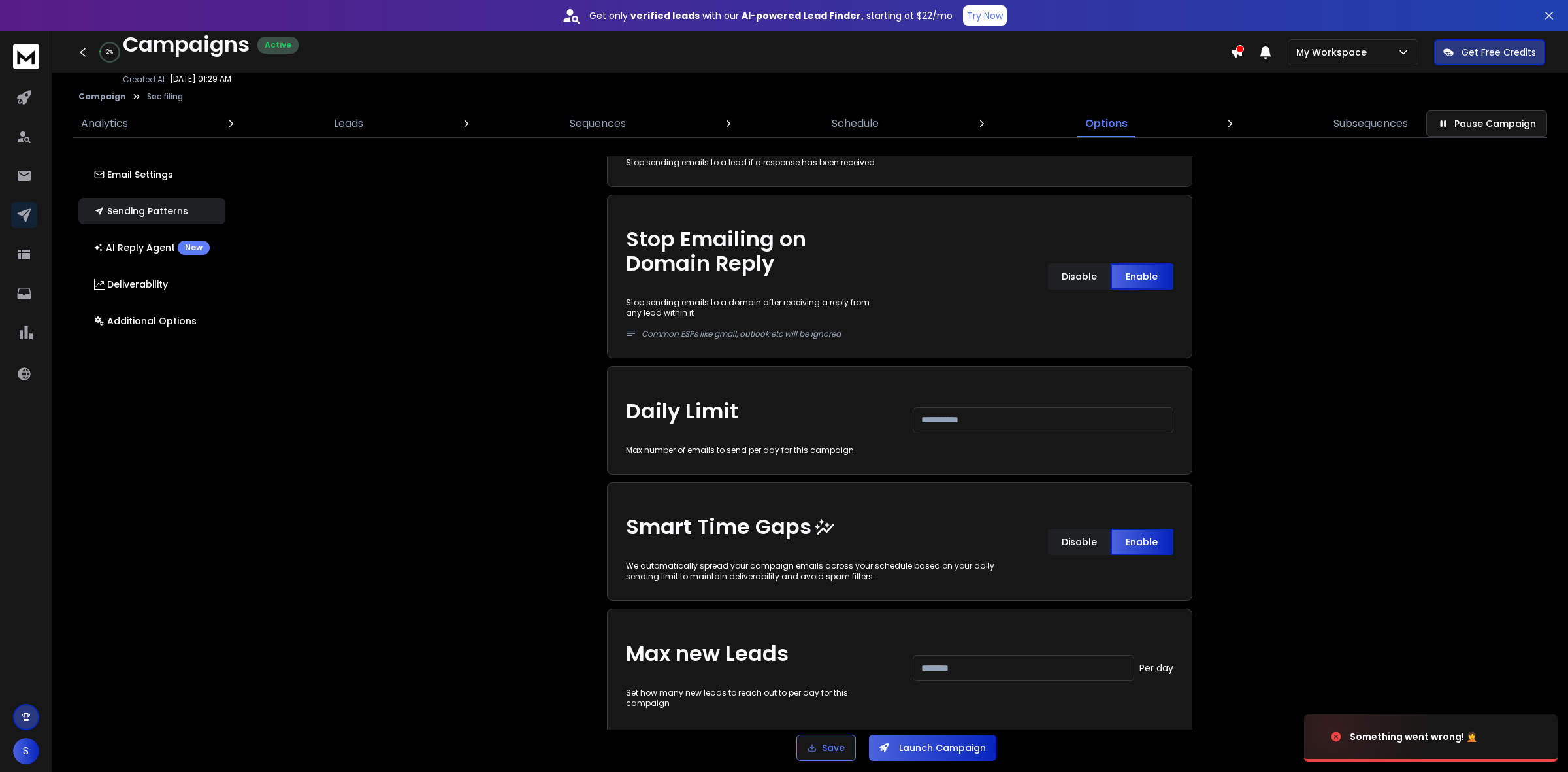
scroll to position [572, 0]
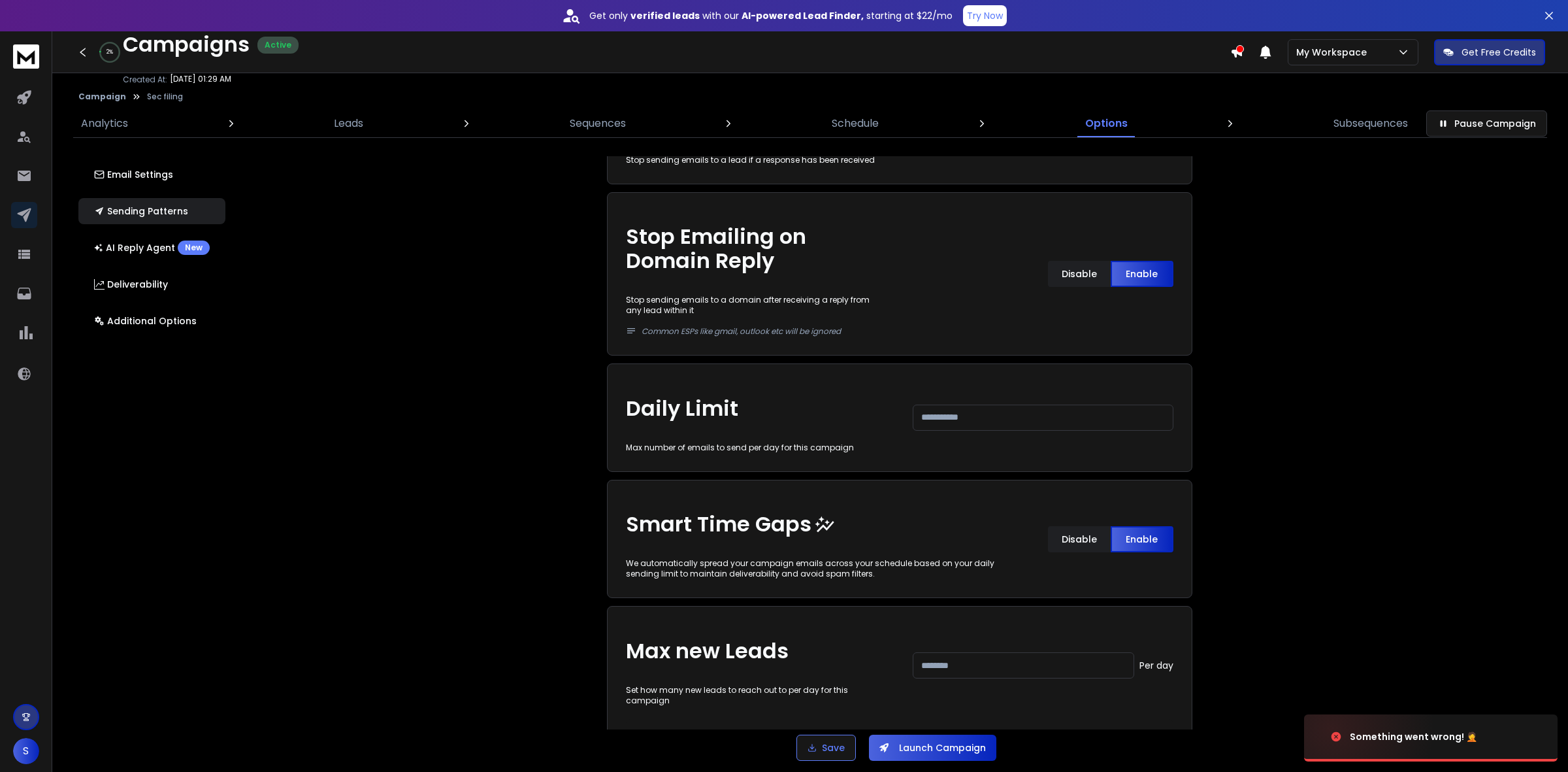
drag, startPoint x: 943, startPoint y: 417, endPoint x: 819, endPoint y: 417, distance: 124.0
click at [819, 417] on div "Daily Limit Max number of emails to send per day for this campaign ***" at bounding box center [900, 418] width 548 height 70
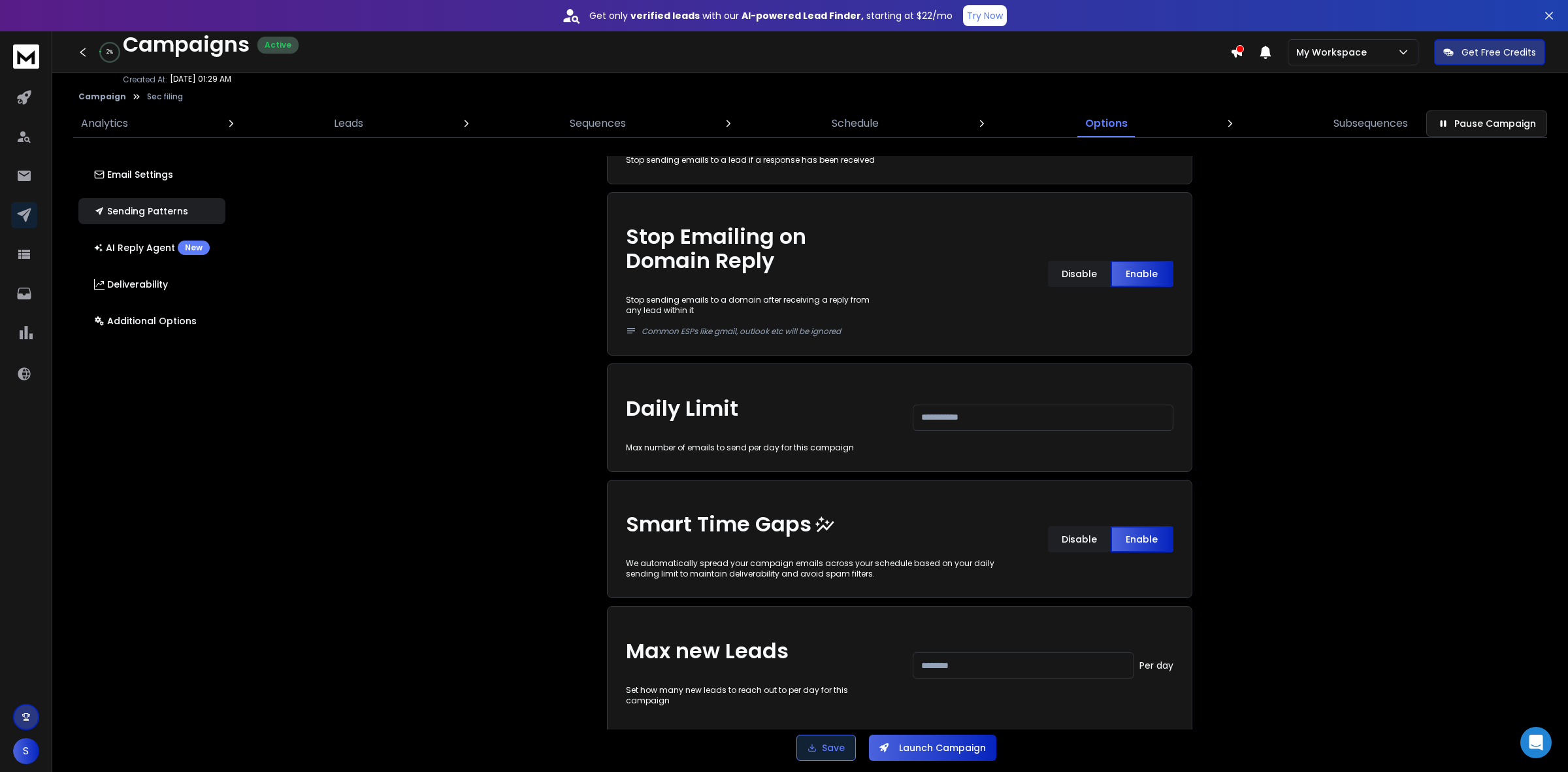
type input "***"
click at [836, 740] on button "Save" at bounding box center [826, 748] width 59 height 26
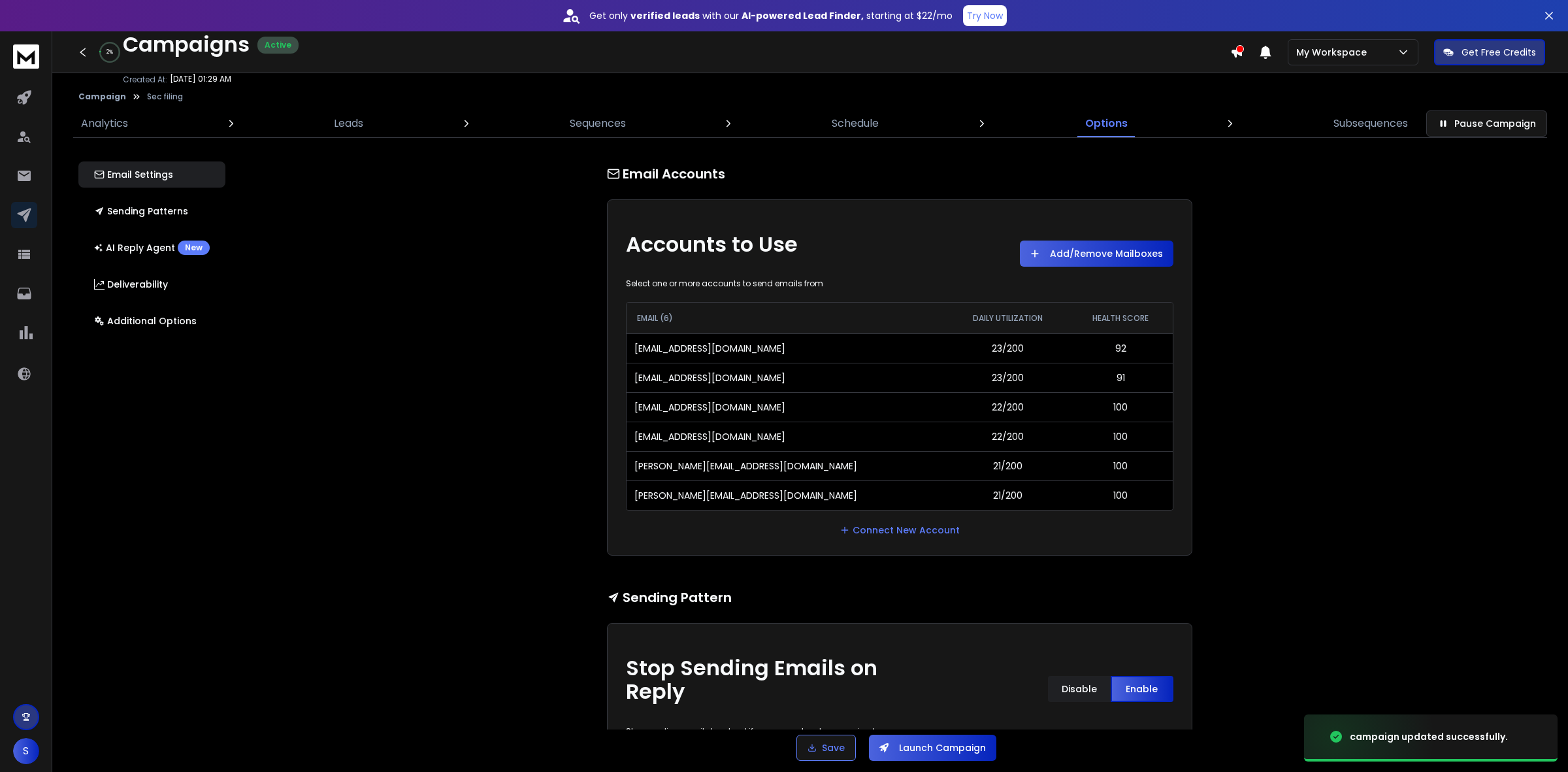
scroll to position [0, 0]
click at [945, 742] on button "Launch Campaign" at bounding box center [932, 748] width 127 height 26
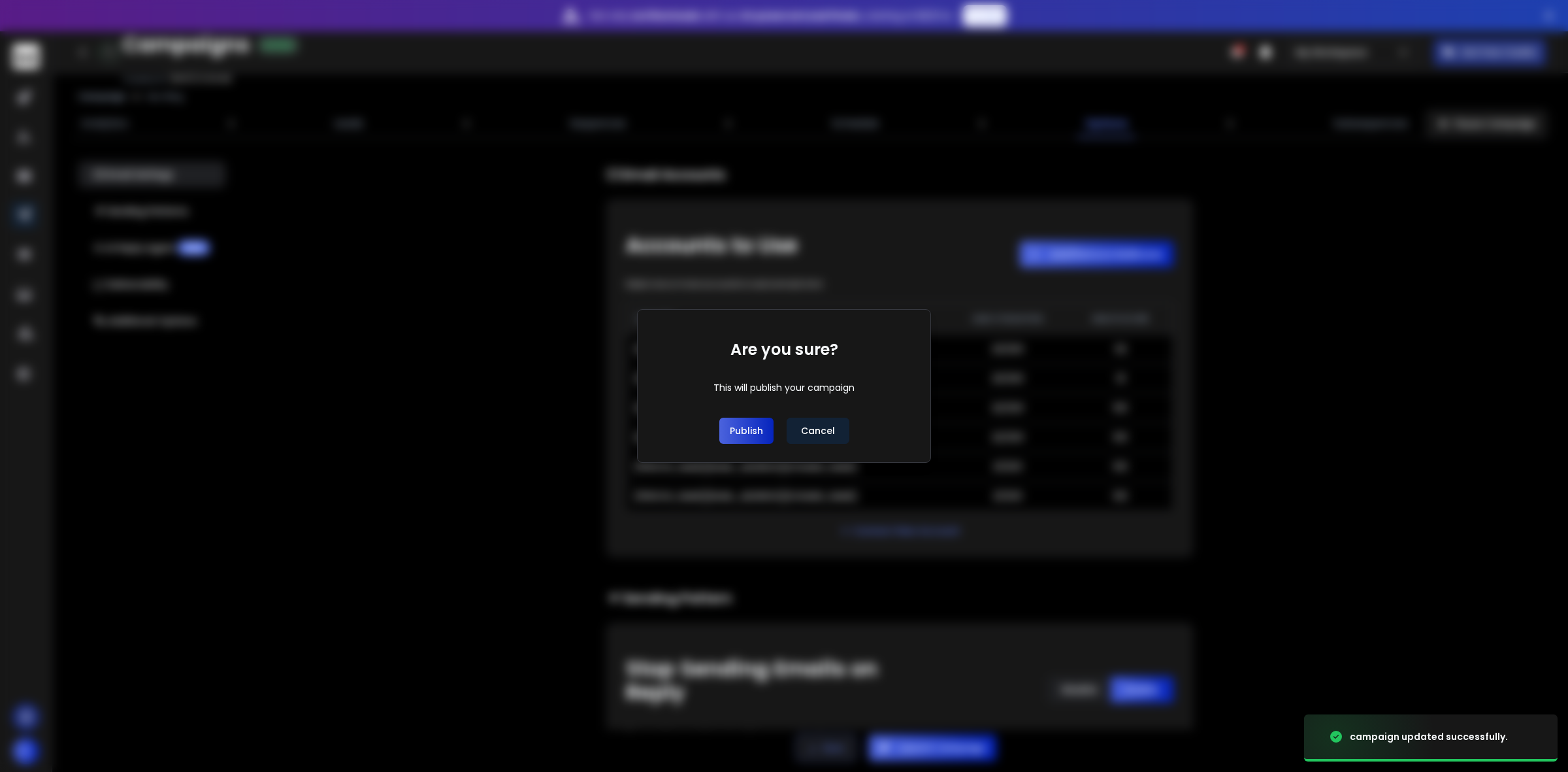
click at [745, 435] on button "Publish" at bounding box center [747, 430] width 54 height 26
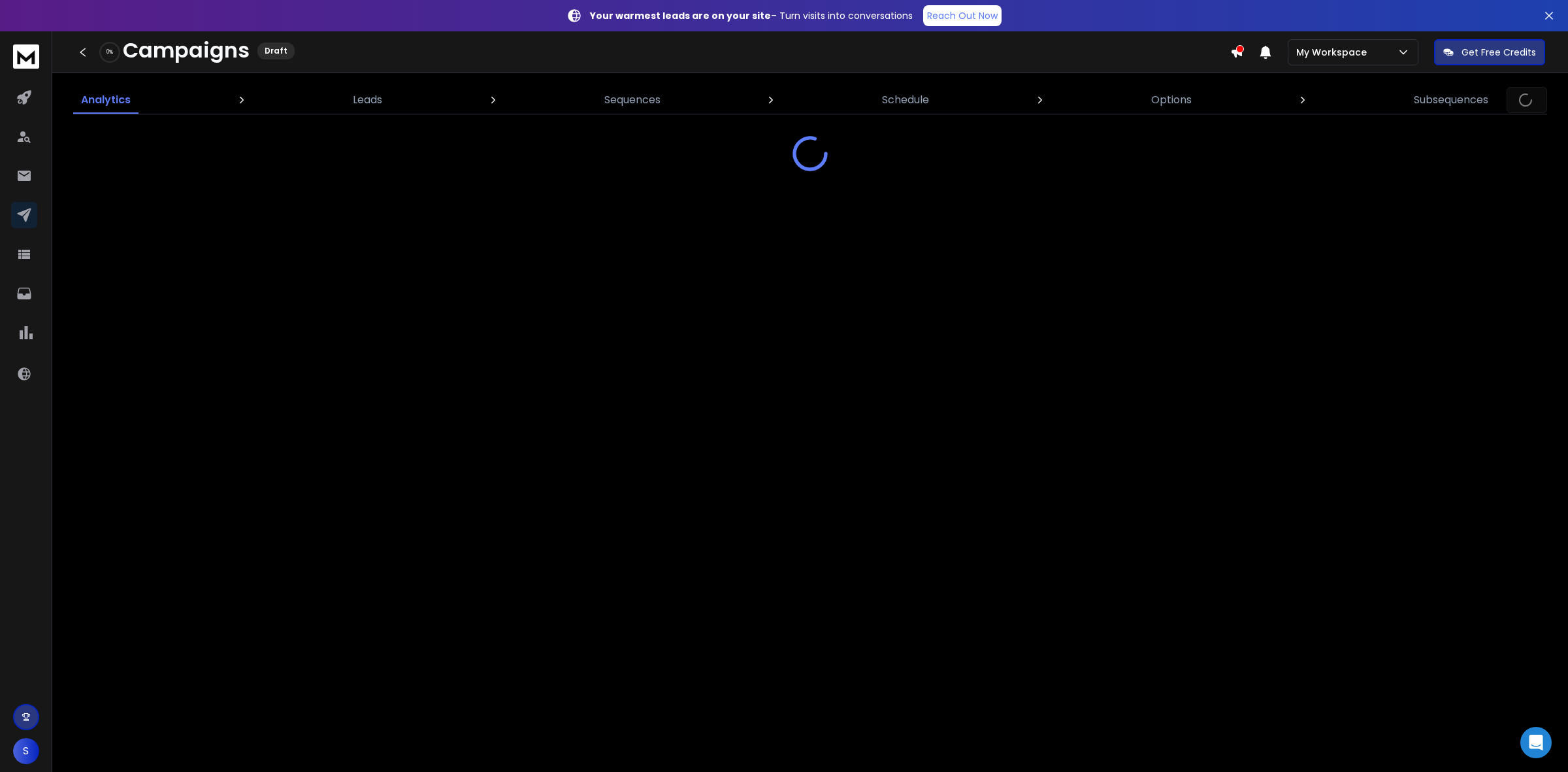
drag, startPoint x: 909, startPoint y: 98, endPoint x: 924, endPoint y: 115, distance: 22.7
click at [909, 98] on p "Schedule" at bounding box center [905, 100] width 47 height 12
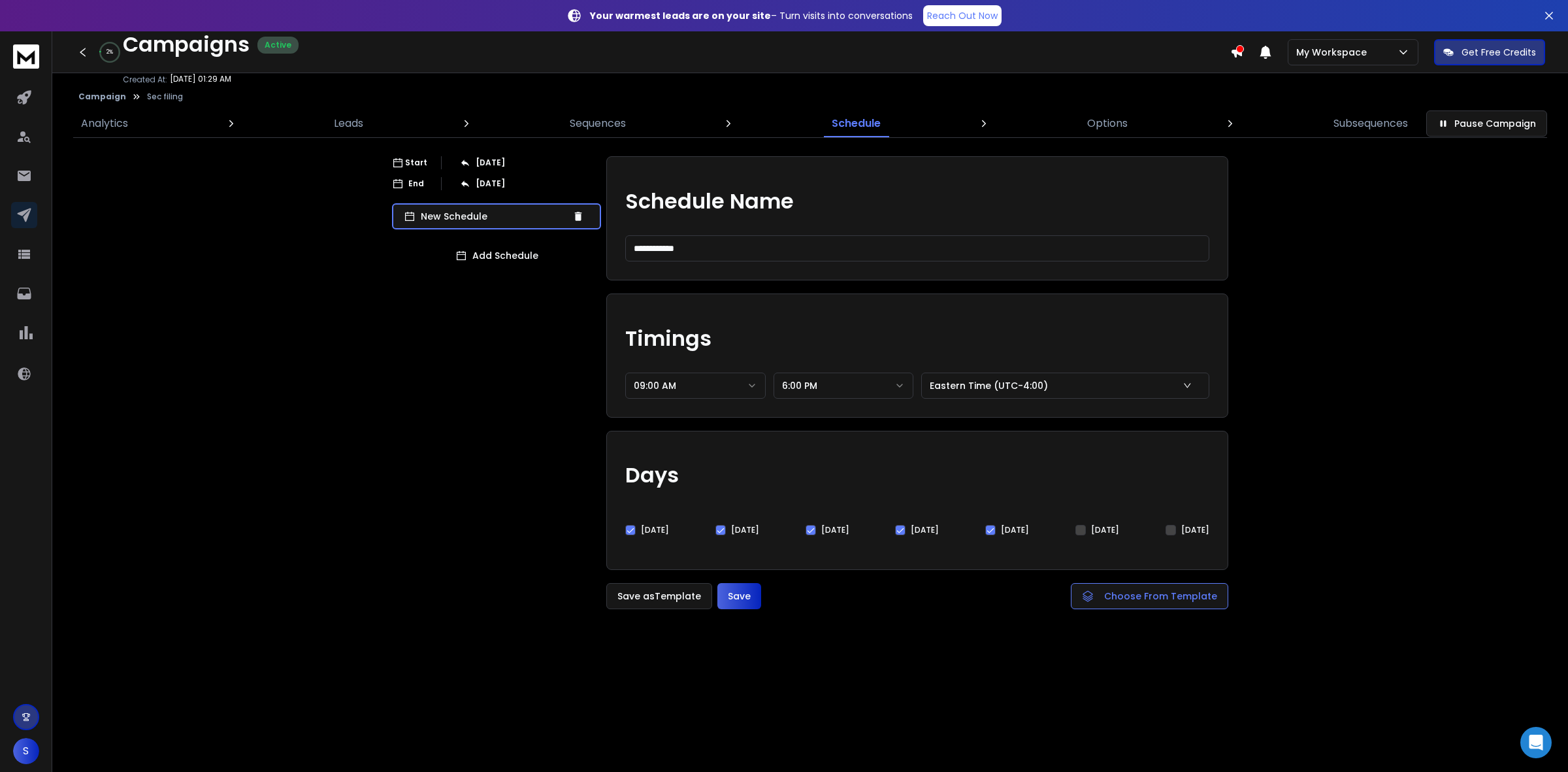
click at [840, 388] on button "6:00 PM" at bounding box center [844, 386] width 141 height 26
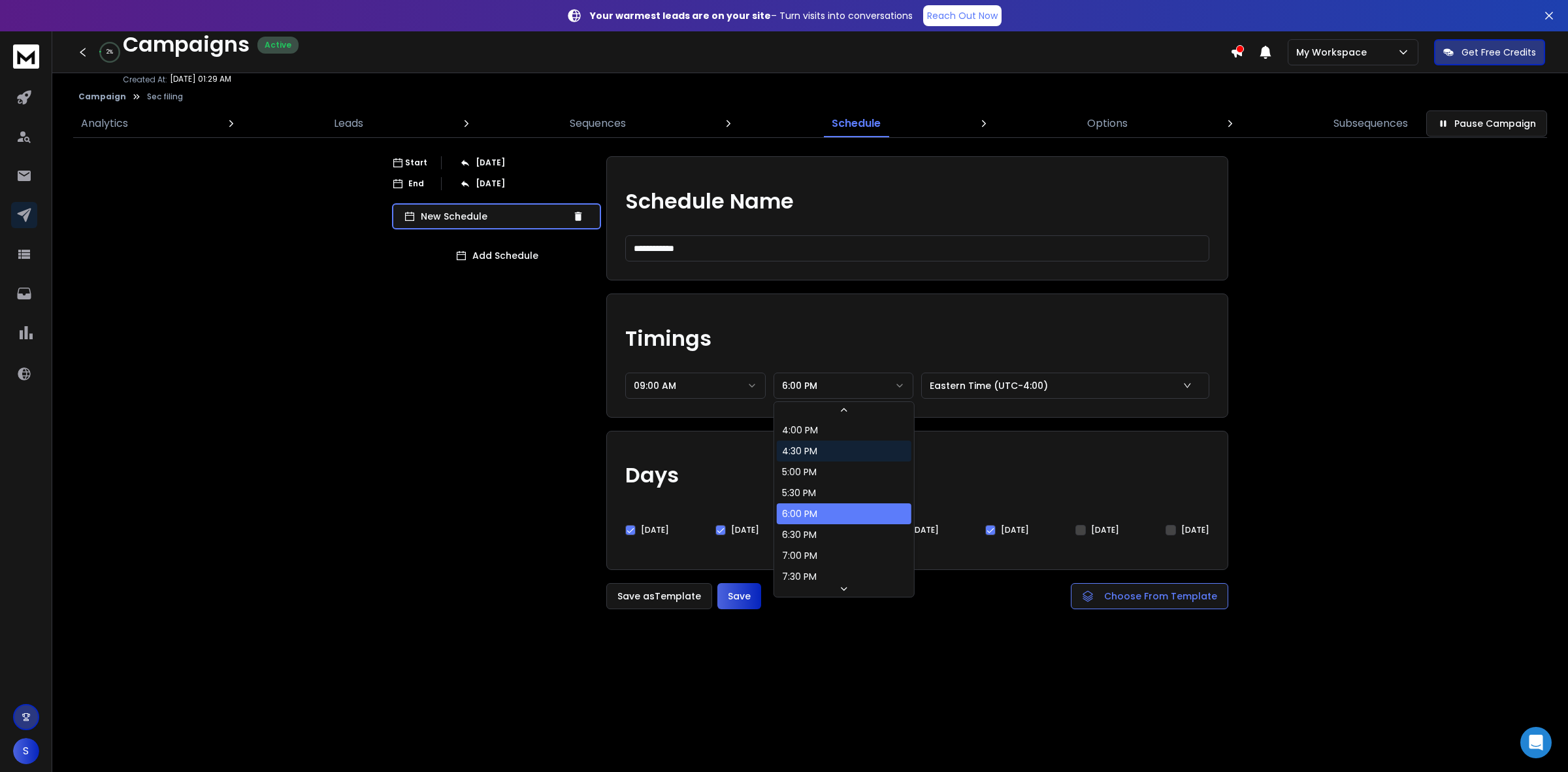
scroll to position [298, 0]
select select "********"
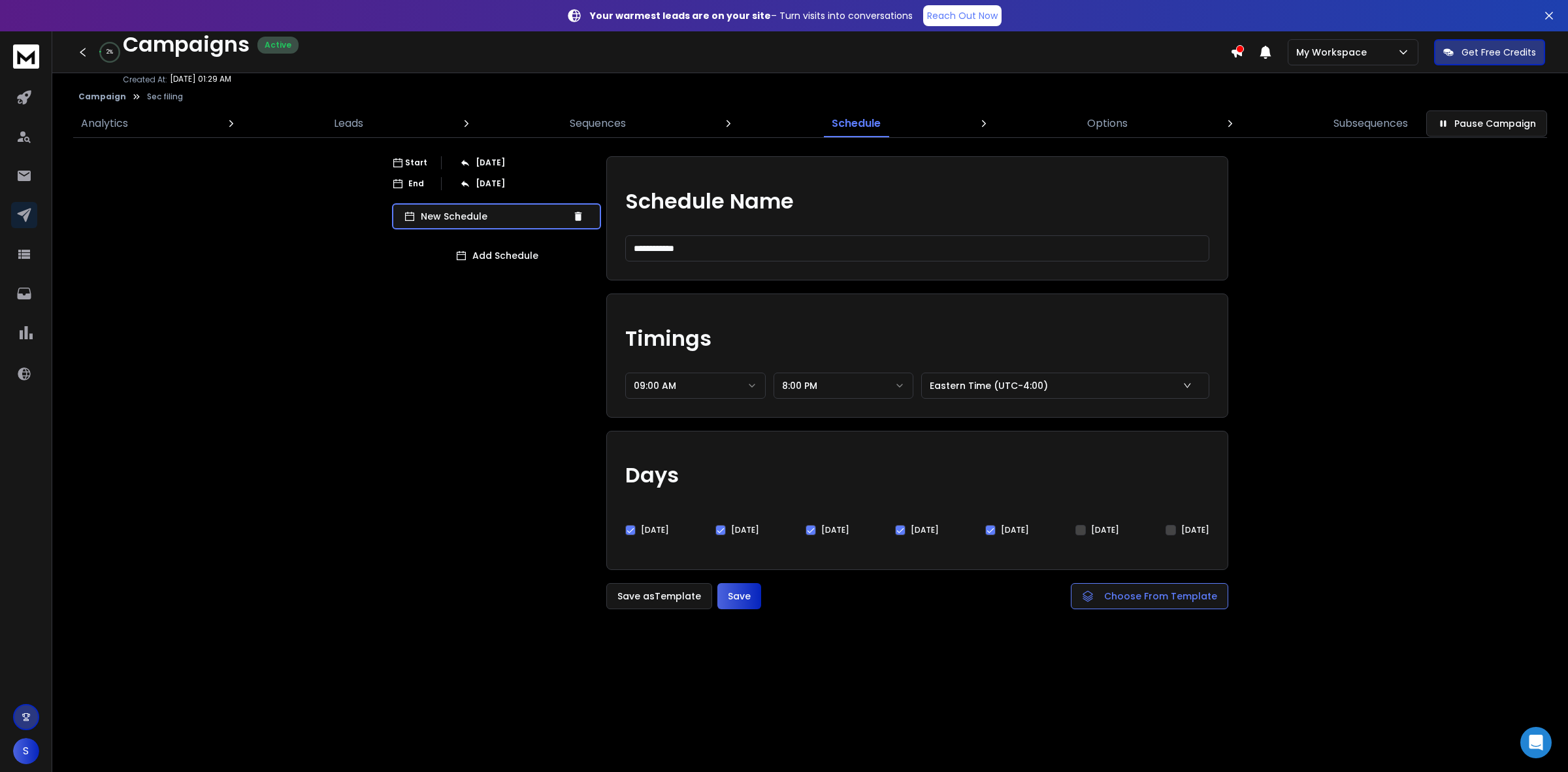
click at [1079, 534] on button "Saturday" at bounding box center [1080, 530] width 10 height 10
click at [736, 605] on button "Save" at bounding box center [739, 596] width 44 height 26
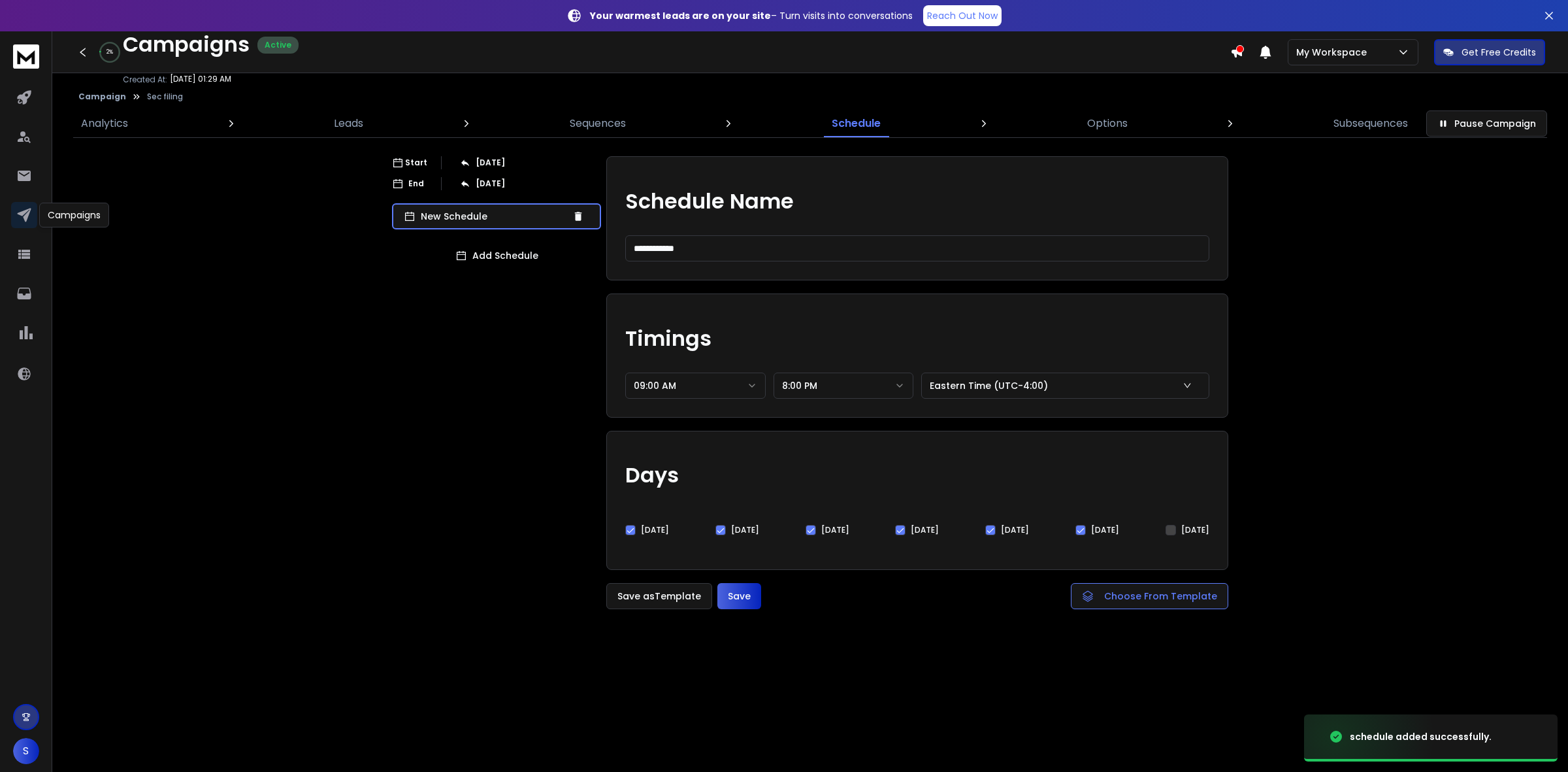
click at [22, 214] on icon at bounding box center [23, 214] width 14 height 14
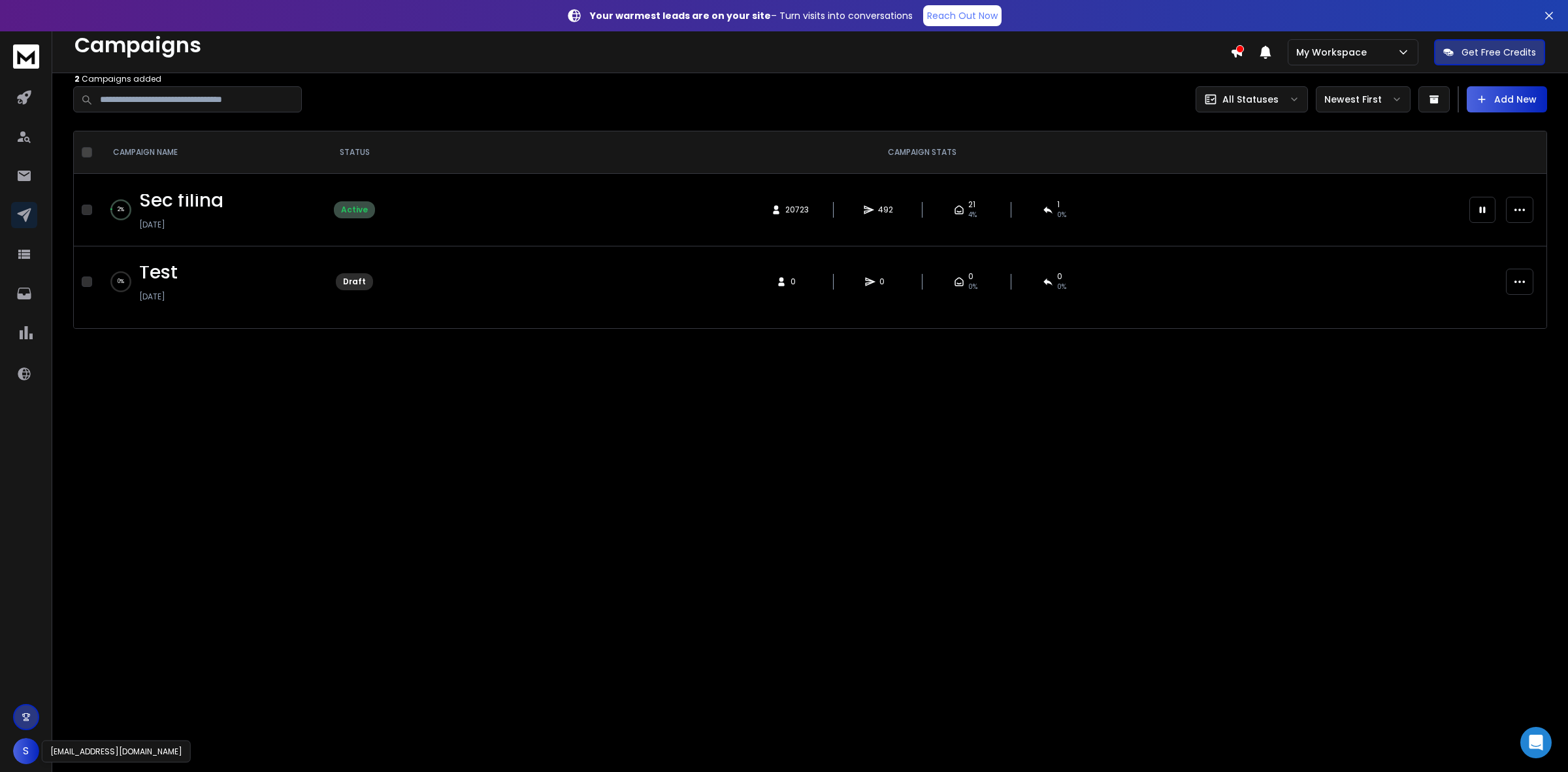
drag, startPoint x: 33, startPoint y: 746, endPoint x: 46, endPoint y: 749, distance: 13.3
click at [33, 746] on span "S" at bounding box center [26, 751] width 26 height 26
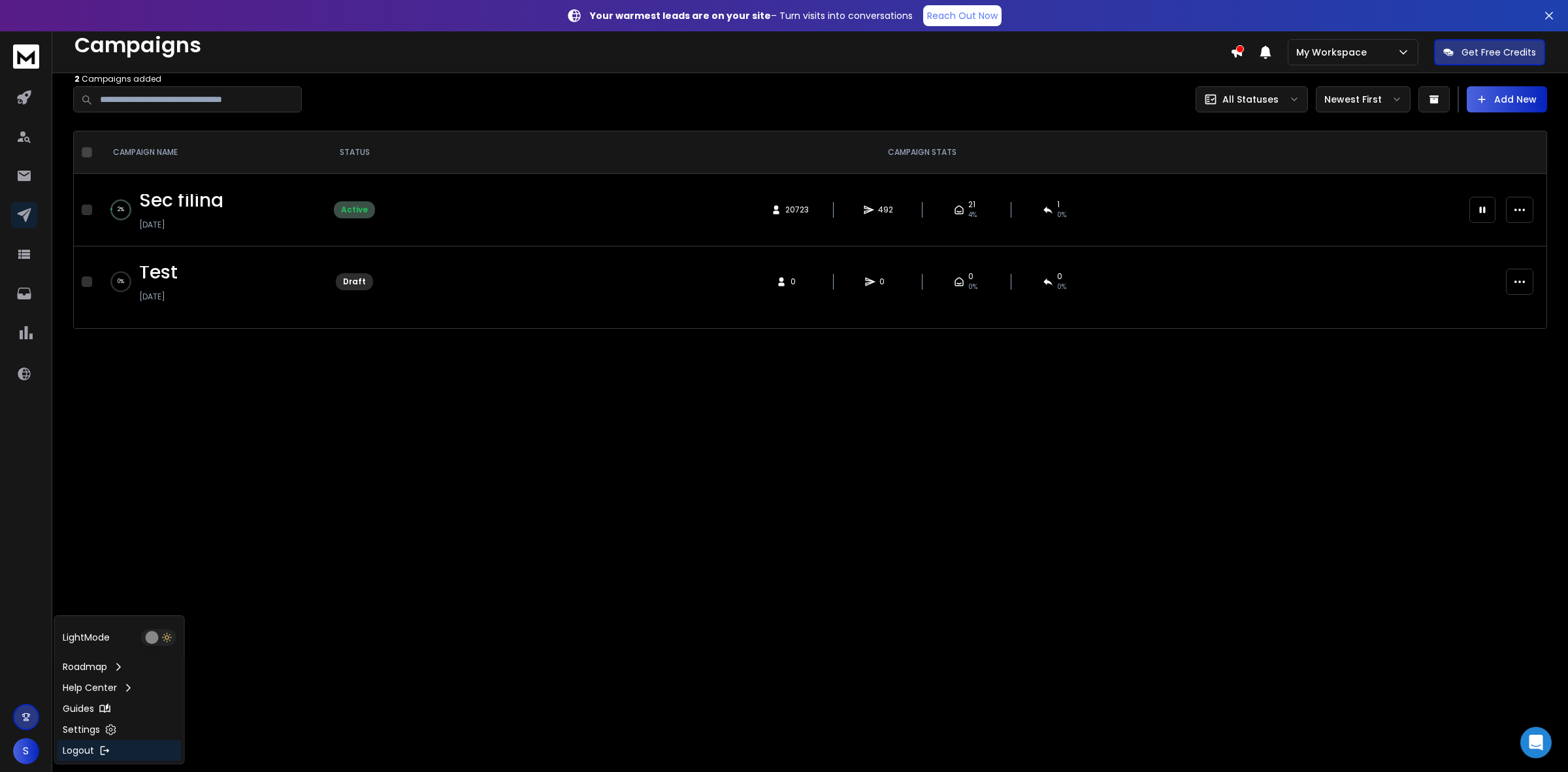
click at [91, 750] on p "Logout" at bounding box center [78, 750] width 31 height 13
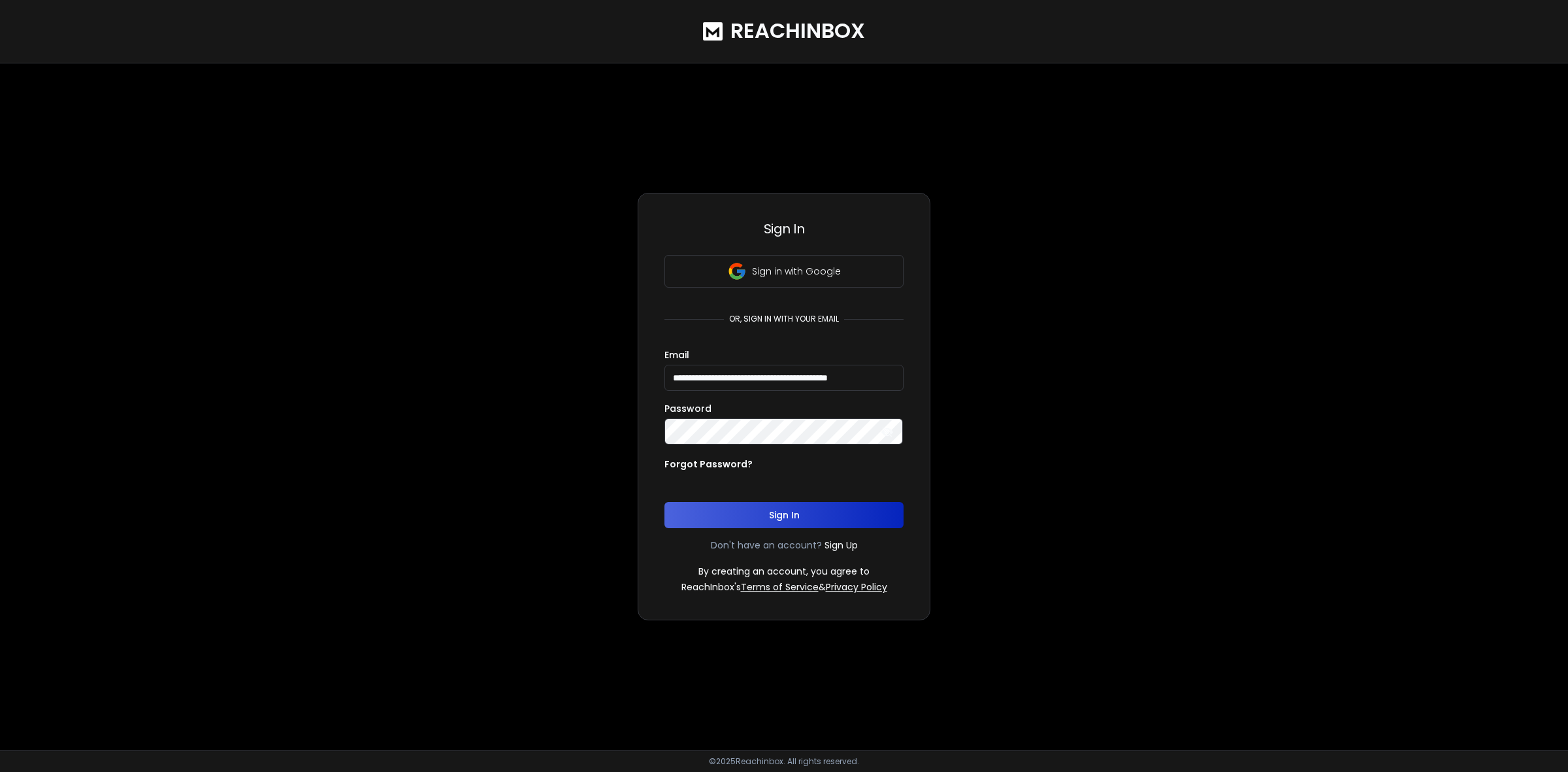
click at [752, 366] on input "**********" at bounding box center [784, 378] width 239 height 26
type input "**********"
click at [756, 526] on button "Sign In" at bounding box center [784, 515] width 239 height 26
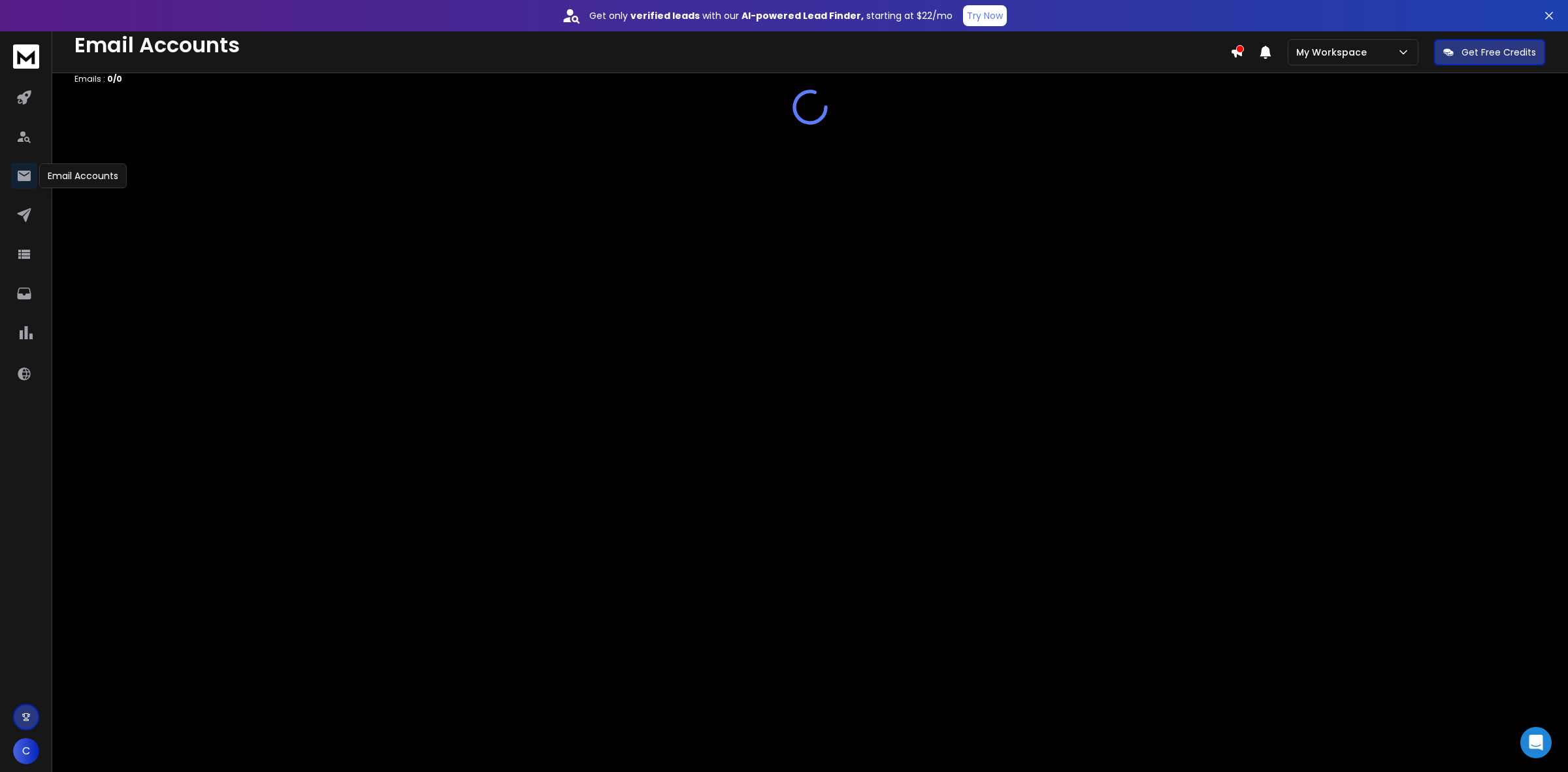
click at [30, 181] on icon at bounding box center [24, 175] width 13 height 10
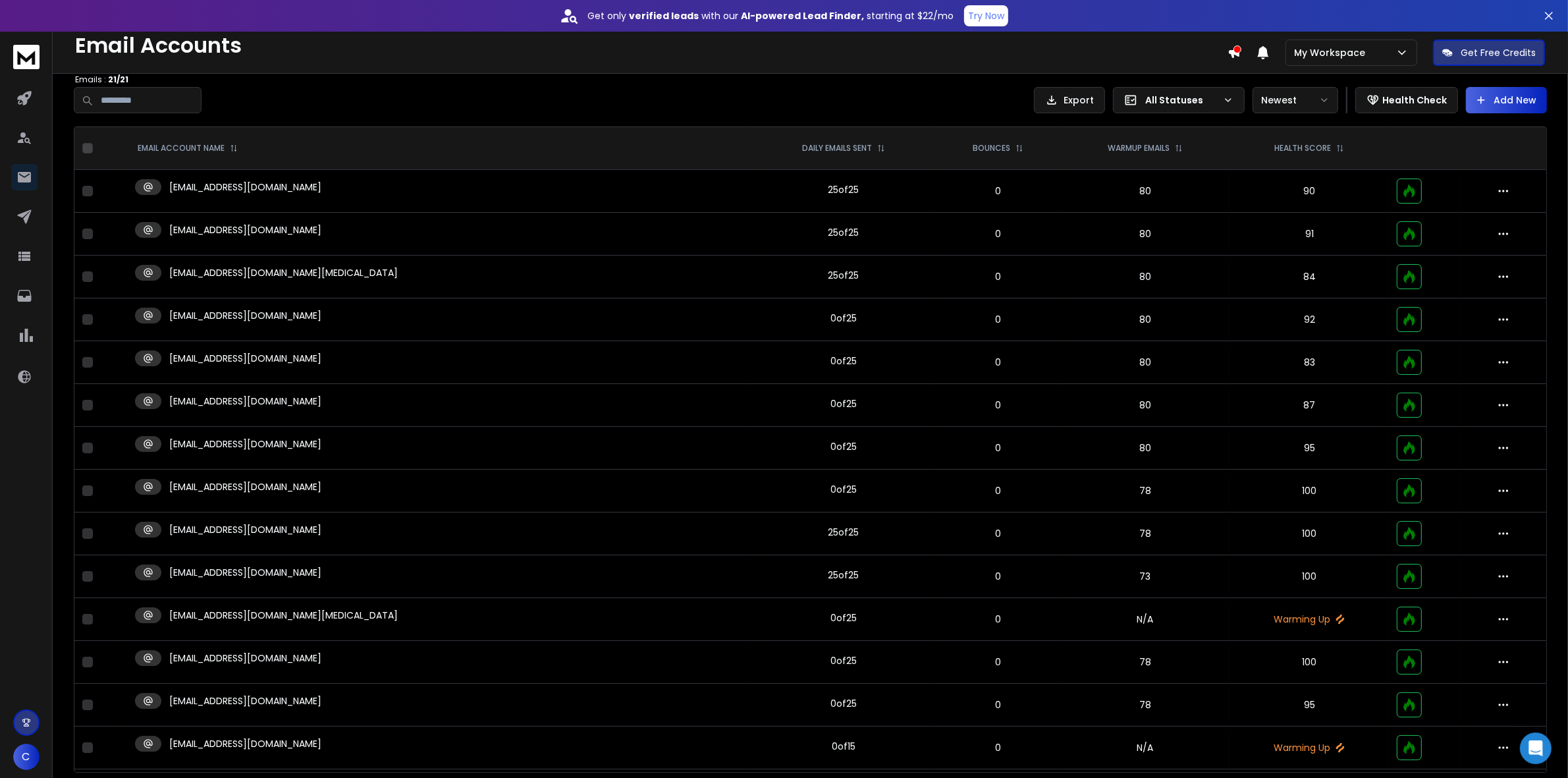
click at [388, 186] on div "[EMAIL_ADDRESS][DOMAIN_NAME]" at bounding box center [440, 187] width 609 height 16
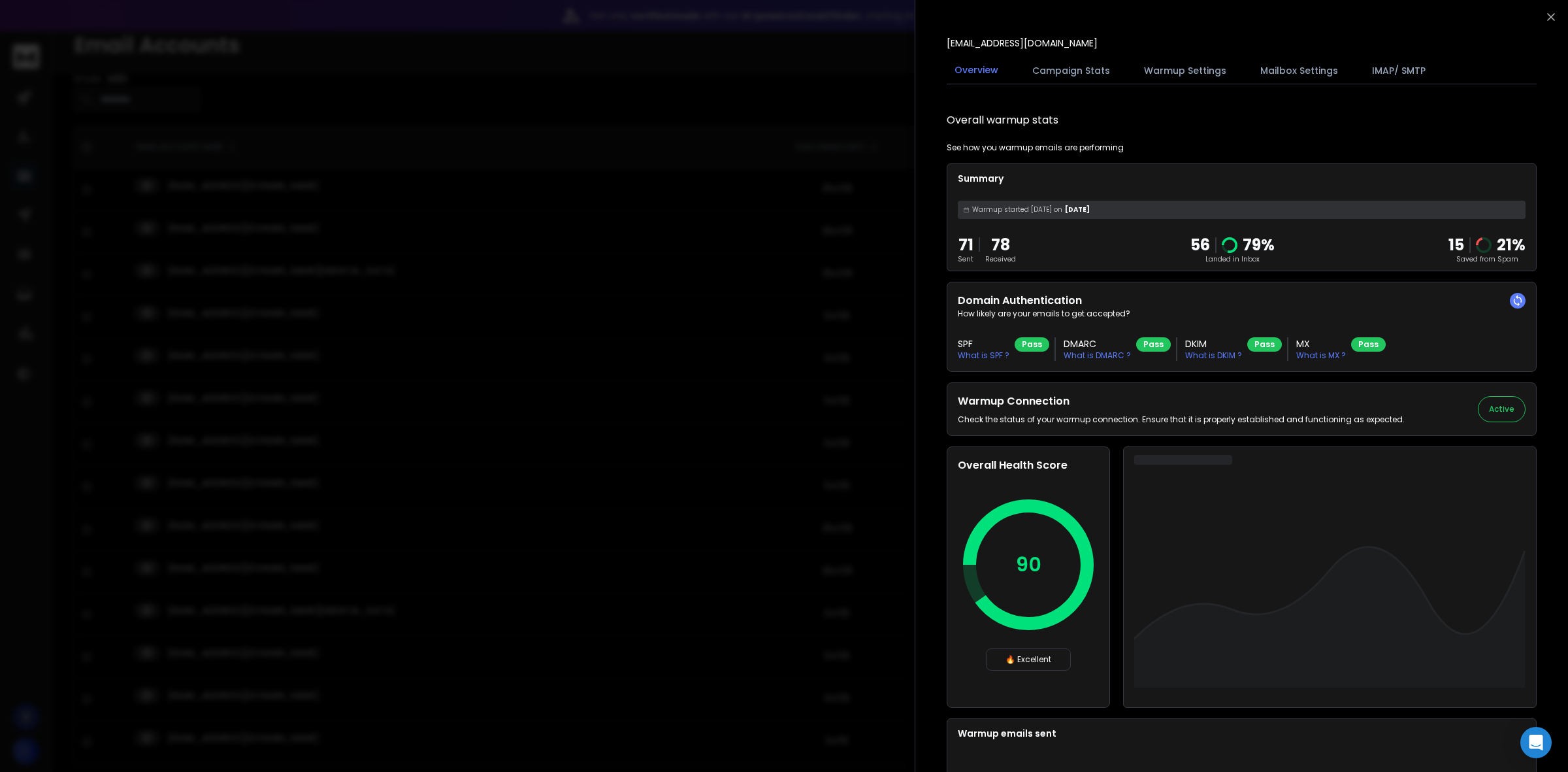
click at [1279, 61] on button "Mailbox Settings" at bounding box center [1299, 70] width 94 height 29
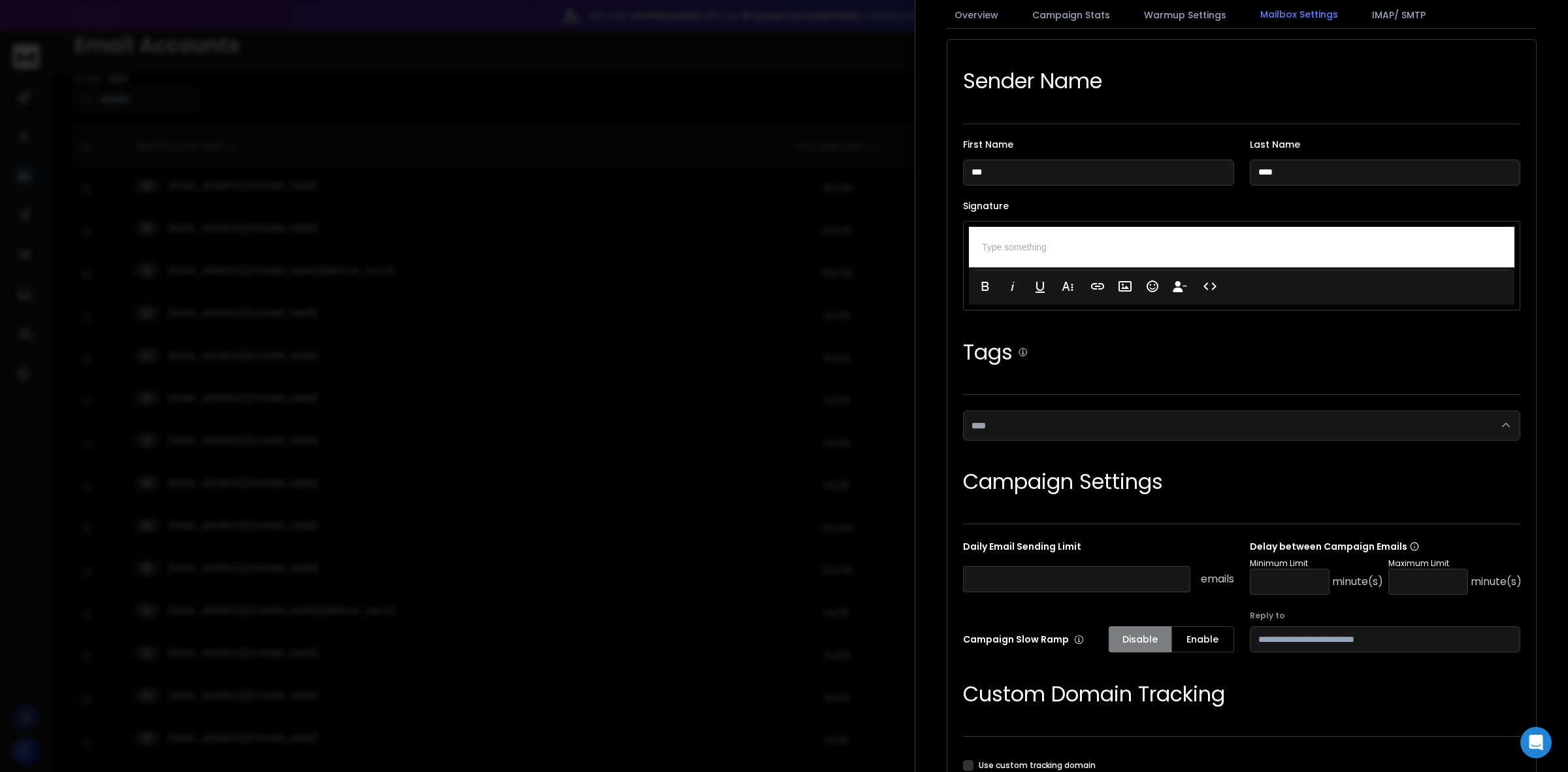
scroll to position [82, 0]
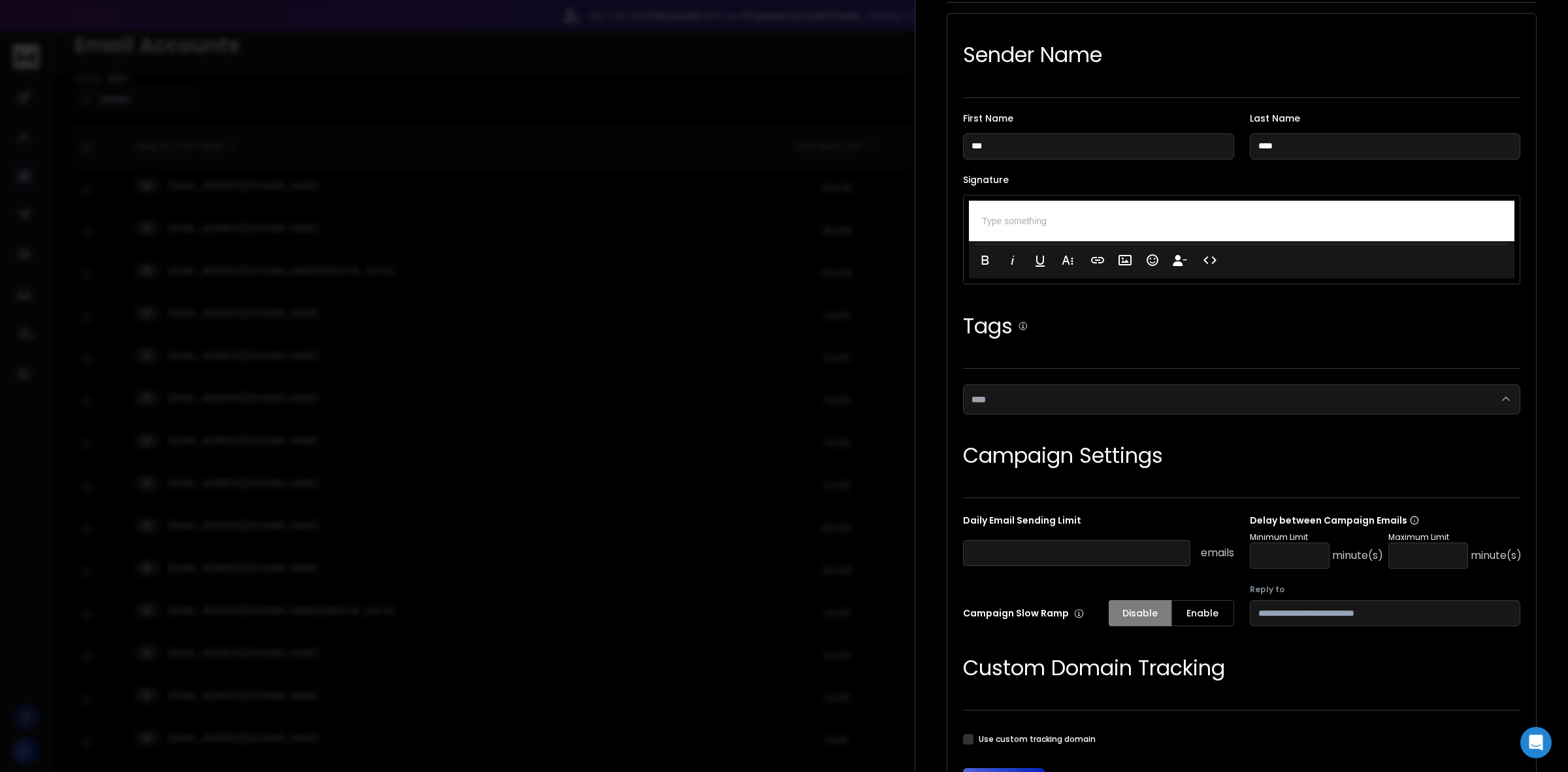
drag, startPoint x: 1002, startPoint y: 563, endPoint x: 952, endPoint y: 569, distance: 50.4
click at [952, 569] on div "Sender Name First Name *** Last Name **** Signature Type something Clear Format…" at bounding box center [1242, 411] width 590 height 798
click at [1011, 550] on input "**" at bounding box center [1077, 553] width 227 height 26
drag, startPoint x: 996, startPoint y: 560, endPoint x: 952, endPoint y: 574, distance: 46.2
click at [952, 574] on div "Sender Name First Name *** Last Name **** Signature Type something Clear Format…" at bounding box center [1242, 411] width 590 height 798
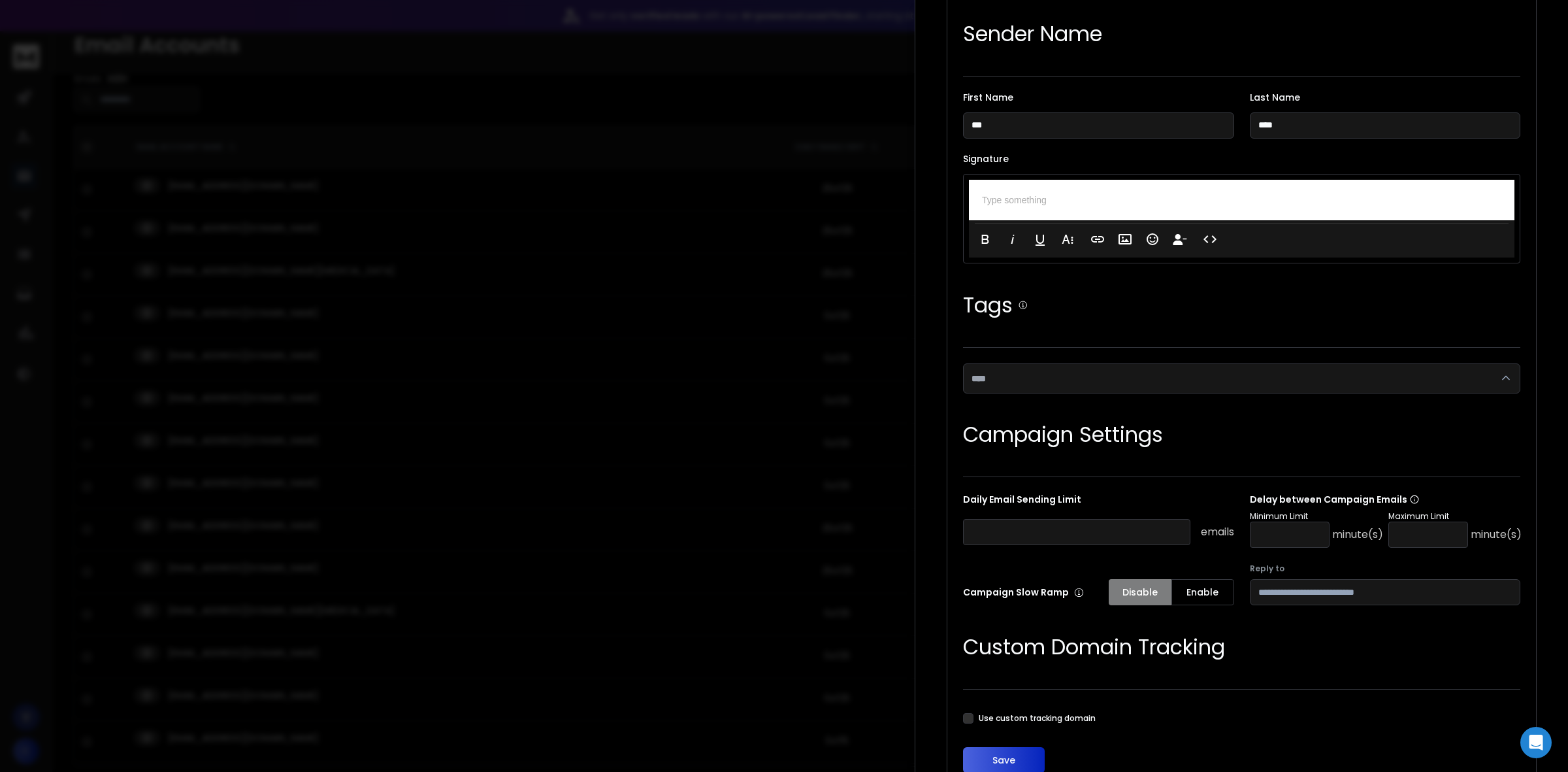
scroll to position [157, 0]
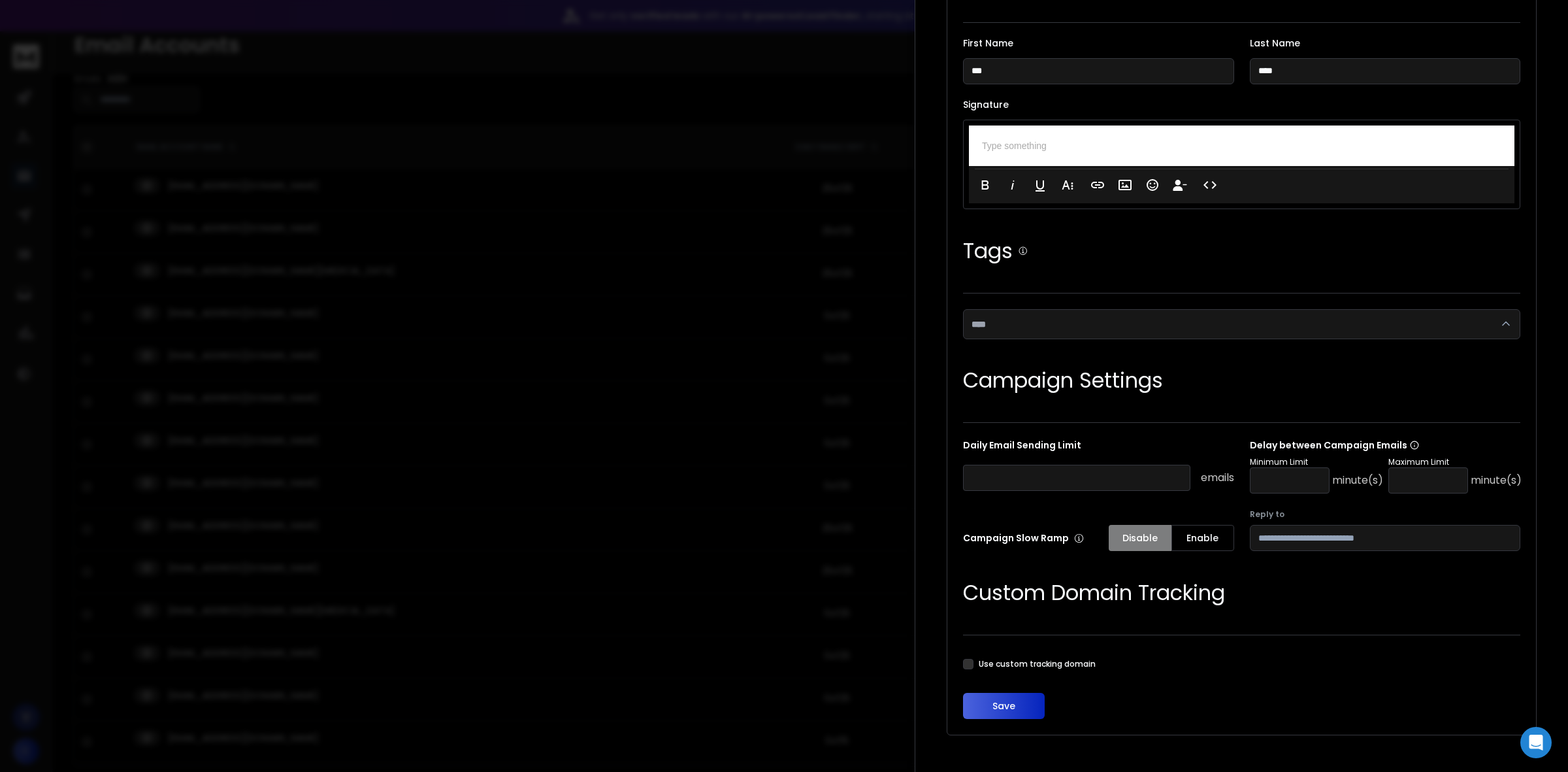
type input "***"
click at [1024, 702] on button "Save" at bounding box center [1004, 706] width 82 height 26
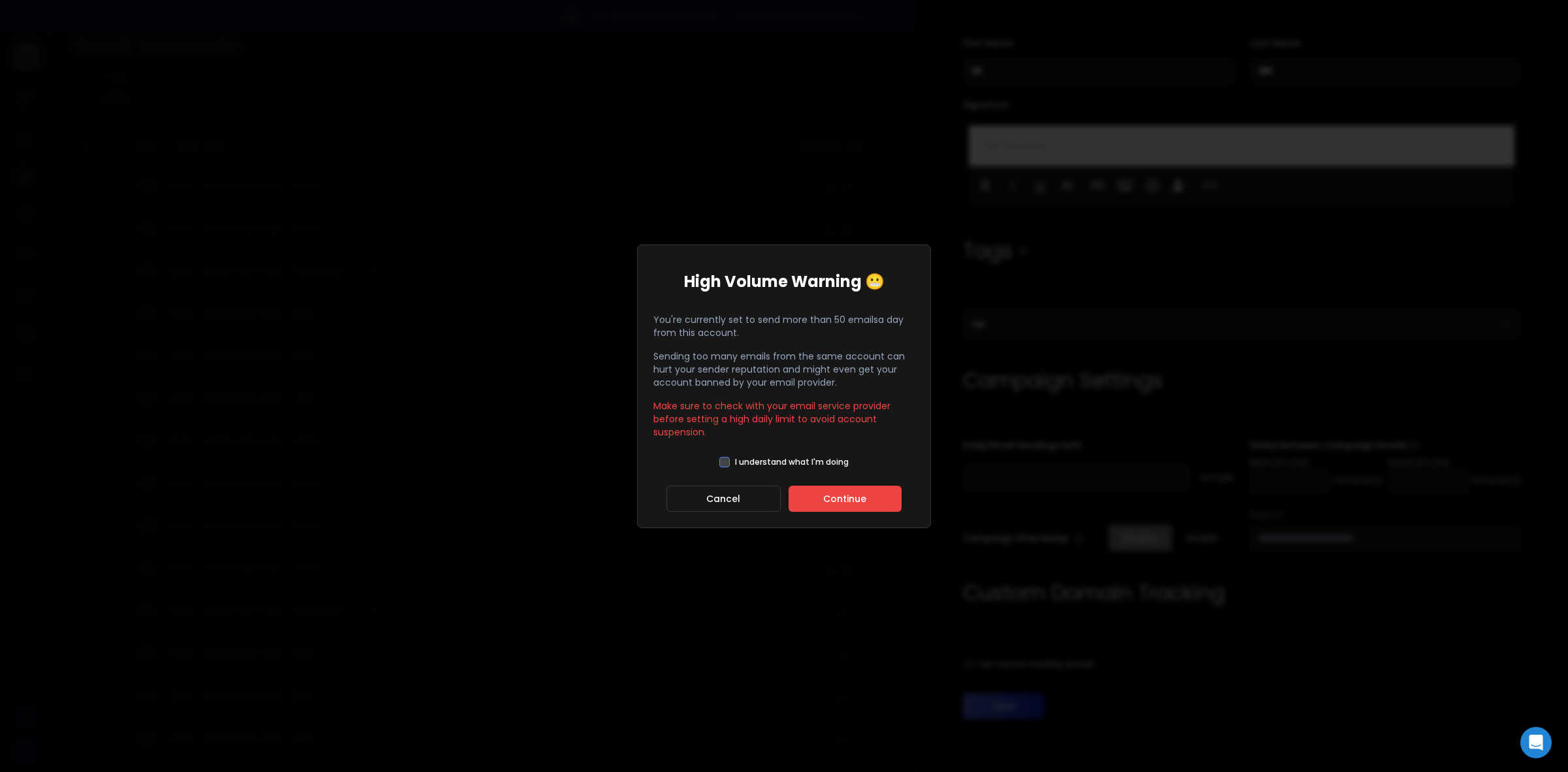
click at [728, 458] on button "I understand what I'm doing" at bounding box center [724, 462] width 10 height 10
click at [841, 501] on button "Continue" at bounding box center [844, 498] width 113 height 26
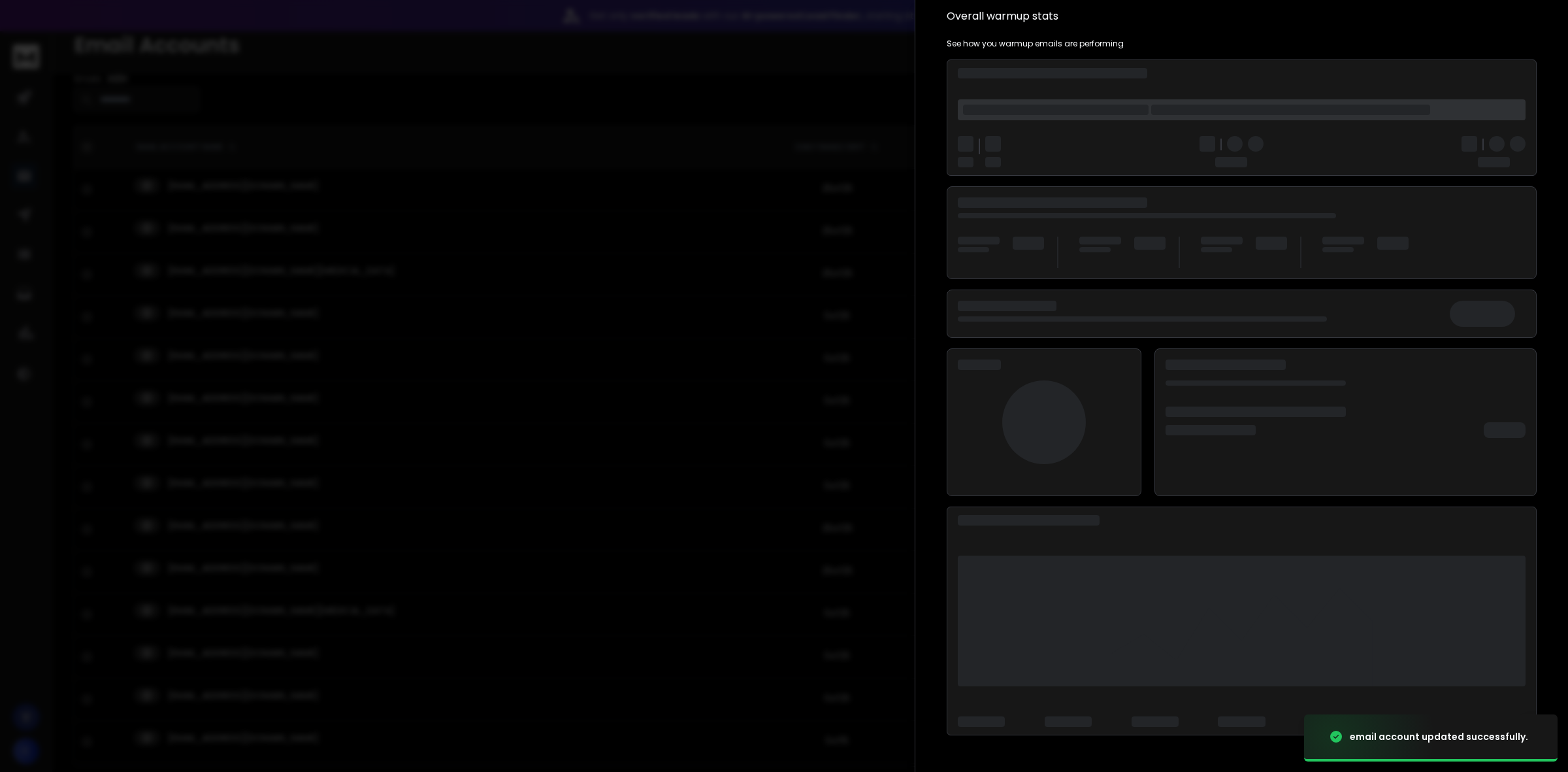
scroll to position [0, 0]
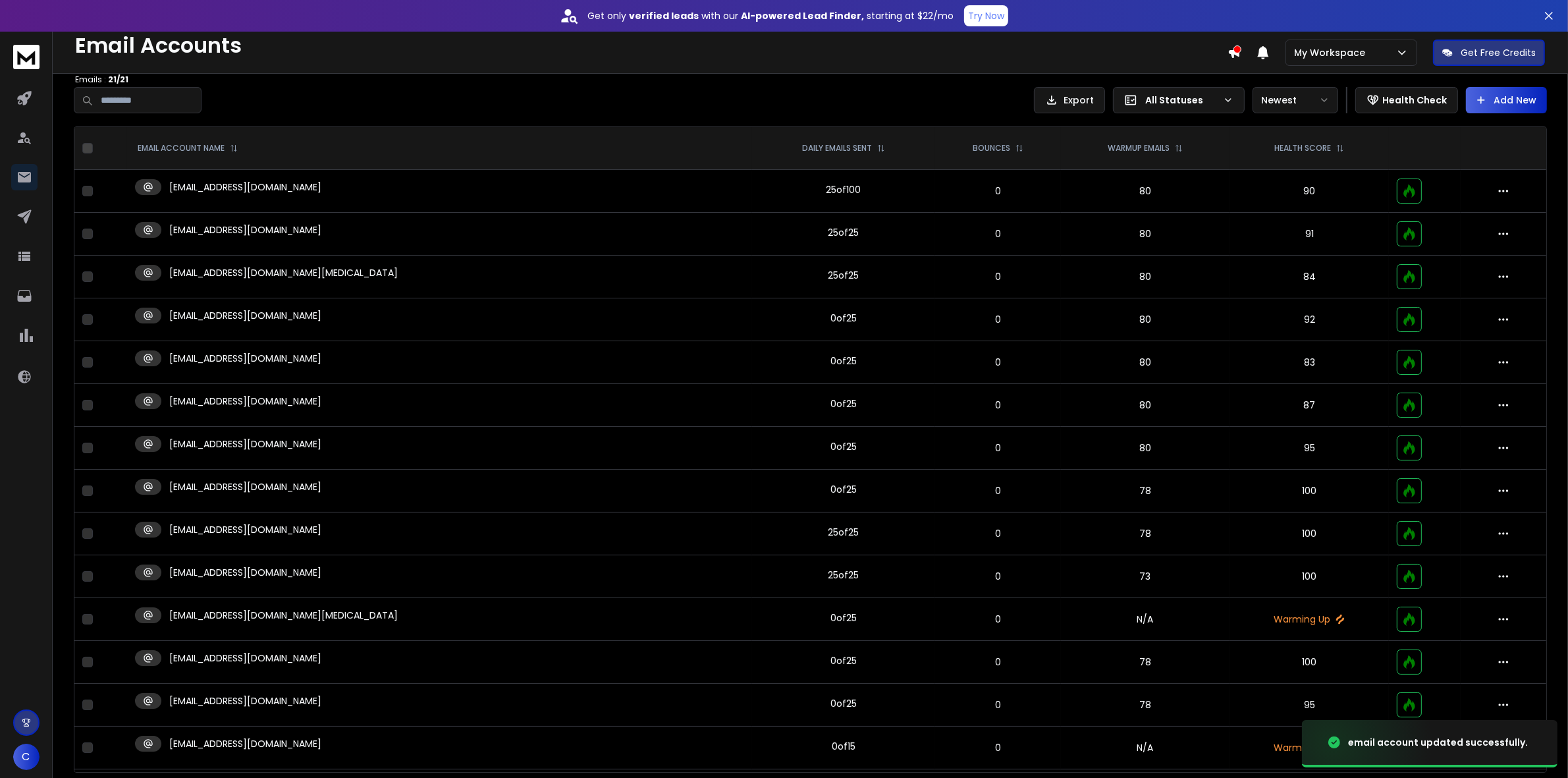
click at [434, 231] on div "timringg@voiccom.email" at bounding box center [440, 230] width 609 height 16
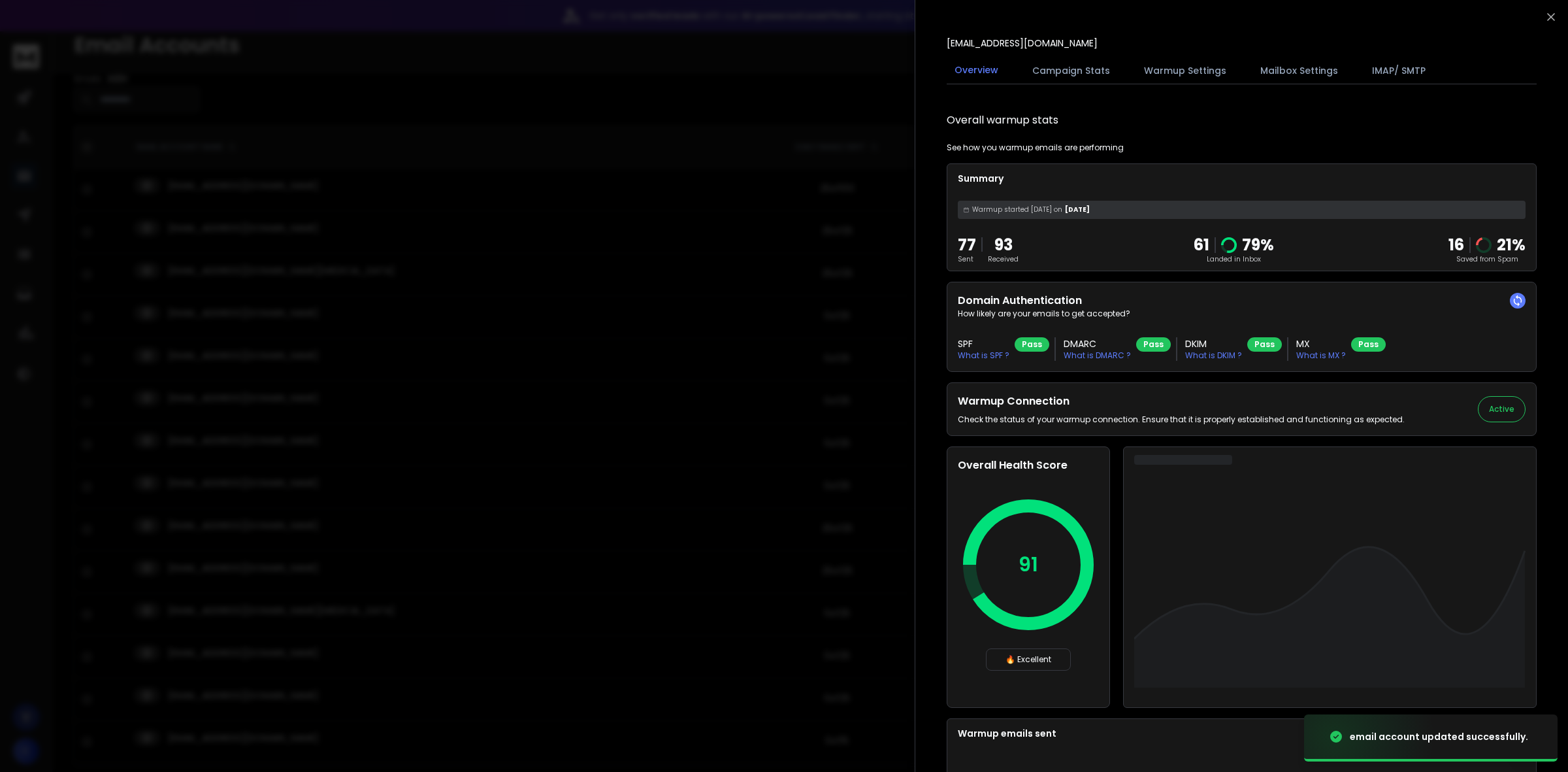
click at [1307, 67] on button "Mailbox Settings" at bounding box center [1299, 70] width 94 height 29
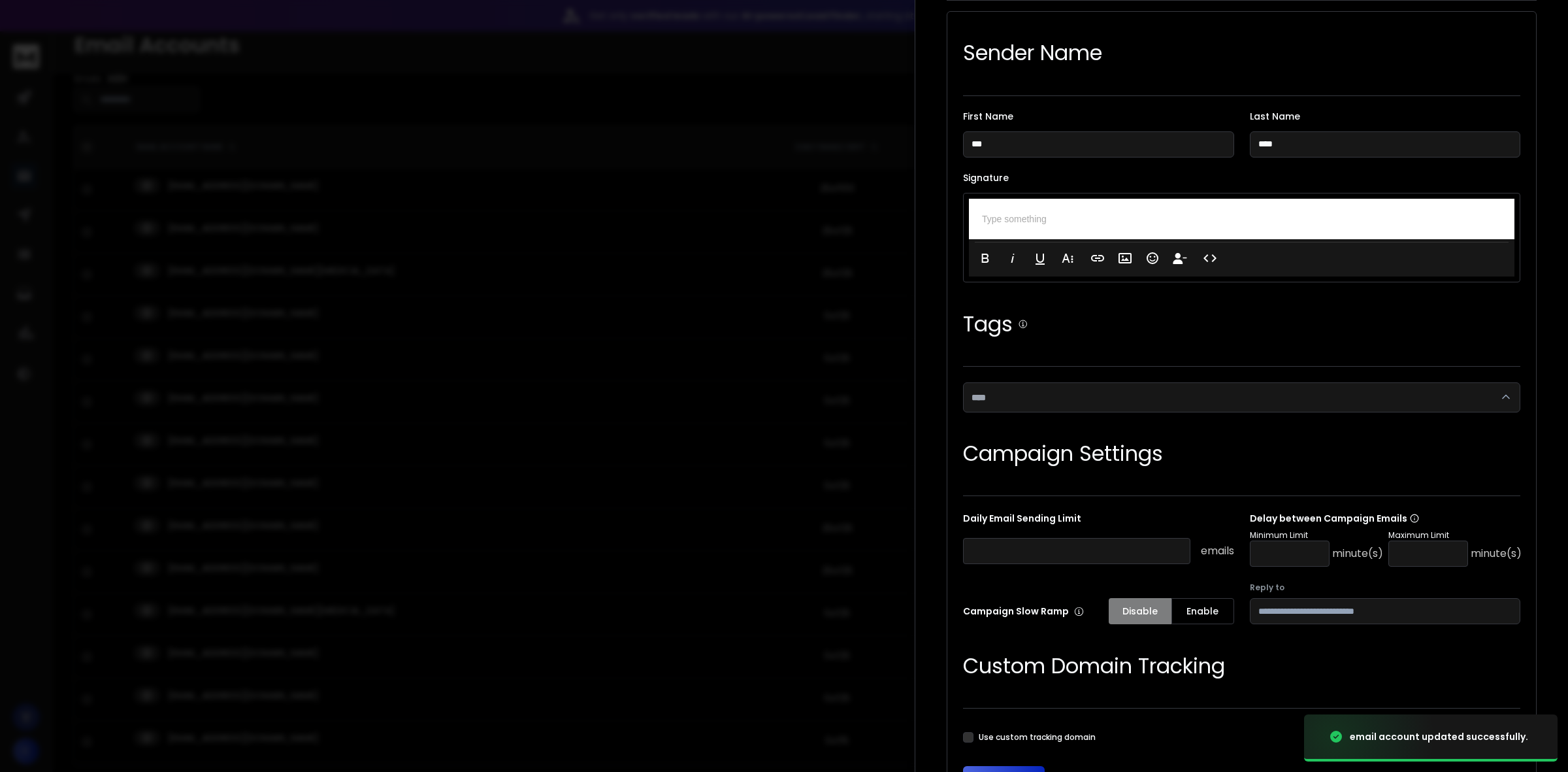
scroll to position [157, 0]
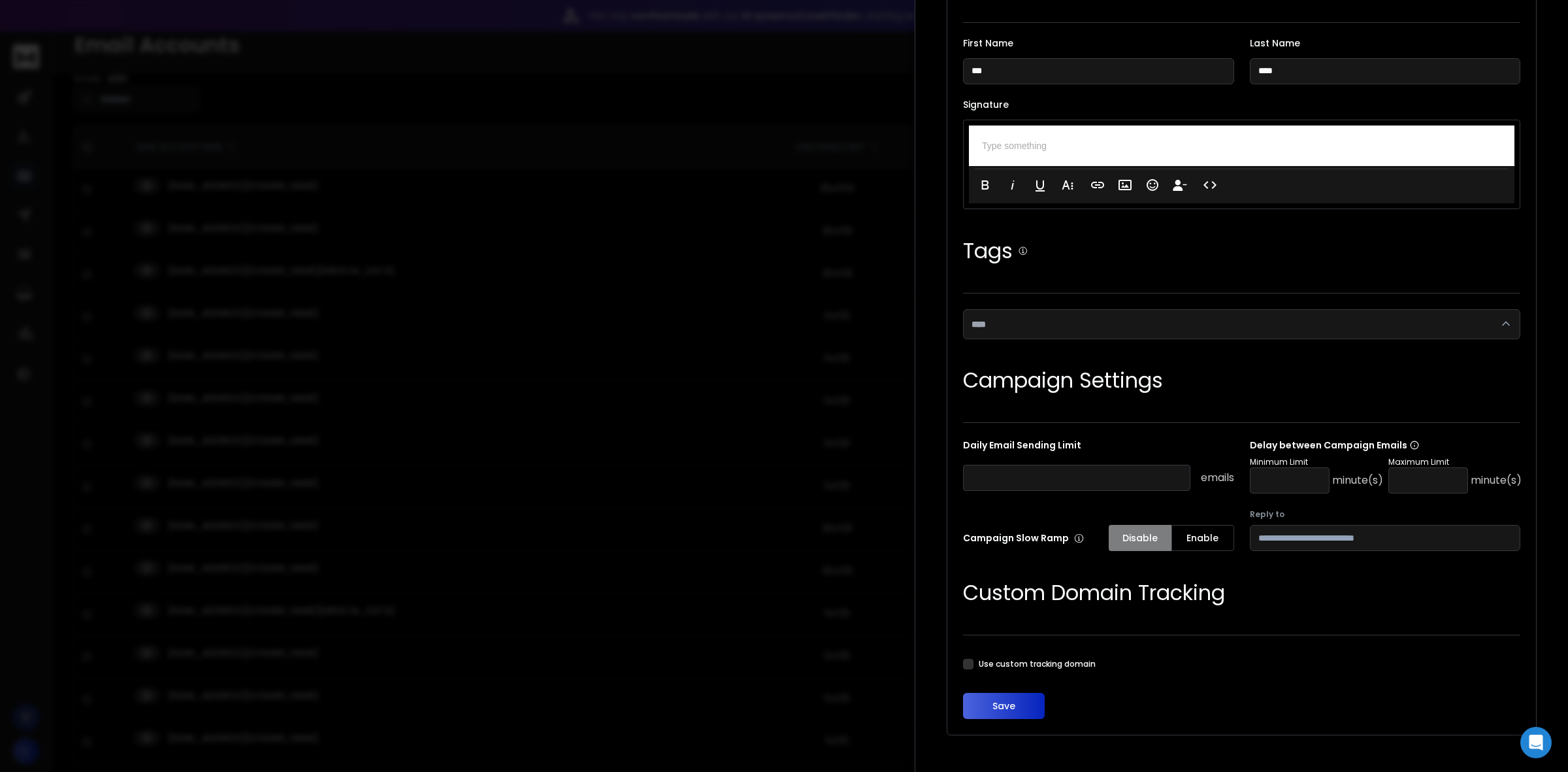
click at [1017, 476] on input "**" at bounding box center [1077, 478] width 227 height 26
paste input "*"
type input "***"
click at [1006, 717] on button "Save" at bounding box center [1004, 706] width 82 height 26
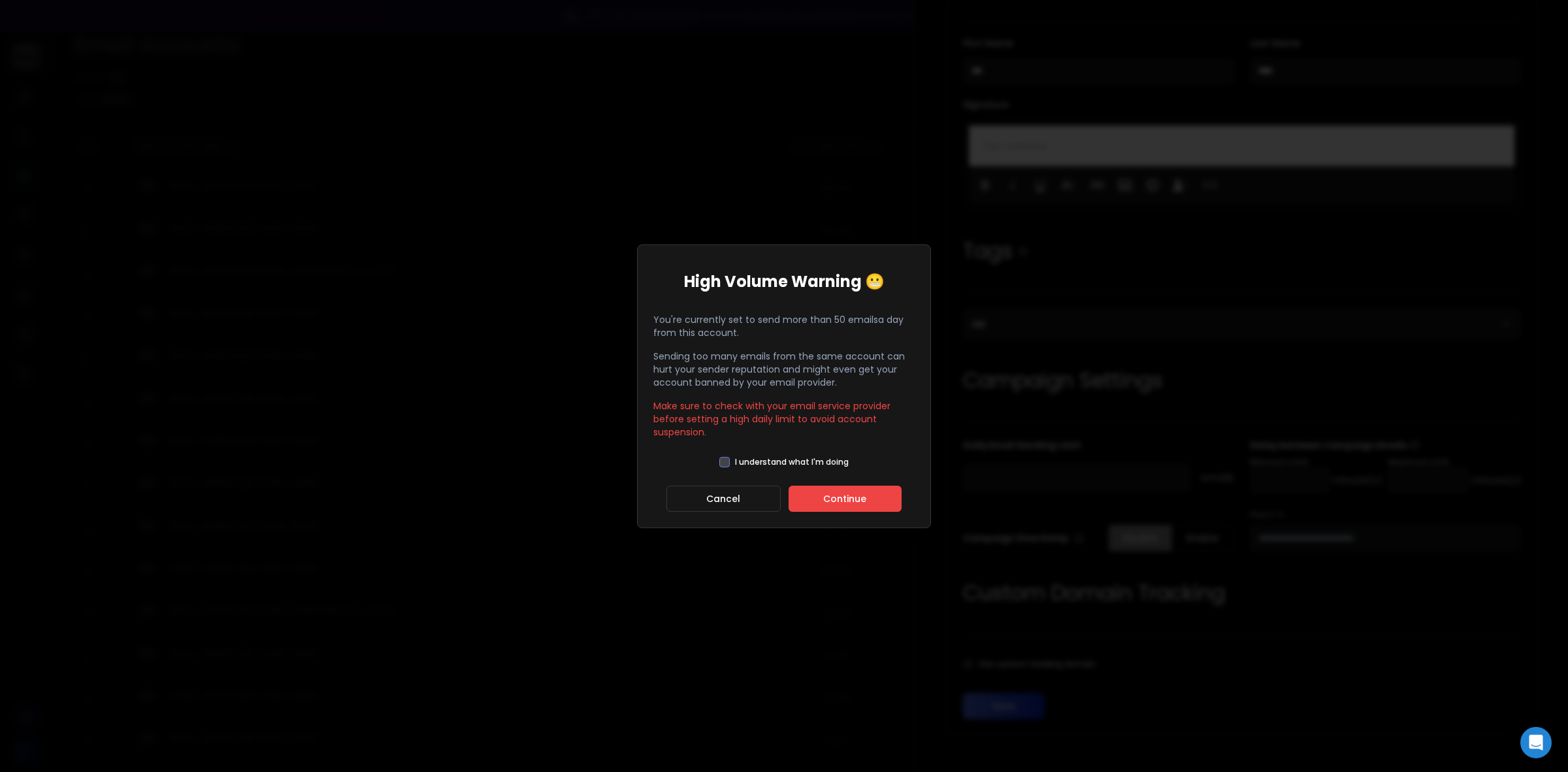
click at [720, 457] on div "I understand what I'm doing" at bounding box center [784, 462] width 130 height 10
click at [724, 462] on button "I understand what I'm doing" at bounding box center [724, 462] width 10 height 10
click at [848, 498] on button "Continue" at bounding box center [844, 498] width 113 height 26
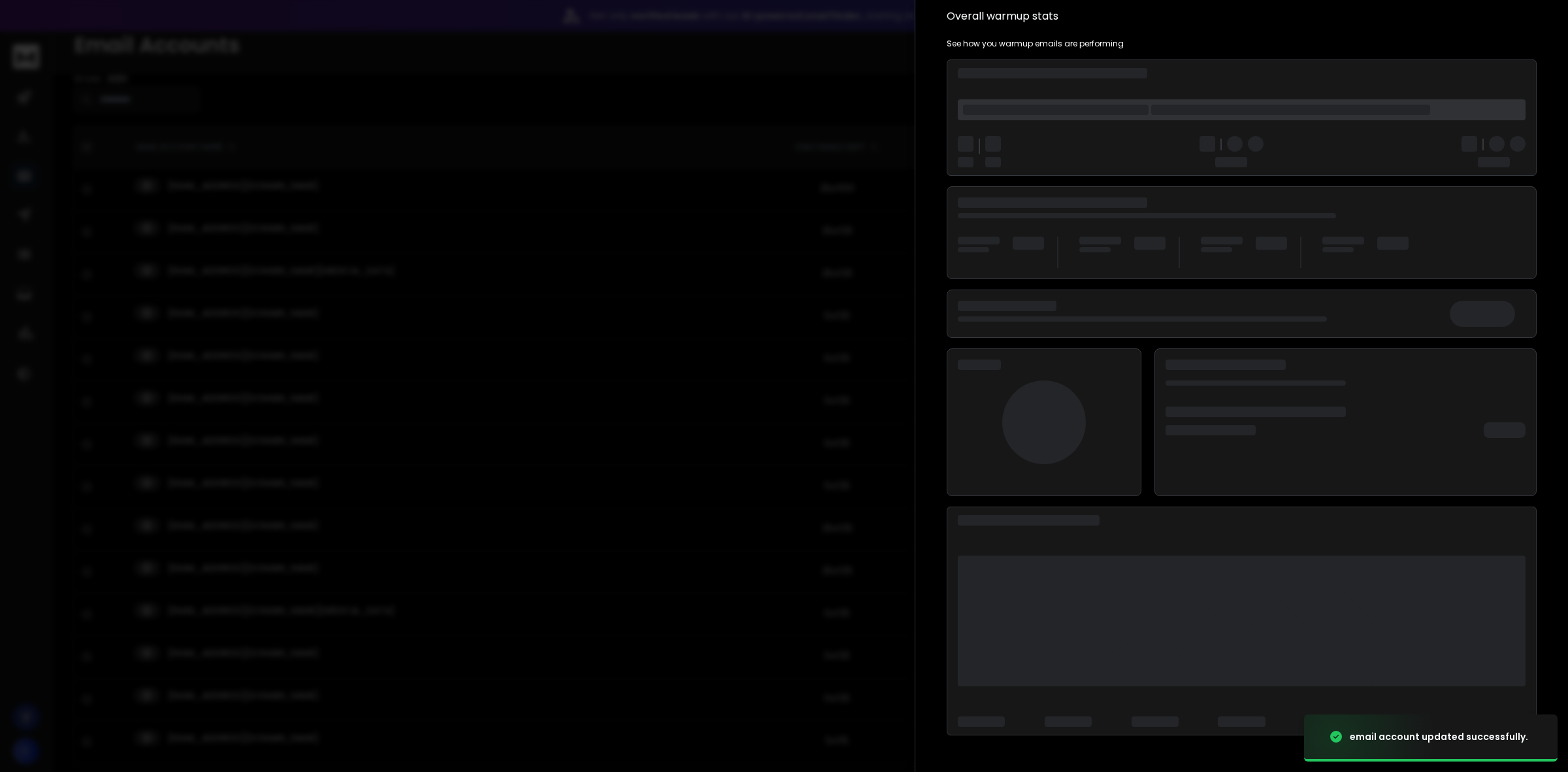
scroll to position [0, 0]
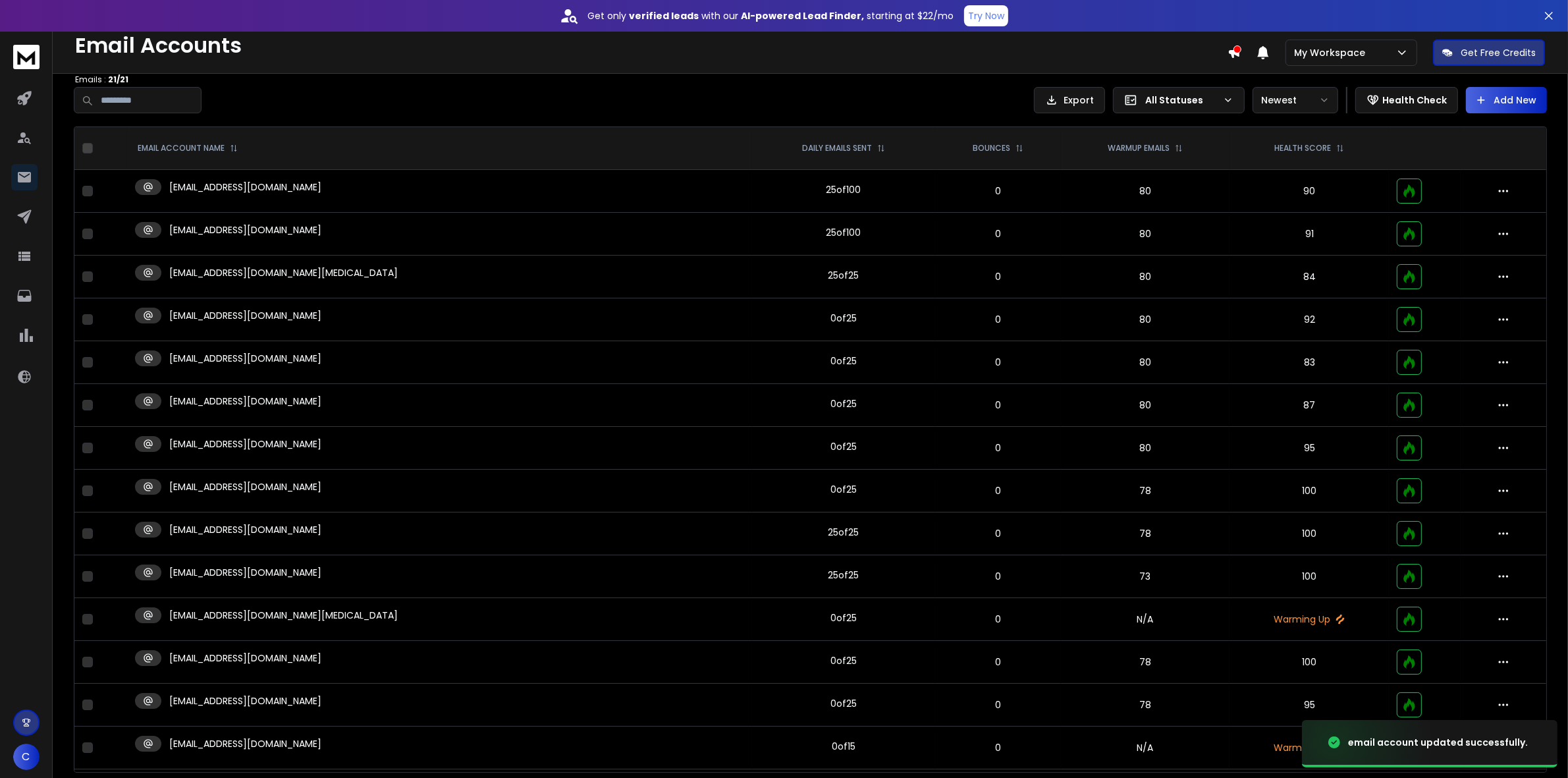
click at [367, 288] on td "timringg@voiccom.icu" at bounding box center [440, 277] width 625 height 43
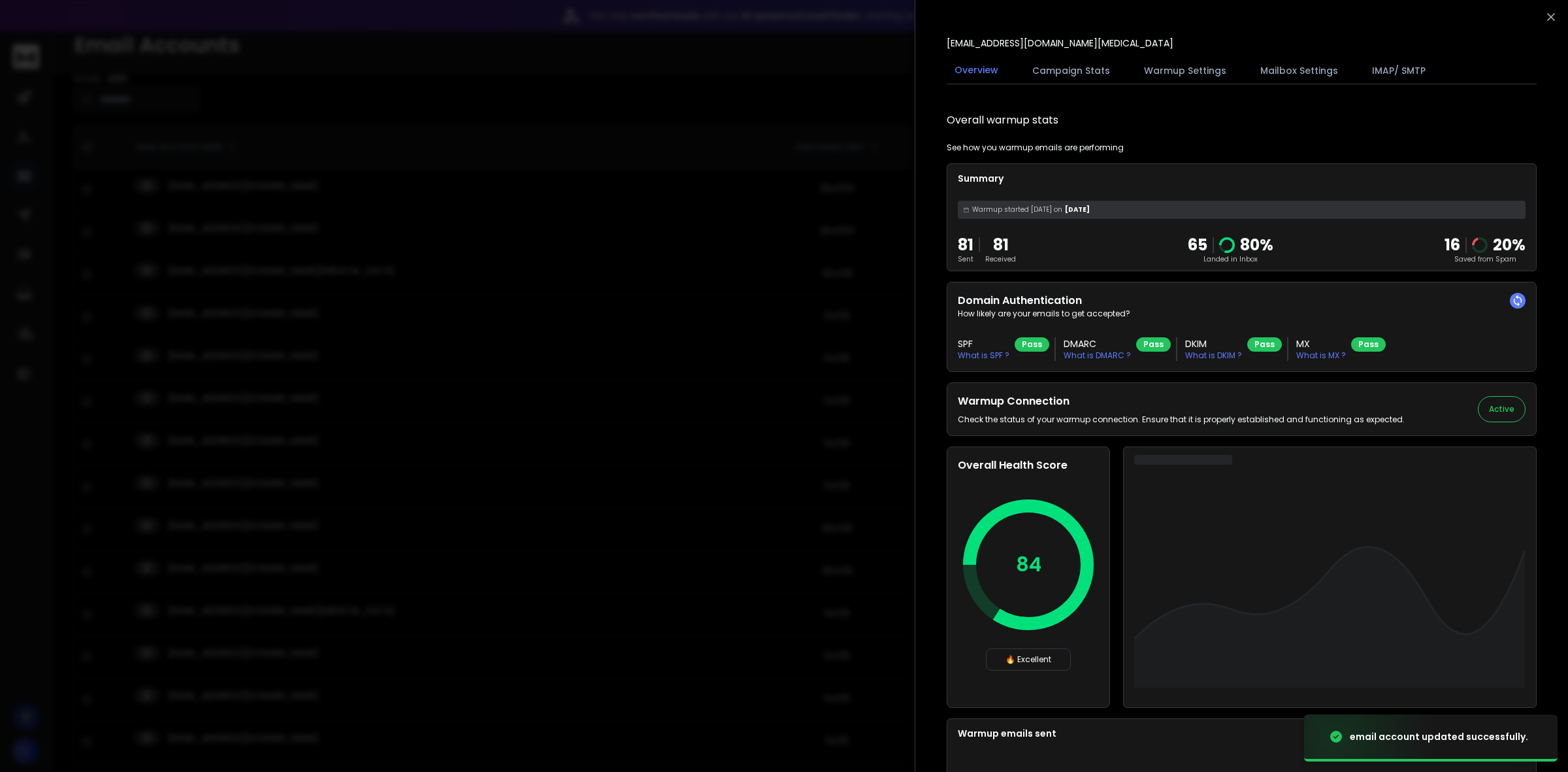
click at [1295, 66] on button "Mailbox Settings" at bounding box center [1299, 70] width 94 height 29
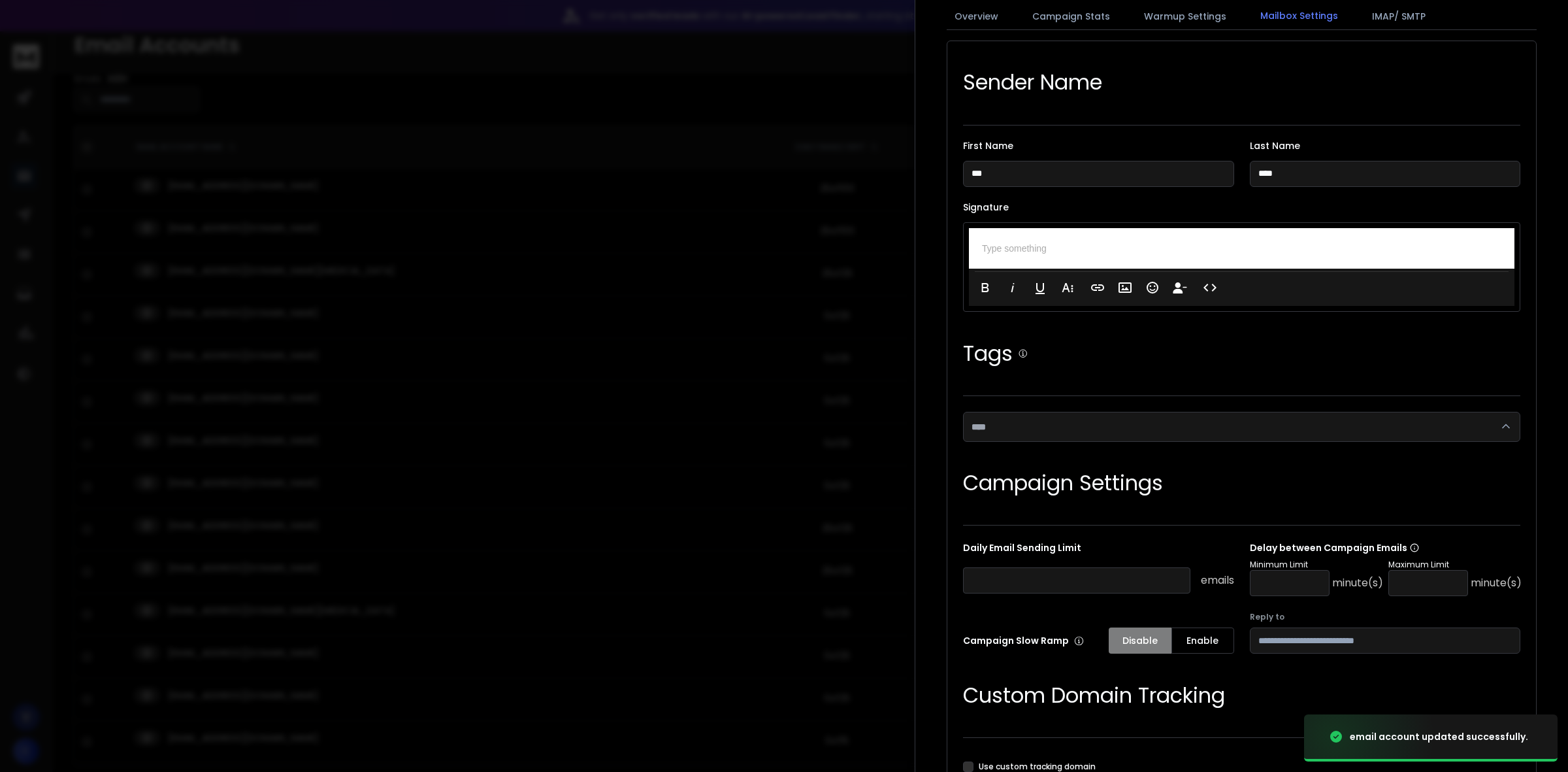
scroll to position [157, 0]
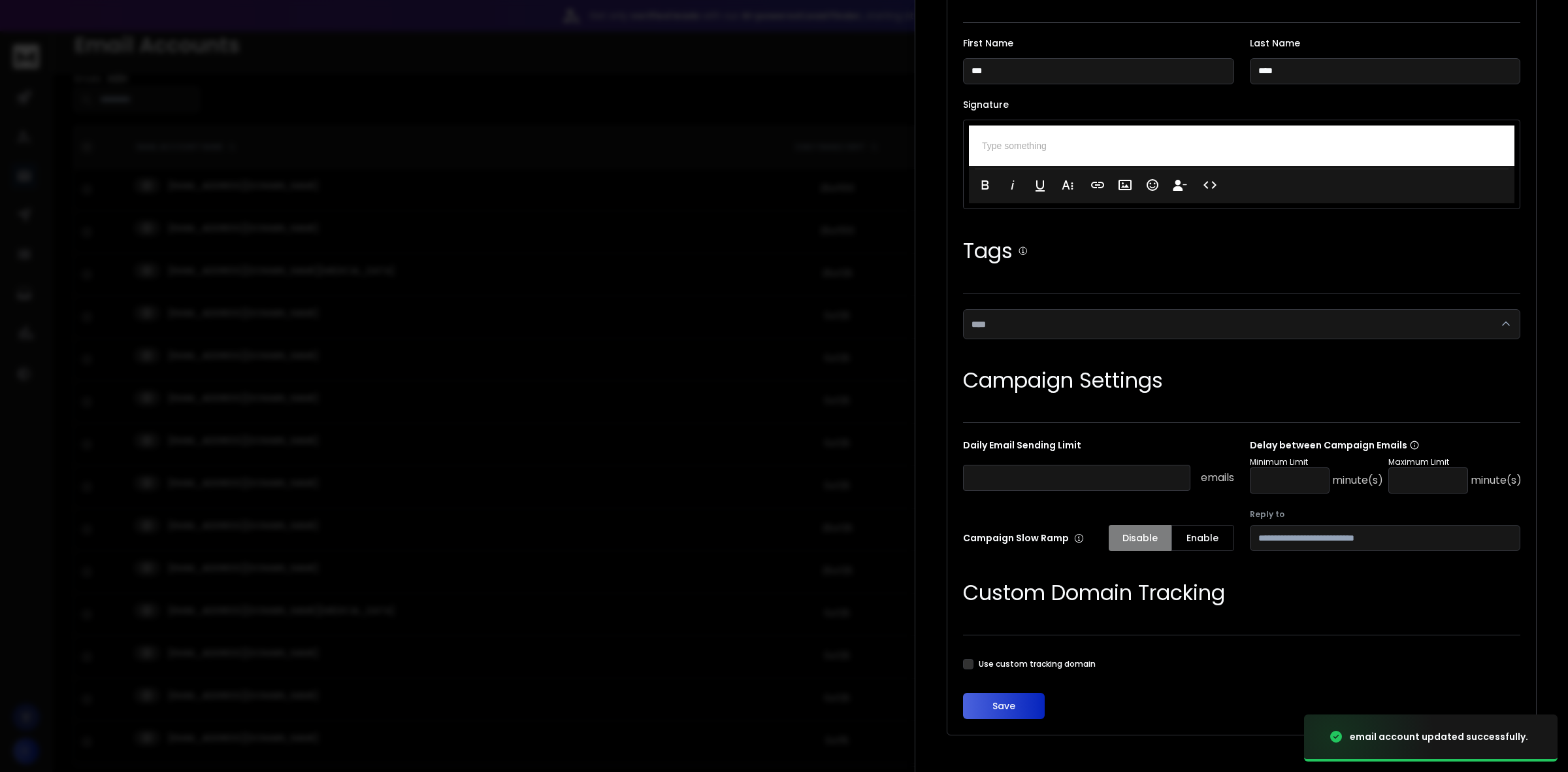
click at [993, 482] on input "**" at bounding box center [1077, 478] width 227 height 26
paste input "*"
type input "***"
click at [1031, 696] on button "Save" at bounding box center [1004, 706] width 82 height 26
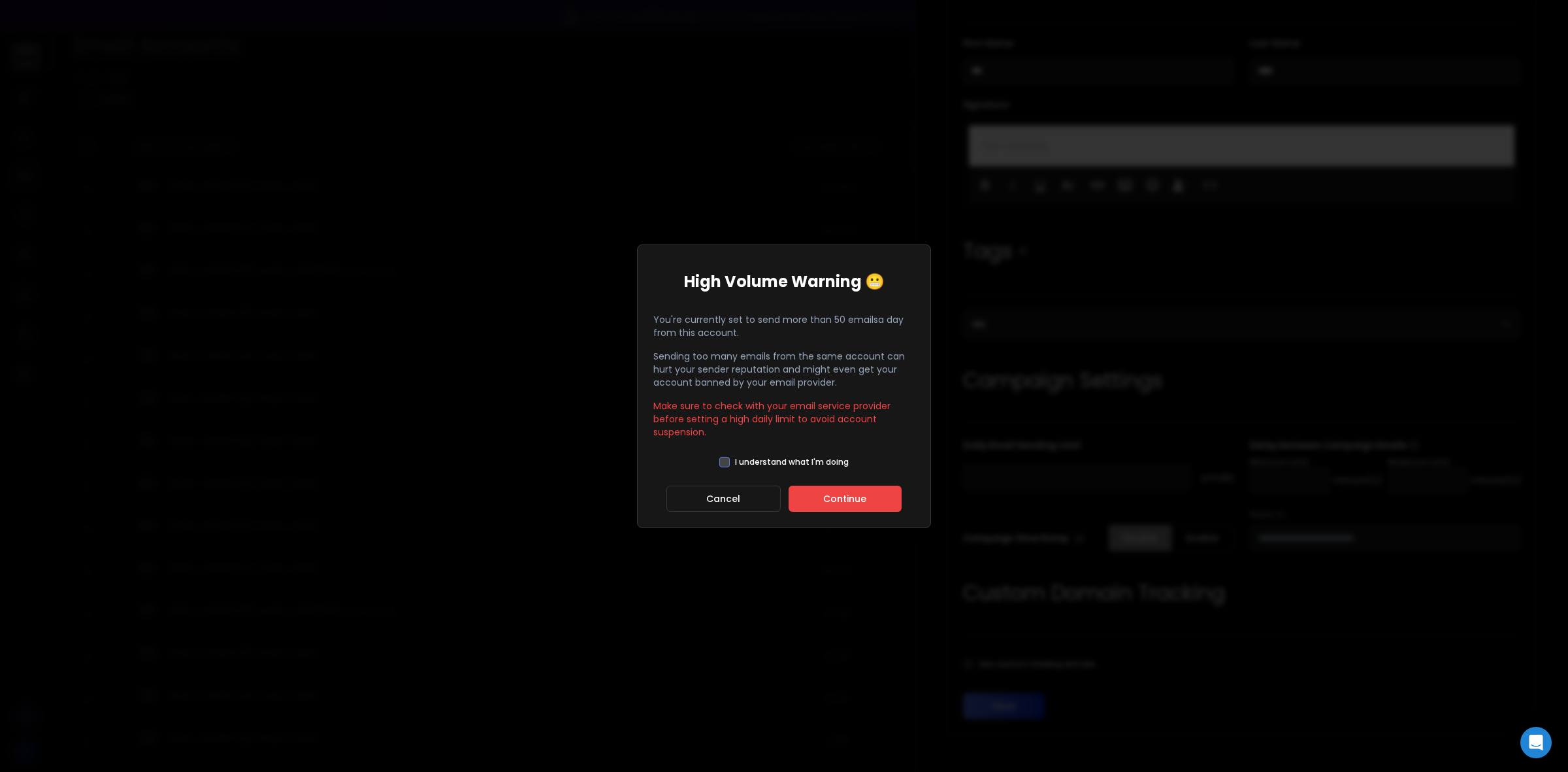
drag, startPoint x: 745, startPoint y: 462, endPoint x: 819, endPoint y: 476, distance: 75.3
click at [746, 463] on label "I understand what I'm doing" at bounding box center [792, 462] width 114 height 10
click at [844, 484] on div "High Volume Warning 😬 You're currently set to send more than 50 emails a day fr…" at bounding box center [784, 386] width 293 height 282
click at [722, 466] on button "I understand what I'm doing" at bounding box center [724, 462] width 10 height 10
click at [824, 502] on button "Continue" at bounding box center [844, 498] width 113 height 26
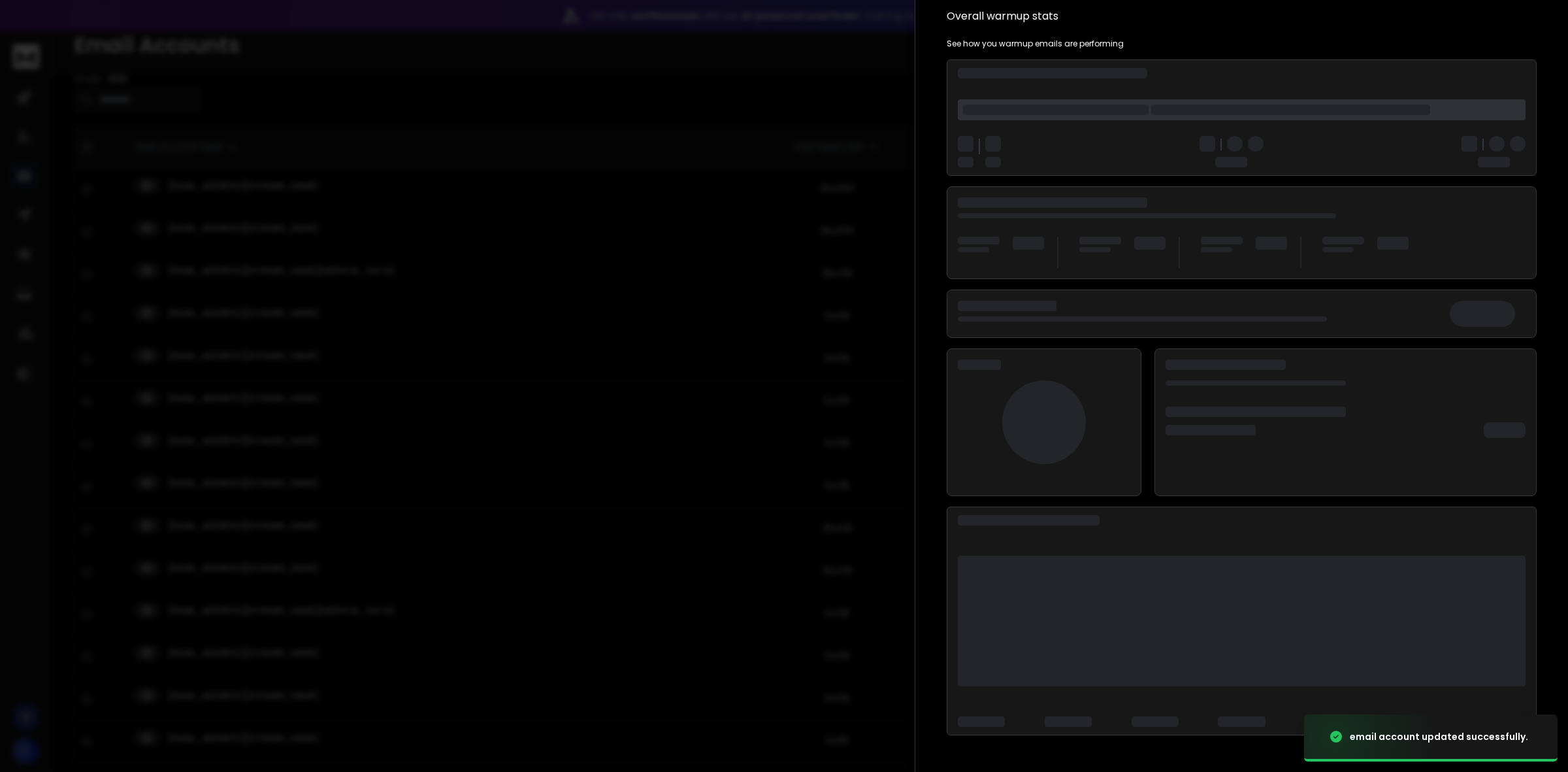
scroll to position [0, 0]
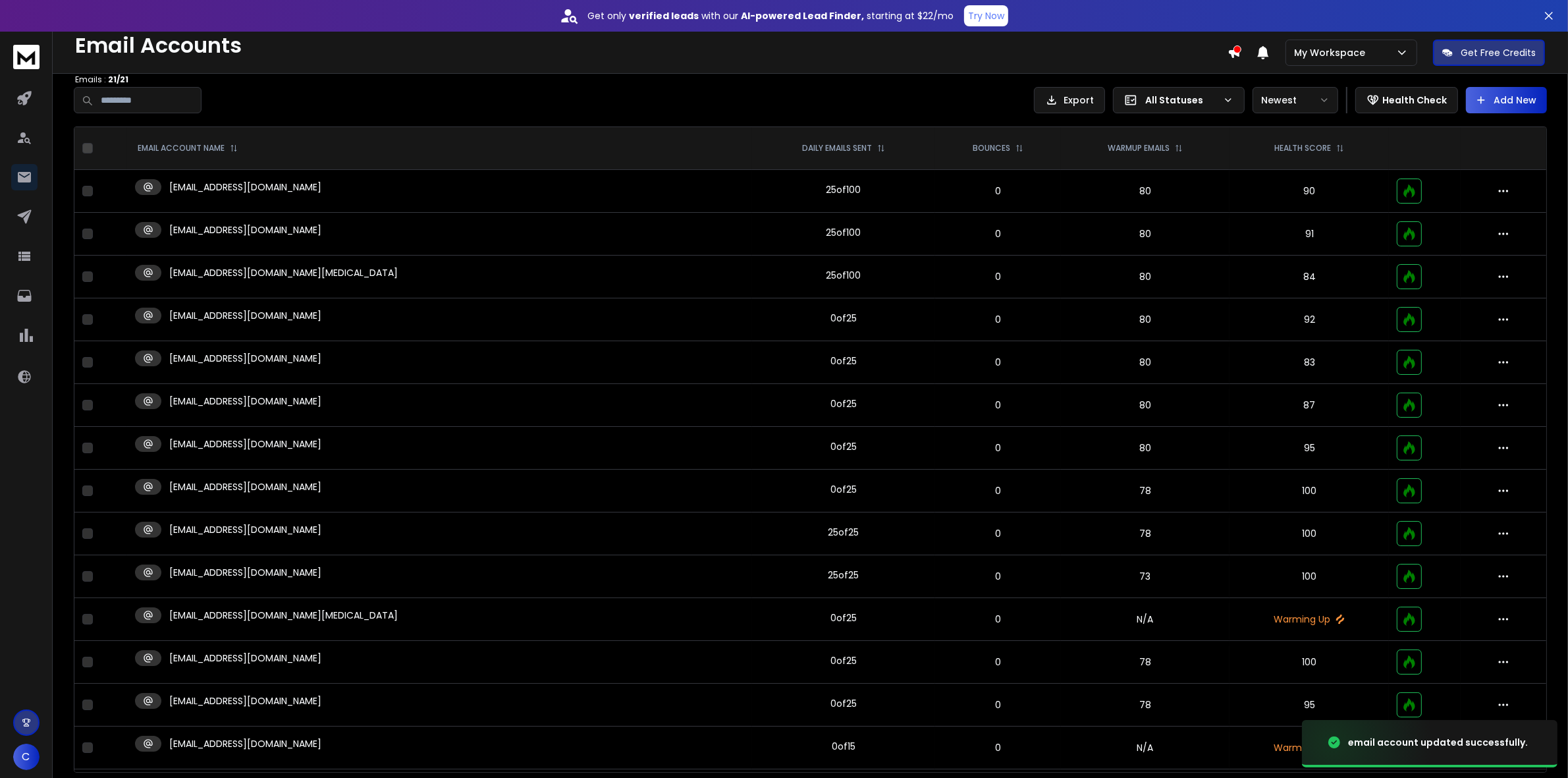
click at [418, 319] on div "timringg@voiccom.info" at bounding box center [440, 316] width 609 height 16
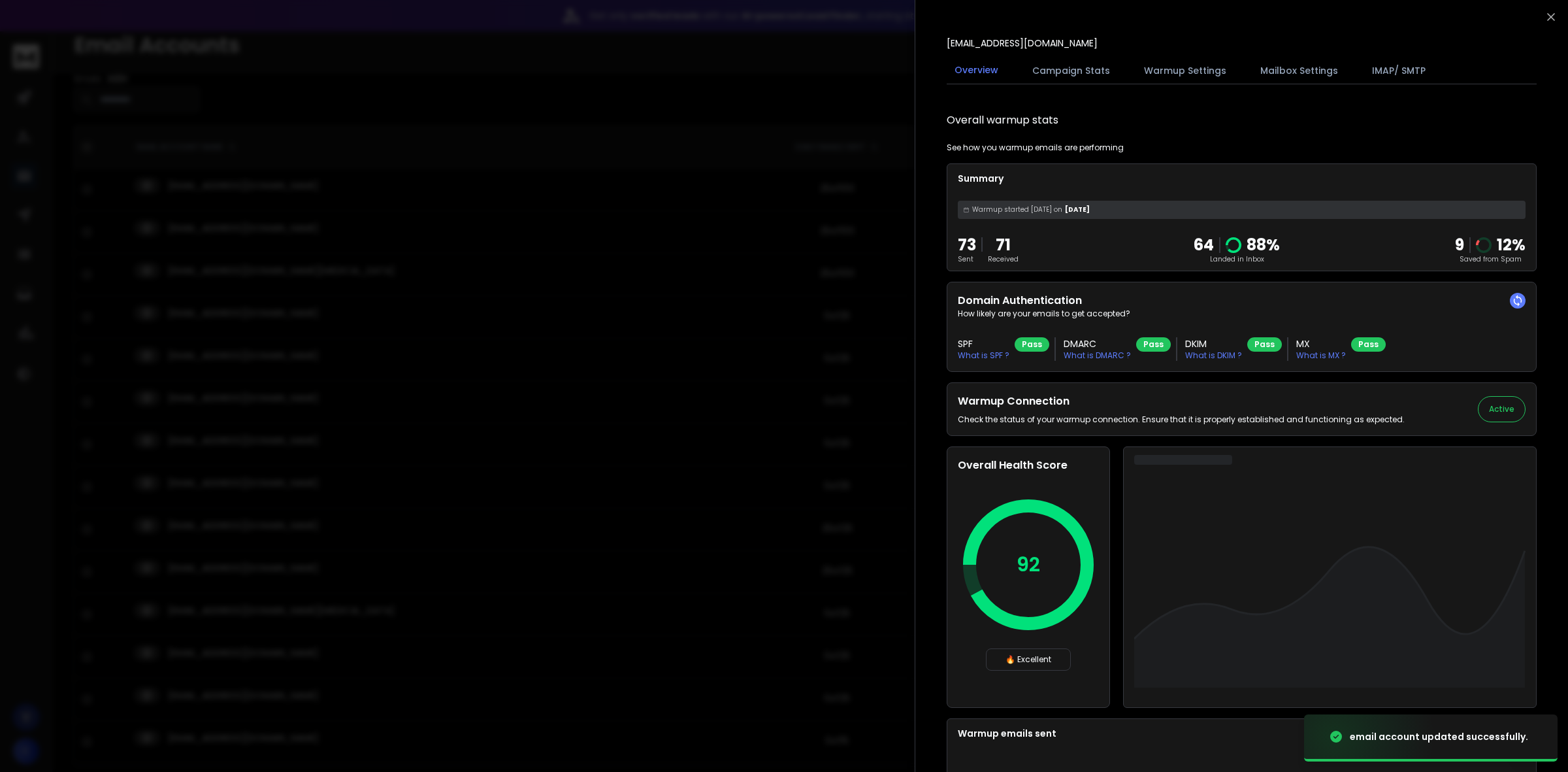
click at [1318, 62] on button "Mailbox Settings" at bounding box center [1299, 70] width 94 height 29
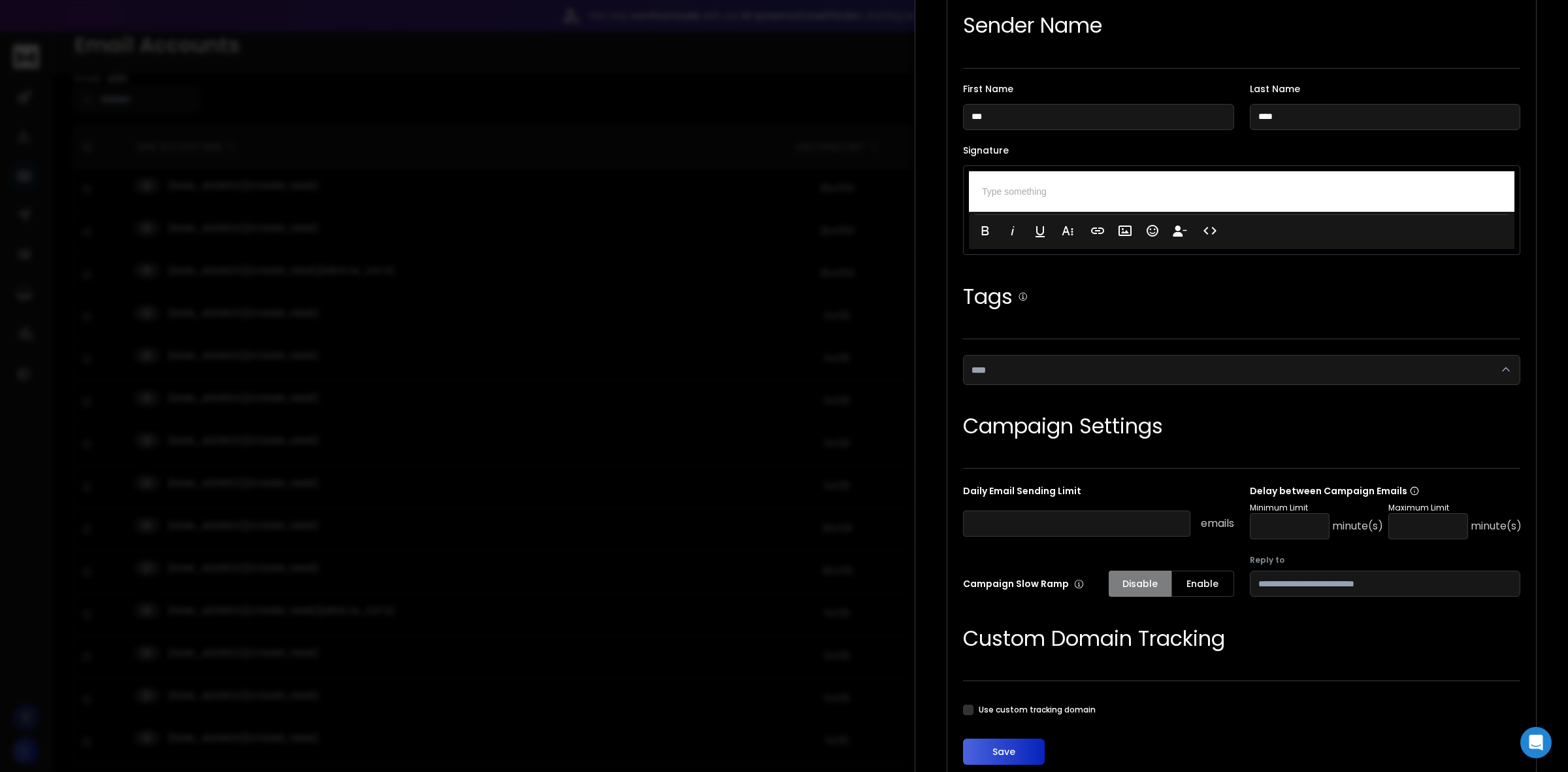
scroll to position [157, 0]
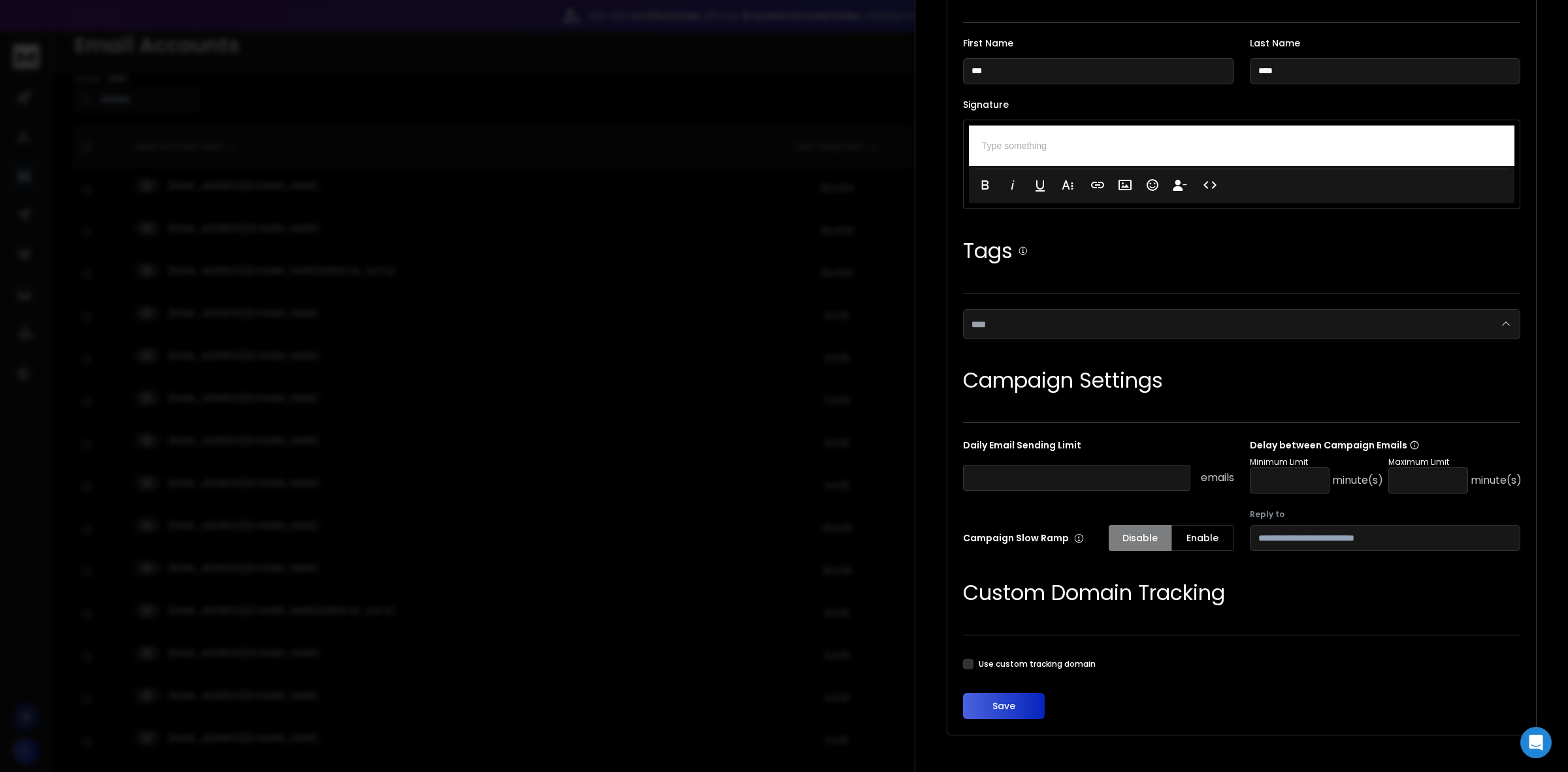
click at [1010, 474] on input "**" at bounding box center [1077, 478] width 227 height 26
paste input "*"
type input "***"
click at [1013, 714] on button "Save" at bounding box center [1004, 706] width 82 height 26
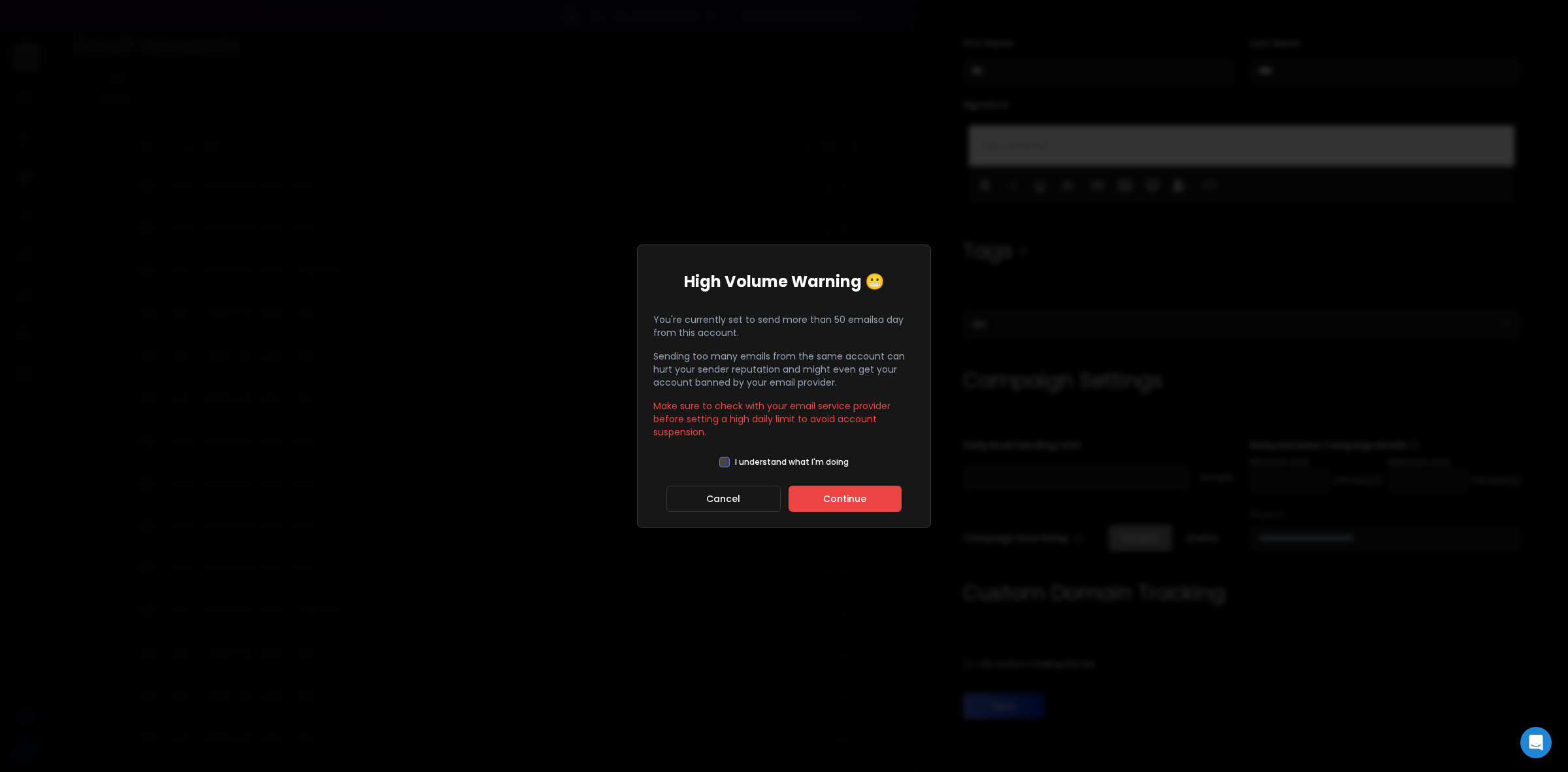
click at [730, 459] on button "I understand what I'm doing" at bounding box center [724, 462] width 10 height 10
click at [868, 478] on div "High Volume Warning 😬 You're currently set to send more than 50 emails a day fr…" at bounding box center [784, 386] width 293 height 282
click at [866, 504] on button "Continue" at bounding box center [844, 498] width 113 height 26
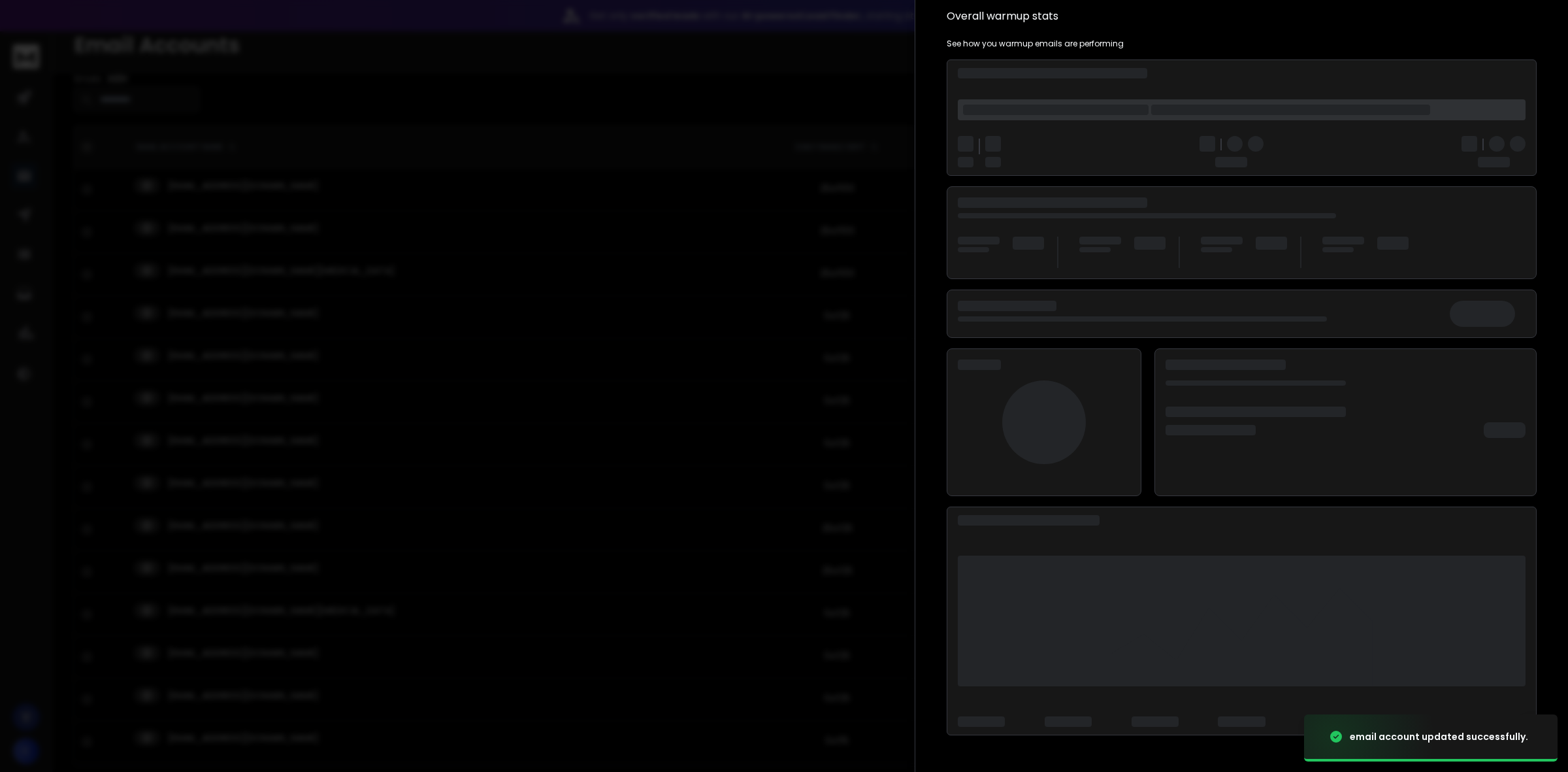
scroll to position [0, 0]
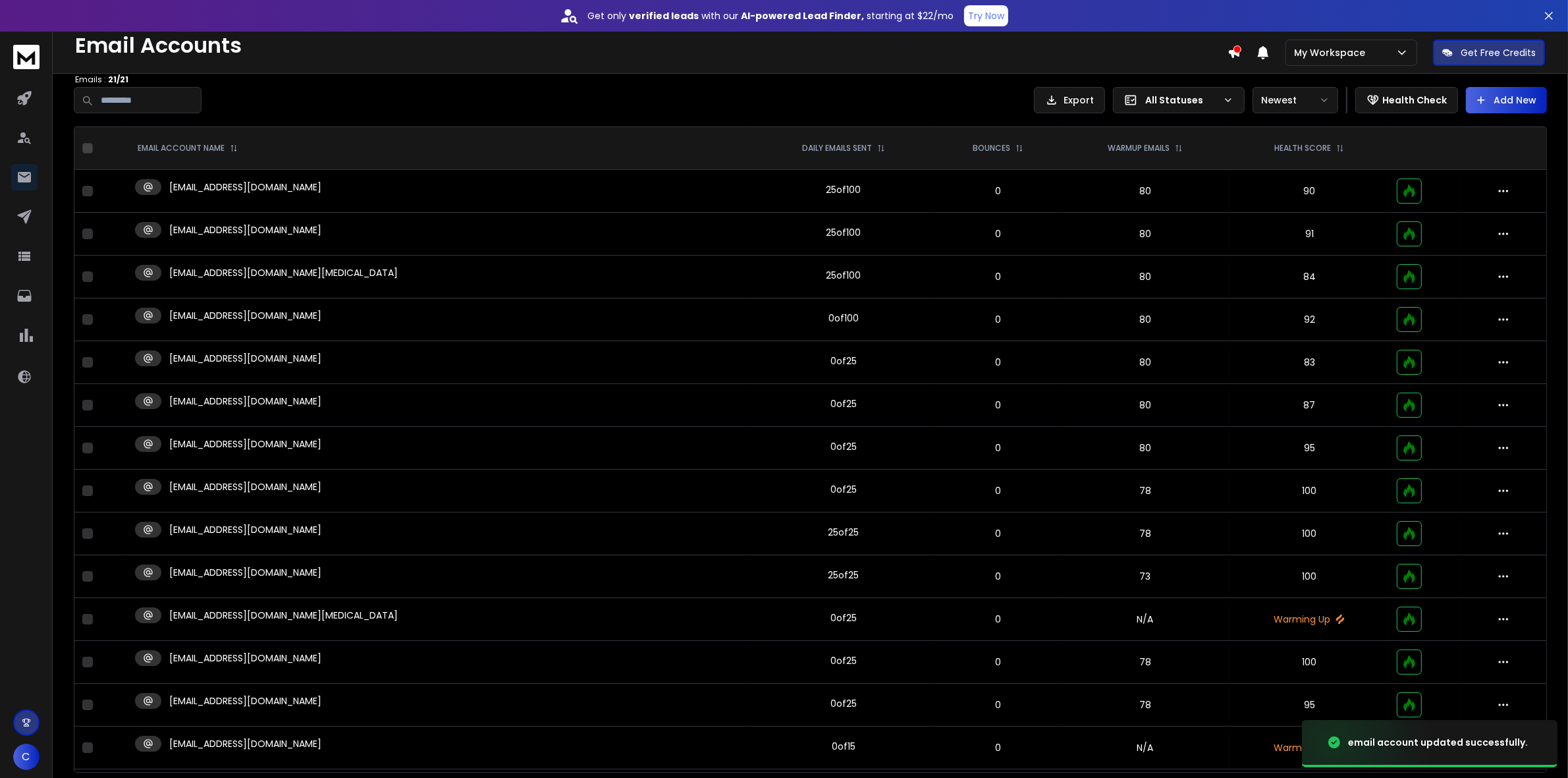
click at [752, 367] on td "0 of 25" at bounding box center [843, 358] width 182 height 34
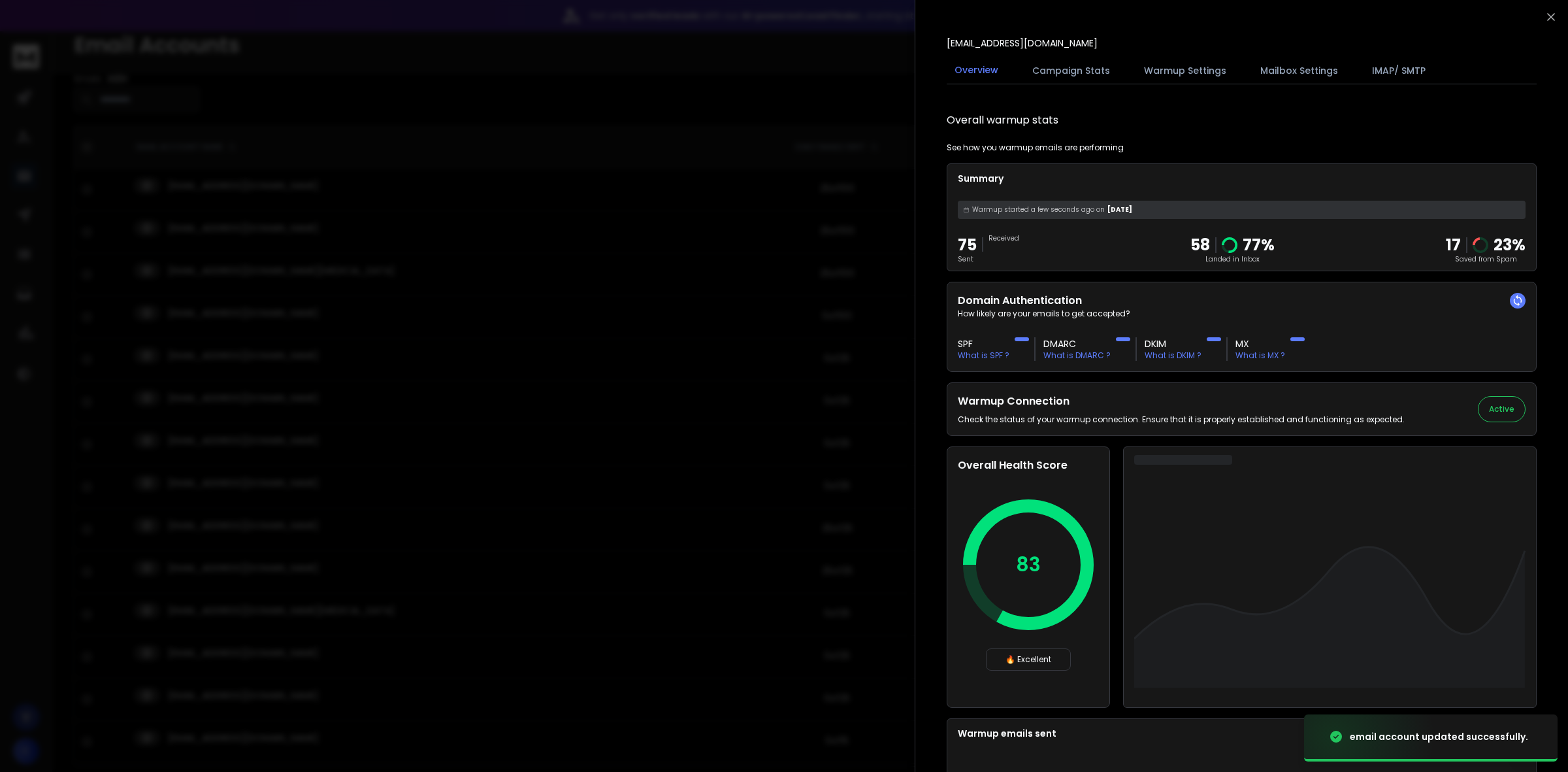
click at [1303, 66] on button "Mailbox Settings" at bounding box center [1299, 70] width 94 height 29
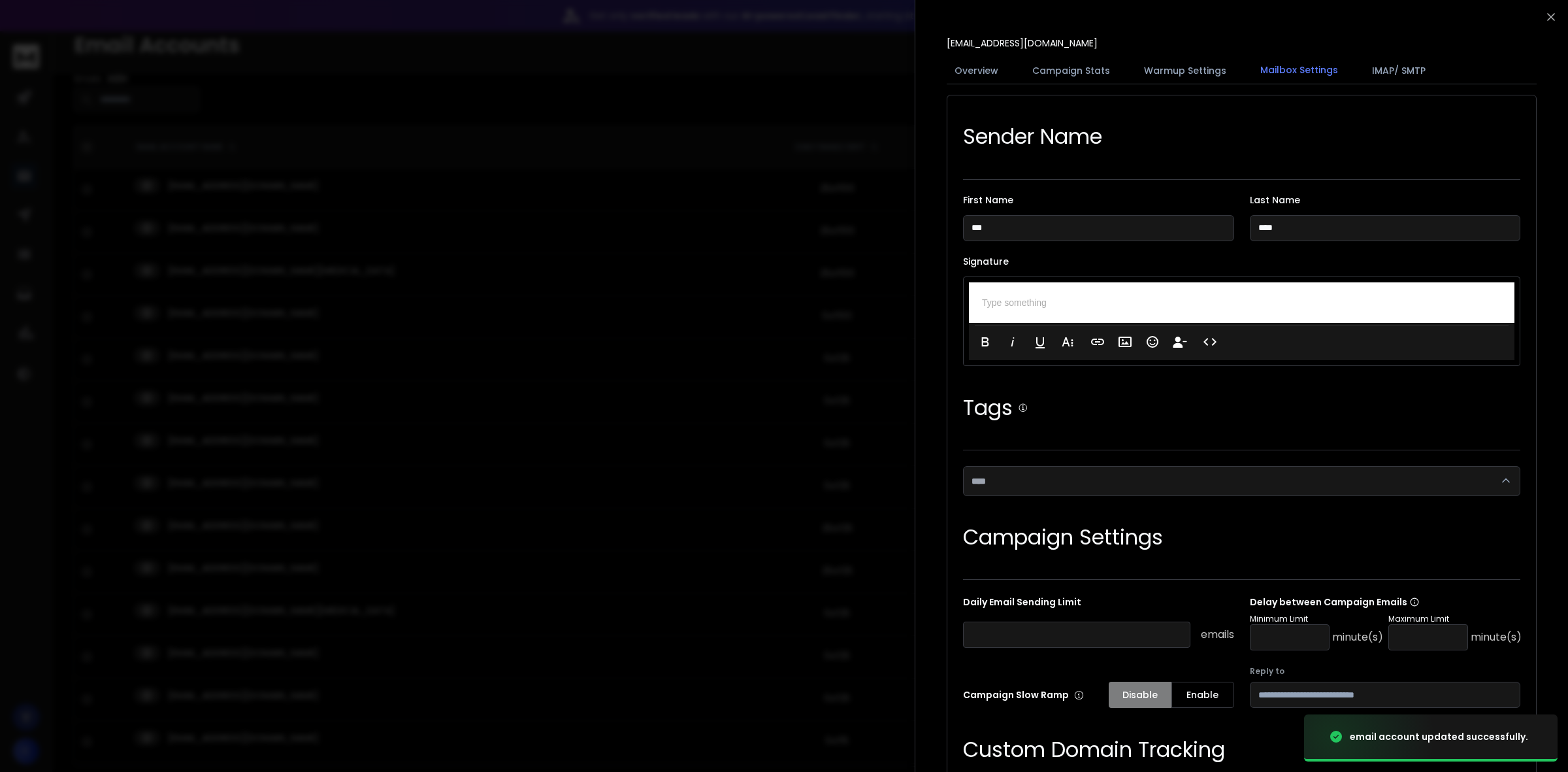
scroll to position [157, 0]
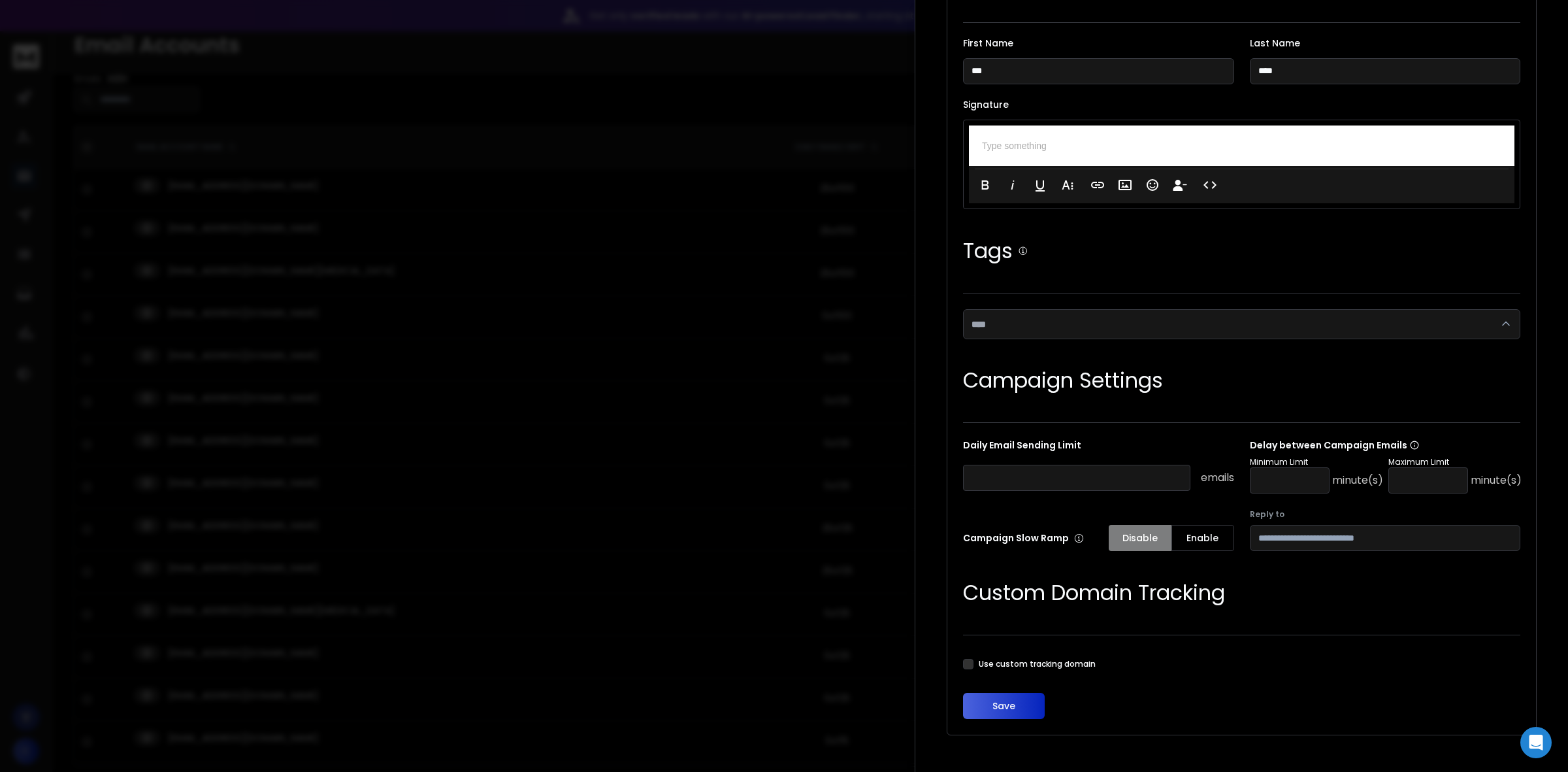
click at [1027, 476] on input "**" at bounding box center [1077, 478] width 227 height 26
paste input "*"
type input "***"
click at [996, 702] on button "Save" at bounding box center [1004, 706] width 82 height 26
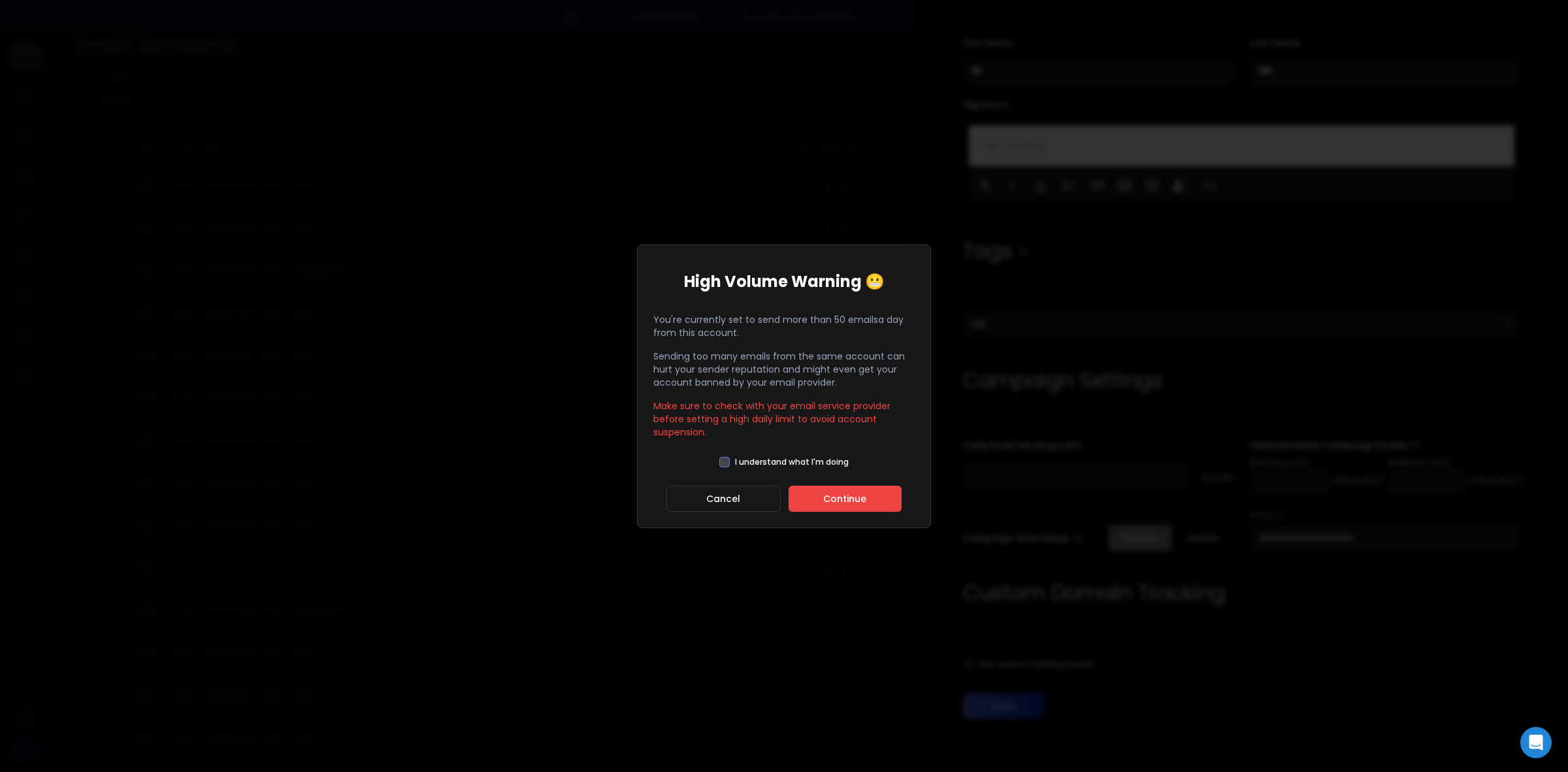
click at [722, 464] on button "I understand what I'm doing" at bounding box center [724, 462] width 10 height 10
click at [814, 499] on button "Continue" at bounding box center [844, 498] width 113 height 26
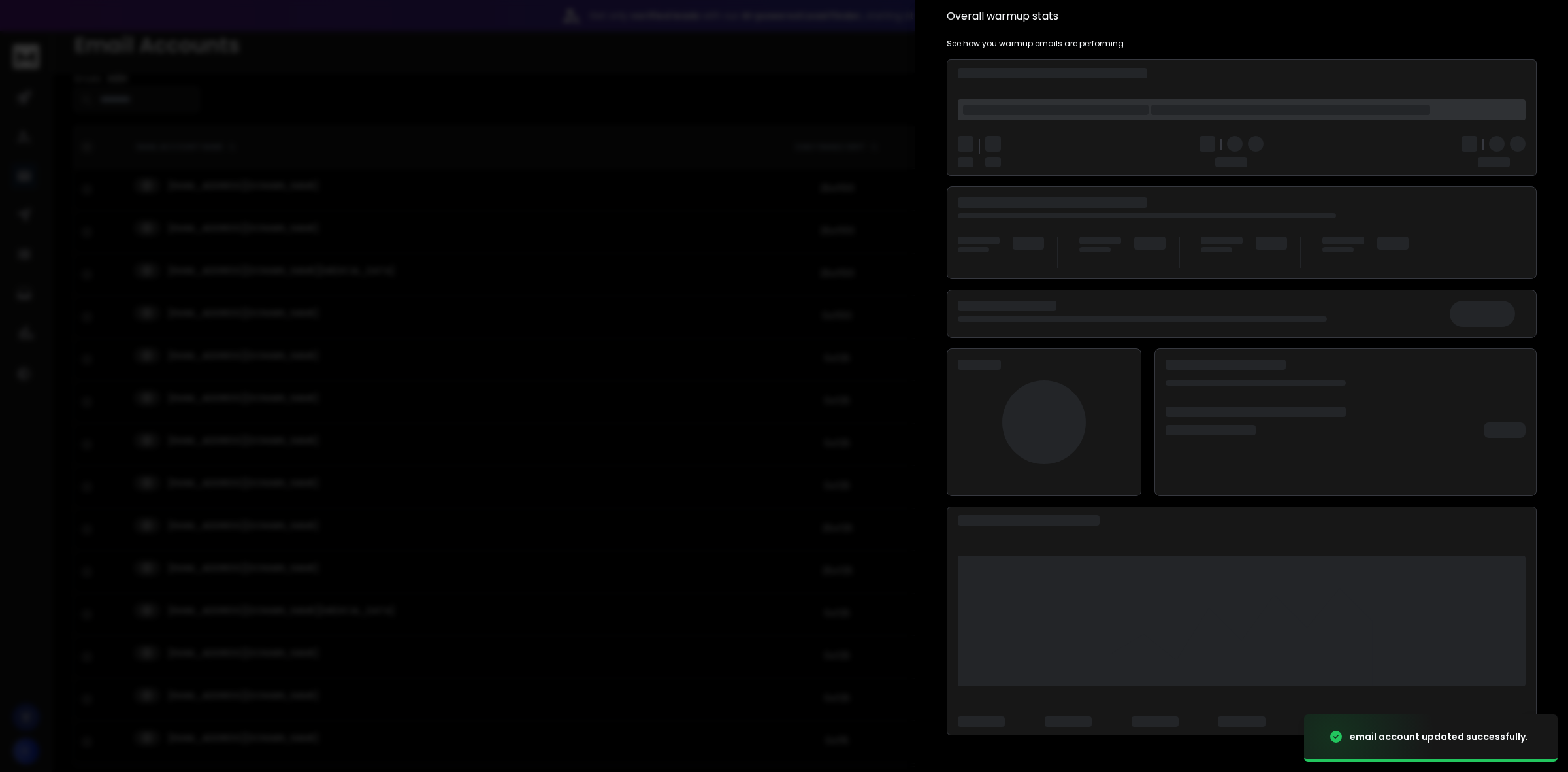
scroll to position [0, 0]
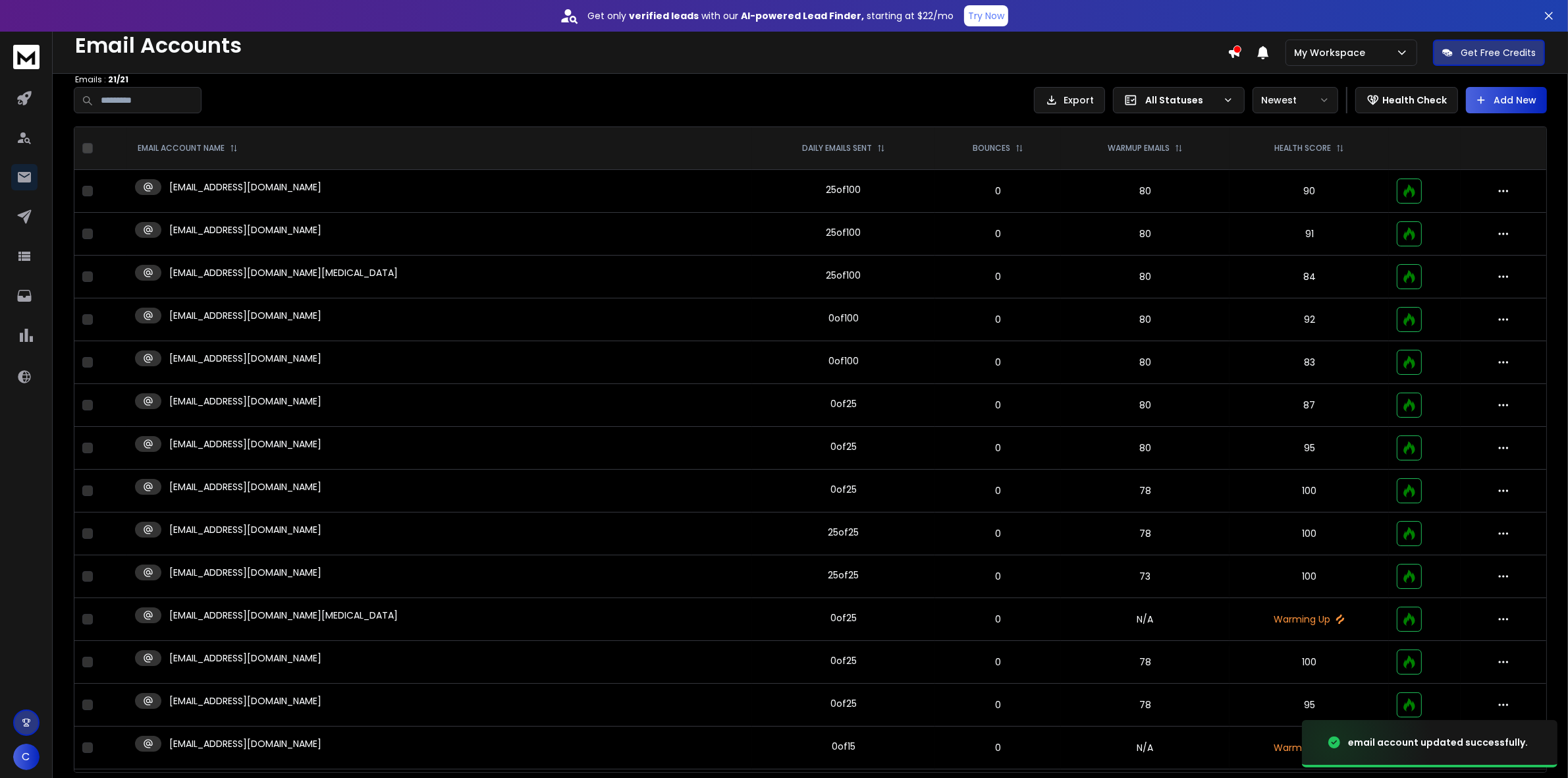
click at [752, 409] on td "0 of 25" at bounding box center [843, 401] width 182 height 34
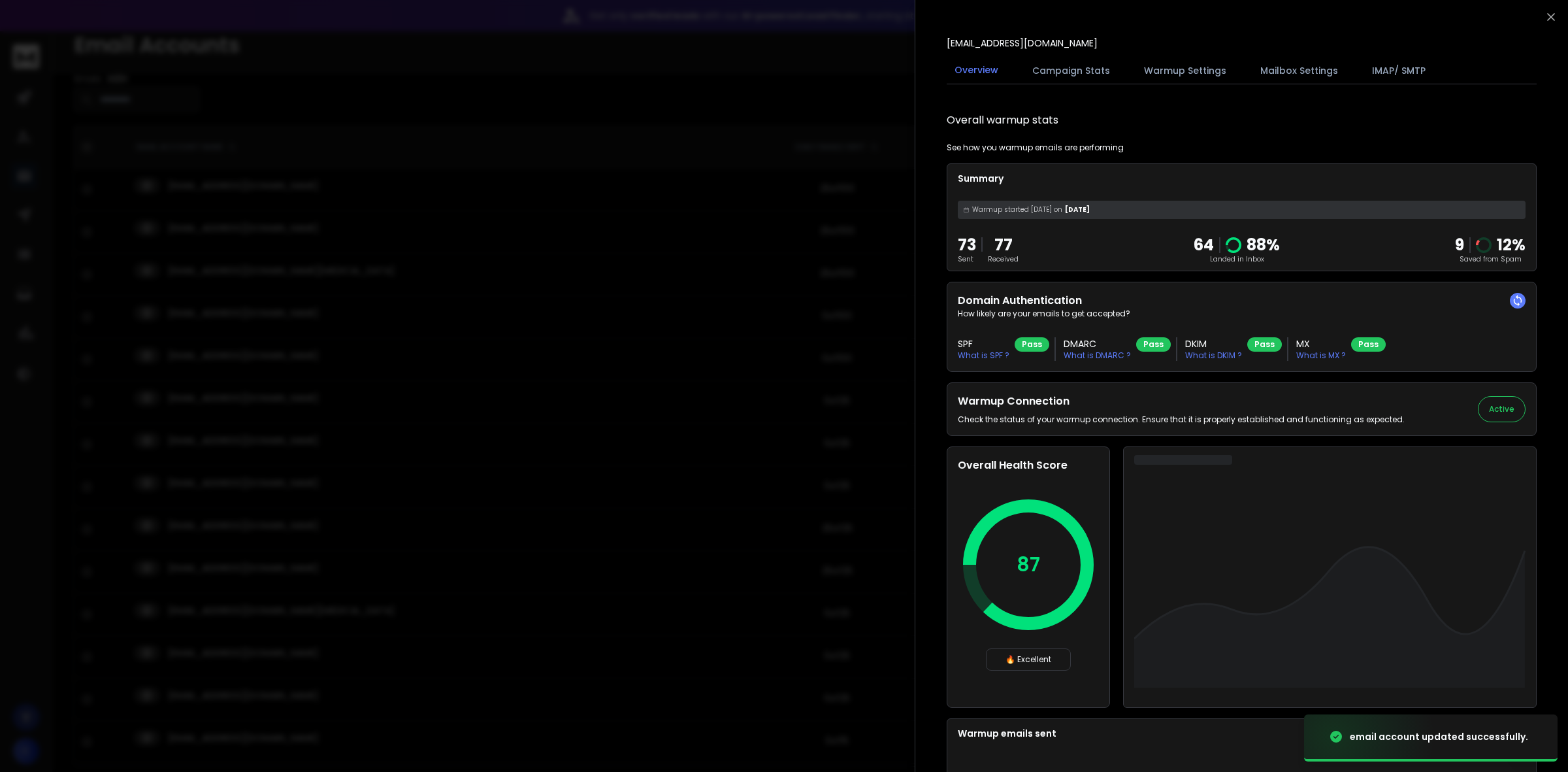
click at [1311, 54] on div "timringg@voiccom.online Overview Campaign Stats Warmup Settings Mailbox Setting…" at bounding box center [1242, 520] width 621 height 1008
click at [1299, 66] on button "Mailbox Settings" at bounding box center [1299, 70] width 94 height 29
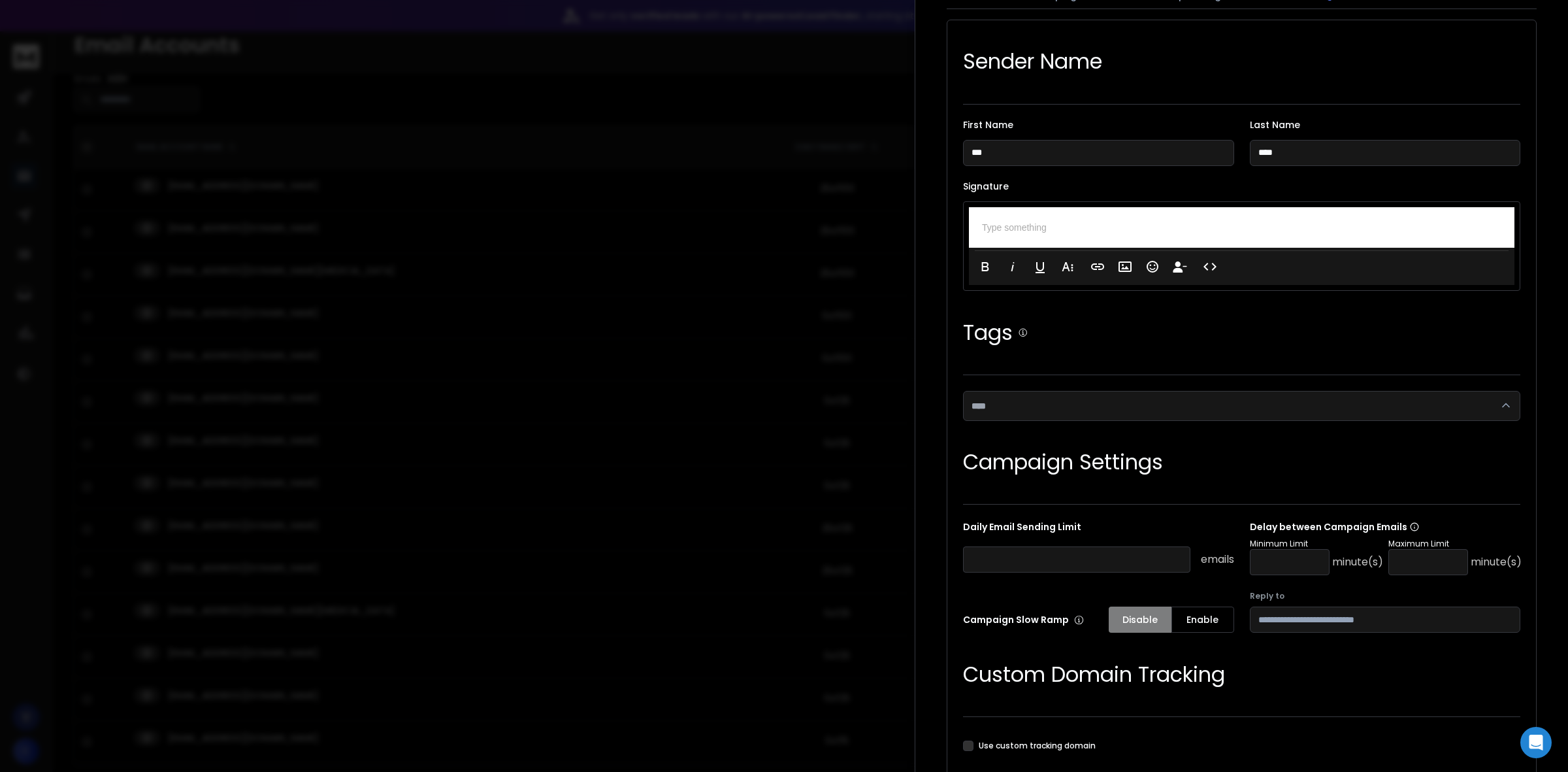
scroll to position [157, 0]
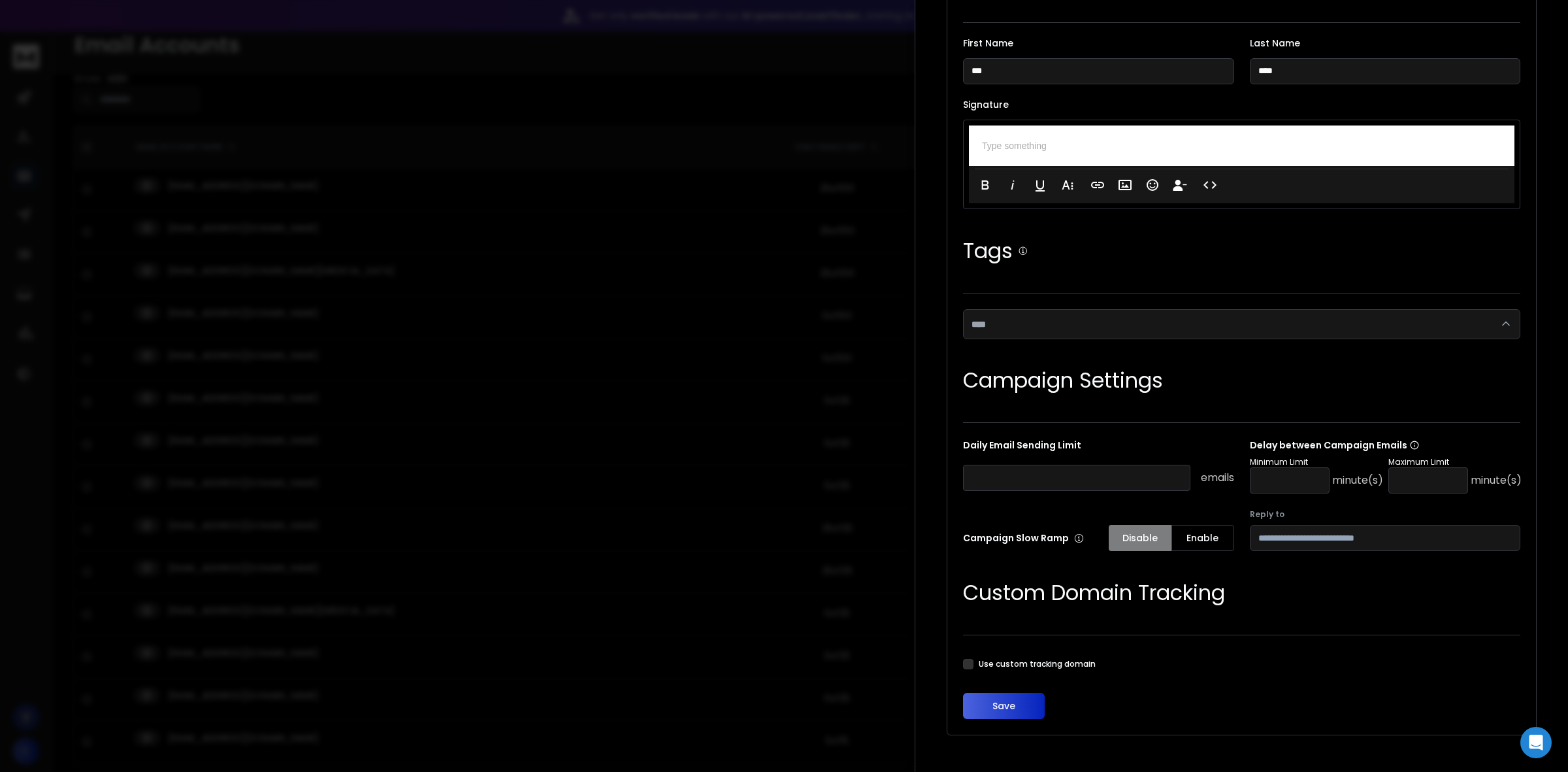
click at [1030, 485] on input "**" at bounding box center [1077, 478] width 227 height 26
paste input "*"
type input "***"
click at [1003, 710] on button "Save" at bounding box center [1004, 706] width 82 height 26
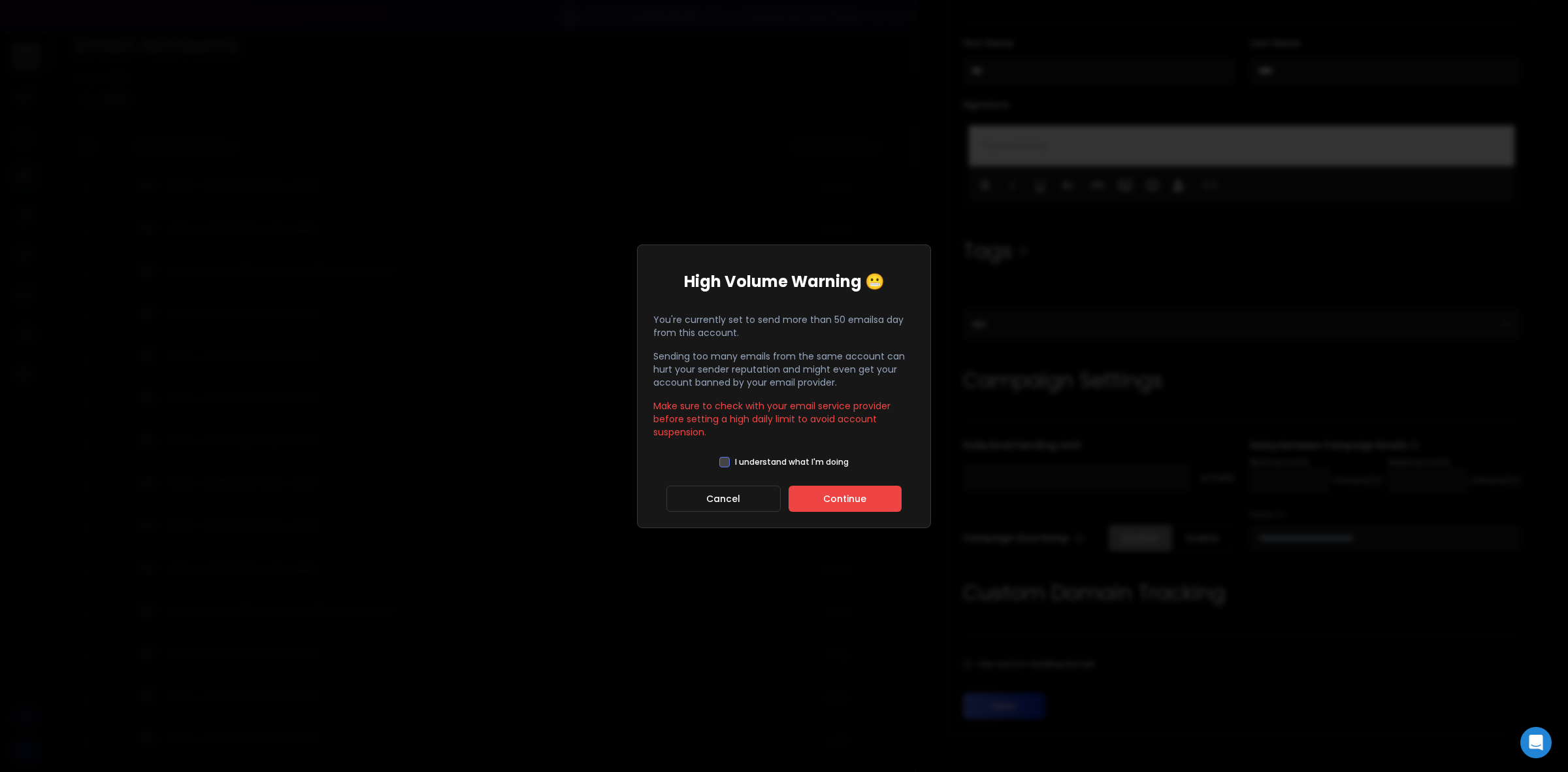
click at [725, 468] on div "I understand what I'm doing" at bounding box center [784, 462] width 130 height 26
click at [728, 463] on button "I understand what I'm doing" at bounding box center [724, 462] width 10 height 10
click at [836, 505] on button "Continue" at bounding box center [844, 498] width 113 height 26
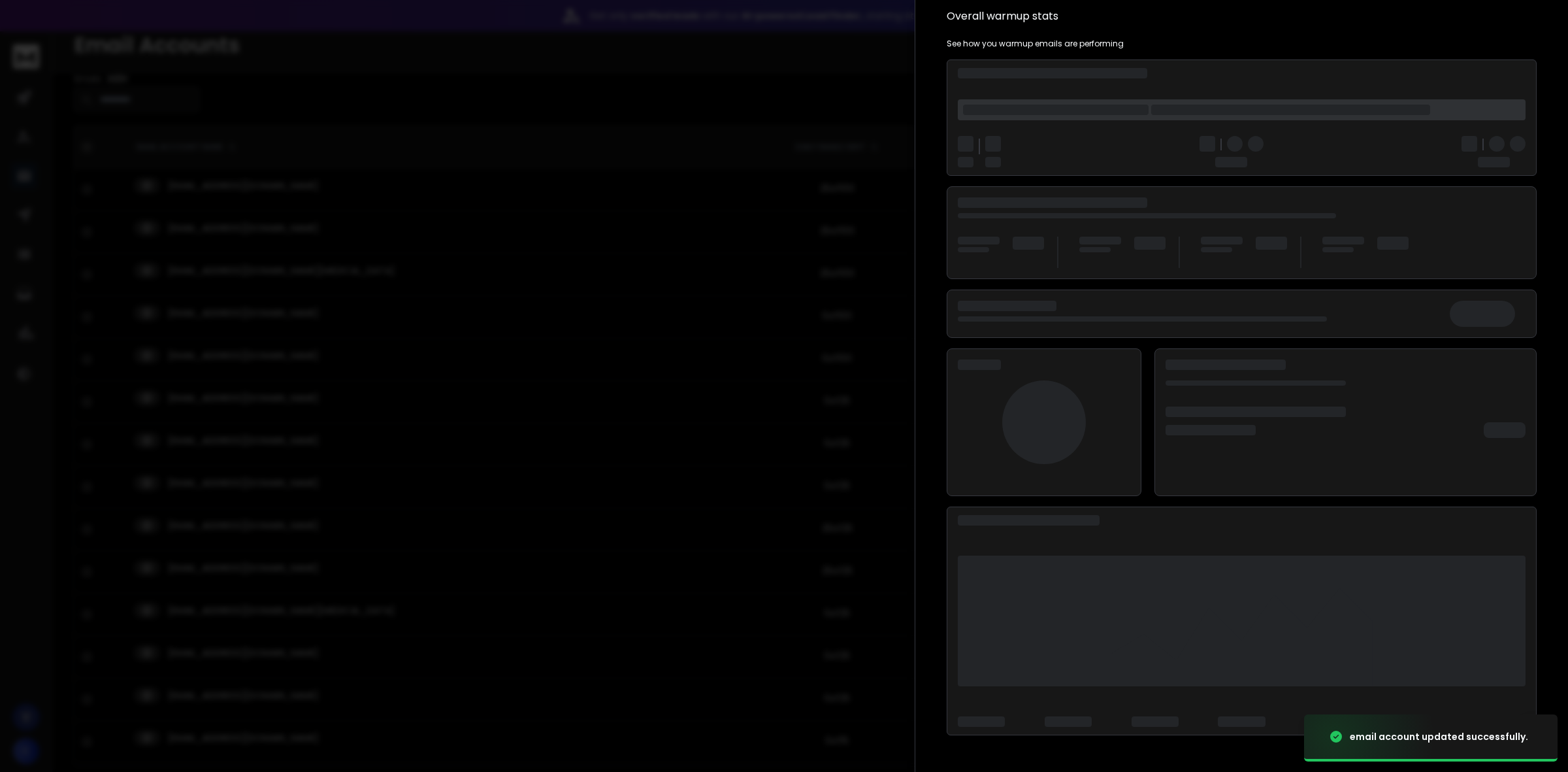
scroll to position [0, 0]
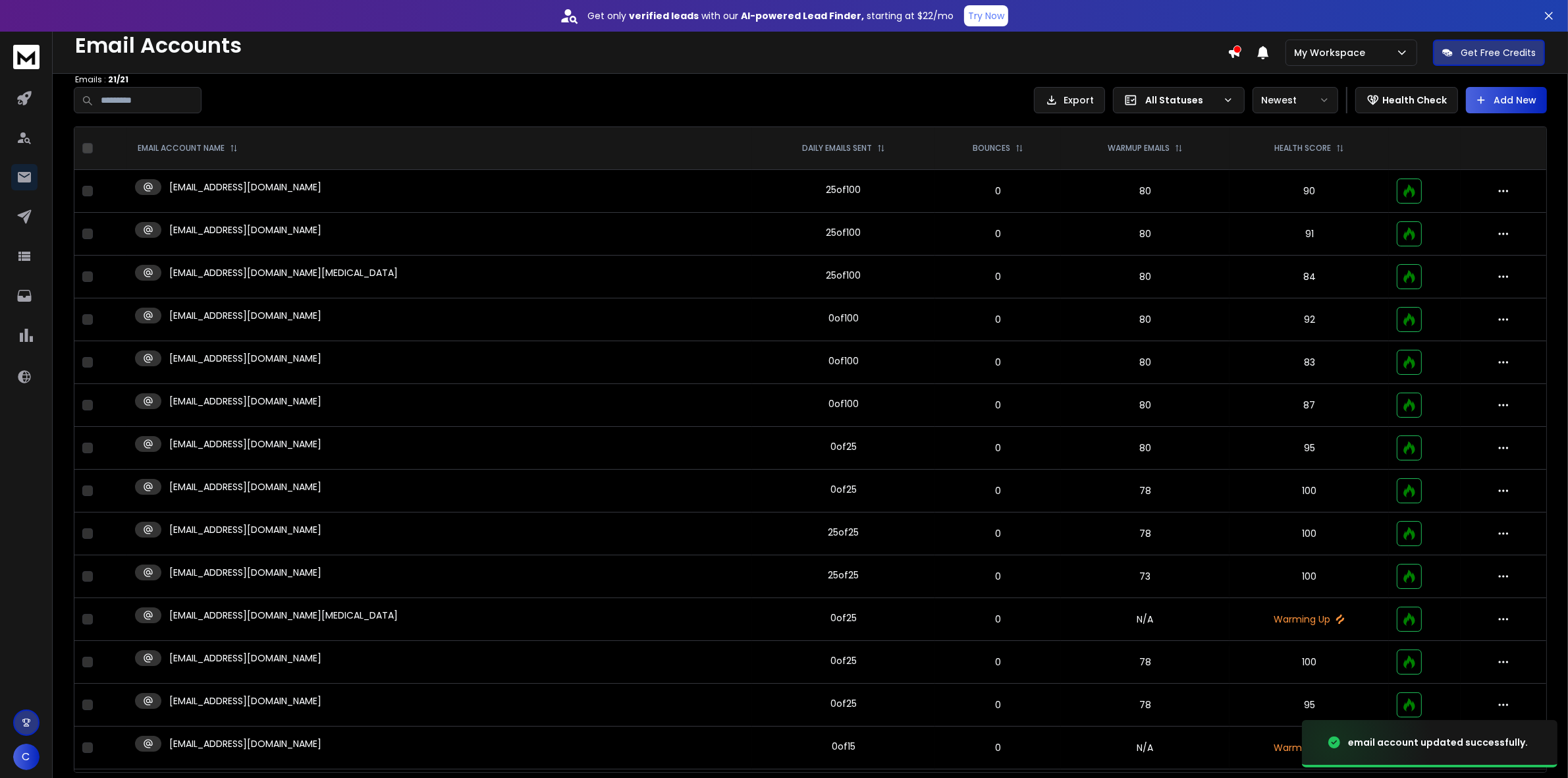
click at [752, 452] on td "0 of 25" at bounding box center [843, 444] width 182 height 34
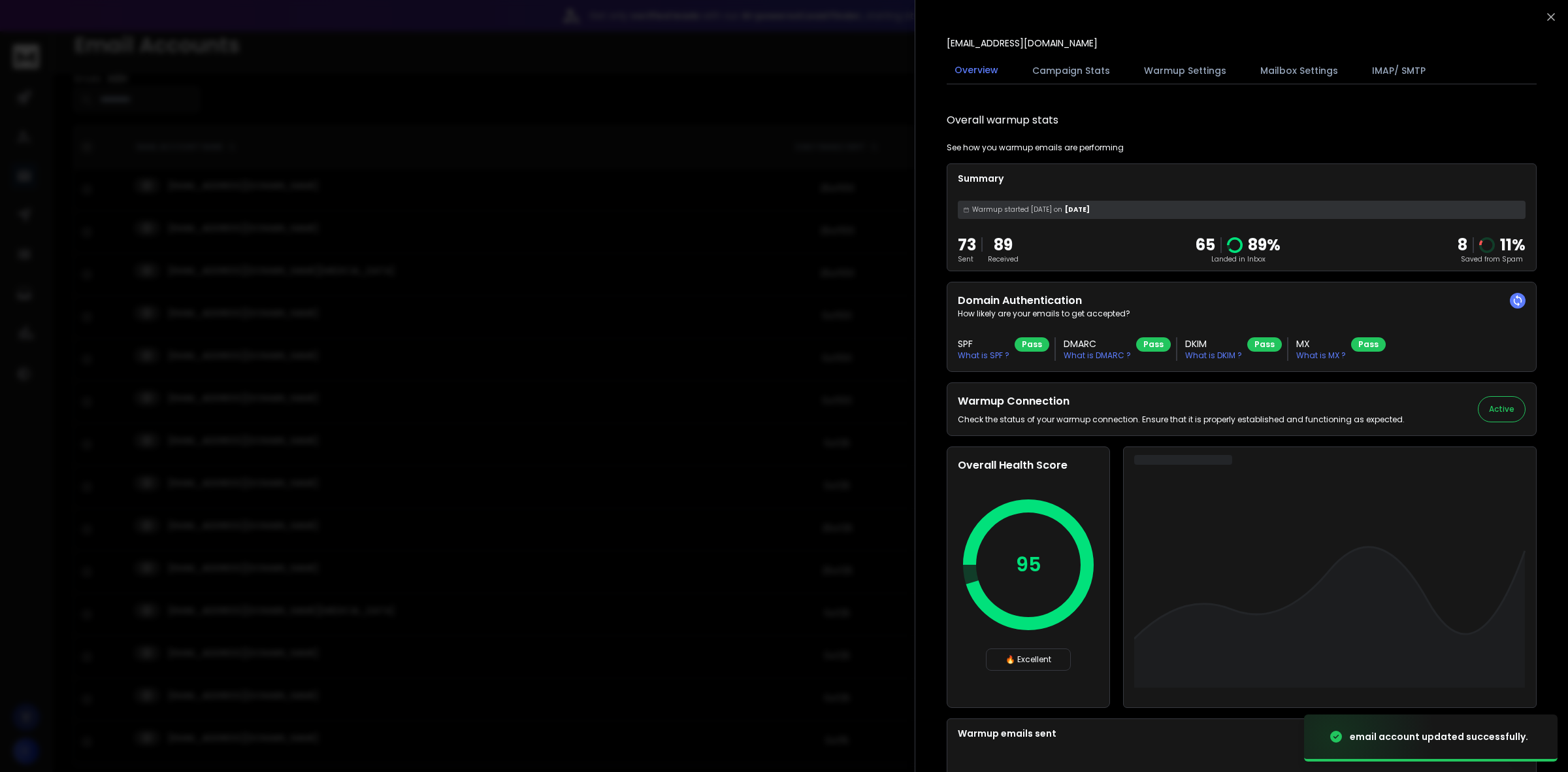
click at [1289, 66] on button "Mailbox Settings" at bounding box center [1299, 70] width 94 height 29
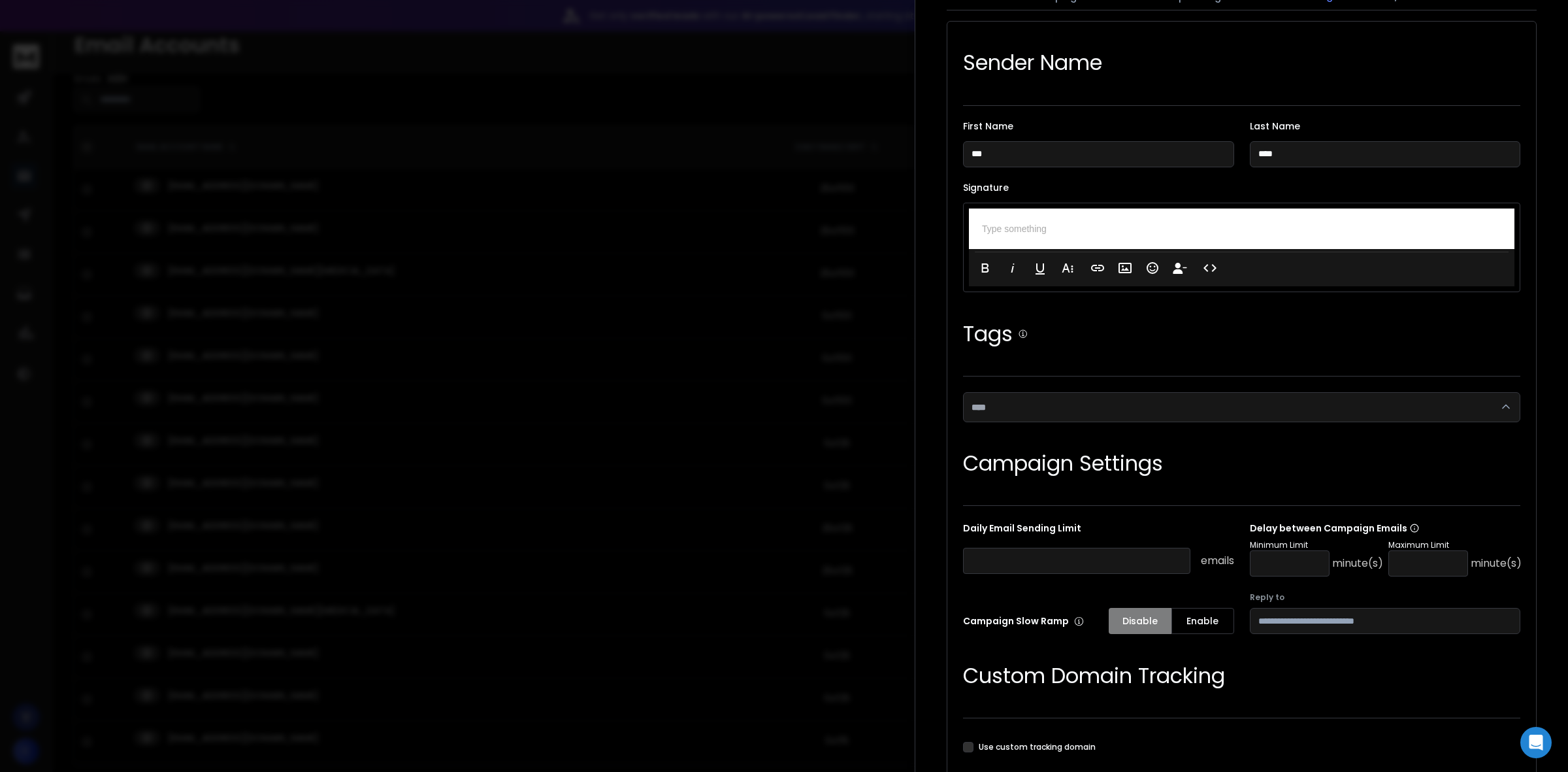
scroll to position [157, 0]
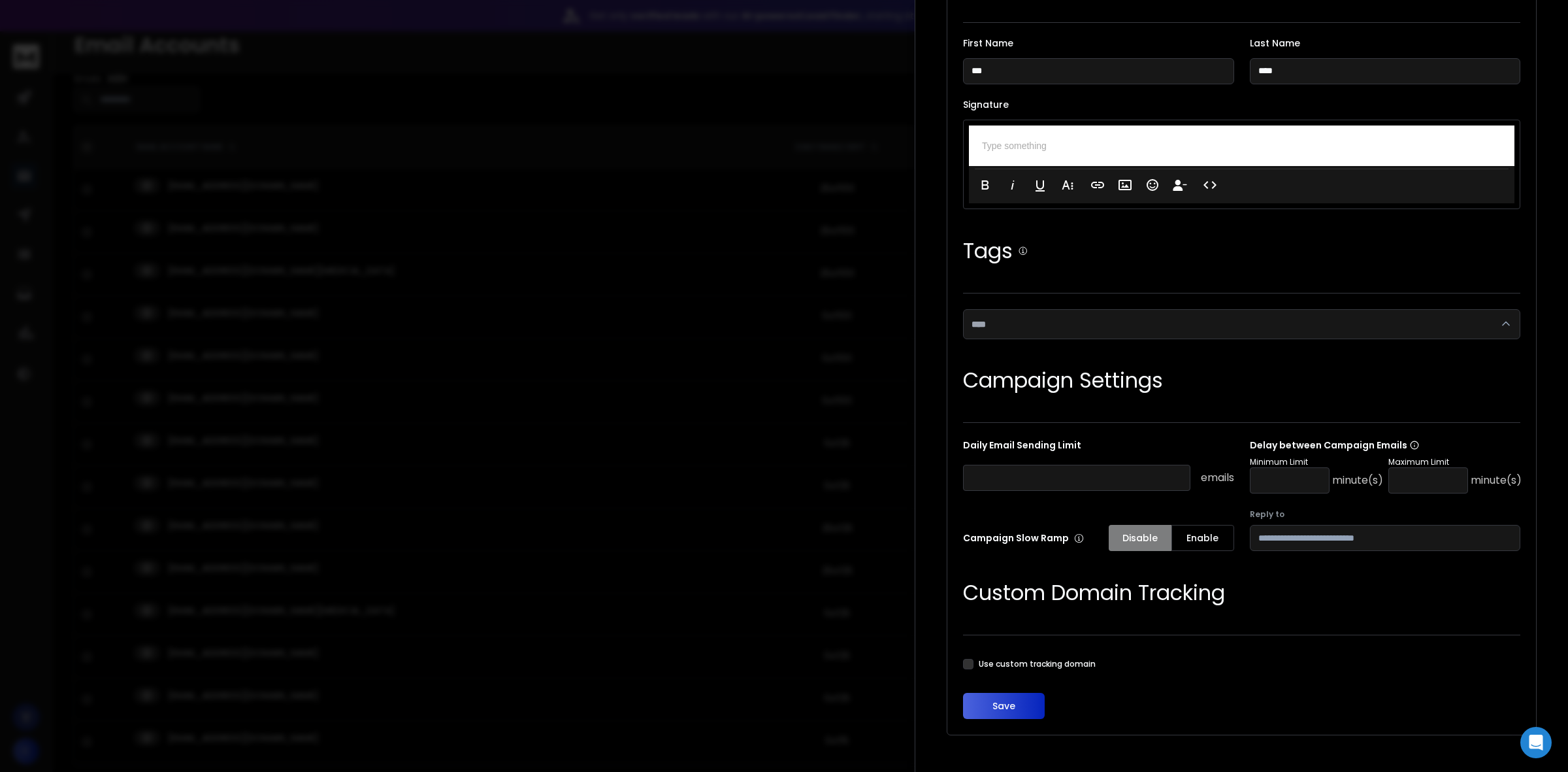
click at [1070, 481] on input "**" at bounding box center [1077, 478] width 227 height 26
paste input "*"
type input "***"
click at [995, 700] on button "Save" at bounding box center [1004, 706] width 82 height 26
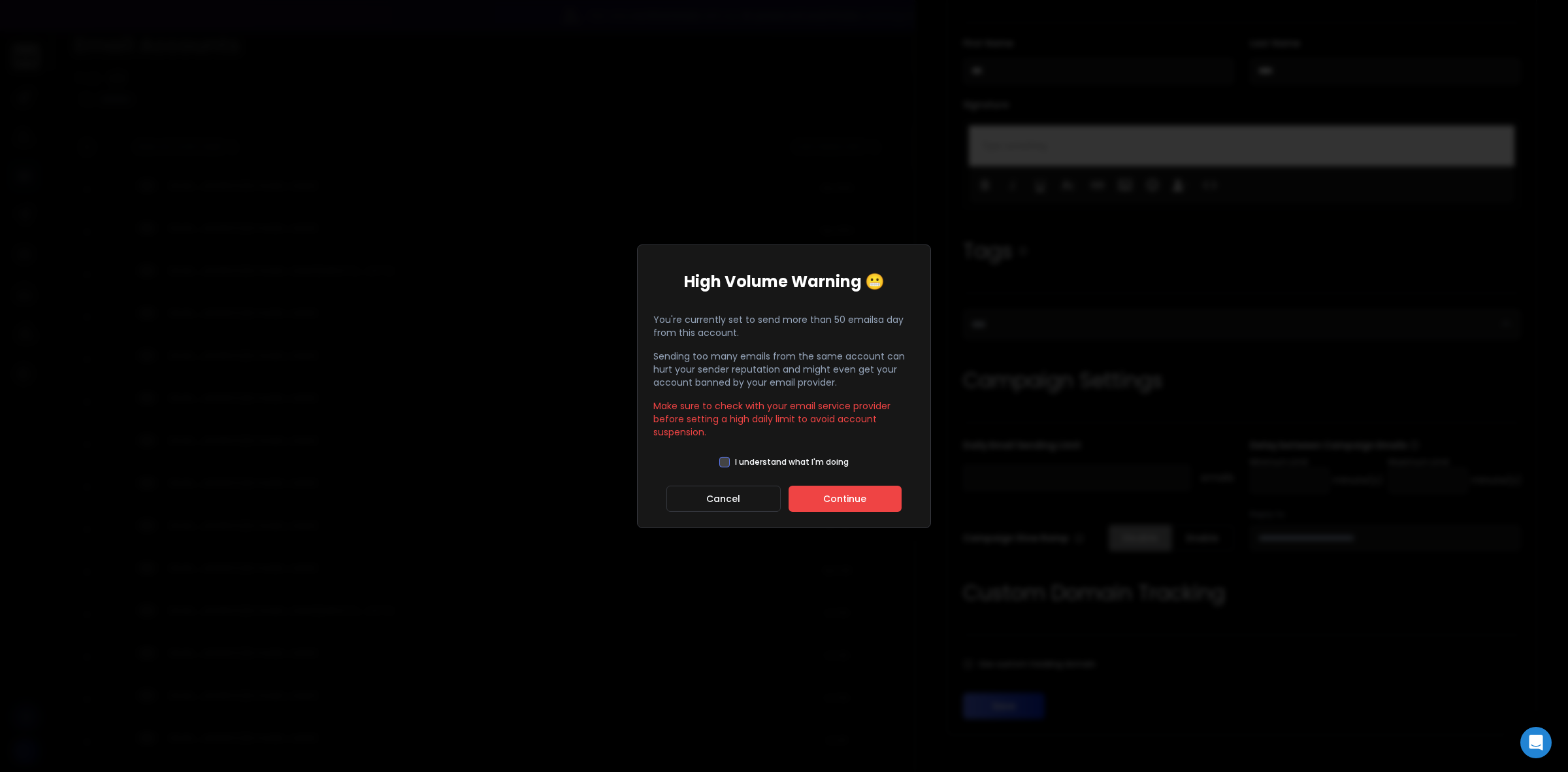
click at [728, 464] on button "I understand what I'm doing" at bounding box center [724, 462] width 10 height 10
click at [864, 495] on button "Continue" at bounding box center [844, 498] width 113 height 26
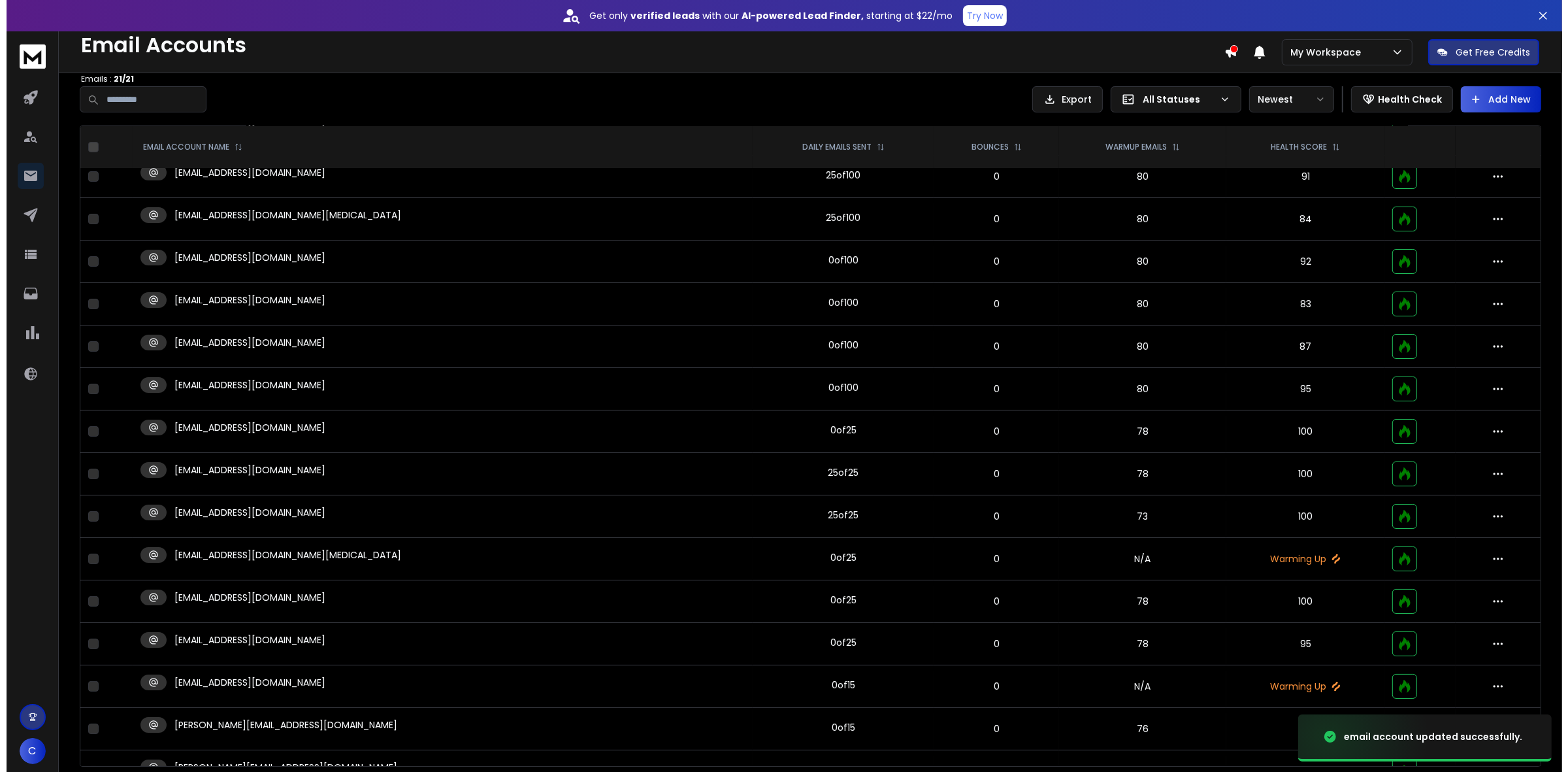
scroll to position [82, 0]
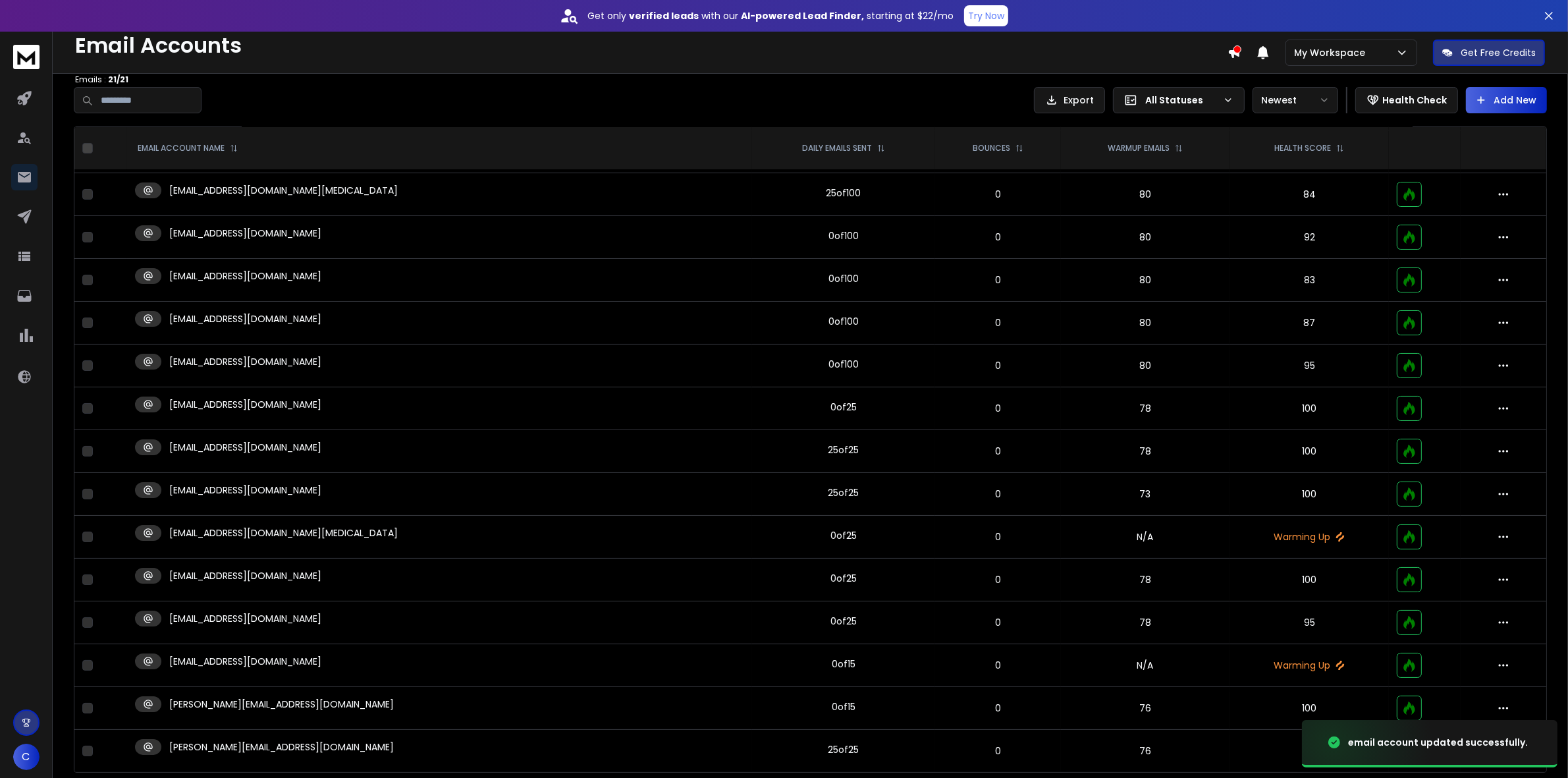
click at [752, 404] on td "0 of 25" at bounding box center [843, 405] width 182 height 34
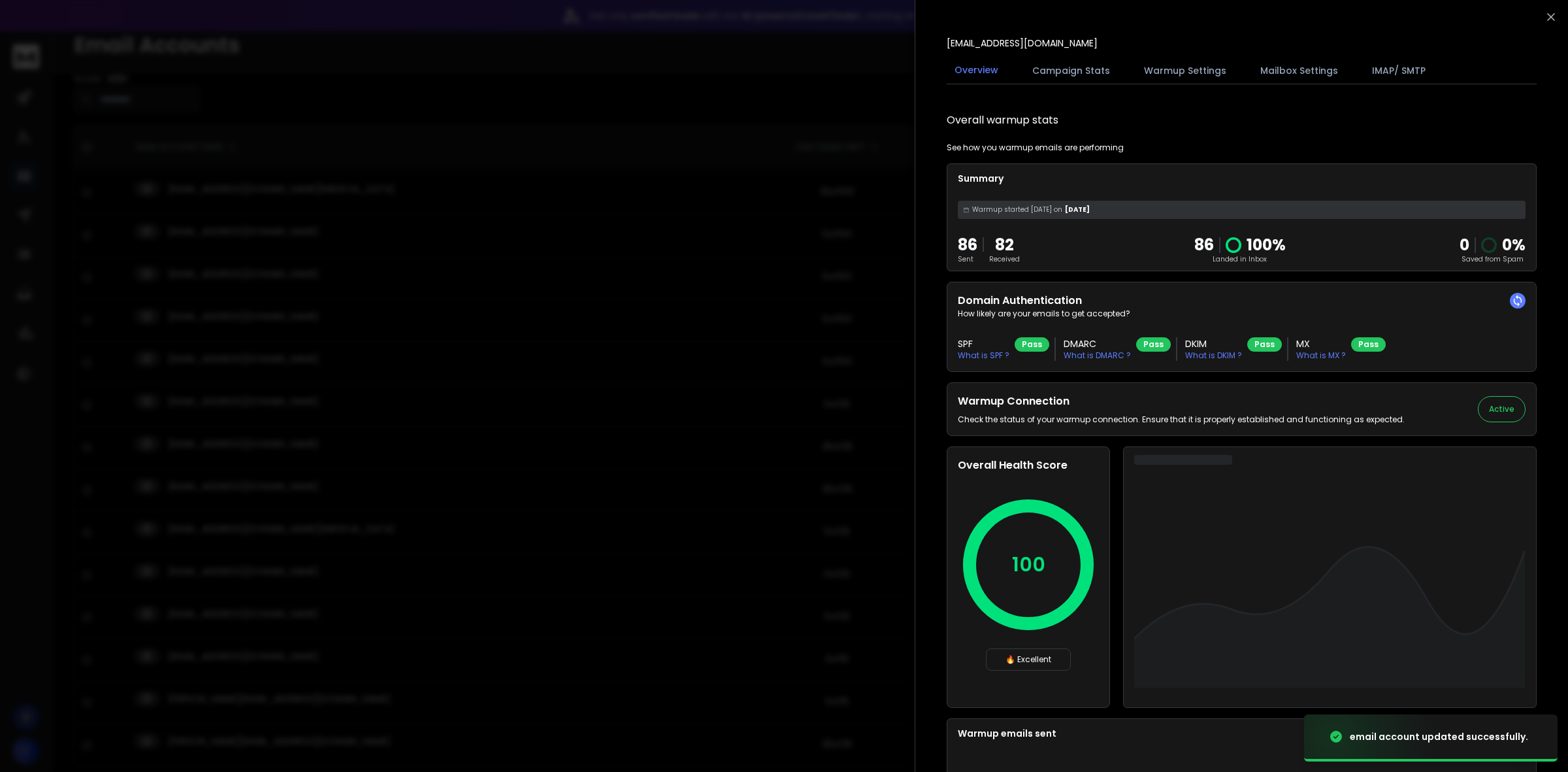
click at [1307, 69] on button "Mailbox Settings" at bounding box center [1299, 70] width 94 height 29
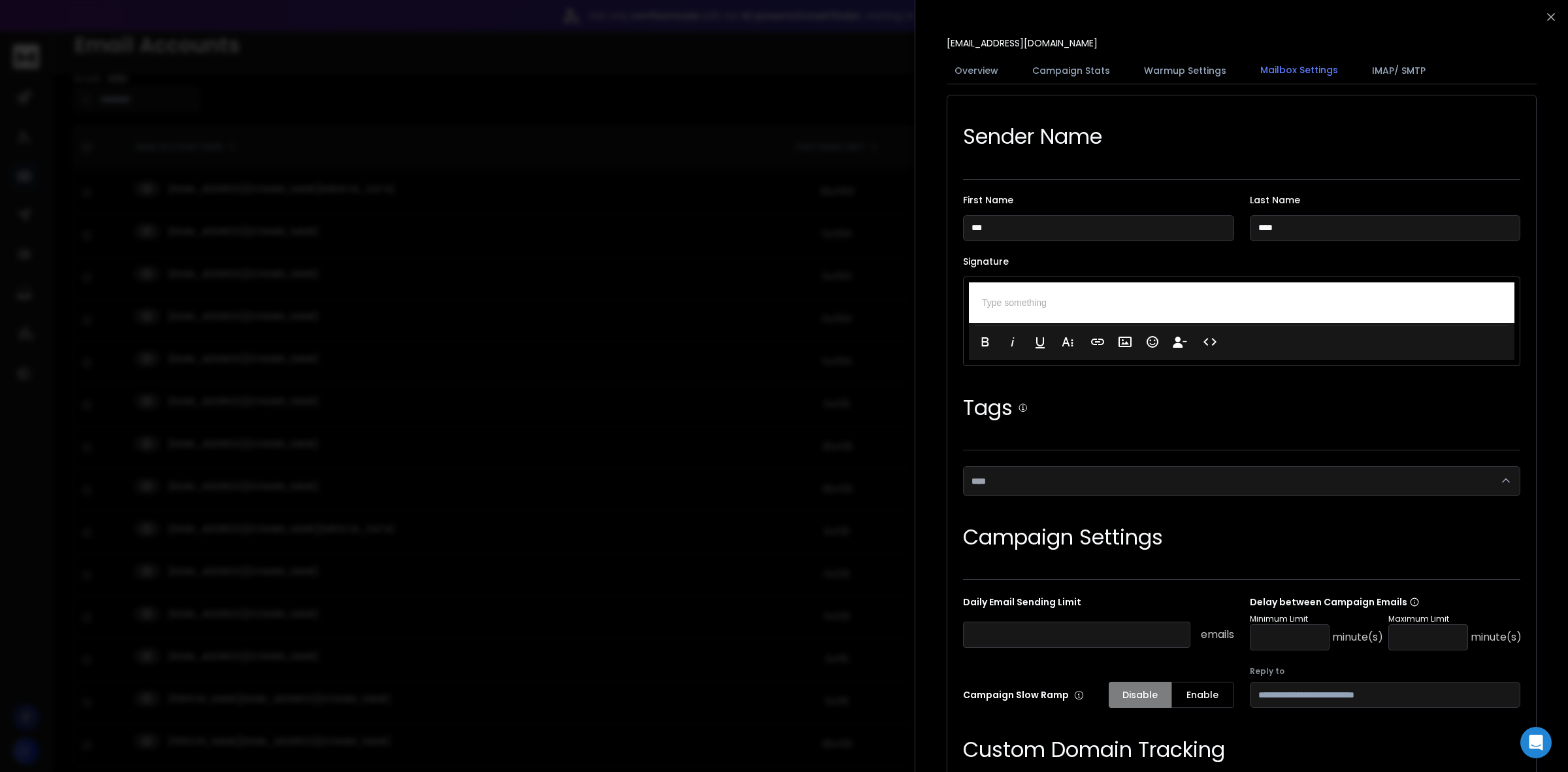
scroll to position [157, 0]
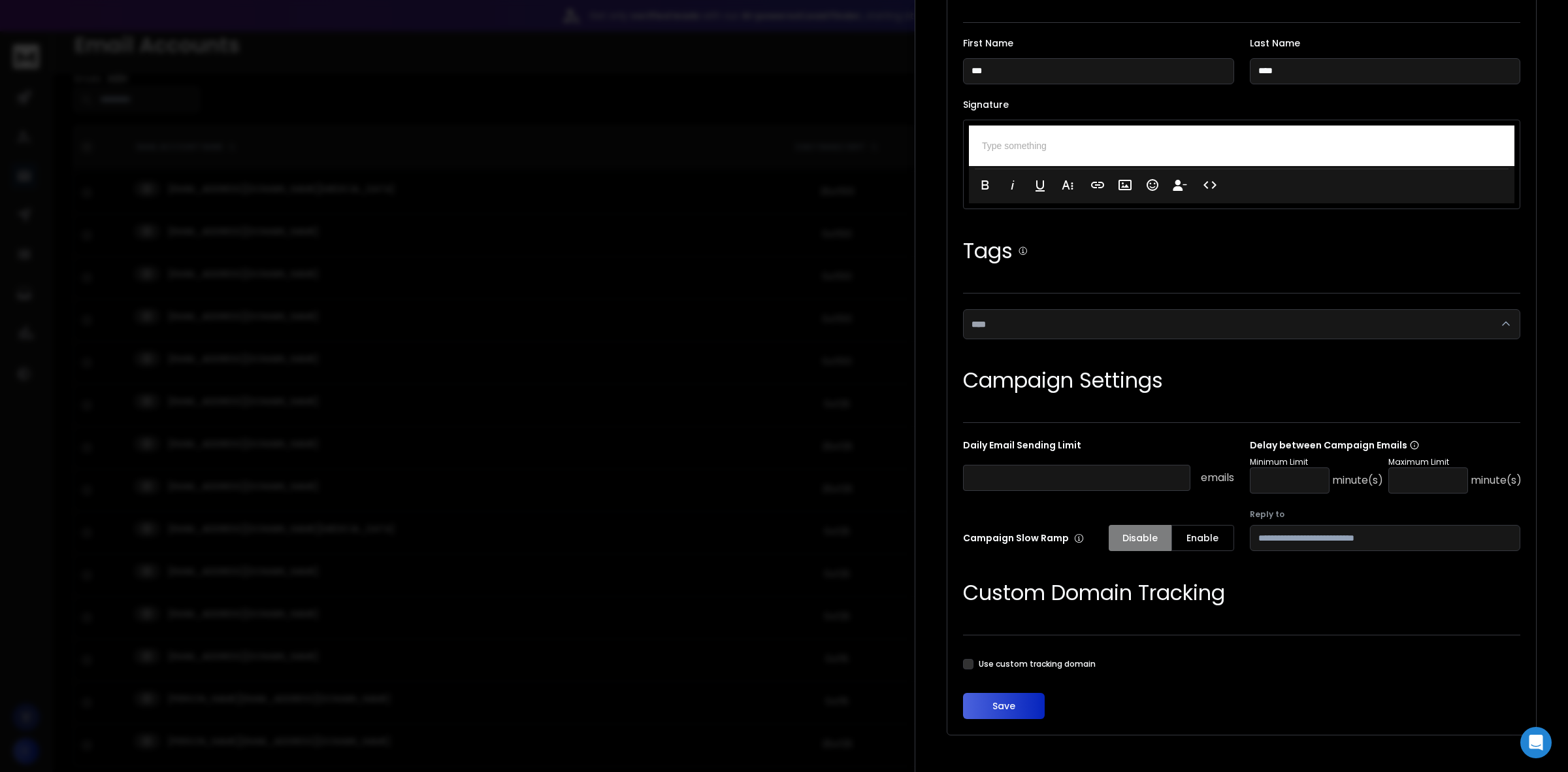
click at [1030, 491] on input "**" at bounding box center [1077, 478] width 227 height 26
paste input "*"
type input "***"
click at [1030, 690] on form "First Name *** Last Name **** Signature Type something Clear Formatting Font Fa…" at bounding box center [1242, 378] width 557 height 681
click at [1027, 698] on button "Save" at bounding box center [1004, 706] width 82 height 26
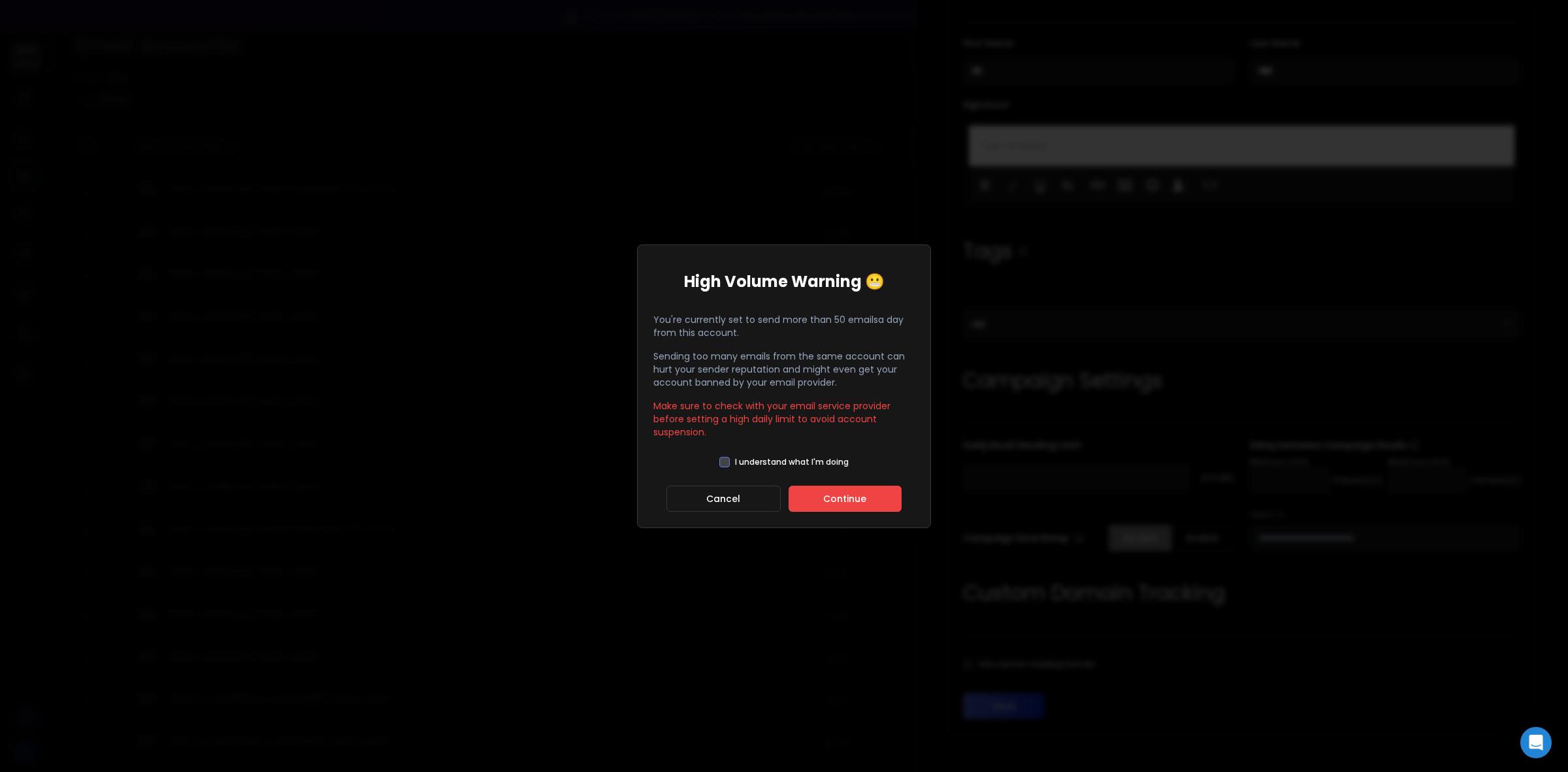
click at [728, 466] on button "I understand what I'm doing" at bounding box center [724, 462] width 10 height 10
click at [840, 488] on button "Continue" at bounding box center [844, 498] width 113 height 26
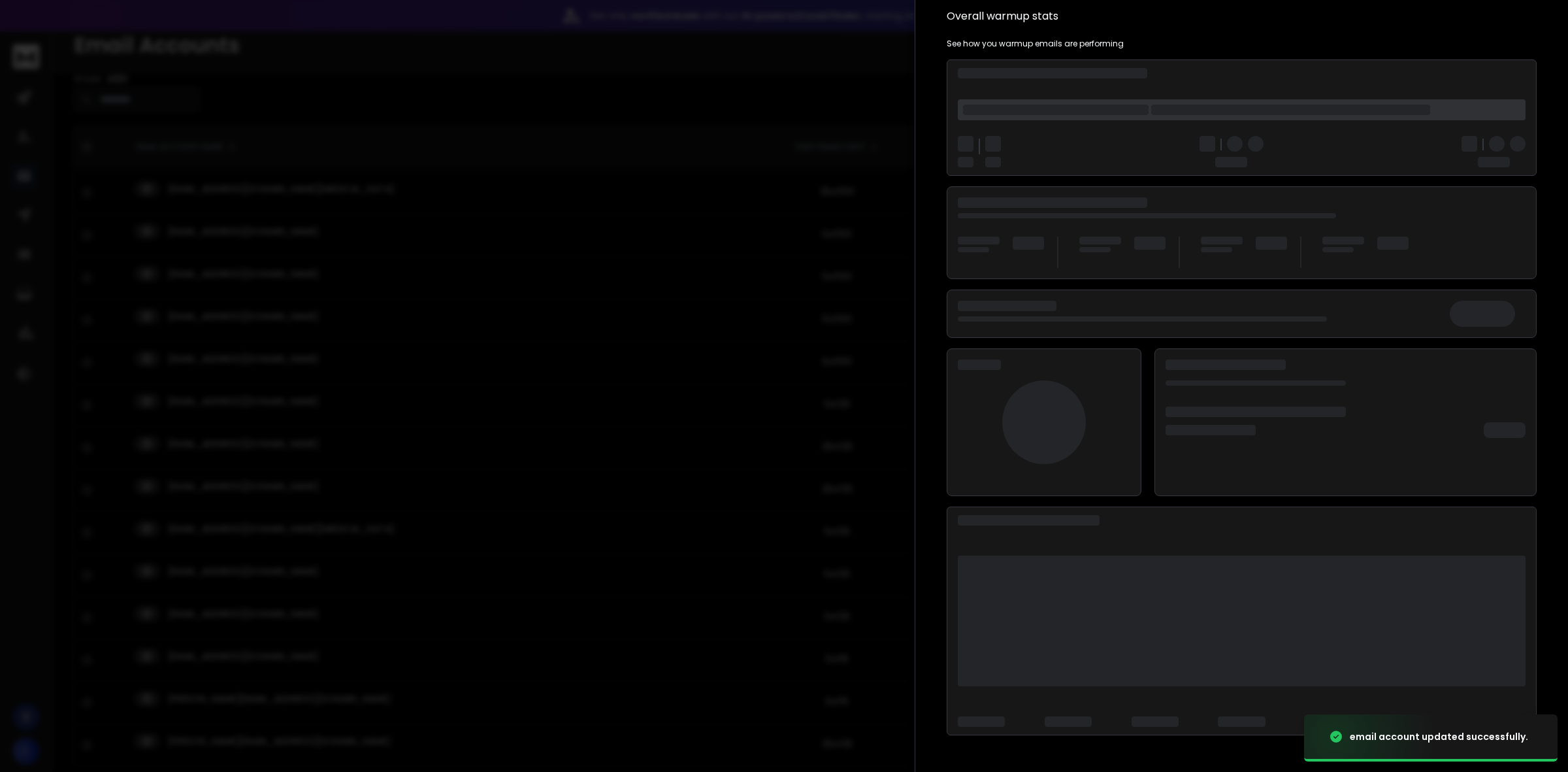
scroll to position [0, 0]
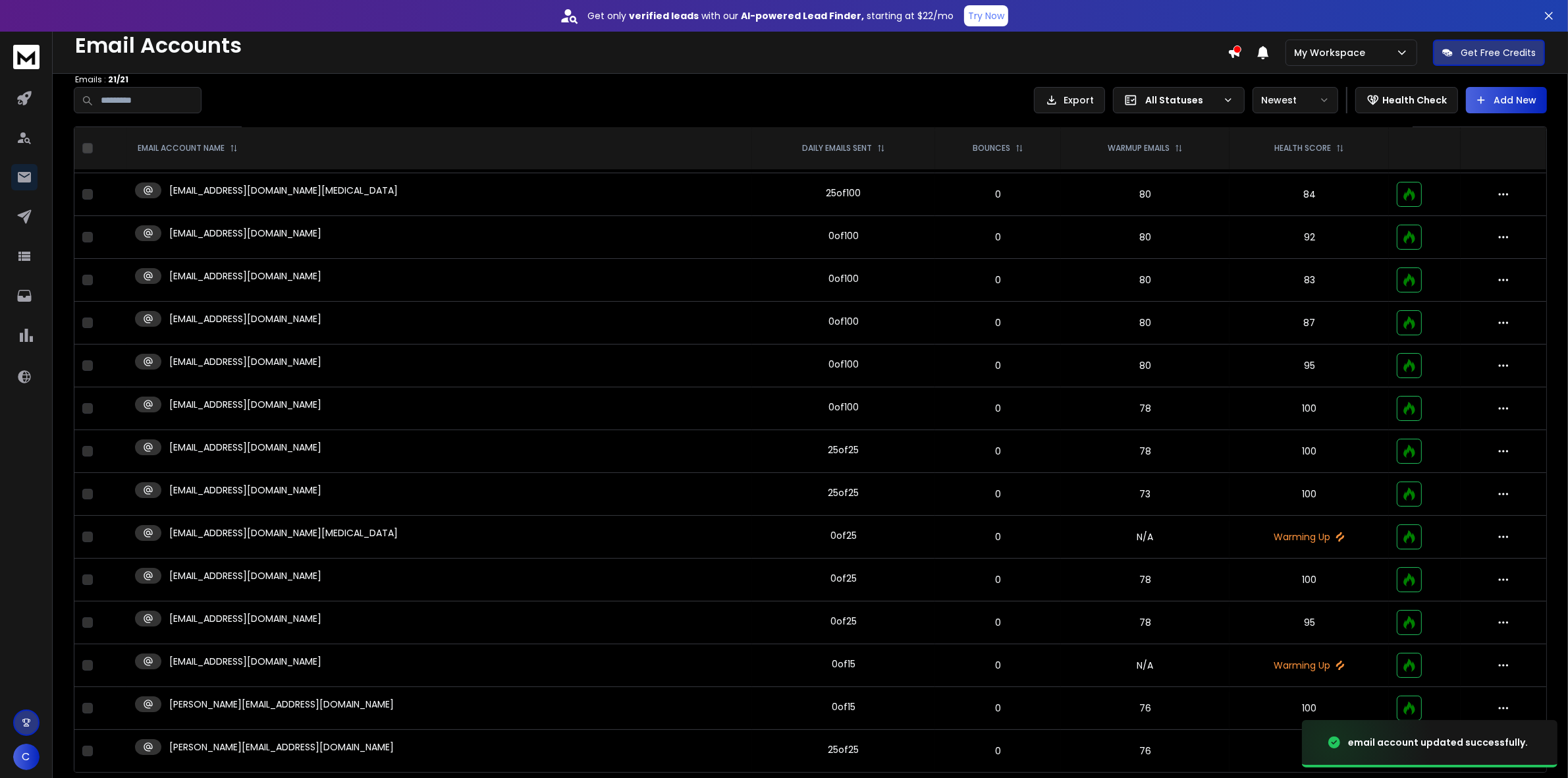
click at [500, 456] on div "timring@voiccom.digital" at bounding box center [440, 447] width 609 height 16
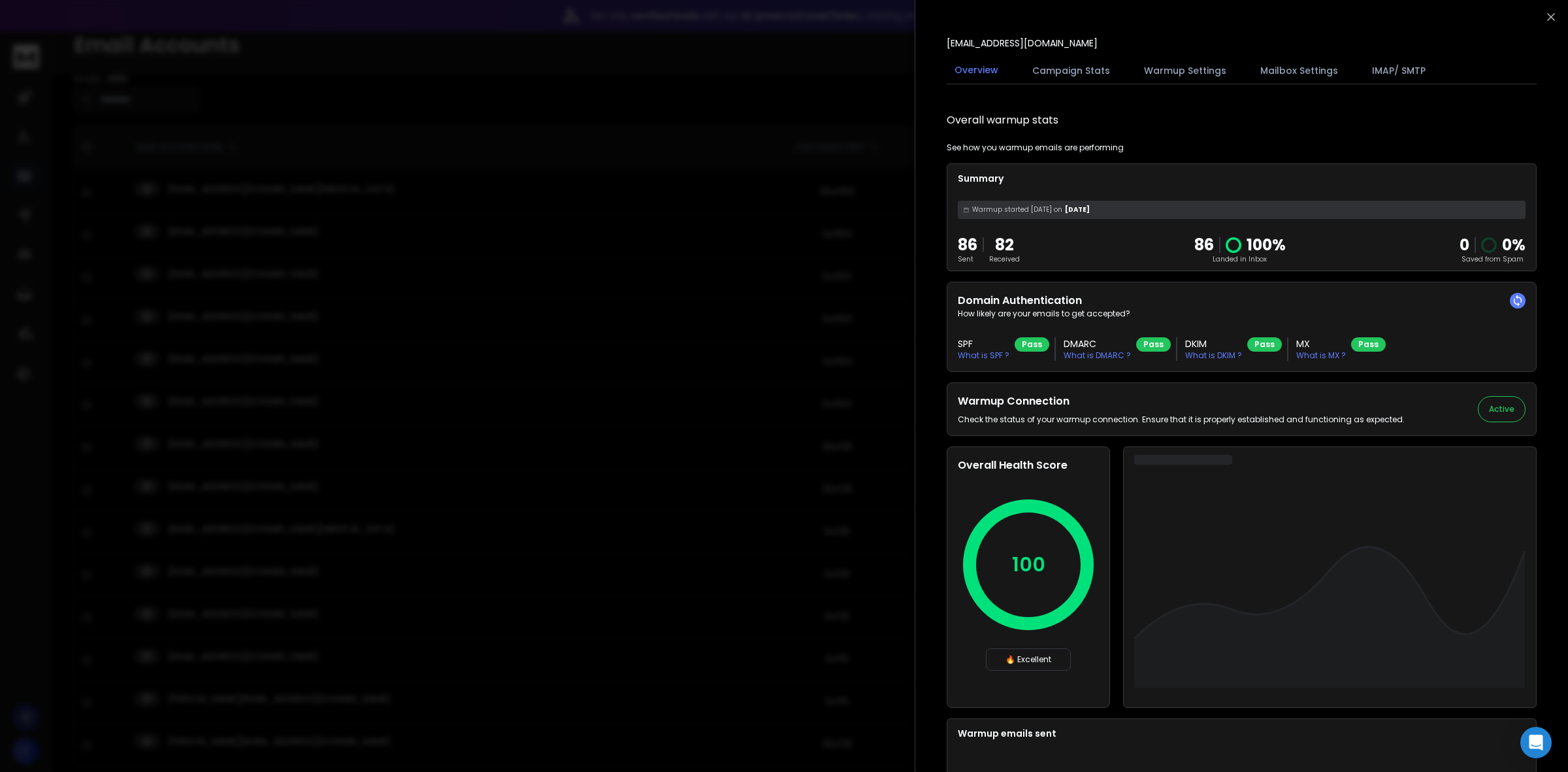
click at [1256, 69] on button "Mailbox Settings" at bounding box center [1299, 70] width 94 height 29
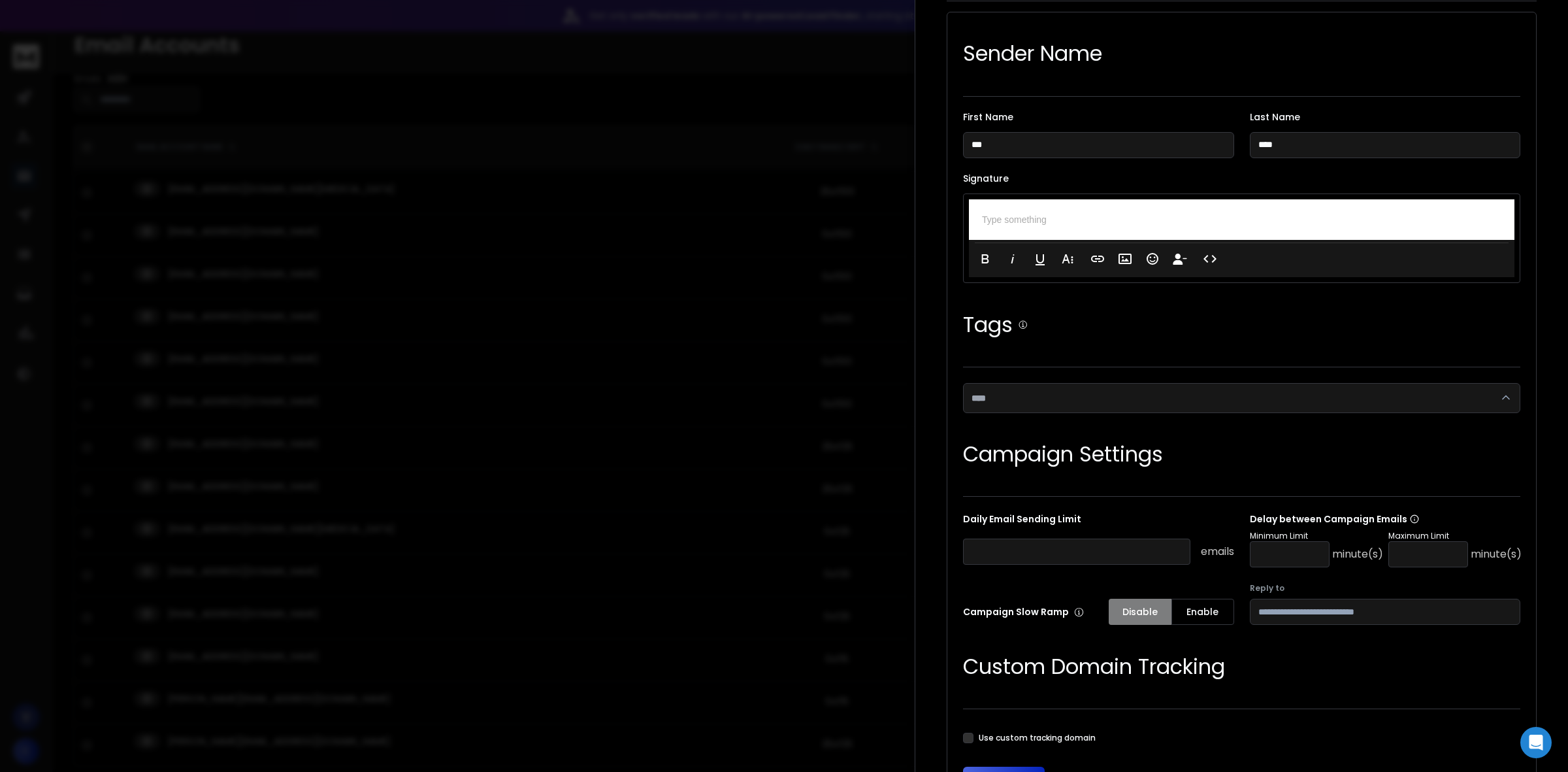
scroll to position [157, 0]
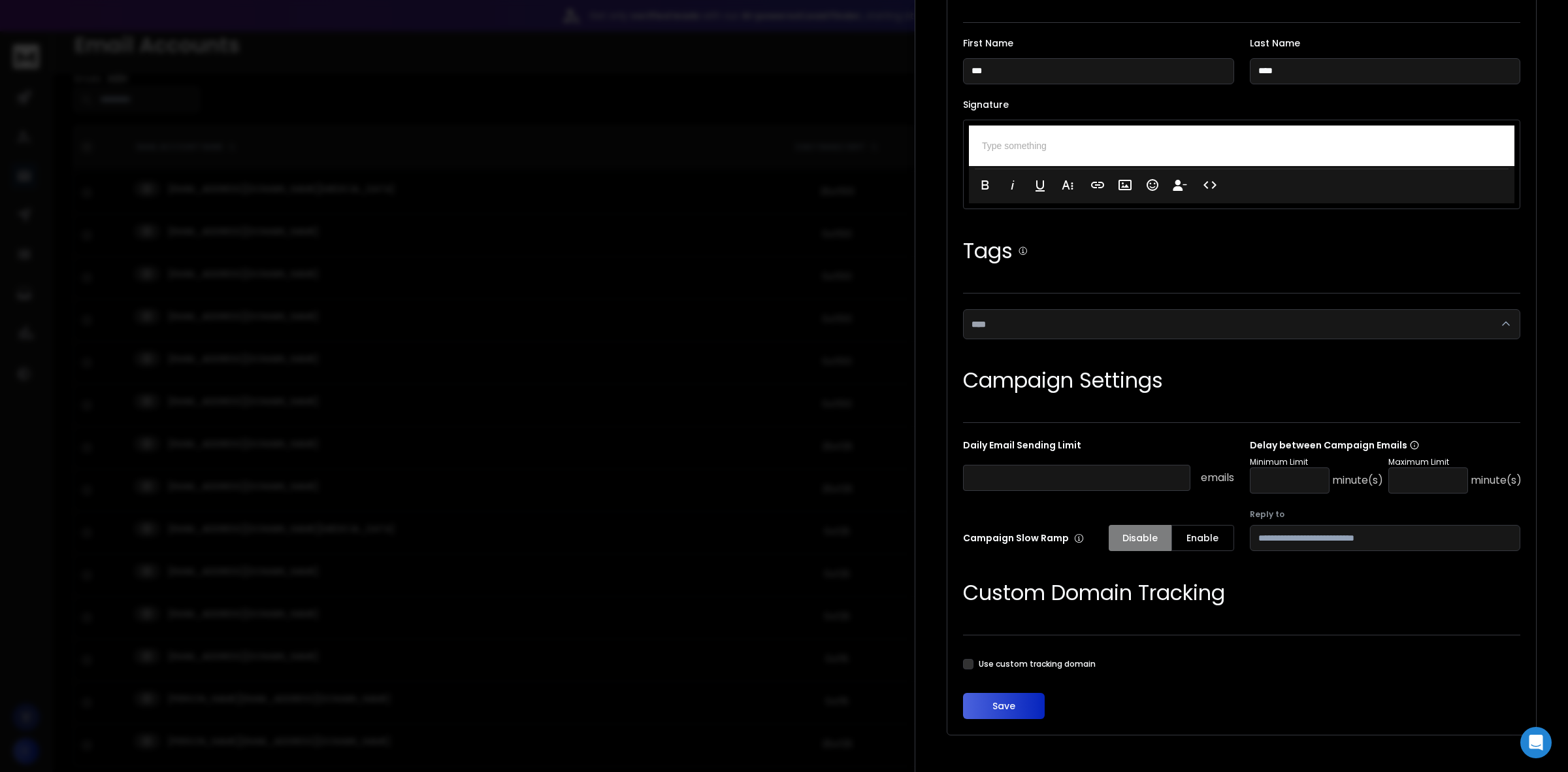
click at [1052, 486] on input "**" at bounding box center [1077, 478] width 227 height 26
paste input "*"
type input "***"
click at [1033, 710] on button "Save" at bounding box center [1004, 706] width 82 height 26
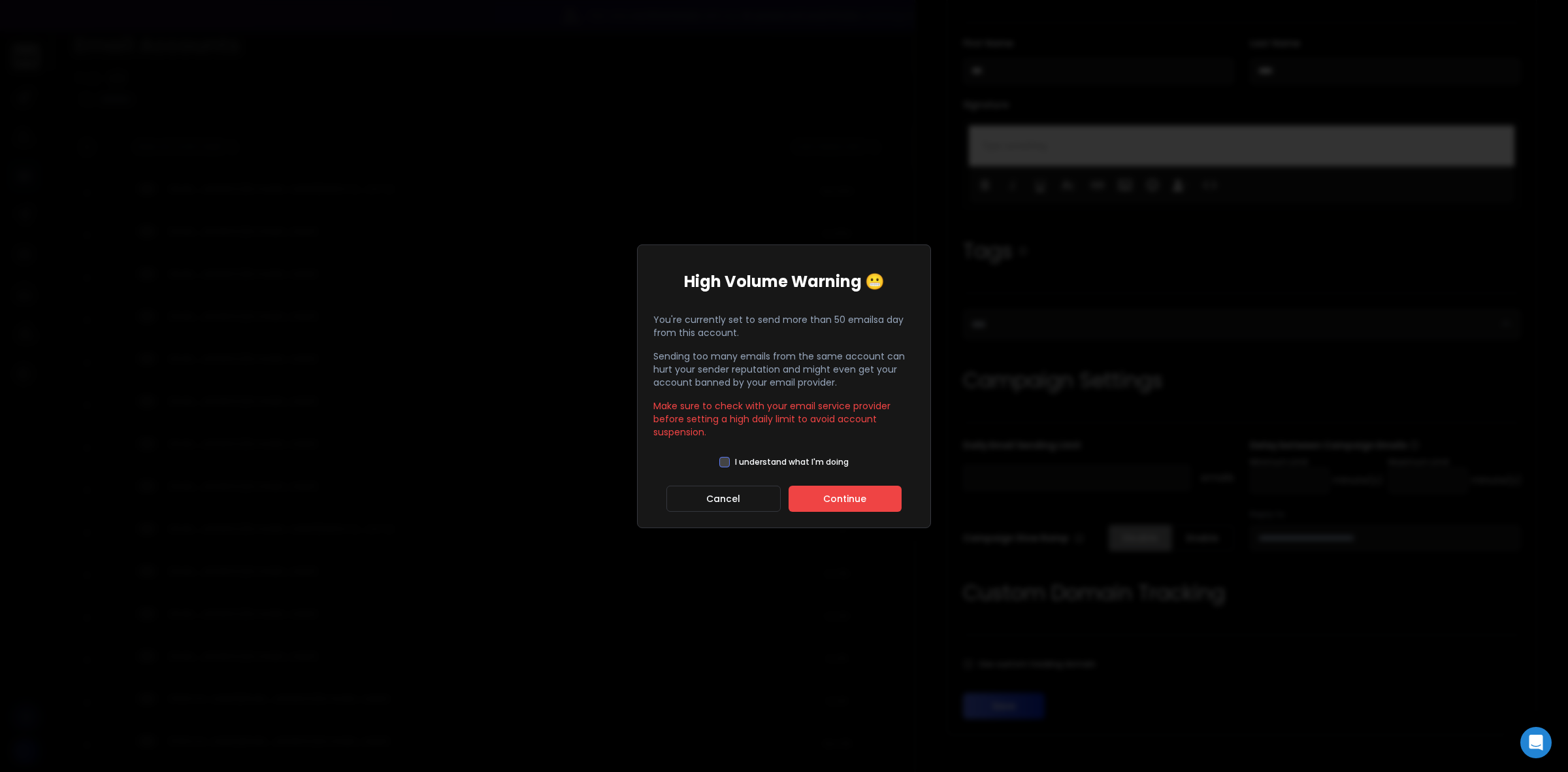
click at [720, 459] on button "I understand what I'm doing" at bounding box center [724, 462] width 10 height 10
click at [874, 494] on button "Continue" at bounding box center [844, 498] width 113 height 26
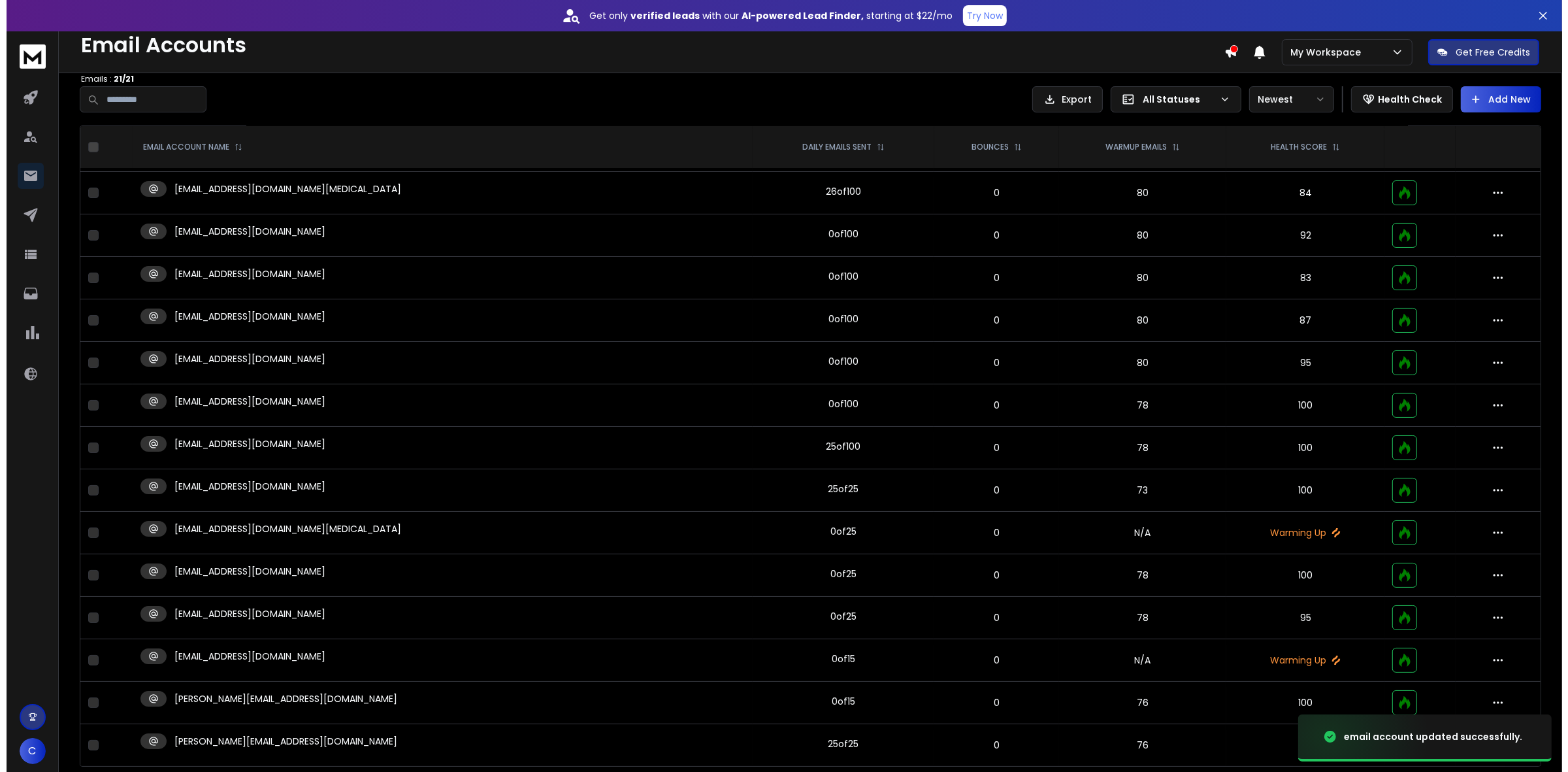
scroll to position [163, 0]
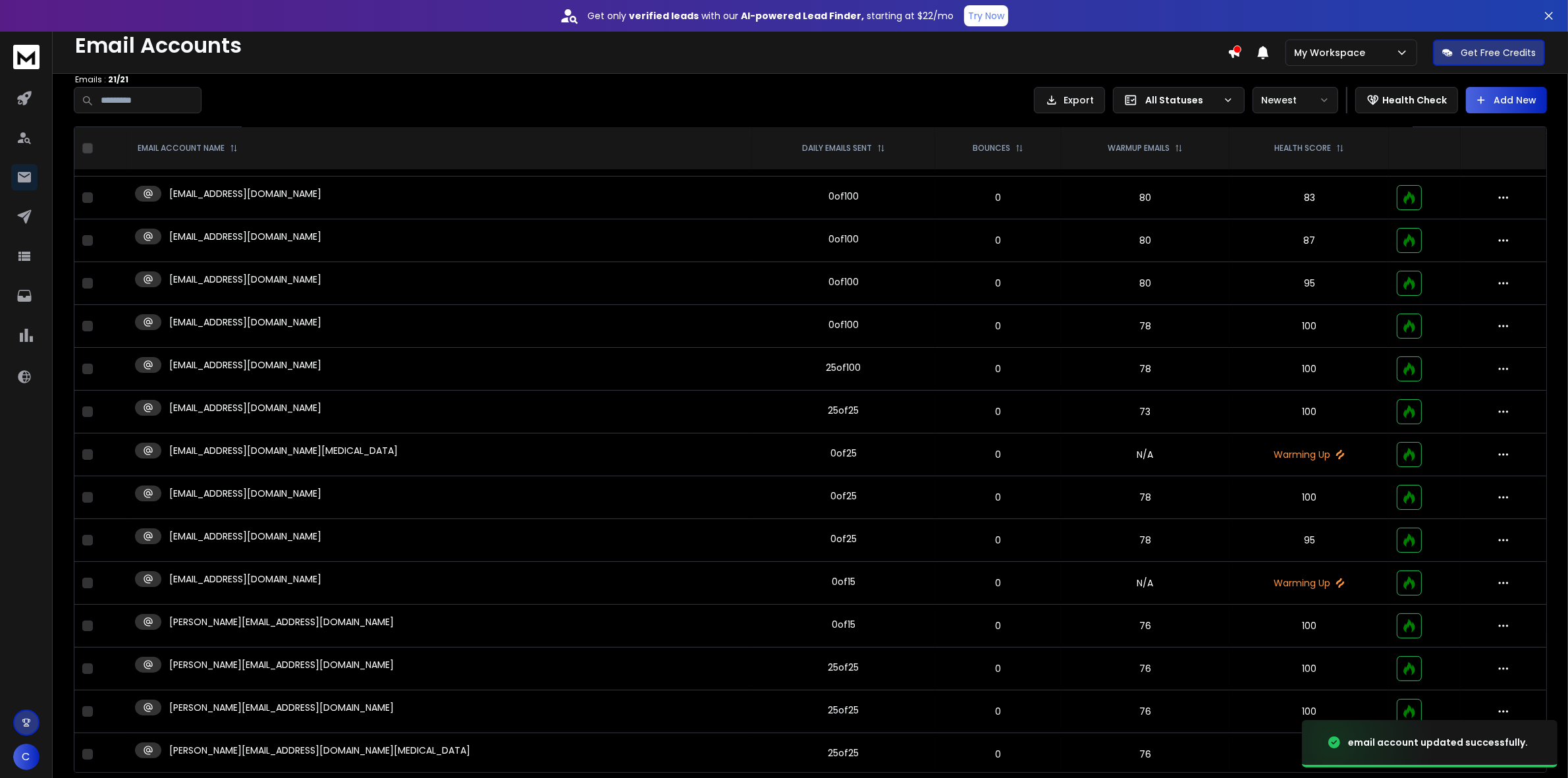
click at [752, 419] on td "25 of 25" at bounding box center [843, 408] width 182 height 34
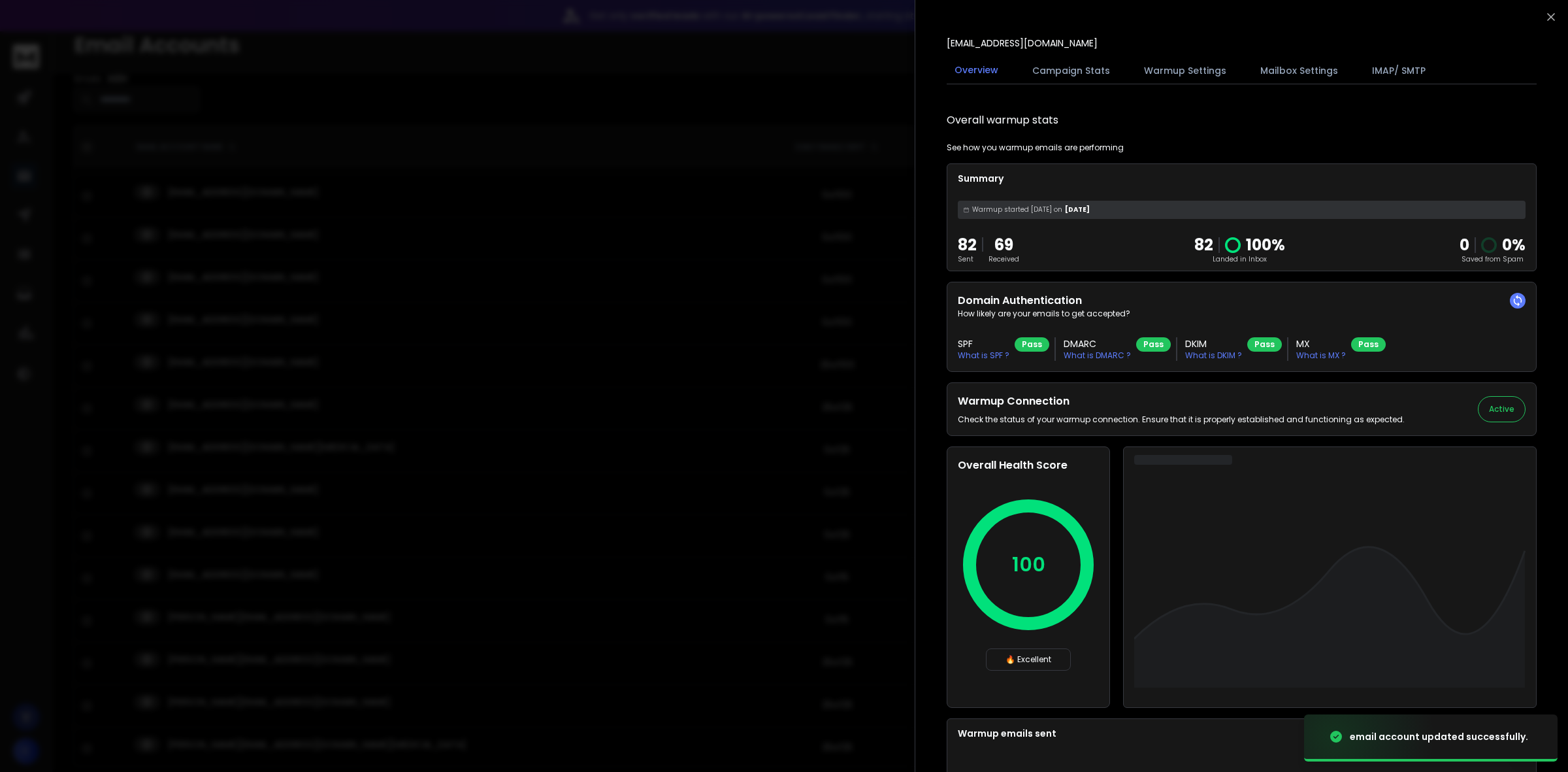
click at [1275, 64] on button "Mailbox Settings" at bounding box center [1299, 70] width 94 height 29
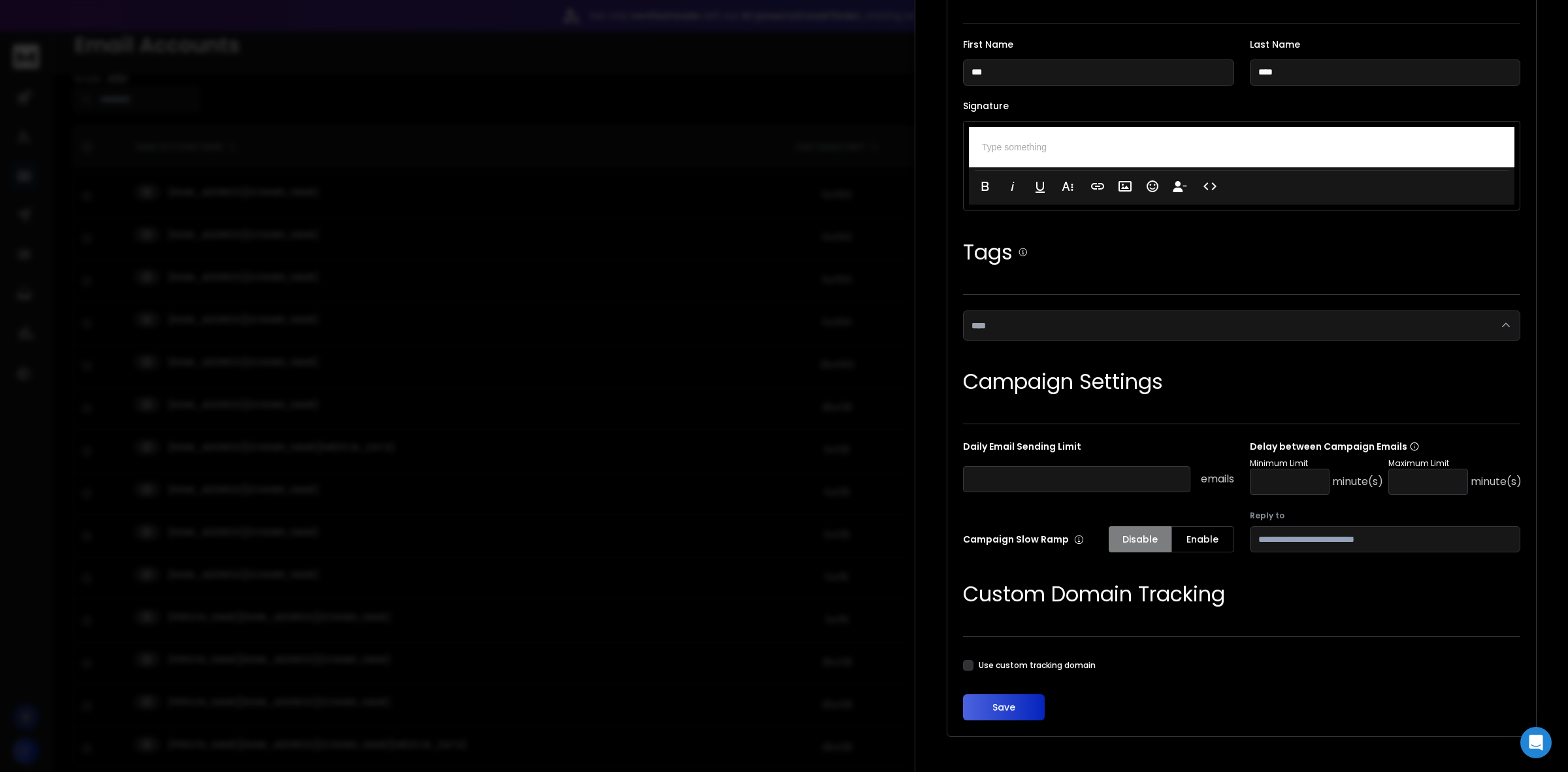
scroll to position [157, 0]
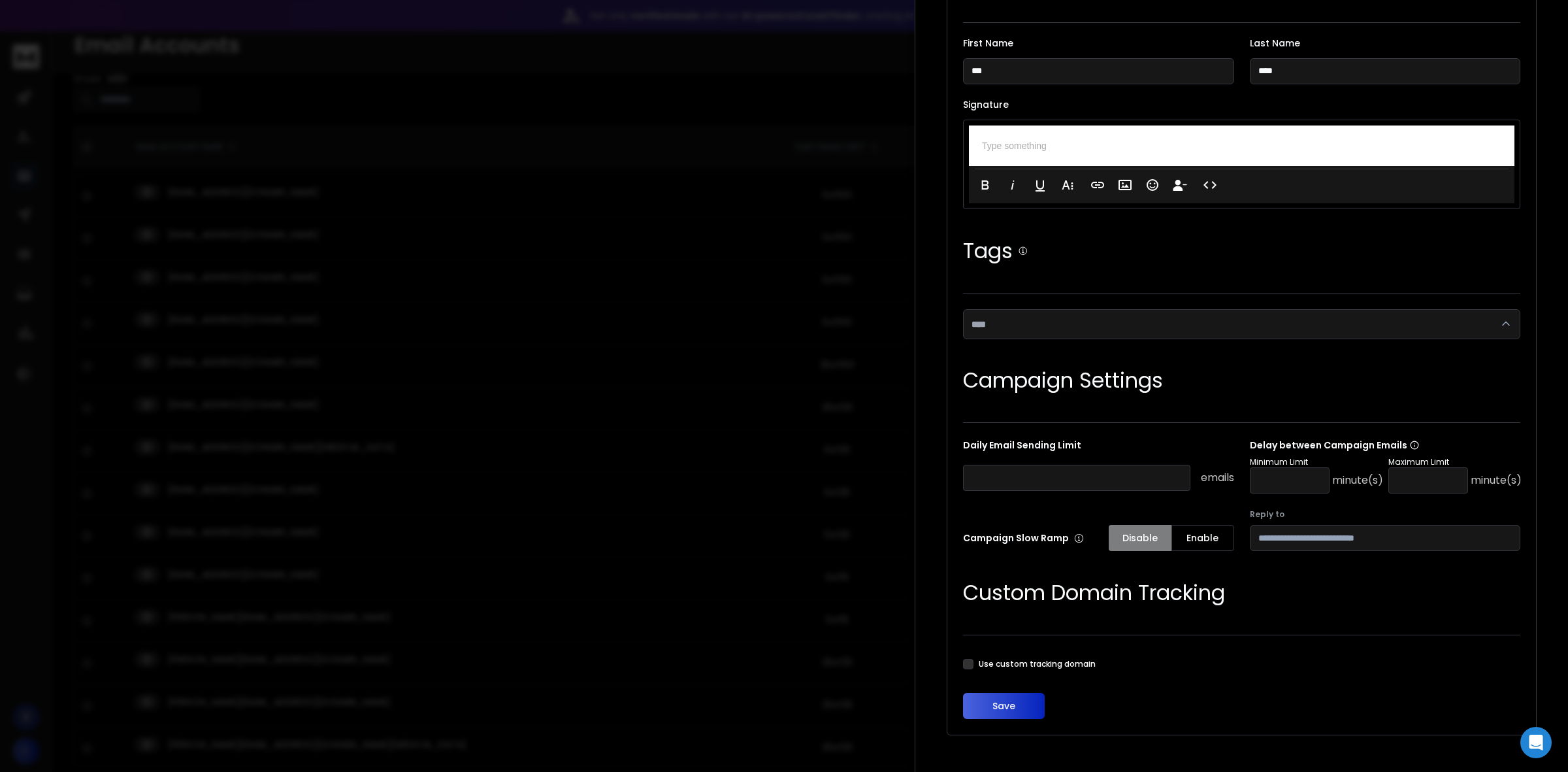
click at [1016, 485] on input "**" at bounding box center [1077, 478] width 227 height 26
paste input "*"
type input "***"
click at [1021, 710] on button "Save" at bounding box center [1004, 706] width 82 height 26
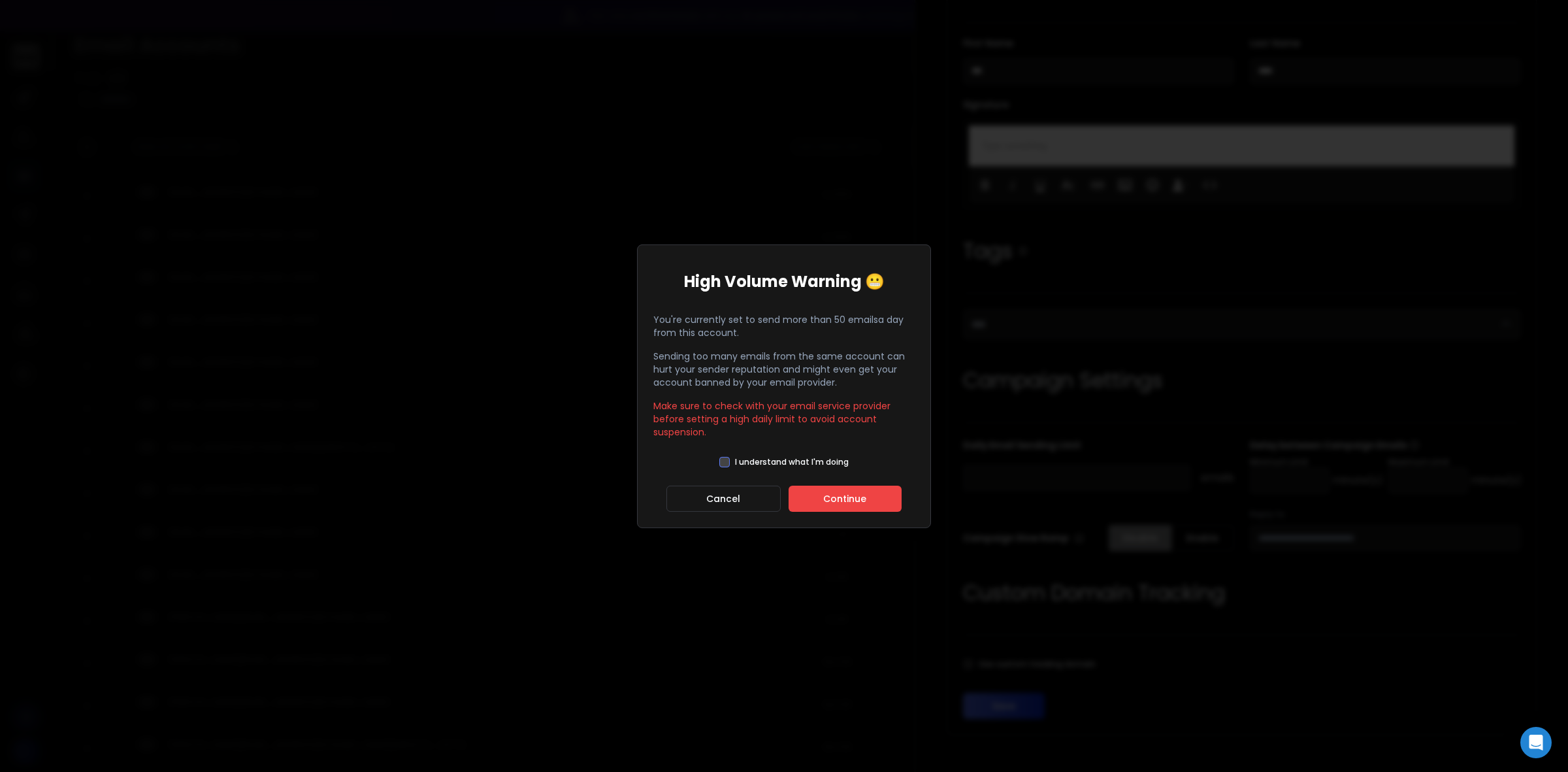
click at [728, 463] on button "I understand what I'm doing" at bounding box center [724, 462] width 10 height 10
click at [848, 490] on button "Continue" at bounding box center [844, 498] width 113 height 26
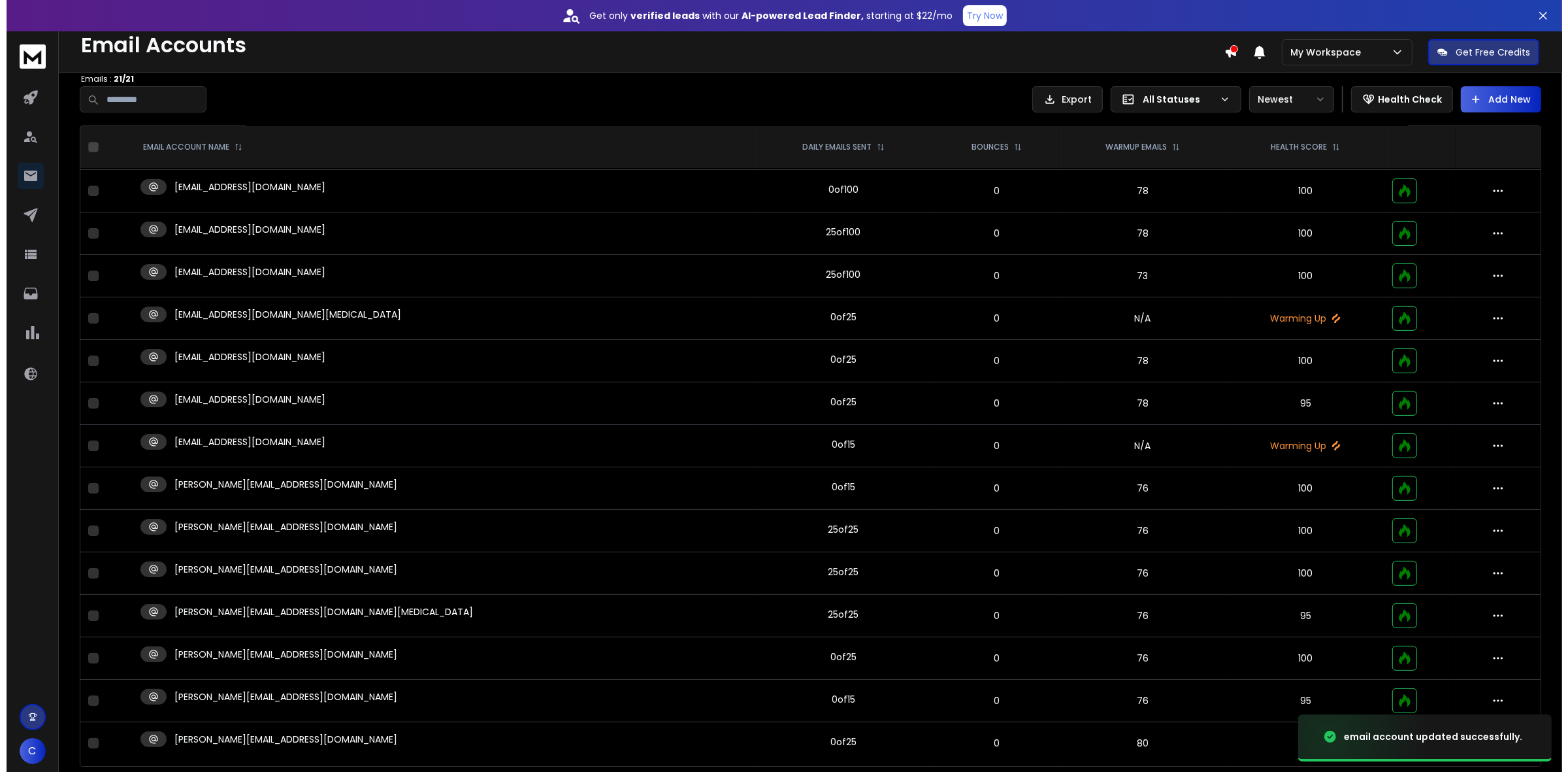
scroll to position [307, 0]
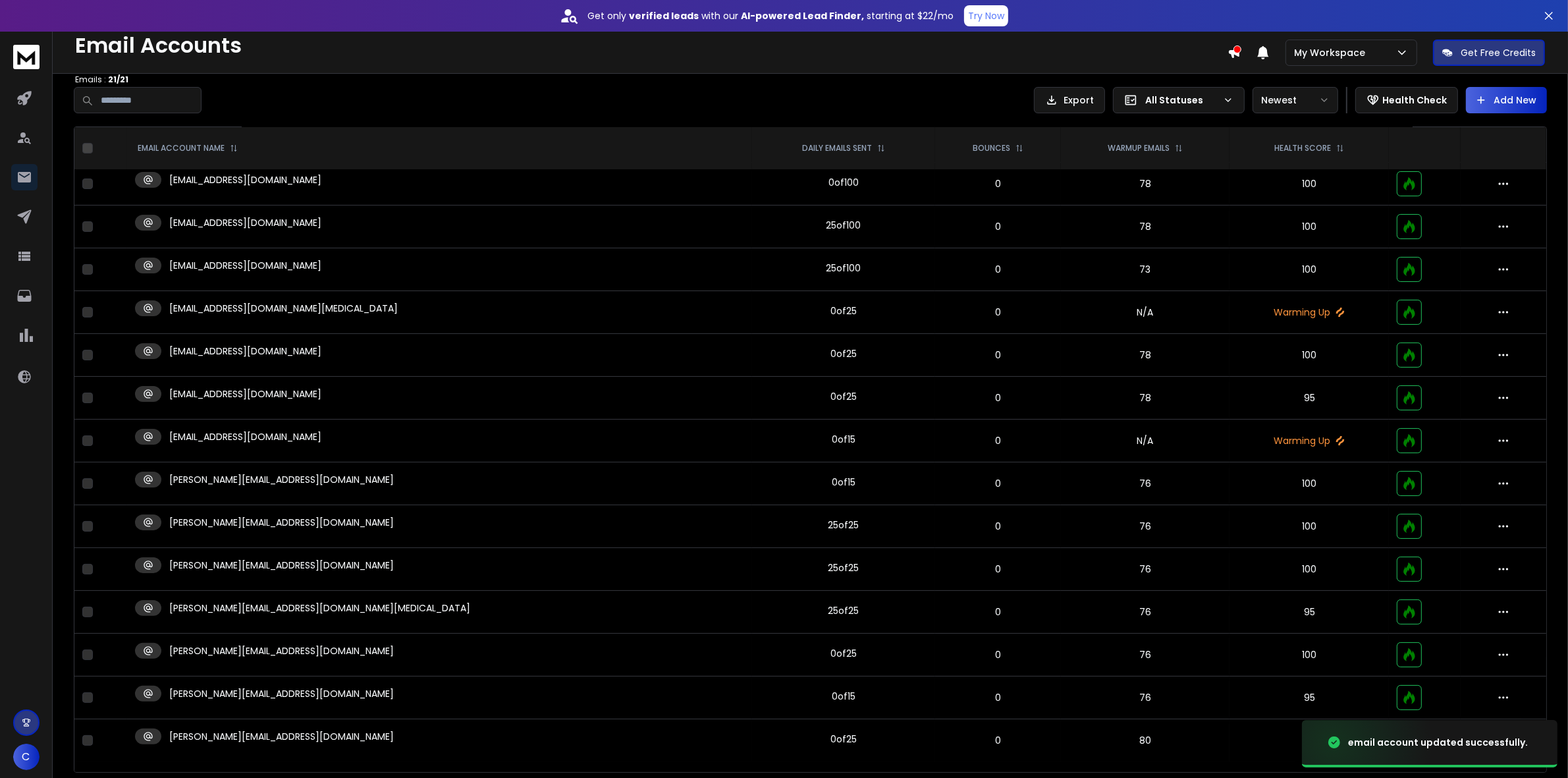
click at [752, 315] on td "0 of 25" at bounding box center [843, 308] width 182 height 34
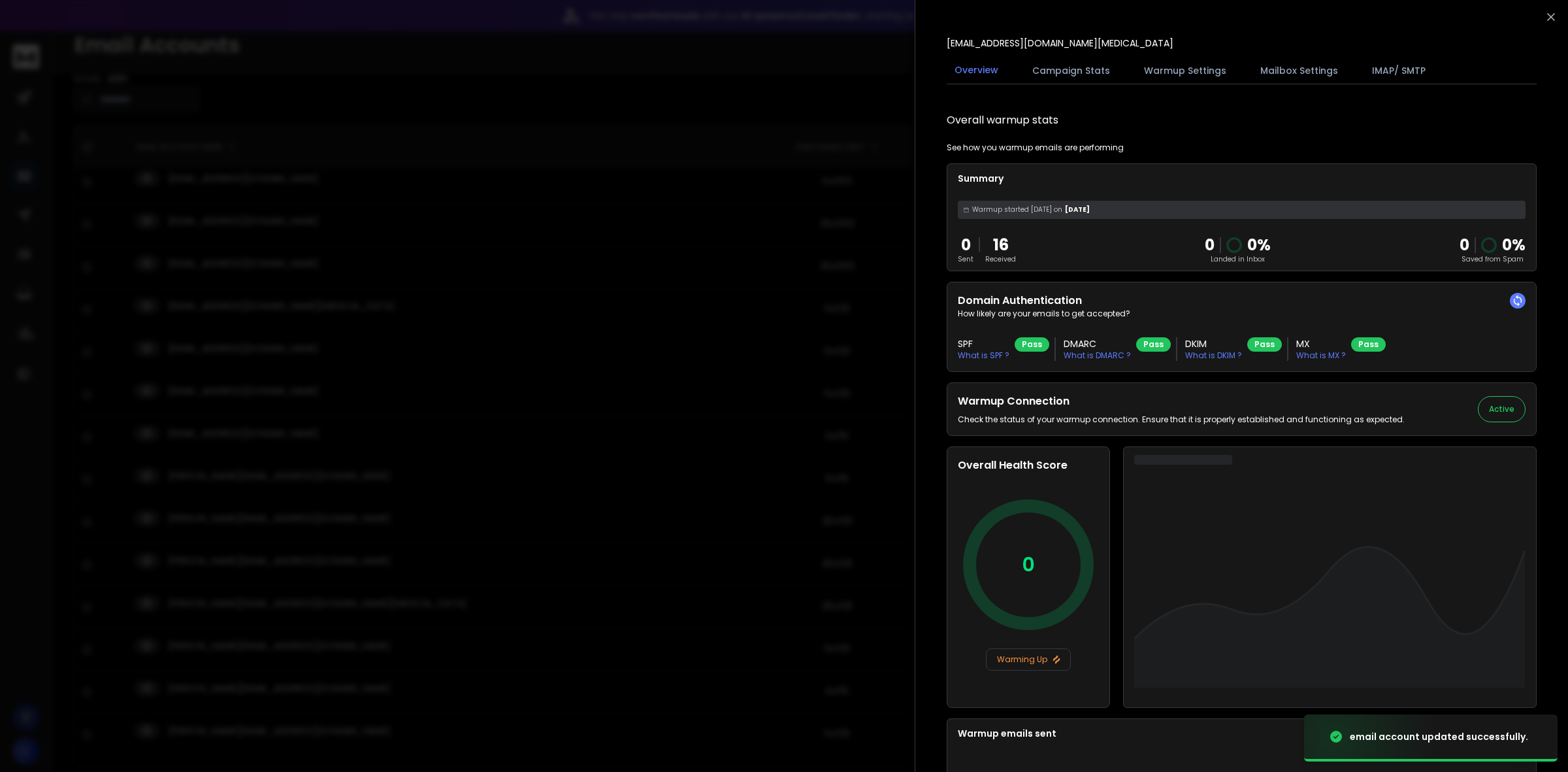
click at [1278, 62] on button "Mailbox Settings" at bounding box center [1299, 70] width 94 height 29
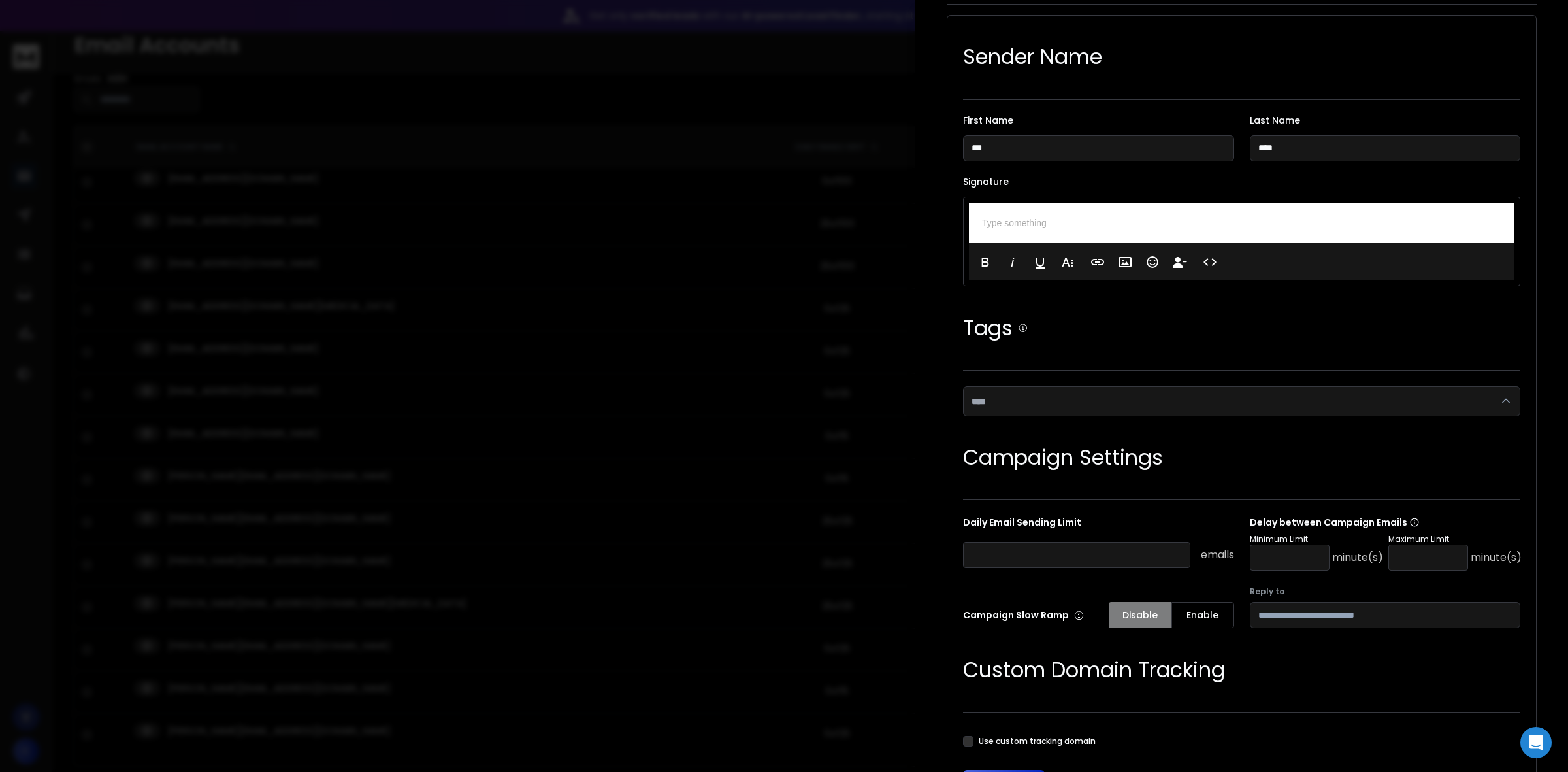
scroll to position [157, 0]
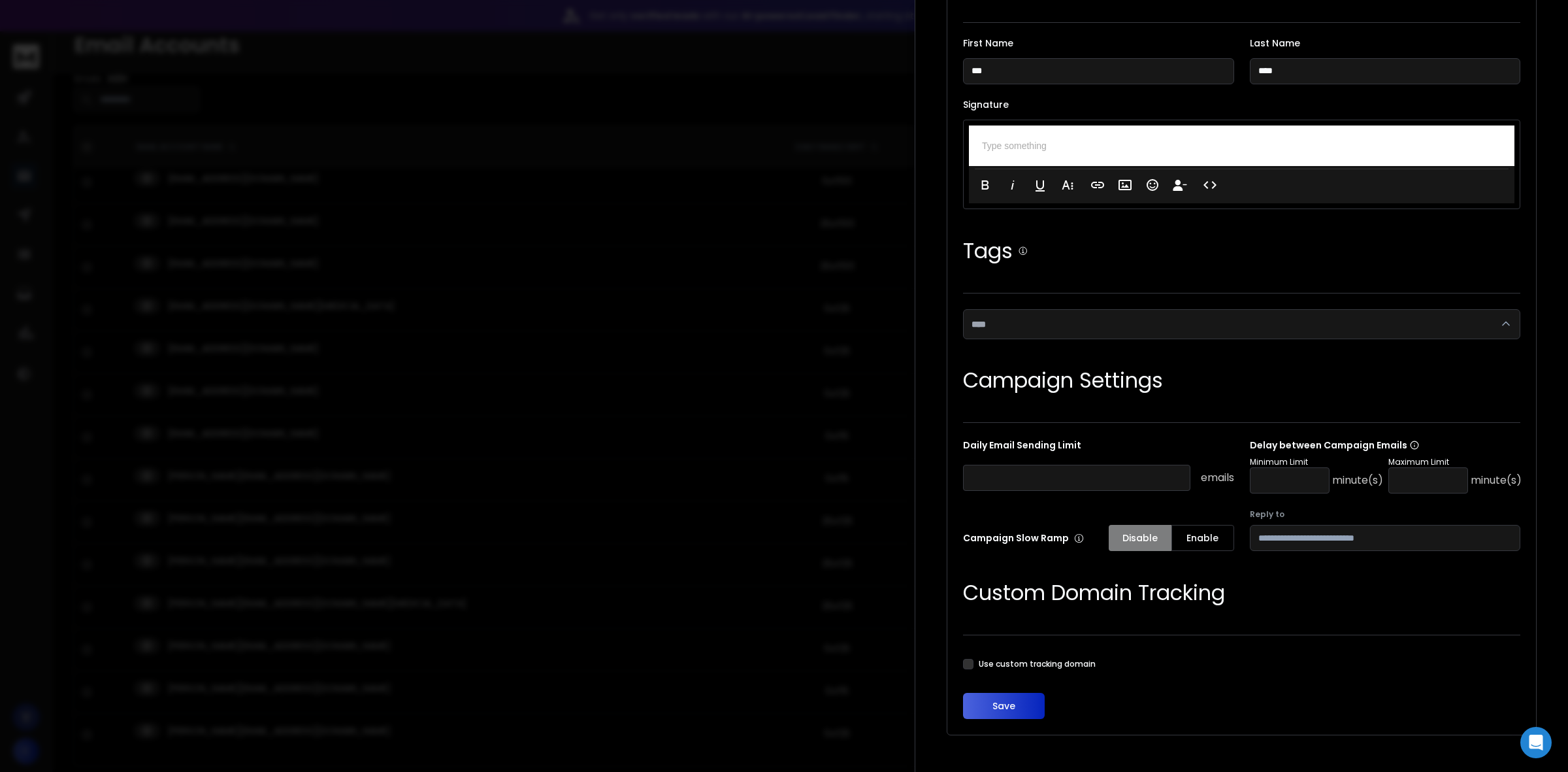
click at [1034, 489] on input "**" at bounding box center [1077, 478] width 227 height 26
paste input "*"
type input "***"
click at [1002, 710] on button "Save" at bounding box center [1004, 706] width 82 height 26
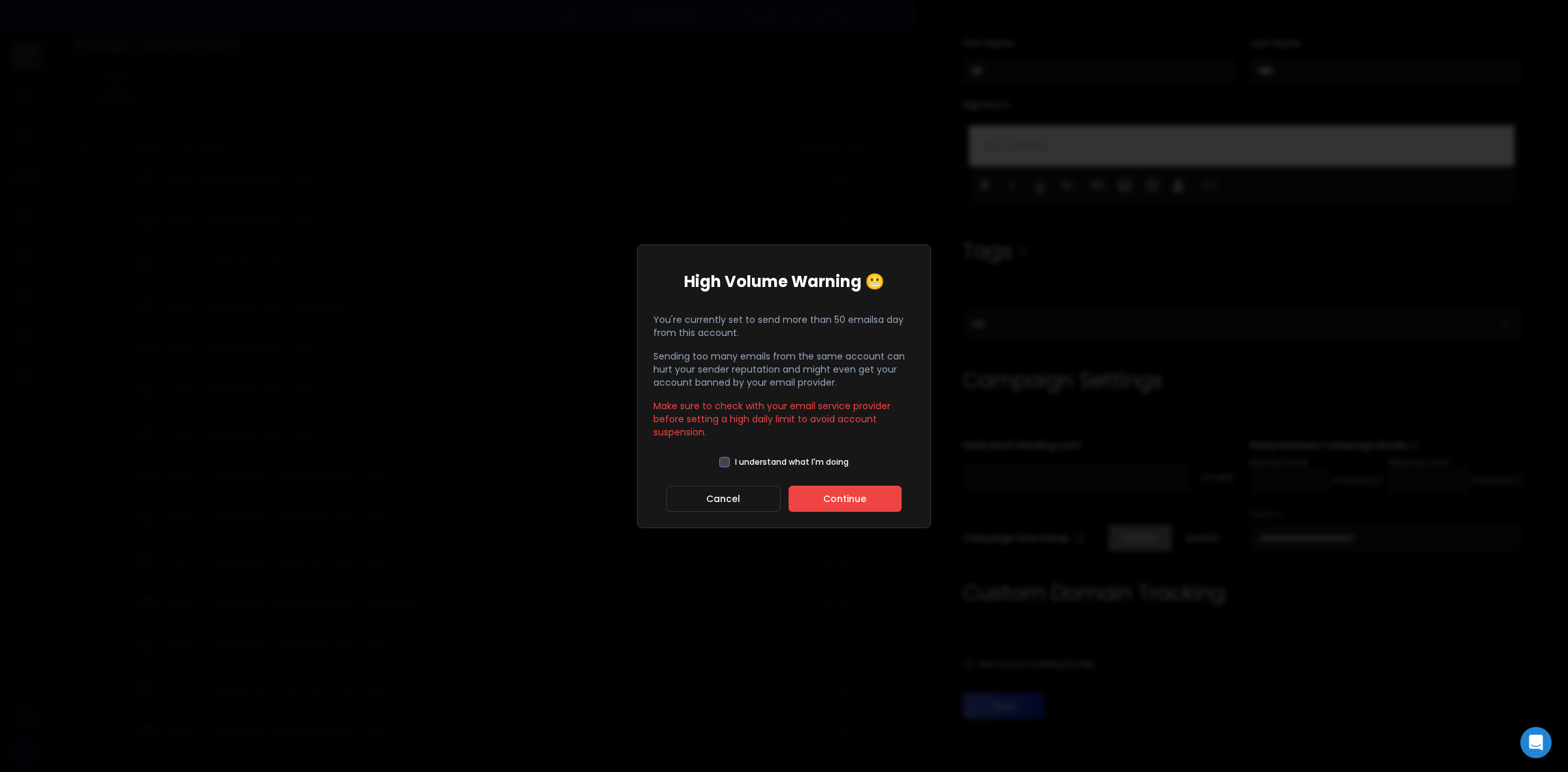
click at [727, 461] on button "I understand what I'm doing" at bounding box center [724, 462] width 10 height 10
click at [820, 498] on button "Continue" at bounding box center [844, 498] width 113 height 26
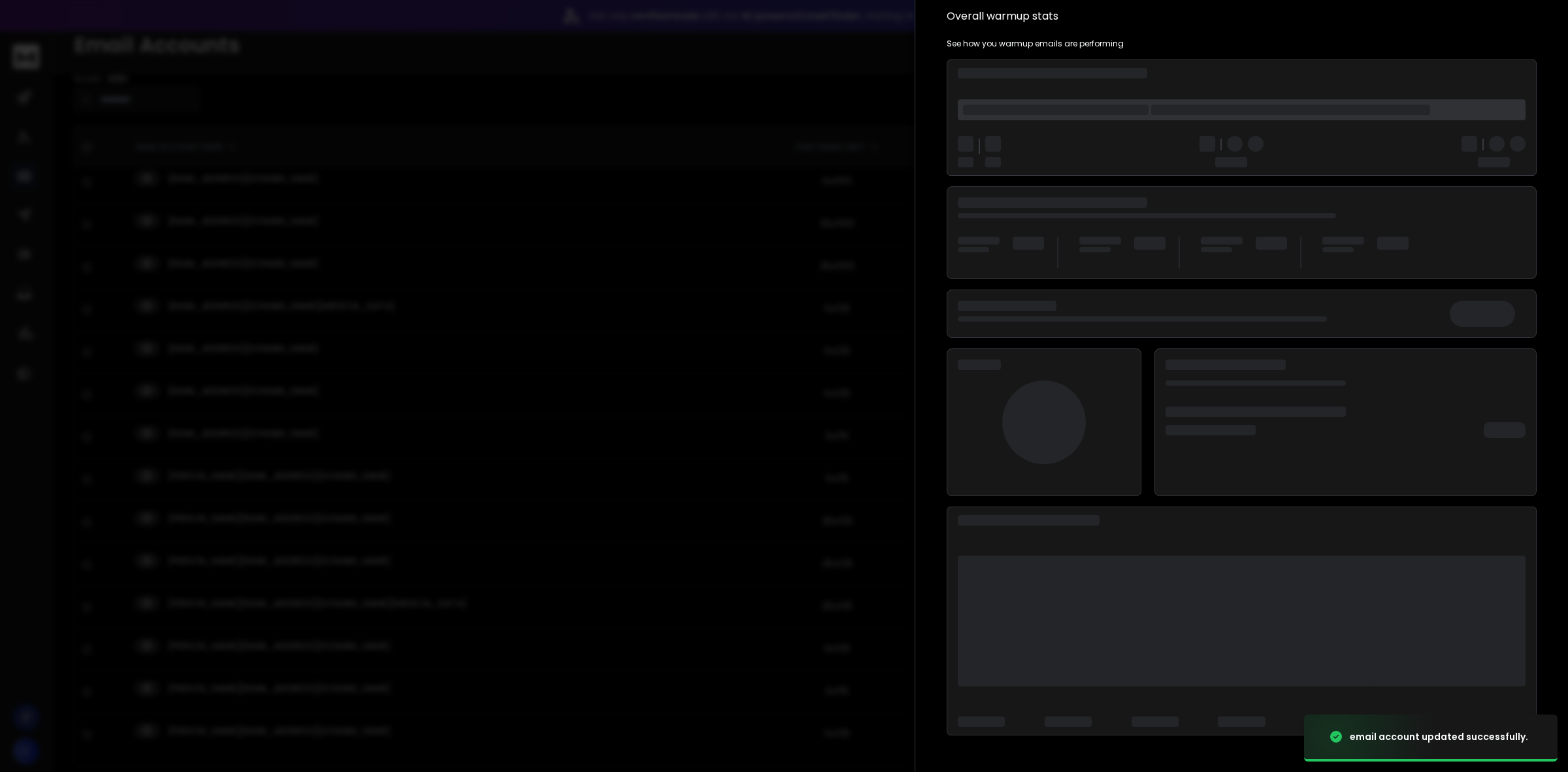
scroll to position [0, 0]
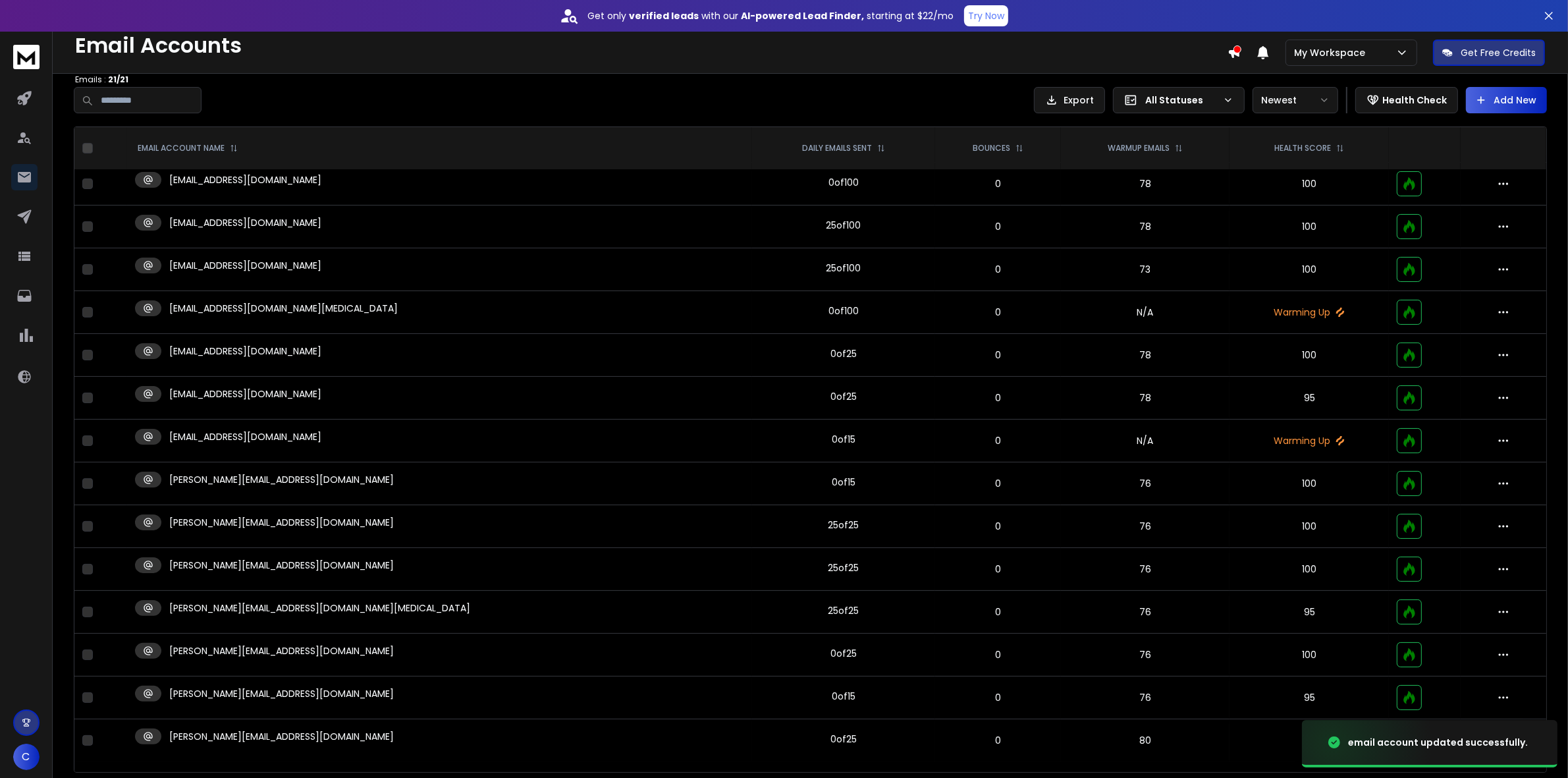
click at [752, 353] on td "0 of 25" at bounding box center [843, 351] width 182 height 34
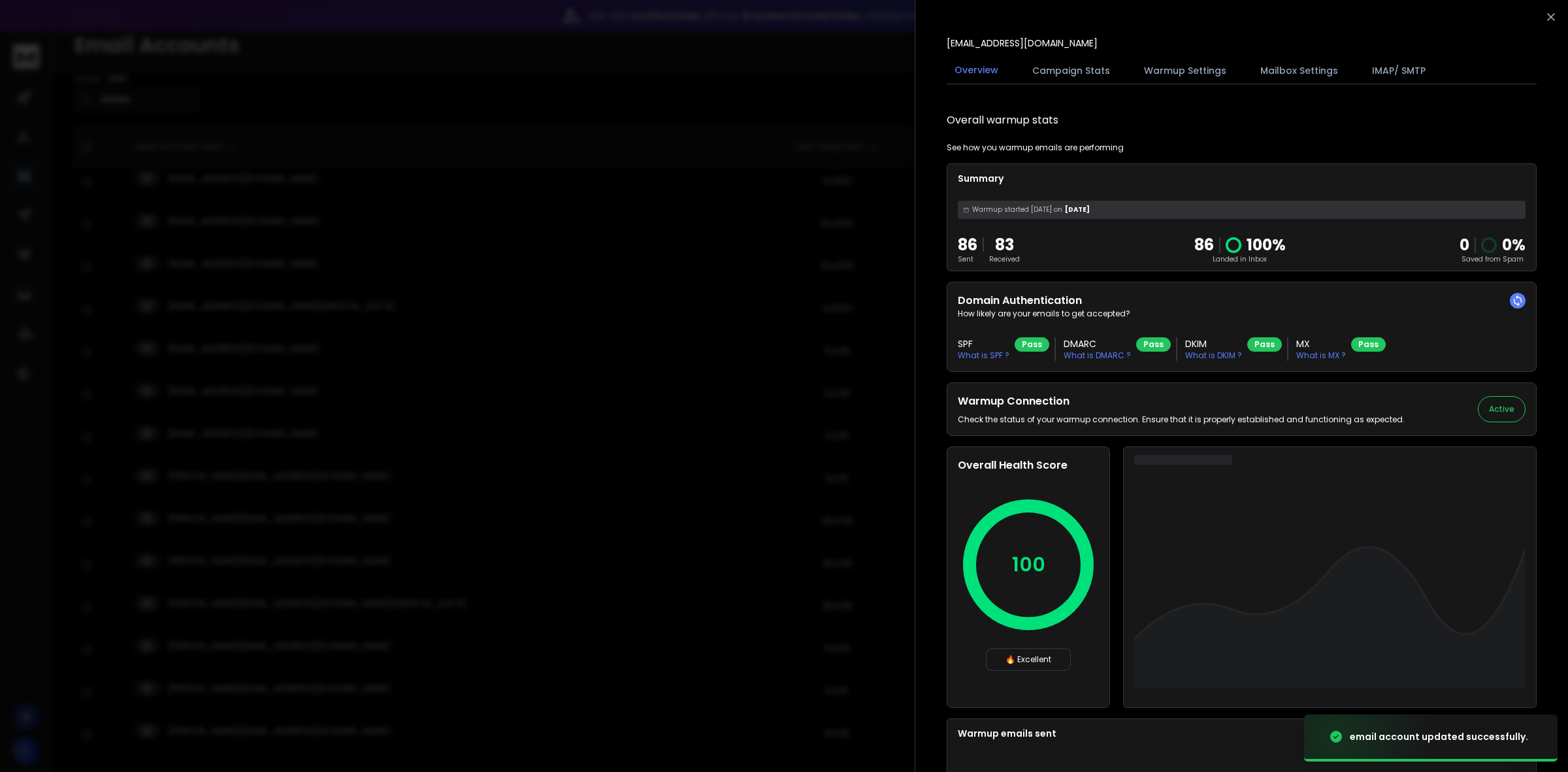
click at [1321, 62] on button "Mailbox Settings" at bounding box center [1299, 70] width 94 height 29
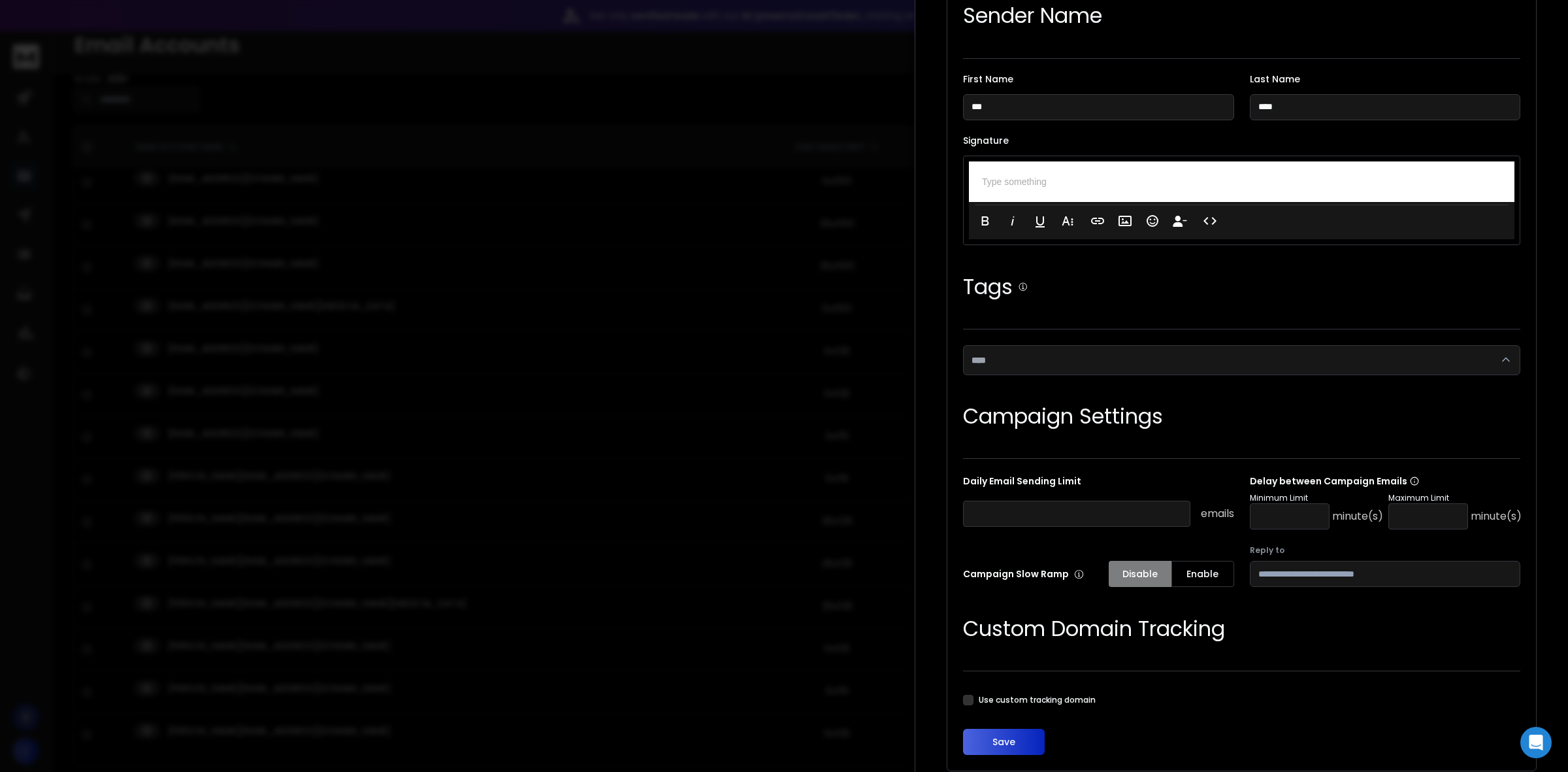
scroll to position [157, 0]
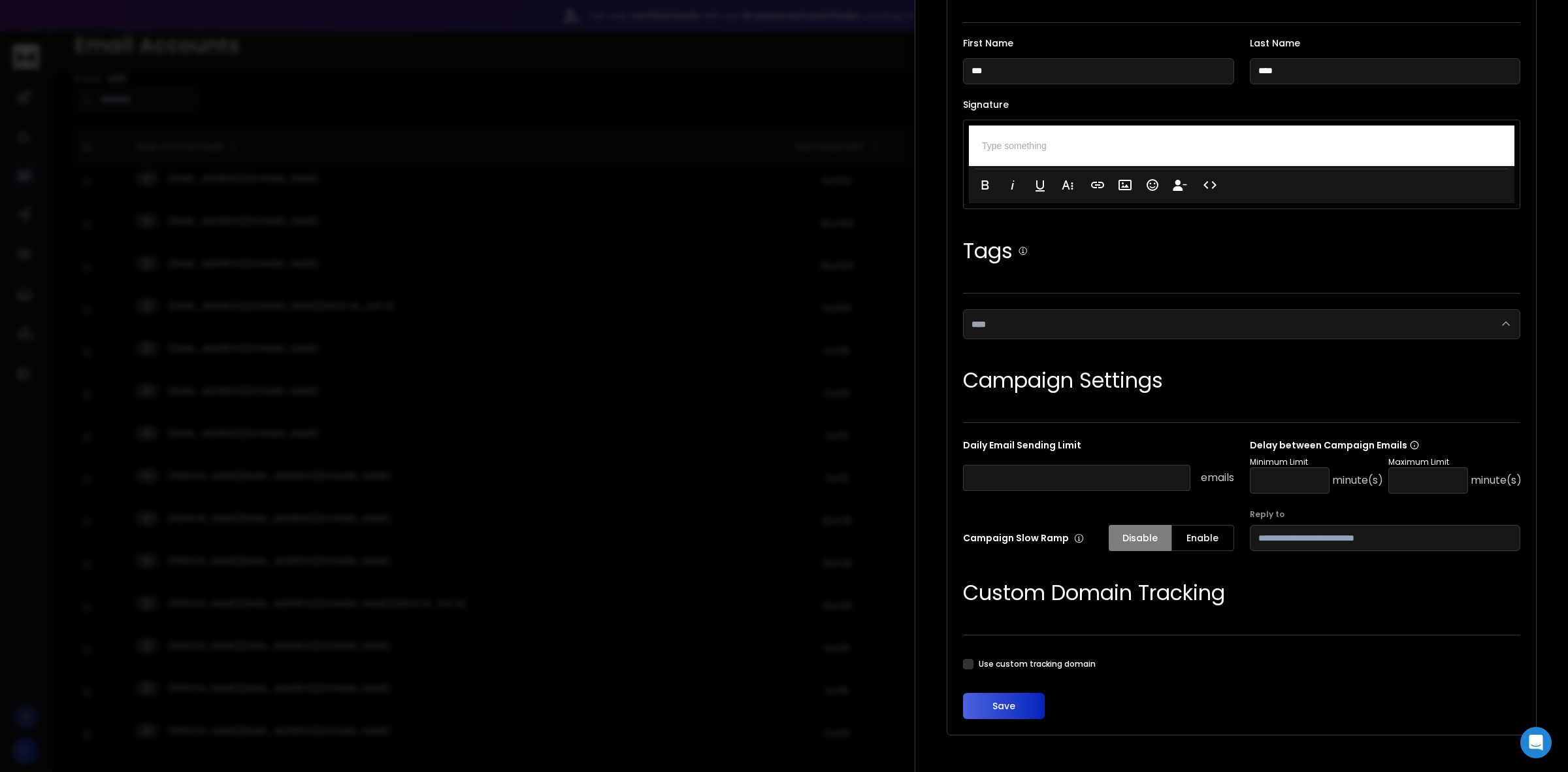
click at [1031, 481] on input "**" at bounding box center [1077, 478] width 227 height 26
paste input "*"
type input "***"
click at [1008, 702] on button "Save" at bounding box center [1004, 706] width 82 height 26
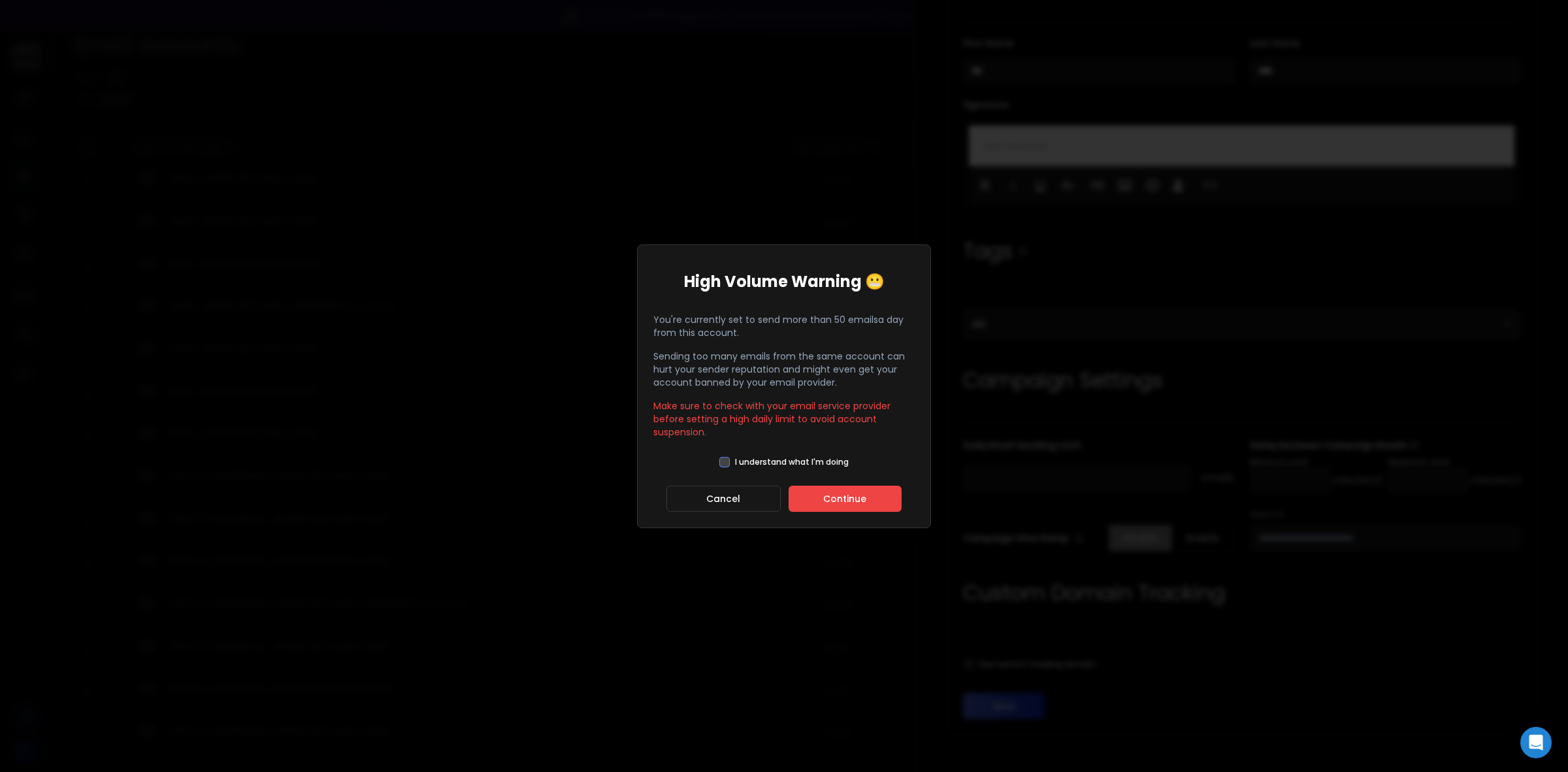
click at [732, 465] on div "I understand what I'm doing" at bounding box center [784, 462] width 130 height 10
drag, startPoint x: 727, startPoint y: 465, endPoint x: 748, endPoint y: 468, distance: 21.2
click at [728, 464] on button "I understand what I'm doing" at bounding box center [724, 462] width 10 height 10
click at [870, 495] on button "Continue" at bounding box center [844, 498] width 113 height 26
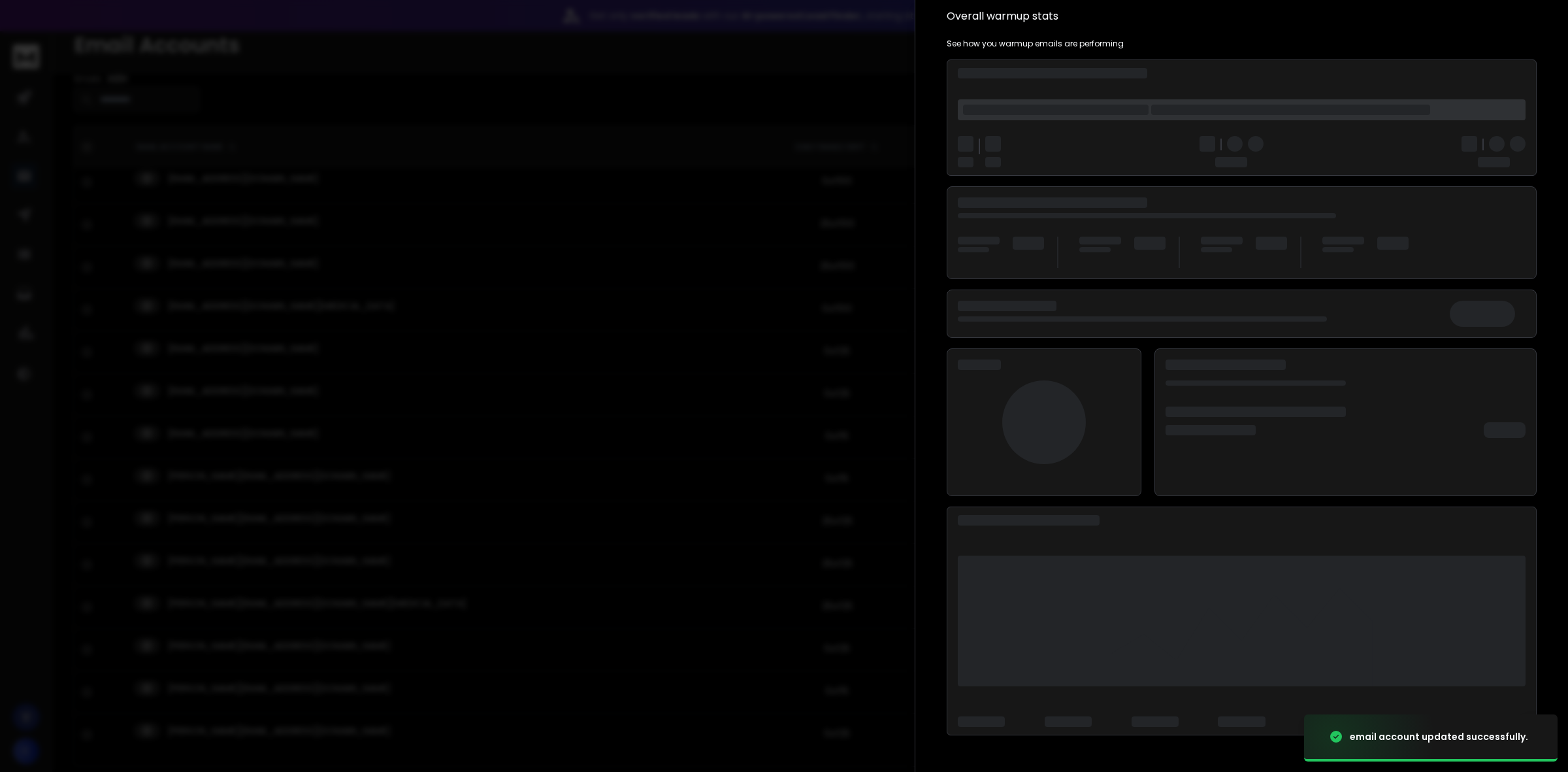
scroll to position [0, 0]
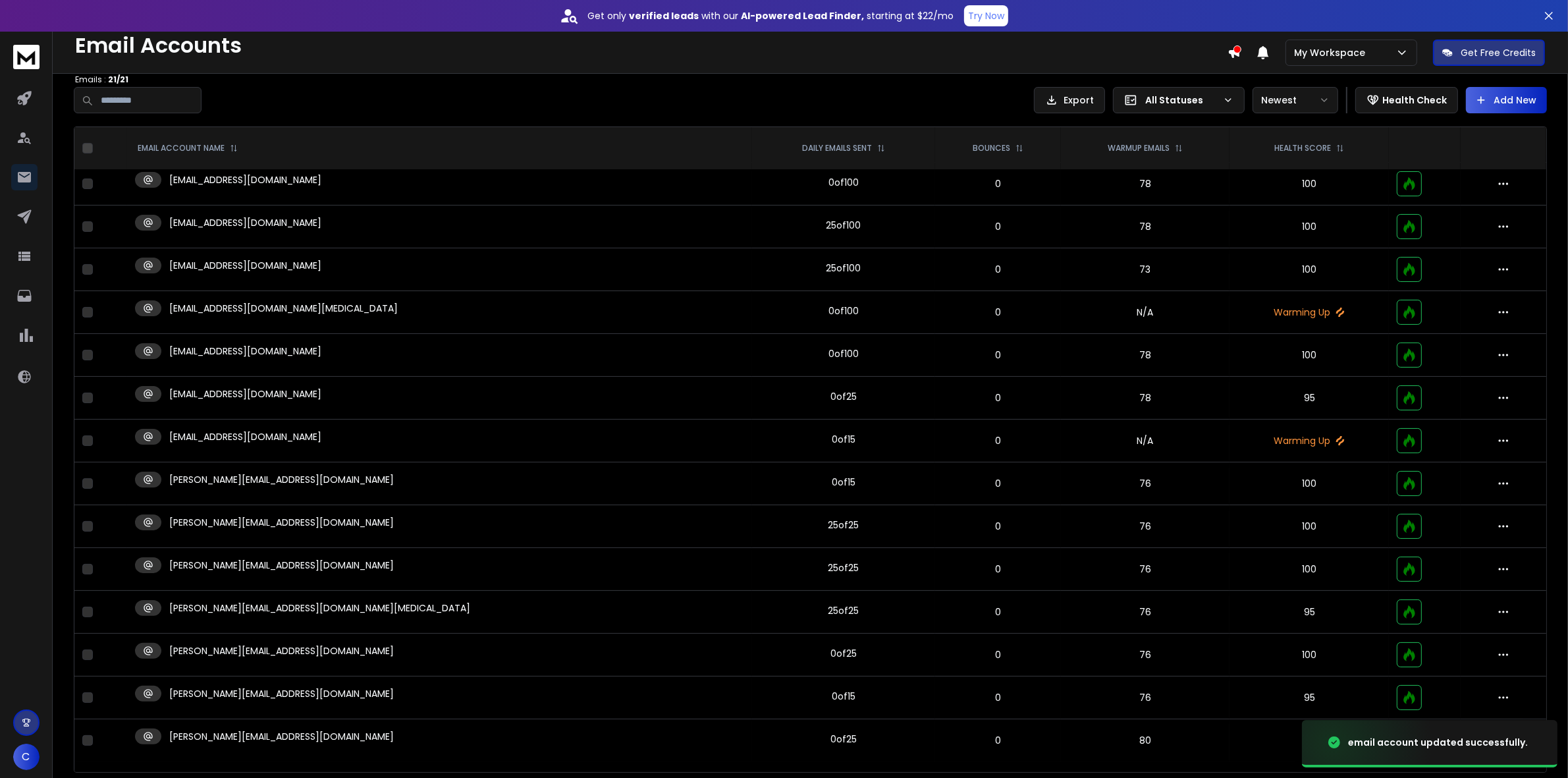
click at [752, 393] on td "0 of 25" at bounding box center [843, 393] width 182 height 34
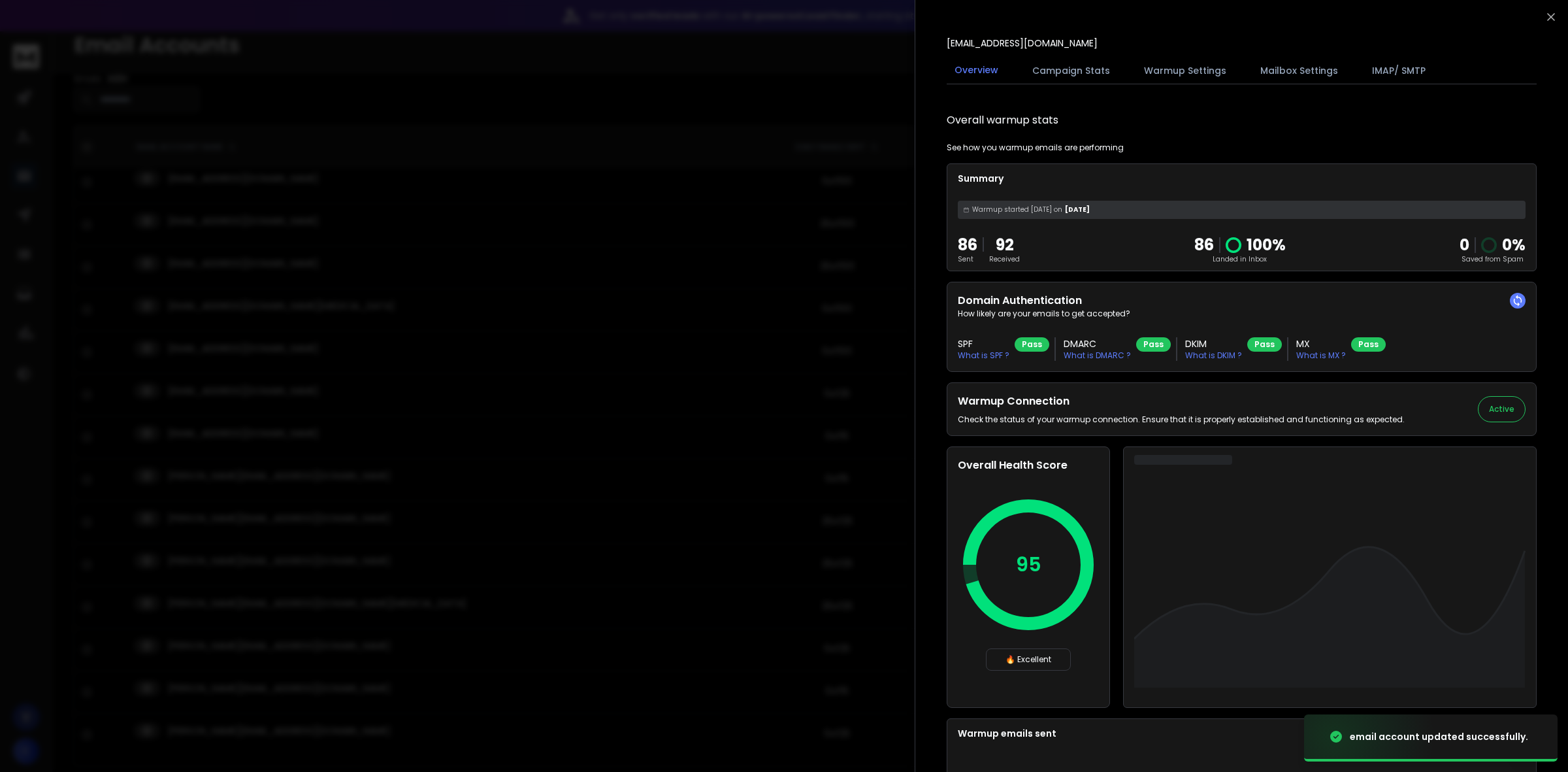
click at [1267, 62] on button "Mailbox Settings" at bounding box center [1299, 70] width 94 height 29
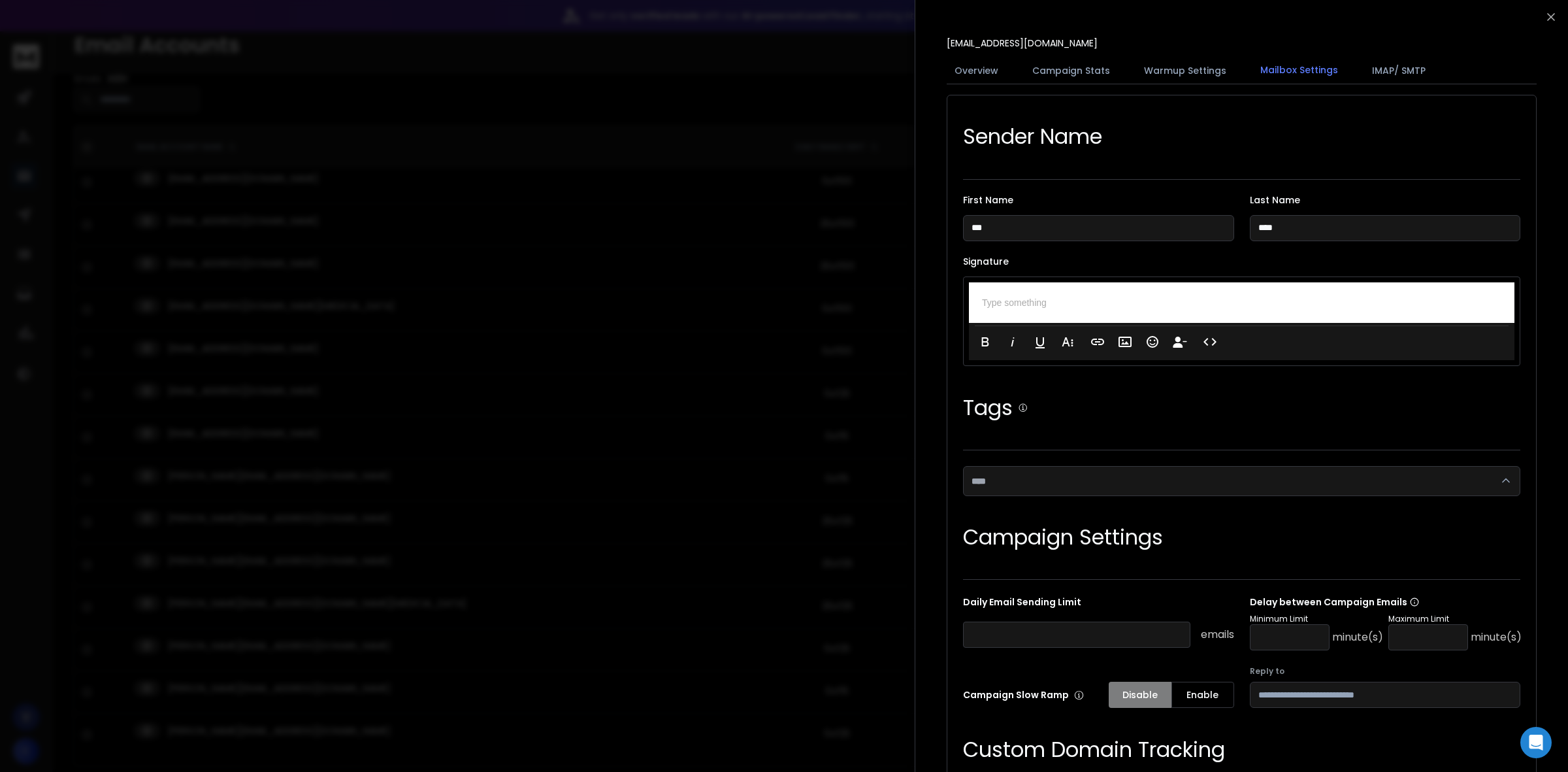
click at [1015, 638] on input "**" at bounding box center [1077, 634] width 227 height 26
paste input "*"
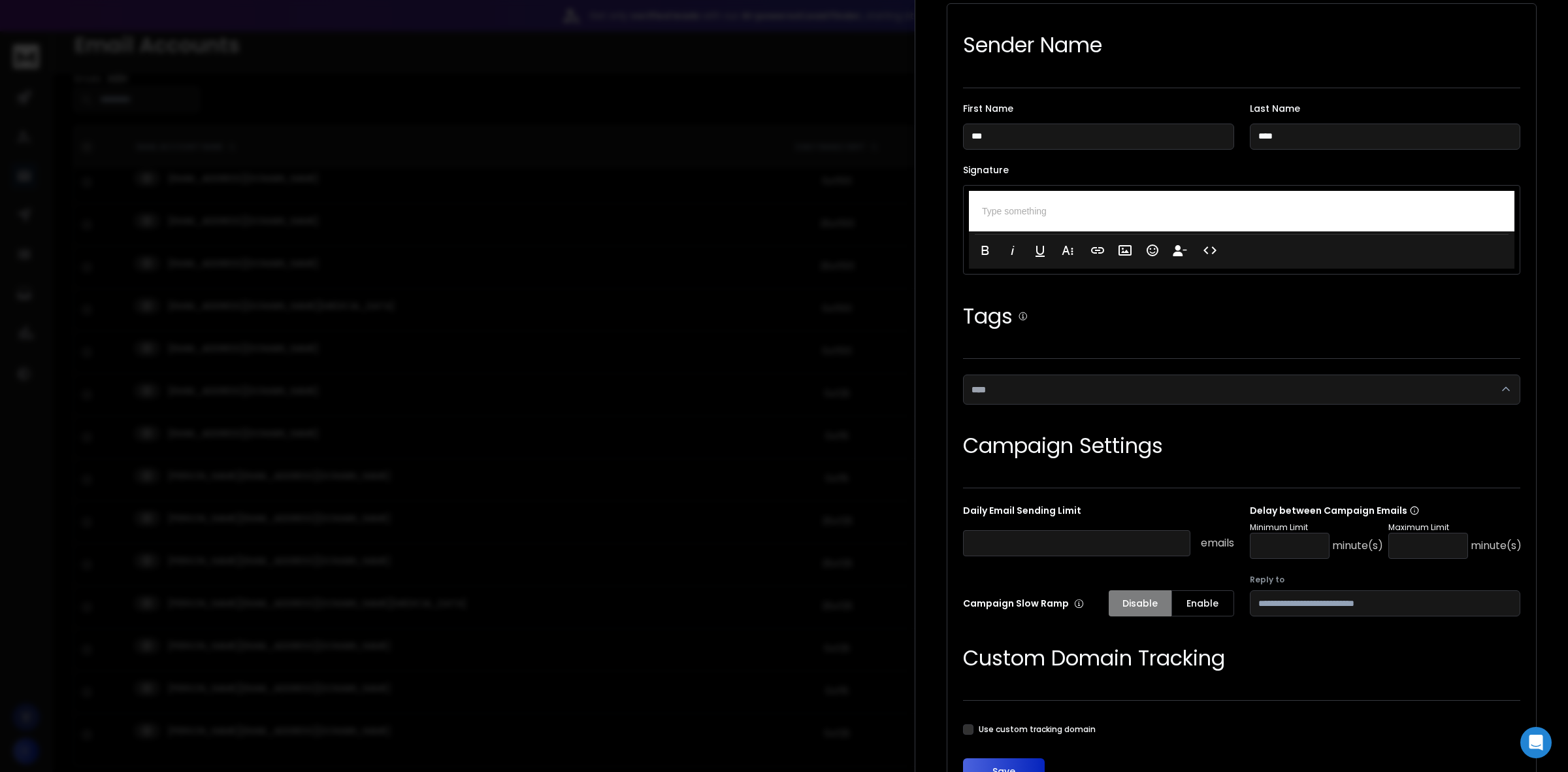
scroll to position [157, 0]
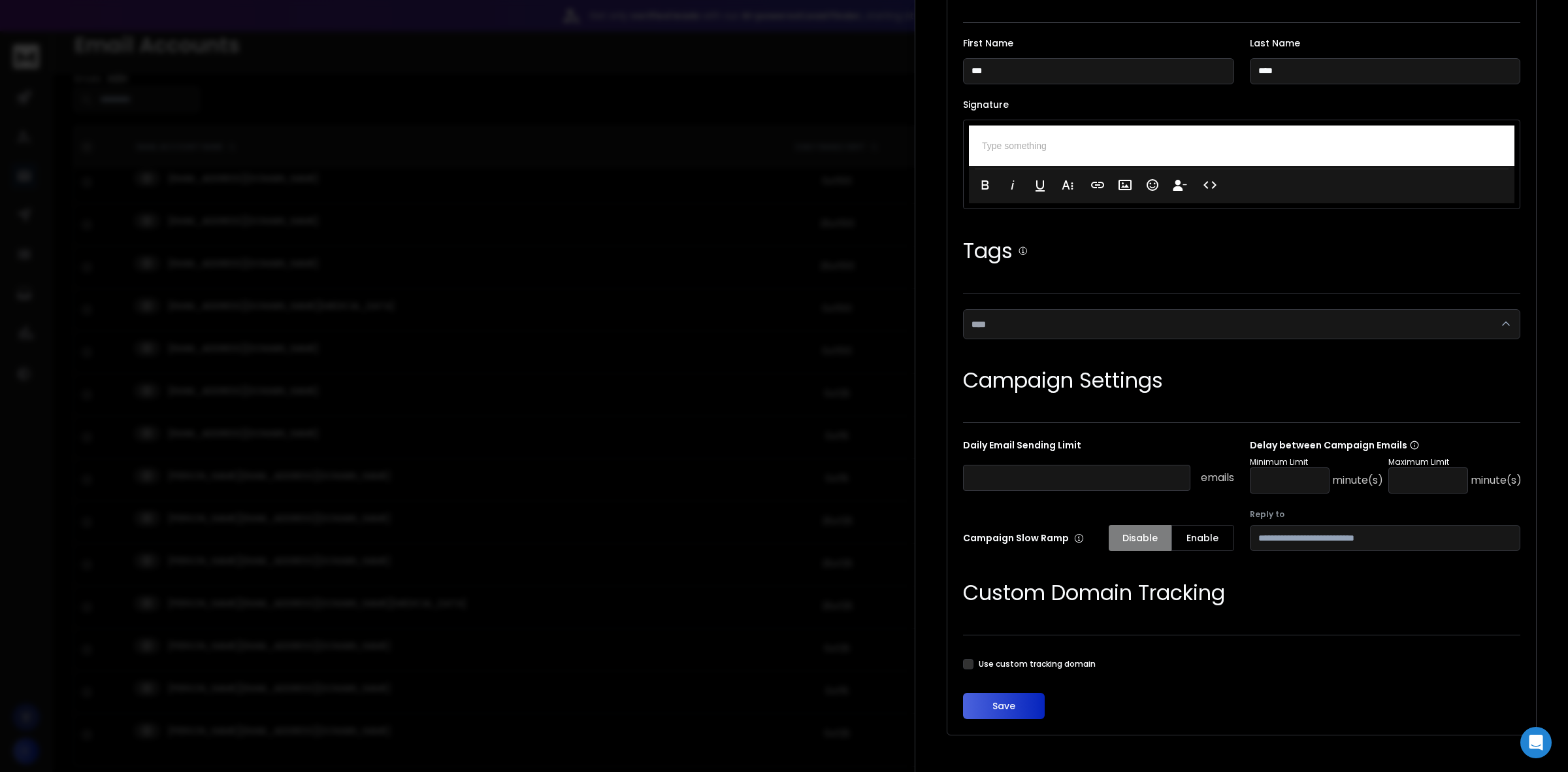
type input "***"
click at [982, 710] on button "Save" at bounding box center [1004, 706] width 82 height 26
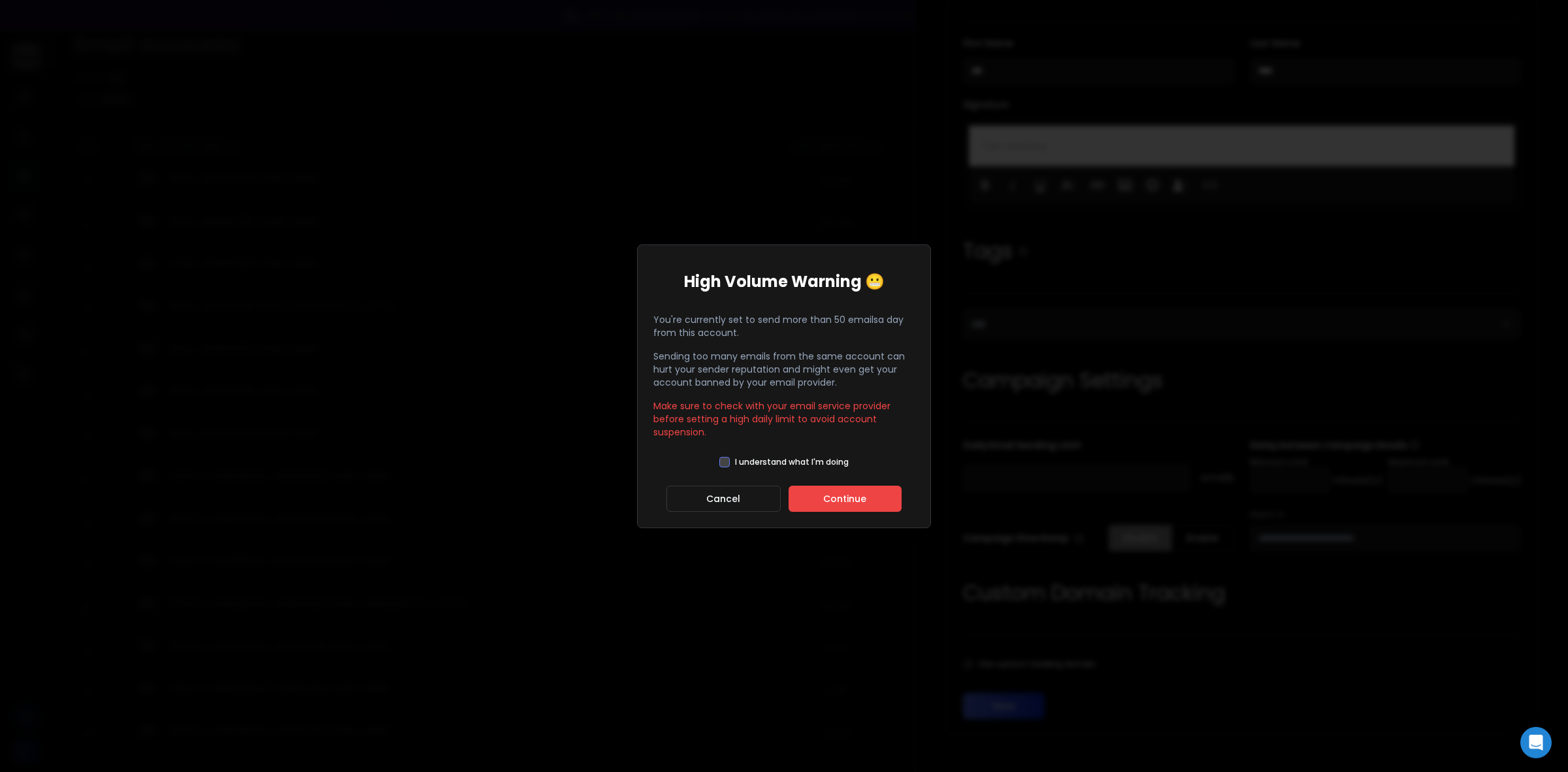
click at [725, 461] on button "I understand what I'm doing" at bounding box center [724, 462] width 10 height 10
click at [836, 506] on button "Continue" at bounding box center [844, 498] width 113 height 26
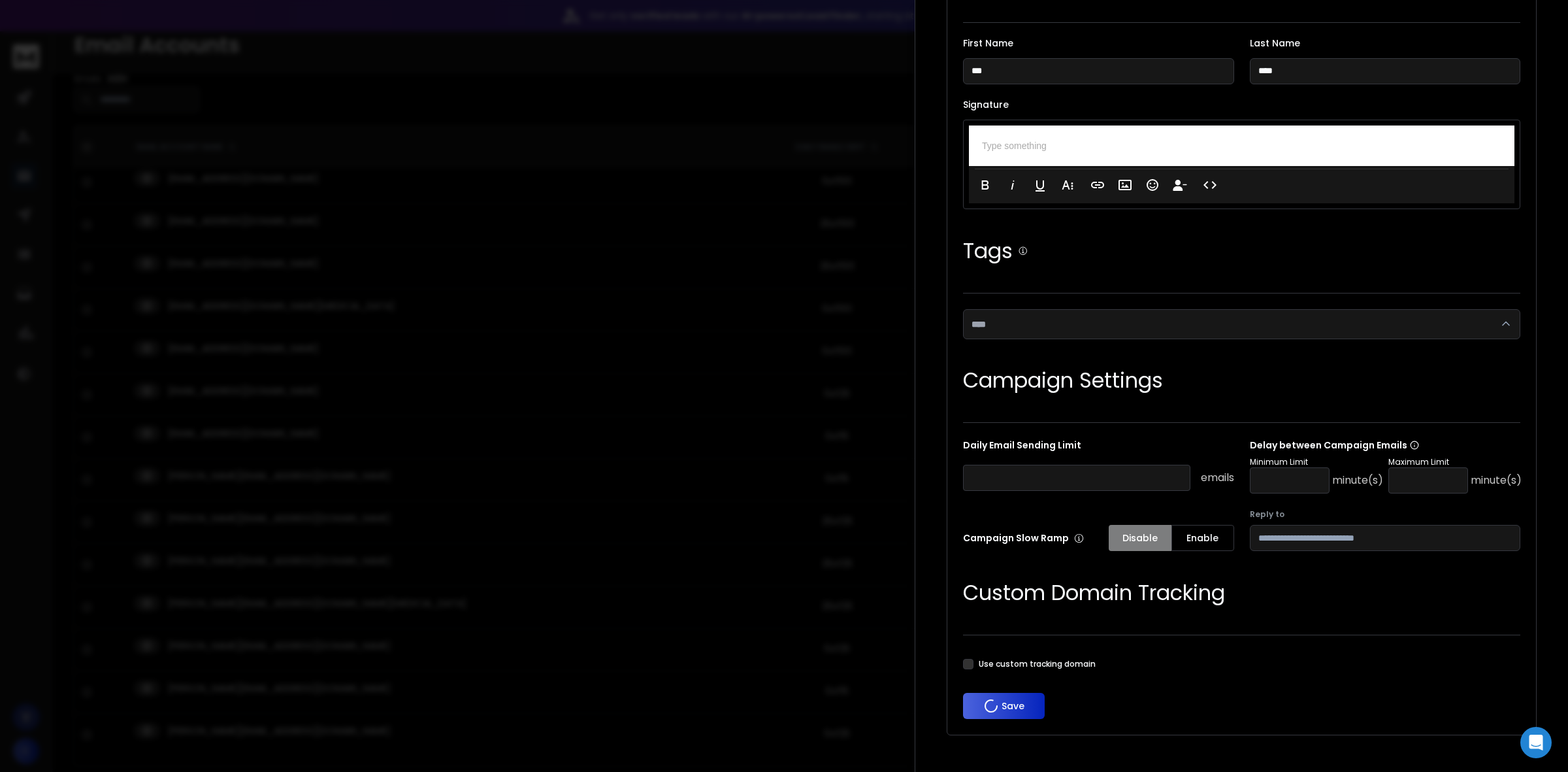
scroll to position [0, 0]
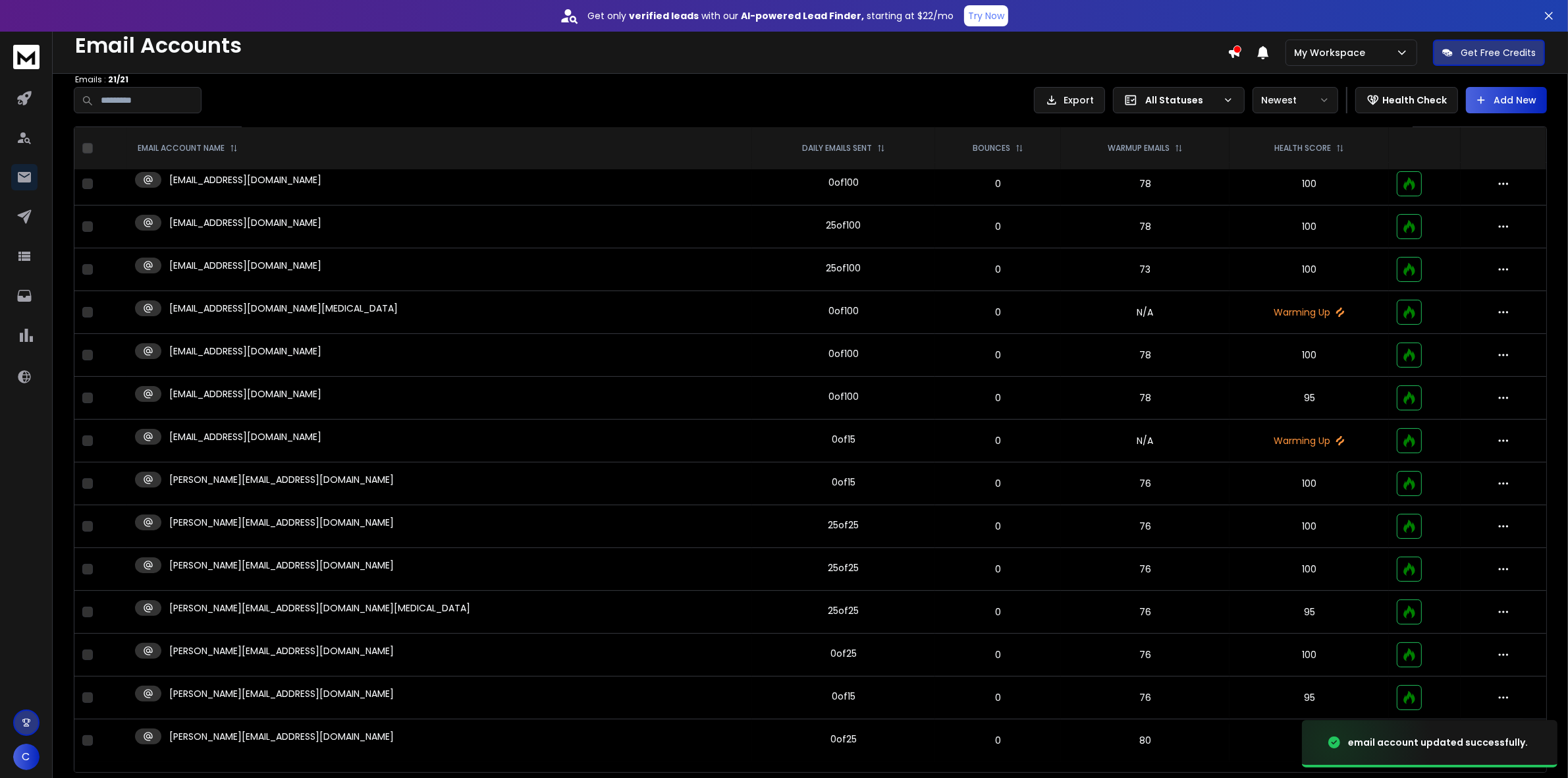
click at [752, 438] on td "0 of 15" at bounding box center [843, 437] width 182 height 34
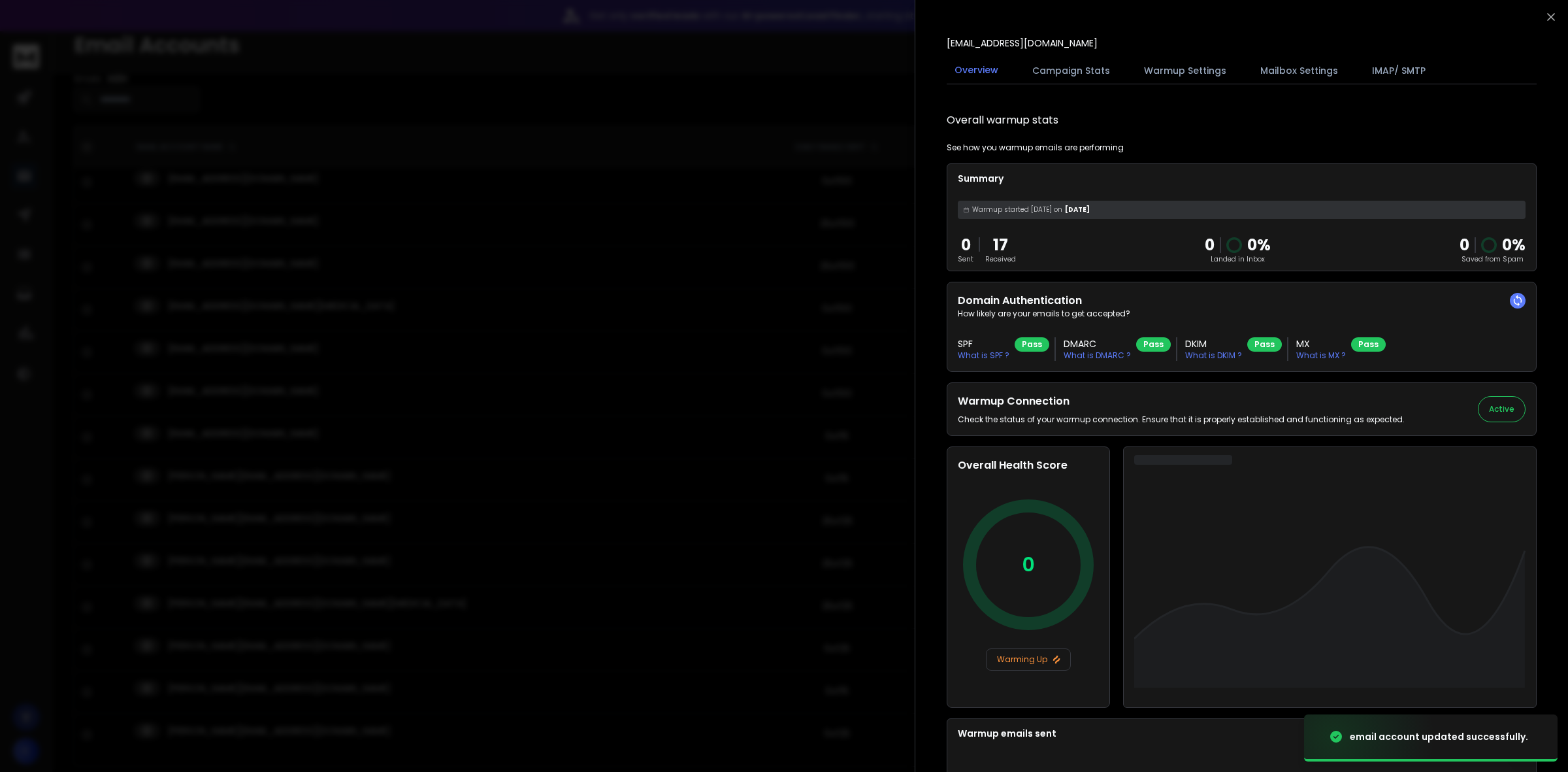
click at [1291, 66] on button "Mailbox Settings" at bounding box center [1299, 70] width 94 height 29
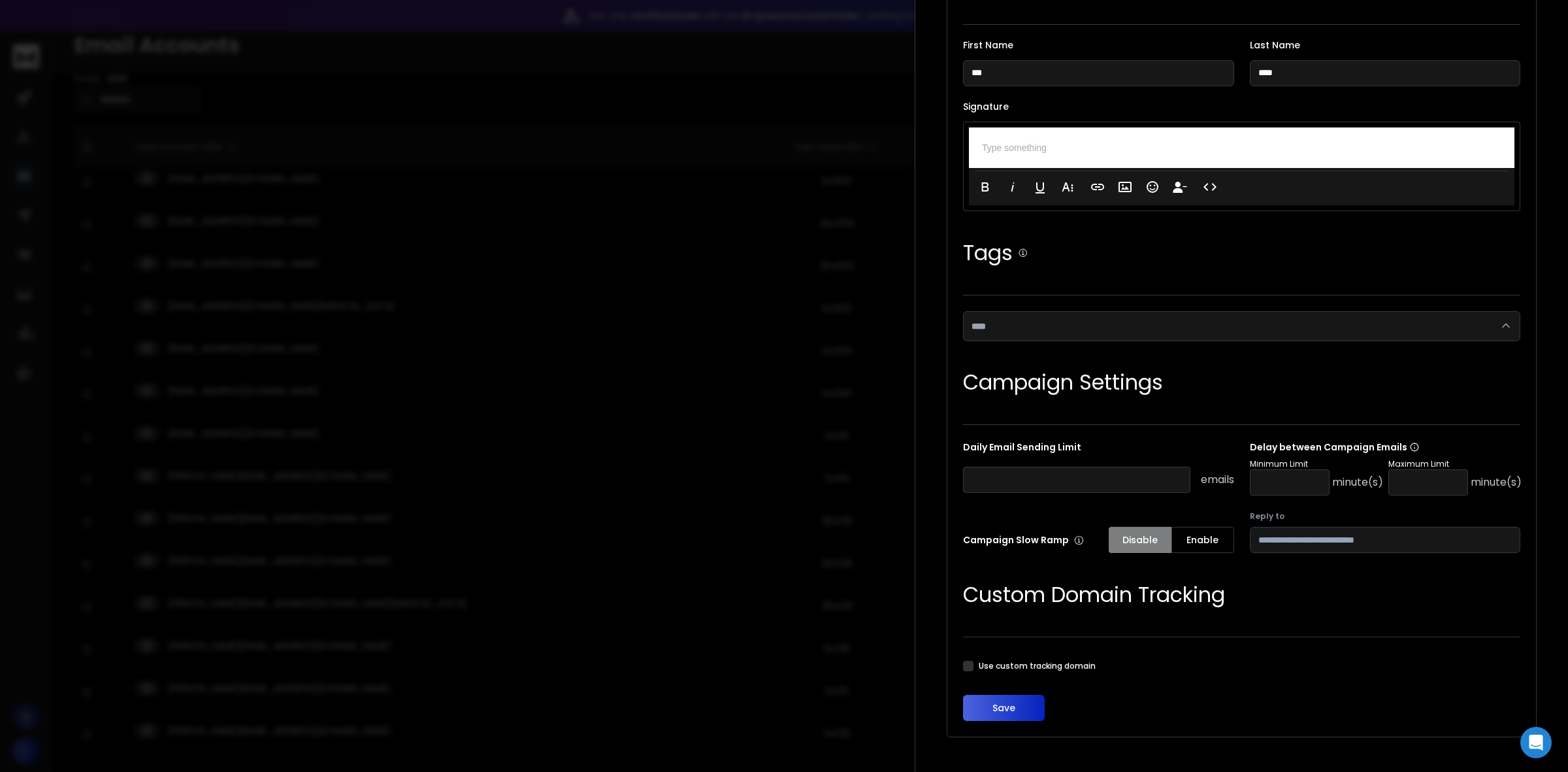
scroll to position [157, 0]
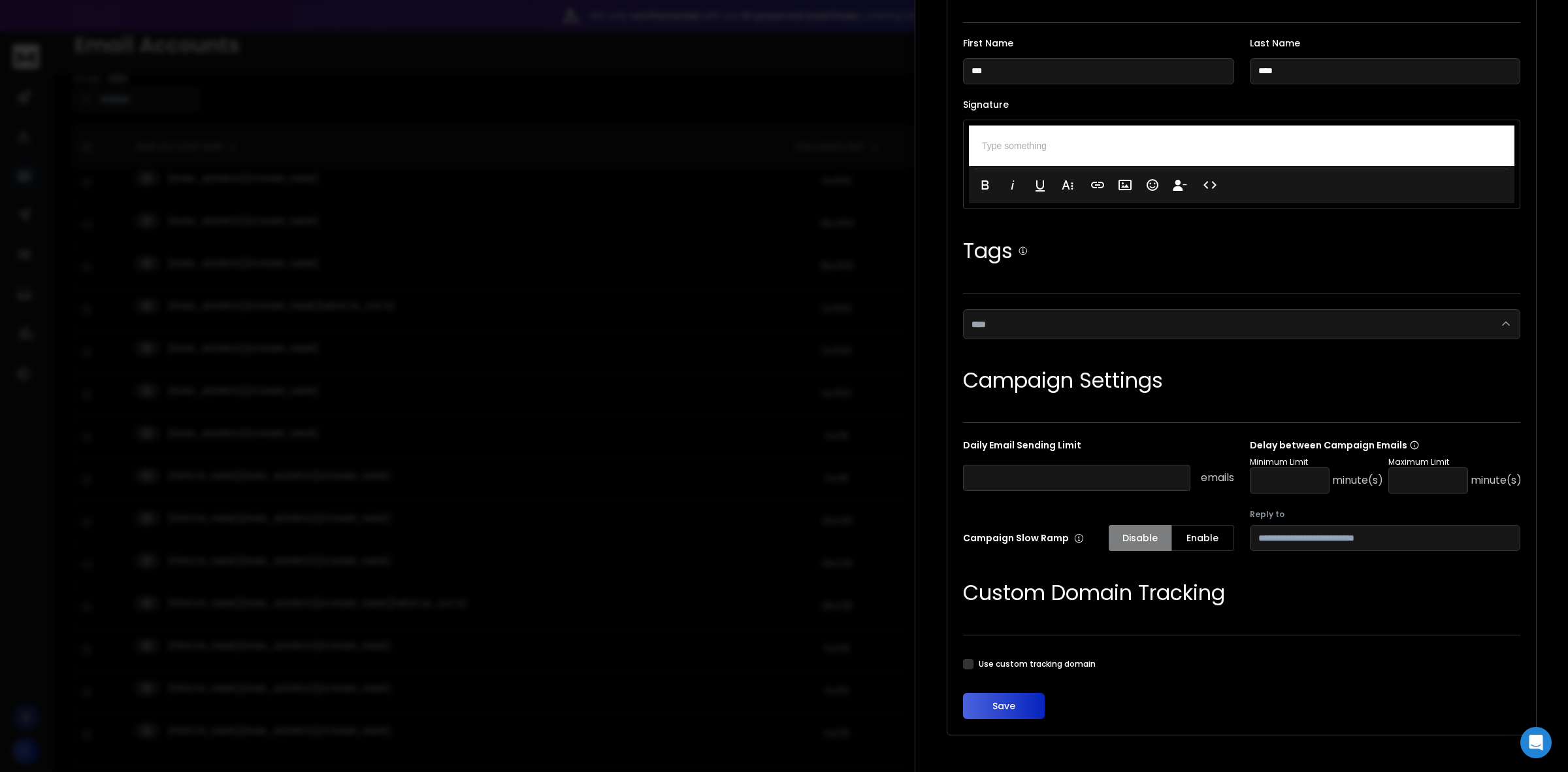
click at [1041, 474] on input "**" at bounding box center [1077, 478] width 227 height 26
paste input "*"
type input "***"
click at [1018, 694] on button "Save" at bounding box center [1004, 706] width 82 height 26
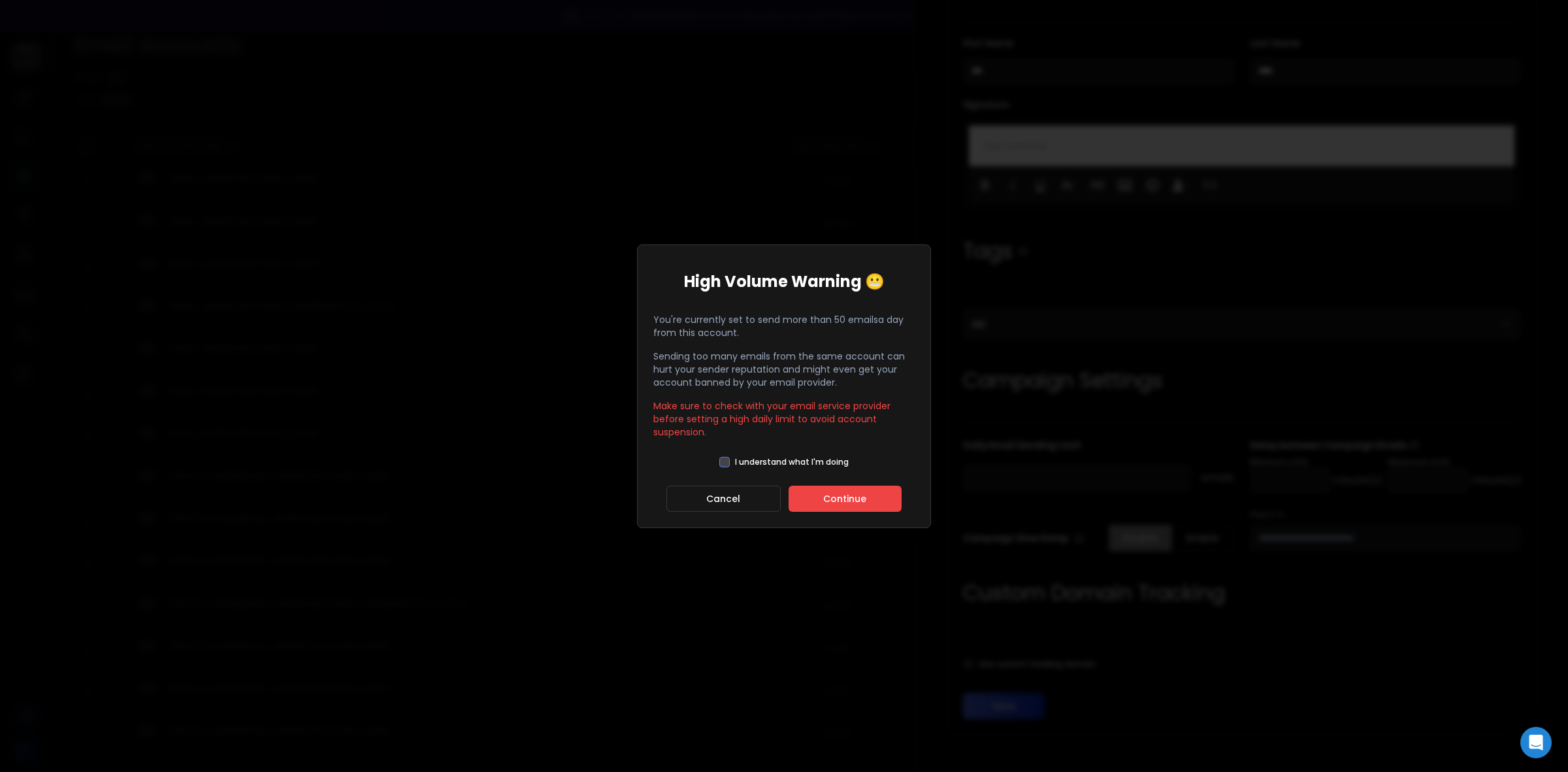
click at [728, 466] on button "I understand what I'm doing" at bounding box center [724, 462] width 10 height 10
click at [842, 492] on button "Continue" at bounding box center [844, 498] width 113 height 26
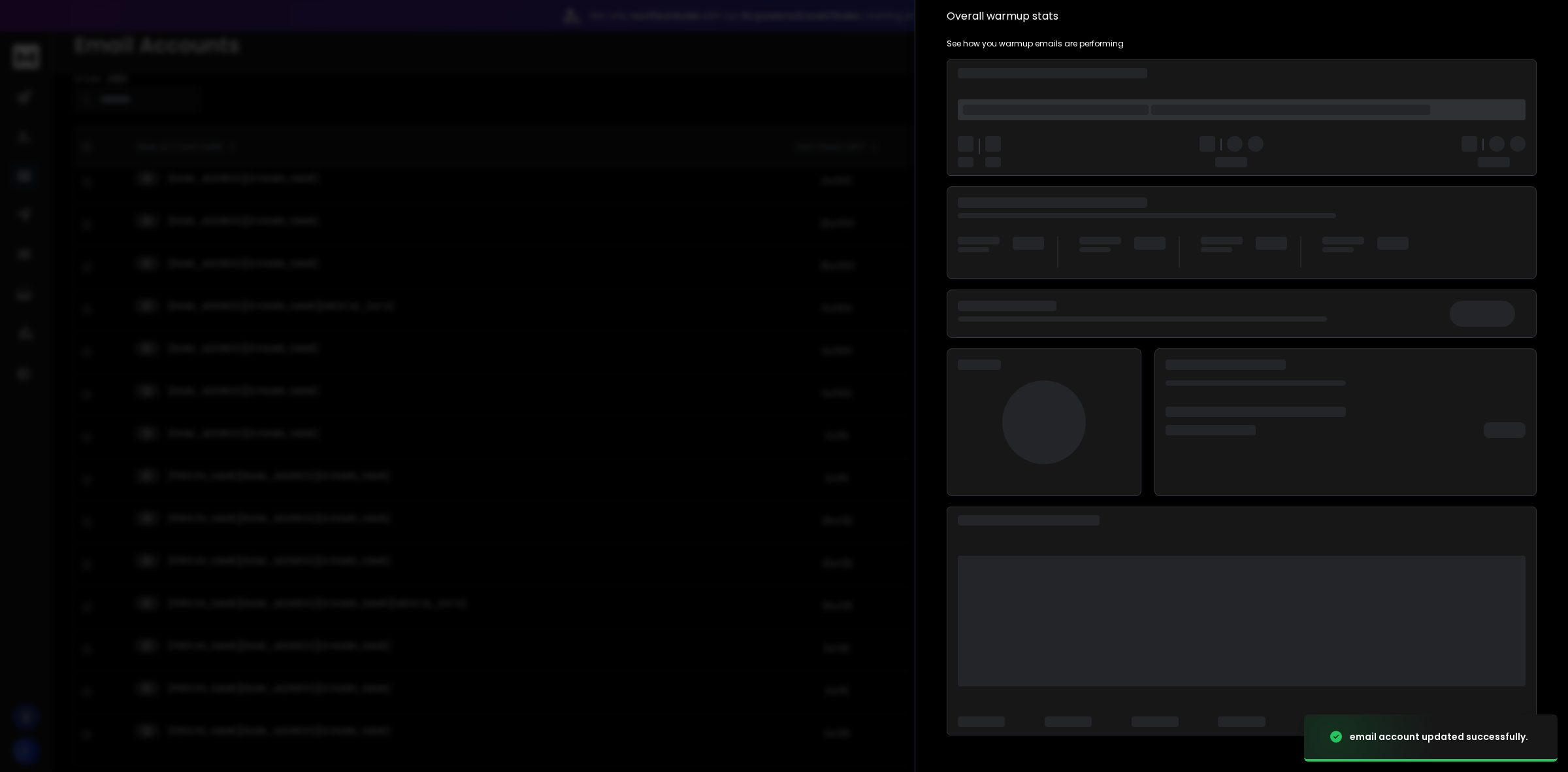
scroll to position [0, 0]
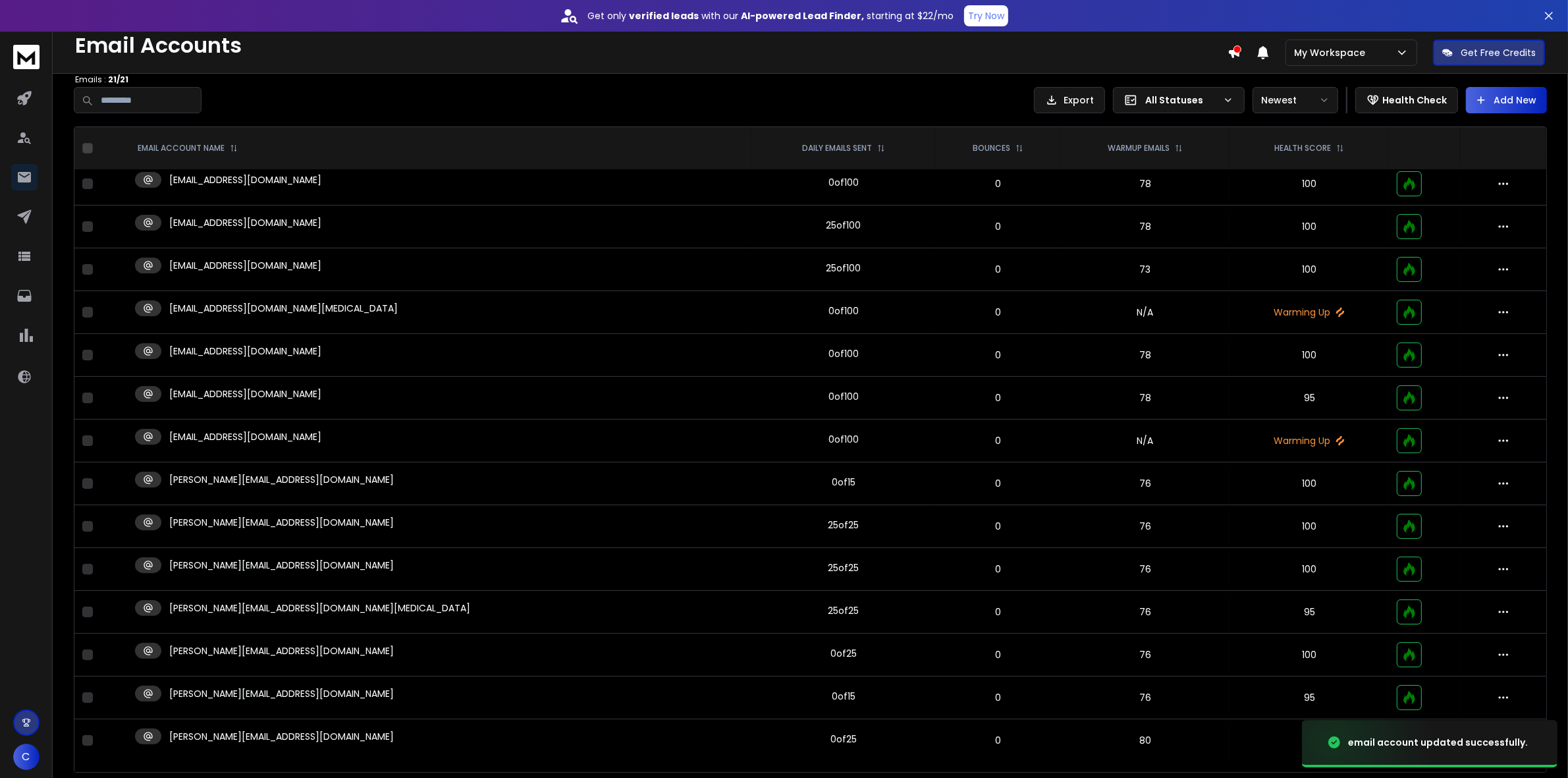
click at [752, 480] on td "0 of 15" at bounding box center [843, 480] width 182 height 34
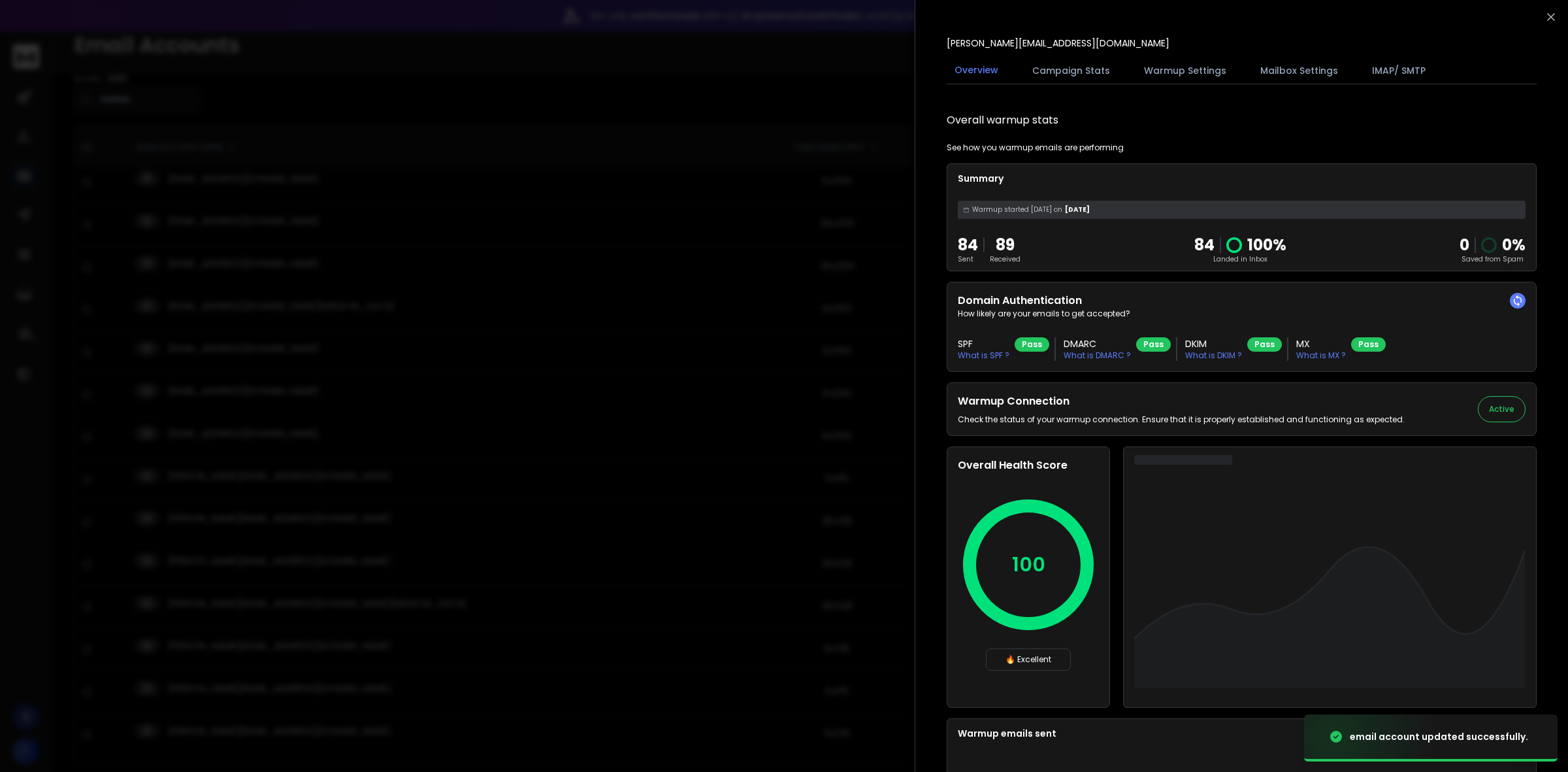
click at [1295, 61] on button "Mailbox Settings" at bounding box center [1299, 70] width 94 height 29
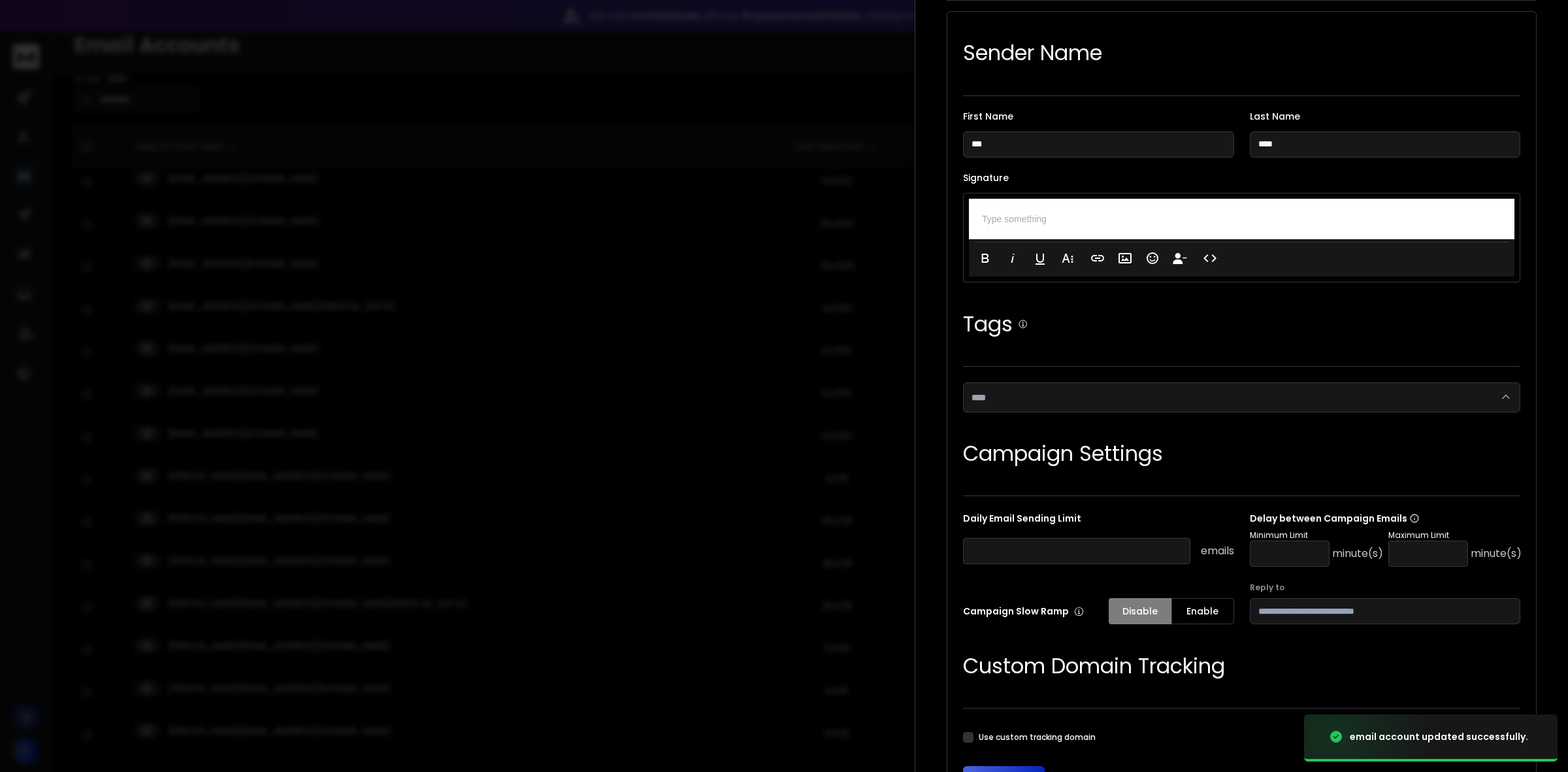
scroll to position [157, 0]
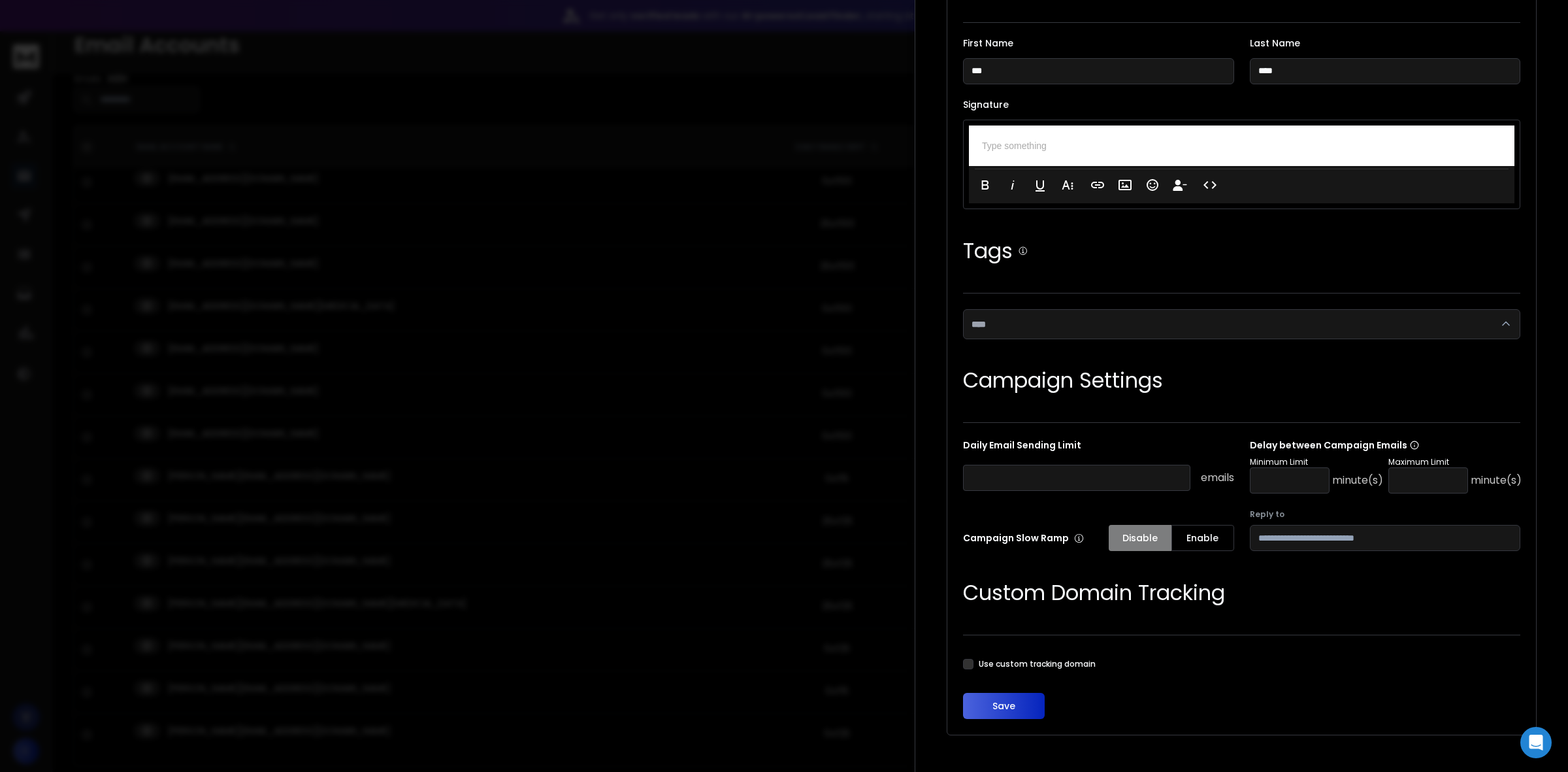
click at [1002, 482] on input "**" at bounding box center [1077, 478] width 227 height 26
paste input "*"
type input "***"
click at [1024, 702] on button "Save" at bounding box center [1004, 706] width 82 height 26
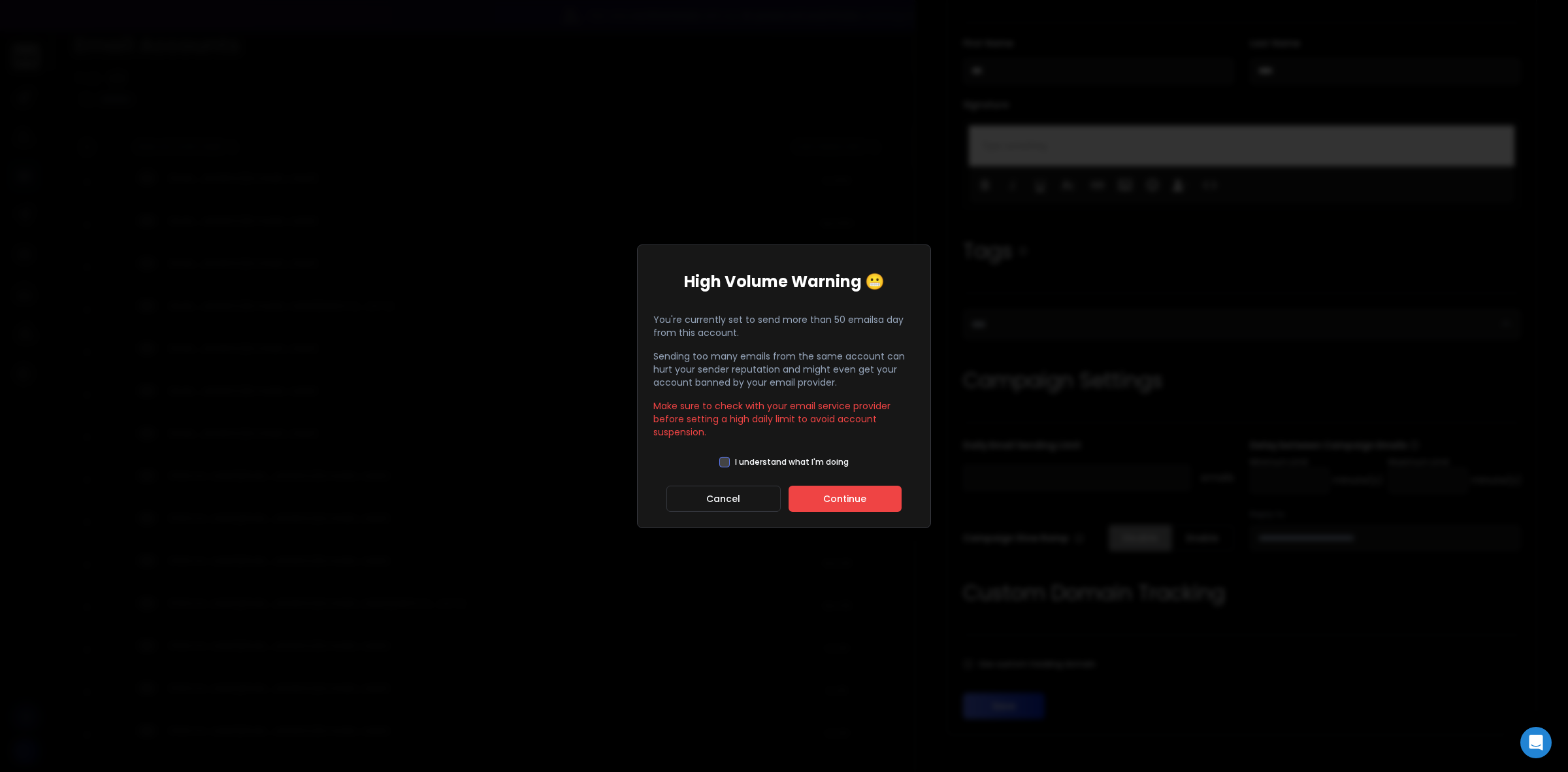
click at [719, 466] on div "High Volume Warning 😬 You're currently set to send more than 50 emails a day fr…" at bounding box center [784, 386] width 293 height 282
click at [728, 466] on button "I understand what I'm doing" at bounding box center [724, 462] width 10 height 10
click at [838, 490] on button "Continue" at bounding box center [844, 498] width 113 height 26
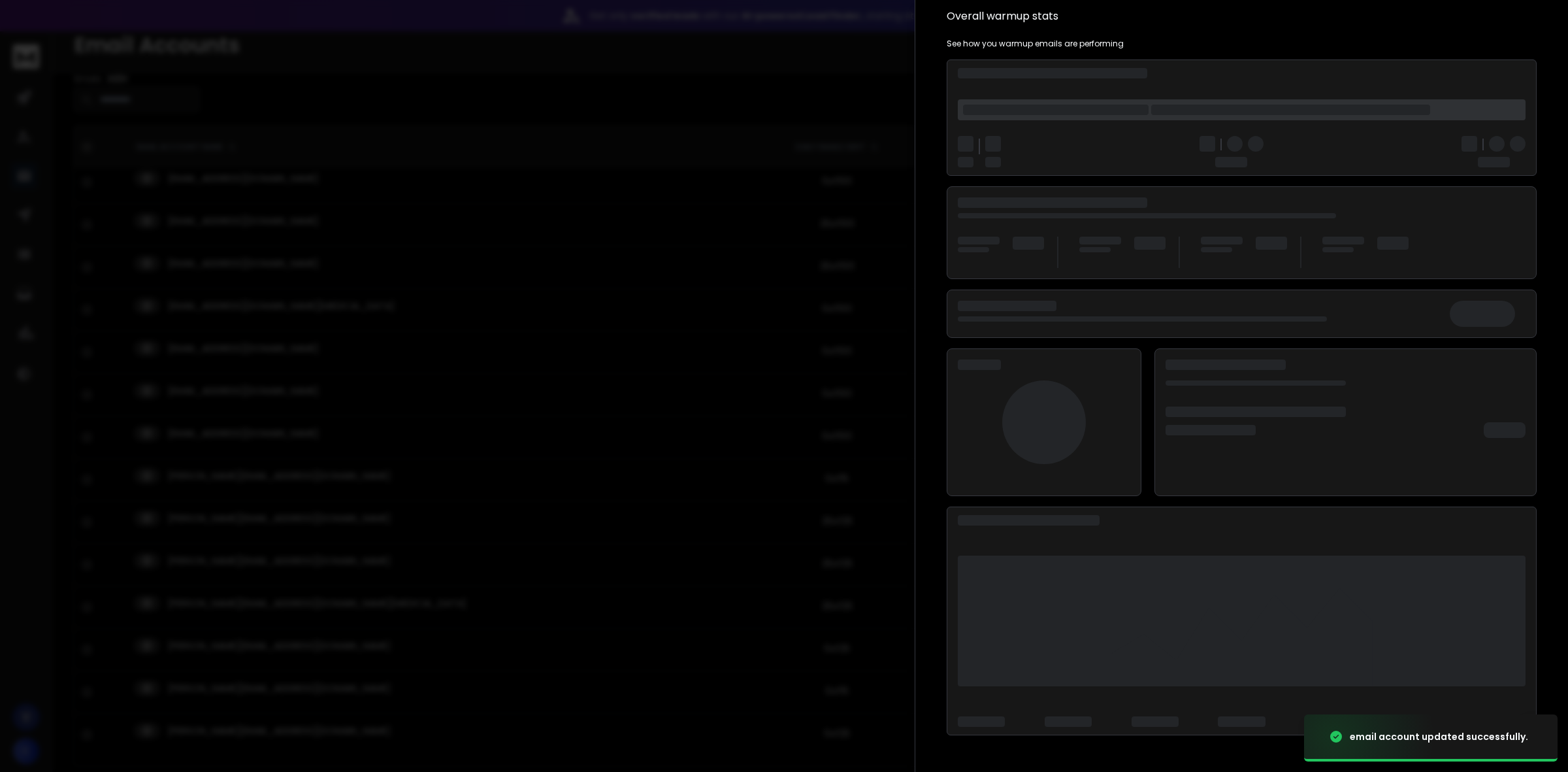
scroll to position [0, 0]
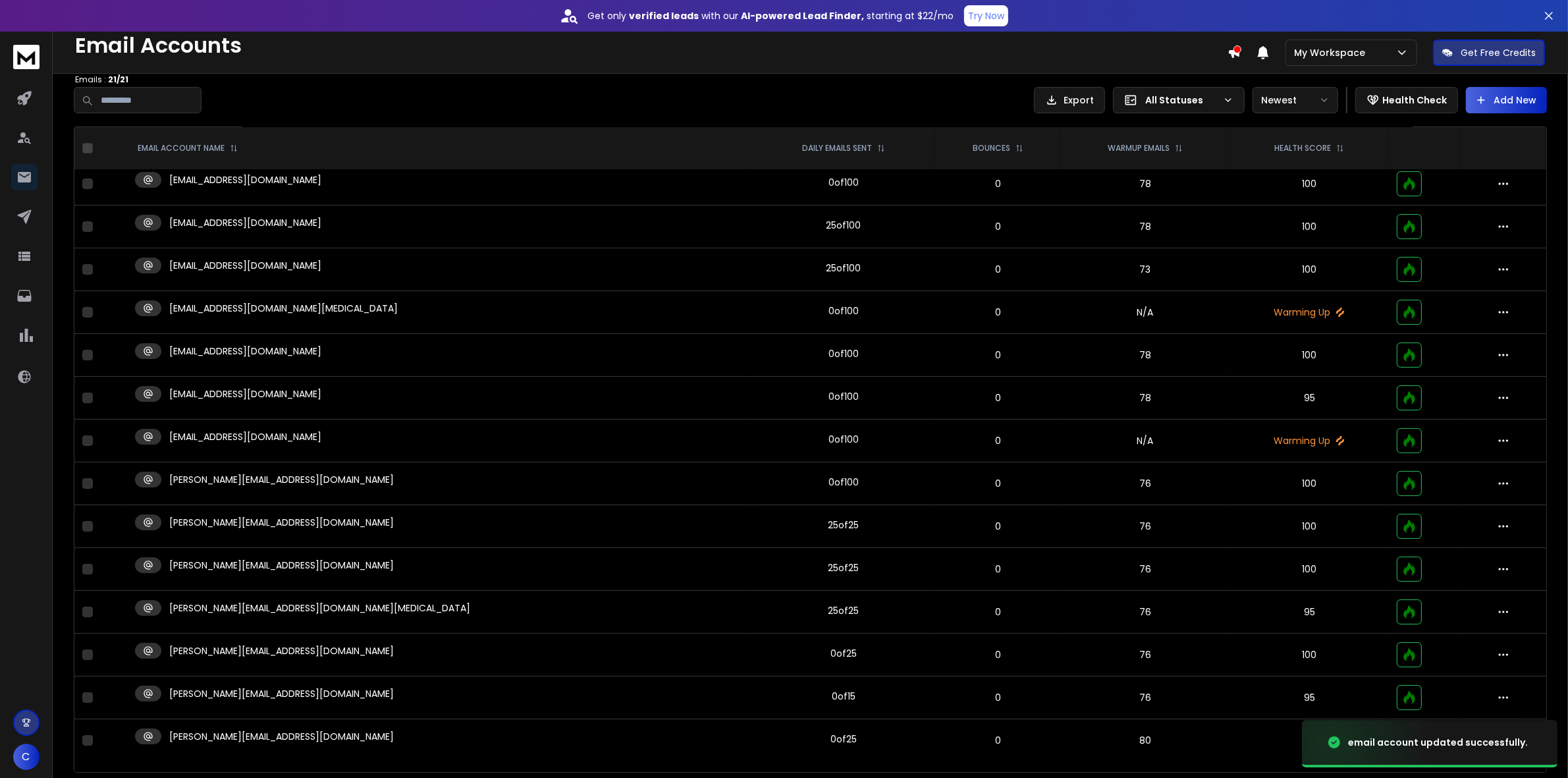
click at [752, 527] on td "25 of 25" at bounding box center [843, 522] width 182 height 34
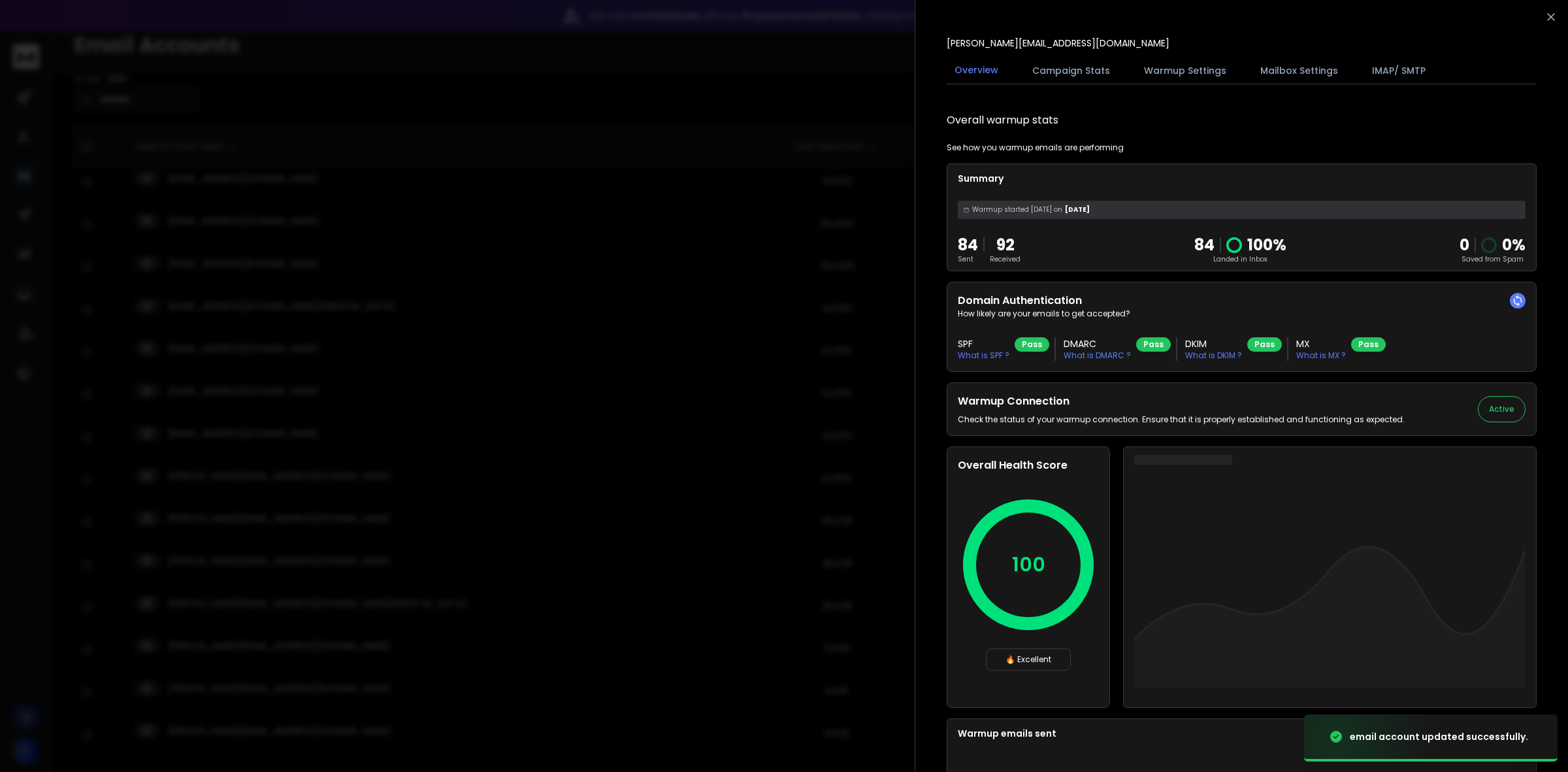
click at [1304, 70] on button "Mailbox Settings" at bounding box center [1299, 70] width 94 height 29
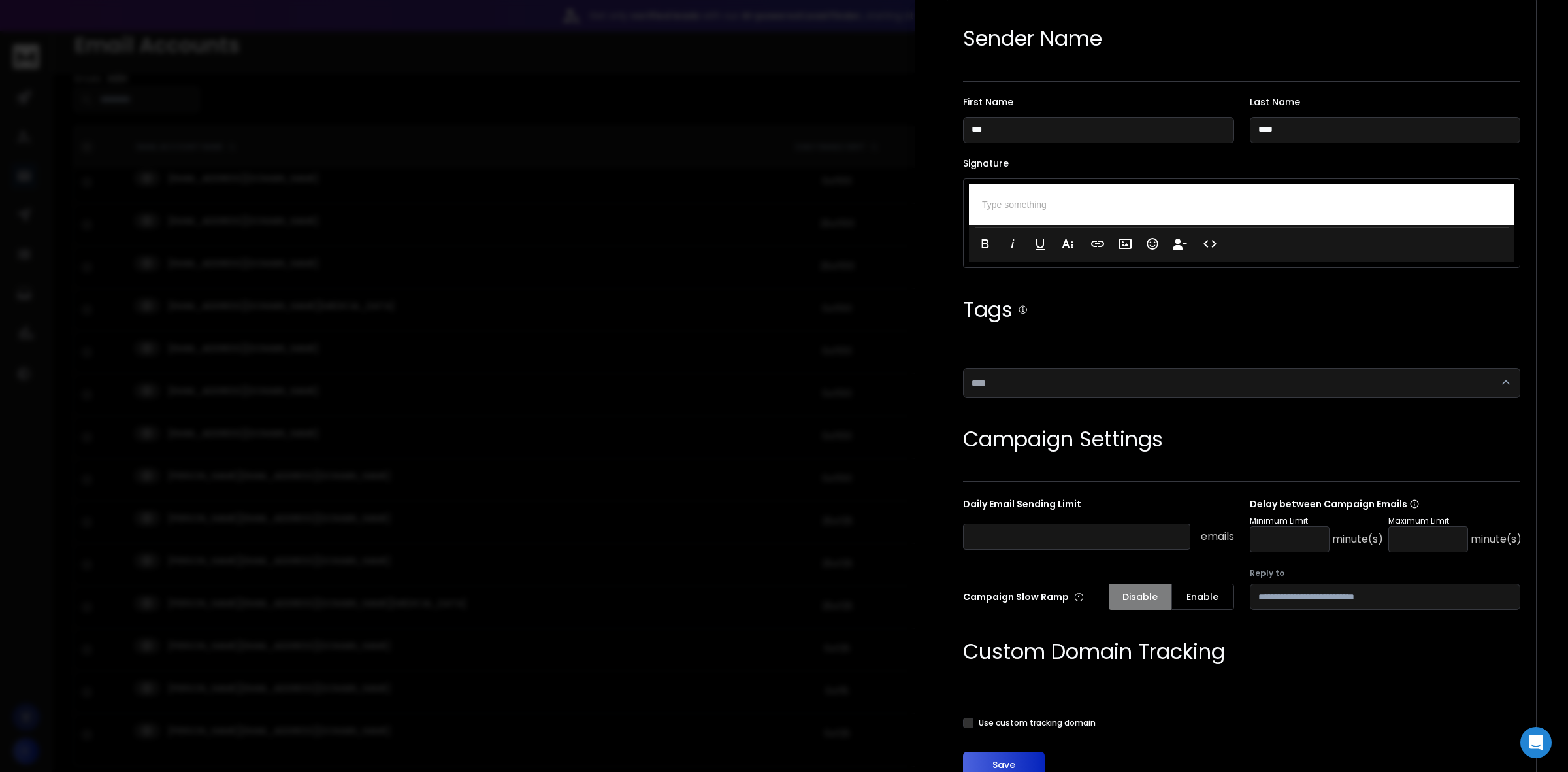
scroll to position [157, 0]
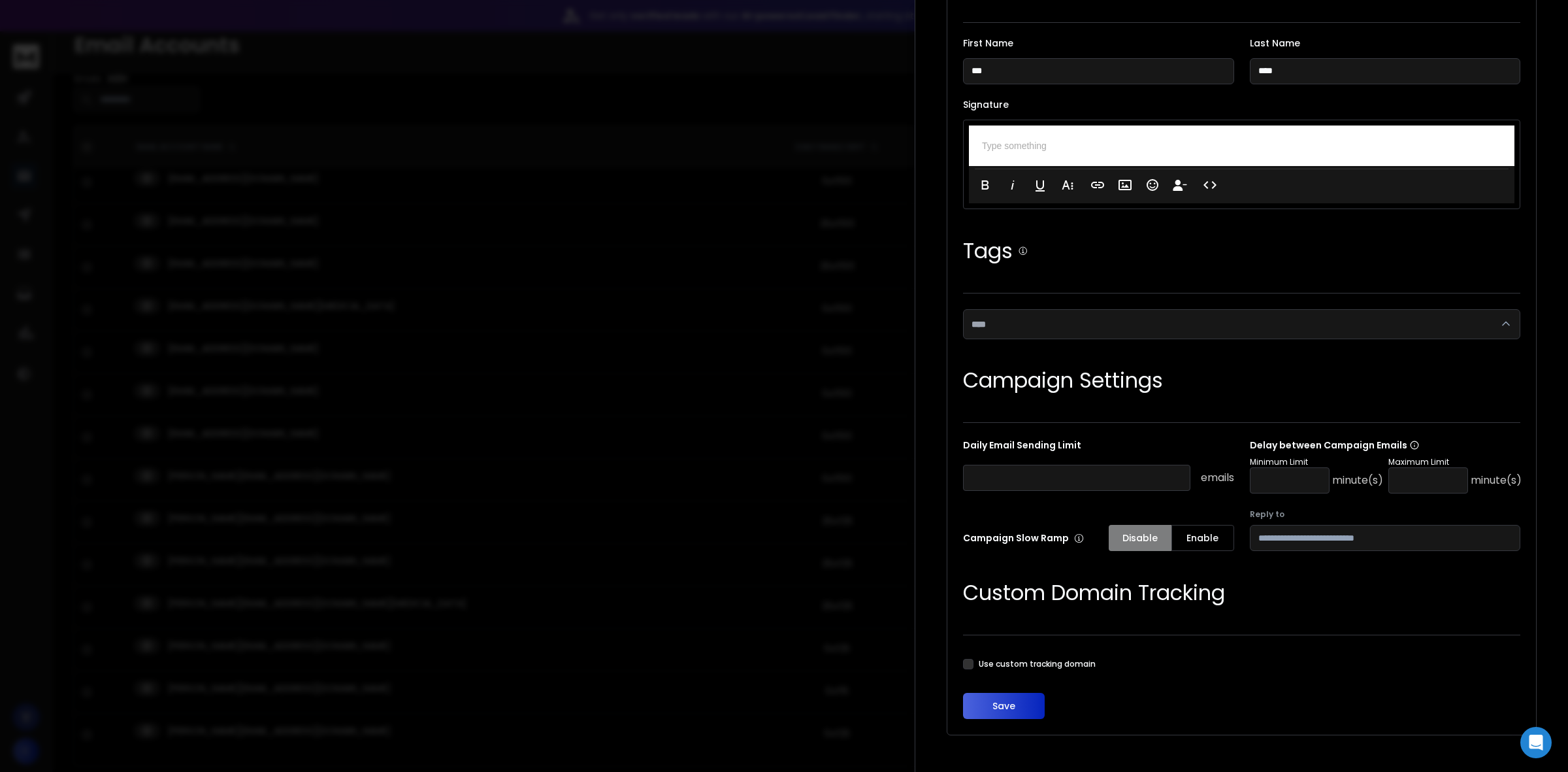
click at [1030, 478] on input "**" at bounding box center [1077, 478] width 227 height 26
paste input "*"
type input "***"
click at [1037, 703] on button "Save" at bounding box center [1004, 706] width 82 height 26
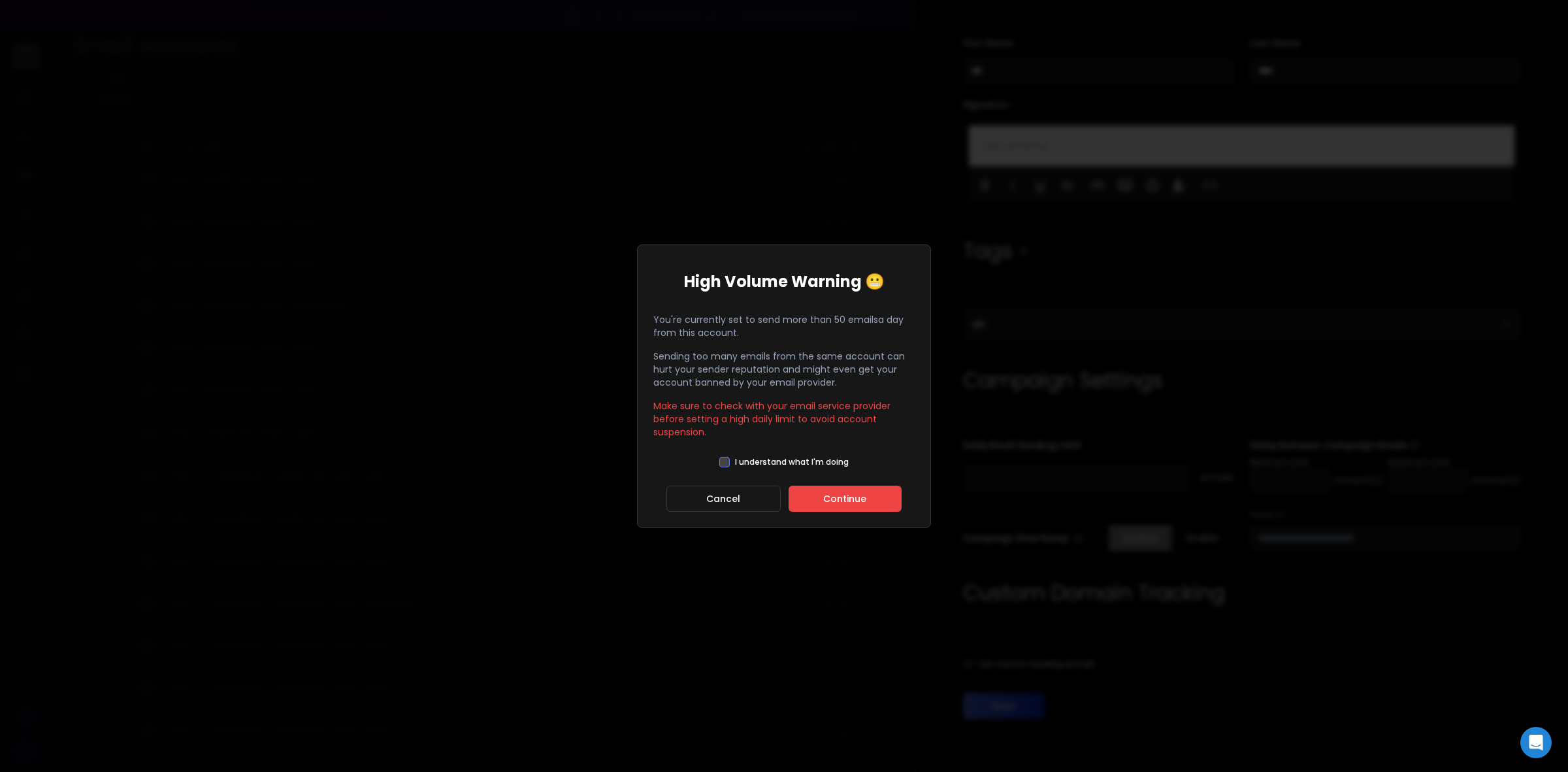
click at [730, 461] on button "I understand what I'm doing" at bounding box center [724, 462] width 10 height 10
click at [856, 506] on button "Continue" at bounding box center [844, 498] width 113 height 26
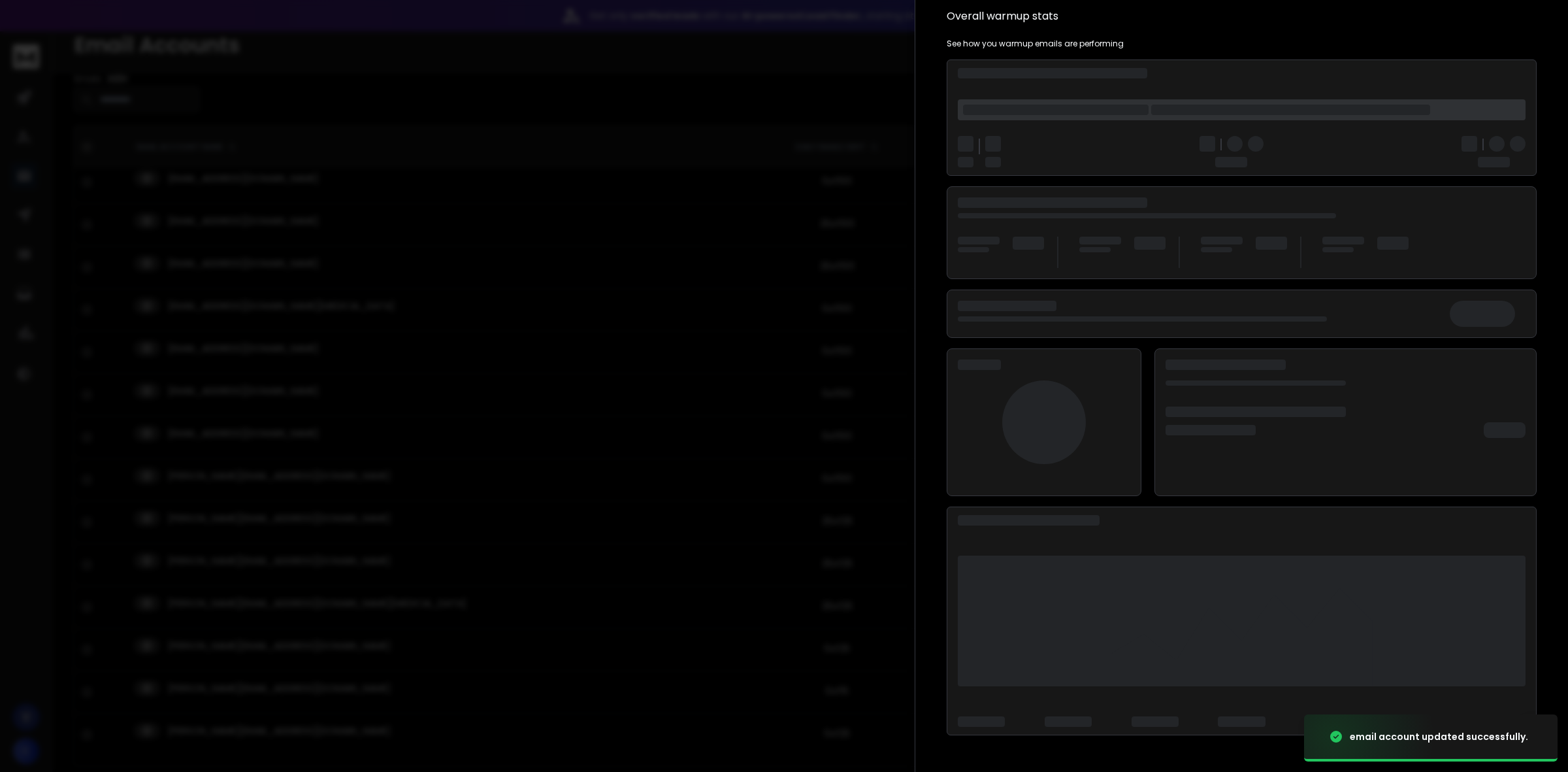
scroll to position [0, 0]
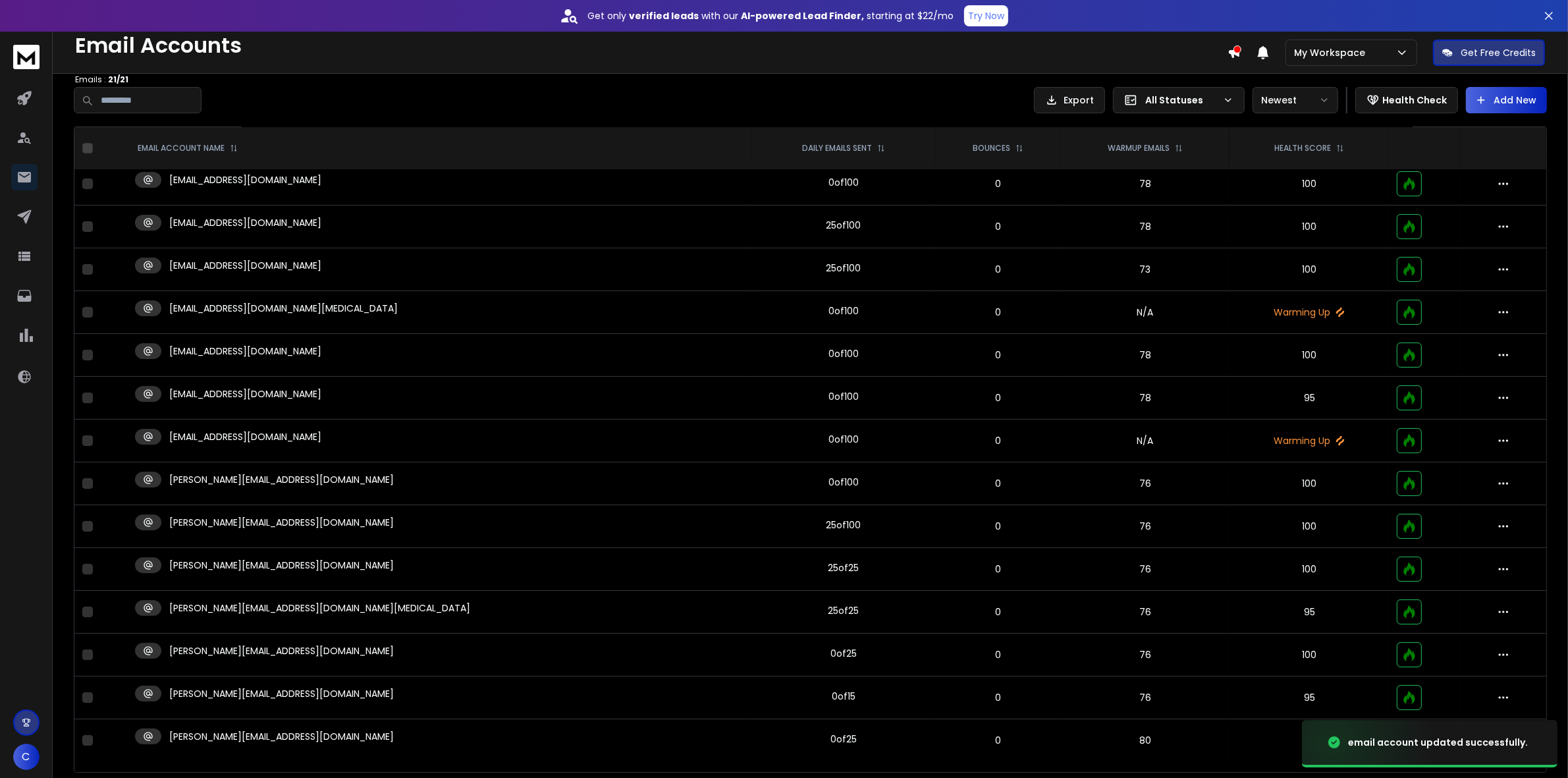
click at [752, 568] on td "25 of 25" at bounding box center [843, 565] width 182 height 34
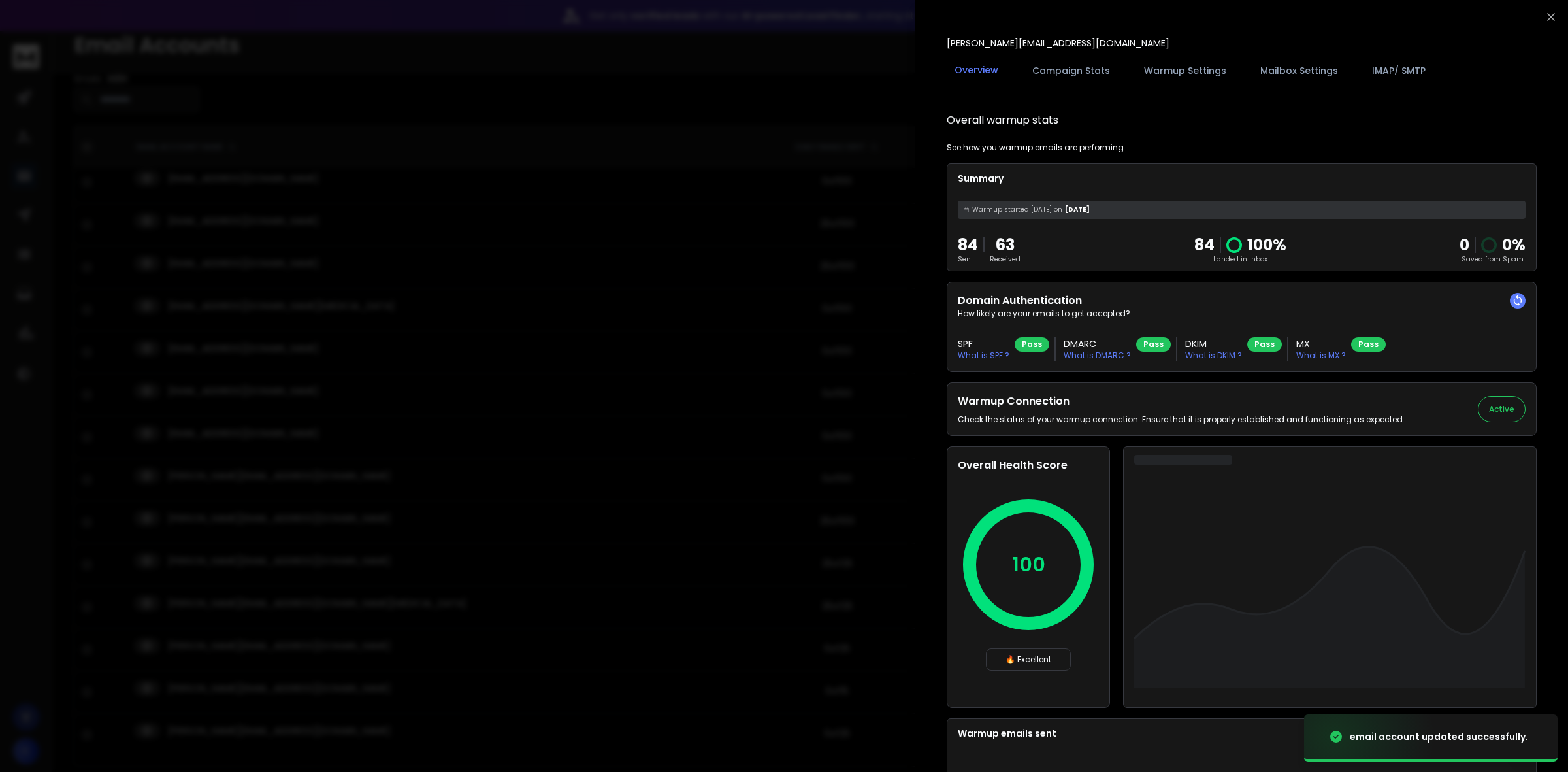
click at [1307, 67] on button "Mailbox Settings" at bounding box center [1299, 70] width 94 height 29
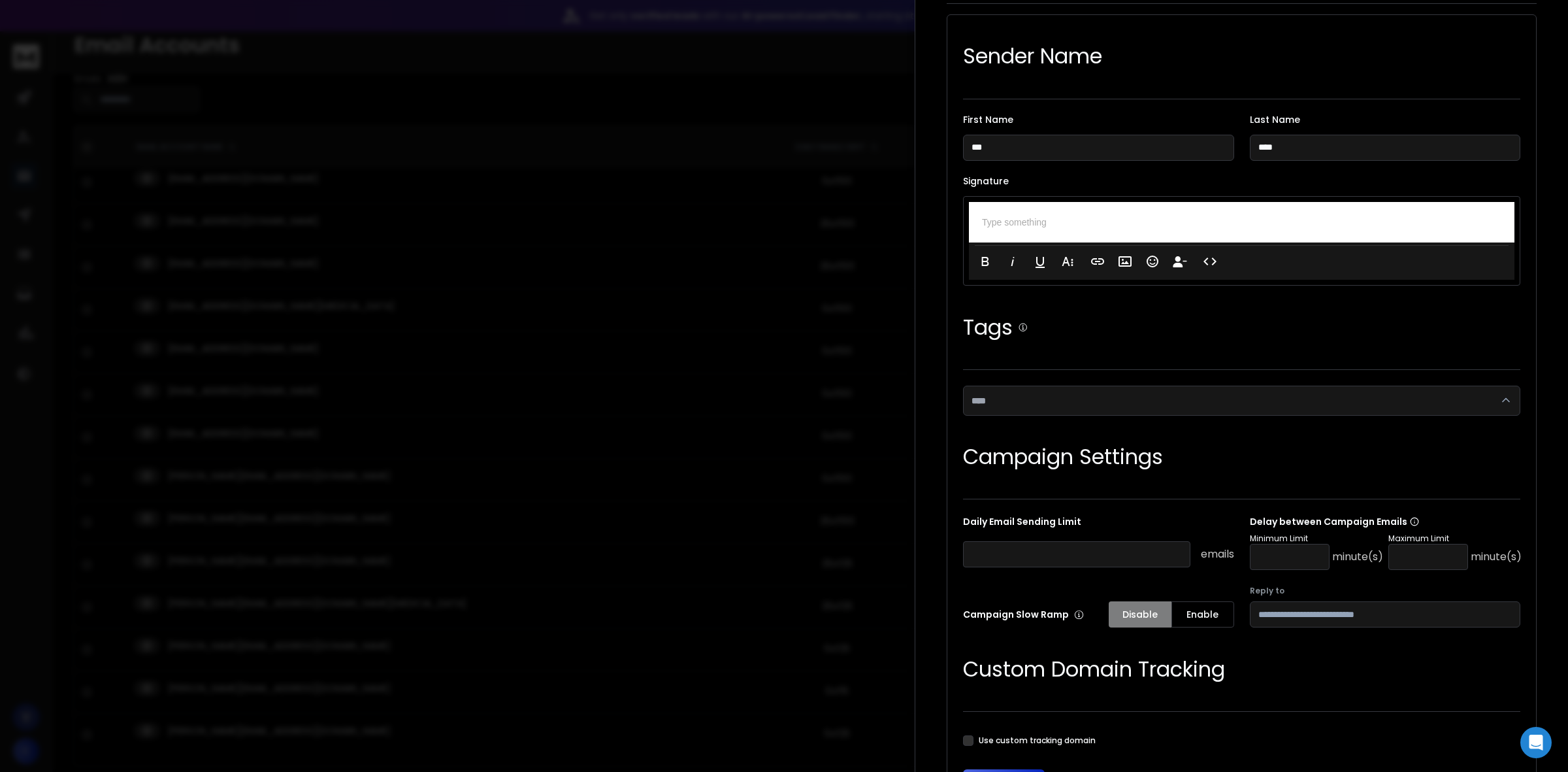
scroll to position [157, 0]
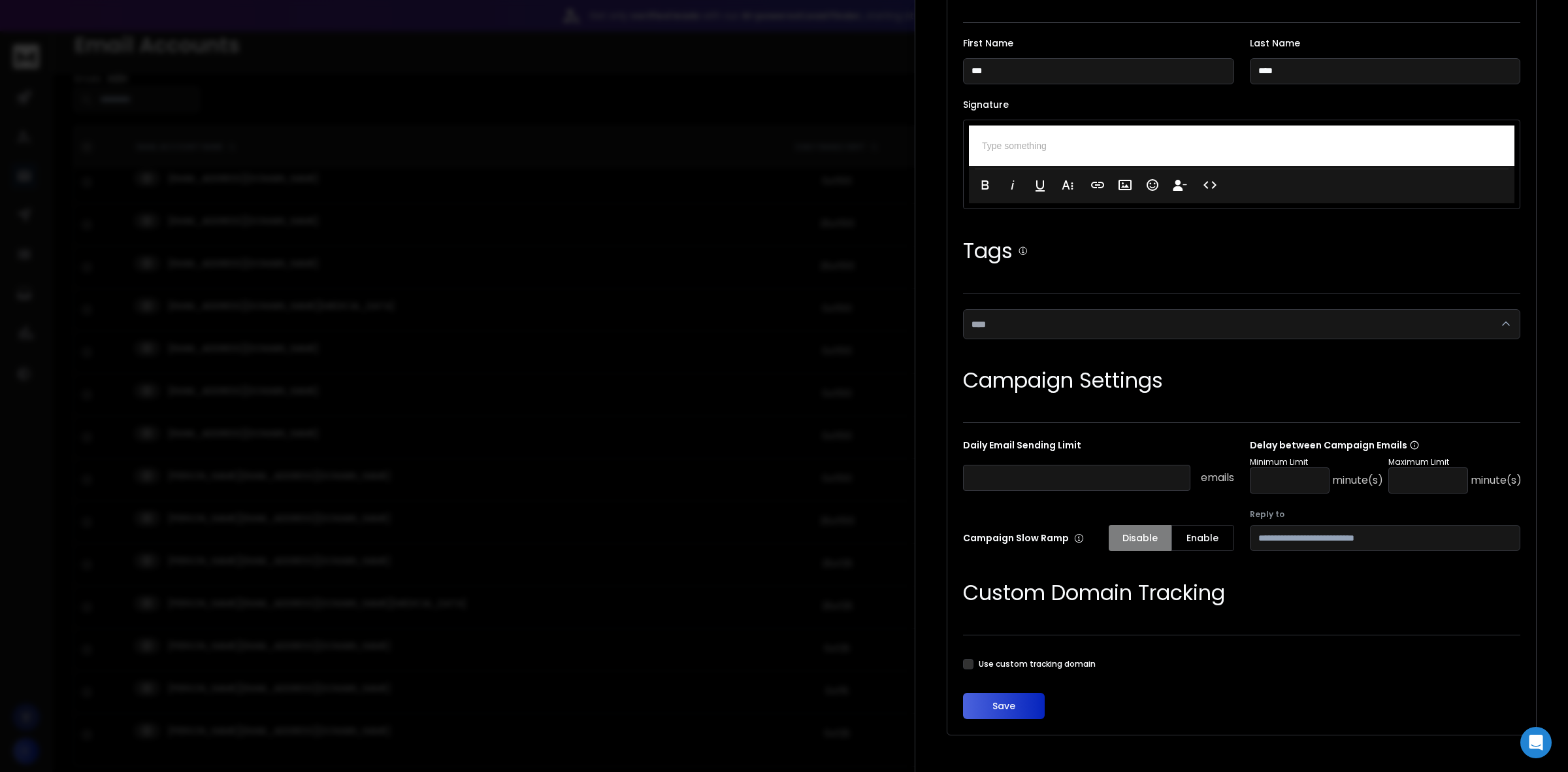
click at [1037, 473] on input "**" at bounding box center [1077, 478] width 227 height 26
paste input "*"
type input "***"
click at [1024, 714] on button "Save" at bounding box center [1004, 706] width 82 height 26
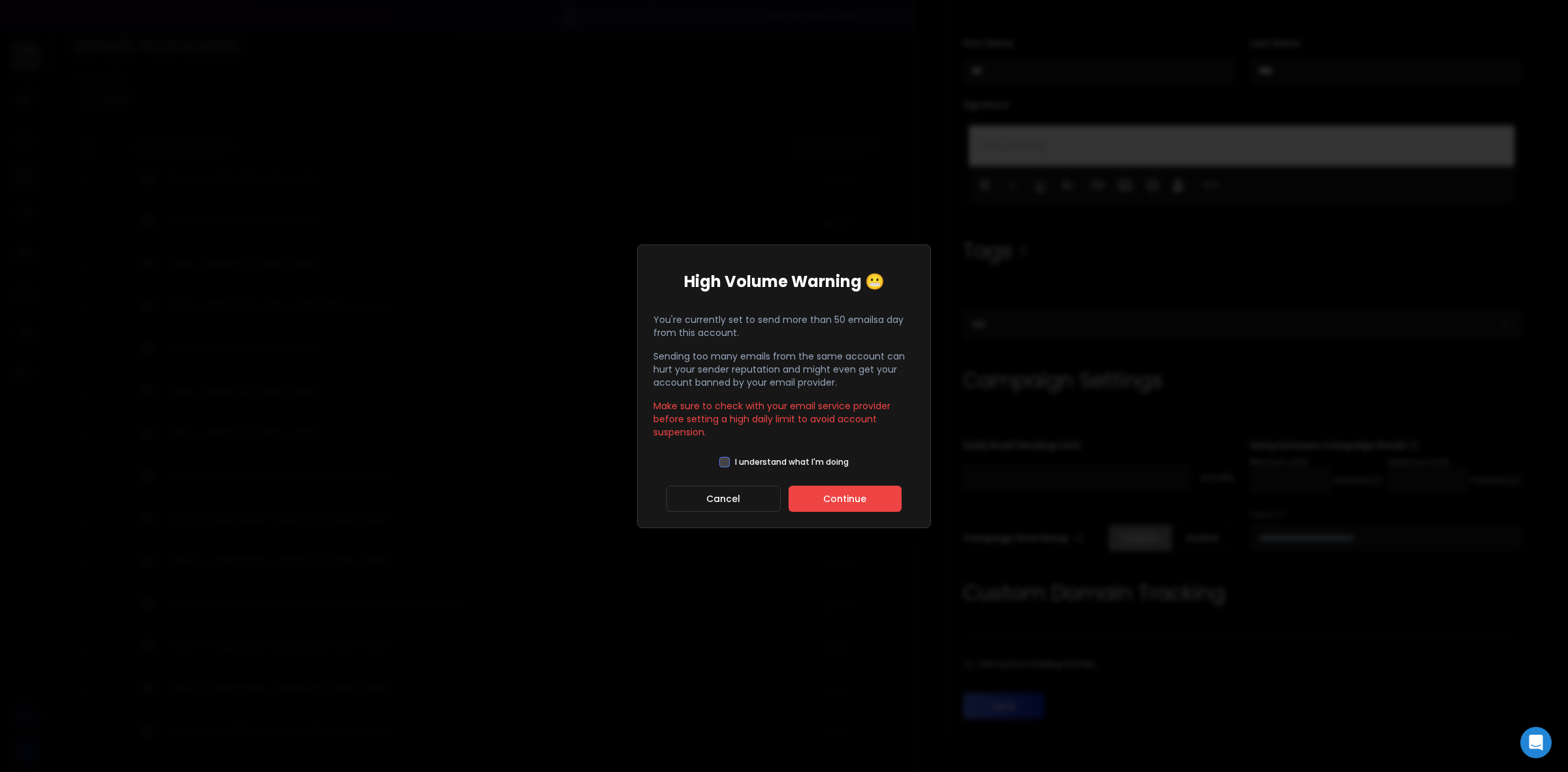
click at [724, 462] on button "I understand what I'm doing" at bounding box center [724, 462] width 10 height 10
click at [838, 503] on button "Continue" at bounding box center [844, 498] width 113 height 26
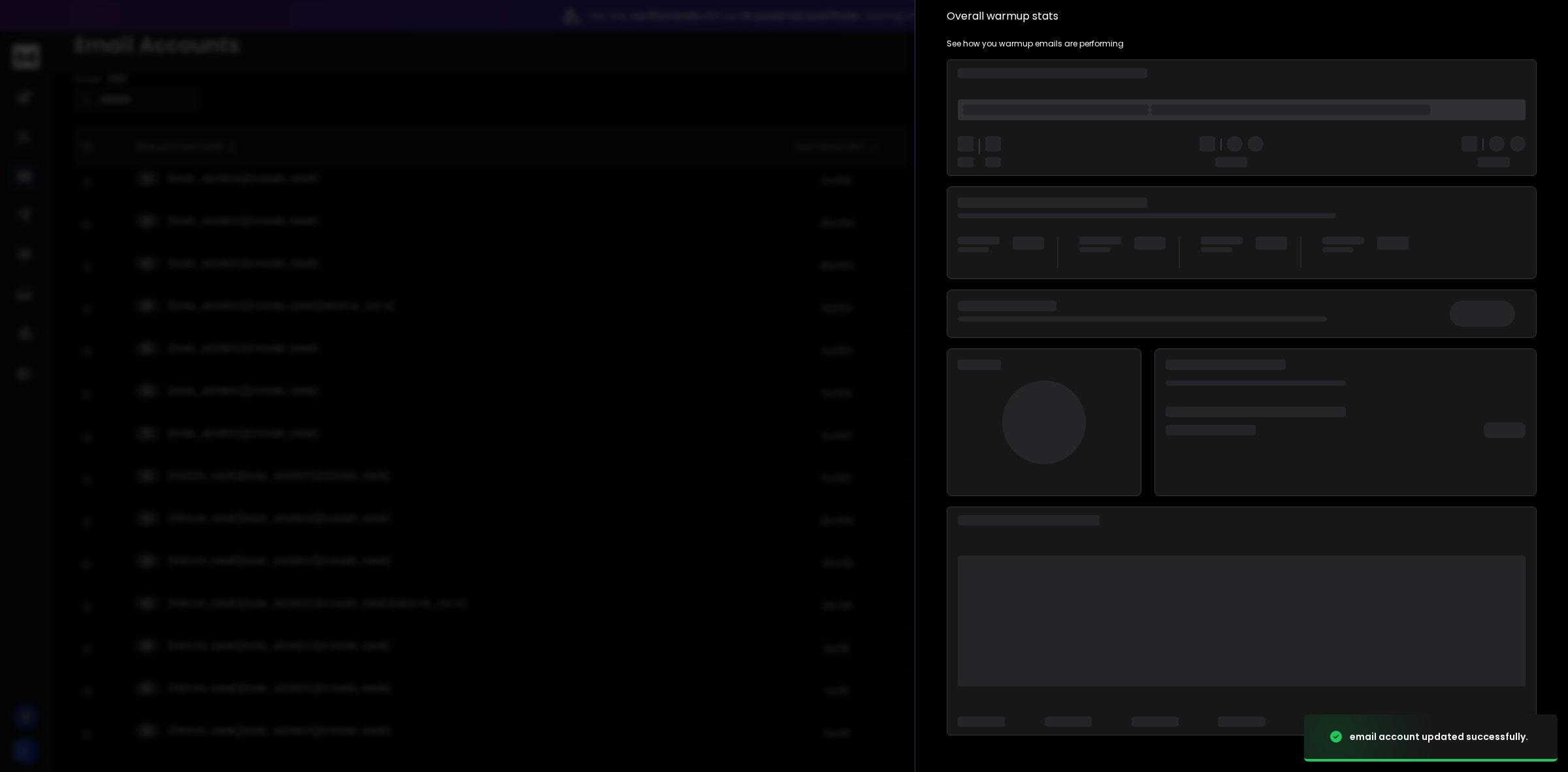
scroll to position [0, 0]
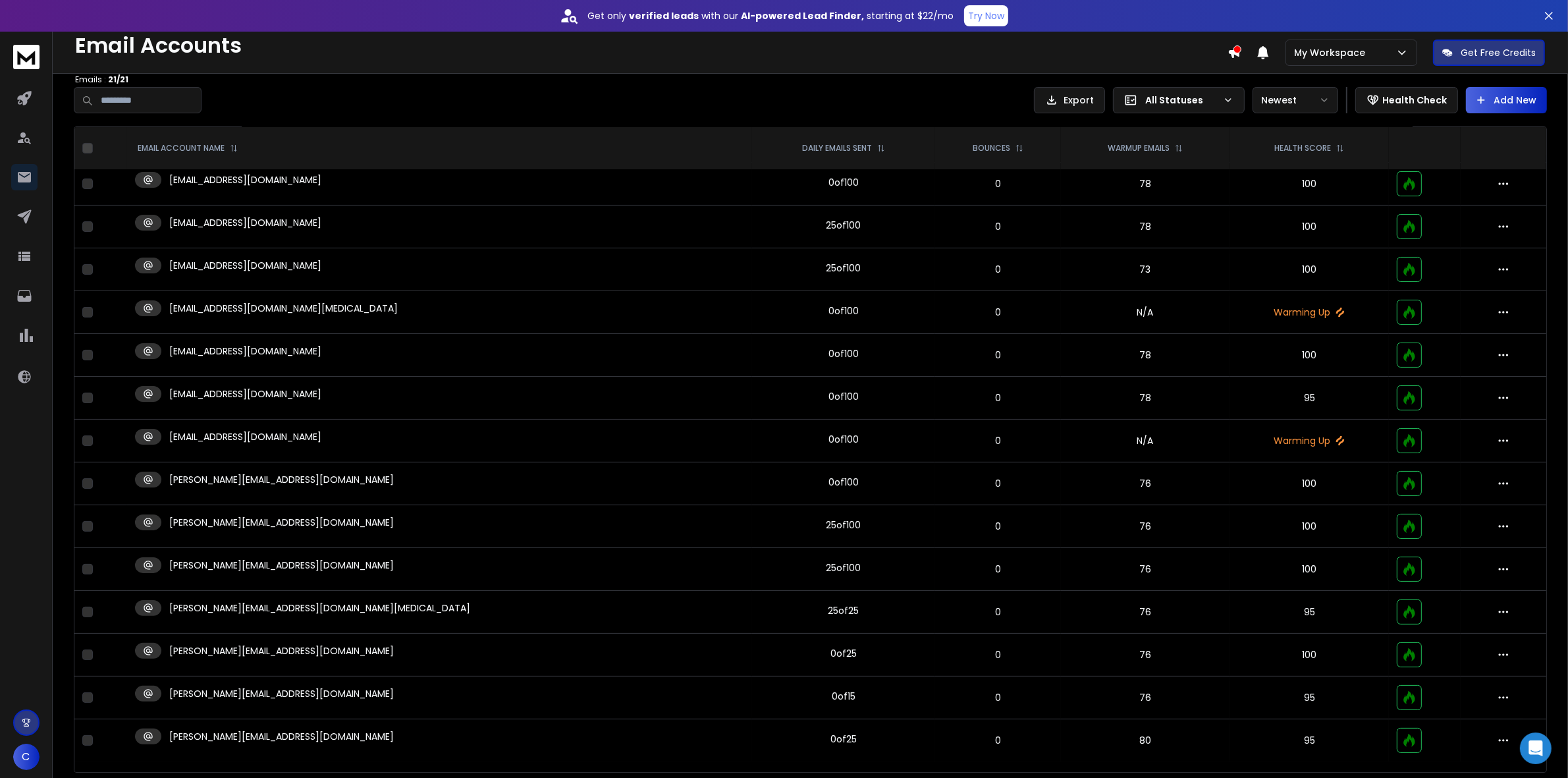
click at [752, 614] on td "25 of 25" at bounding box center [843, 608] width 182 height 34
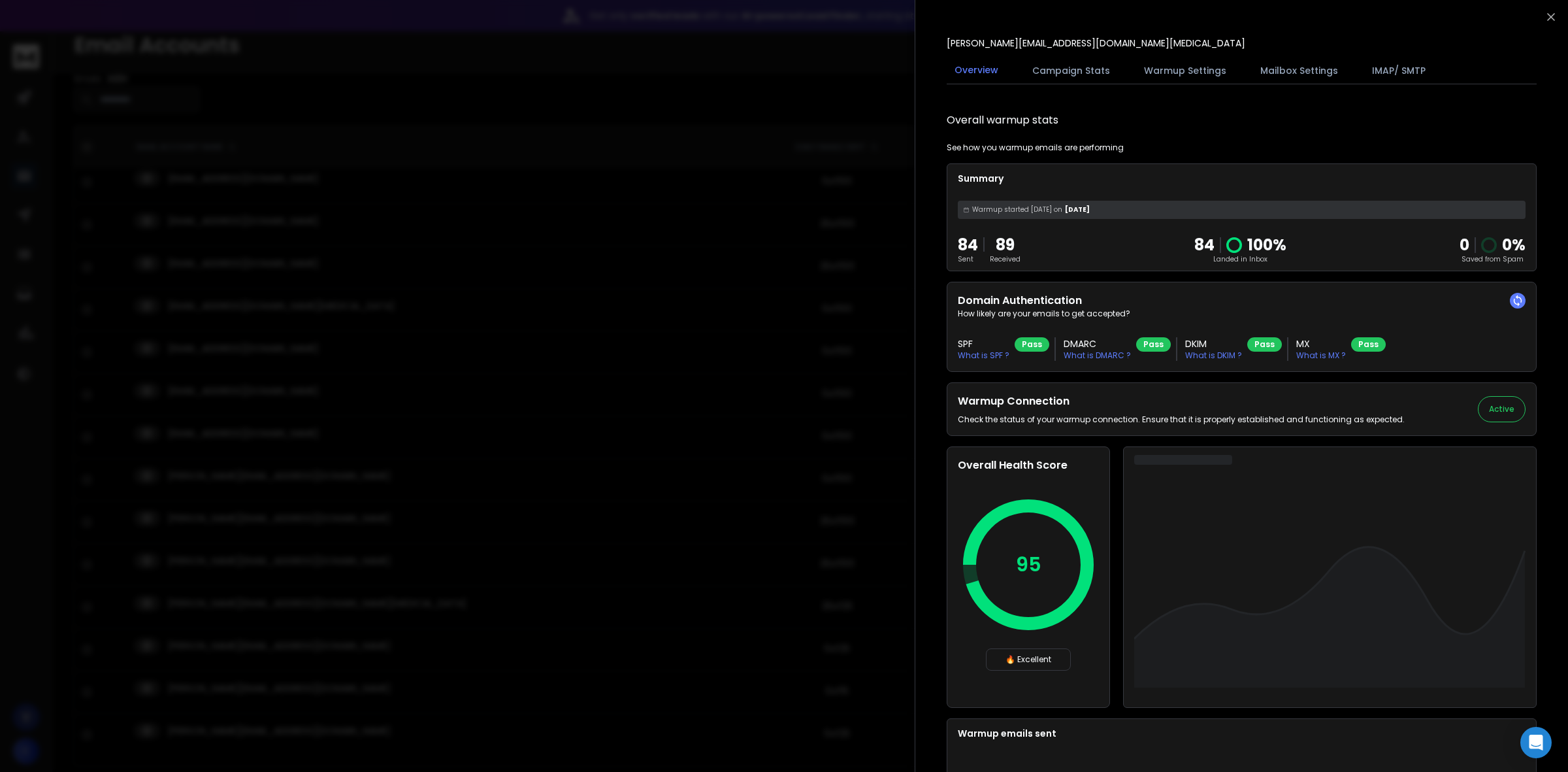
click at [1287, 69] on button "Mailbox Settings" at bounding box center [1299, 70] width 94 height 29
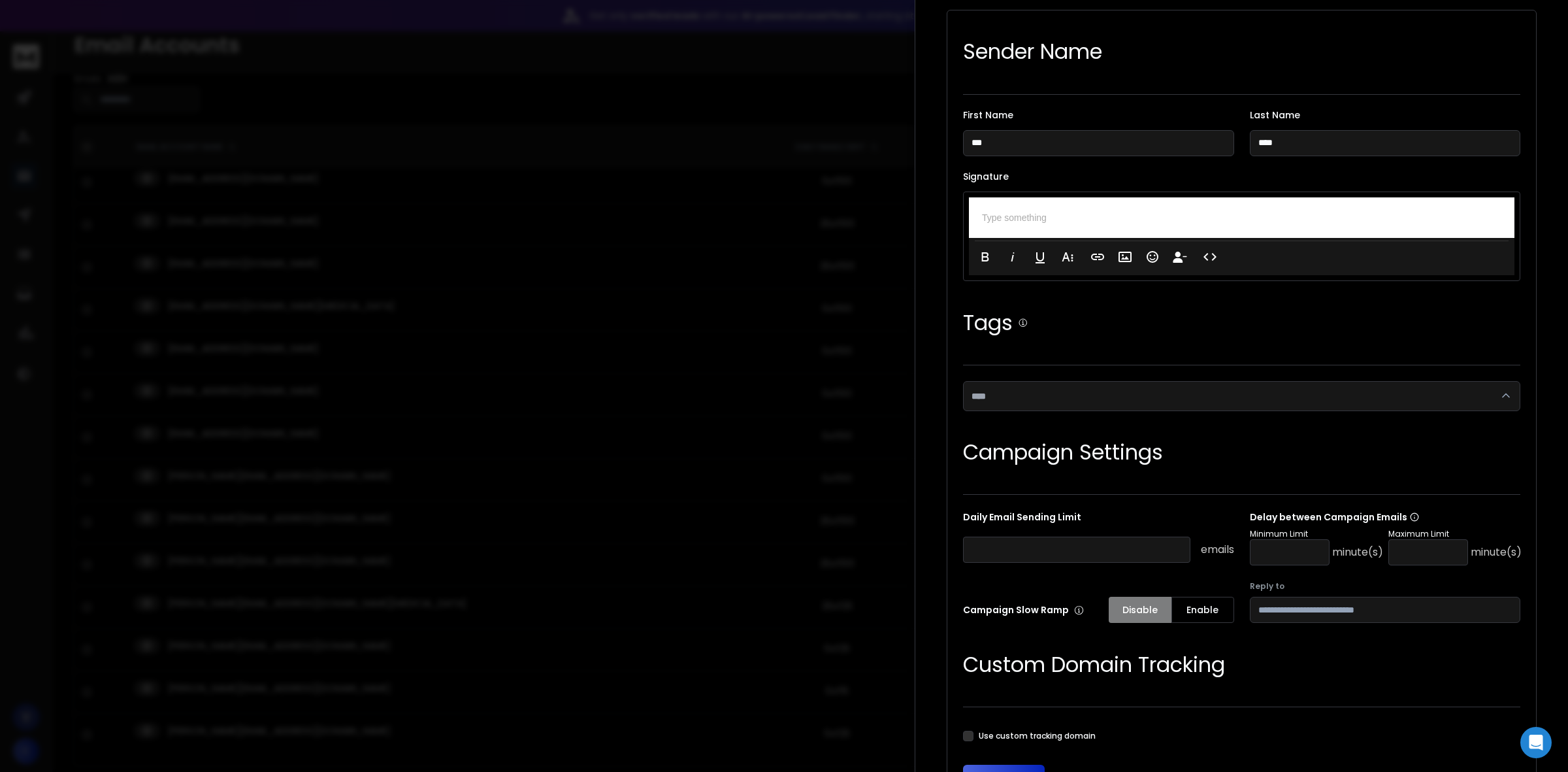
scroll to position [157, 0]
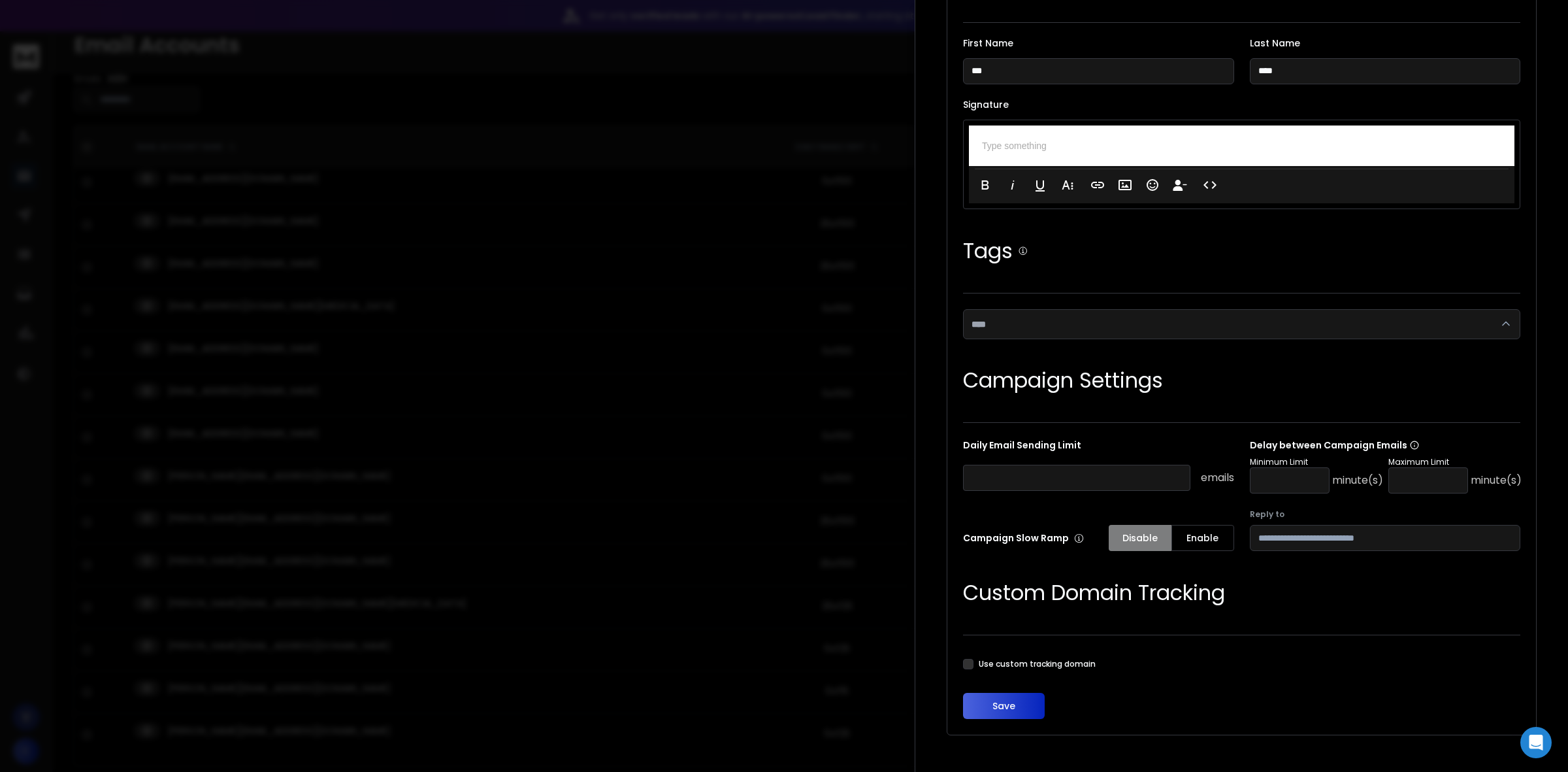
click at [1027, 471] on input "**" at bounding box center [1077, 478] width 227 height 26
paste input "*"
type input "***"
click at [1024, 696] on button "Save" at bounding box center [1004, 706] width 82 height 26
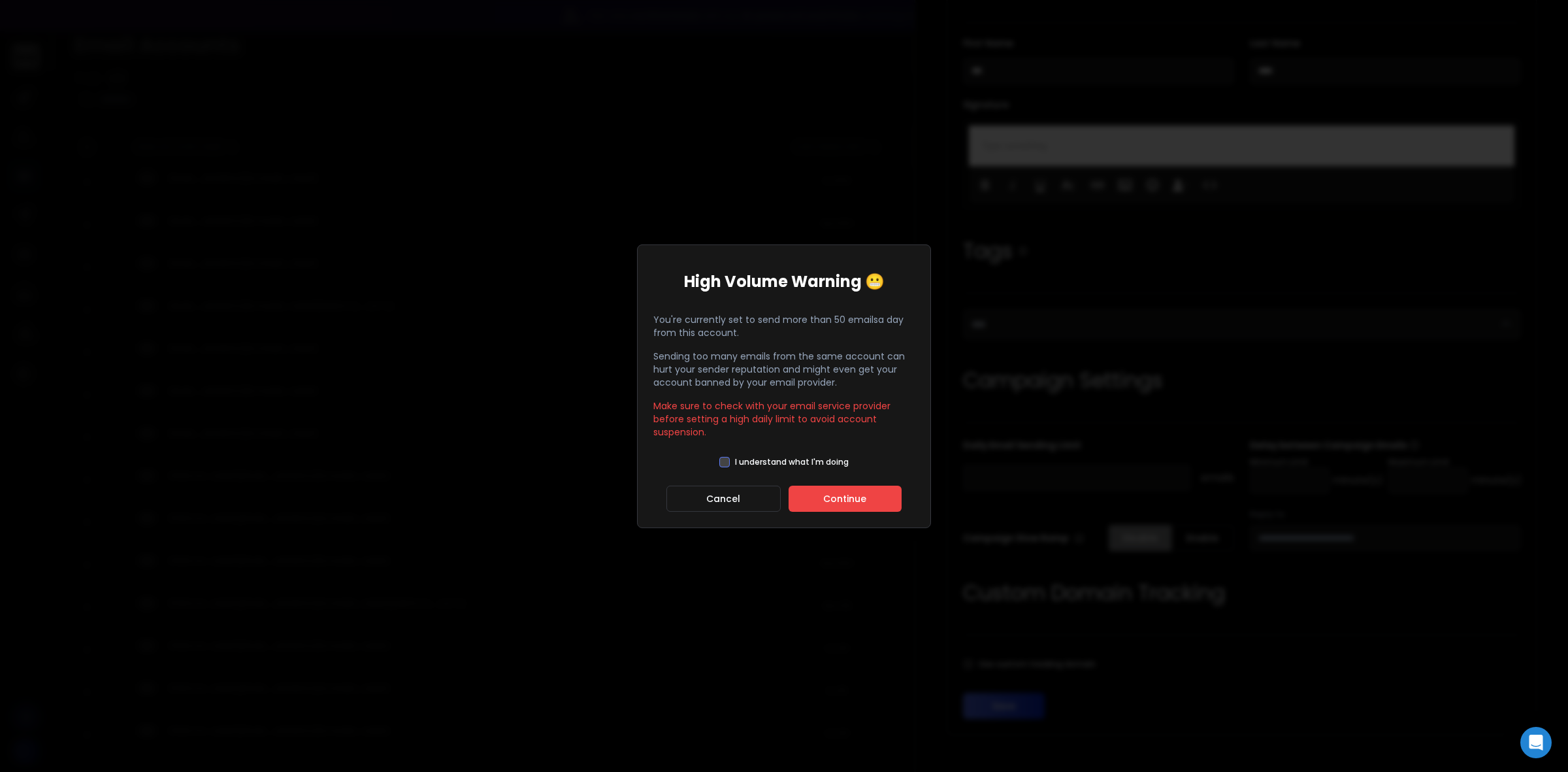
click at [724, 461] on button "I understand what I'm doing" at bounding box center [724, 462] width 10 height 10
click at [928, 494] on div "High Volume Warning 😬 You're currently set to send more than 50 emails a day fr…" at bounding box center [784, 386] width 293 height 282
click at [828, 500] on button "Continue" at bounding box center [844, 498] width 113 height 26
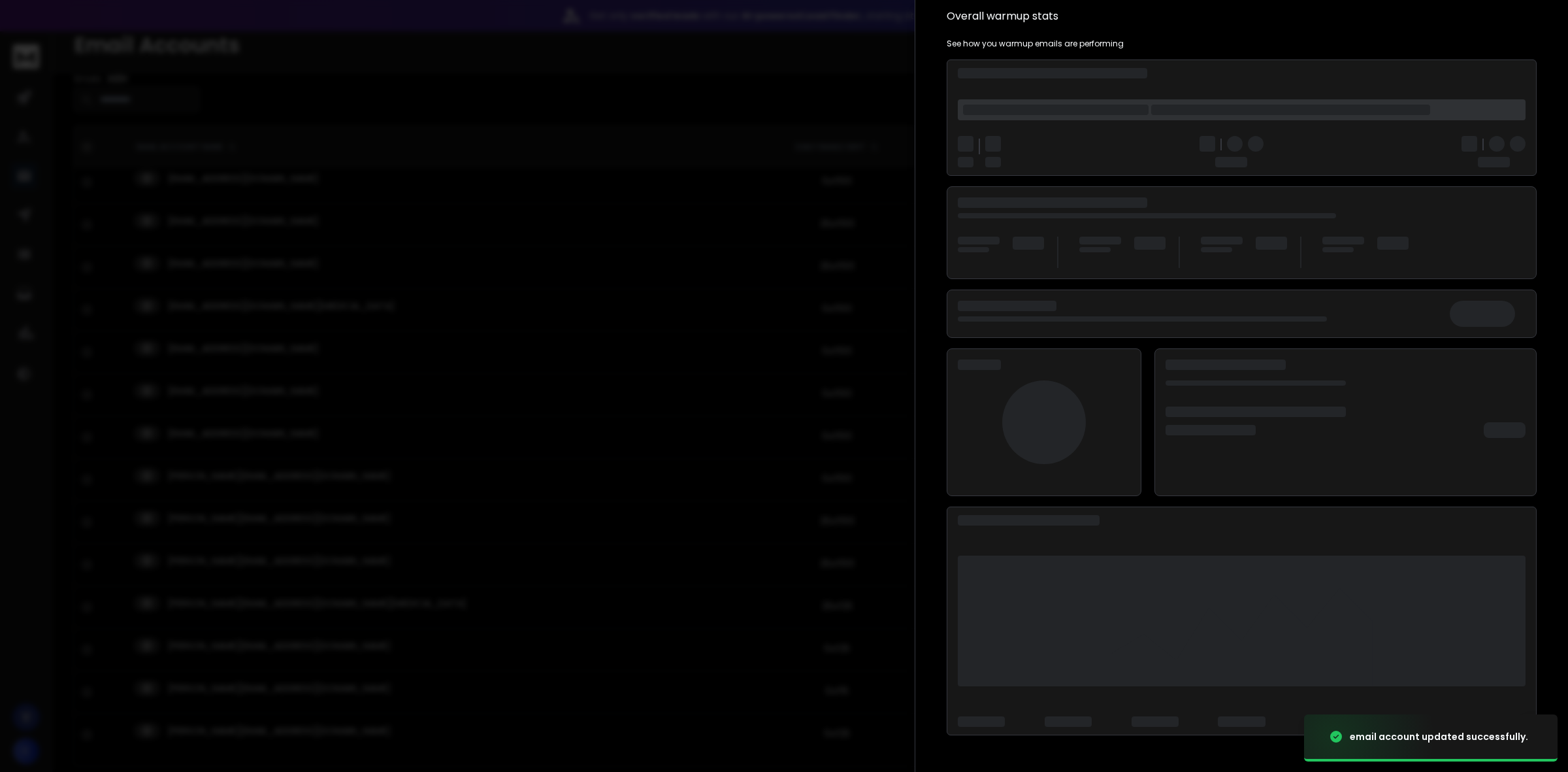
scroll to position [0, 0]
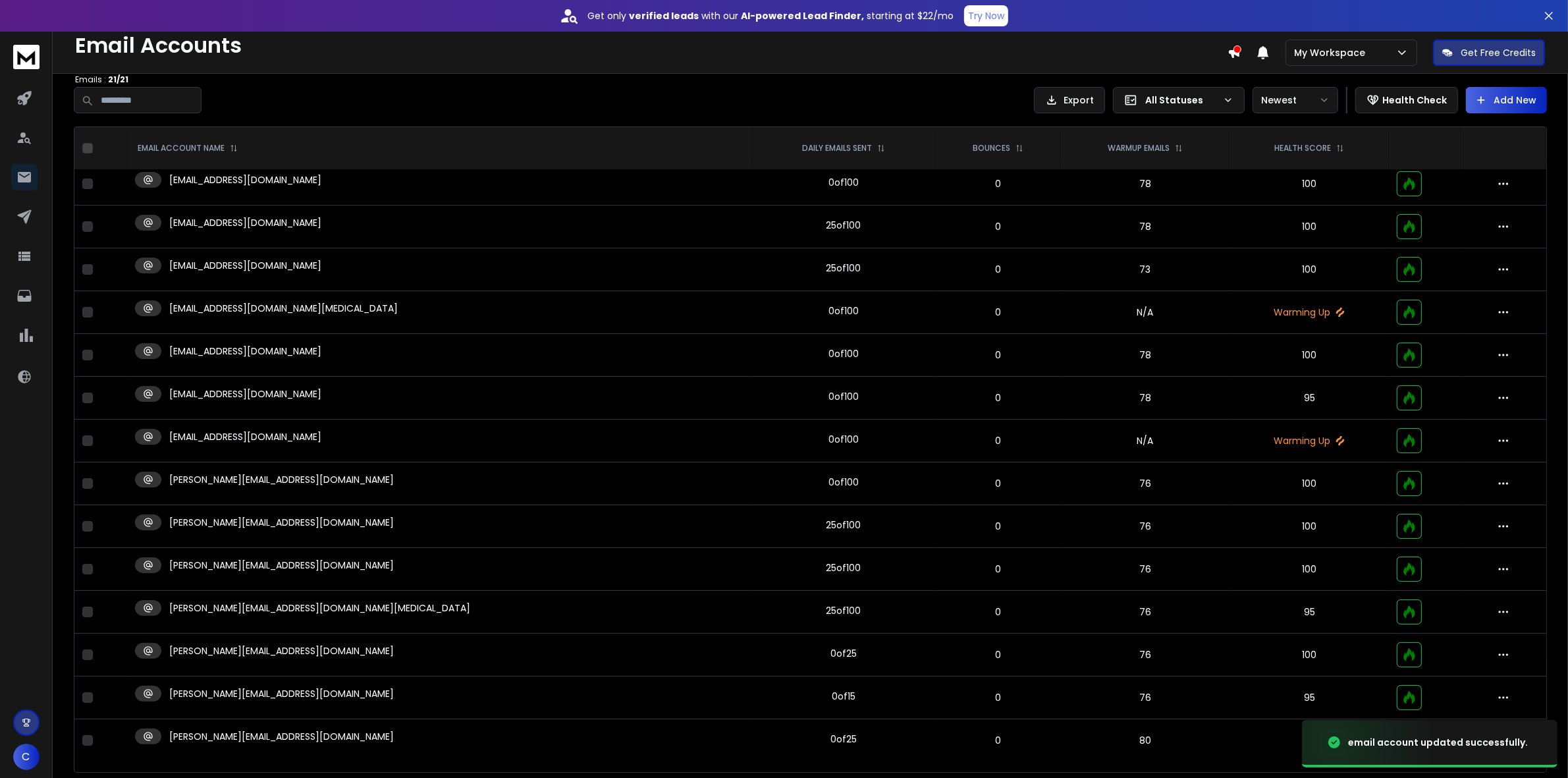
click at [752, 647] on td "0 of 25" at bounding box center [843, 651] width 182 height 34
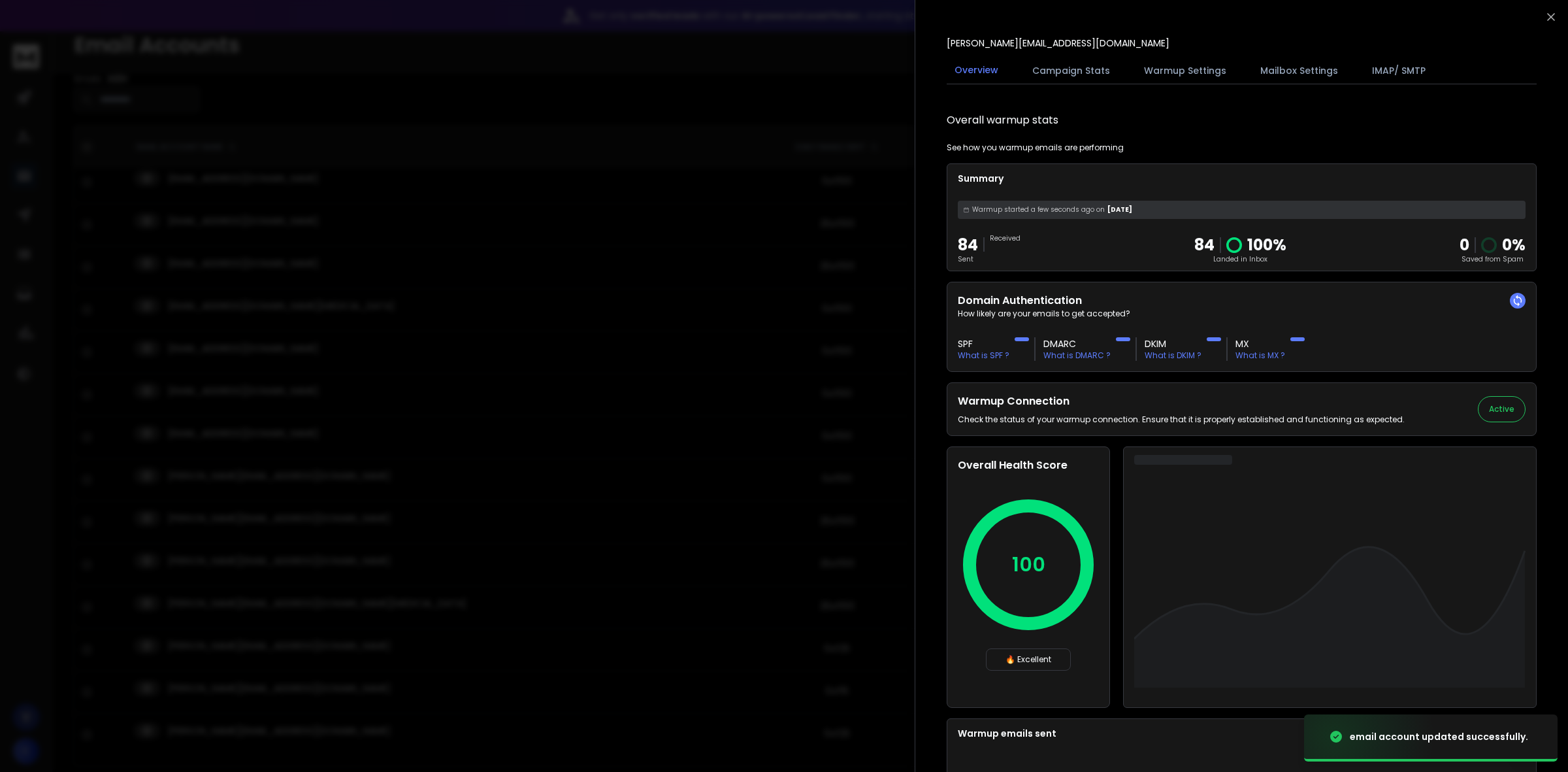
click at [1285, 58] on button "Mailbox Settings" at bounding box center [1299, 70] width 94 height 29
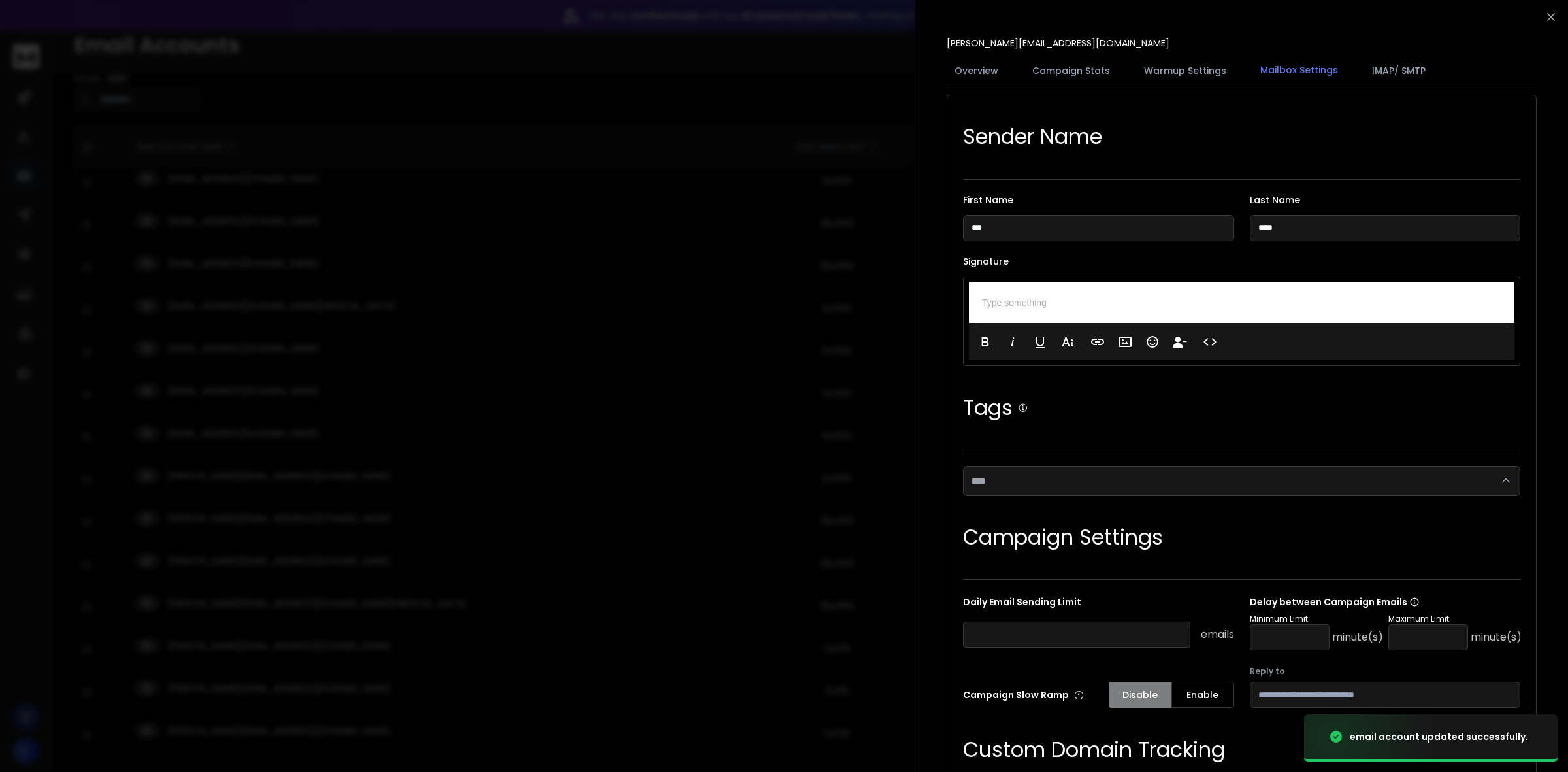
click at [1031, 647] on input "**" at bounding box center [1077, 634] width 227 height 26
paste input "*"
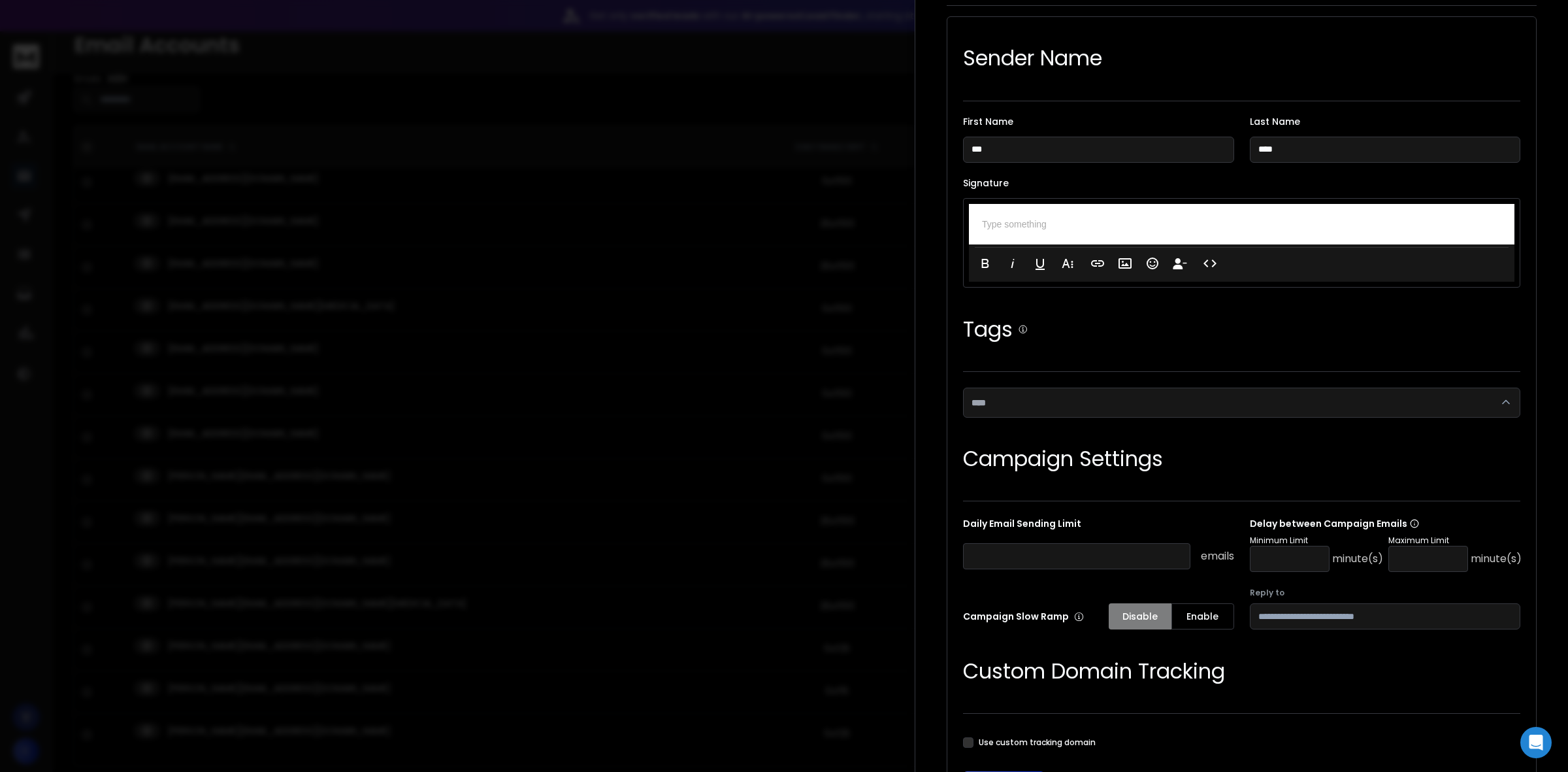
scroll to position [157, 0]
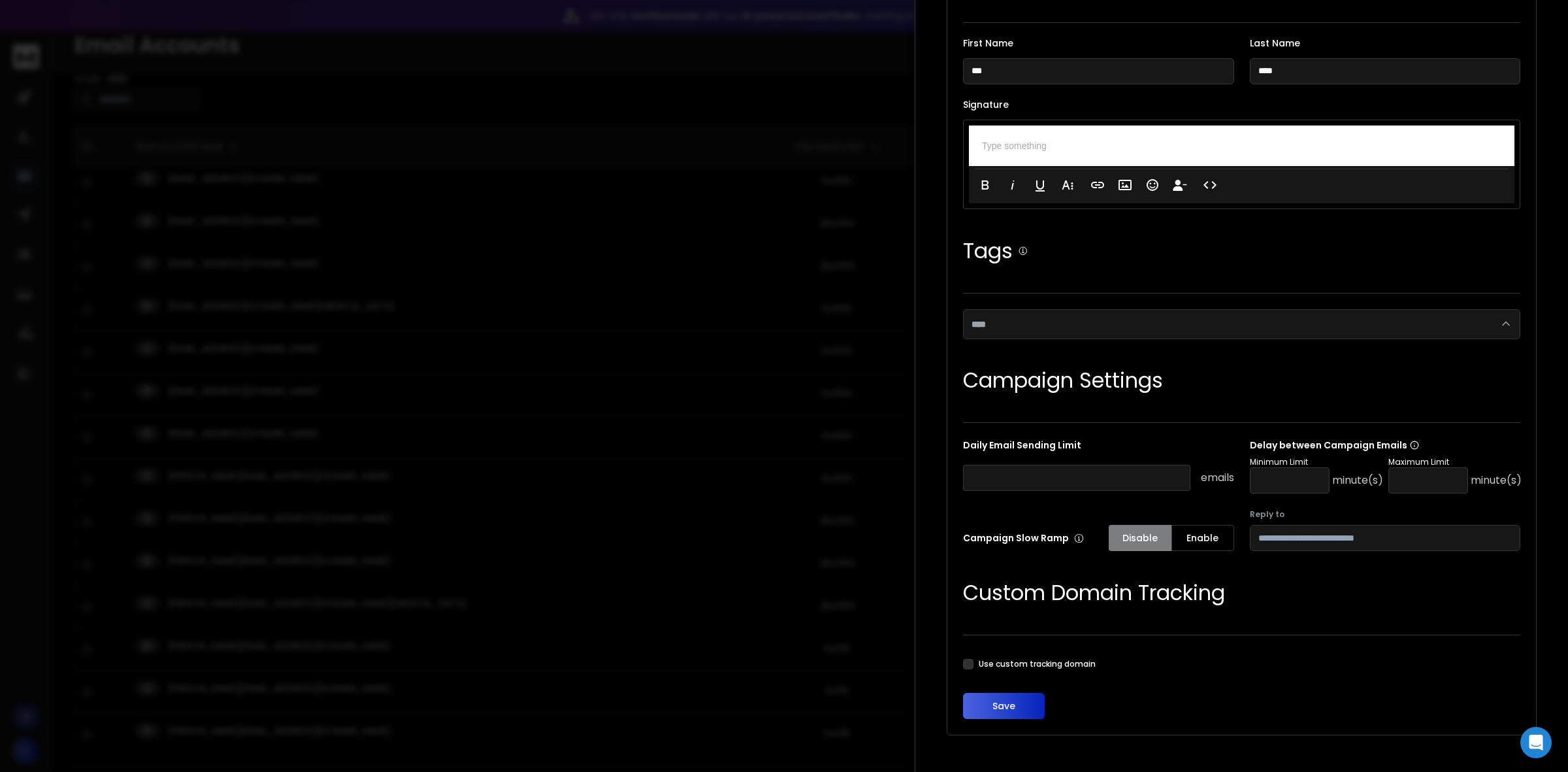
type input "***"
click at [1019, 704] on button "Save" at bounding box center [1004, 706] width 82 height 26
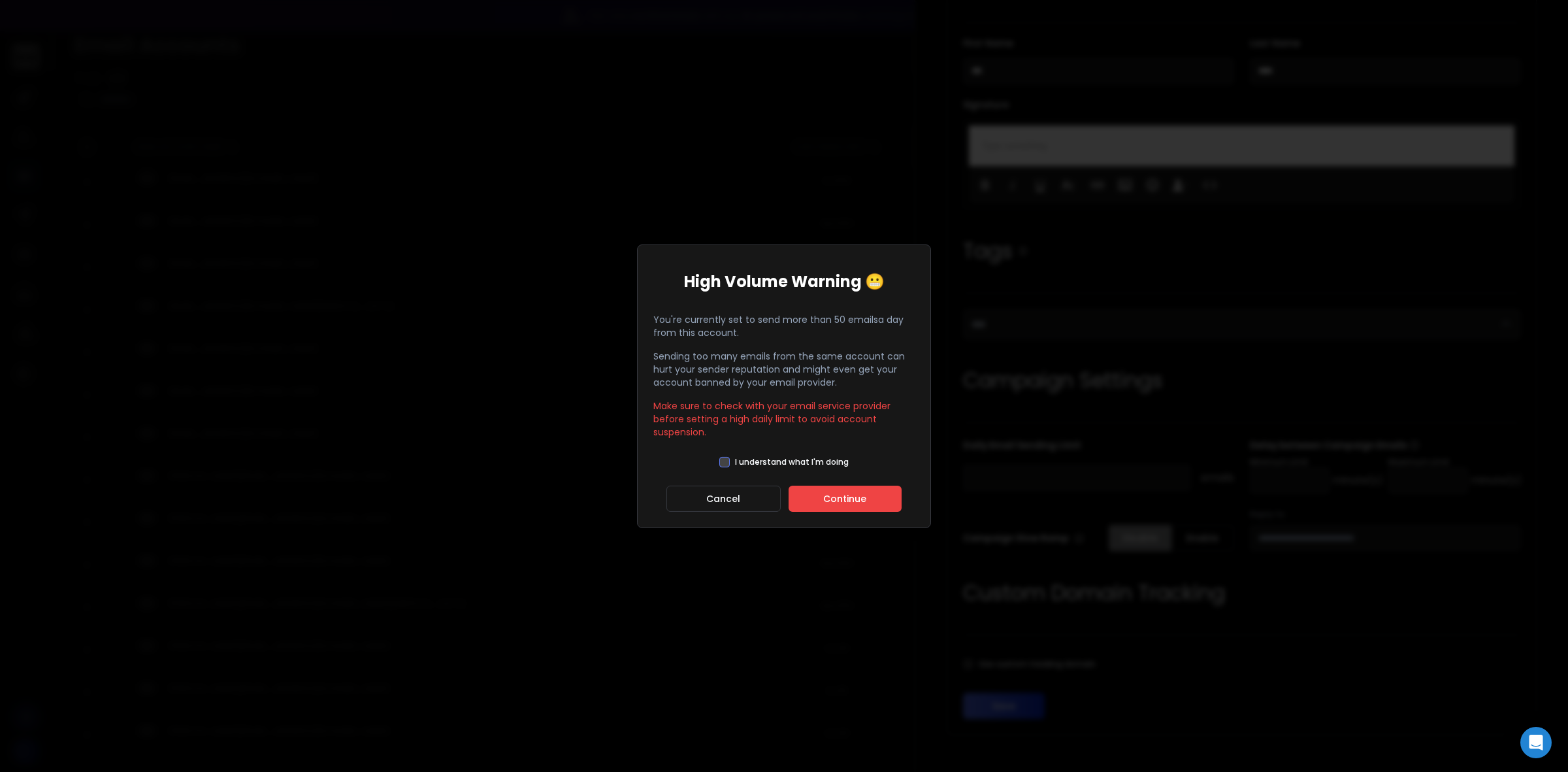
click at [727, 464] on button "I understand what I'm doing" at bounding box center [724, 462] width 10 height 10
click at [821, 492] on button "Continue" at bounding box center [844, 498] width 113 height 26
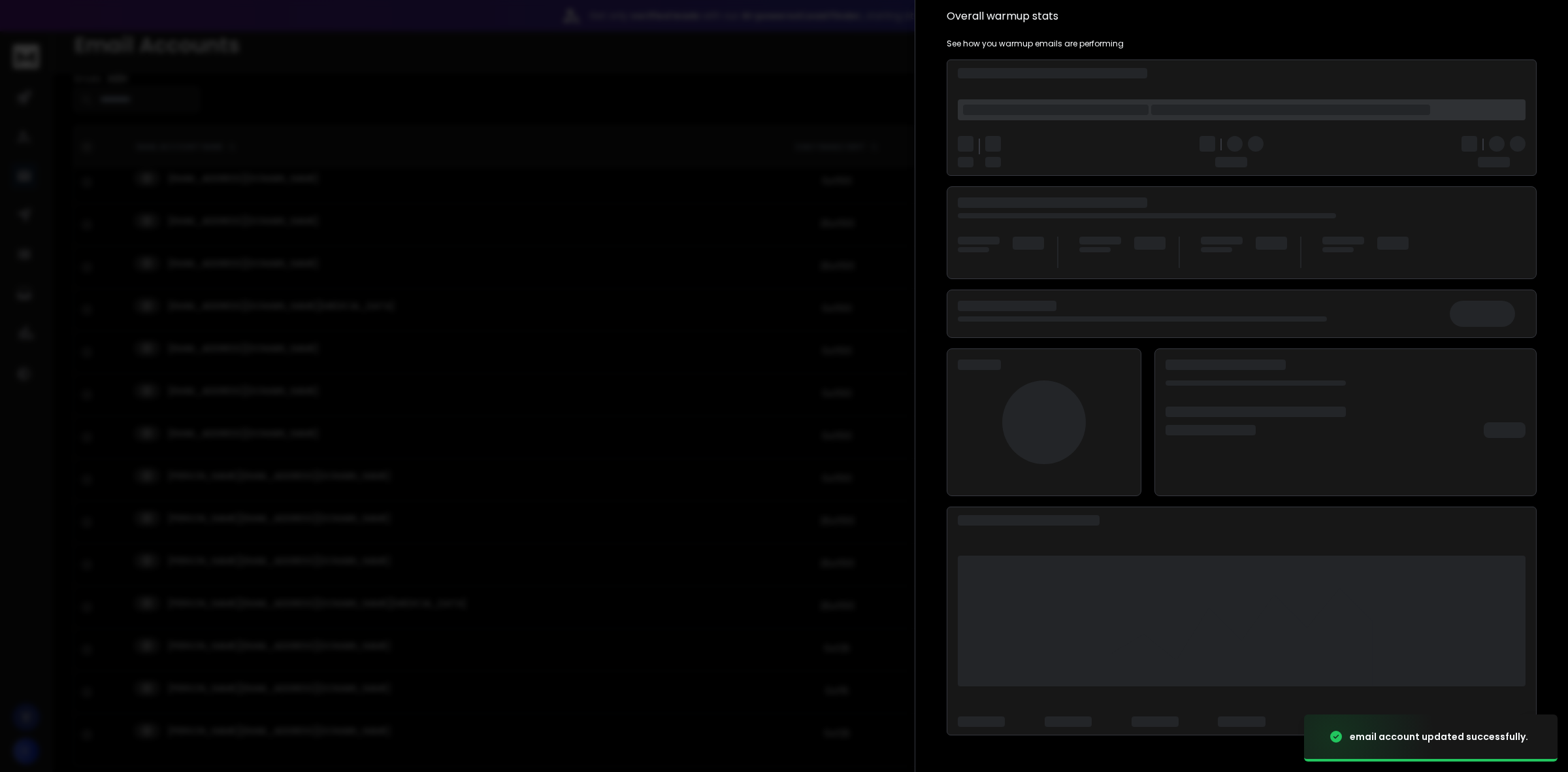
scroll to position [0, 0]
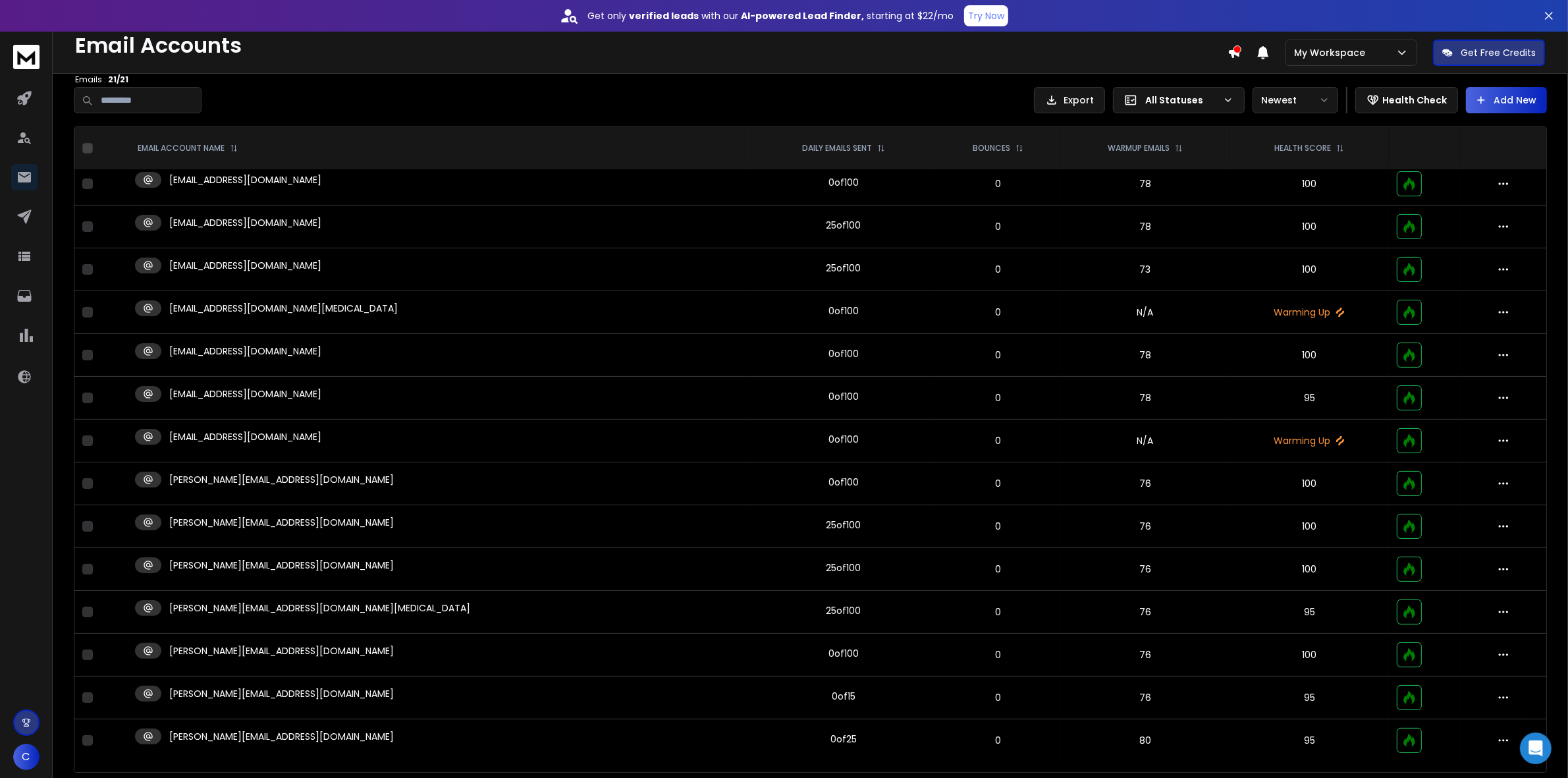
click at [752, 693] on td "0 of 15" at bounding box center [843, 693] width 182 height 34
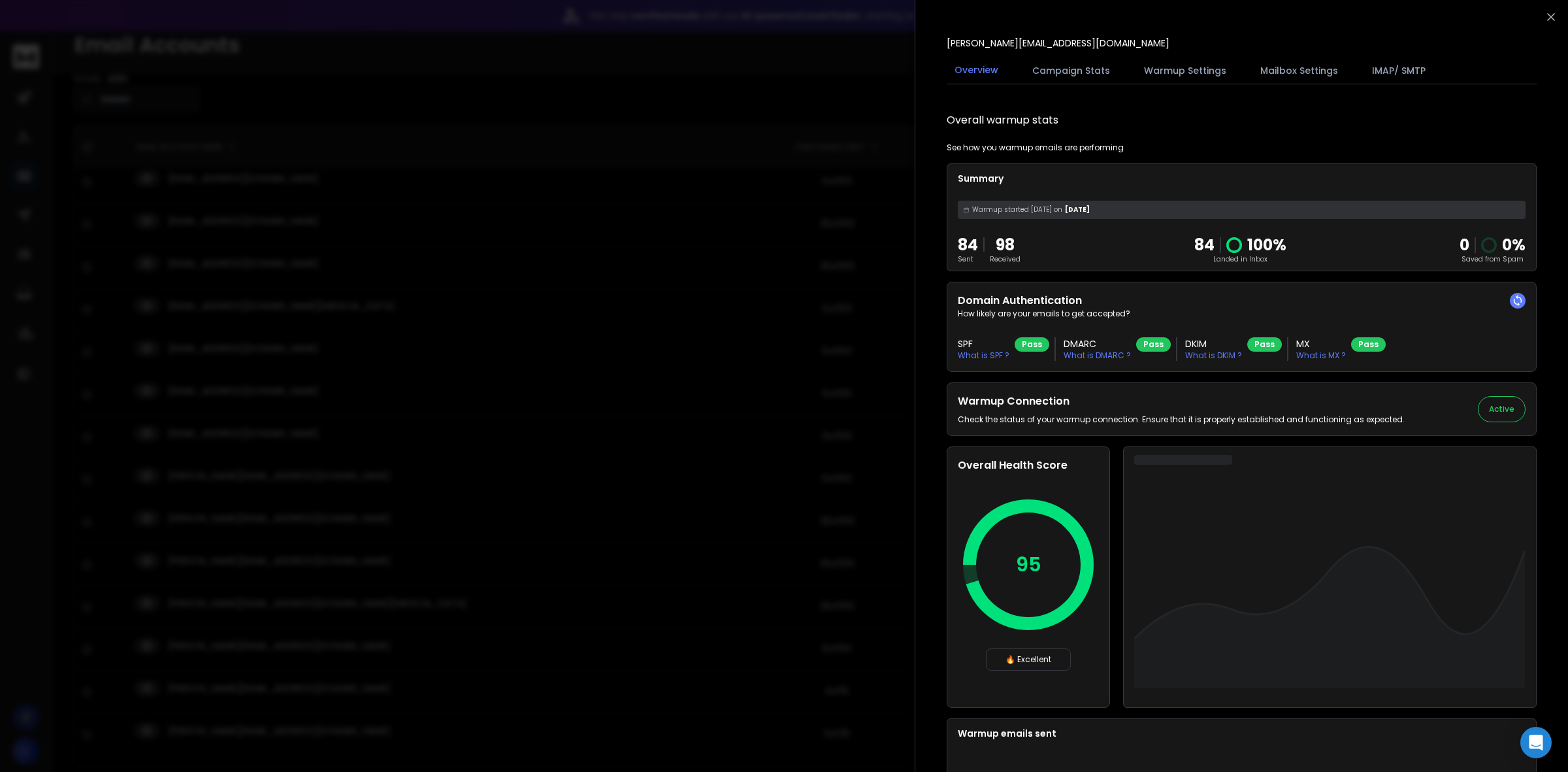
click at [1314, 64] on button "Mailbox Settings" at bounding box center [1299, 70] width 94 height 29
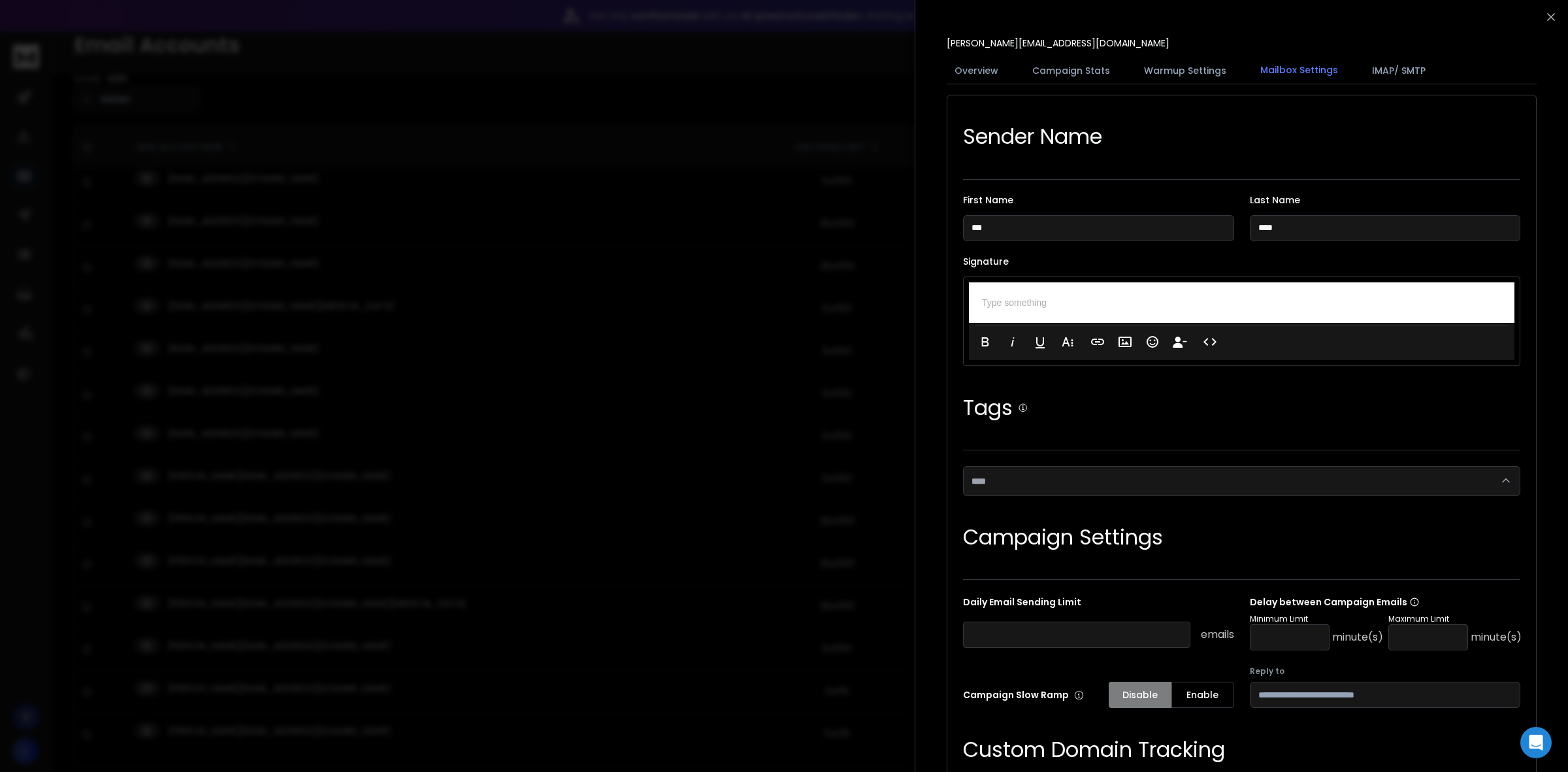
click at [1029, 646] on input "**" at bounding box center [1077, 634] width 227 height 26
paste input "*"
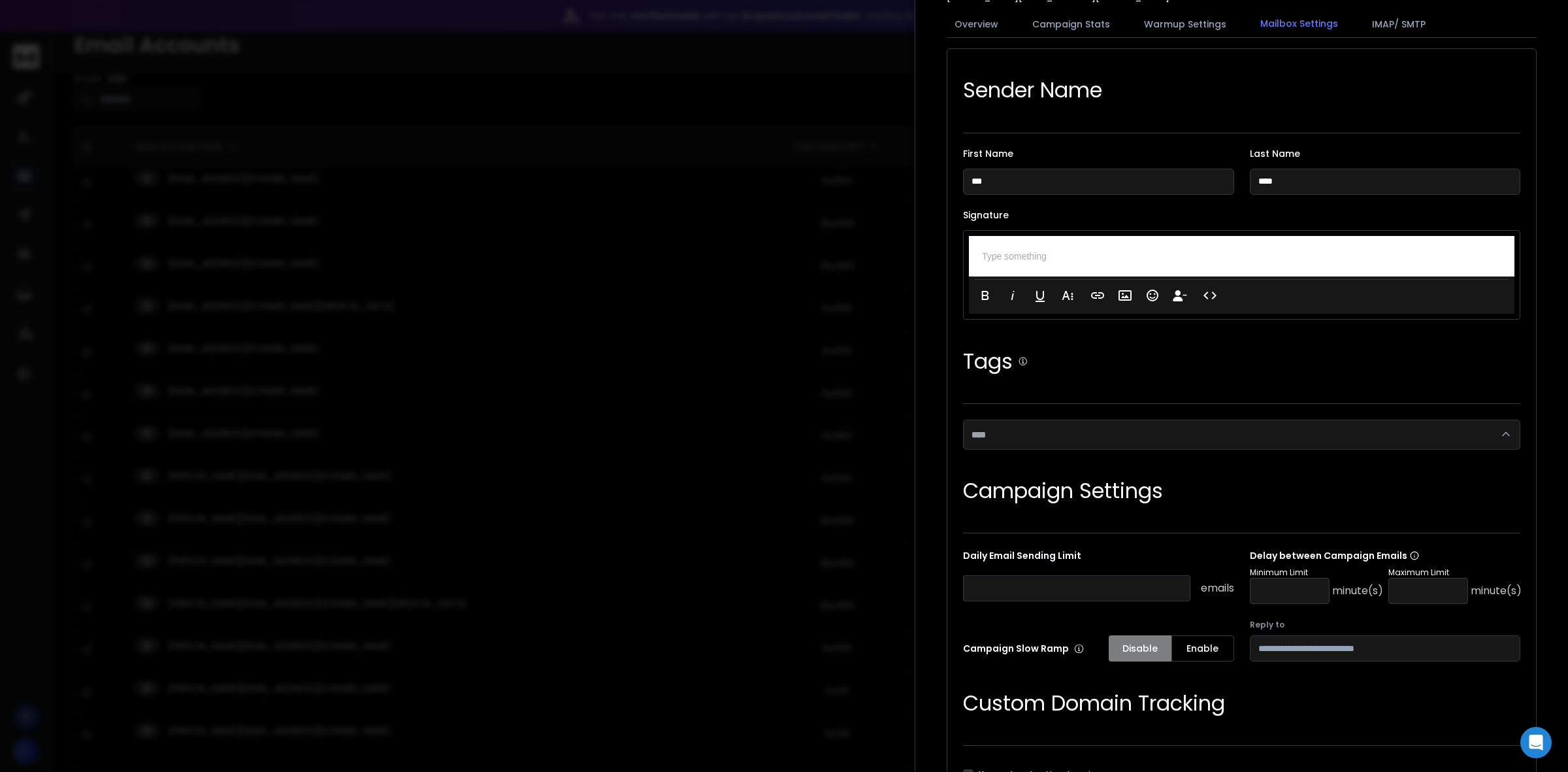
scroll to position [157, 0]
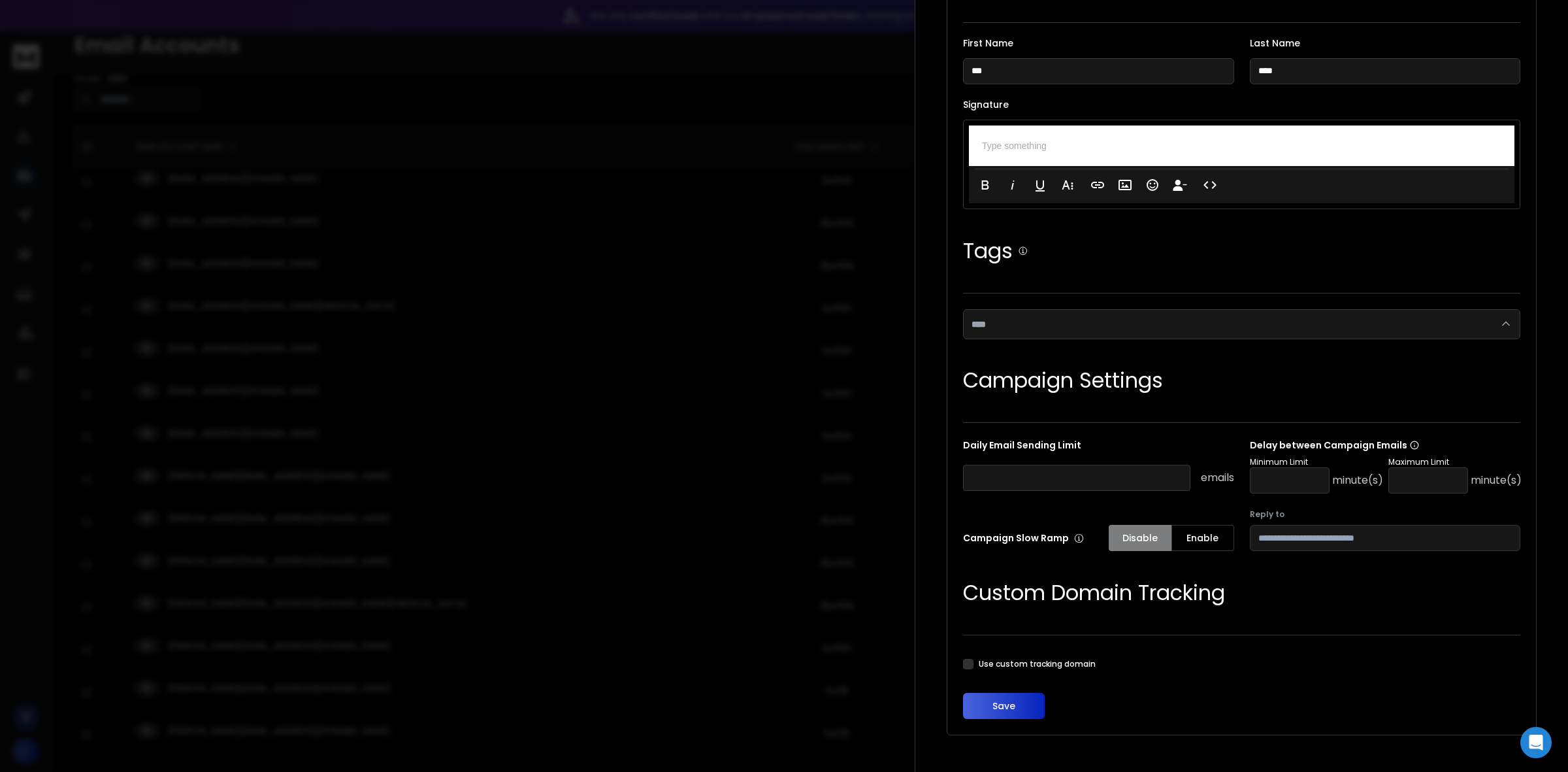
type input "***"
click at [1010, 724] on div "Sender Name First Name *** Last Name **** Signature Type something Clear Format…" at bounding box center [1242, 336] width 590 height 798
click at [1024, 705] on button "Save" at bounding box center [1004, 706] width 82 height 26
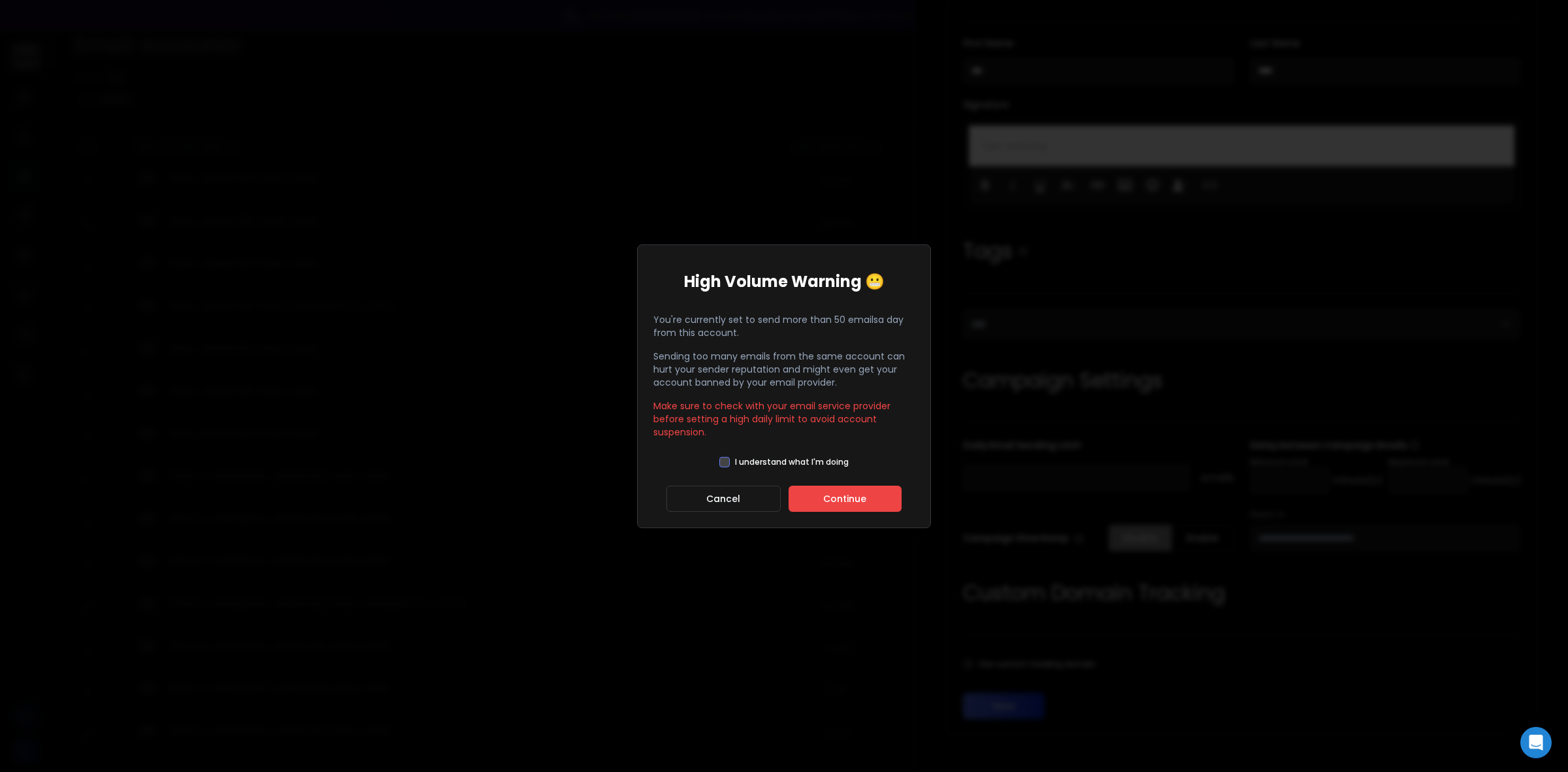
click at [728, 470] on div "I understand what I'm doing" at bounding box center [784, 462] width 130 height 26
click at [726, 466] on button "I understand what I'm doing" at bounding box center [724, 462] width 10 height 10
click at [818, 488] on button "Continue" at bounding box center [844, 498] width 113 height 26
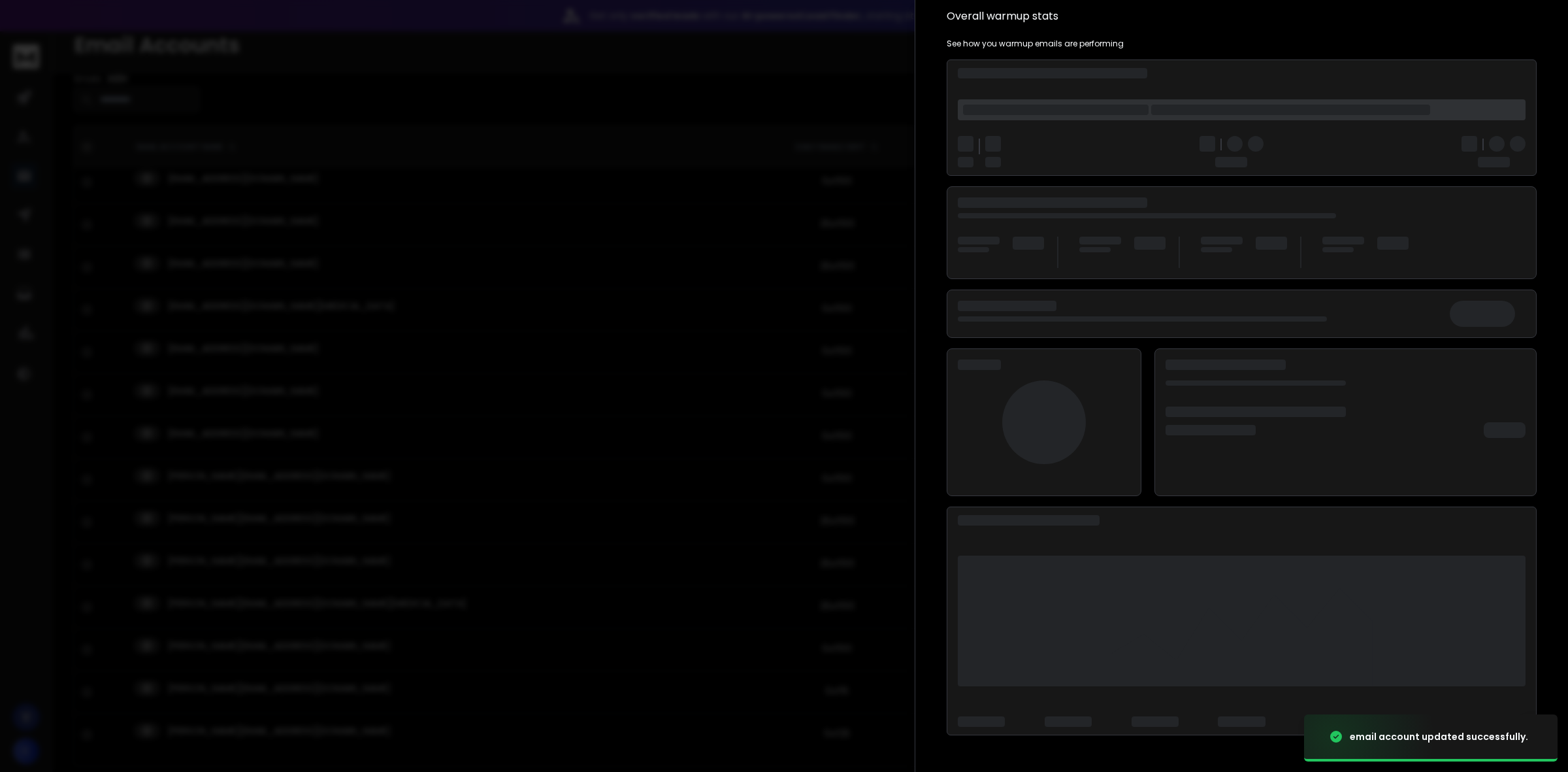
scroll to position [0, 0]
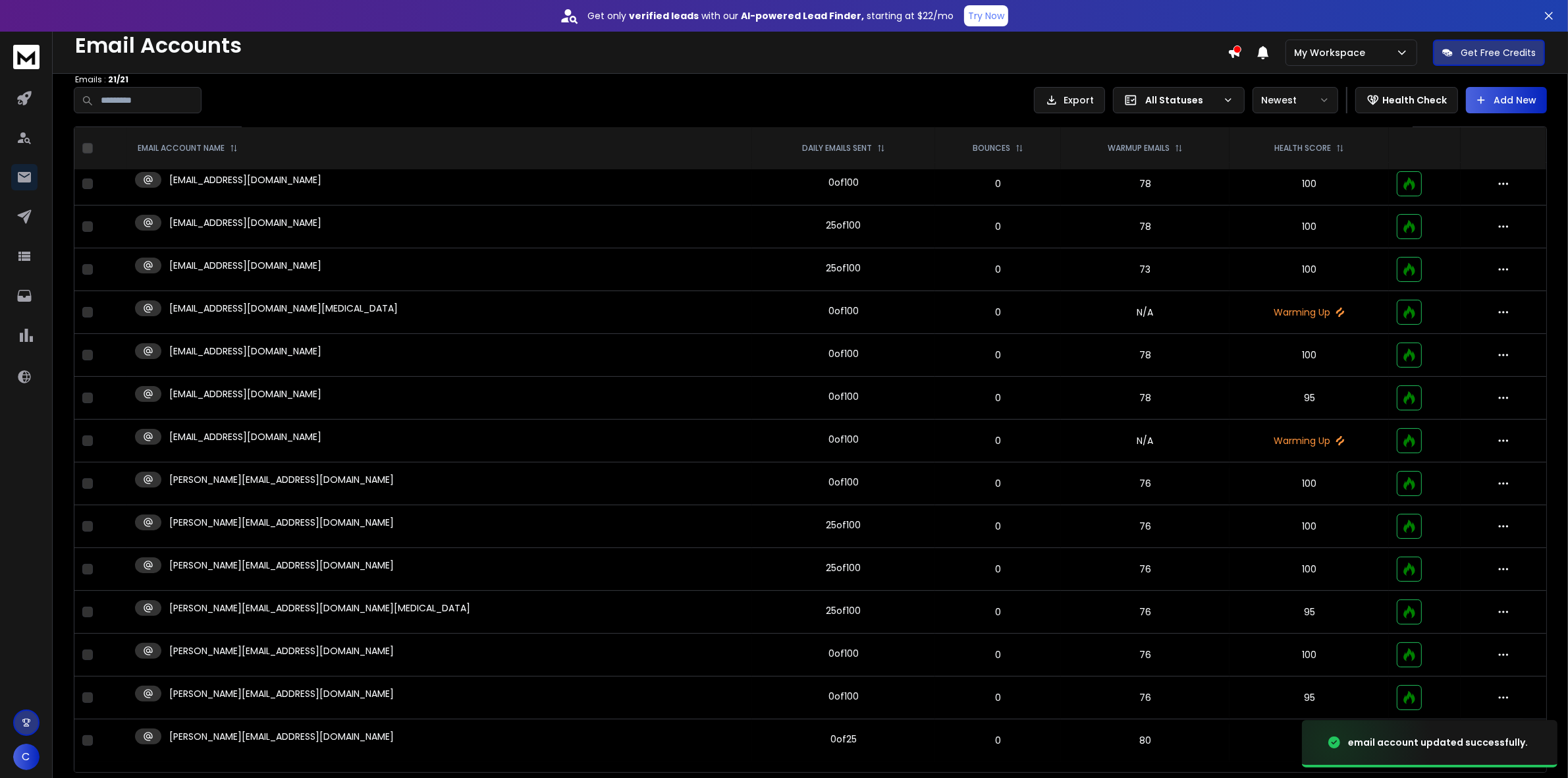
click at [498, 747] on td "tim@voiccom.online" at bounding box center [440, 740] width 625 height 43
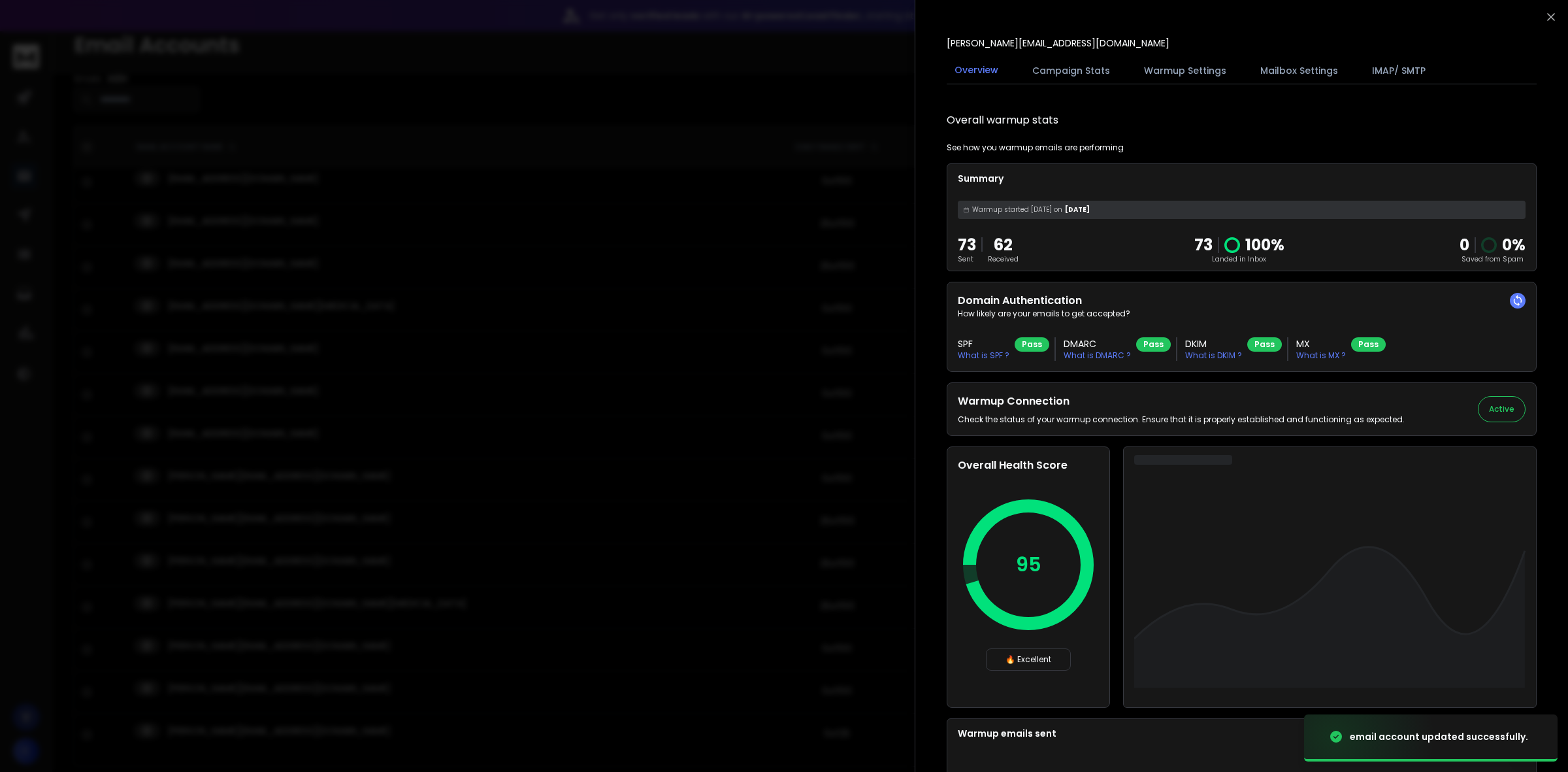
click at [1281, 64] on button "Mailbox Settings" at bounding box center [1299, 70] width 94 height 29
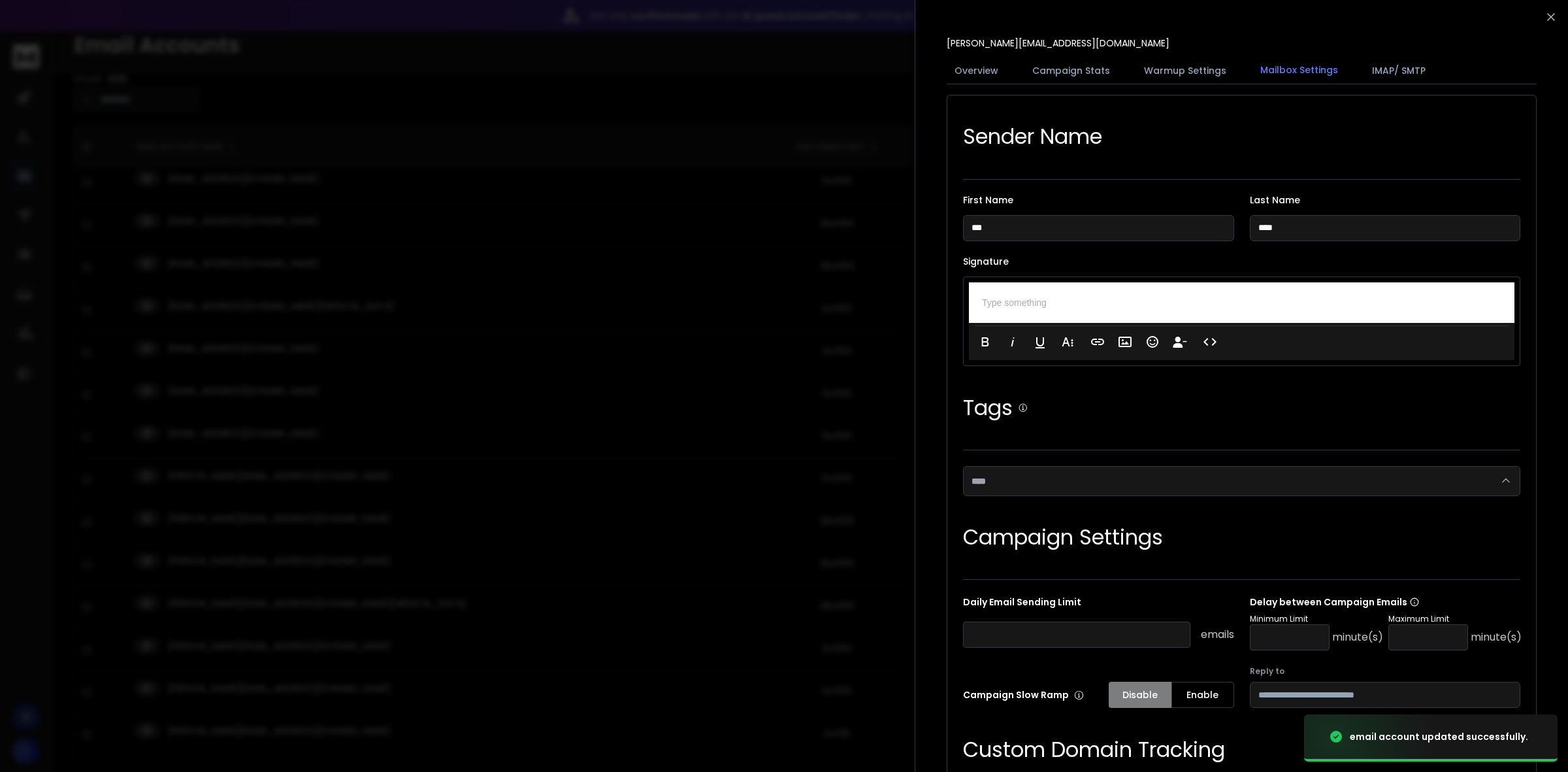
scroll to position [157, 0]
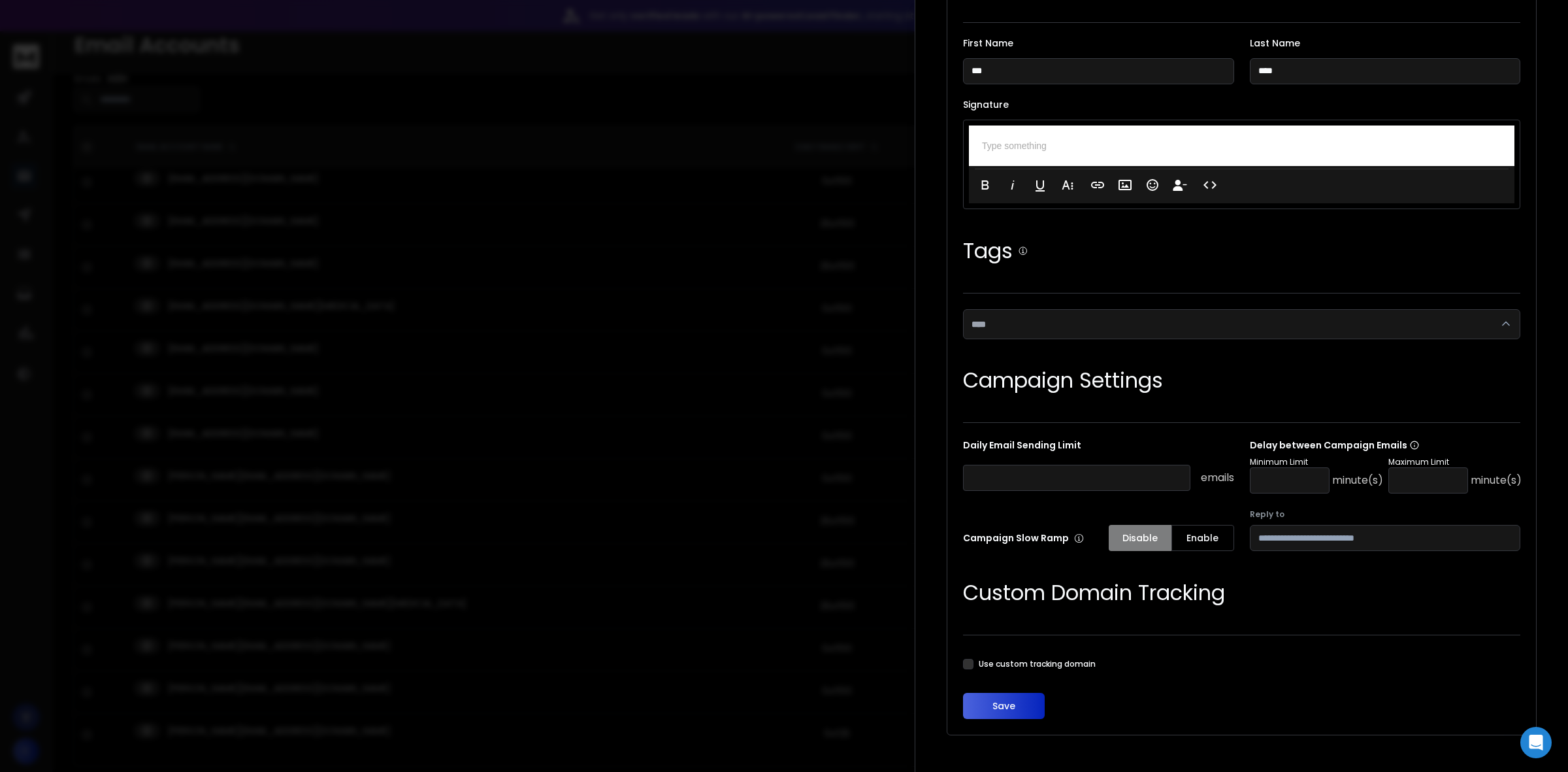
click at [1023, 491] on input "**" at bounding box center [1077, 478] width 227 height 26
paste input "*"
type input "***"
click at [1024, 696] on button "Save" at bounding box center [1004, 706] width 82 height 26
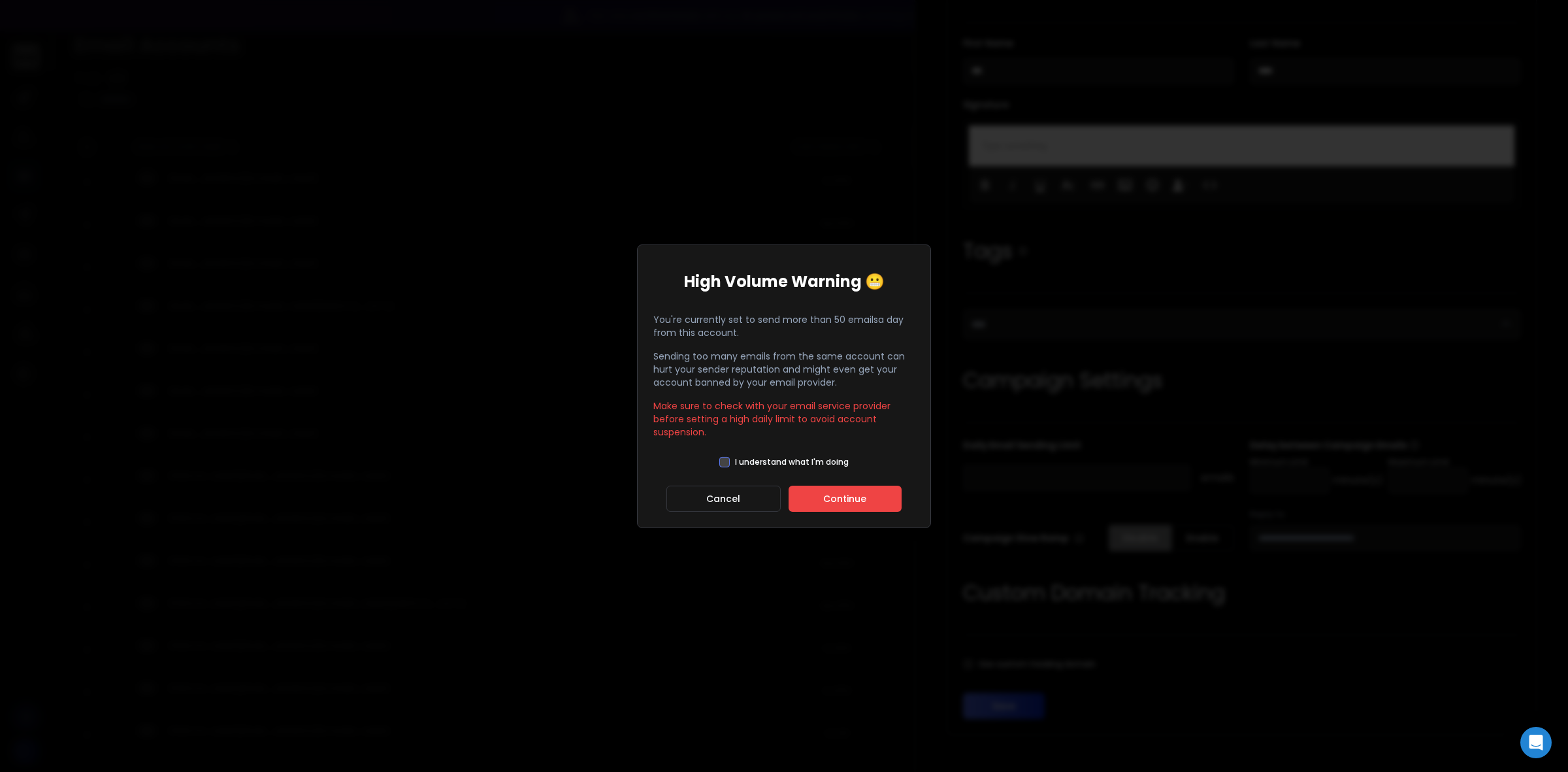
click at [723, 462] on button "I understand what I'm doing" at bounding box center [724, 462] width 10 height 10
click at [841, 502] on button "Continue" at bounding box center [844, 498] width 113 height 26
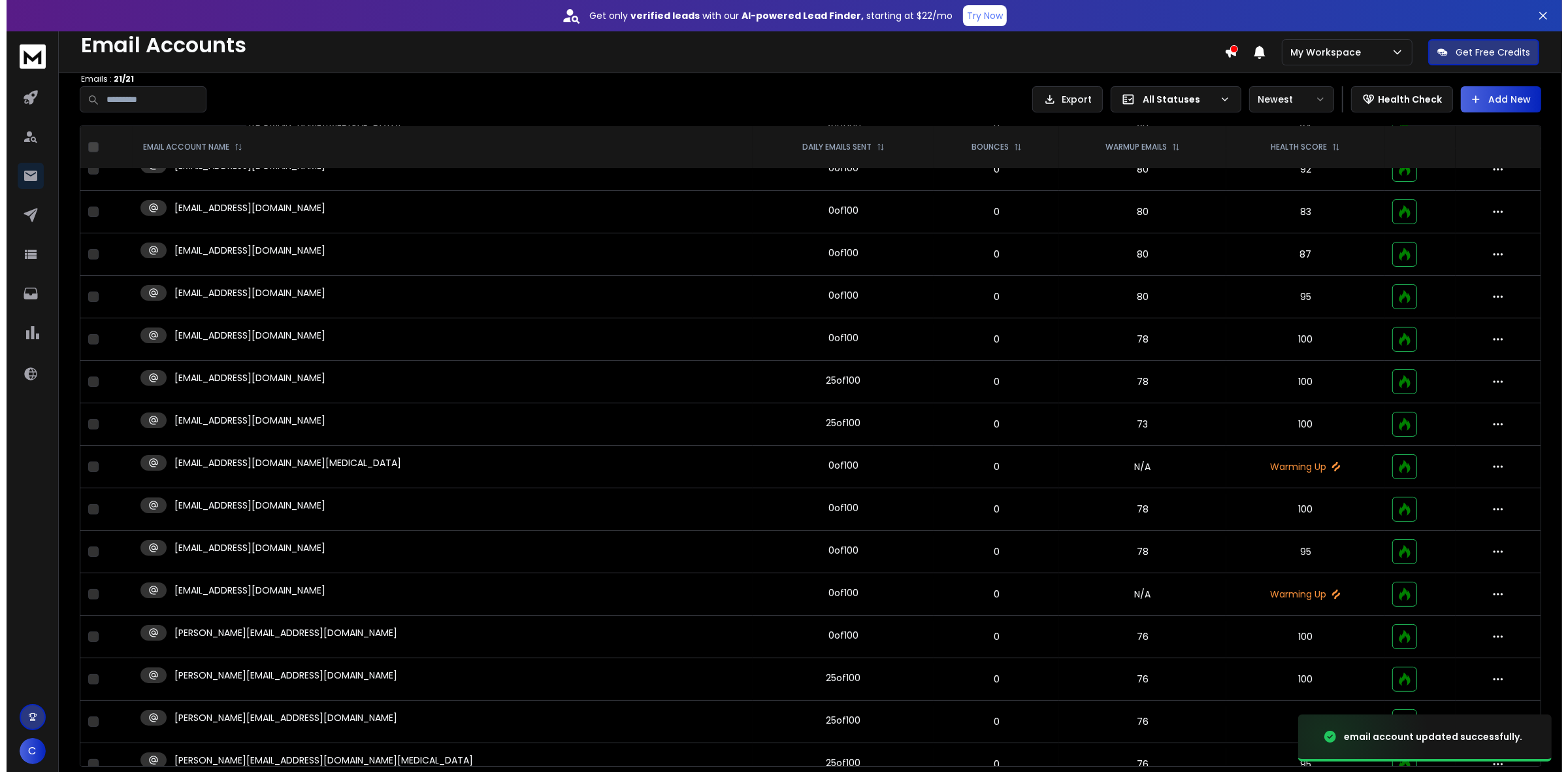
scroll to position [307, 0]
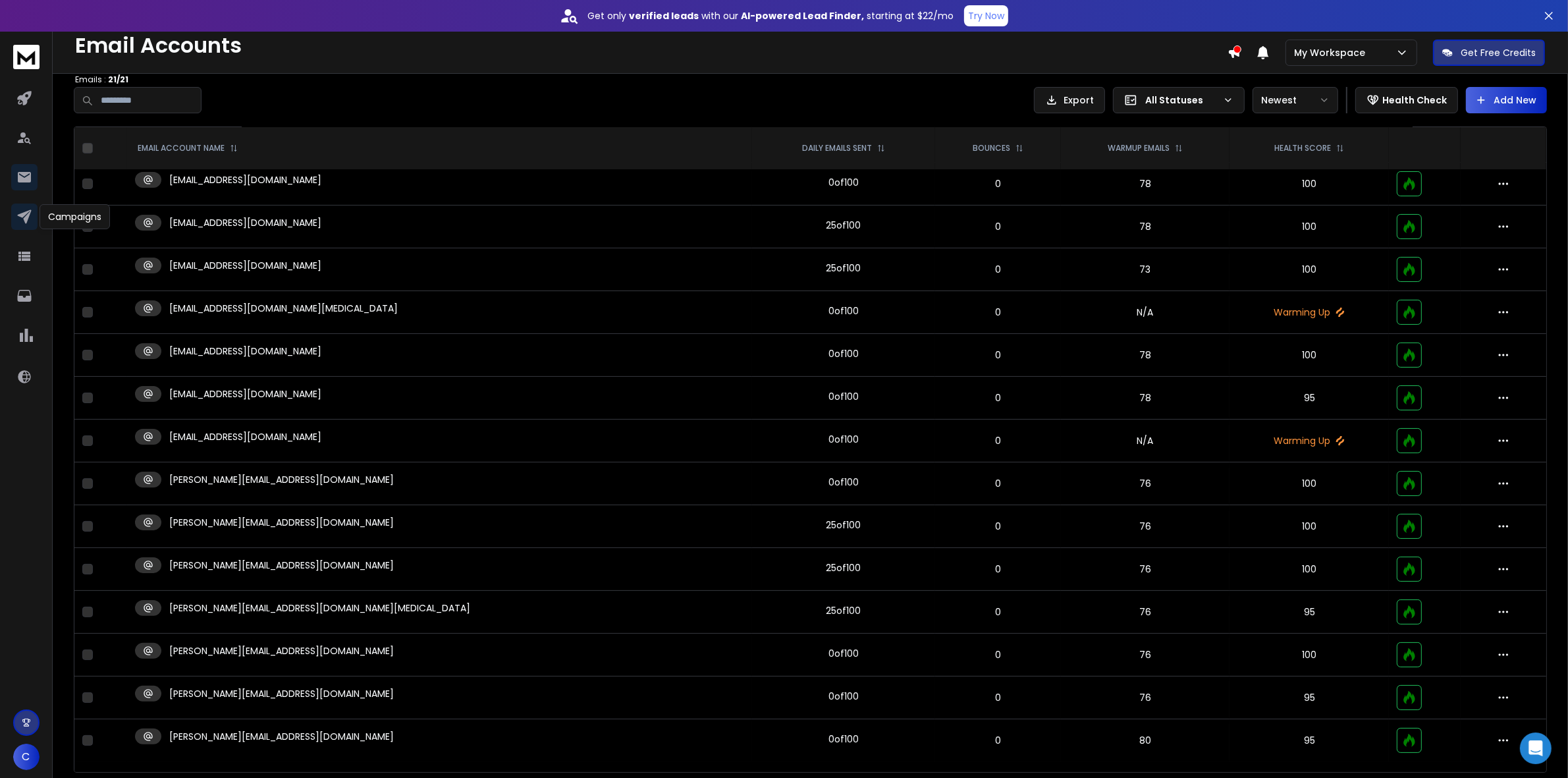
click at [24, 218] on icon at bounding box center [23, 216] width 14 height 14
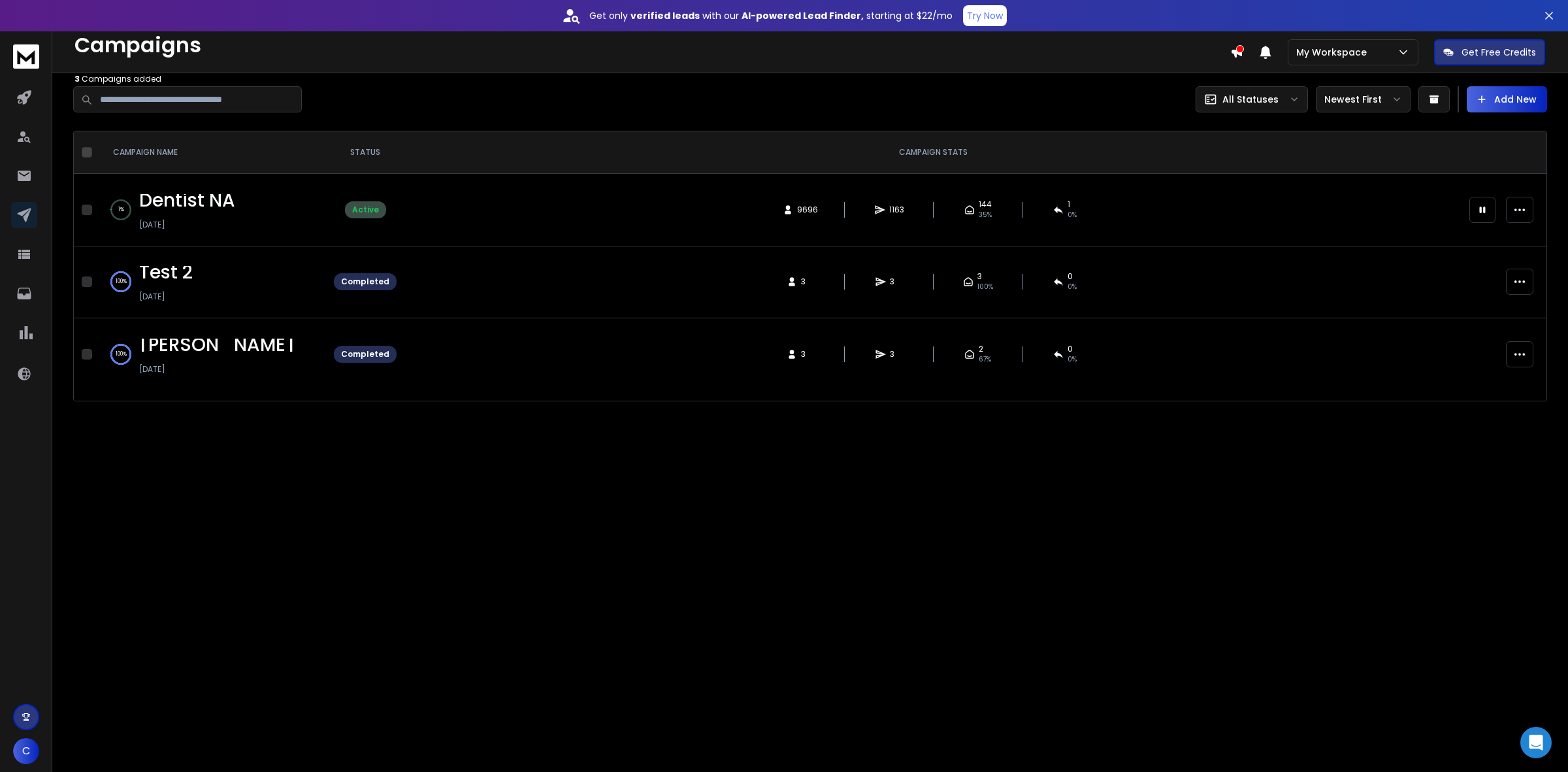
click at [213, 207] on div "Dentist NA 9 days ago" at bounding box center [187, 210] width 96 height 56
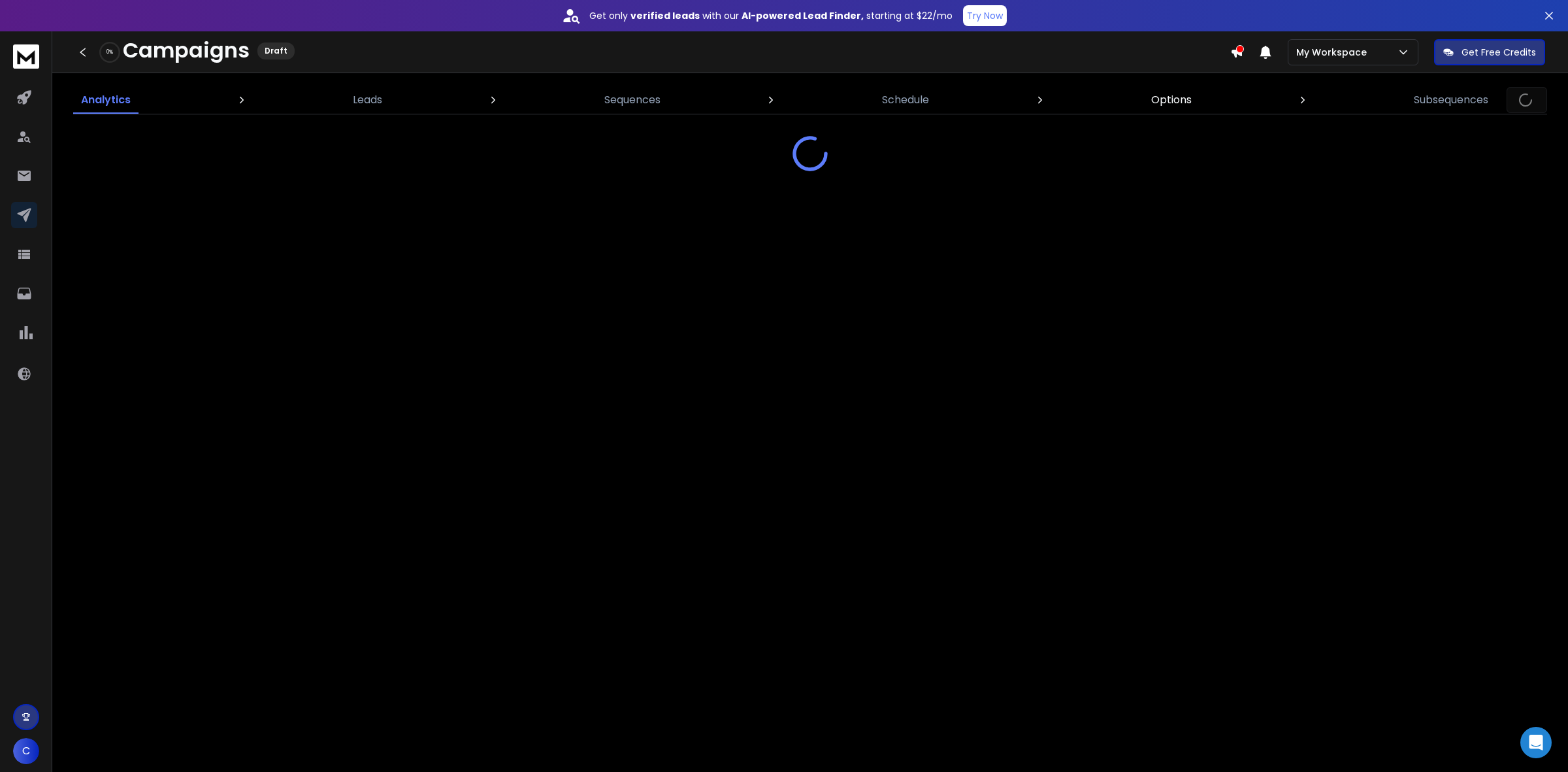
click at [1165, 94] on p "Options" at bounding box center [1171, 100] width 41 height 12
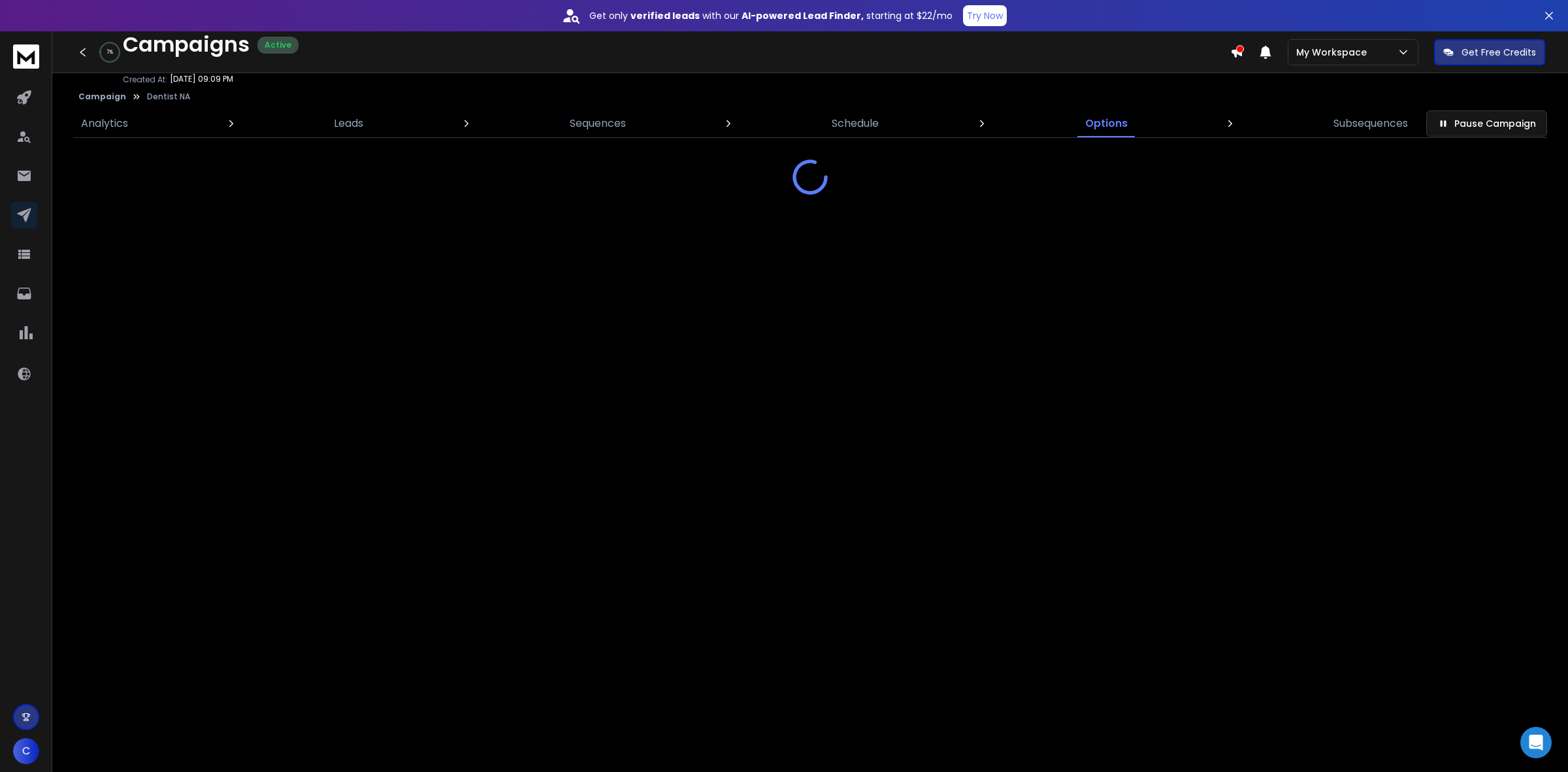
select select "*********"
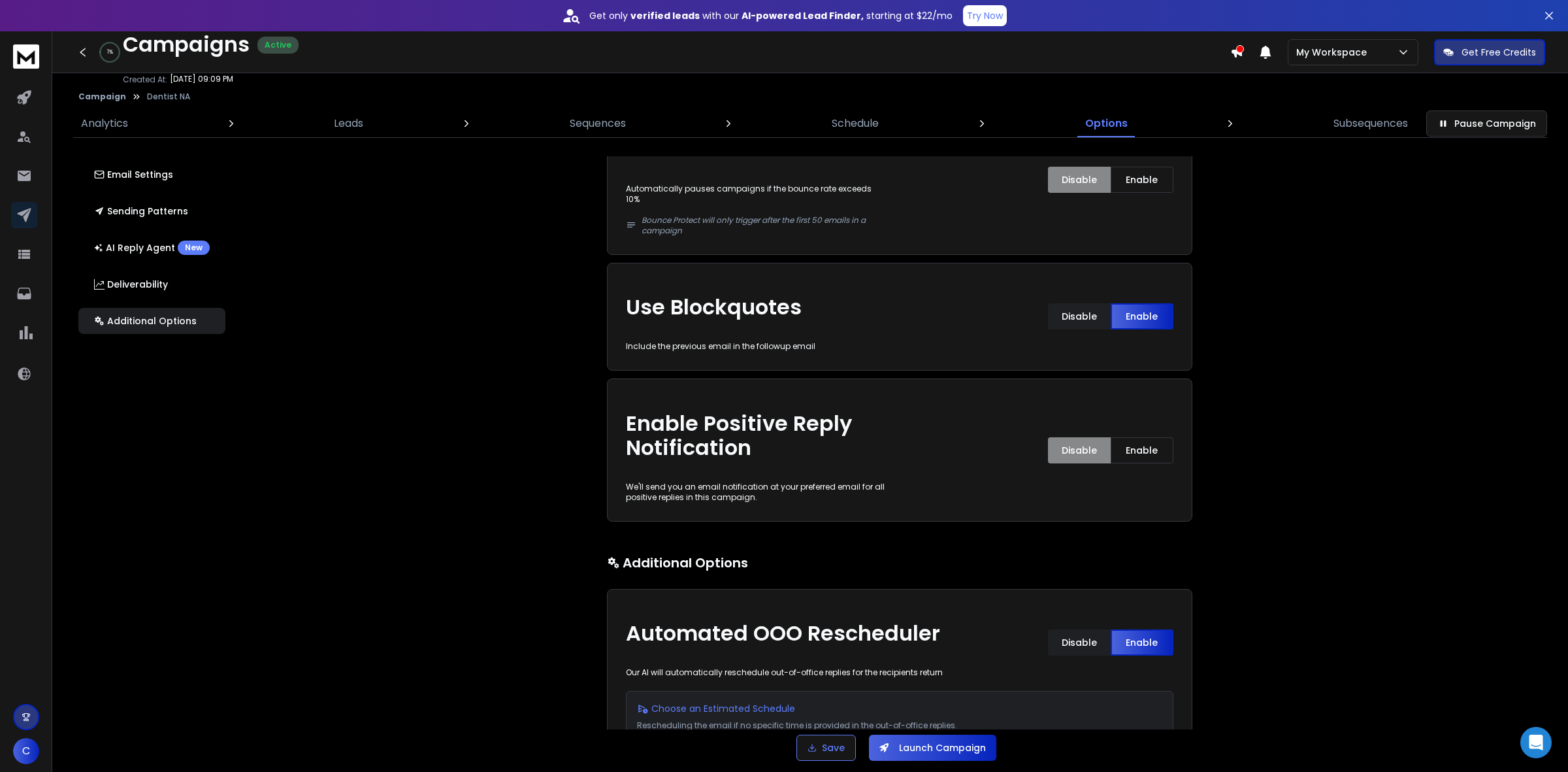
scroll to position [3269, 0]
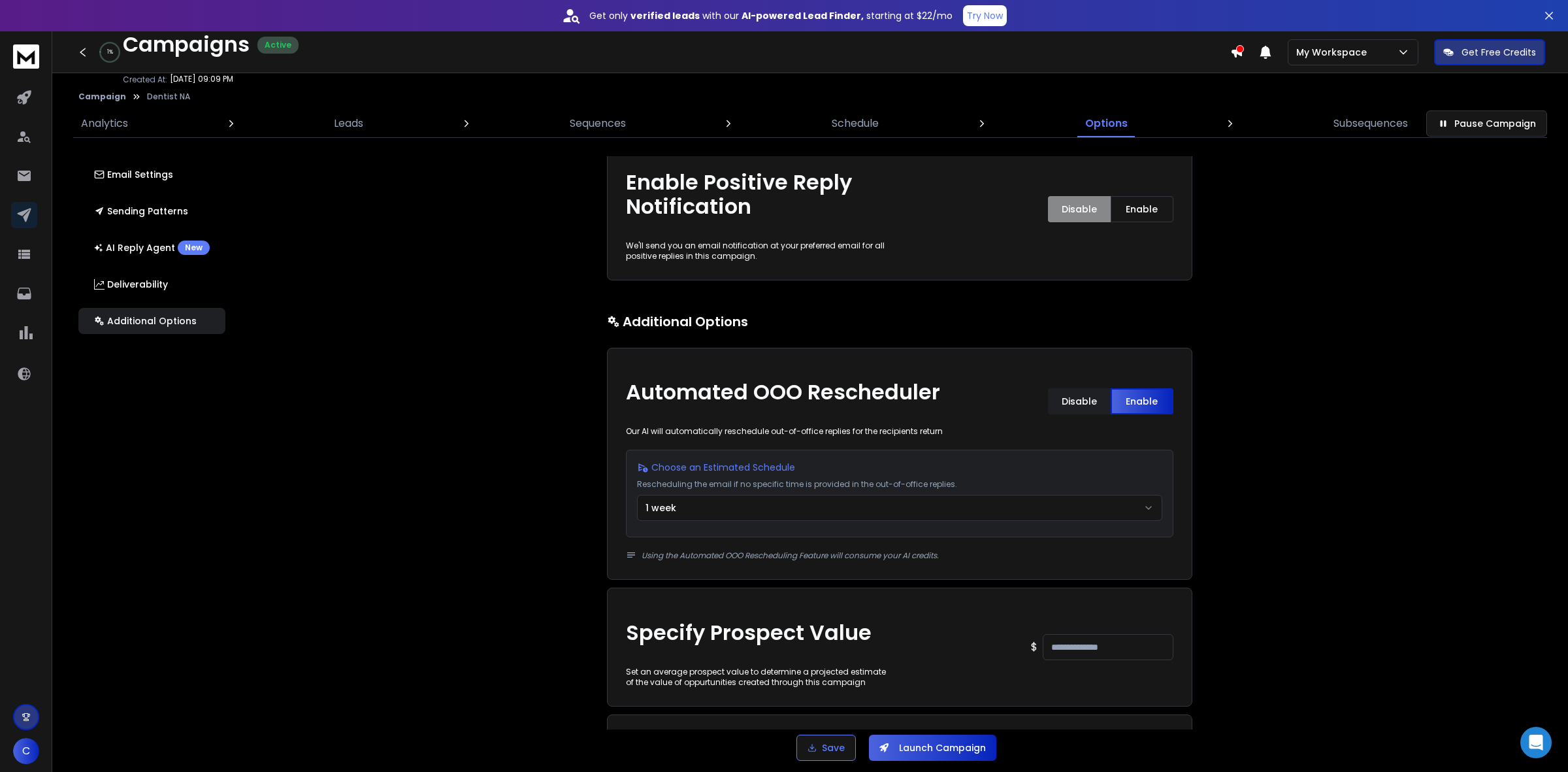
click at [912, 753] on button "Launch Campaign" at bounding box center [932, 748] width 127 height 26
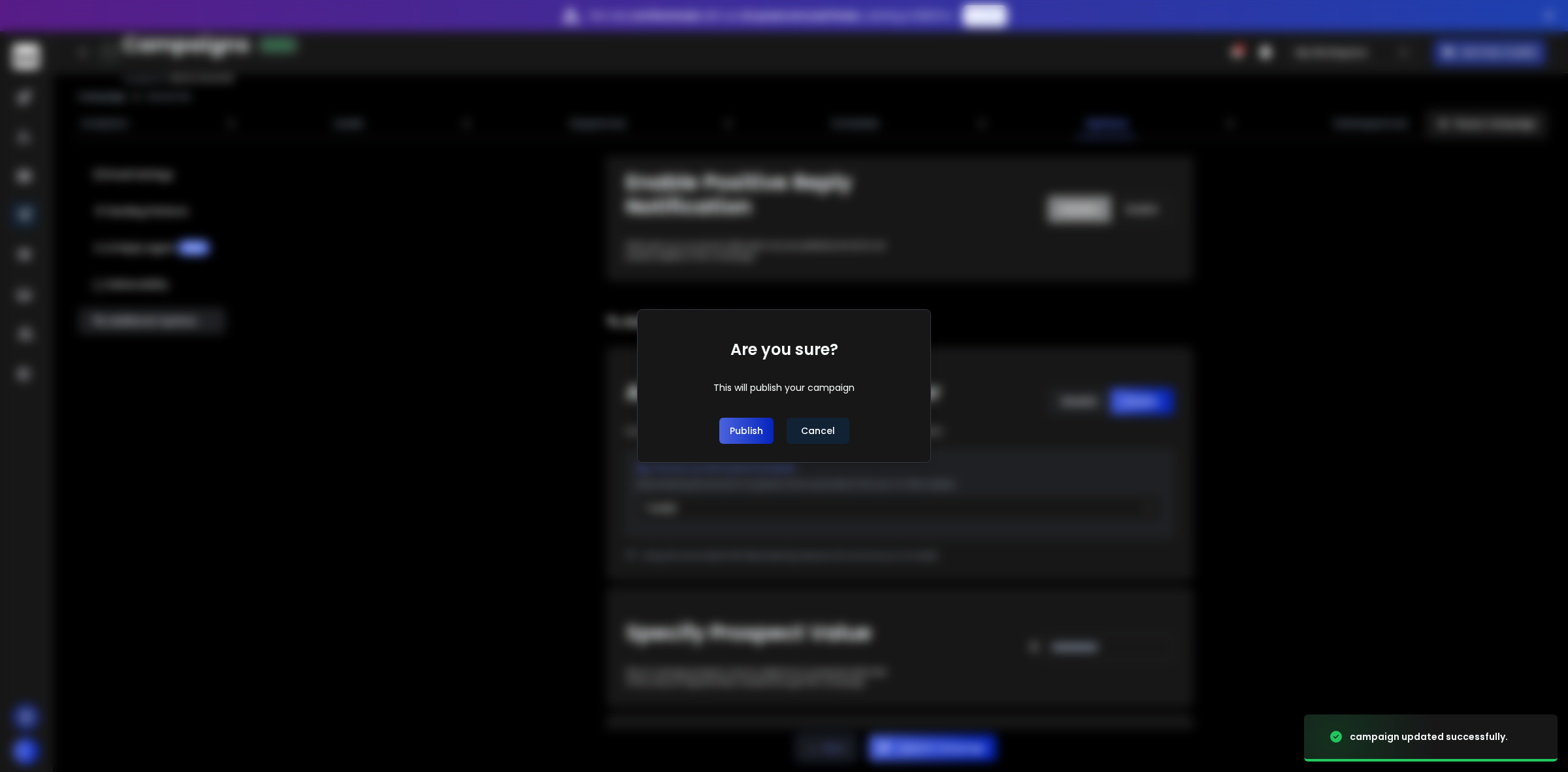
click at [761, 431] on button "Publish" at bounding box center [747, 430] width 54 height 26
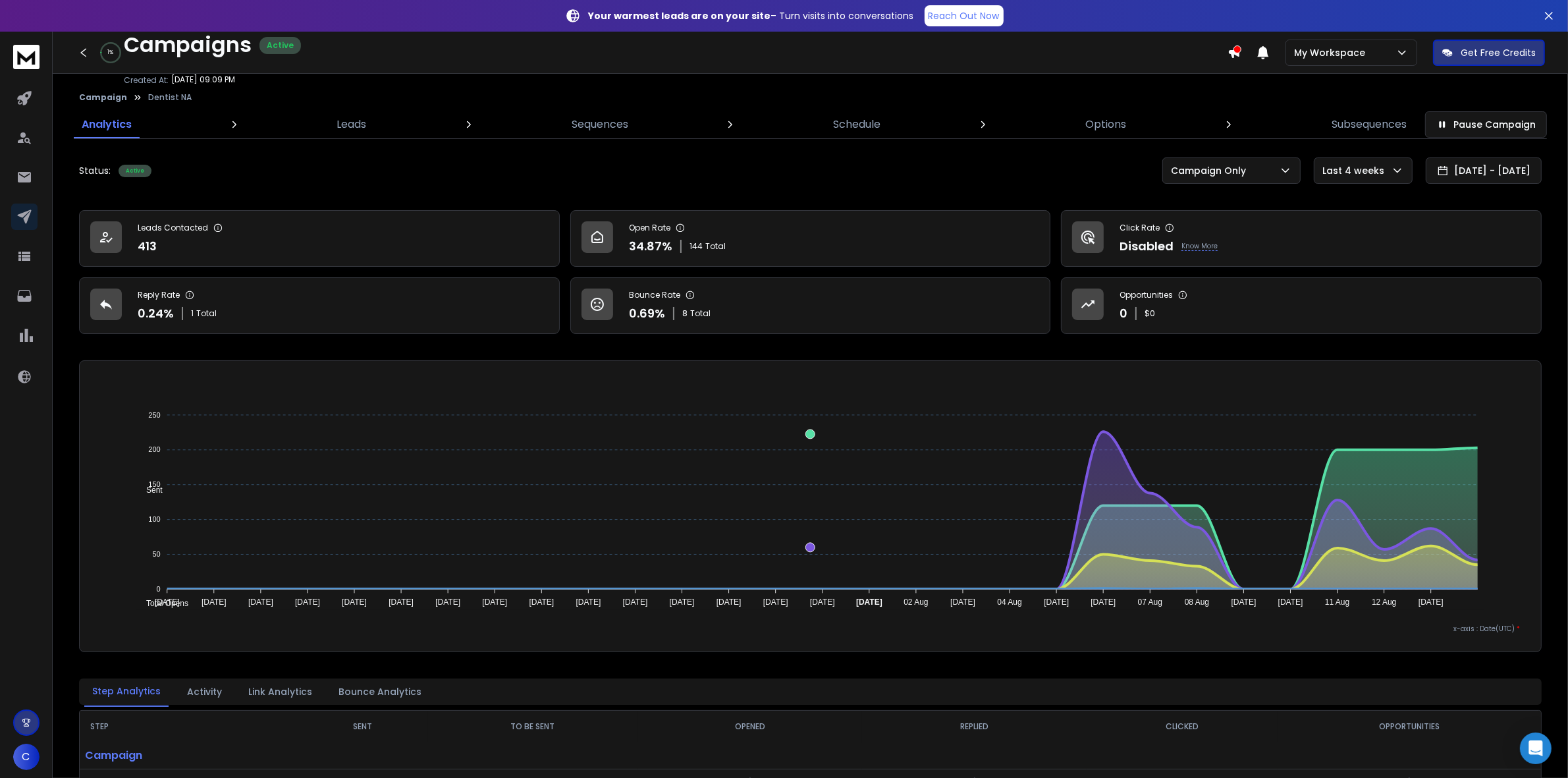
drag, startPoint x: 855, startPoint y: 124, endPoint x: 873, endPoint y: 139, distance: 23.4
click at [855, 124] on p "Schedule" at bounding box center [857, 124] width 48 height 12
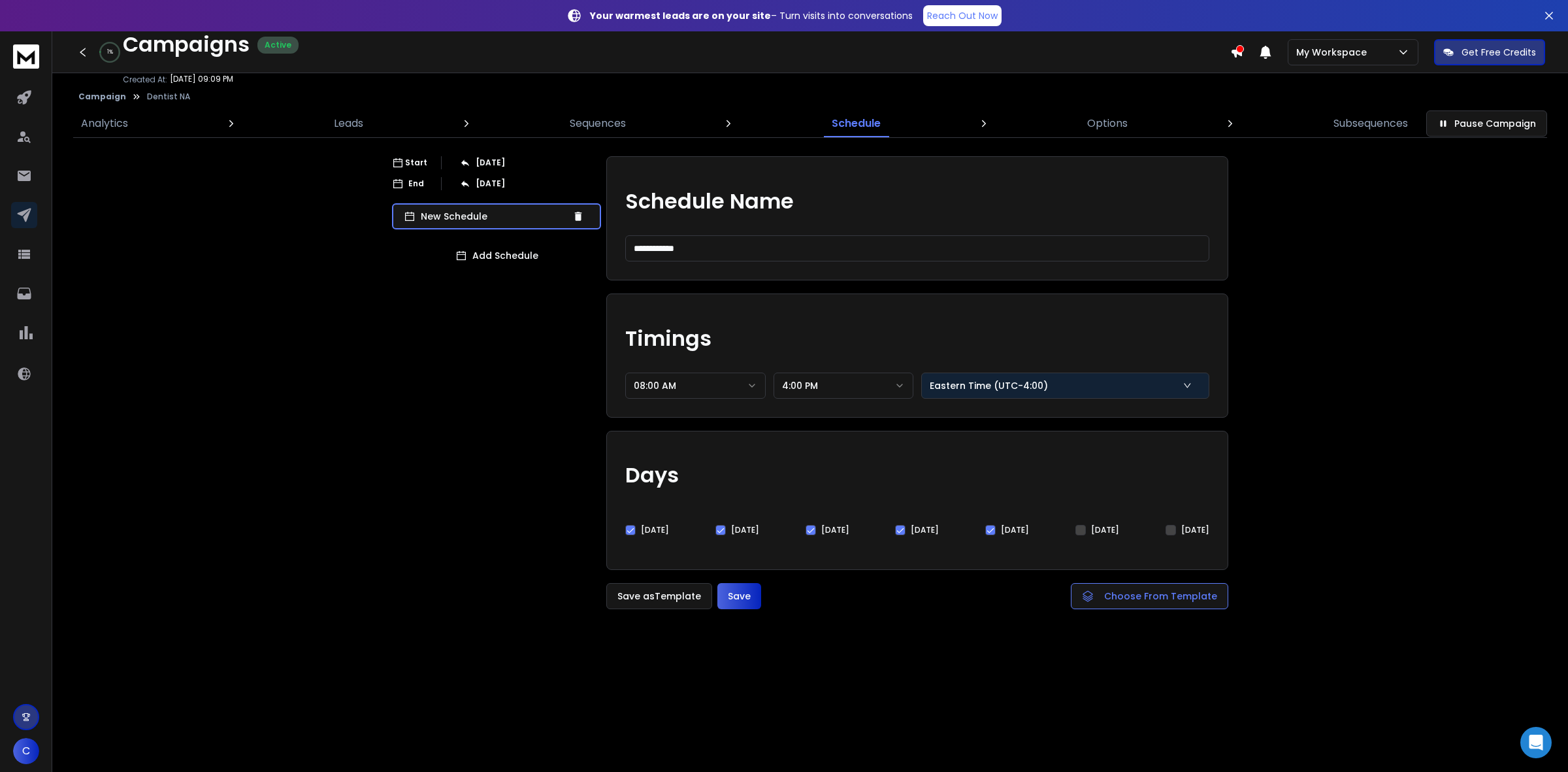
click at [988, 381] on p "Eastern Time (UTC-4:00)" at bounding box center [991, 386] width 123 height 13
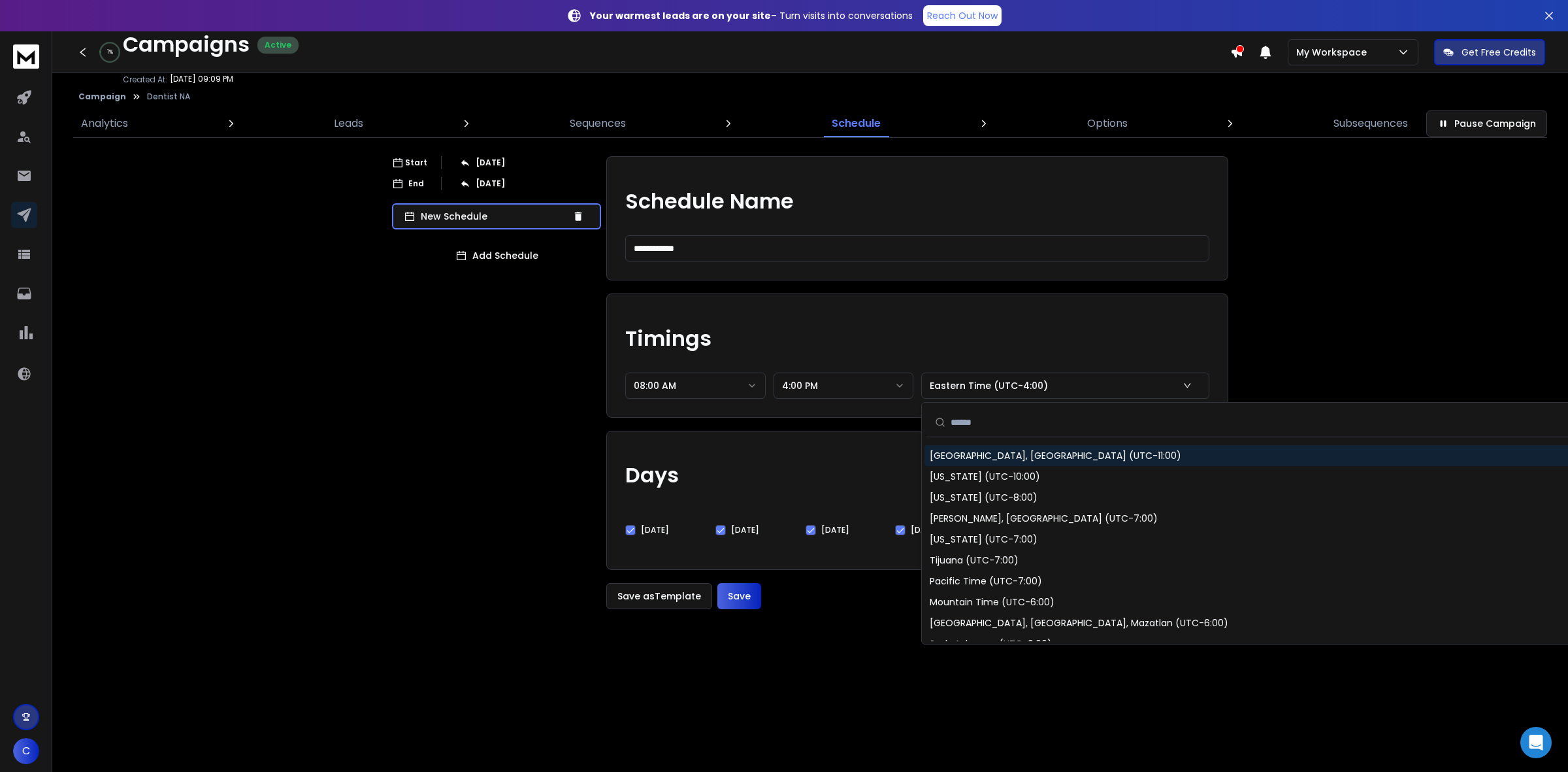
click at [864, 386] on button "4:00 PM" at bounding box center [844, 386] width 141 height 26
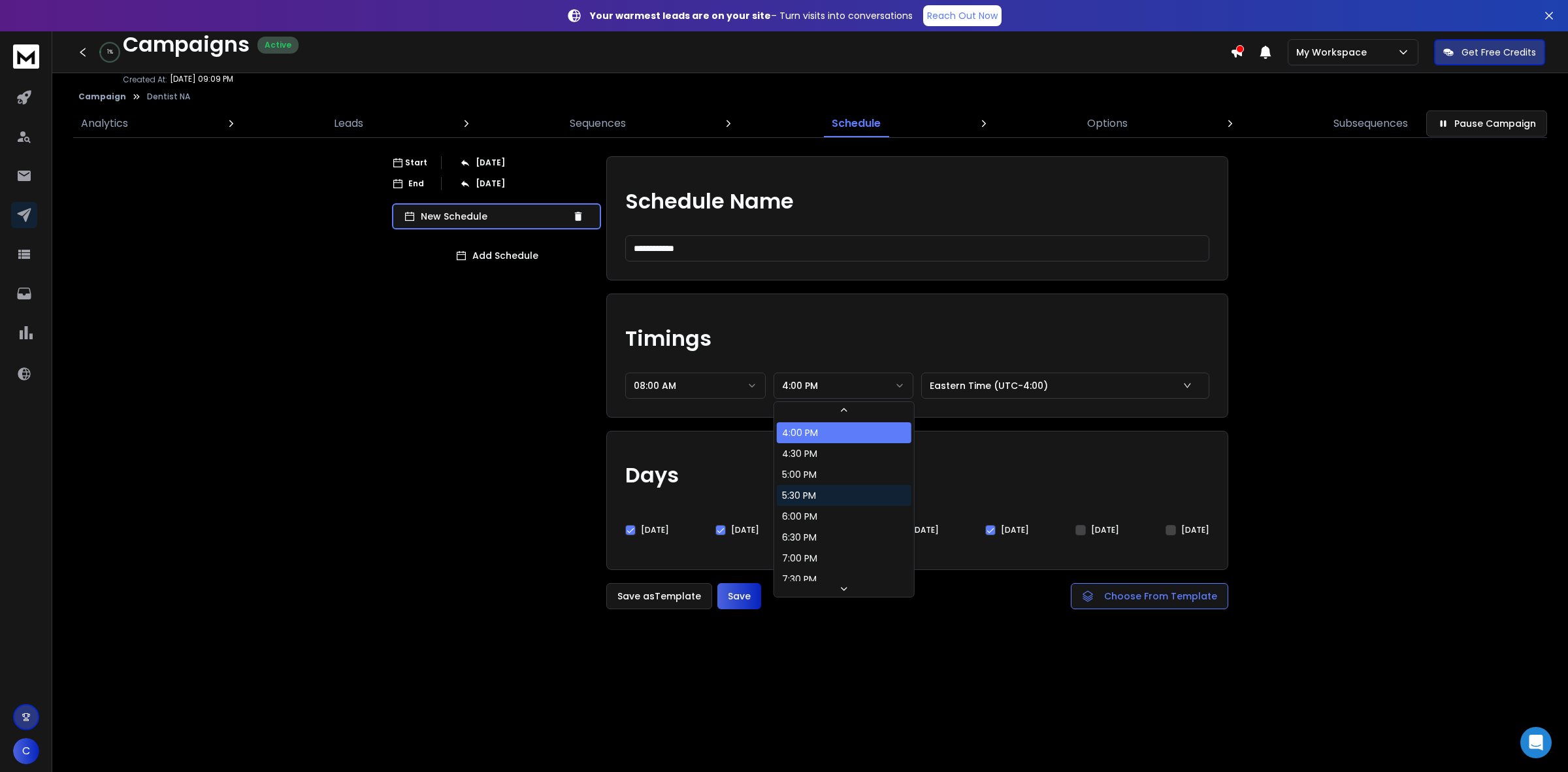
scroll to position [338, 0]
select select "********"
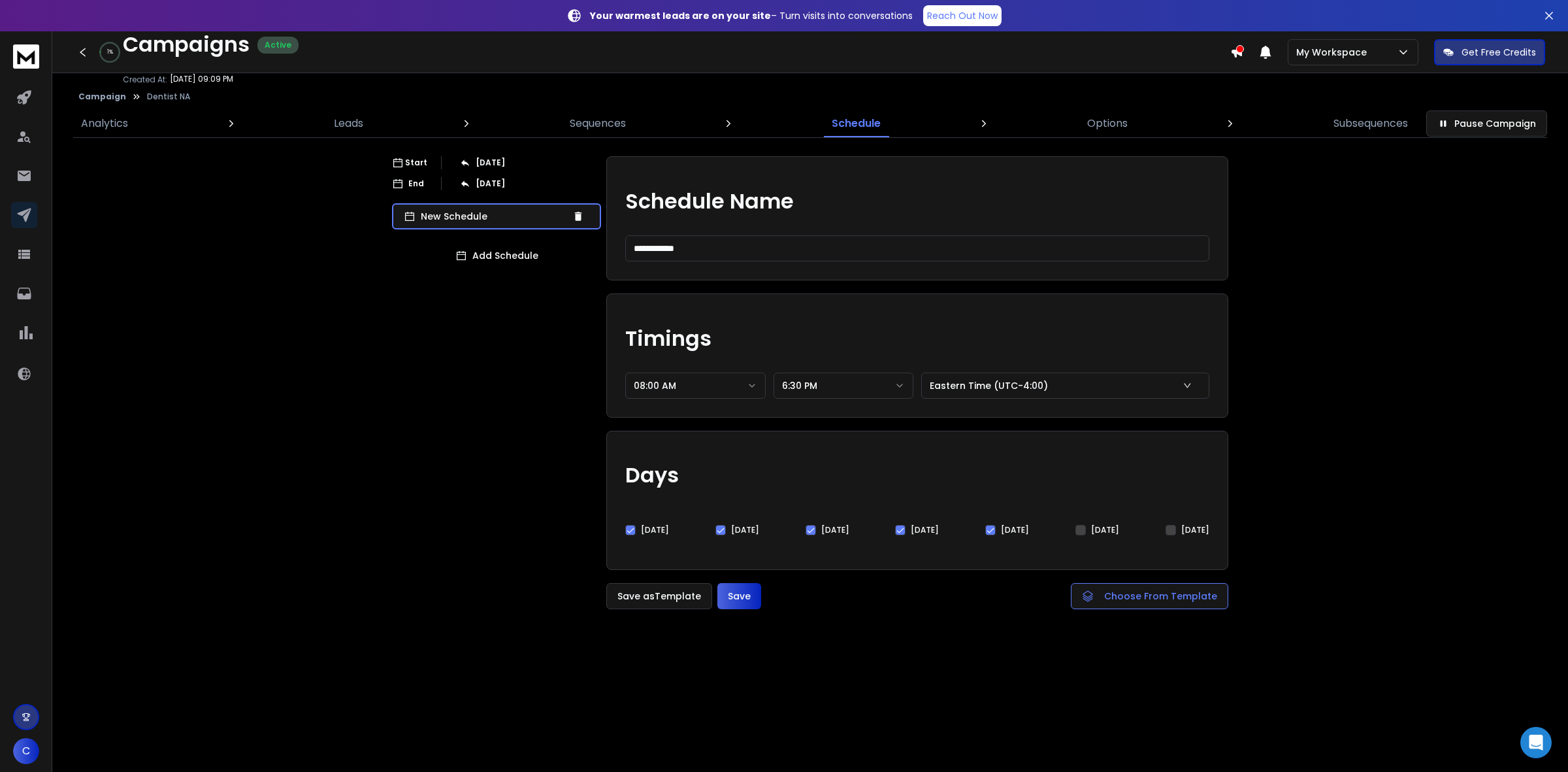
click at [732, 603] on button "Save" at bounding box center [739, 596] width 44 height 26
click at [745, 602] on button "Save" at bounding box center [739, 596] width 44 height 26
click at [1123, 115] on link "Options" at bounding box center [1107, 123] width 56 height 27
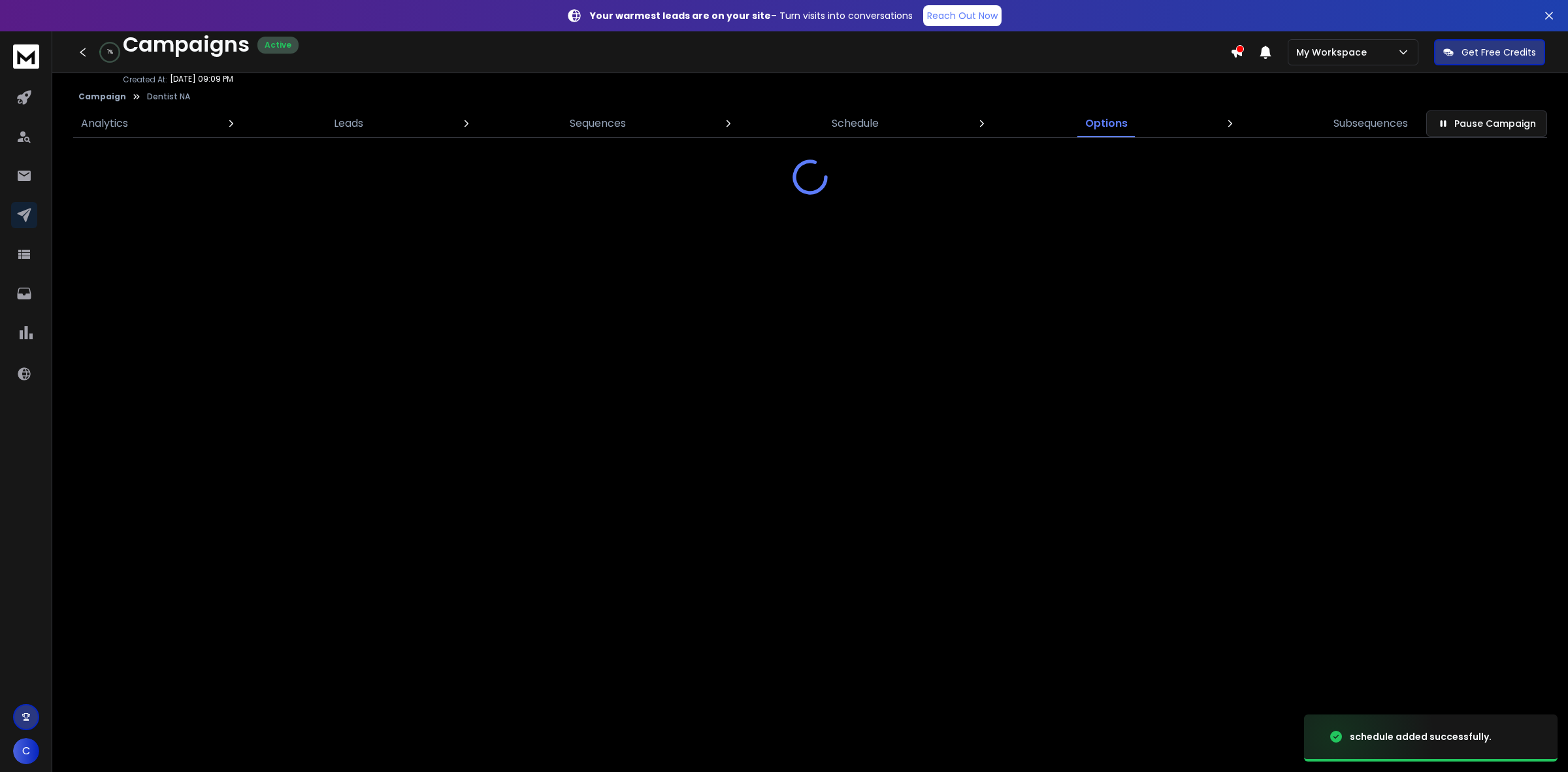
select select "*********"
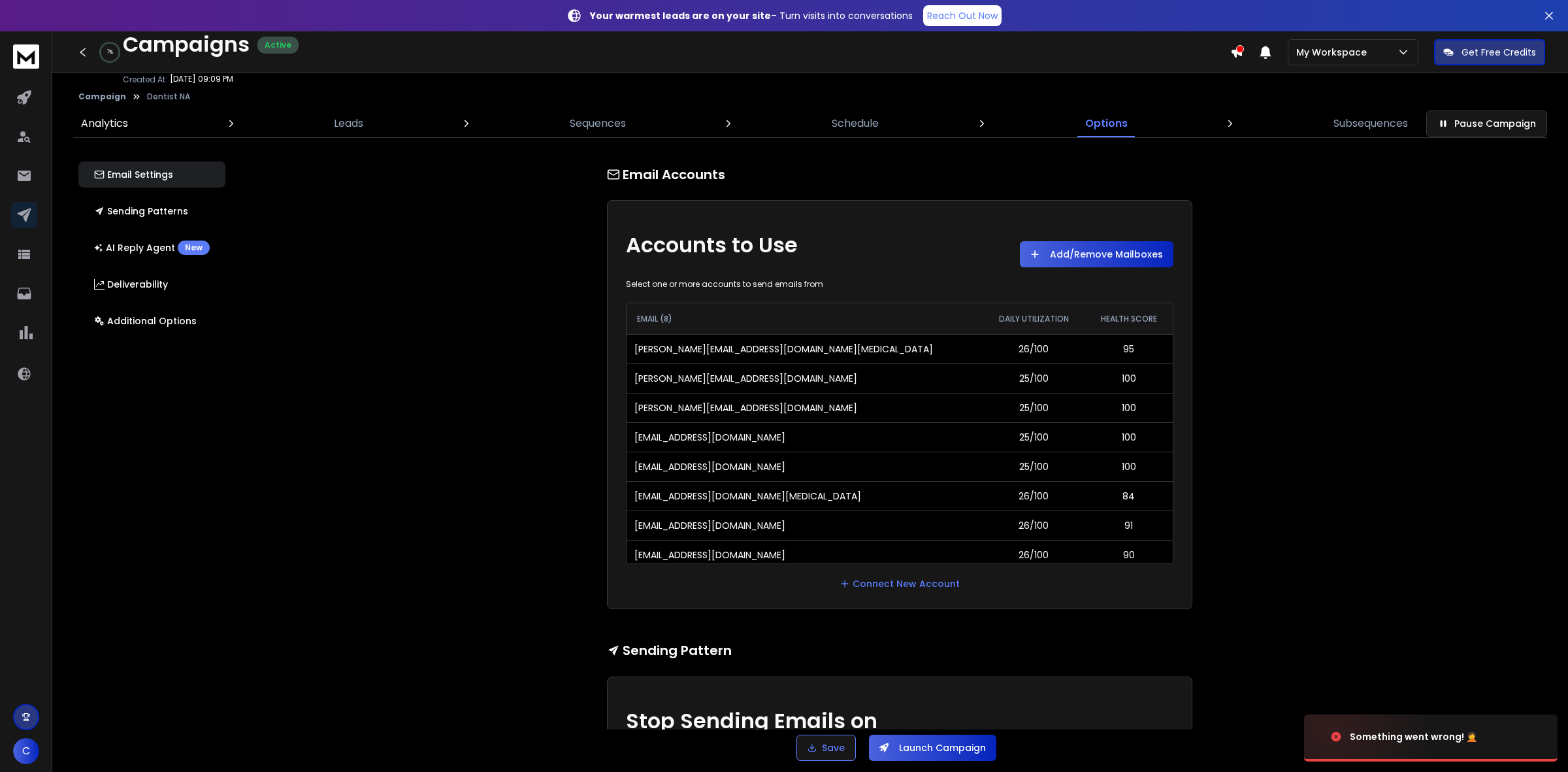
click at [125, 126] on p "Analytics" at bounding box center [104, 123] width 47 height 12
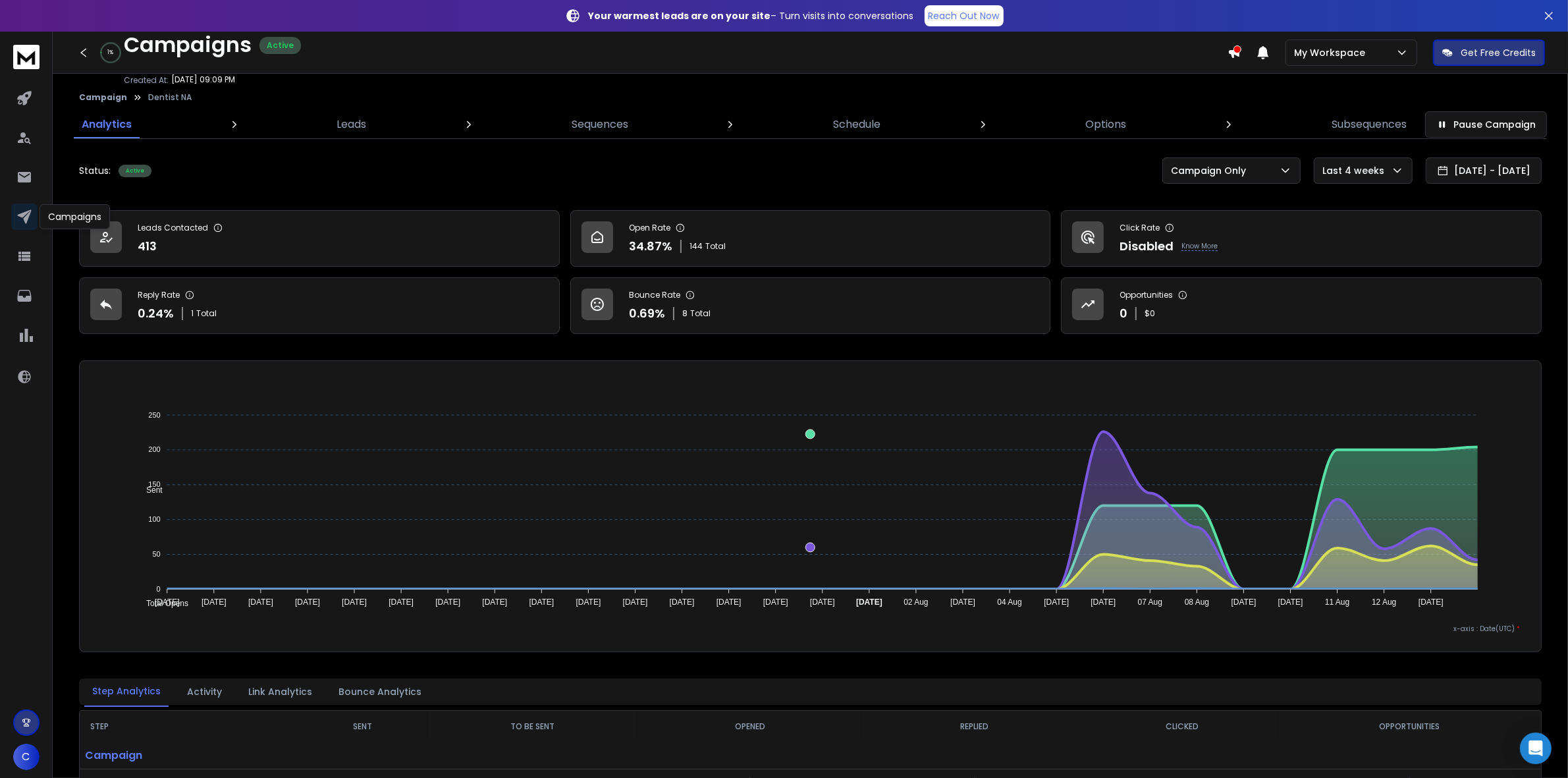
click at [24, 214] on icon at bounding box center [23, 216] width 14 height 14
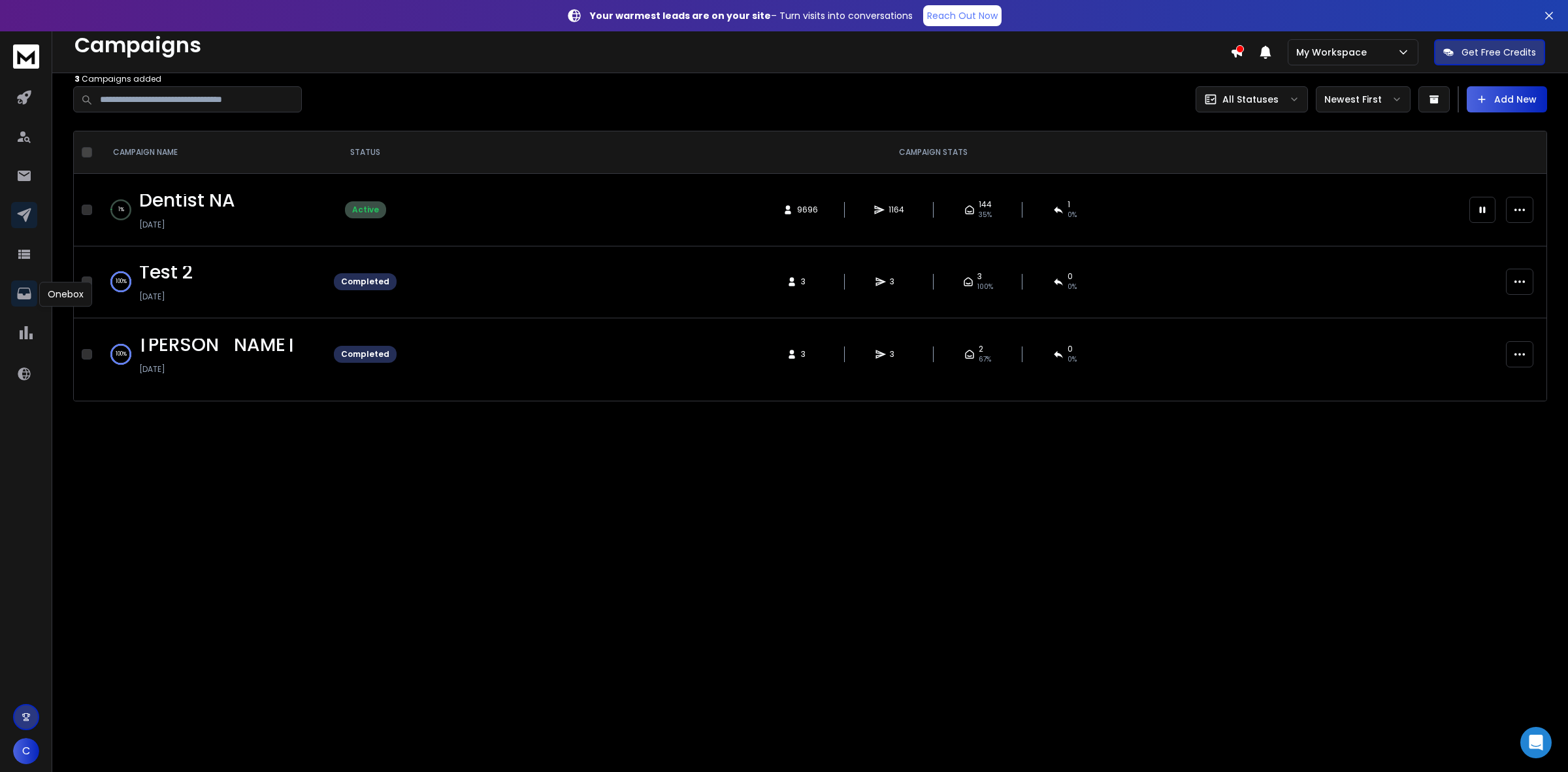
click at [34, 294] on link at bounding box center [24, 294] width 26 height 26
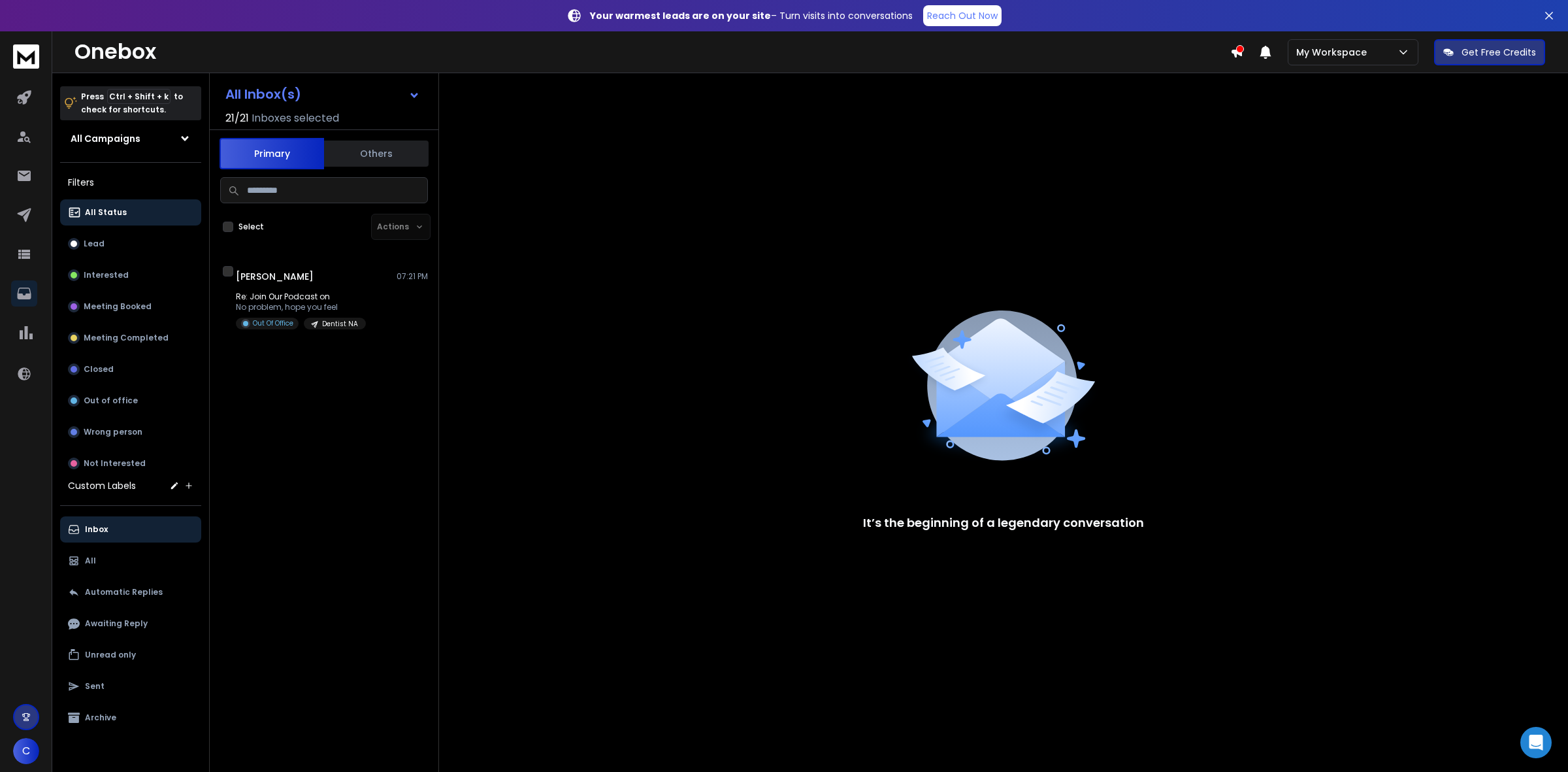
click at [397, 145] on button "Others" at bounding box center [376, 154] width 105 height 29
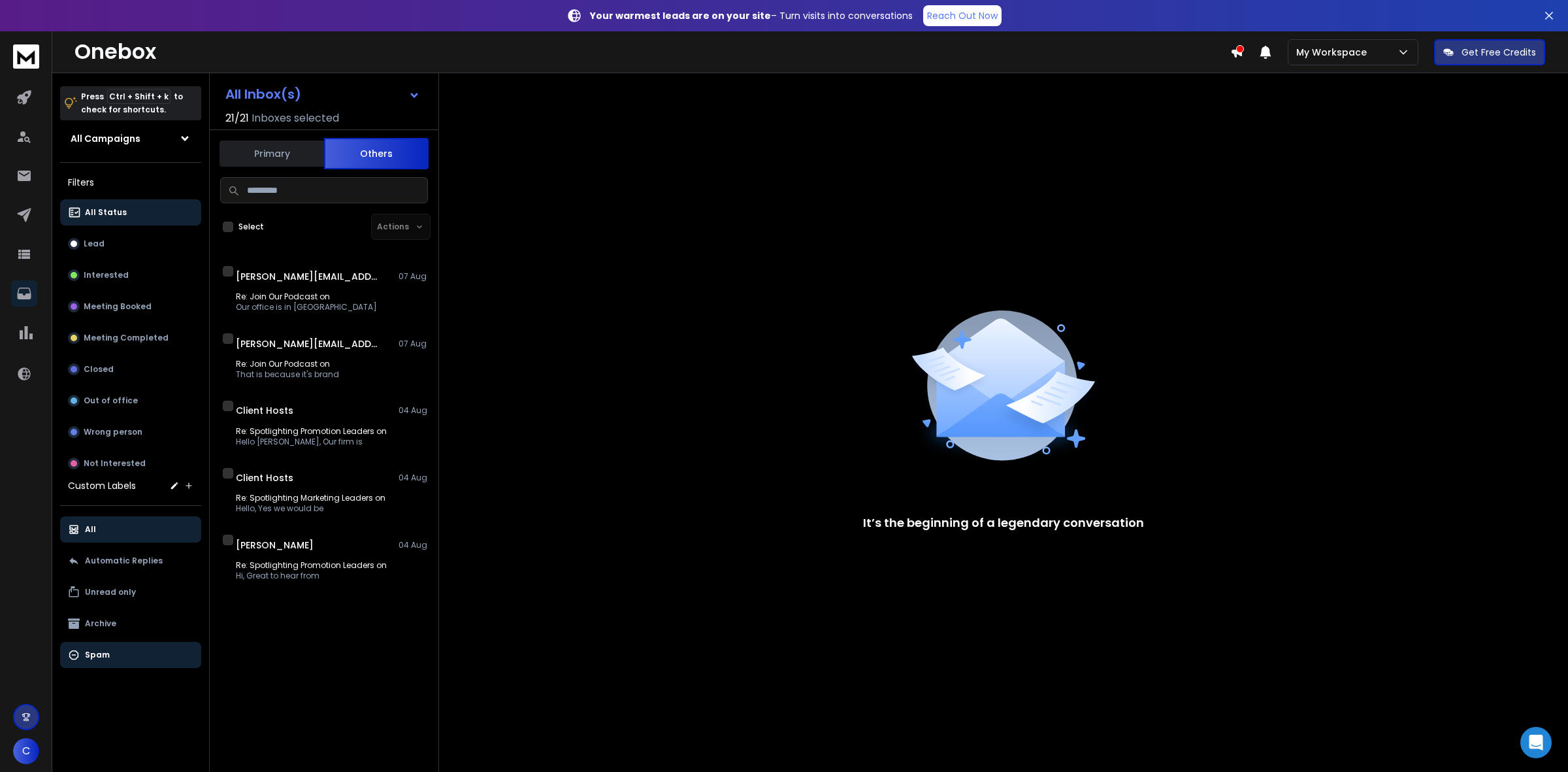
click at [113, 653] on button "Spam" at bounding box center [130, 654] width 142 height 26
click at [17, 759] on span "C" at bounding box center [26, 751] width 26 height 26
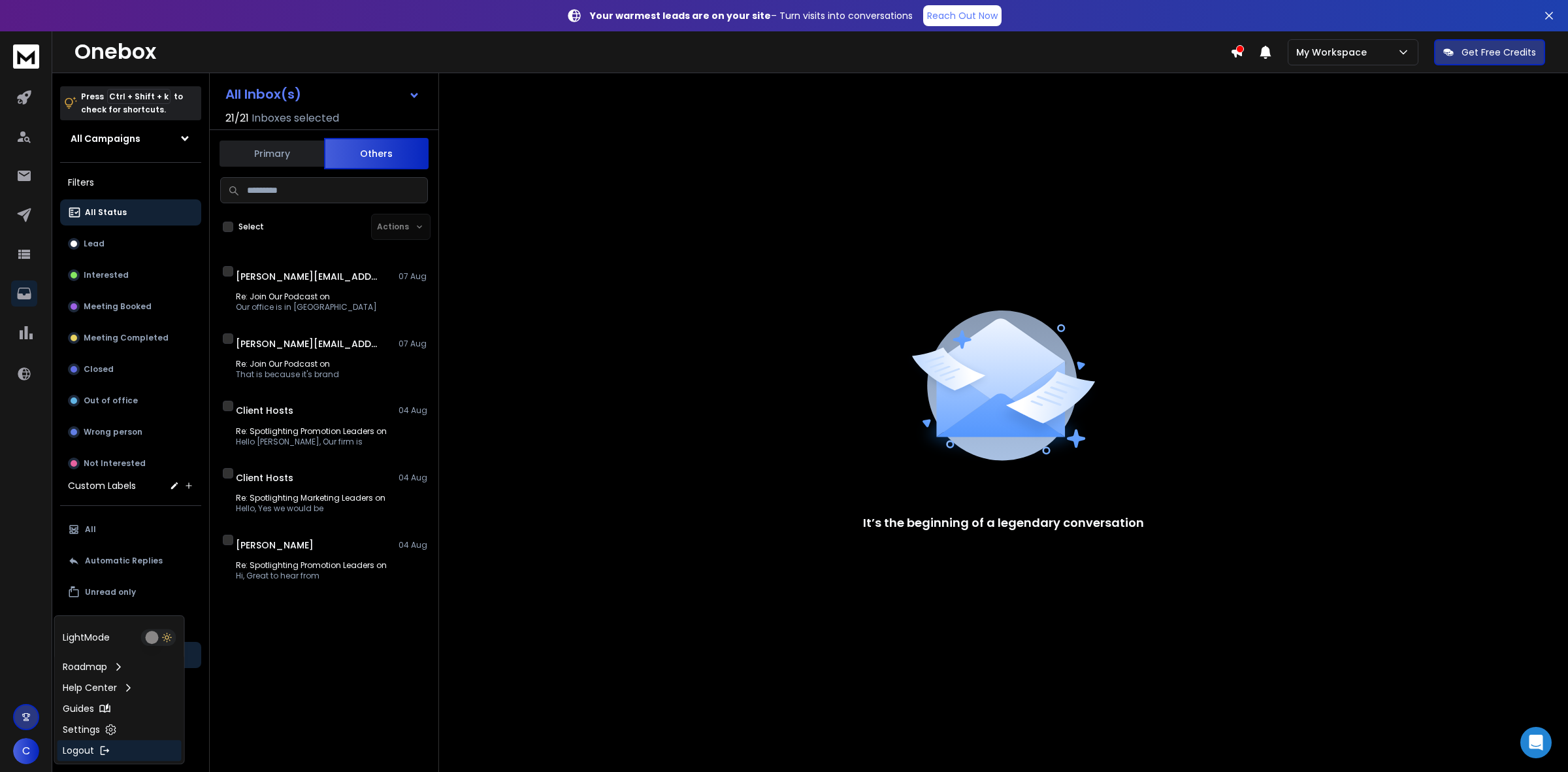
click at [70, 757] on p "Logout" at bounding box center [78, 750] width 31 height 13
